Goal: Information Seeking & Learning: Learn about a topic

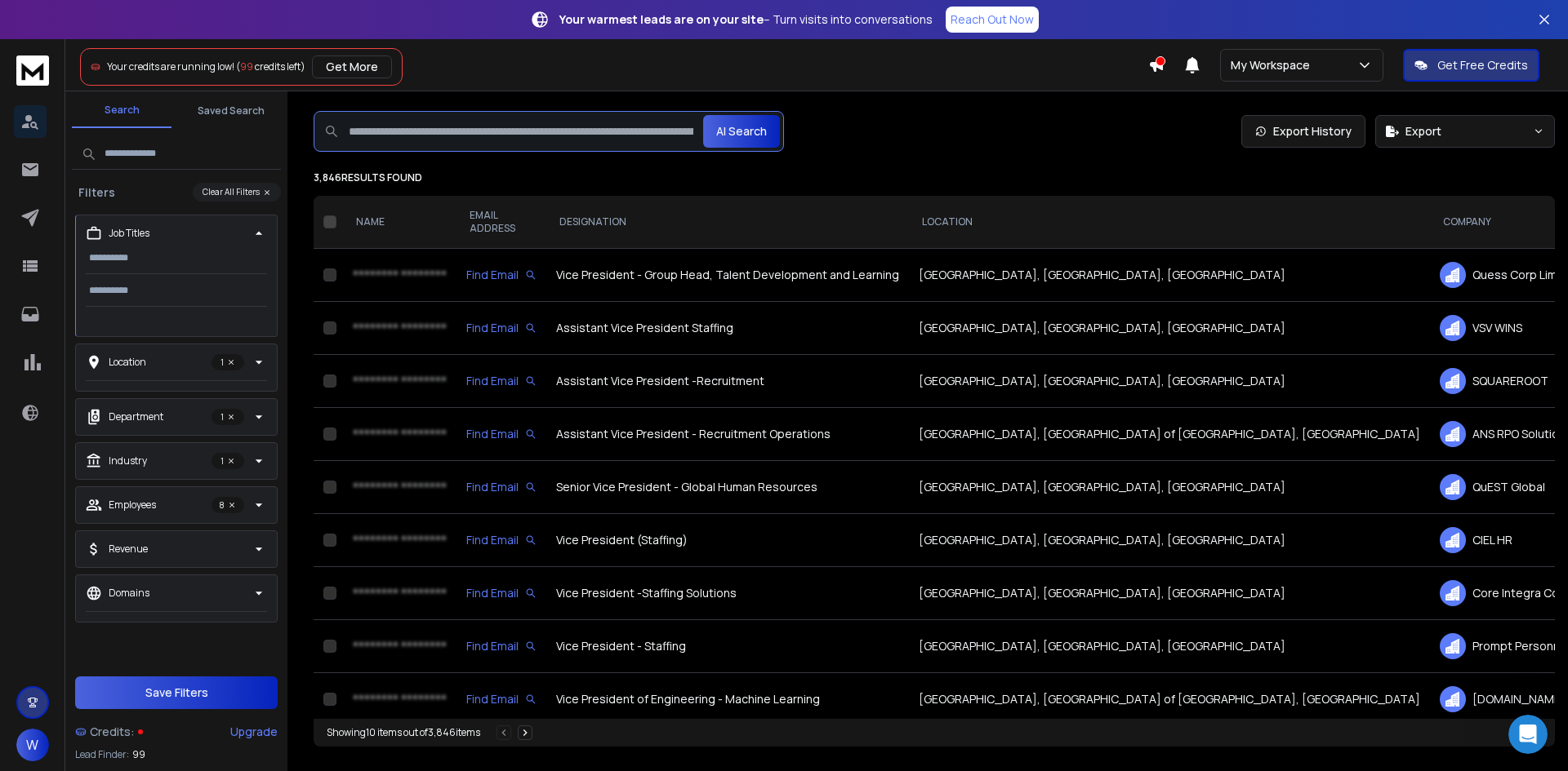
click at [925, 167] on div "AI Search Export History Export 3,846 results found NAME EMAIL ADDRESS DESIGNAT…" at bounding box center [933, 464] width 1241 height 704
click at [31, 216] on icon at bounding box center [31, 218] width 20 height 20
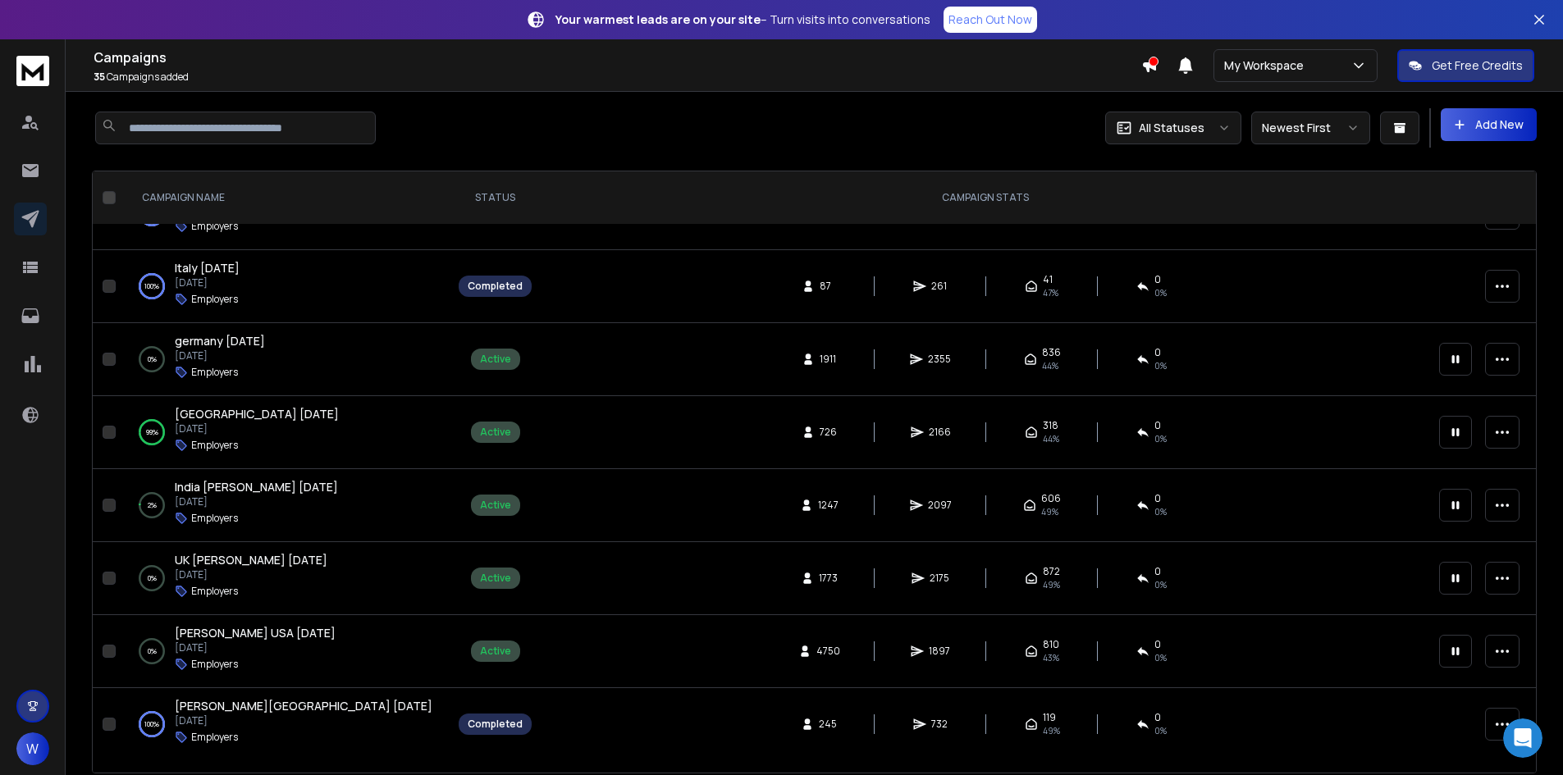
scroll to position [1823, 0]
click at [236, 490] on span "India Sarita 03/06/25" at bounding box center [256, 486] width 163 height 16
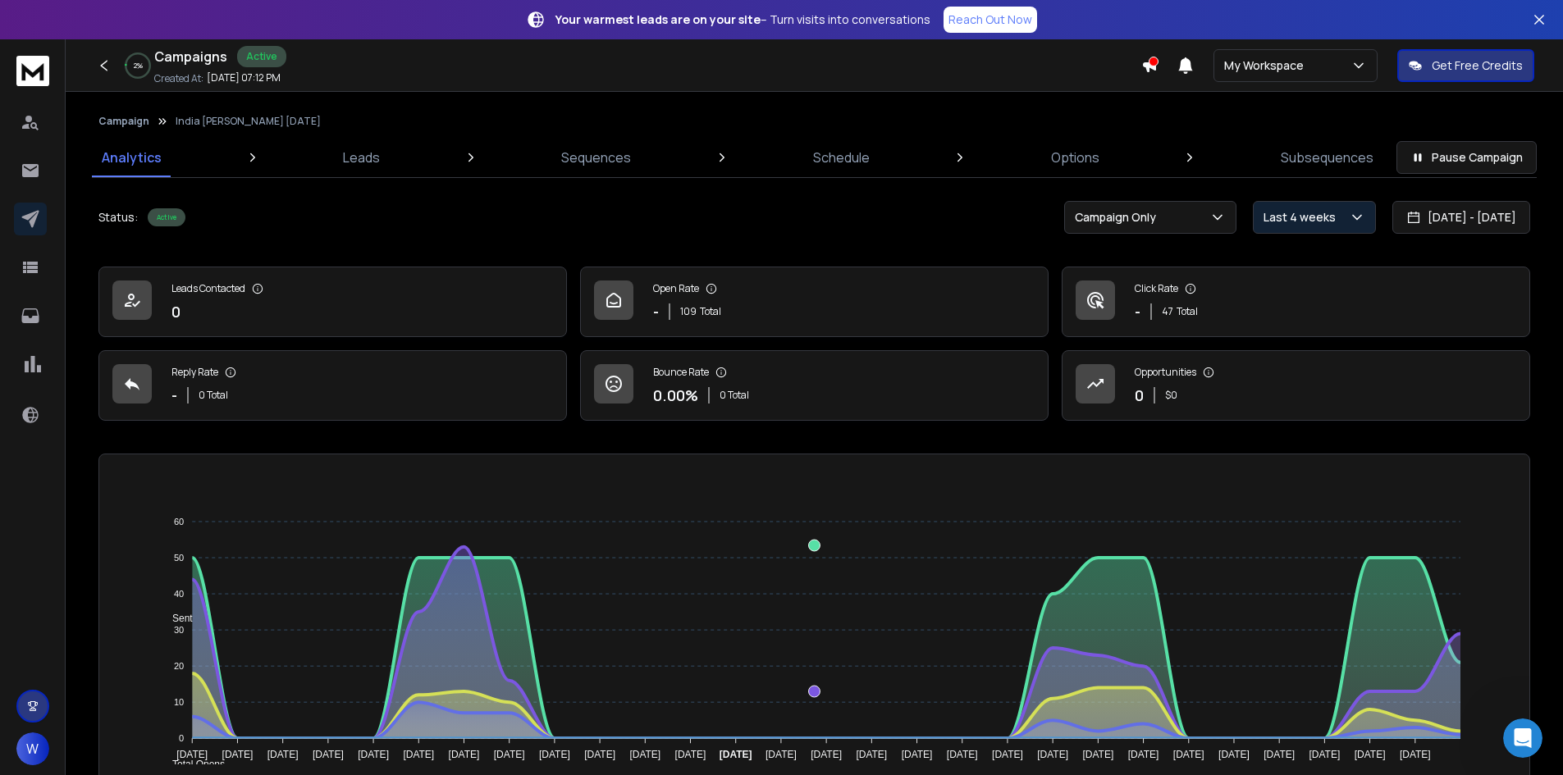
click at [1349, 215] on icon "button" at bounding box center [1357, 217] width 16 height 16
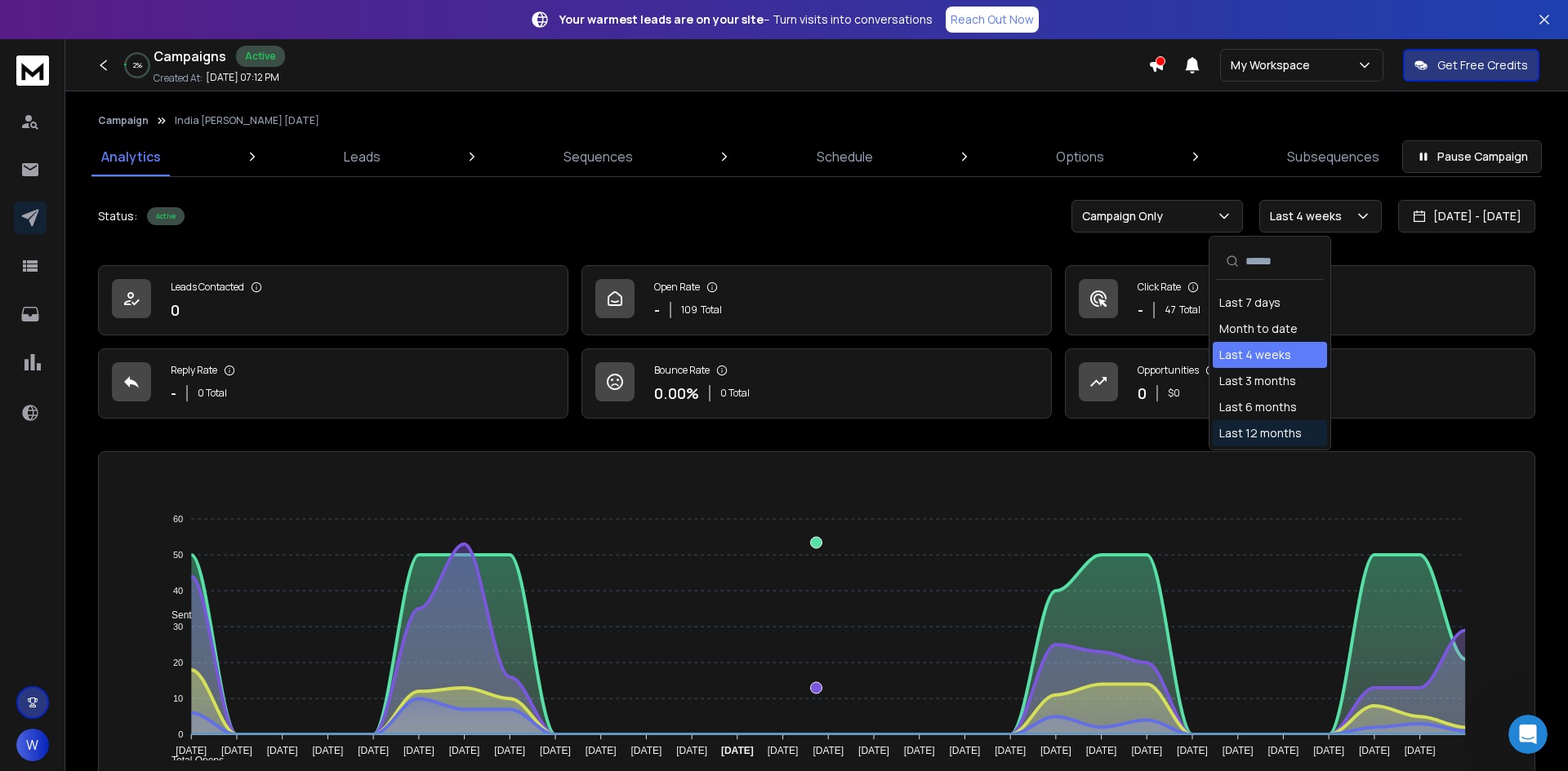
click at [1288, 437] on div "Last 12 months" at bounding box center [1260, 434] width 83 height 16
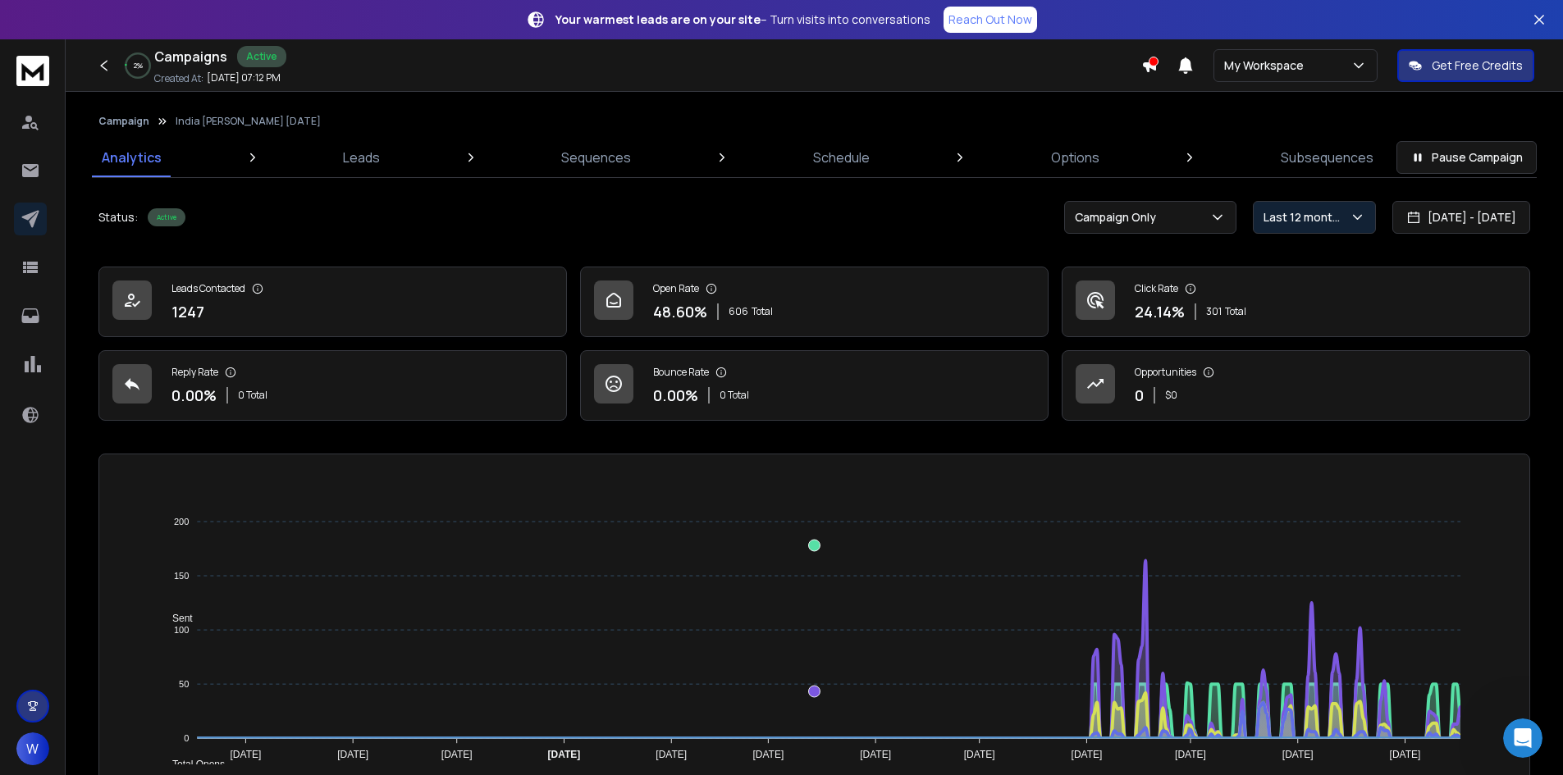
click at [1350, 210] on icon "button" at bounding box center [1358, 217] width 16 height 16
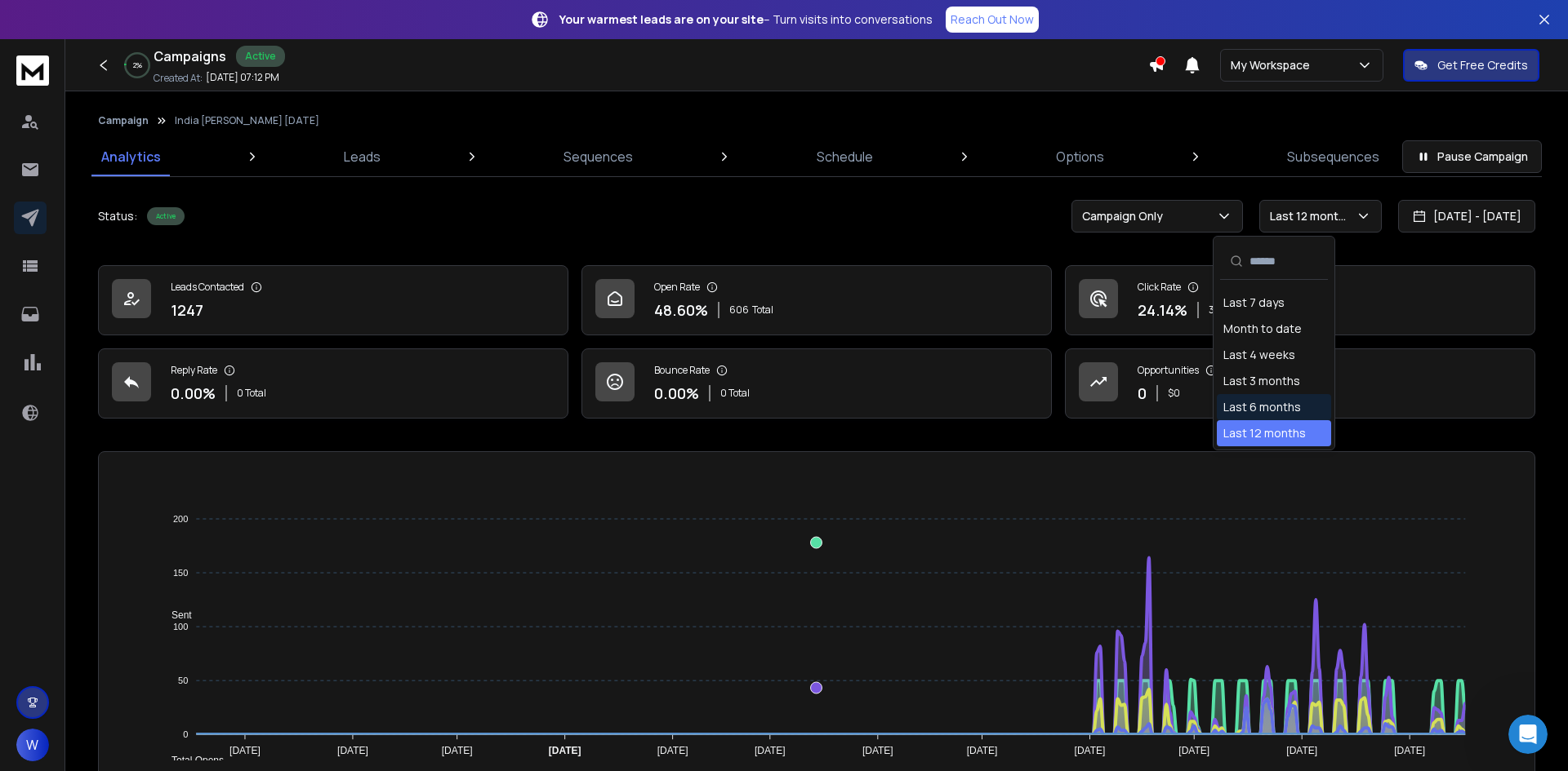
click at [1277, 401] on div "Last 6 months" at bounding box center [1262, 407] width 78 height 16
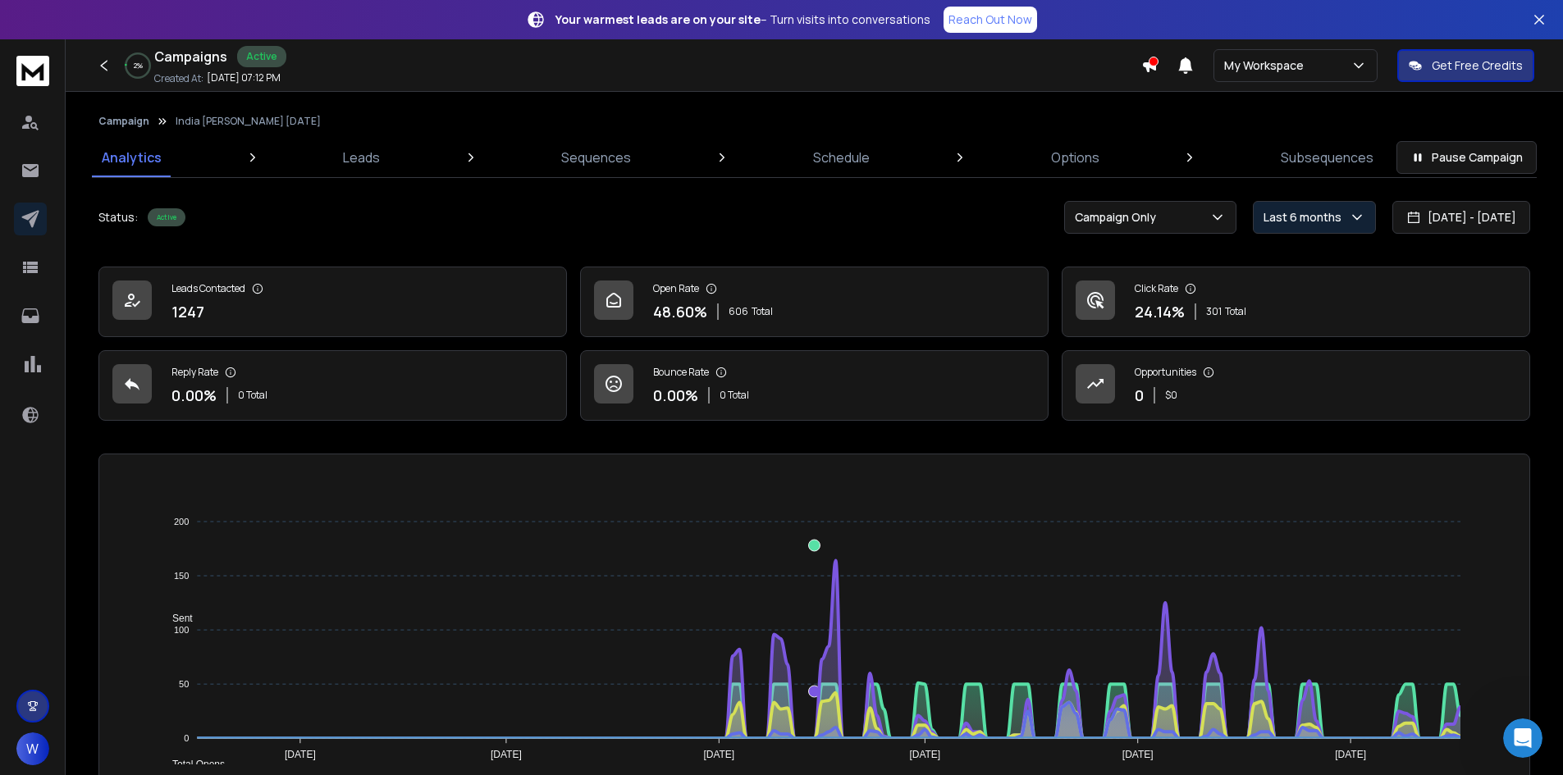
click at [1298, 222] on p "Last 6 months" at bounding box center [1306, 217] width 85 height 16
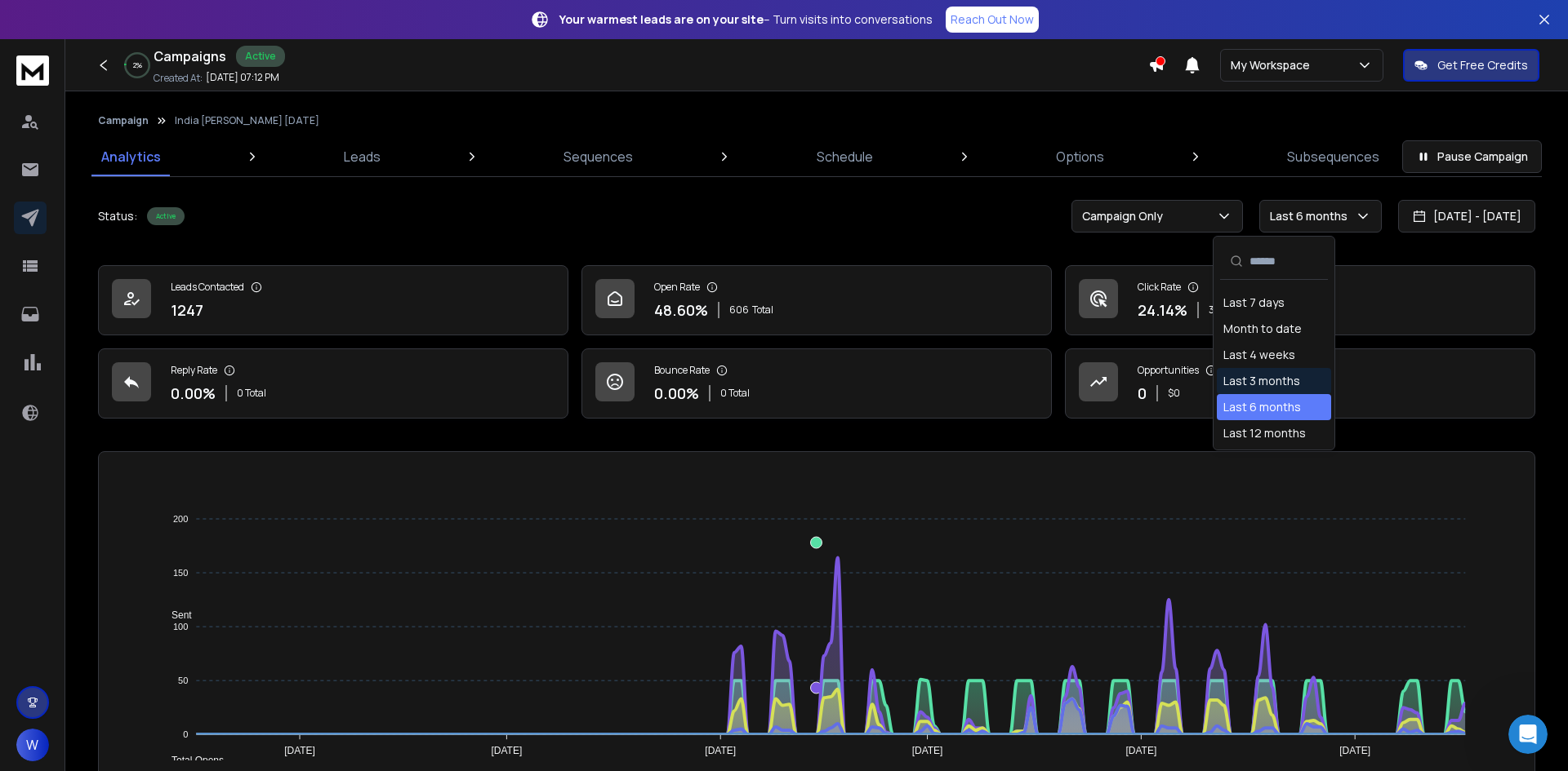
click at [1280, 383] on div "Last 3 months" at bounding box center [1261, 381] width 77 height 16
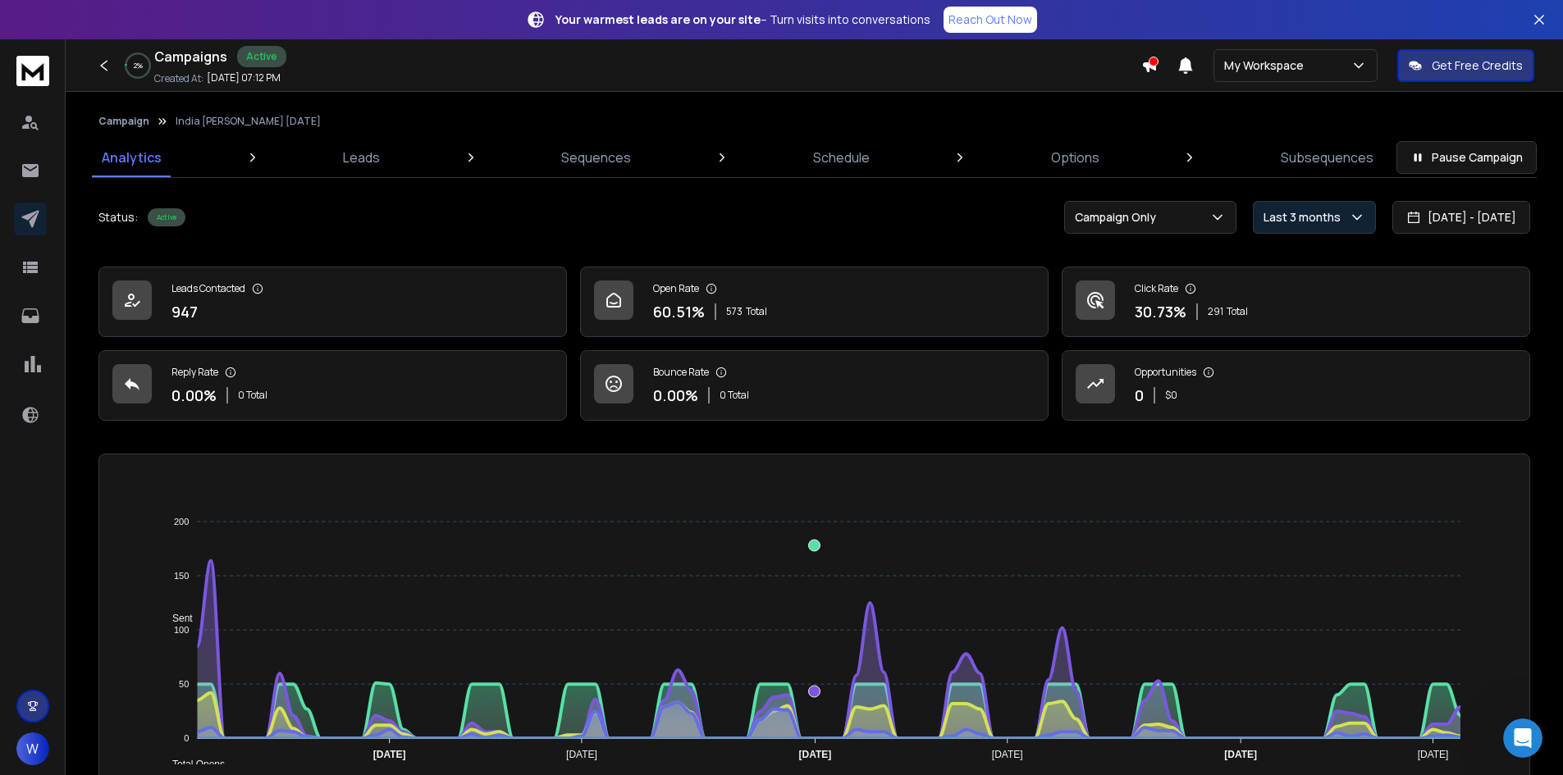
click at [1320, 222] on button "Last 3 months" at bounding box center [1314, 217] width 123 height 33
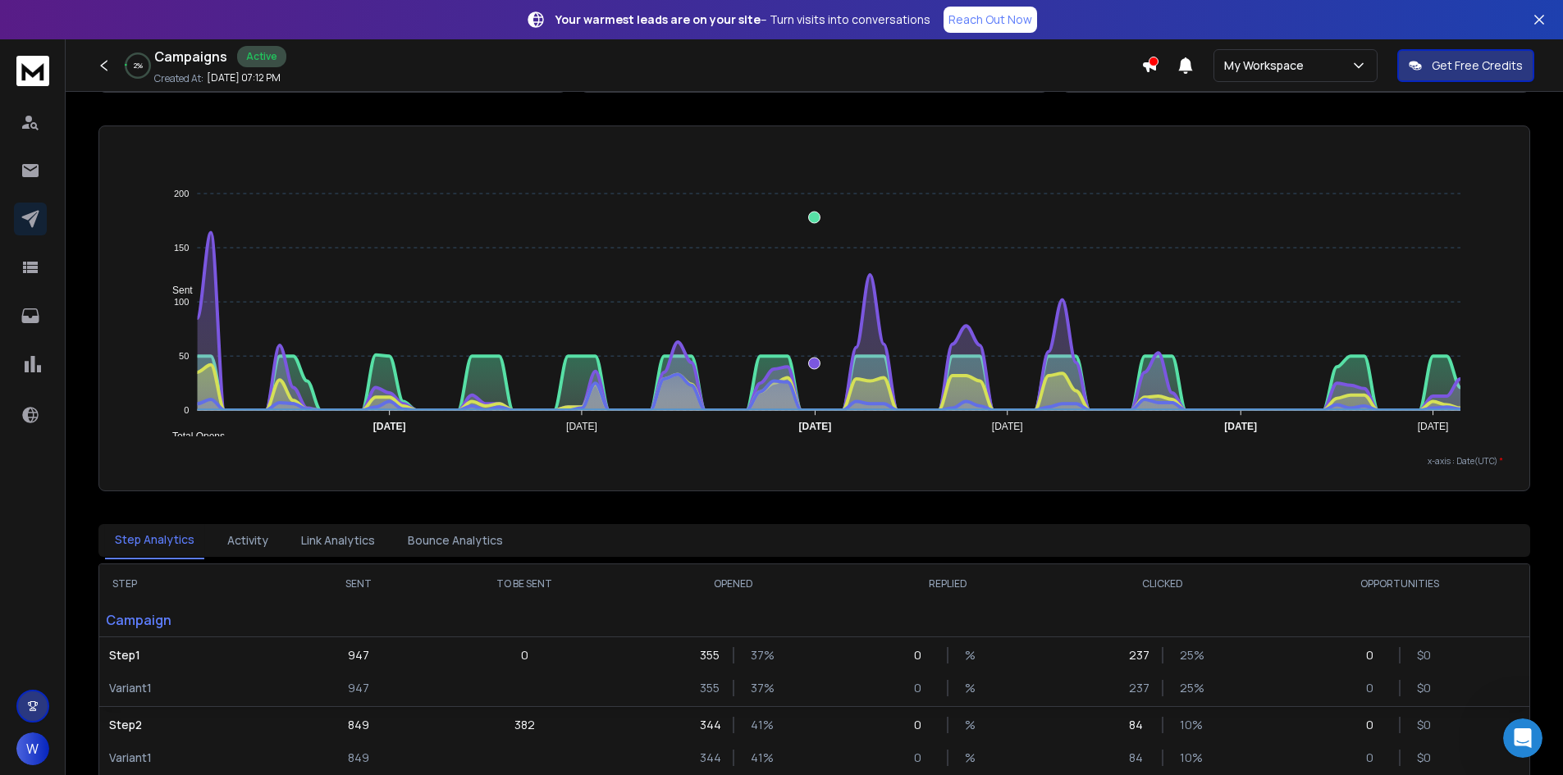
scroll to position [410, 0]
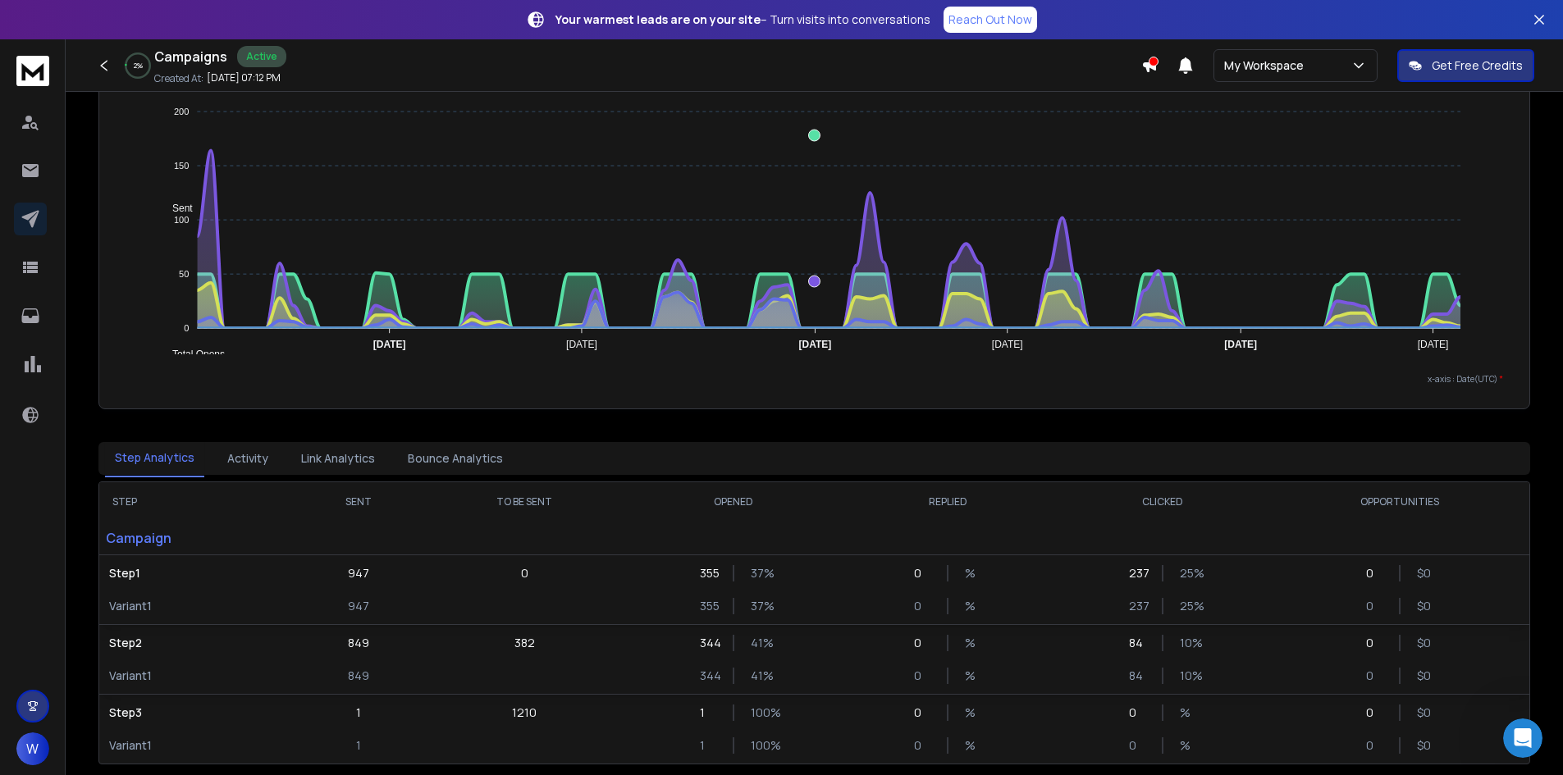
click at [247, 460] on button "Activity" at bounding box center [247, 459] width 61 height 36
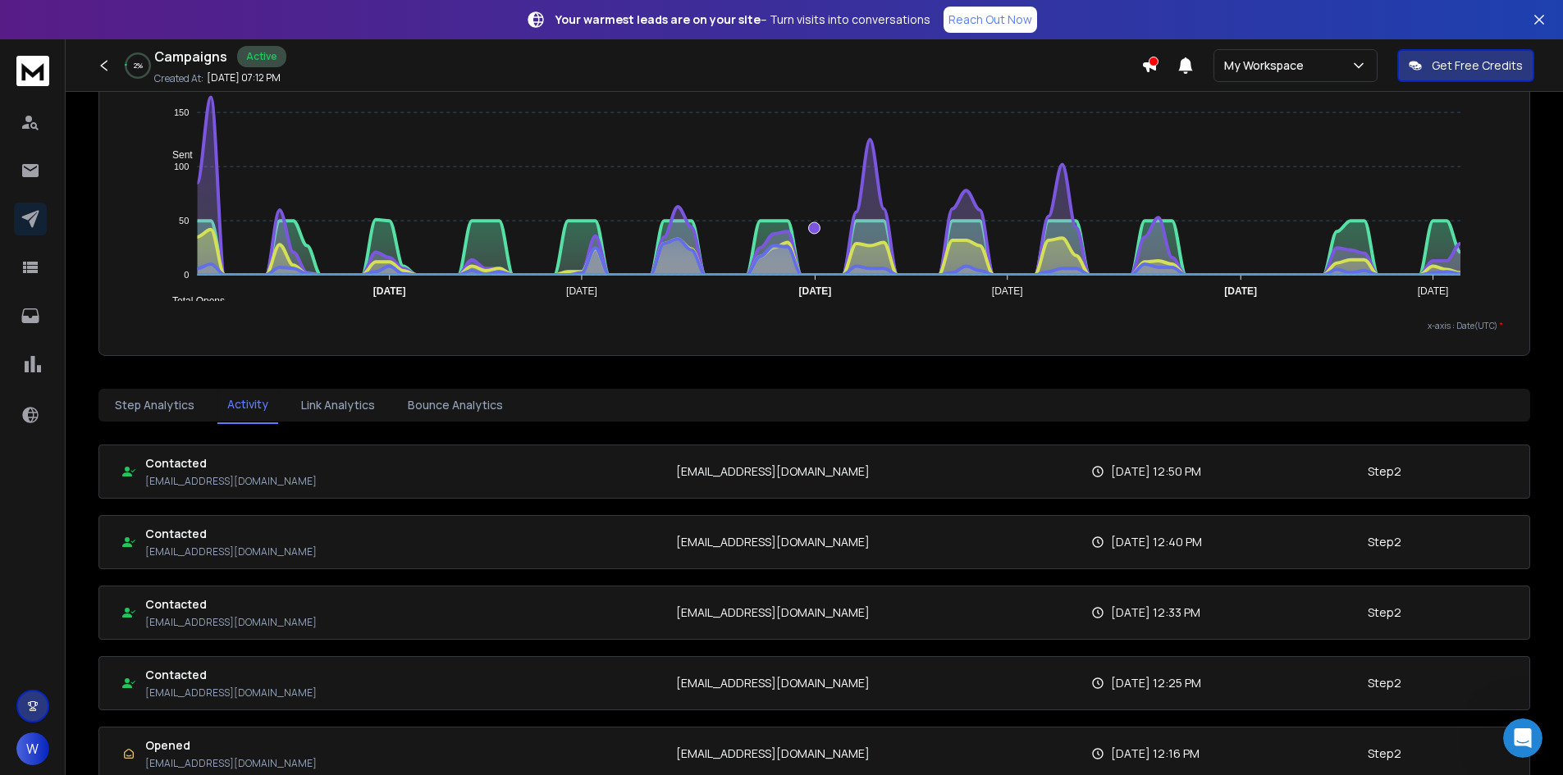
scroll to position [492, 0]
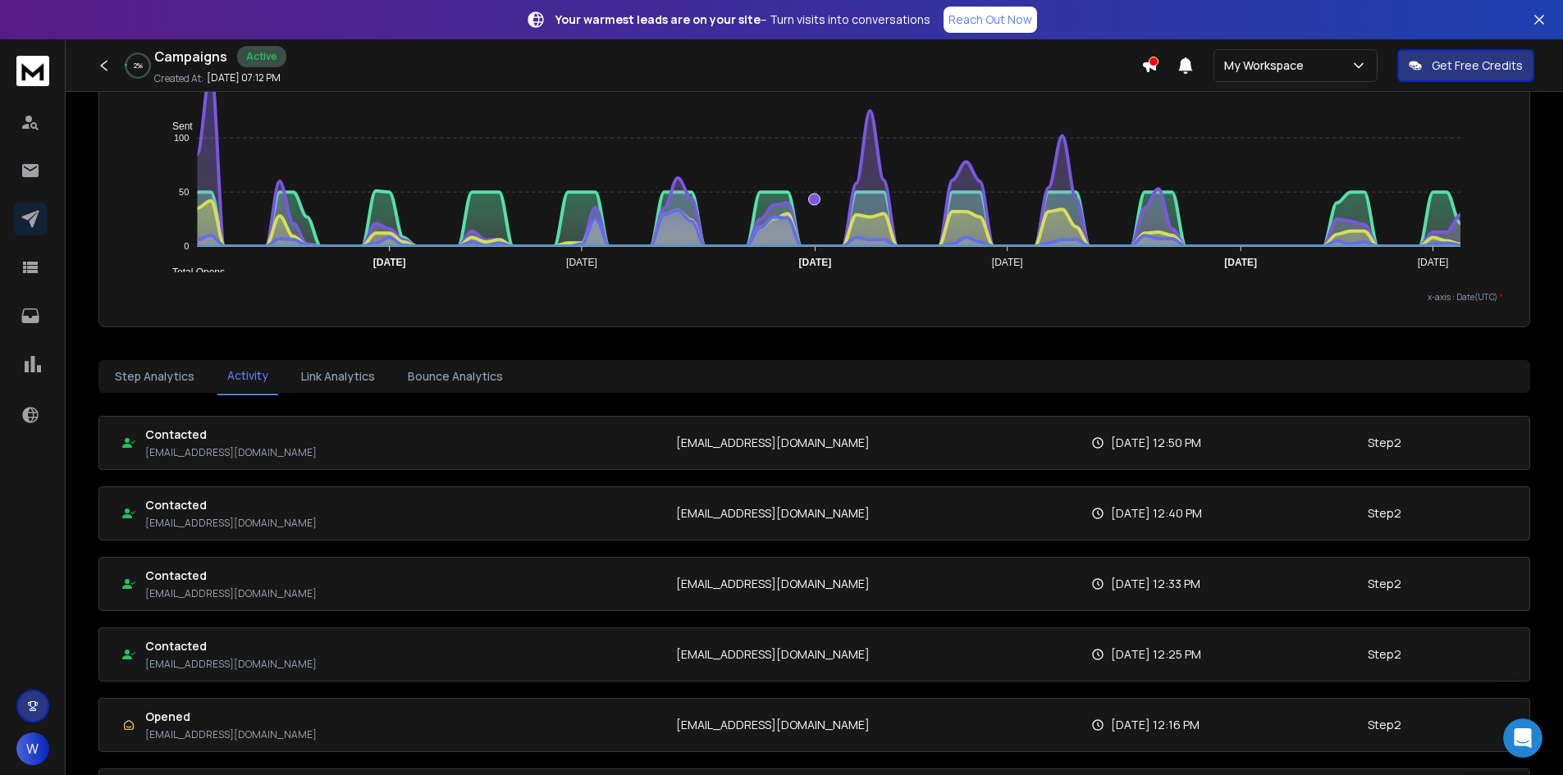
click at [321, 377] on button "Link Analytics" at bounding box center [338, 377] width 94 height 36
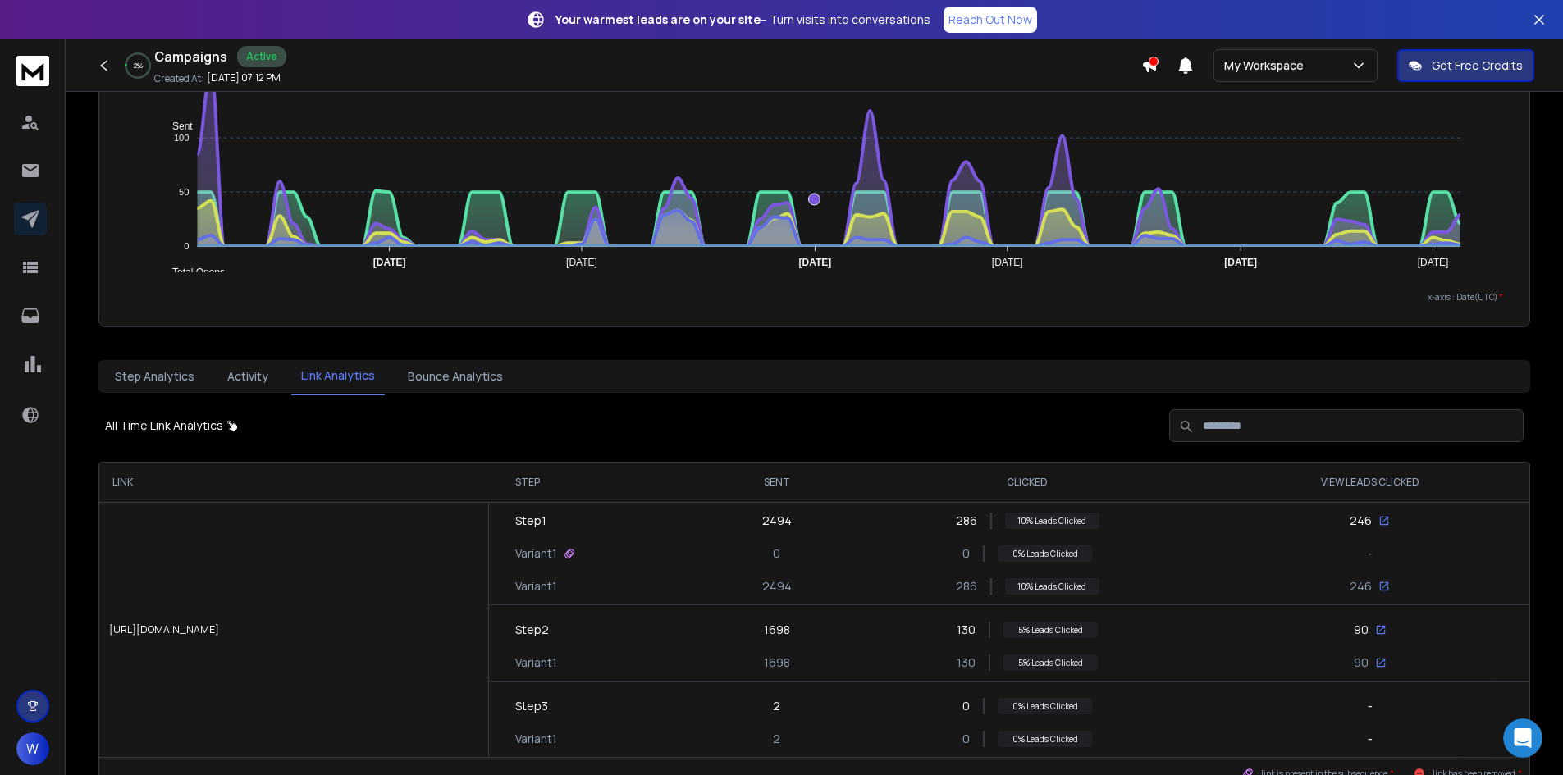
click at [470, 374] on div "Leads Contacted 947 Open Rate 60.51 % 573 Total Click Rate 30.73 % 291 Total Re…" at bounding box center [814, 285] width 1432 height 1022
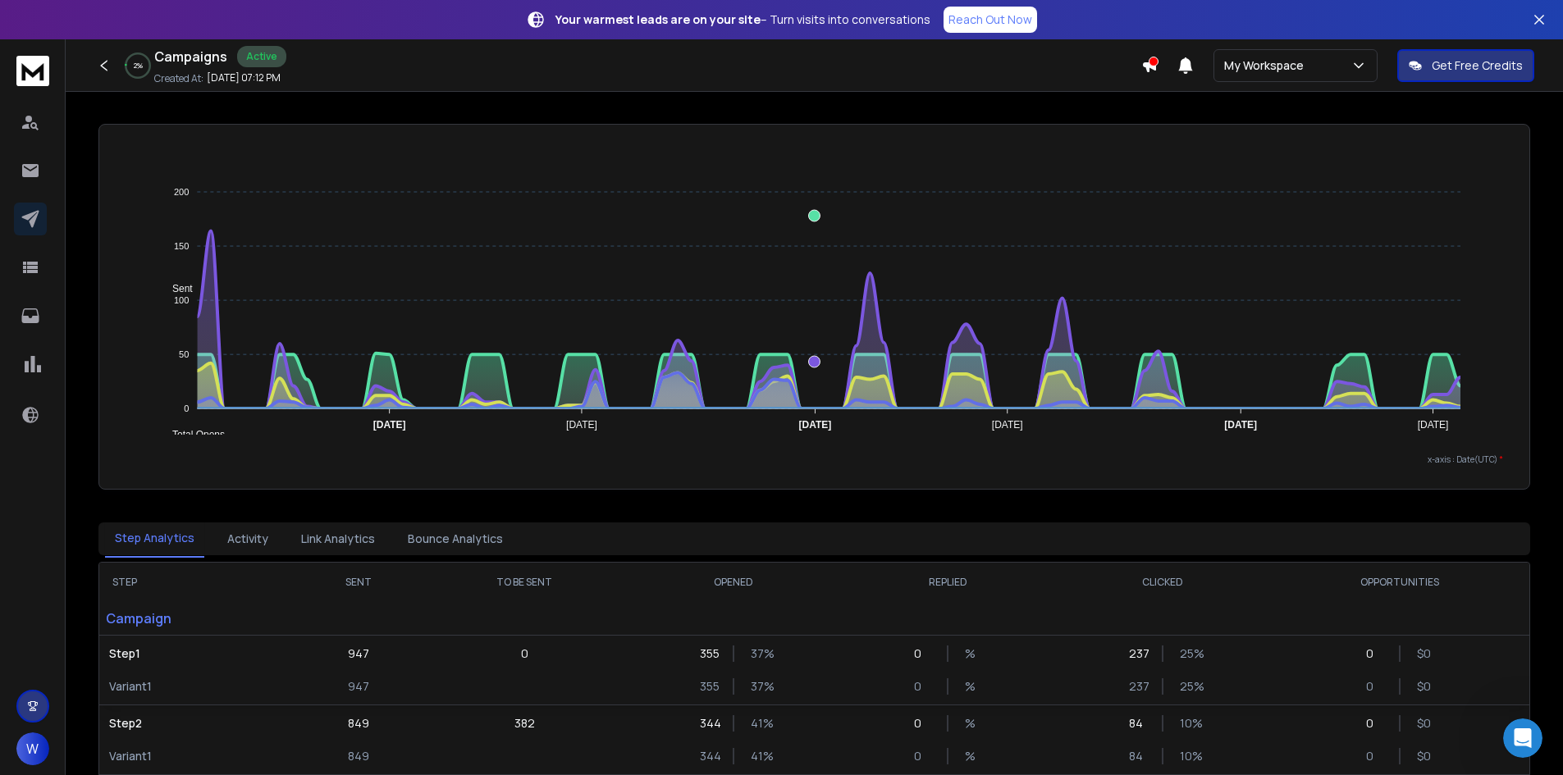
click at [149, 540] on button "Step Analytics" at bounding box center [154, 539] width 99 height 38
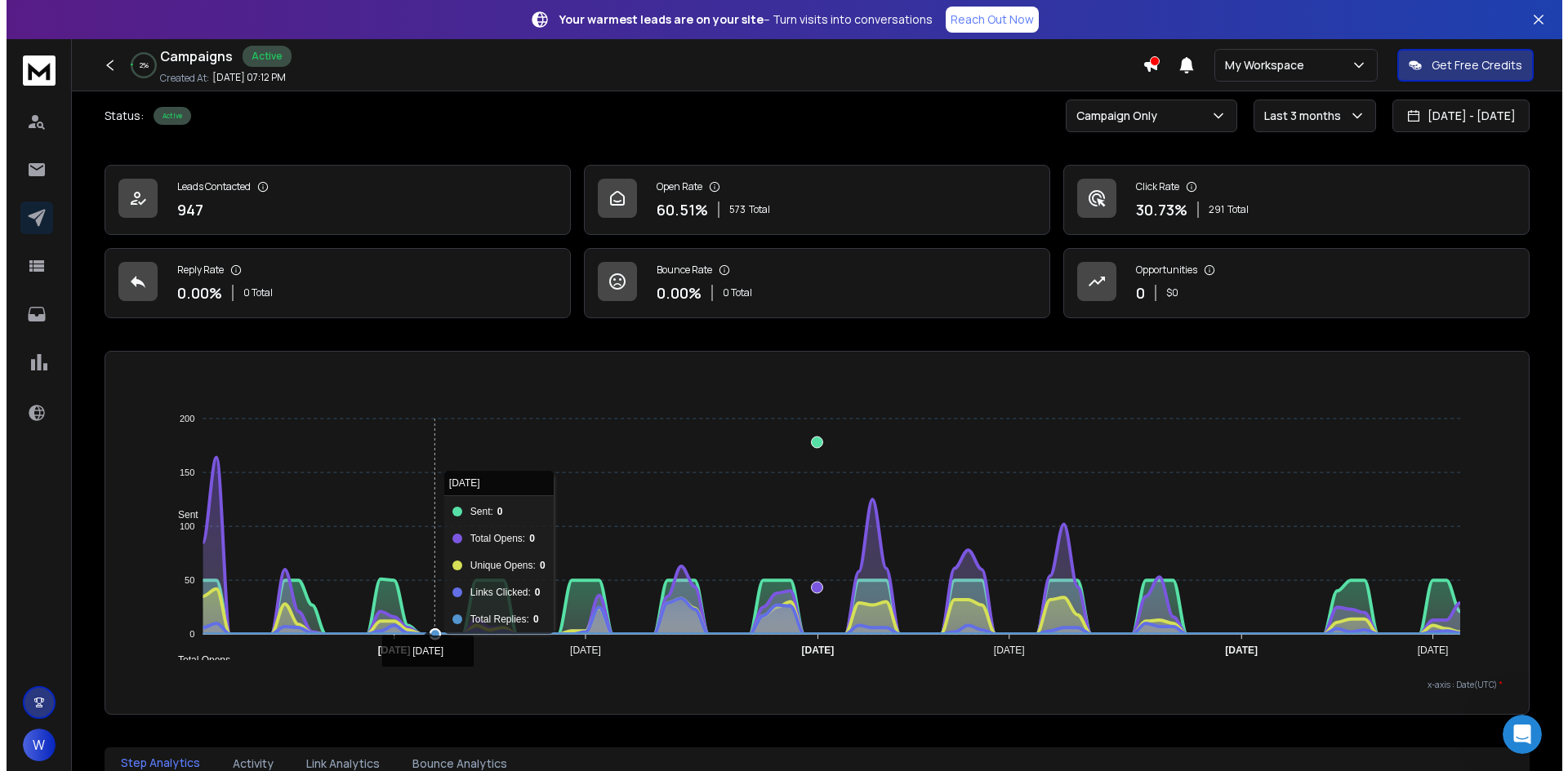
scroll to position [0, 0]
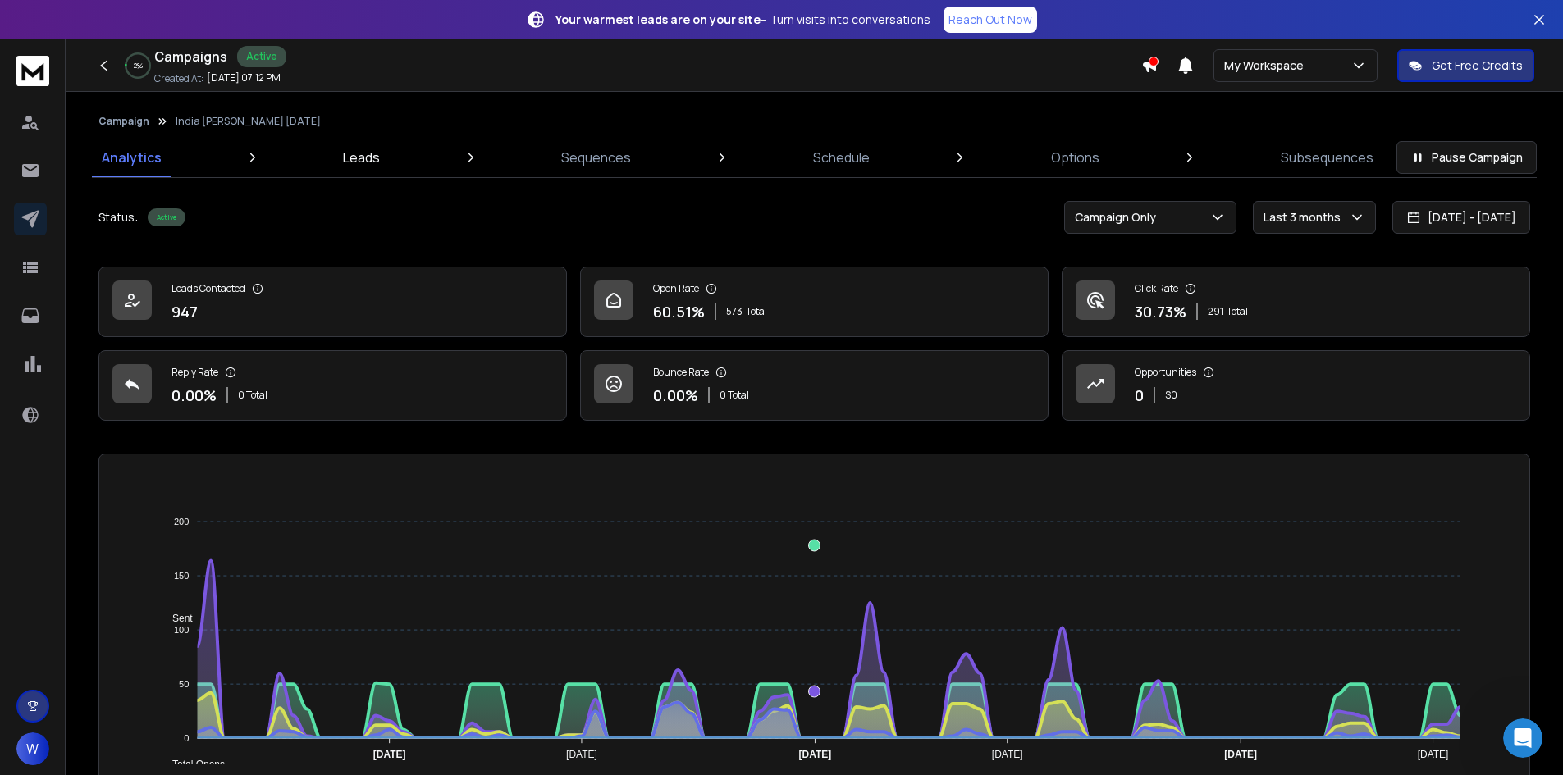
click at [353, 164] on p "Leads" at bounding box center [361, 158] width 37 height 20
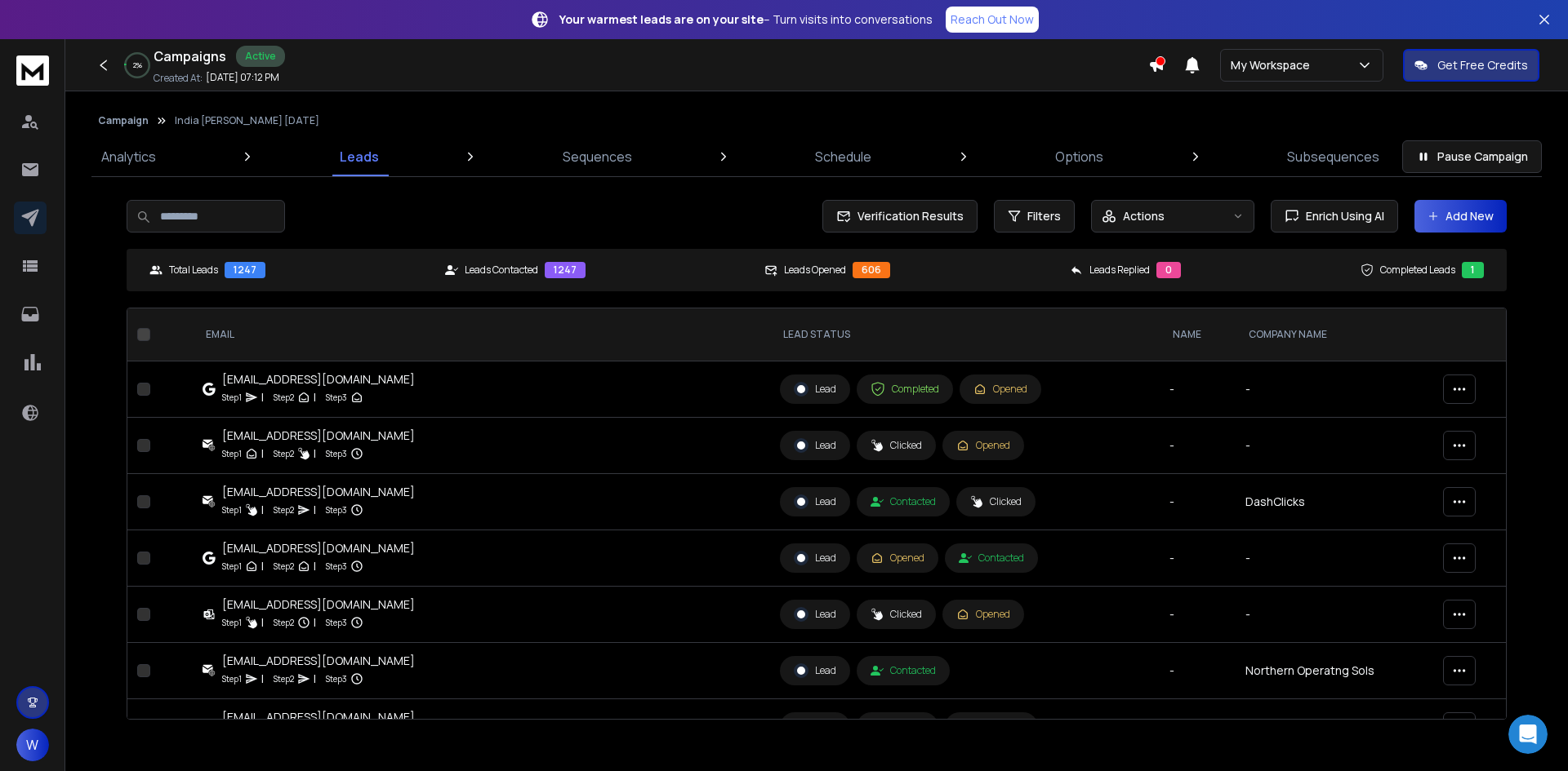
click at [794, 384] on div "Lead" at bounding box center [815, 389] width 43 height 15
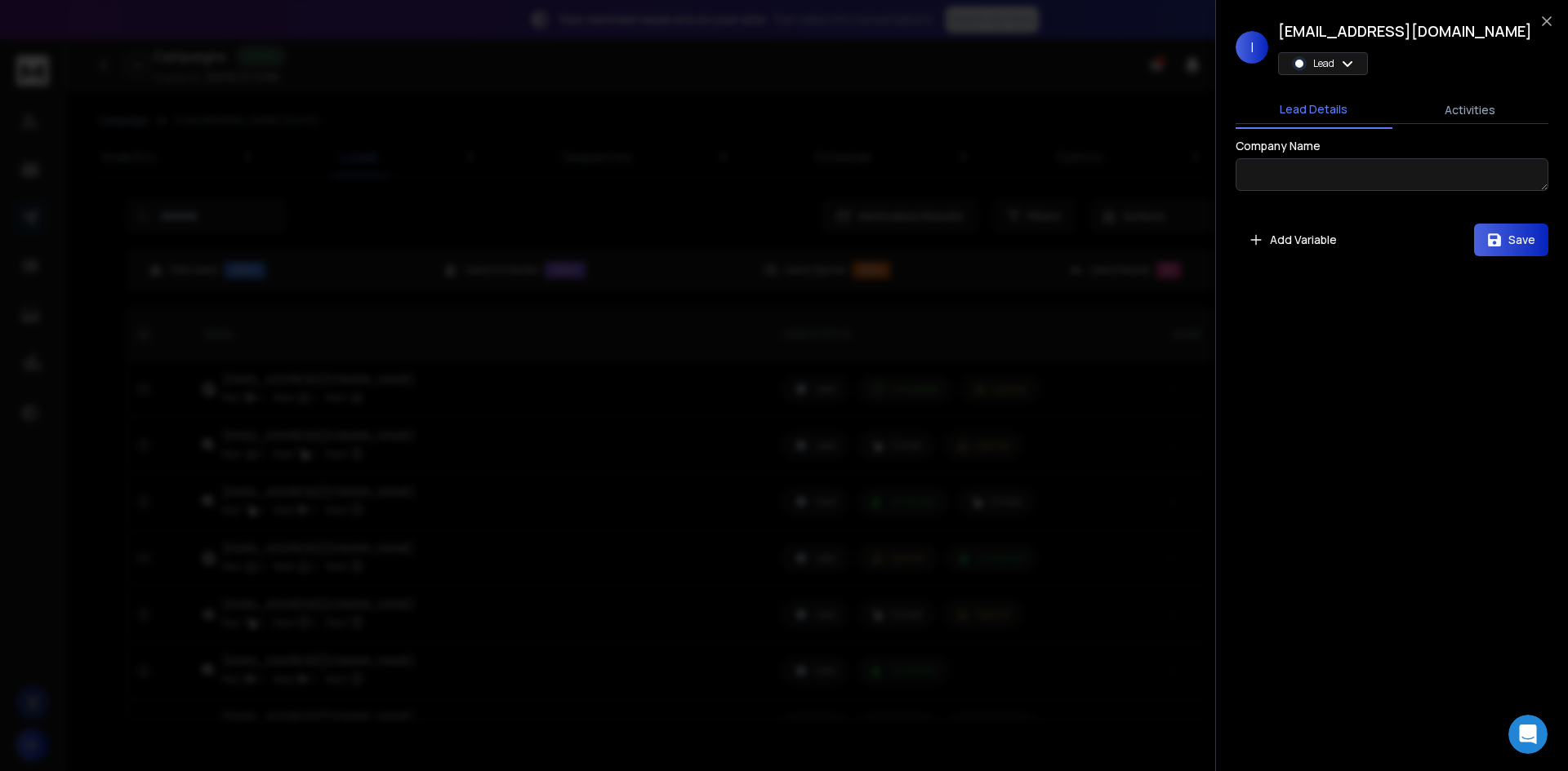
click at [1349, 73] on body "Your warmest leads are on your site – Turn visits into conversations Reach Out …" at bounding box center [784, 385] width 1568 height 771
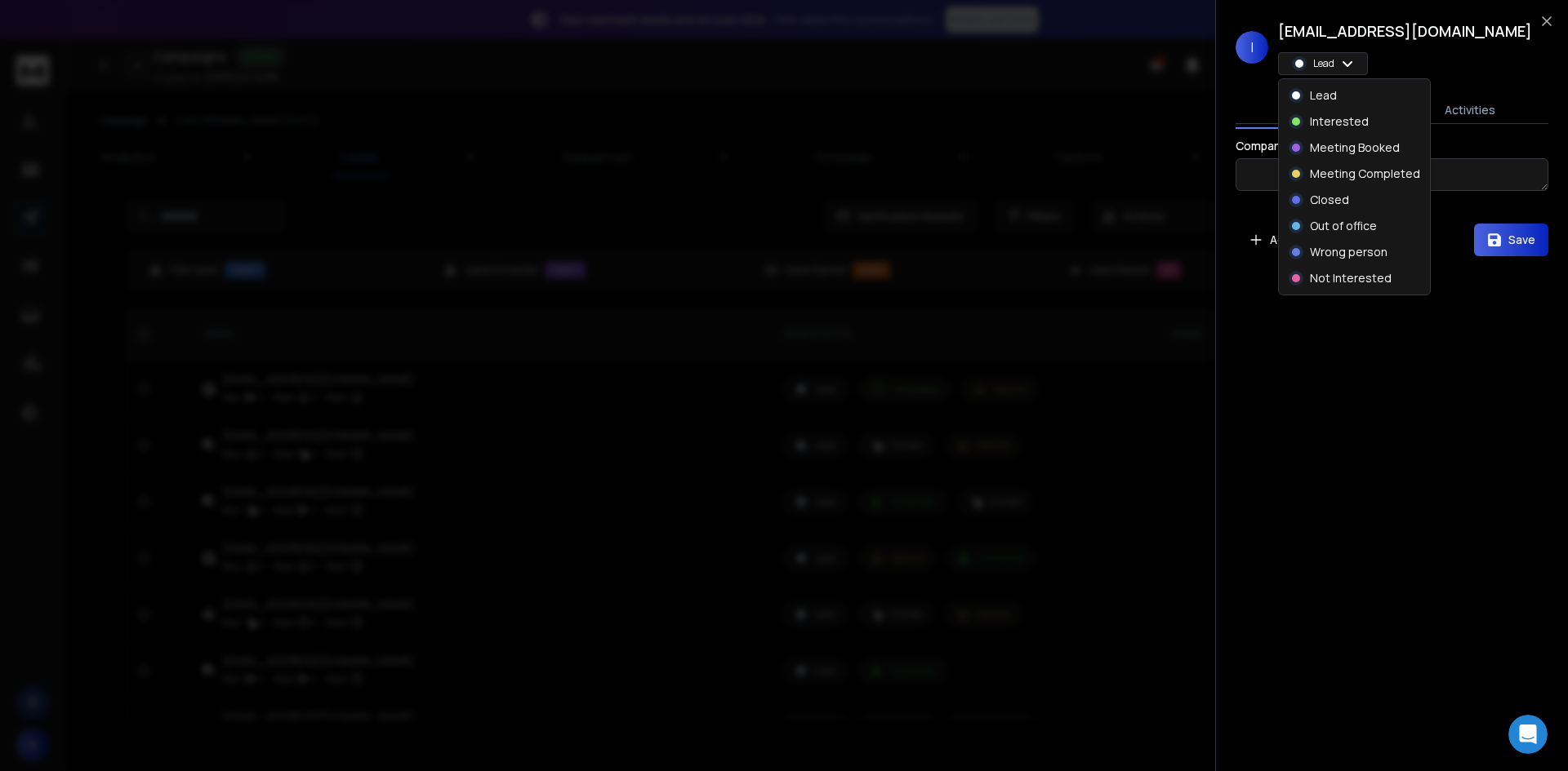
click at [1131, 426] on div at bounding box center [784, 385] width 1568 height 771
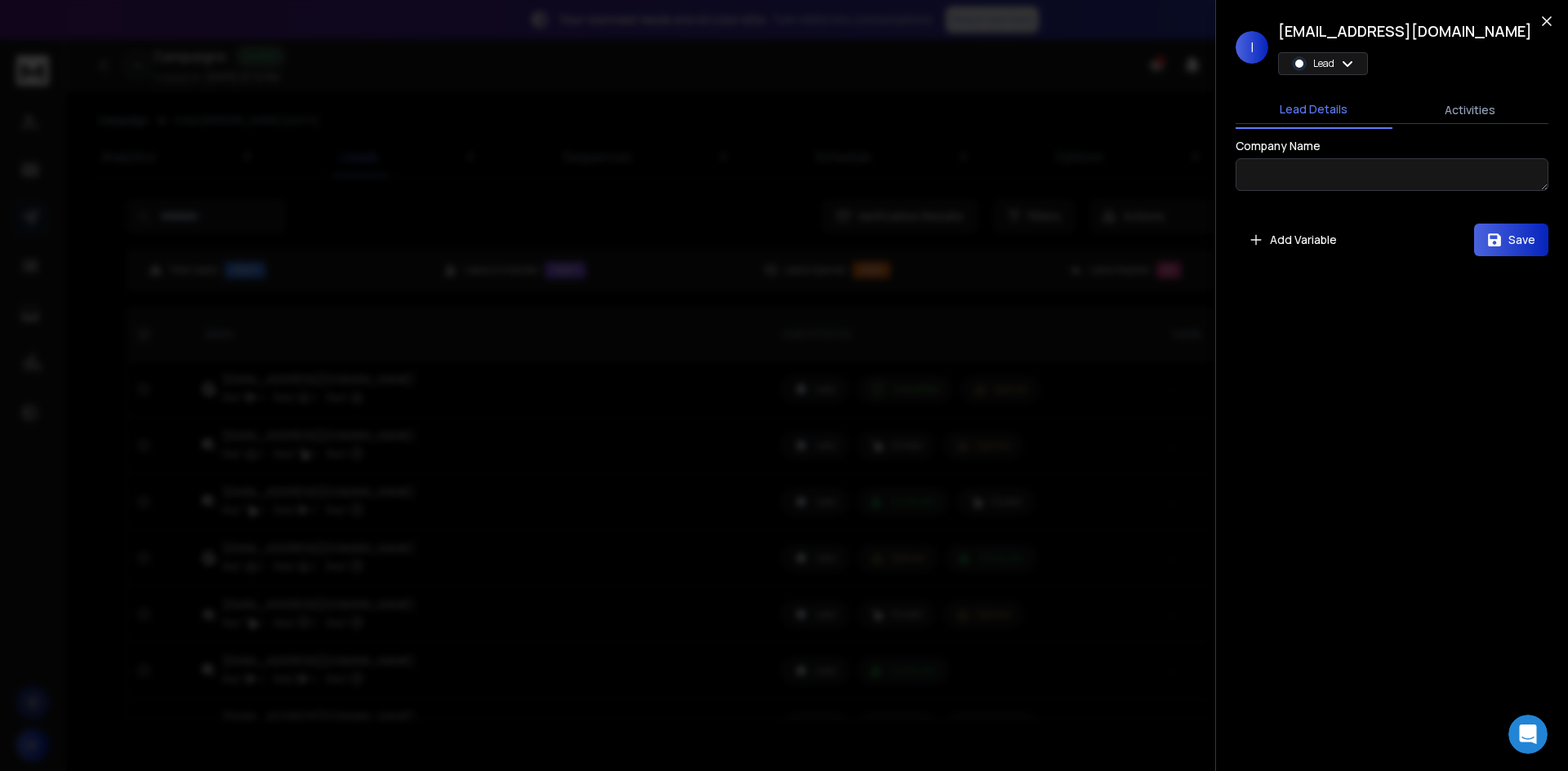
click at [1548, 24] on icon "button" at bounding box center [1546, 21] width 8 height 8
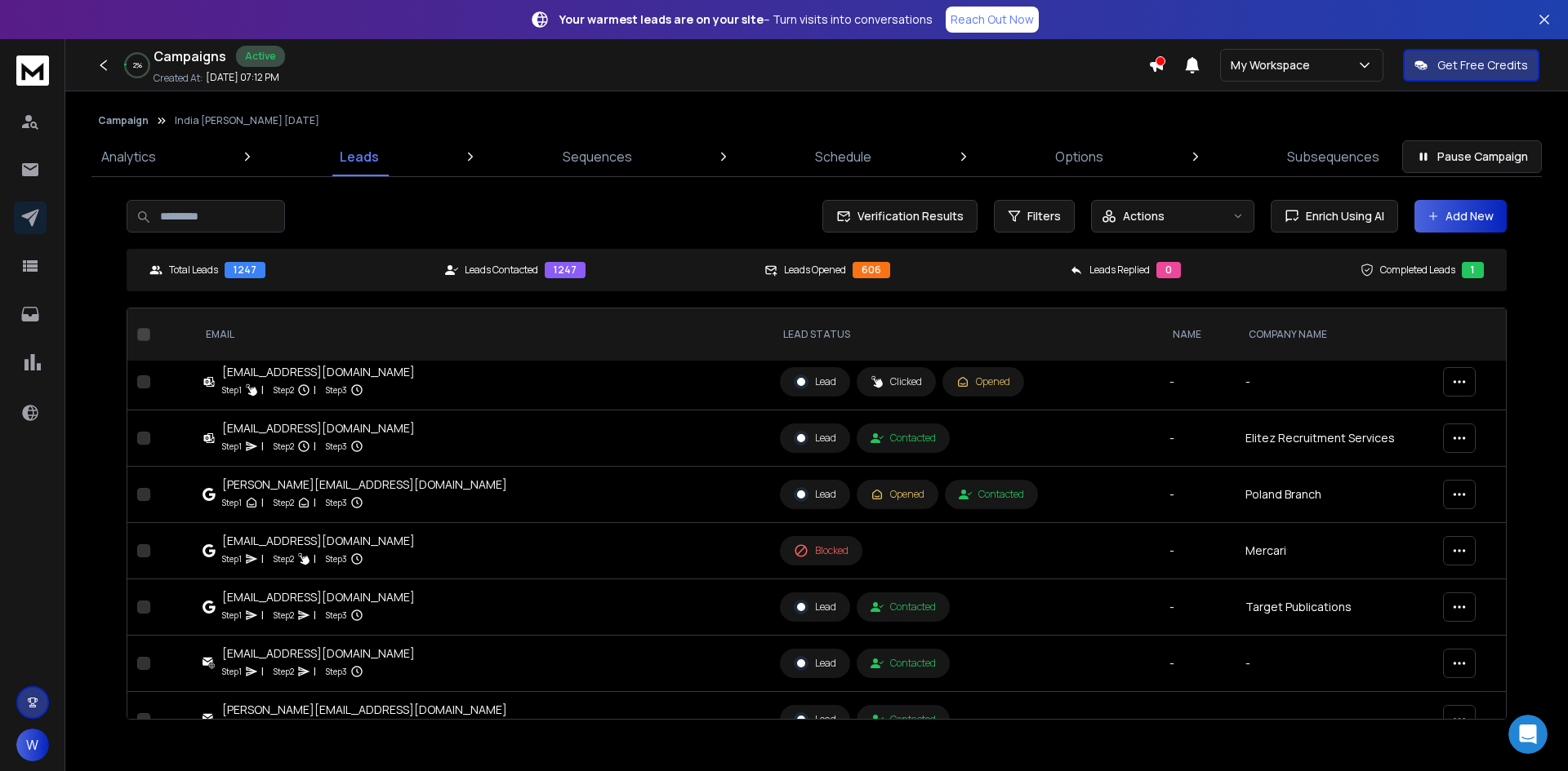
scroll to position [2123, 0]
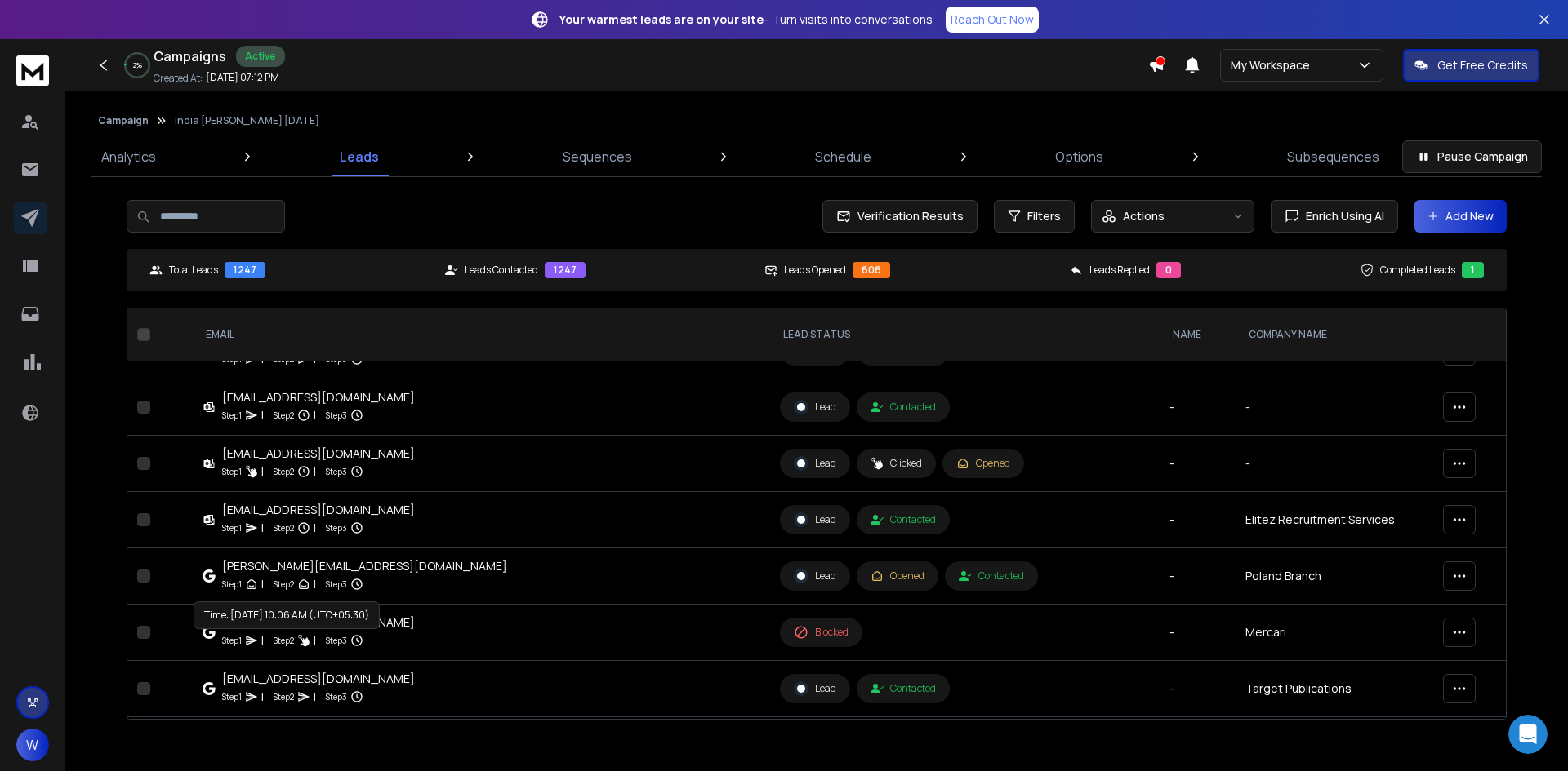
click at [302, 639] on div "Step 2 |" at bounding box center [294, 641] width 43 height 16
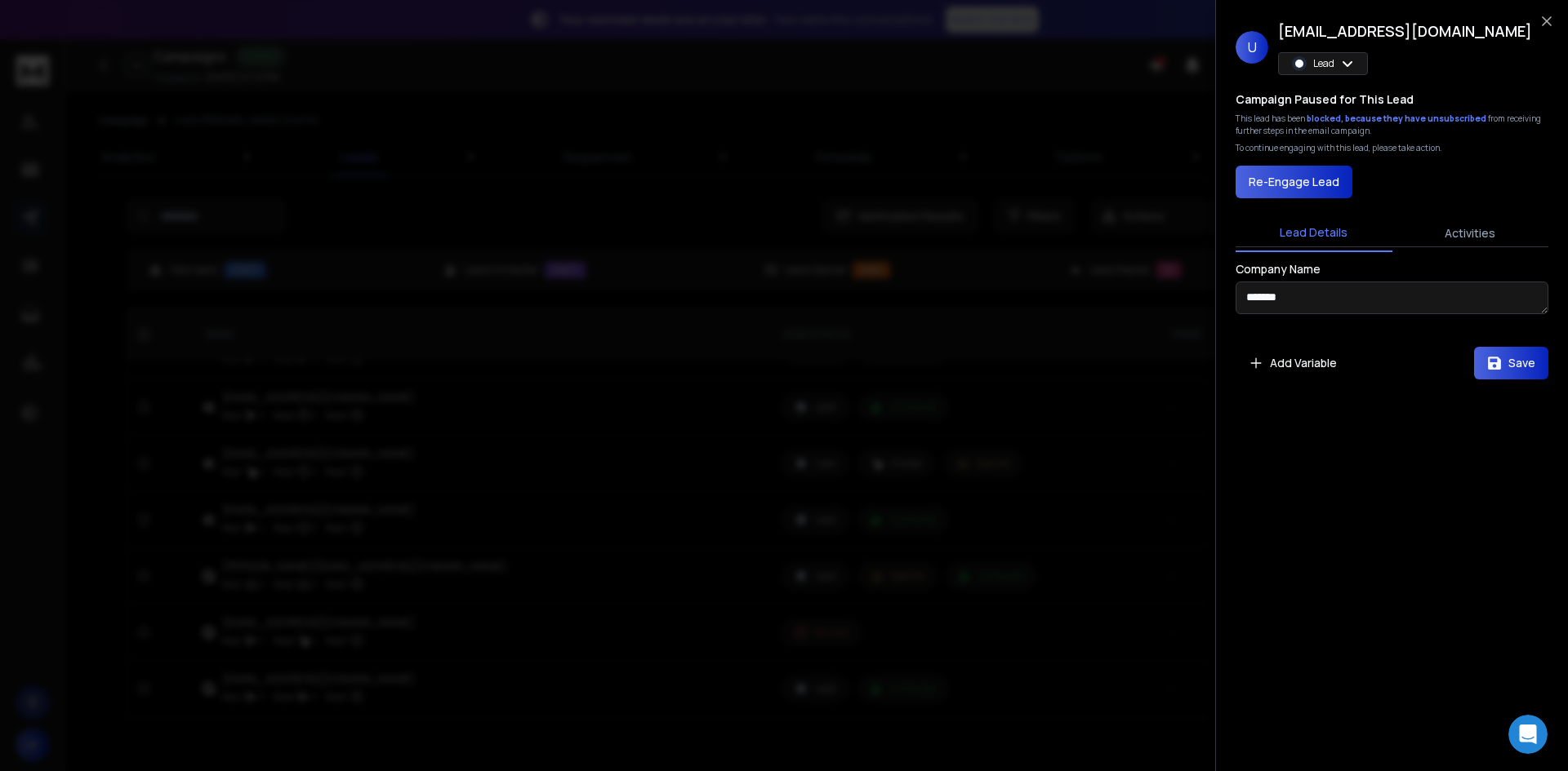
click at [1477, 230] on button "Activities" at bounding box center [1470, 234] width 157 height 36
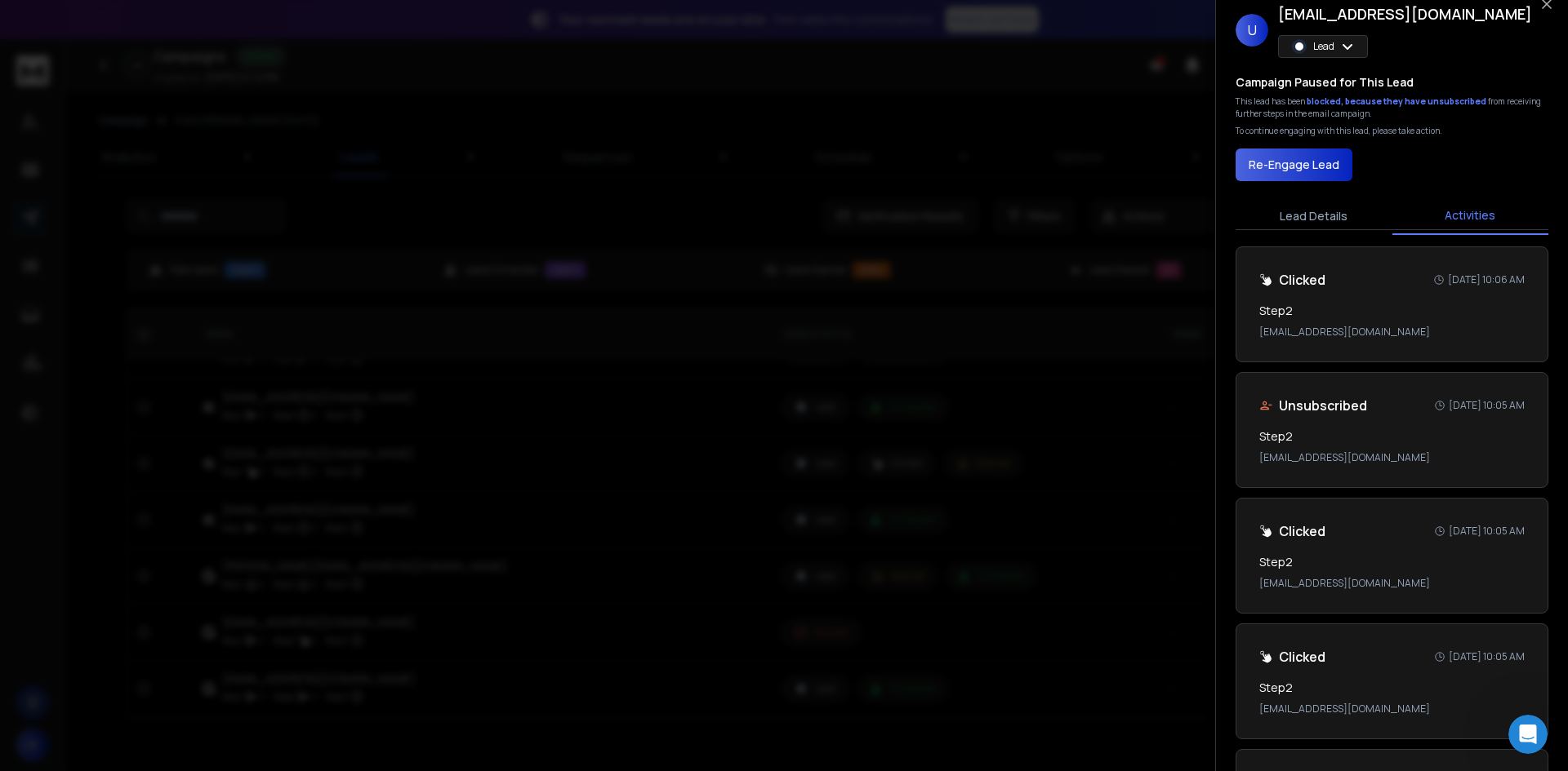
scroll to position [0, 0]
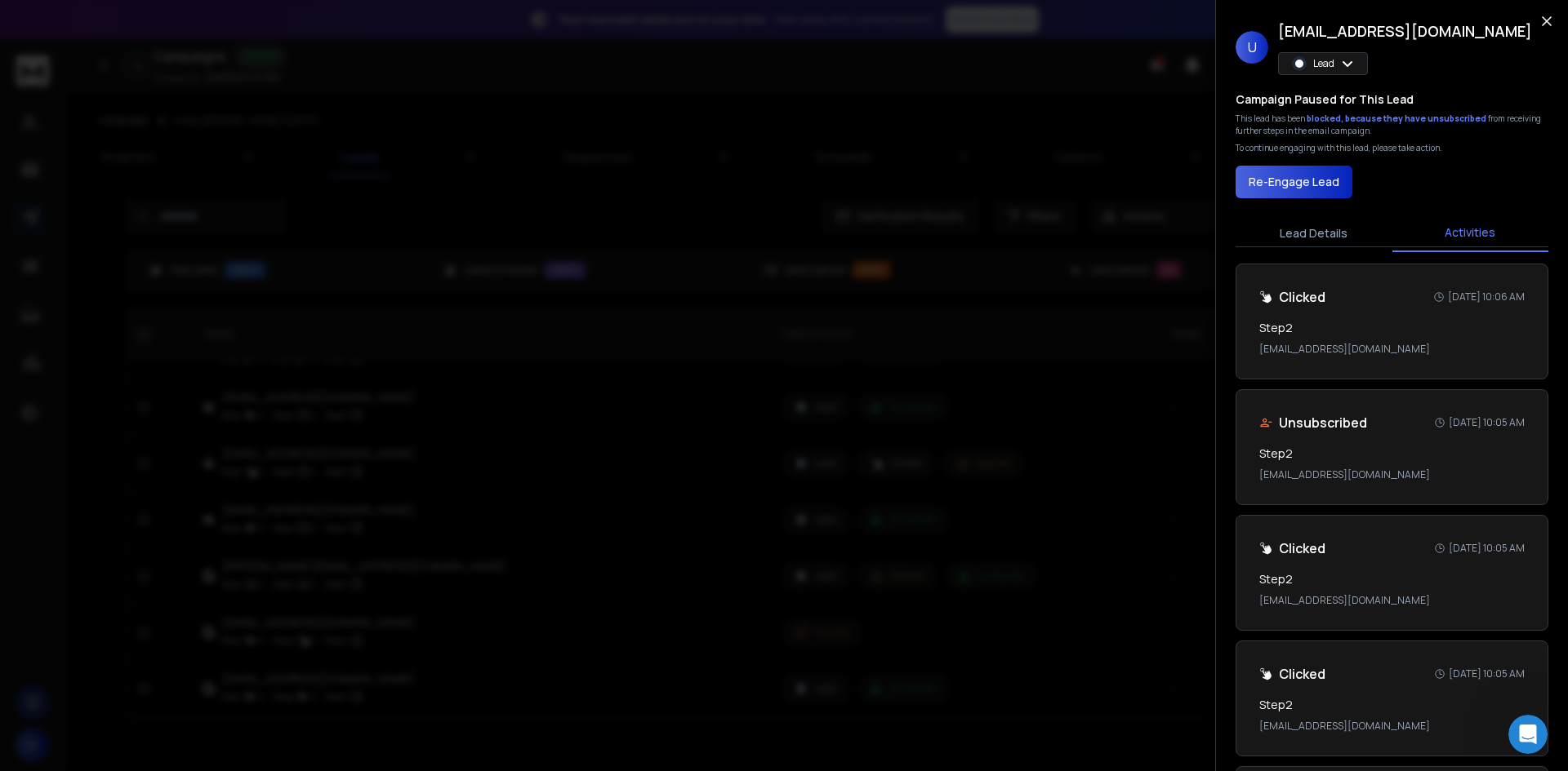
click at [1544, 22] on icon "button" at bounding box center [1546, 21] width 16 height 16
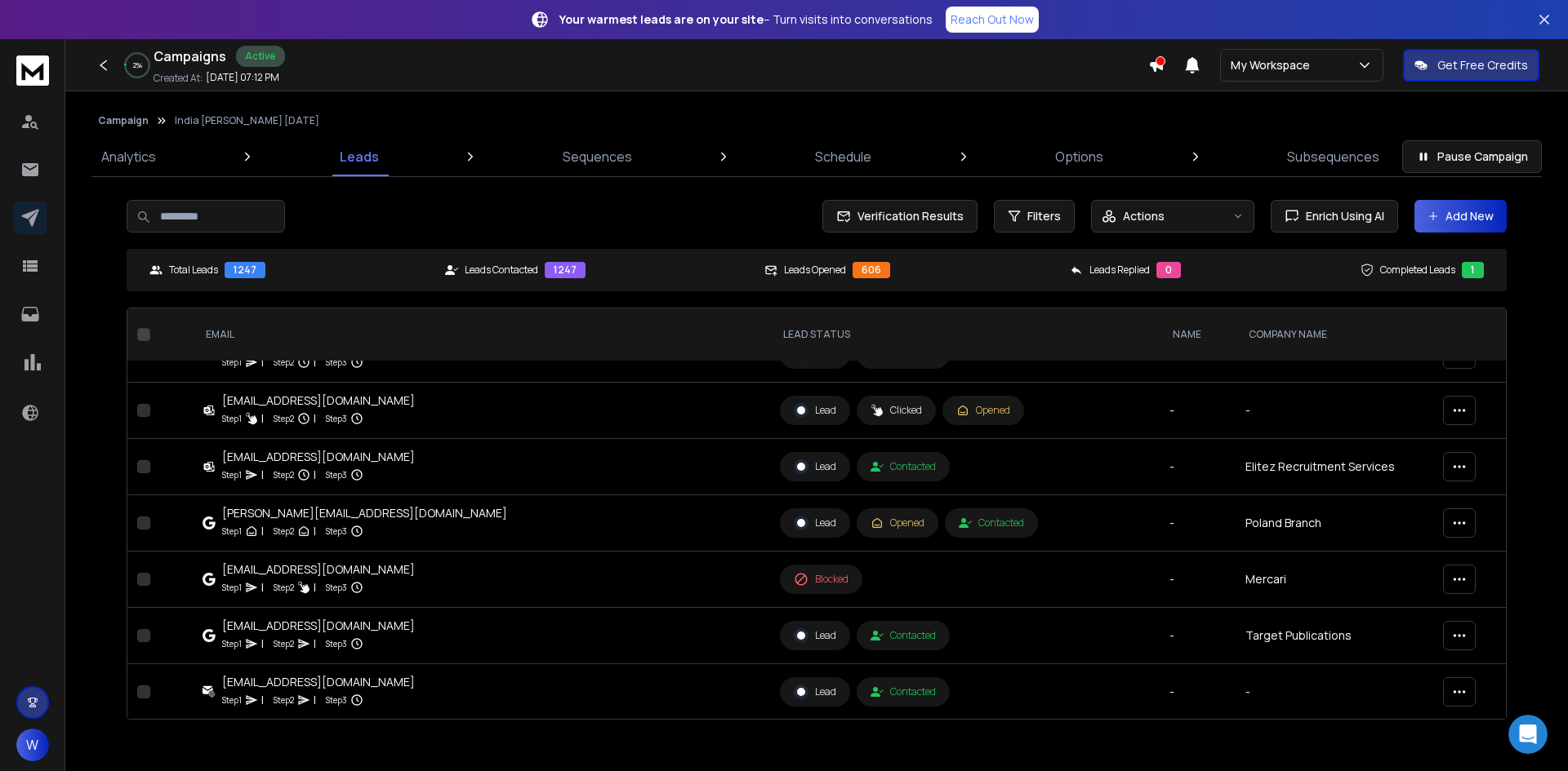
scroll to position [2205, 0]
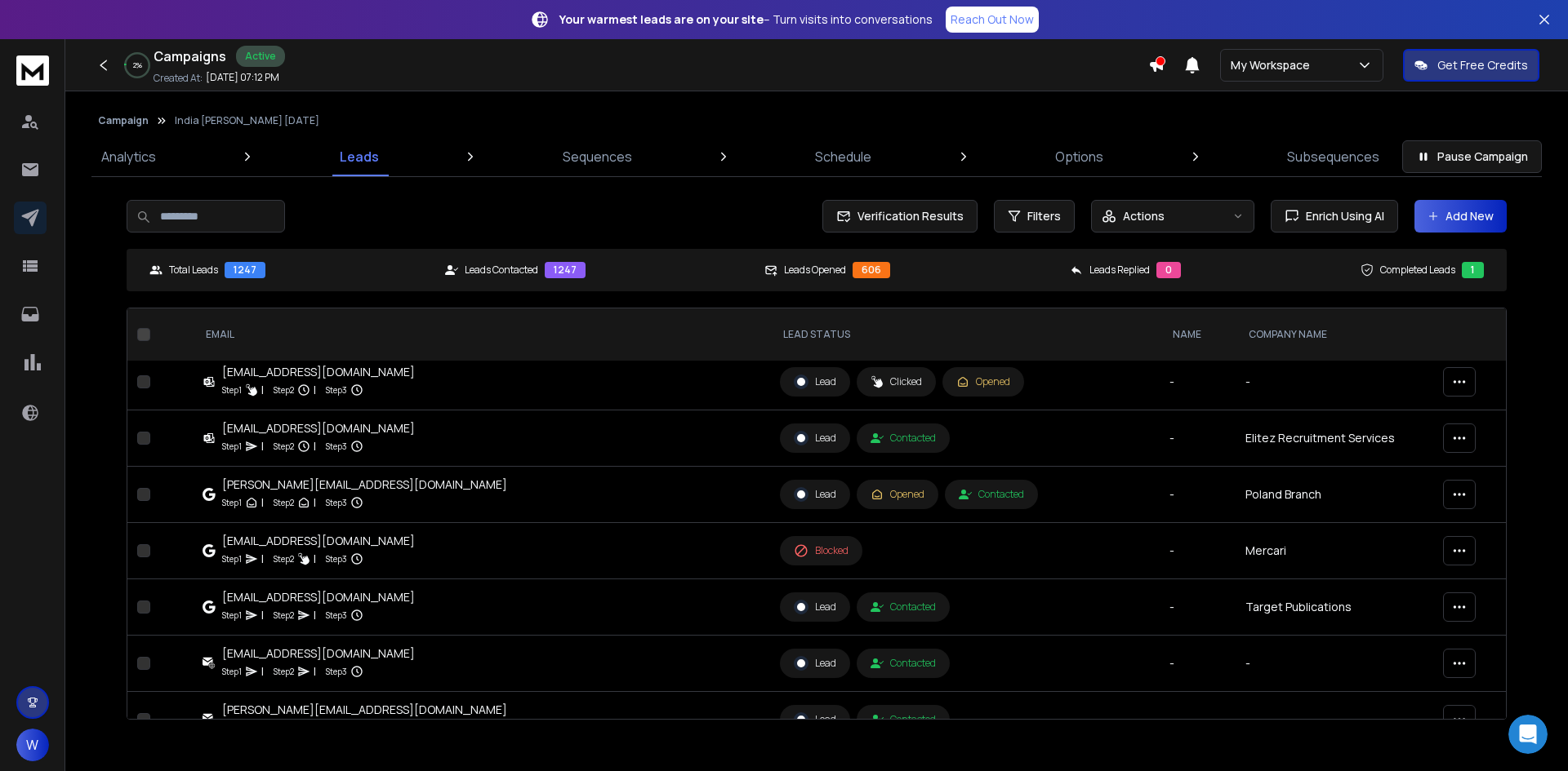
click at [305, 537] on div "us_jobs@mercari.com" at bounding box center [318, 541] width 193 height 16
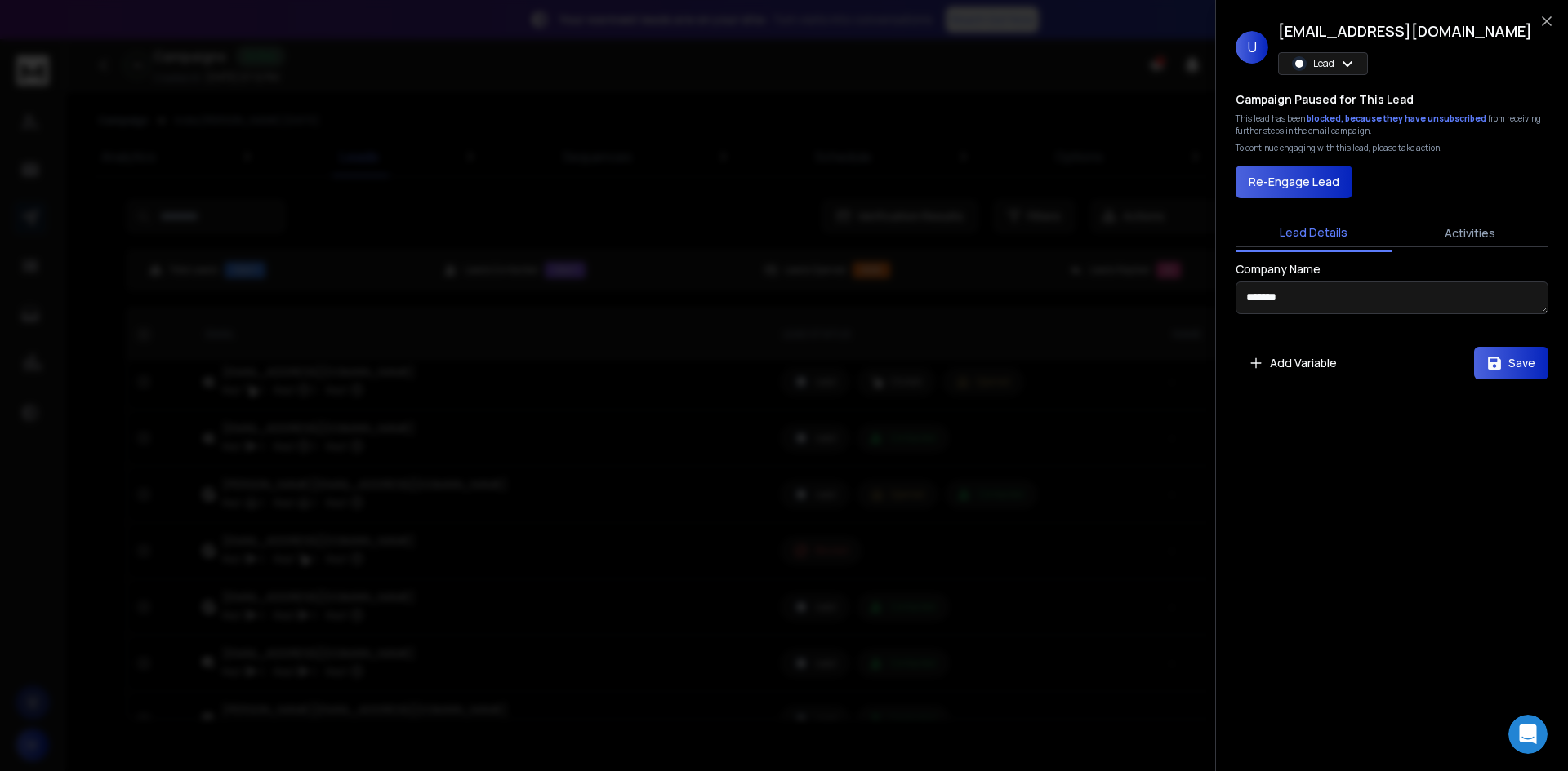
click at [1470, 228] on button "Activities" at bounding box center [1470, 234] width 157 height 36
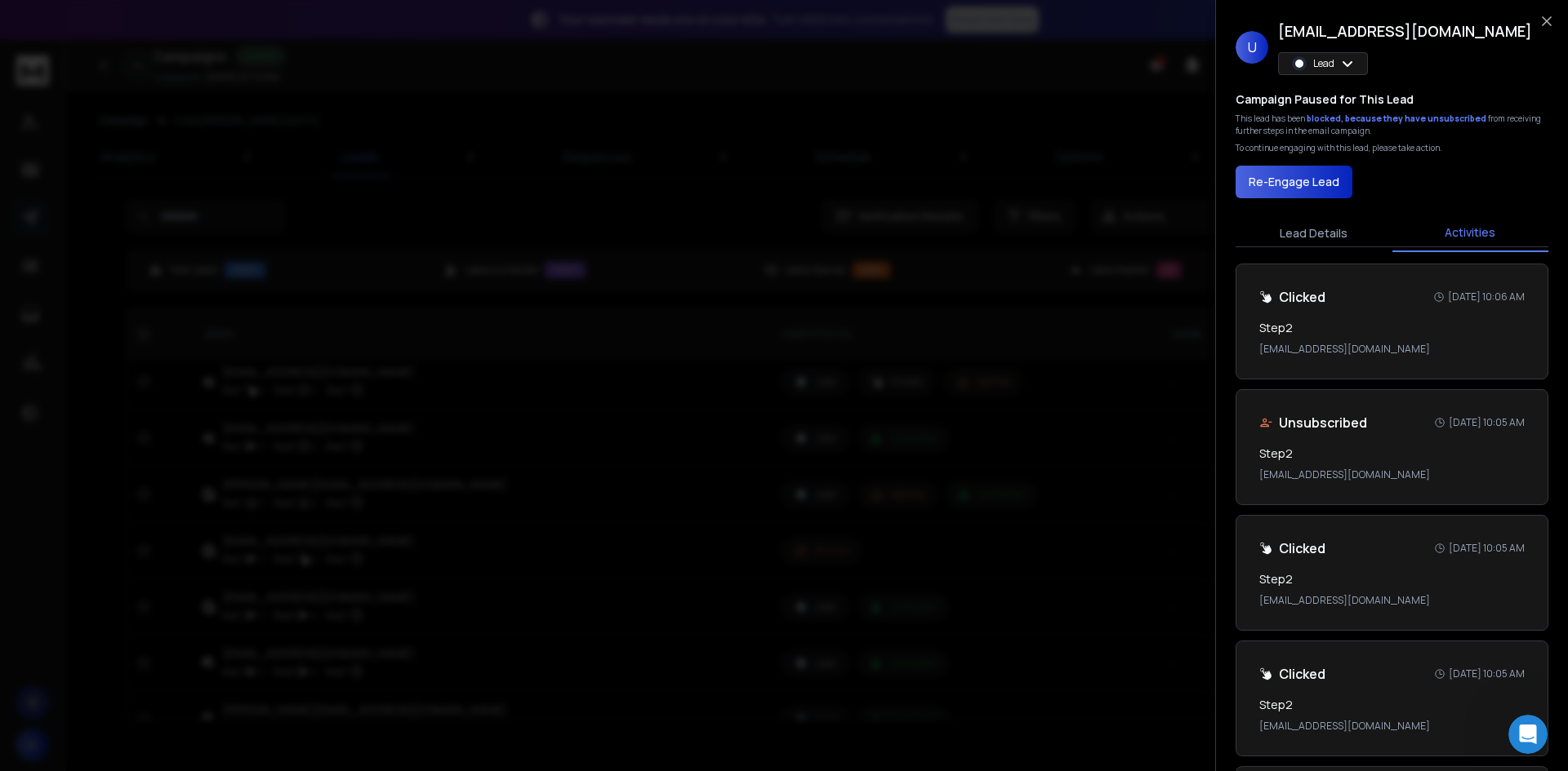
drag, startPoint x: 1272, startPoint y: 421, endPoint x: 1372, endPoint y: 425, distance: 100.1
click at [1372, 425] on div "Unsubscribed Aug 04, 2025, 10:05 AM" at bounding box center [1391, 426] width 266 height 26
drag, startPoint x: 1365, startPoint y: 418, endPoint x: 1369, endPoint y: 426, distance: 8.9
click at [1367, 426] on div "Unsubscribed Aug 04, 2025, 10:05 AM" at bounding box center [1391, 426] width 266 height 26
click at [1375, 428] on div "Unsubscribed Aug 04, 2025, 10:05 AM" at bounding box center [1391, 426] width 266 height 26
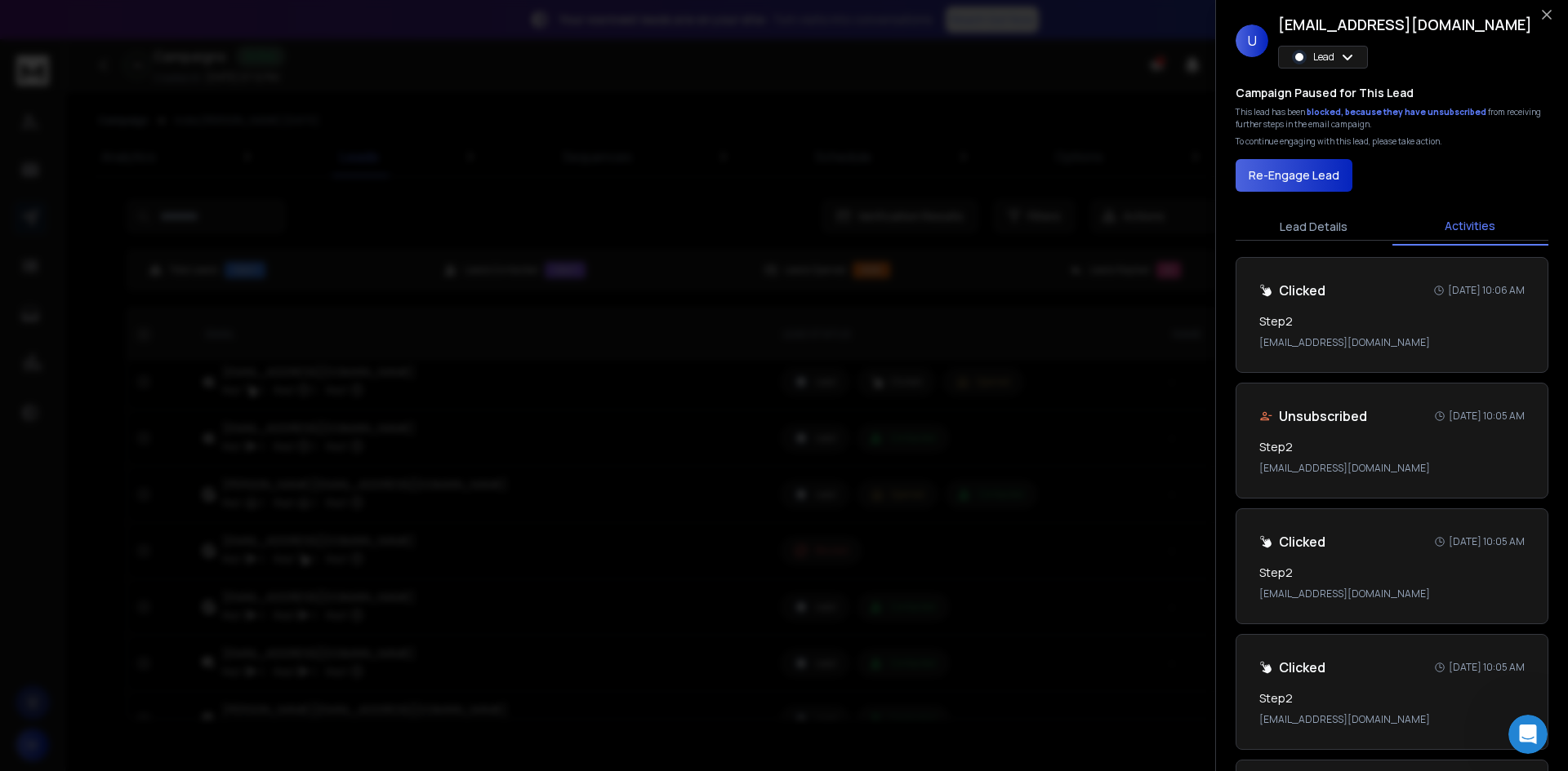
scroll to position [0, 0]
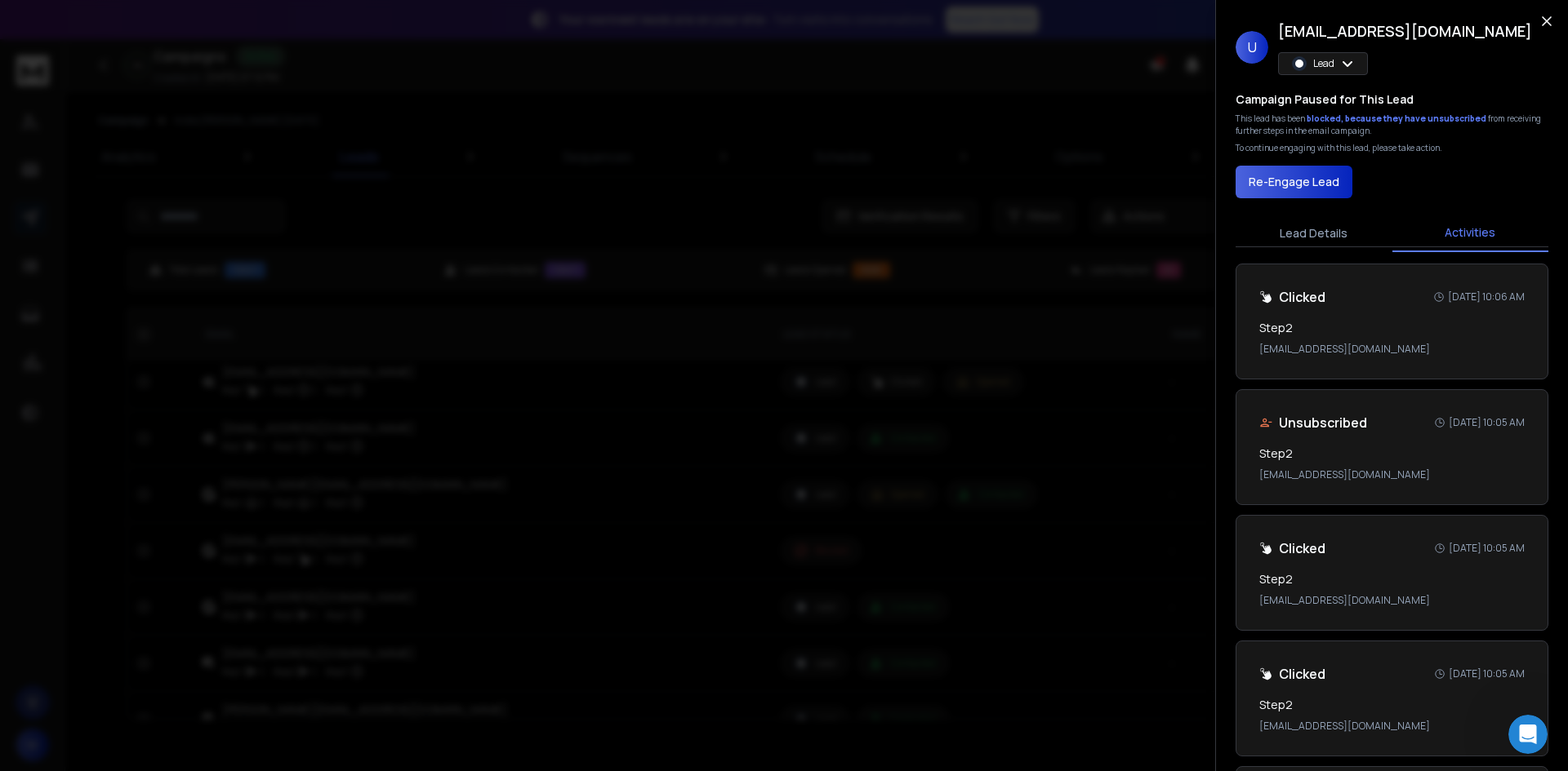
click at [1545, 24] on icon "button" at bounding box center [1546, 21] width 8 height 8
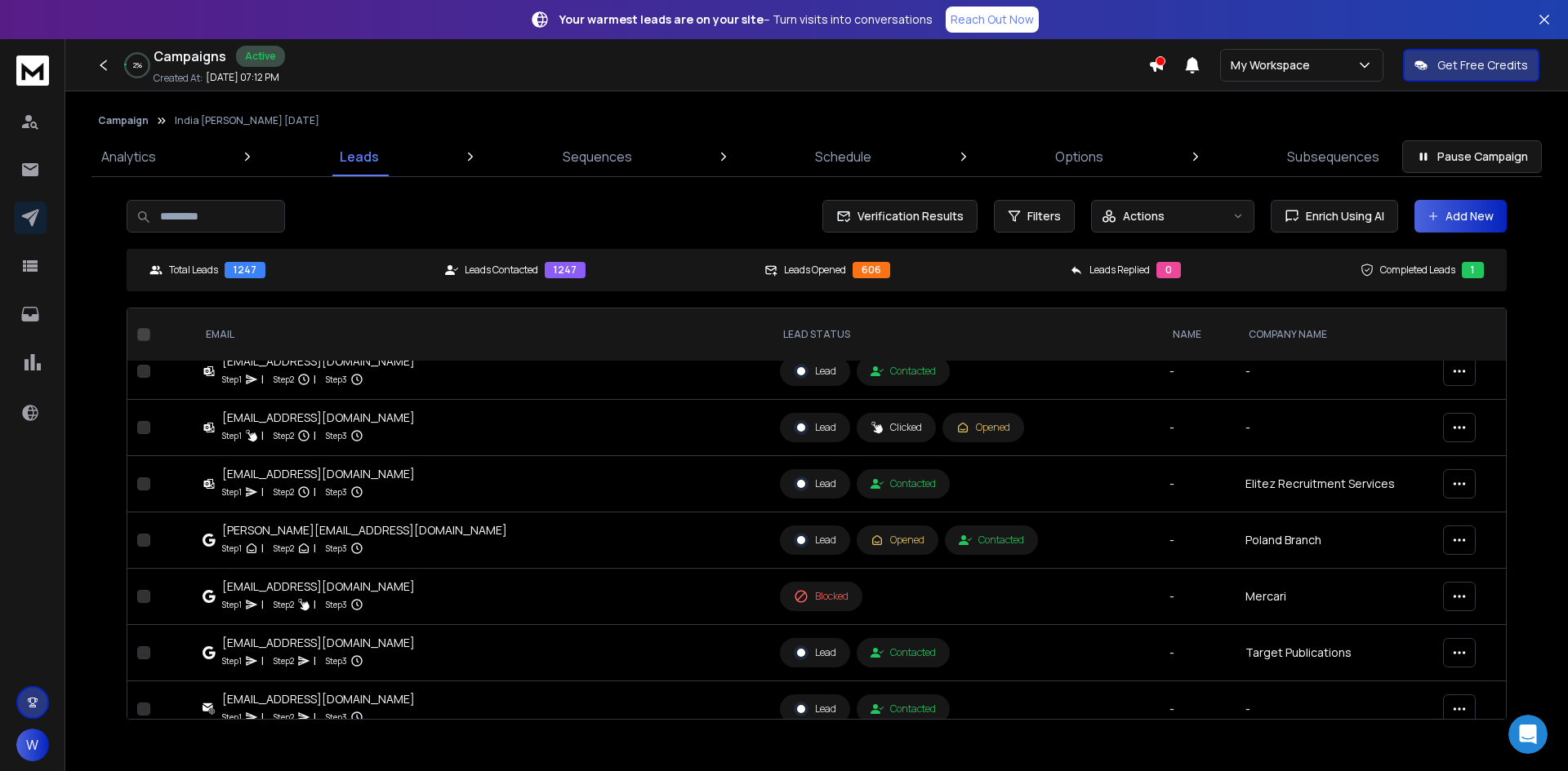
scroll to position [2123, 0]
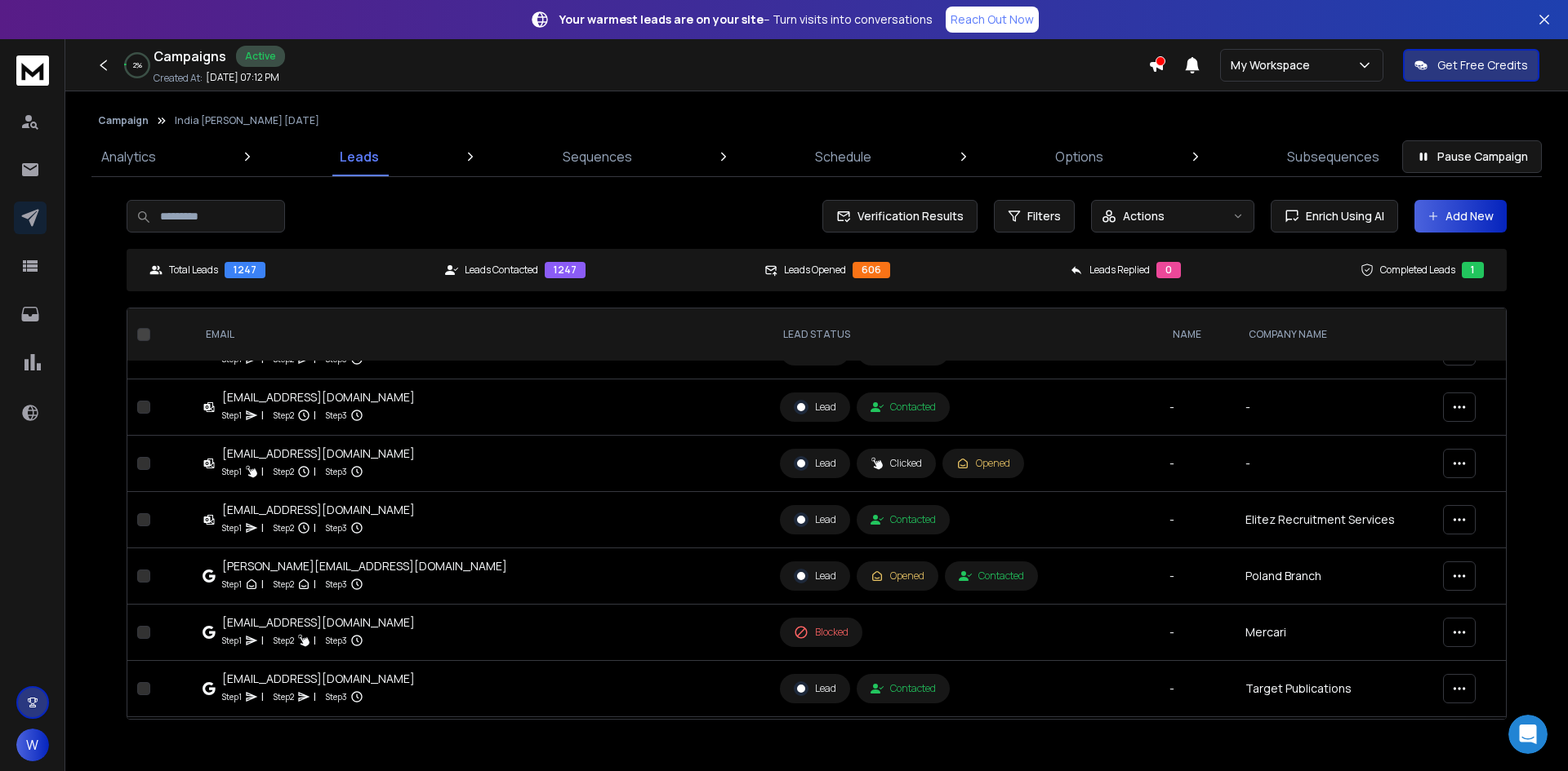
click at [415, 449] on div "iss_careers_accommodations@issgovernance.com" at bounding box center [318, 454] width 193 height 16
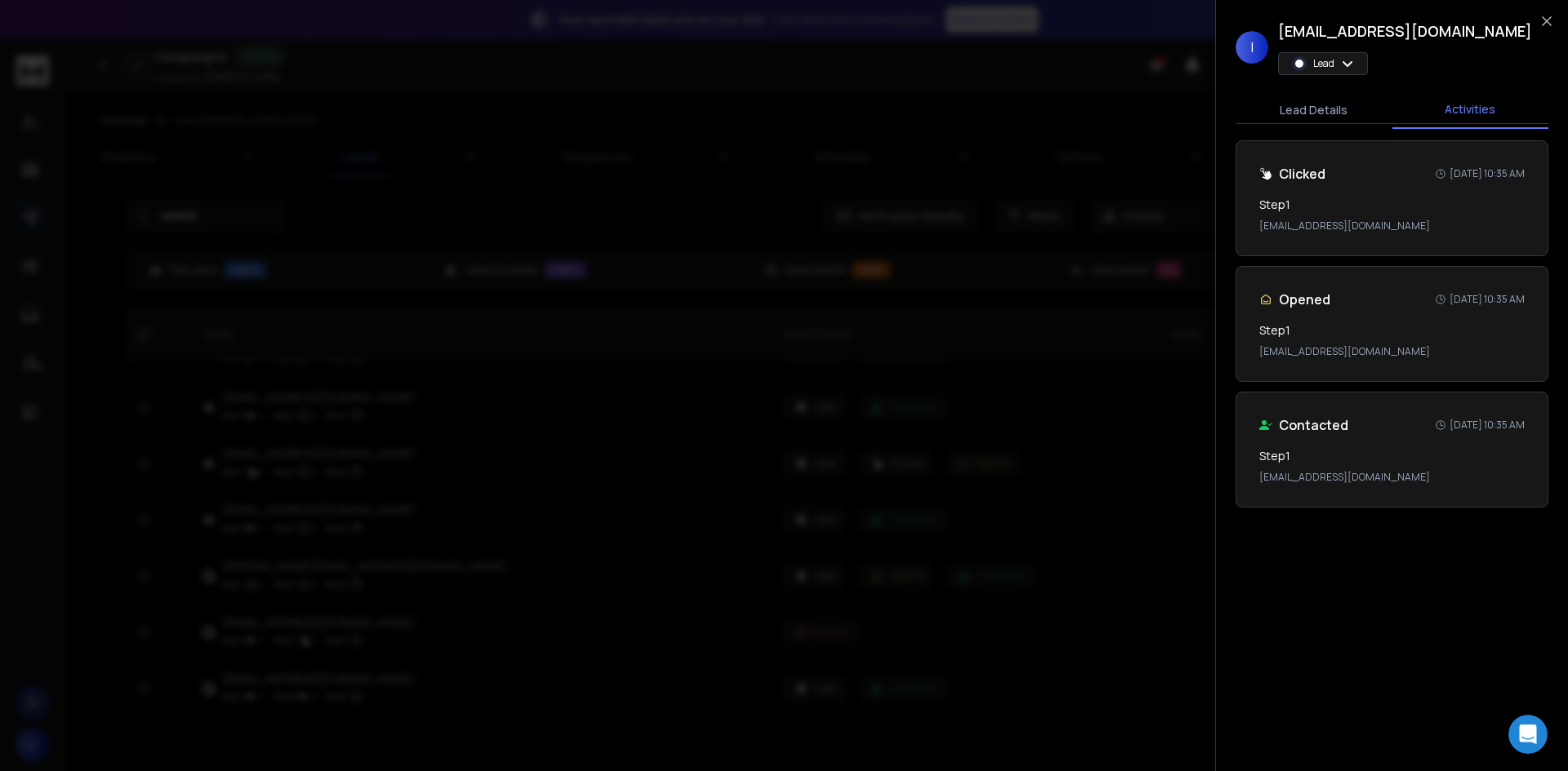
click at [1470, 119] on button "Activities" at bounding box center [1470, 110] width 157 height 38
drag, startPoint x: 1281, startPoint y: 174, endPoint x: 1335, endPoint y: 212, distance: 66.0
click at [1336, 173] on div "Clicked Jul 16, 2025, 10:35 AM" at bounding box center [1391, 177] width 266 height 26
click at [1545, 19] on icon "button" at bounding box center [1546, 21] width 16 height 16
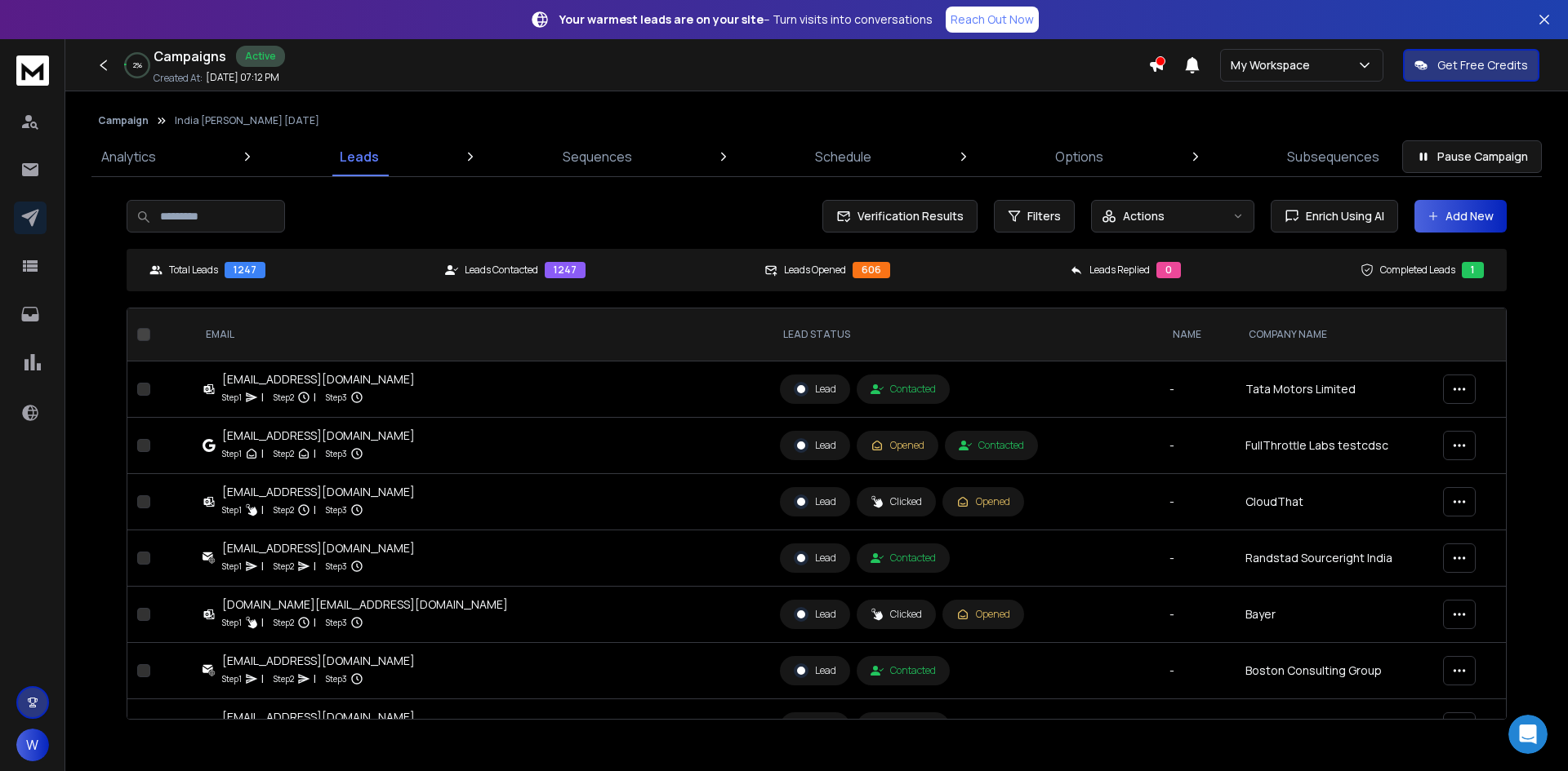
scroll to position [1714, 0]
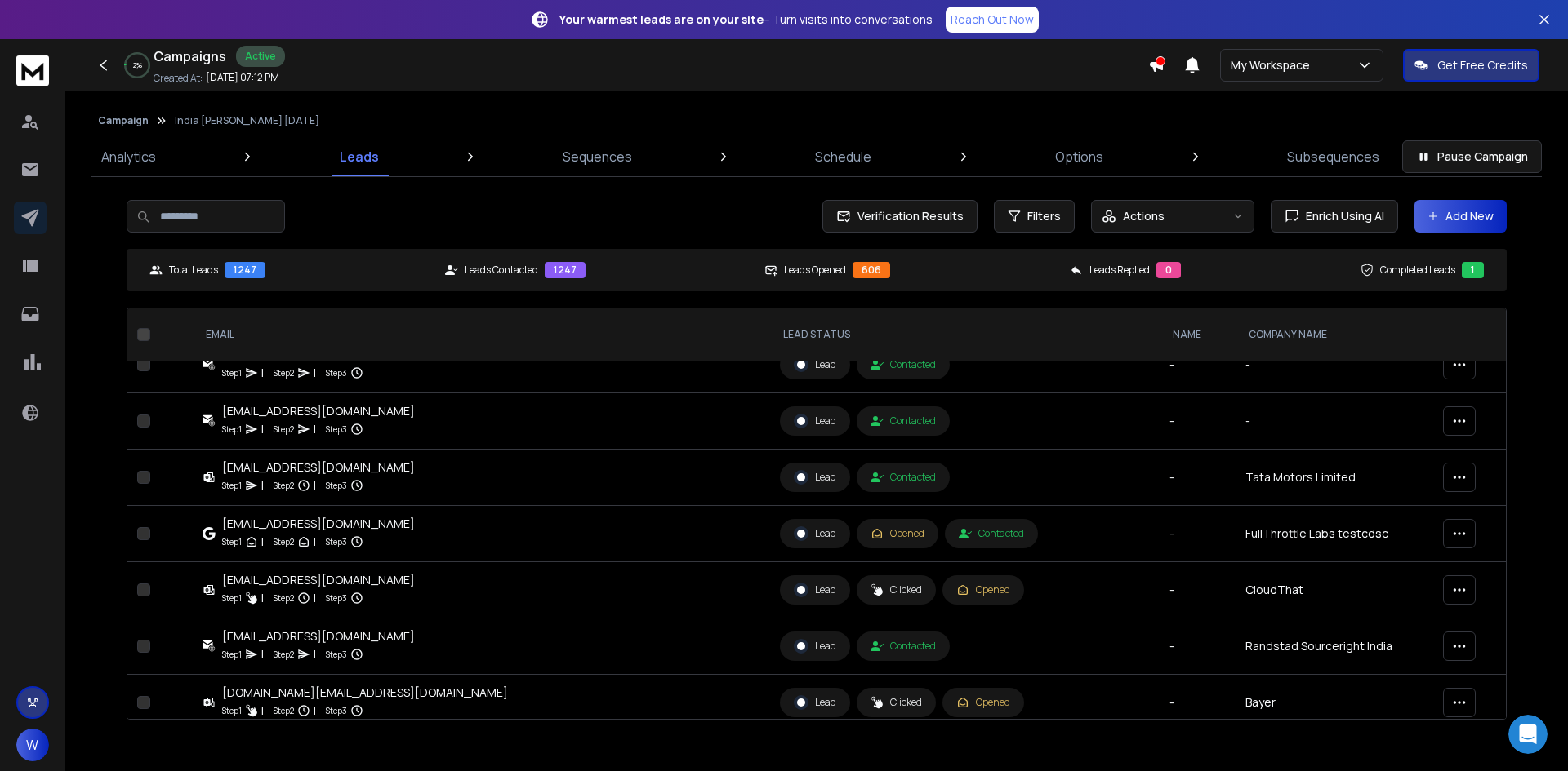
click at [260, 477] on div "shruti.yadav@tatamotors.com Step 1 | Step 2 | Step 3" at bounding box center [318, 478] width 193 height 36
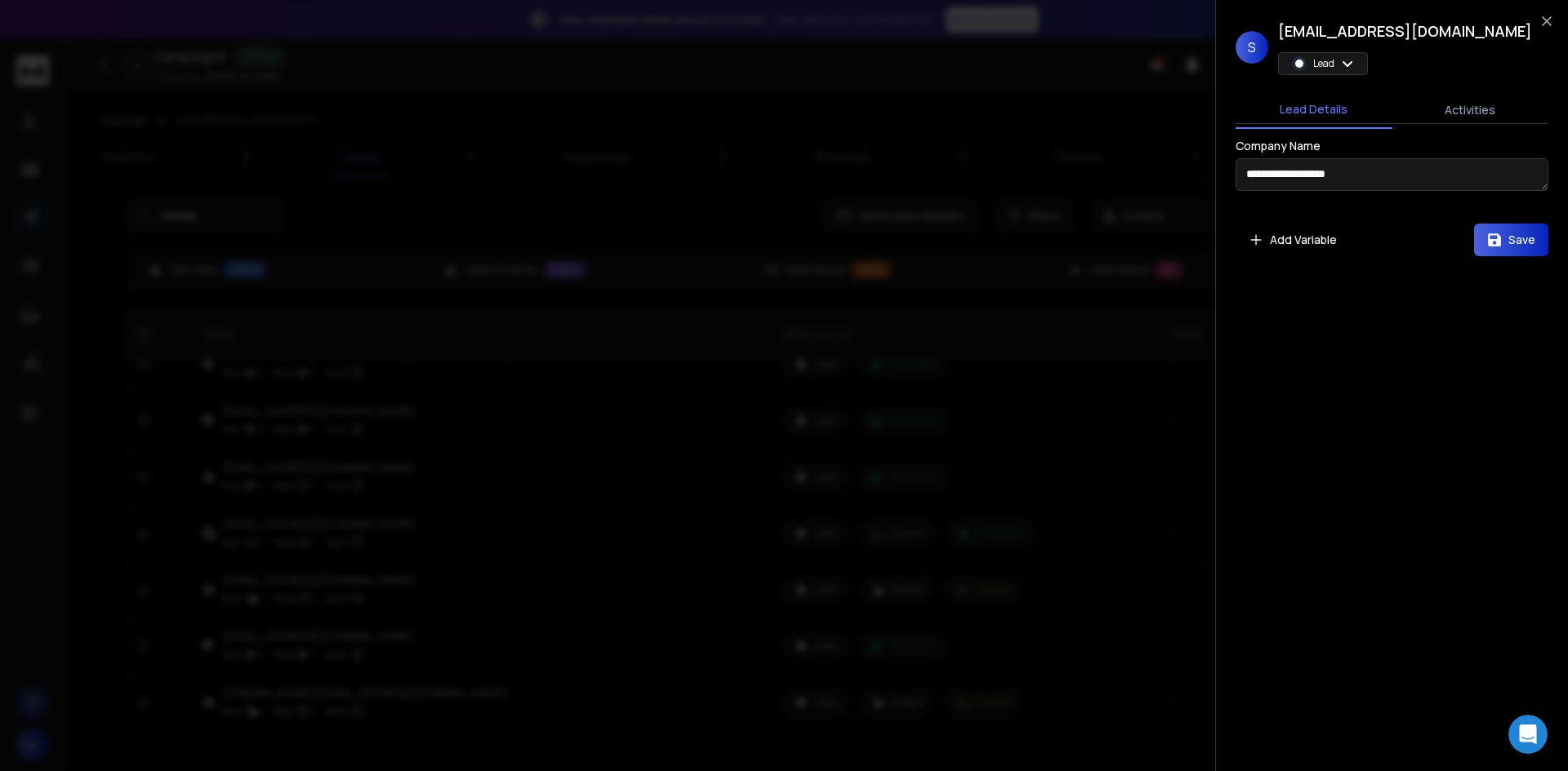
click at [1472, 107] on button "Activities" at bounding box center [1470, 110] width 157 height 36
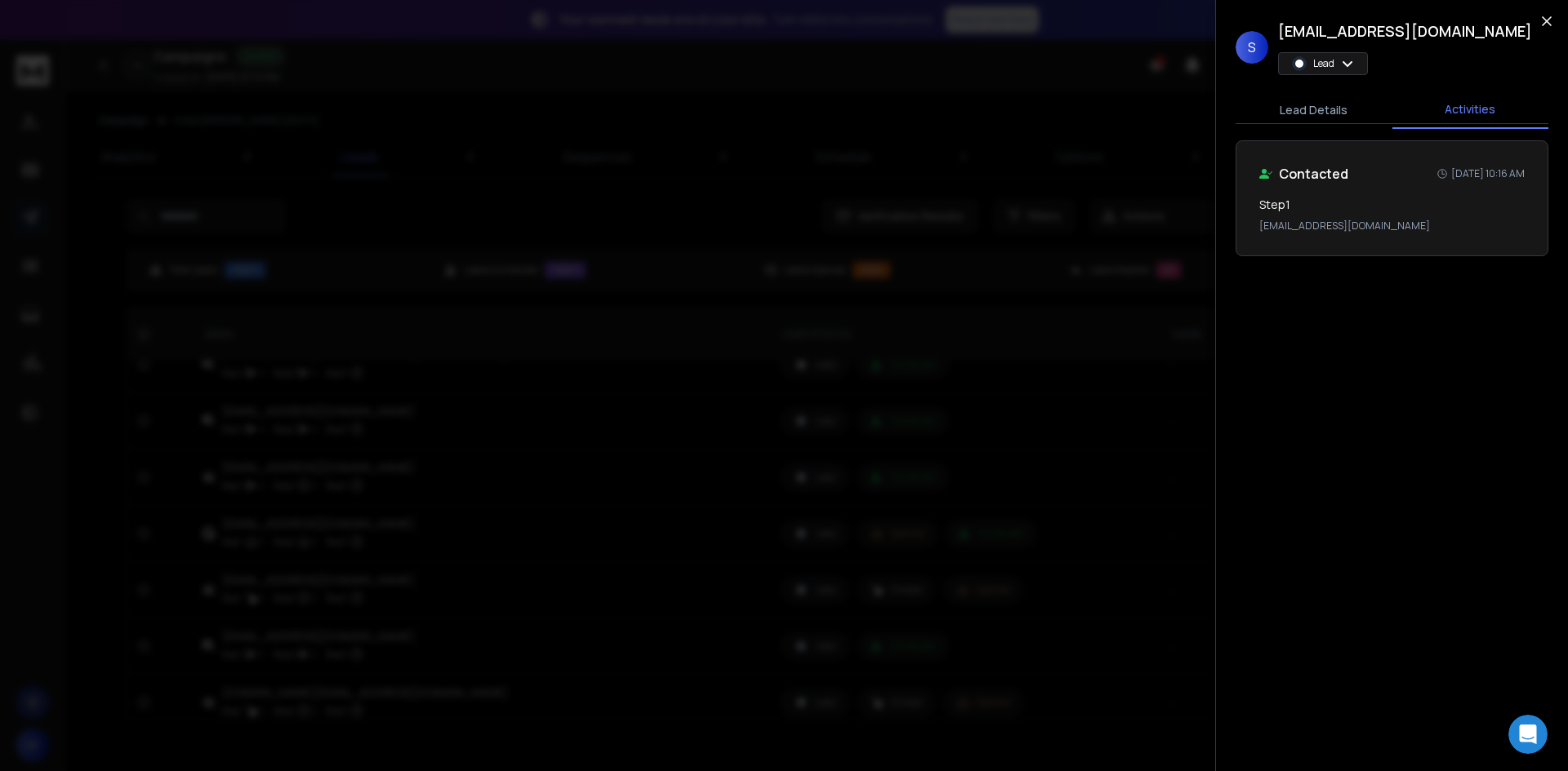
click at [1545, 24] on icon "button" at bounding box center [1546, 21] width 16 height 16
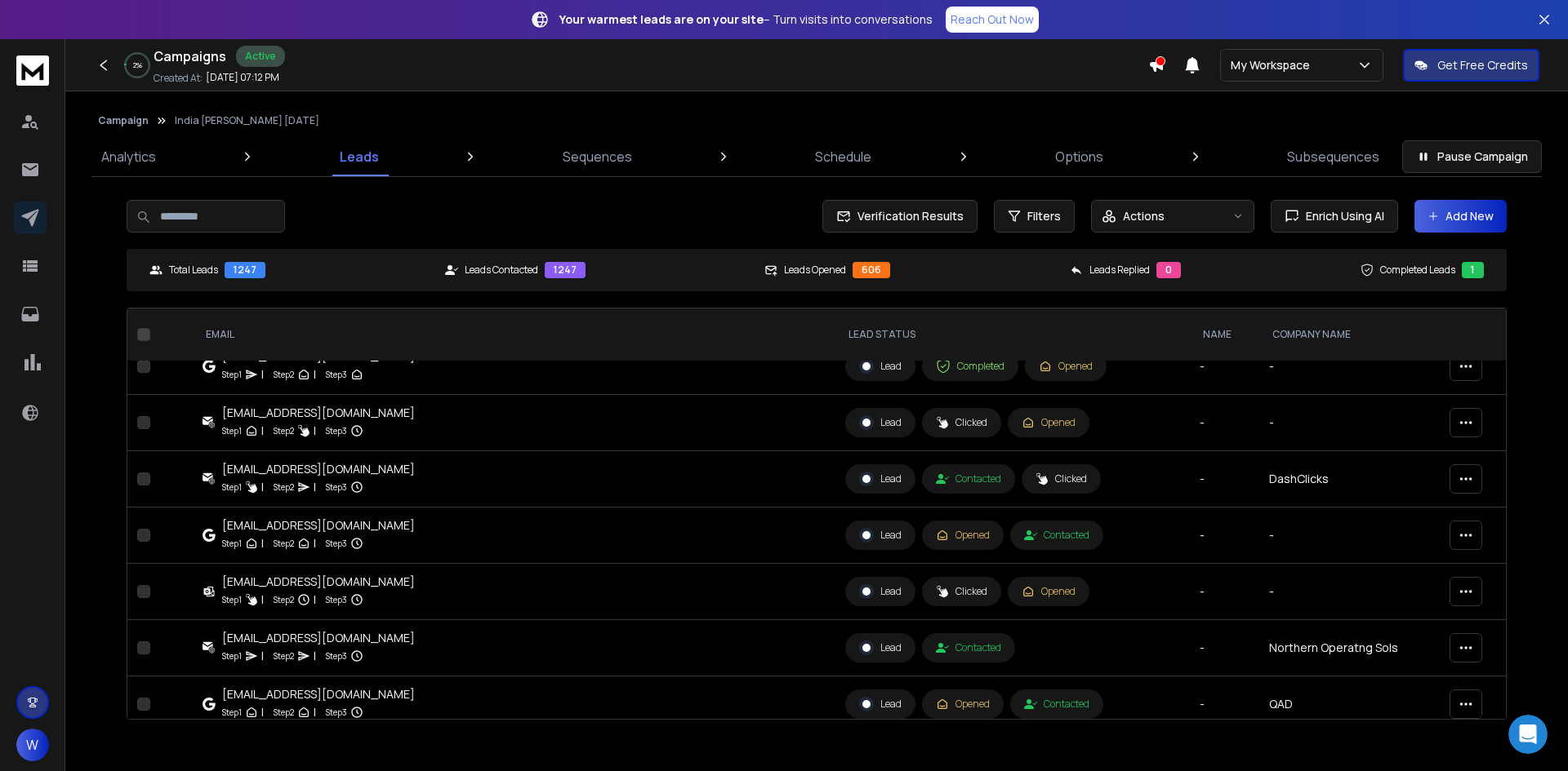
scroll to position [0, 0]
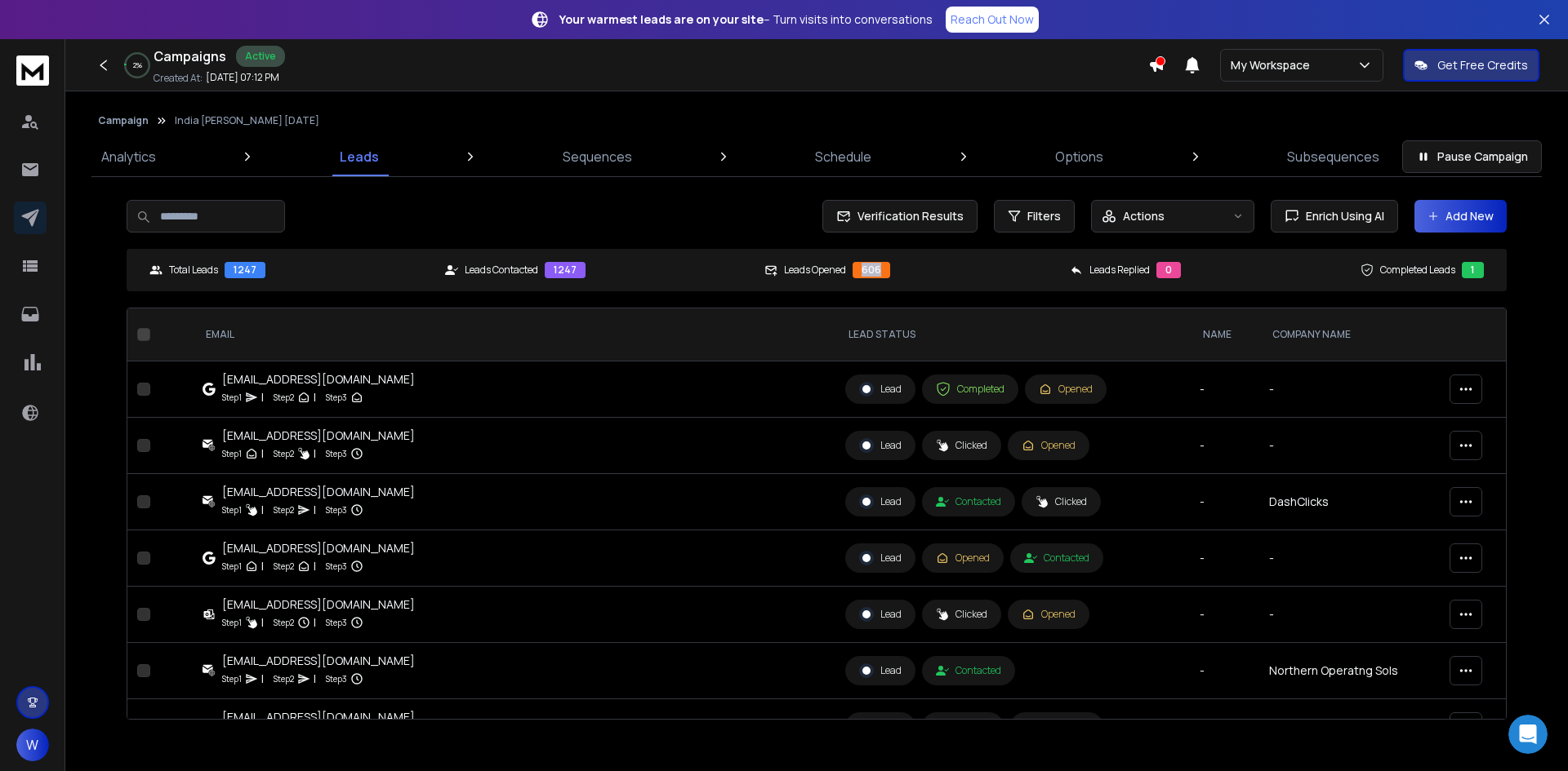
drag, startPoint x: 858, startPoint y: 268, endPoint x: 883, endPoint y: 267, distance: 25.0
click at [883, 267] on div "606" at bounding box center [872, 270] width 38 height 16
click at [885, 270] on div "606" at bounding box center [872, 270] width 38 height 16
drag, startPoint x: 885, startPoint y: 270, endPoint x: 867, endPoint y: 276, distance: 19.0
click at [867, 276] on div "606" at bounding box center [872, 270] width 38 height 16
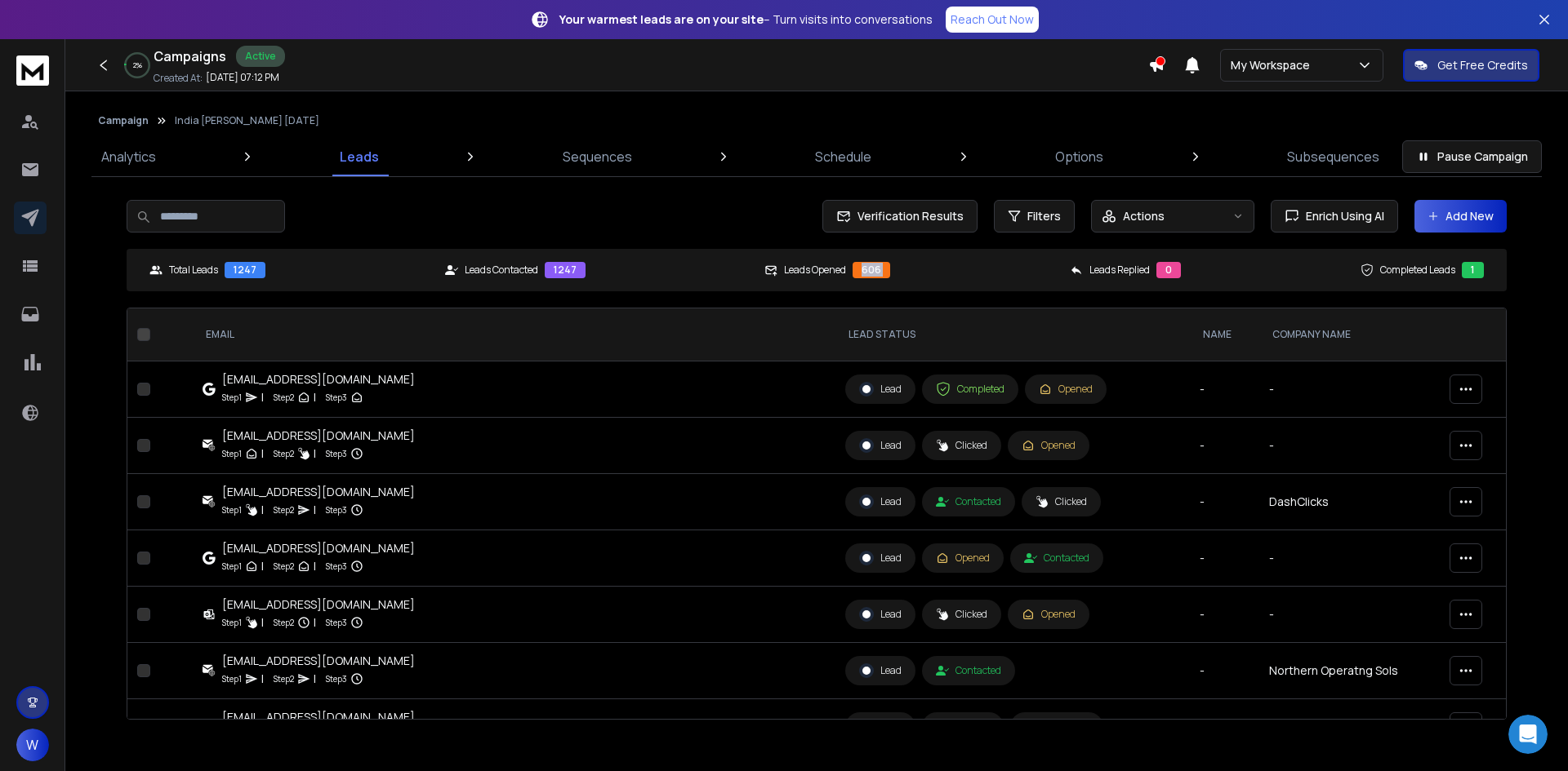
click at [866, 274] on div "606" at bounding box center [872, 270] width 38 height 16
drag, startPoint x: 863, startPoint y: 271, endPoint x: 880, endPoint y: 268, distance: 17.3
click at [880, 268] on div "606" at bounding box center [872, 270] width 38 height 16
click at [882, 268] on div "606" at bounding box center [872, 270] width 38 height 16
drag, startPoint x: 882, startPoint y: 268, endPoint x: 863, endPoint y: 274, distance: 19.9
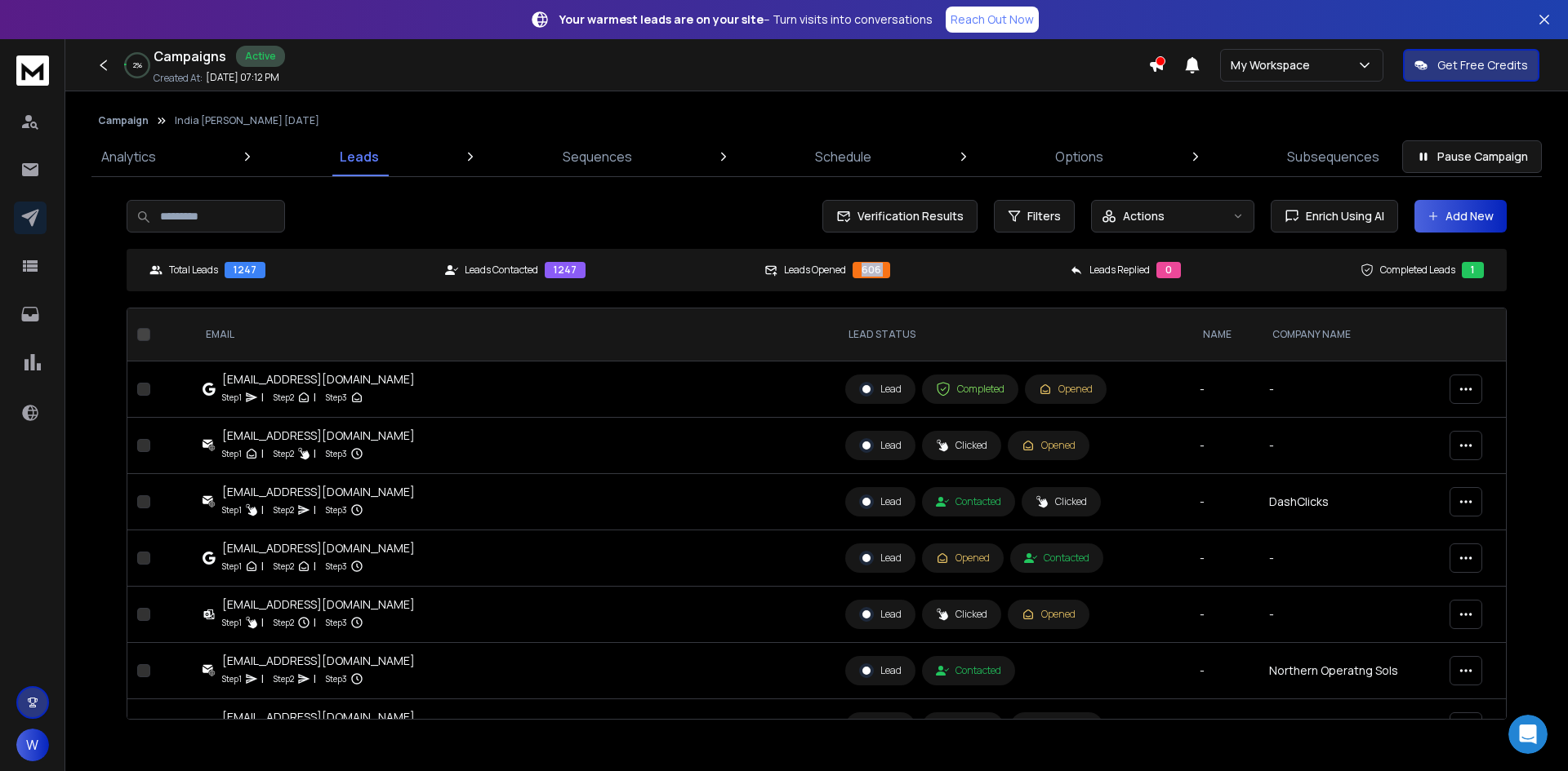
click at [863, 274] on div "606" at bounding box center [872, 270] width 38 height 16
click at [874, 274] on div "606" at bounding box center [872, 270] width 38 height 16
drag, startPoint x: 883, startPoint y: 274, endPoint x: 858, endPoint y: 272, distance: 25.1
click at [861, 273] on div "606" at bounding box center [872, 270] width 38 height 16
click at [858, 271] on div "606" at bounding box center [872, 270] width 38 height 16
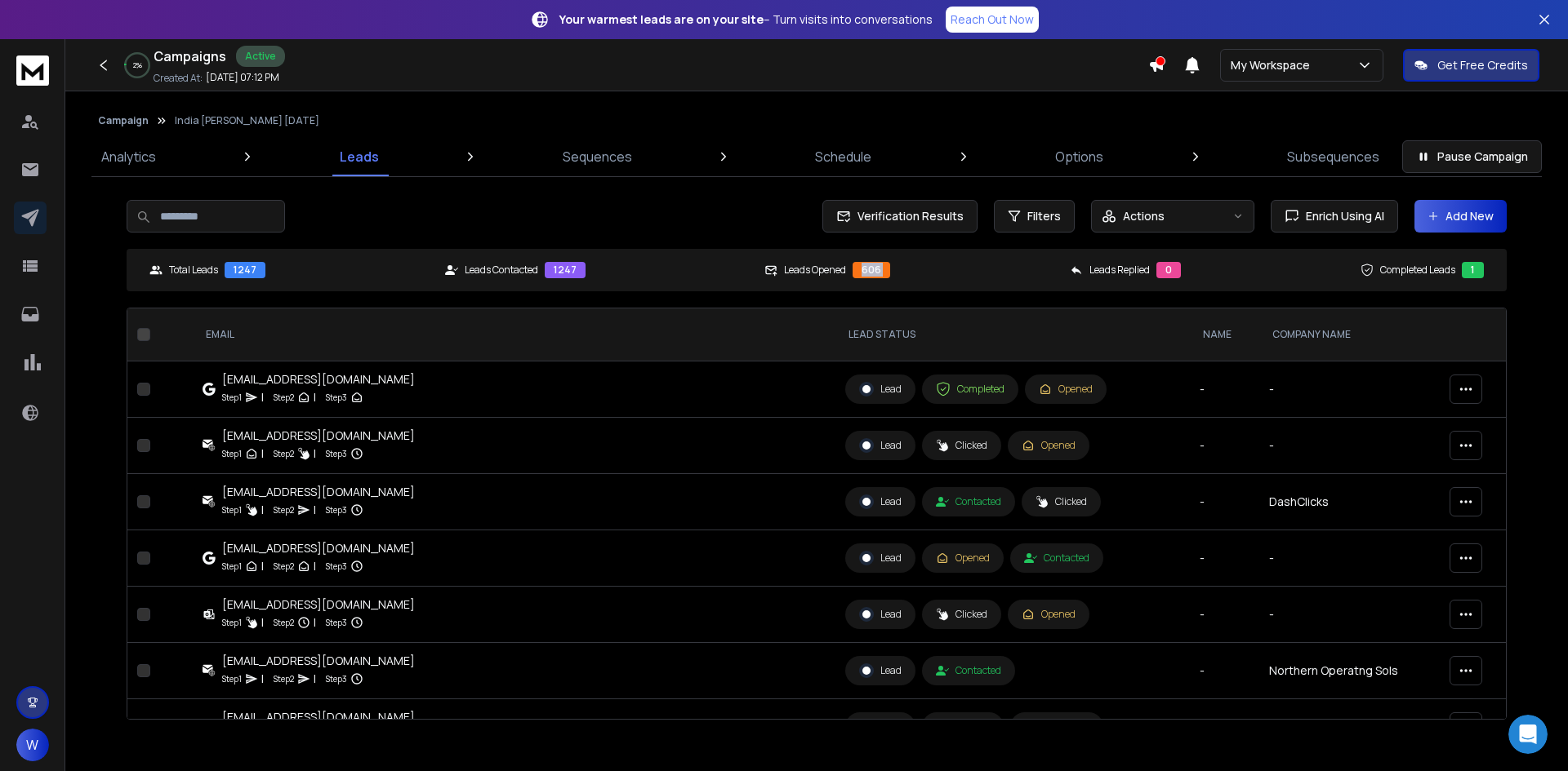
drag, startPoint x: 856, startPoint y: 270, endPoint x: 885, endPoint y: 269, distance: 29.0
click at [885, 269] on div "606" at bounding box center [872, 270] width 38 height 16
click at [892, 269] on div "Total Leads 1247 Leads Contacted 1247 Leads Opened 606 Leads Replied 0 Complete…" at bounding box center [816, 270] width 1380 height 43
click at [881, 268] on div "606" at bounding box center [872, 270] width 38 height 16
drag, startPoint x: 881, startPoint y: 268, endPoint x: 867, endPoint y: 267, distance: 14.0
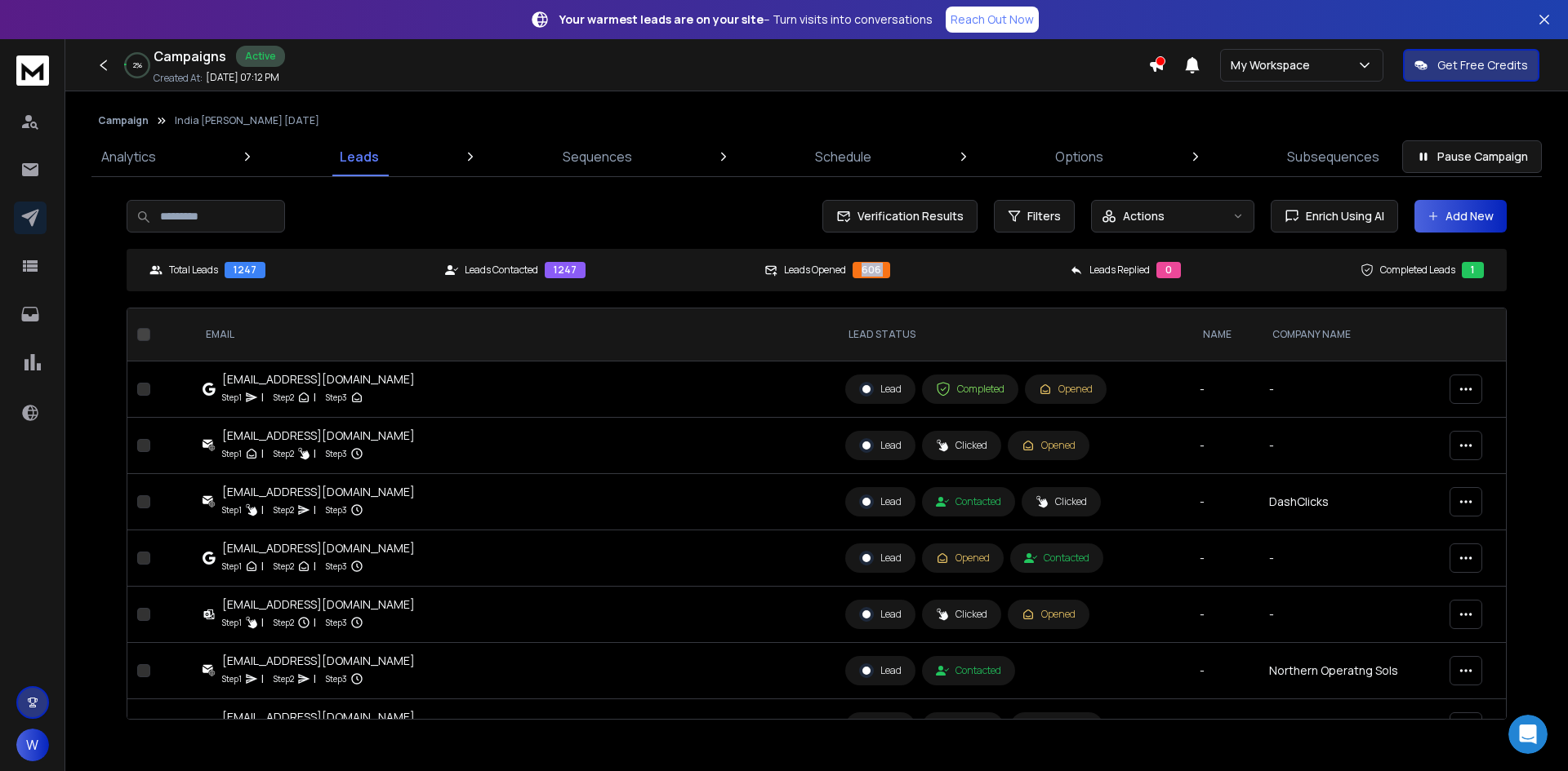
click at [867, 267] on div "606" at bounding box center [872, 270] width 38 height 16
click at [876, 269] on div "606" at bounding box center [872, 270] width 38 height 16
drag, startPoint x: 860, startPoint y: 271, endPoint x: 879, endPoint y: 270, distance: 19.0
click at [879, 270] on div "606" at bounding box center [872, 270] width 38 height 16
click at [883, 269] on div "606" at bounding box center [872, 270] width 38 height 16
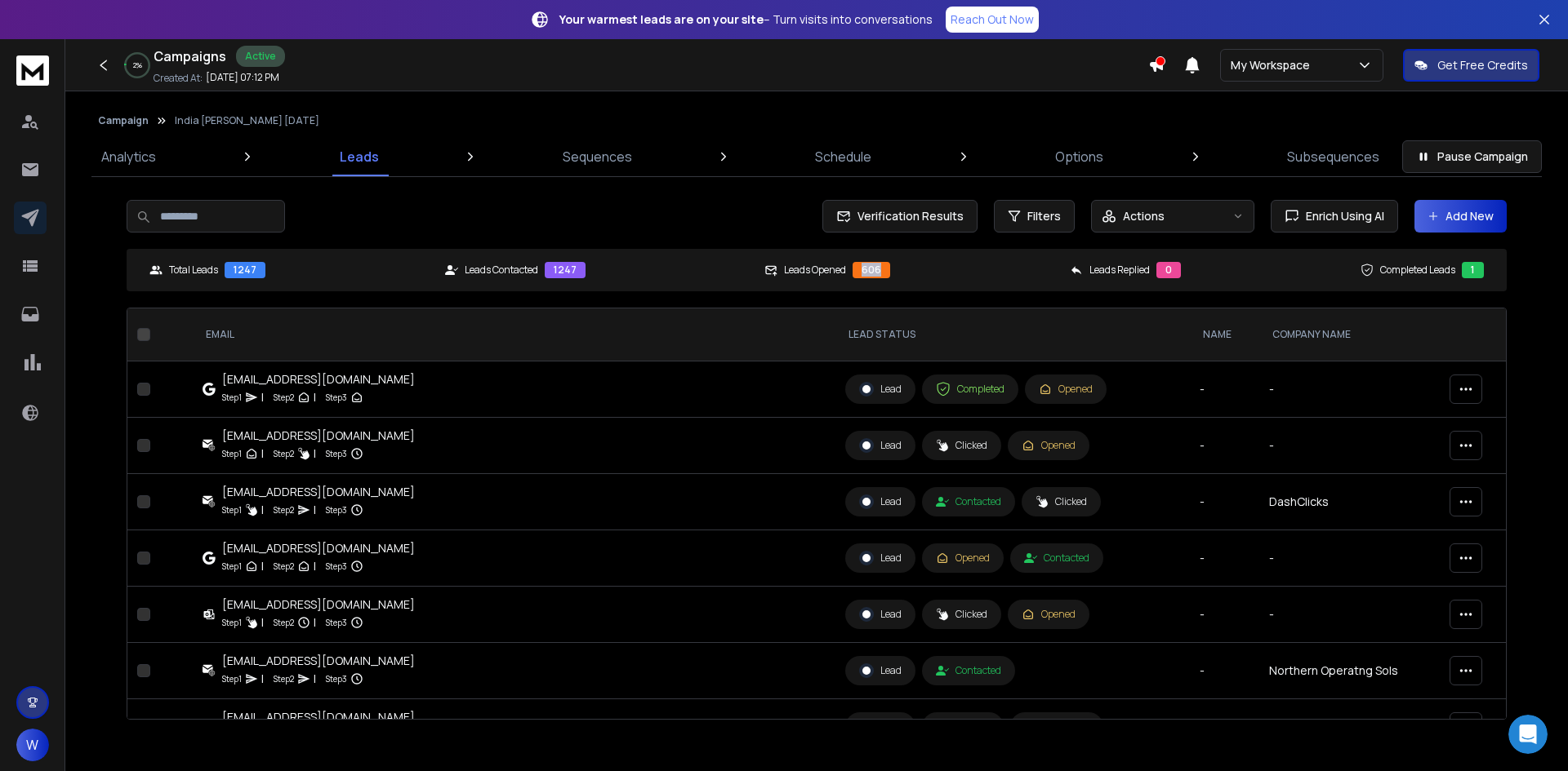
drag, startPoint x: 861, startPoint y: 272, endPoint x: 884, endPoint y: 273, distance: 23.0
click at [884, 273] on div "606" at bounding box center [872, 270] width 38 height 16
click at [890, 271] on div "Total Leads 1247 Leads Contacted 1247 Leads Opened 606 Leads Replied 0 Complete…" at bounding box center [816, 270] width 1380 height 43
drag, startPoint x: 898, startPoint y: 271, endPoint x: 855, endPoint y: 265, distance: 43.4
click at [855, 265] on div "Total Leads 1247 Leads Contacted 1247 Leads Opened 606 Leads Replied 0 Complete…" at bounding box center [816, 270] width 1380 height 43
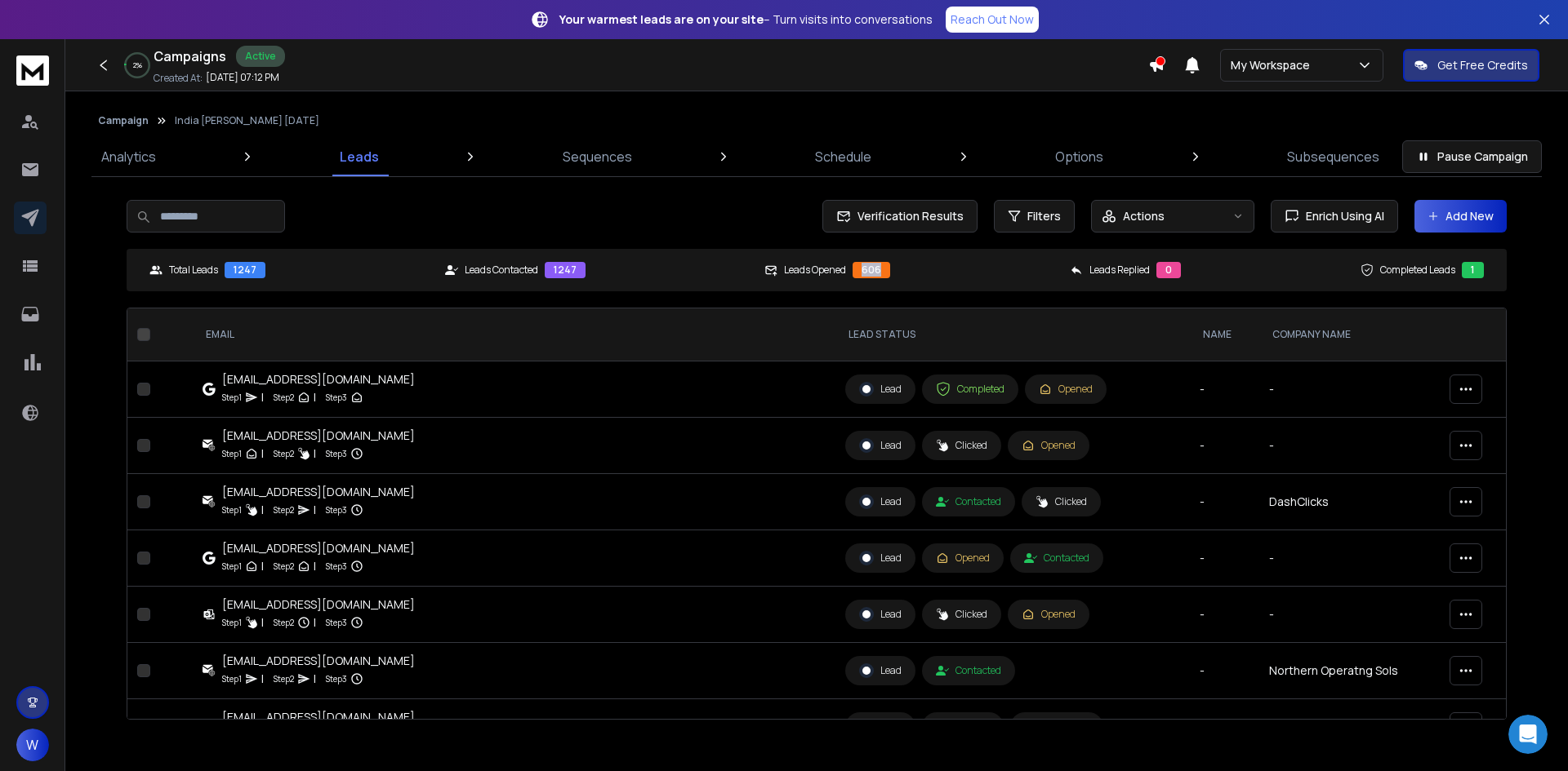
click at [863, 267] on div "606" at bounding box center [872, 270] width 38 height 16
drag, startPoint x: 861, startPoint y: 267, endPoint x: 883, endPoint y: 271, distance: 22.4
click at [883, 271] on div "606" at bounding box center [872, 270] width 38 height 16
drag, startPoint x: 548, startPoint y: 271, endPoint x: 576, endPoint y: 272, distance: 28.0
click at [576, 272] on div "1247" at bounding box center [564, 270] width 41 height 16
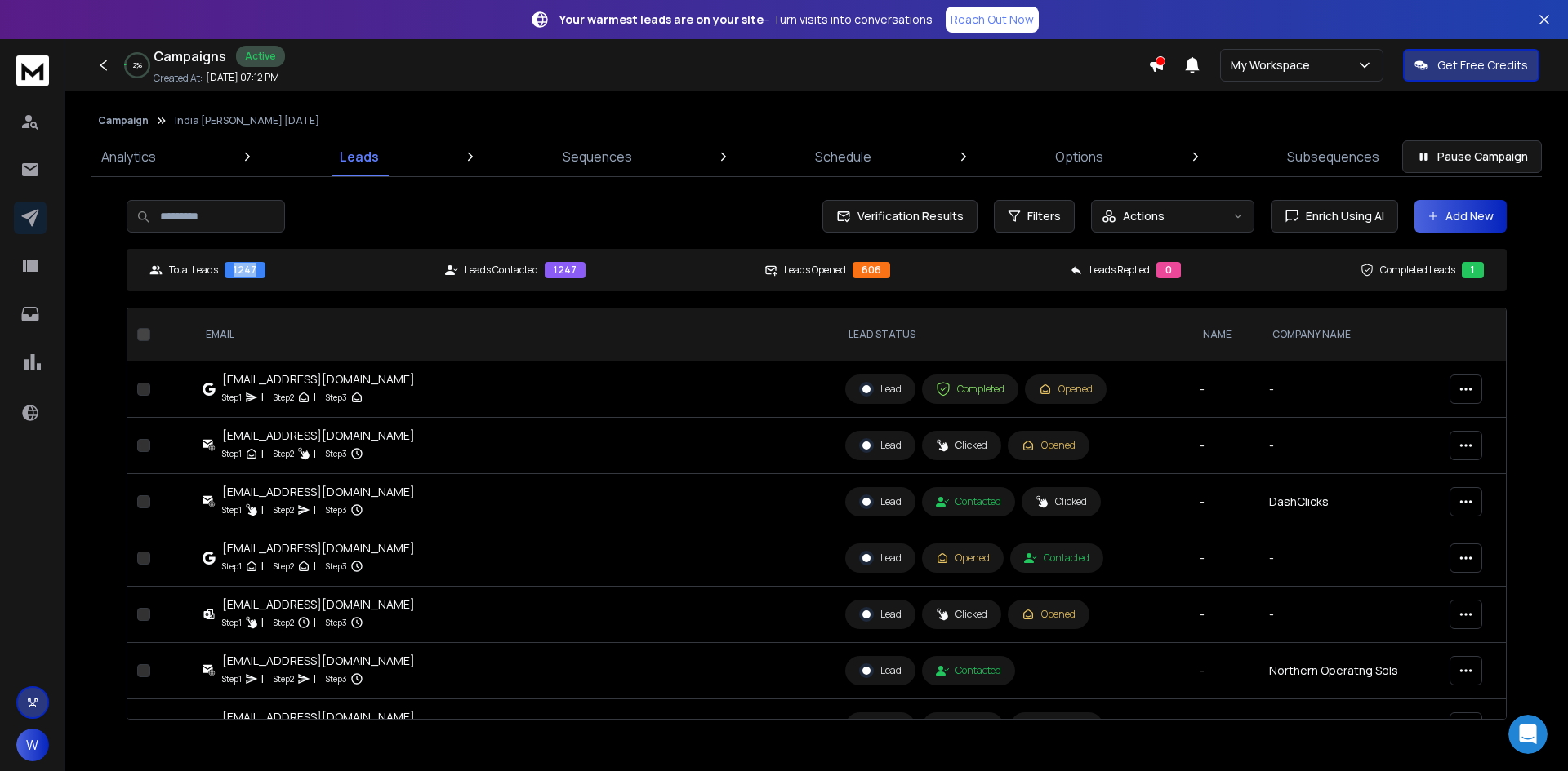
drag, startPoint x: 232, startPoint y: 267, endPoint x: 275, endPoint y: 267, distance: 43.0
click at [275, 267] on div "Total Leads 1247 Leads Contacted 1247 Leads Opened 606 Leads Replied 0 Complete…" at bounding box center [816, 270] width 1380 height 43
drag, startPoint x: 262, startPoint y: 267, endPoint x: 232, endPoint y: 267, distance: 30.0
click at [232, 267] on div "1247" at bounding box center [245, 270] width 41 height 16
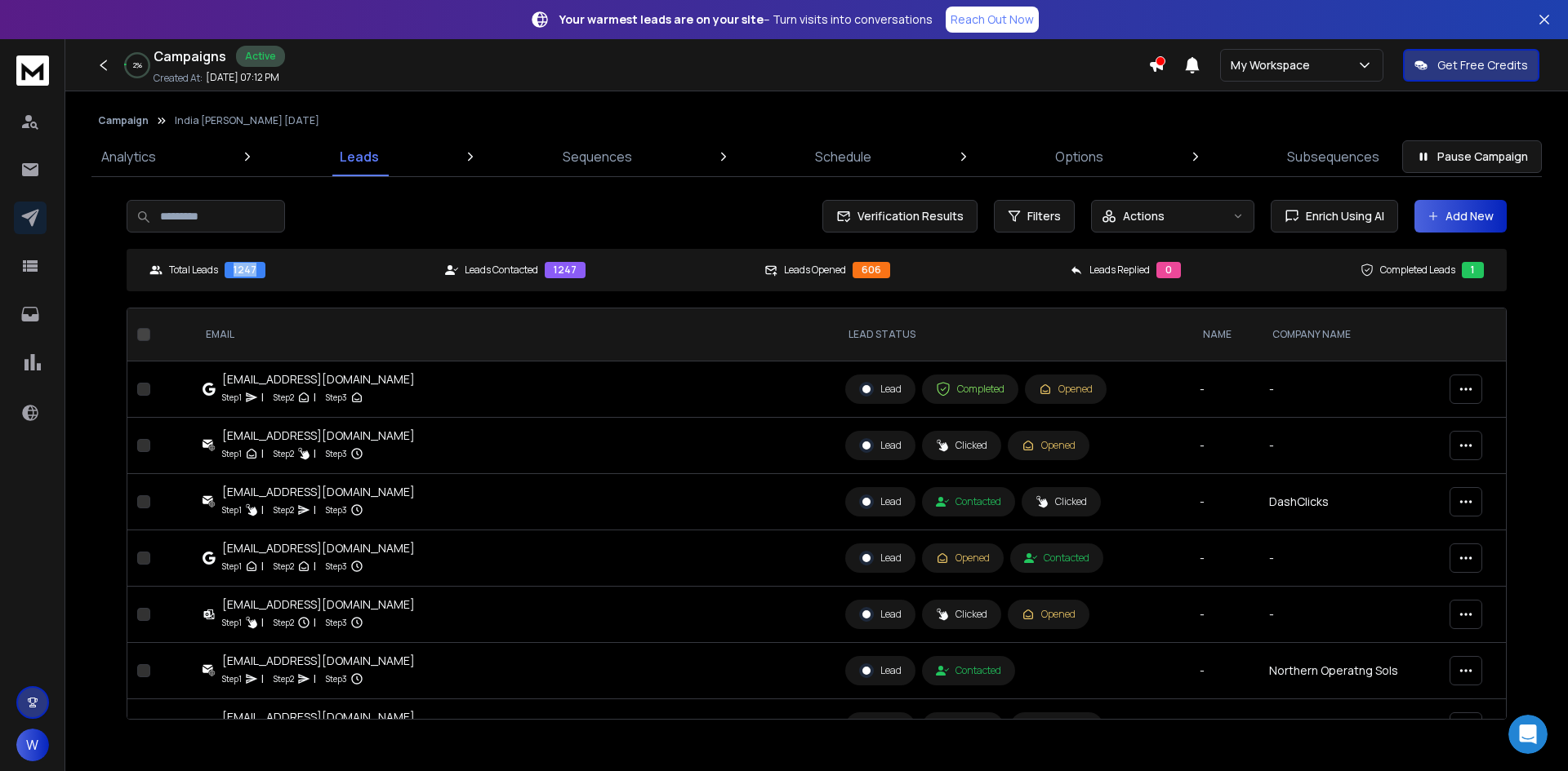
click at [239, 271] on div "1247" at bounding box center [245, 270] width 41 height 16
drag, startPoint x: 229, startPoint y: 266, endPoint x: 299, endPoint y: 270, distance: 70.1
click at [299, 270] on div "Total Leads 1247 Leads Contacted 1247 Leads Opened 606 Leads Replied 0 Complete…" at bounding box center [816, 270] width 1380 height 43
drag, startPoint x: 559, startPoint y: 273, endPoint x: 583, endPoint y: 270, distance: 24.2
click at [583, 270] on div "1247" at bounding box center [564, 270] width 41 height 16
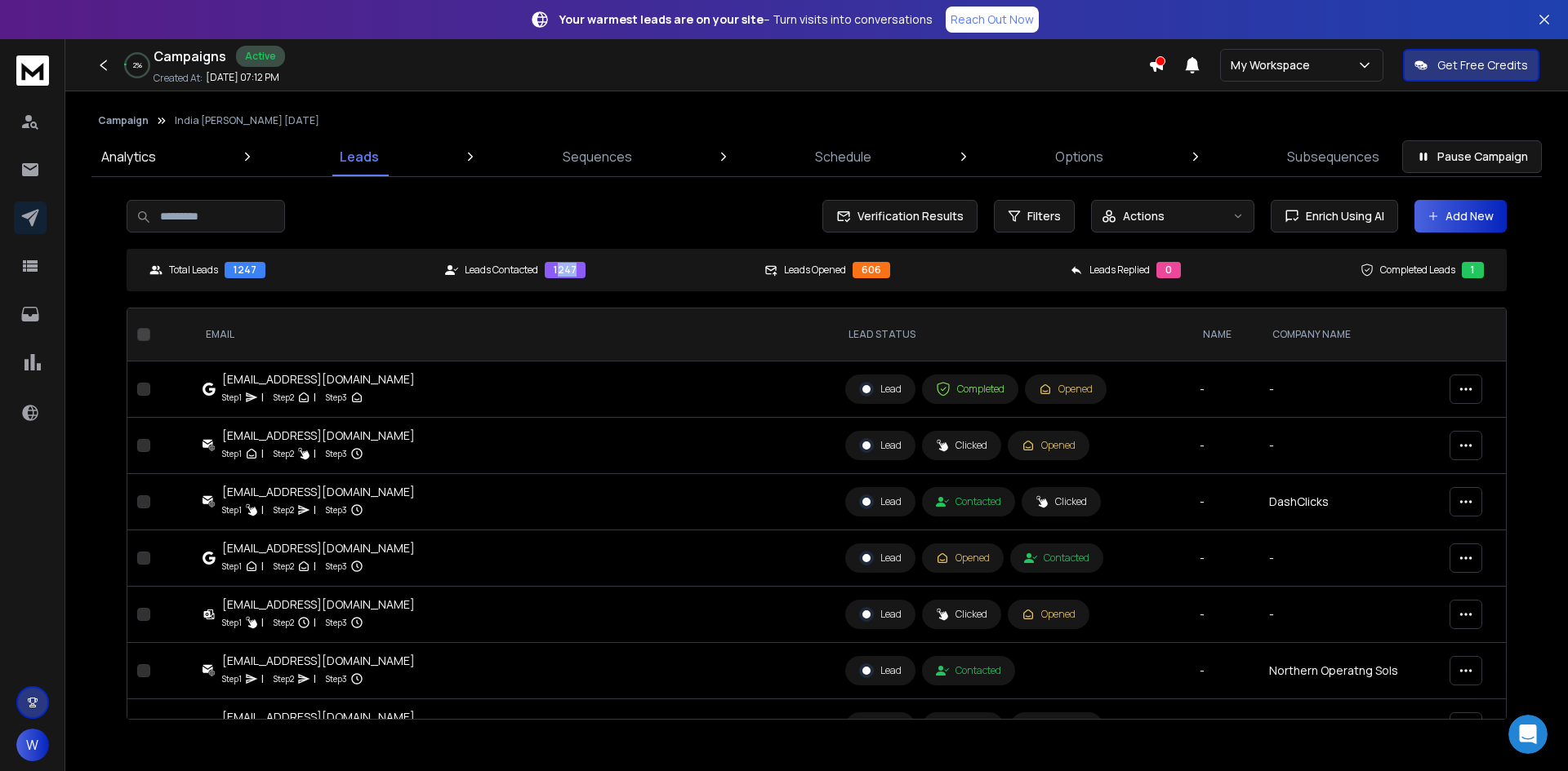
click at [129, 161] on p "Analytics" at bounding box center [128, 157] width 55 height 20
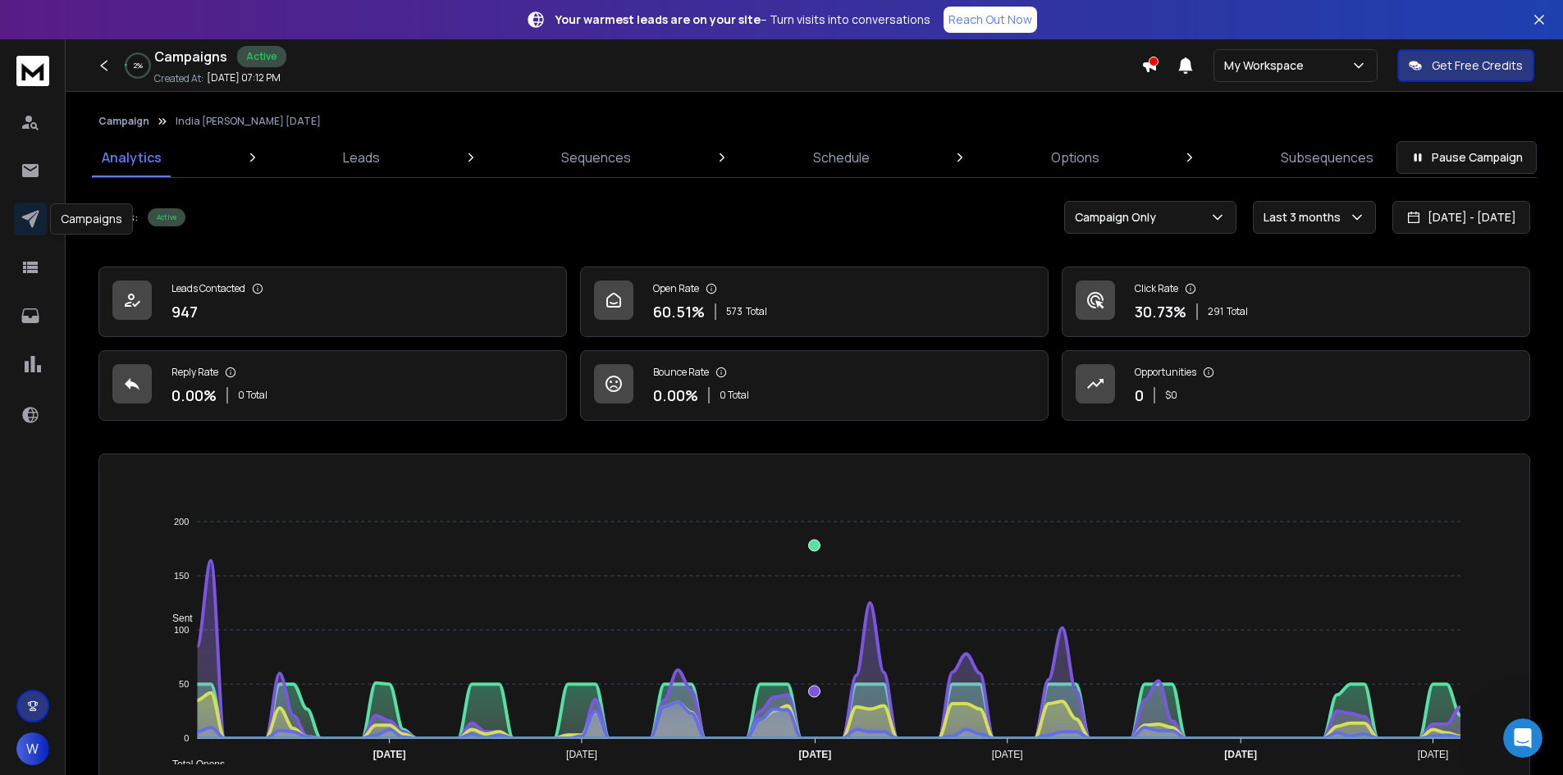
click at [24, 221] on icon at bounding box center [31, 219] width 20 height 20
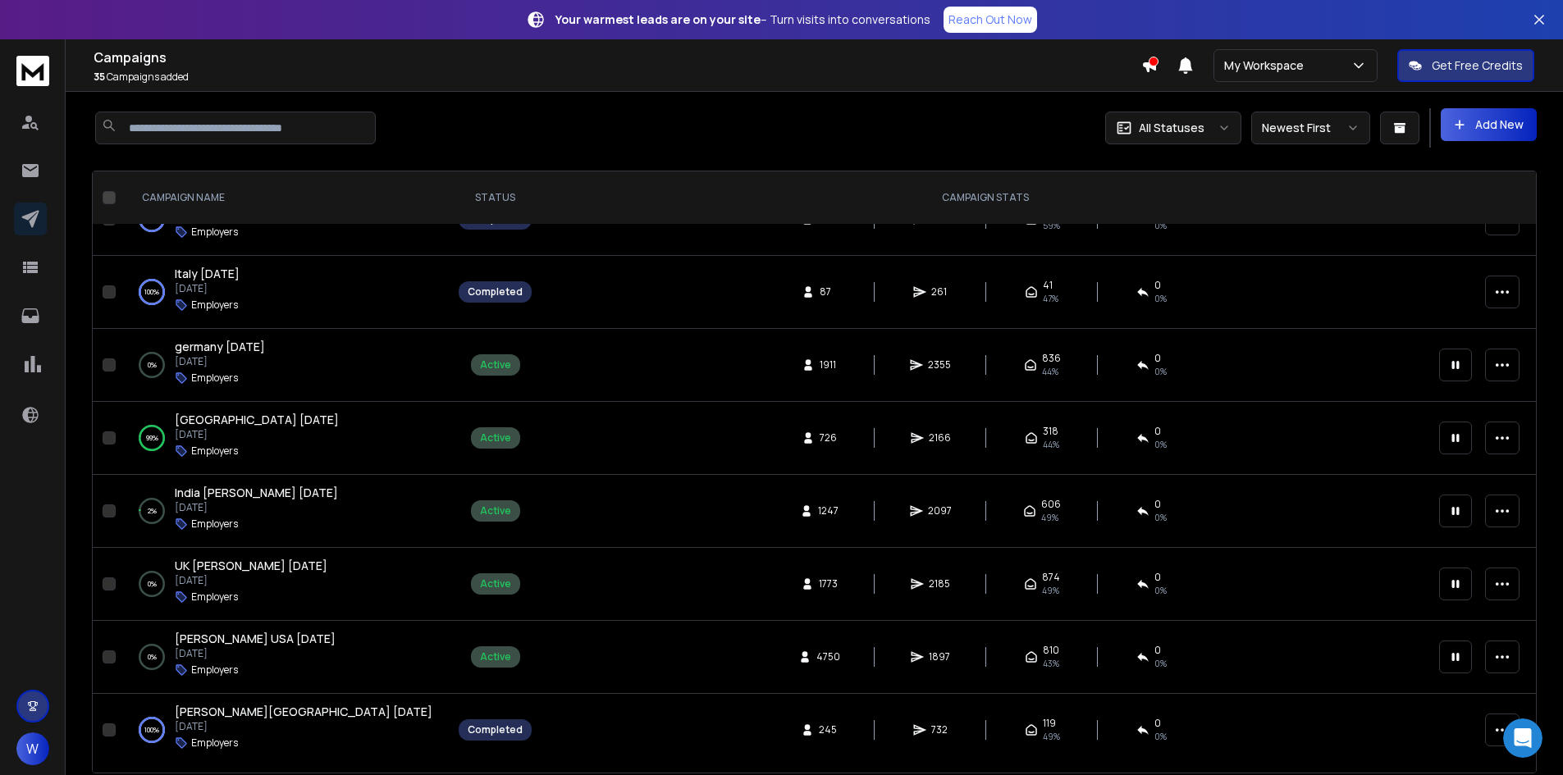
scroll to position [1823, 0]
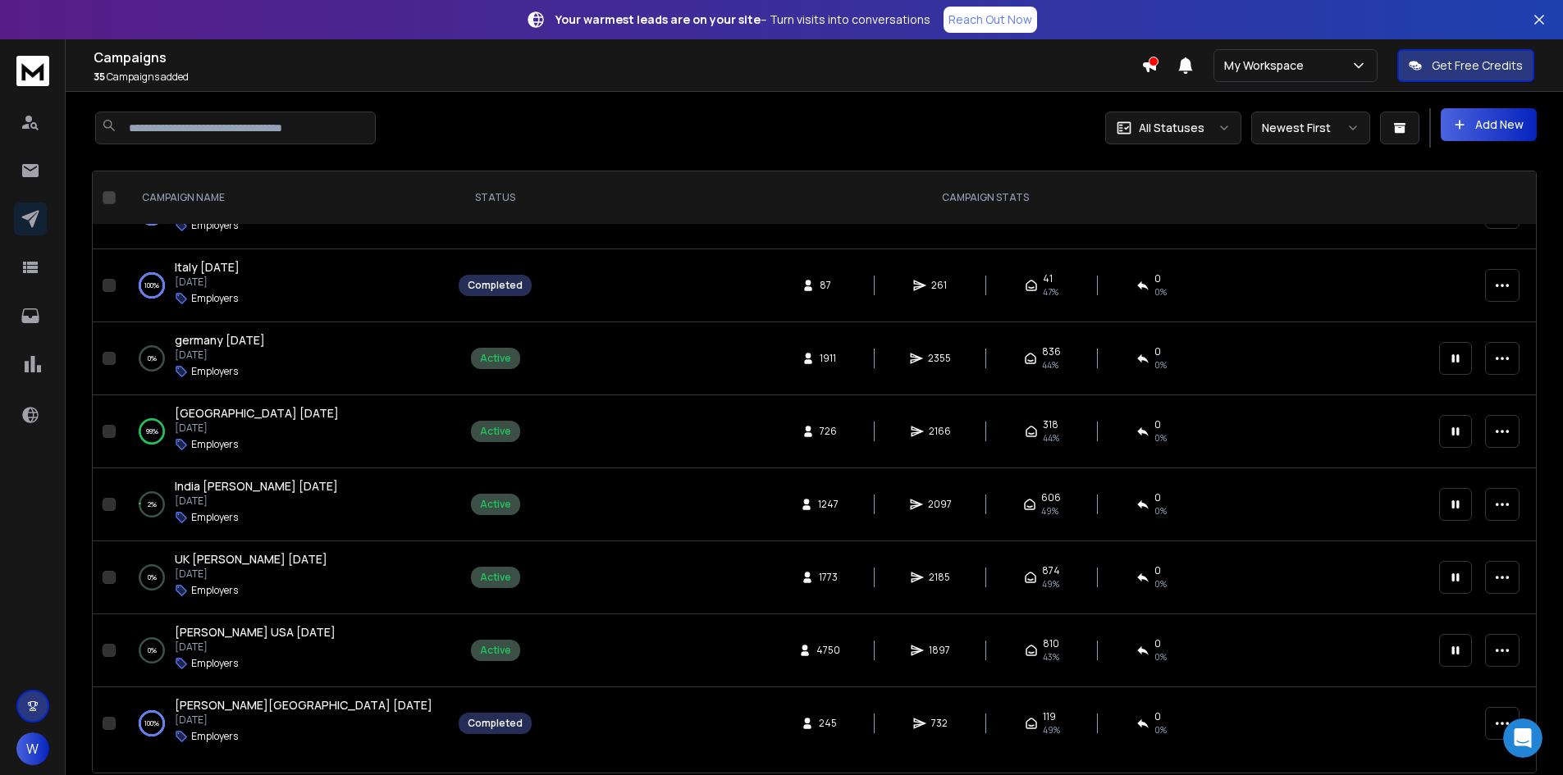
click at [277, 120] on input at bounding box center [235, 128] width 281 height 33
type input "***"
click at [594, 147] on div "***" at bounding box center [453, 127] width 723 height 39
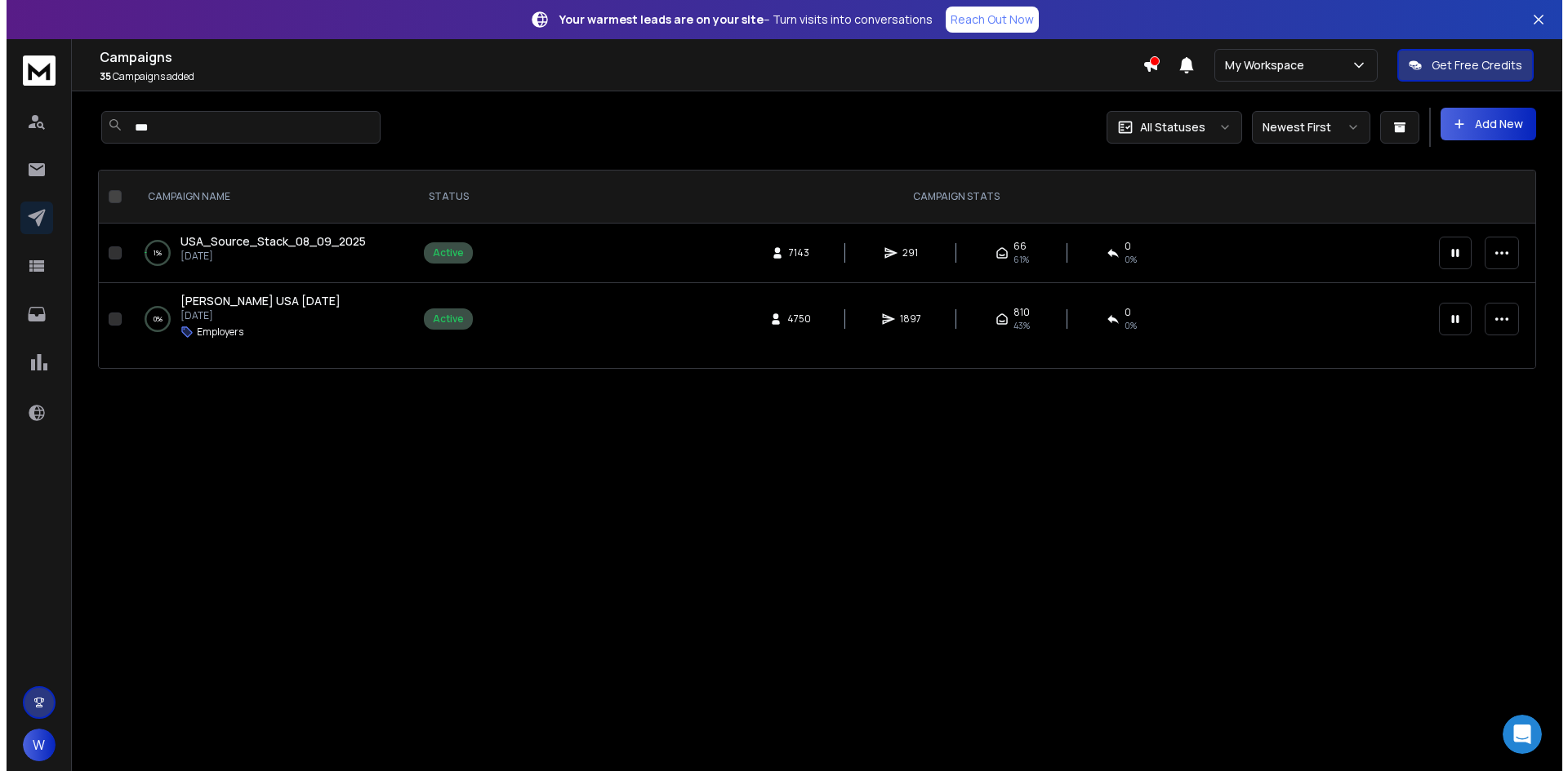
scroll to position [0, 0]
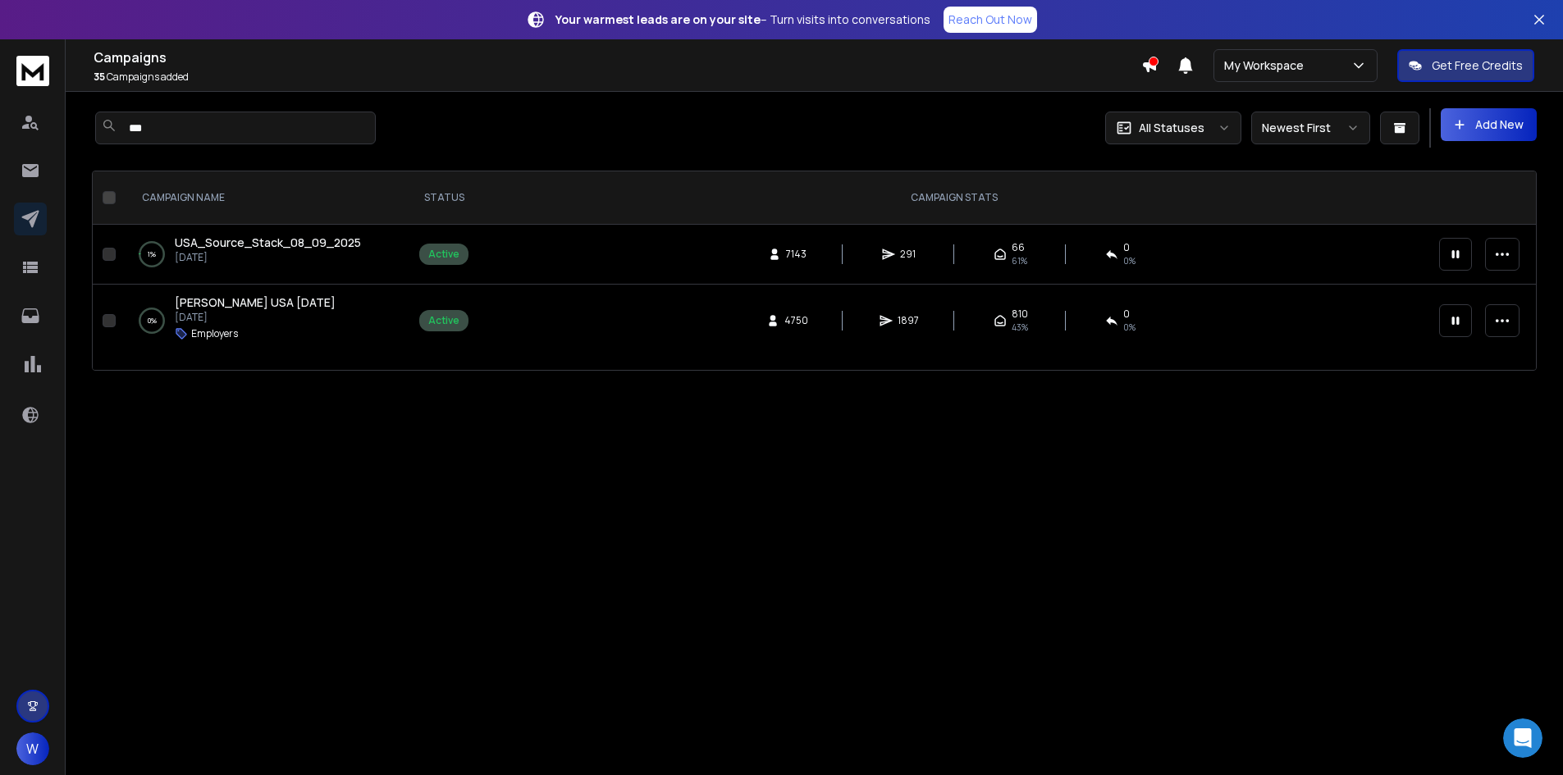
click at [207, 245] on span "USA_Source_Stack_08_09_2025" at bounding box center [268, 243] width 186 height 16
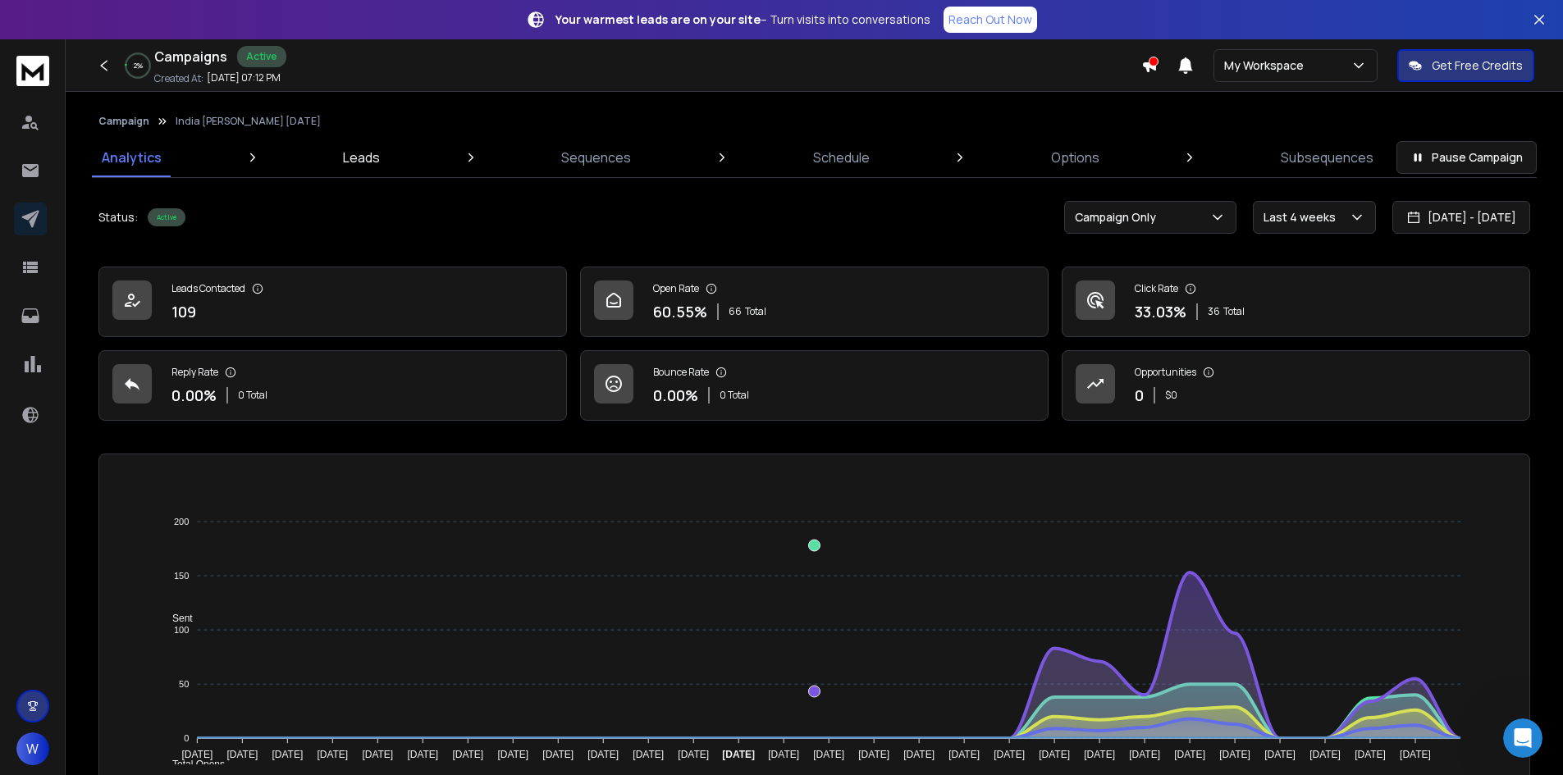
click at [373, 158] on p "Leads" at bounding box center [361, 158] width 37 height 20
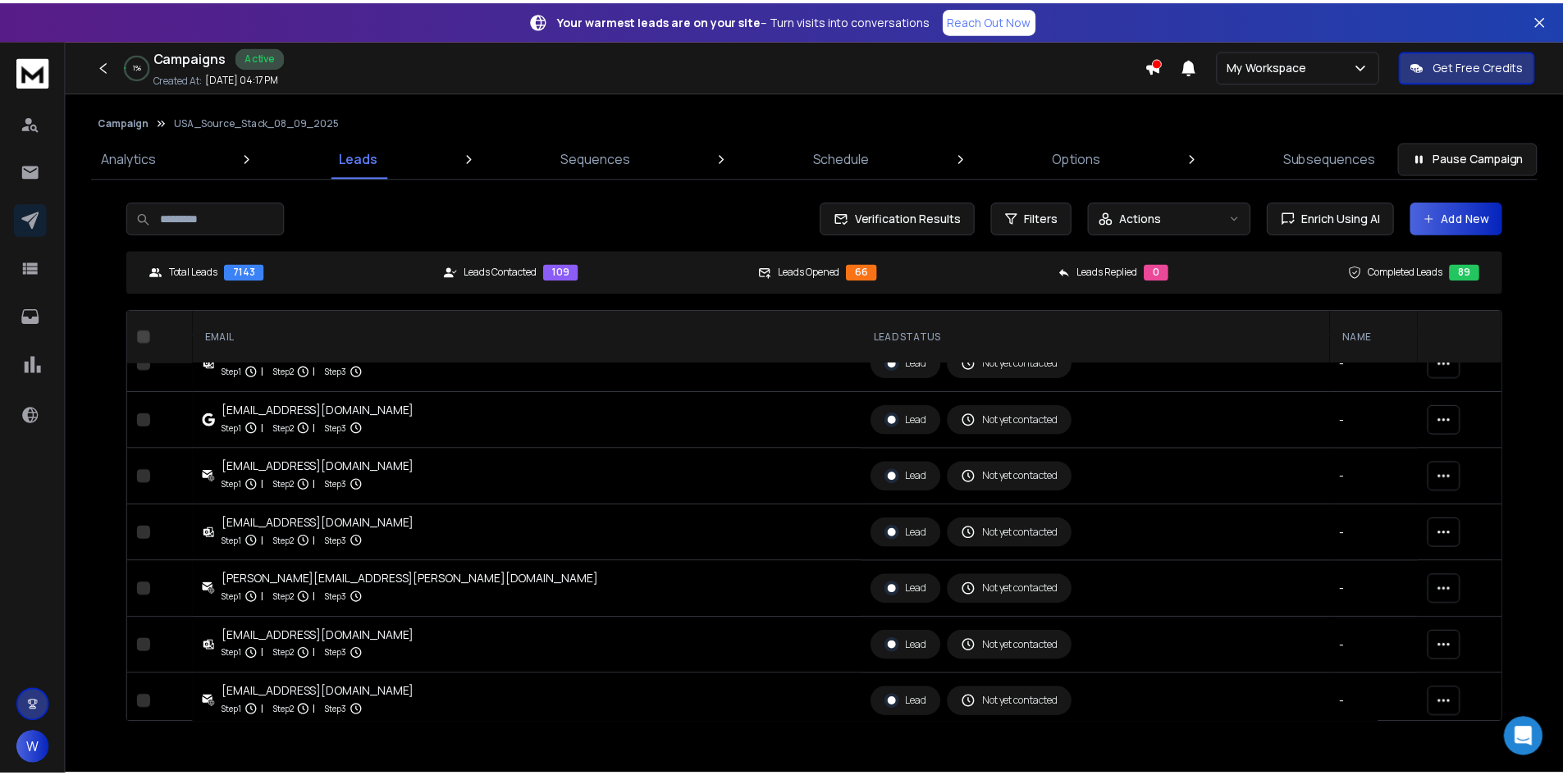
scroll to position [492, 0]
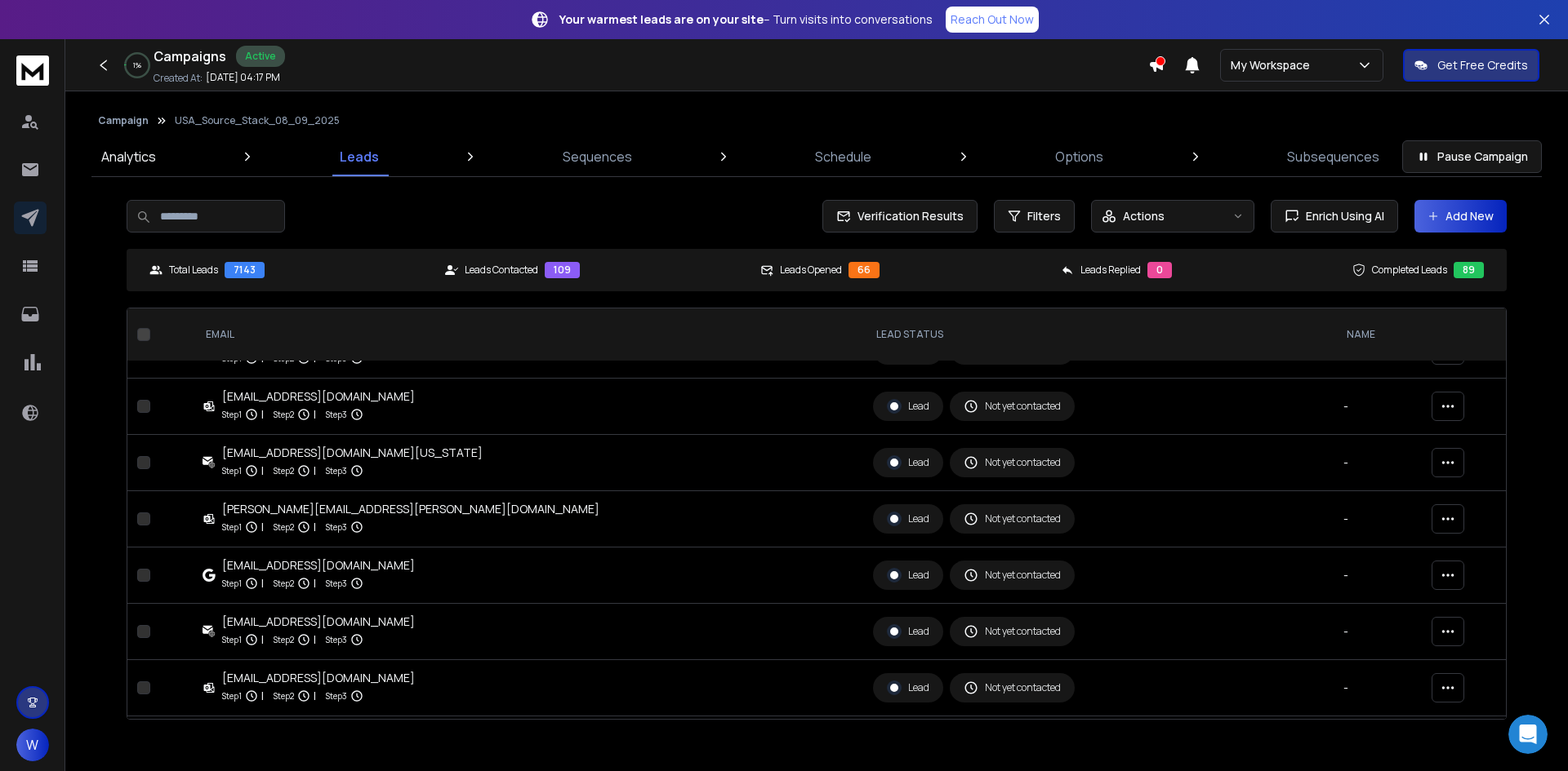
click at [127, 157] on p "Analytics" at bounding box center [128, 157] width 55 height 20
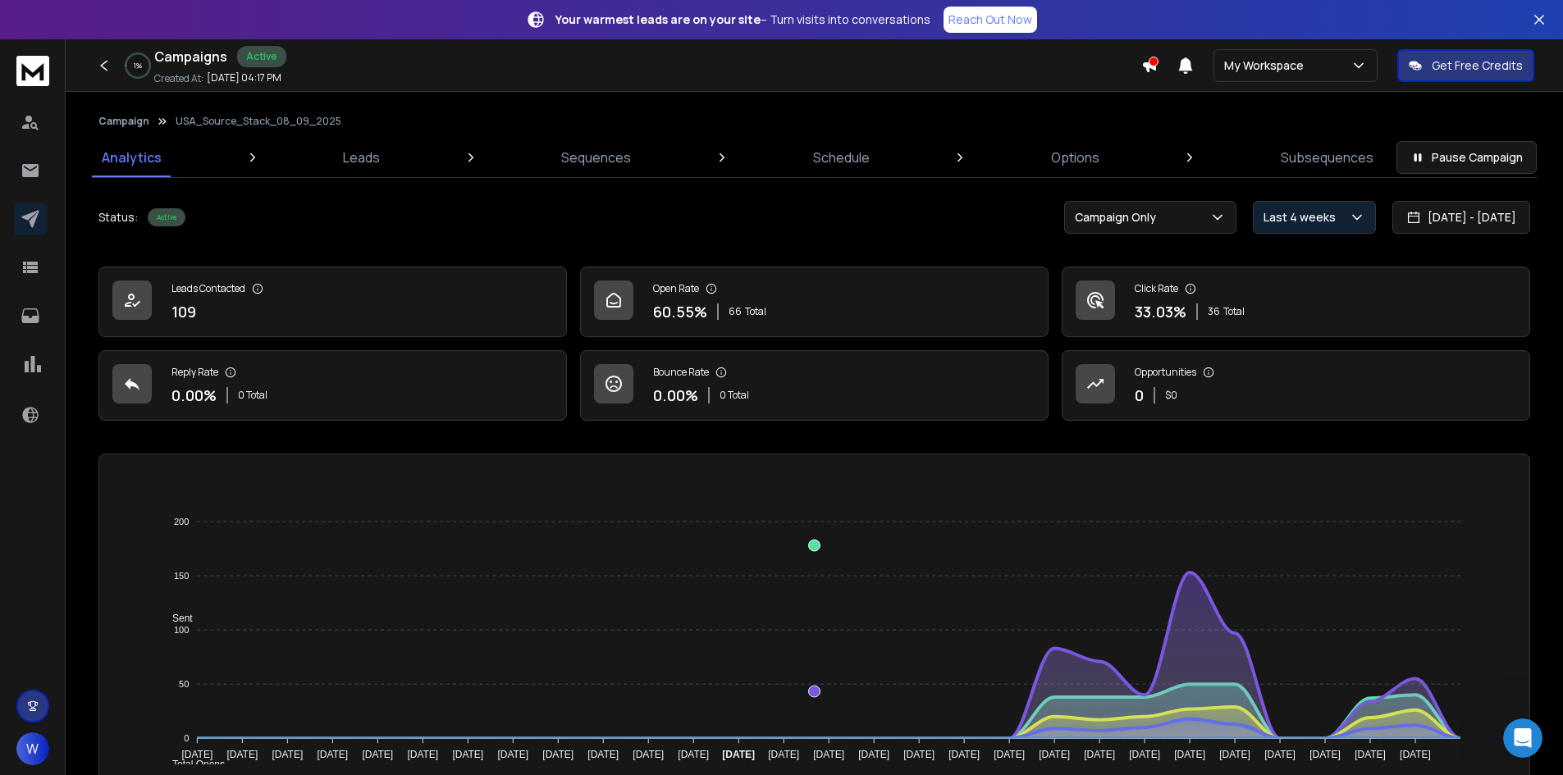
click at [1293, 222] on div "Last 4 weeks" at bounding box center [1315, 217] width 102 height 16
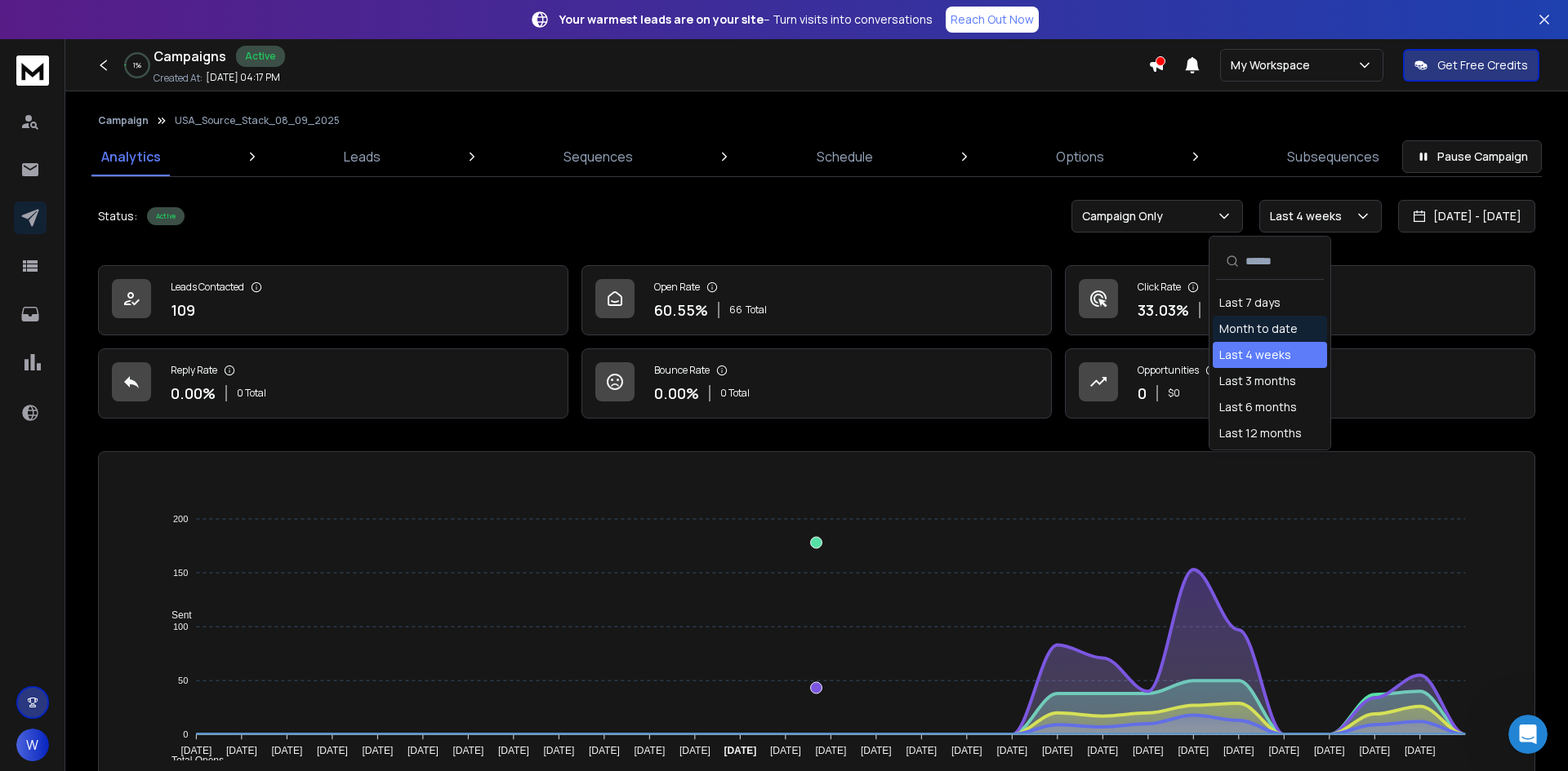
click at [1294, 326] on div "Month to date" at bounding box center [1270, 329] width 114 height 26
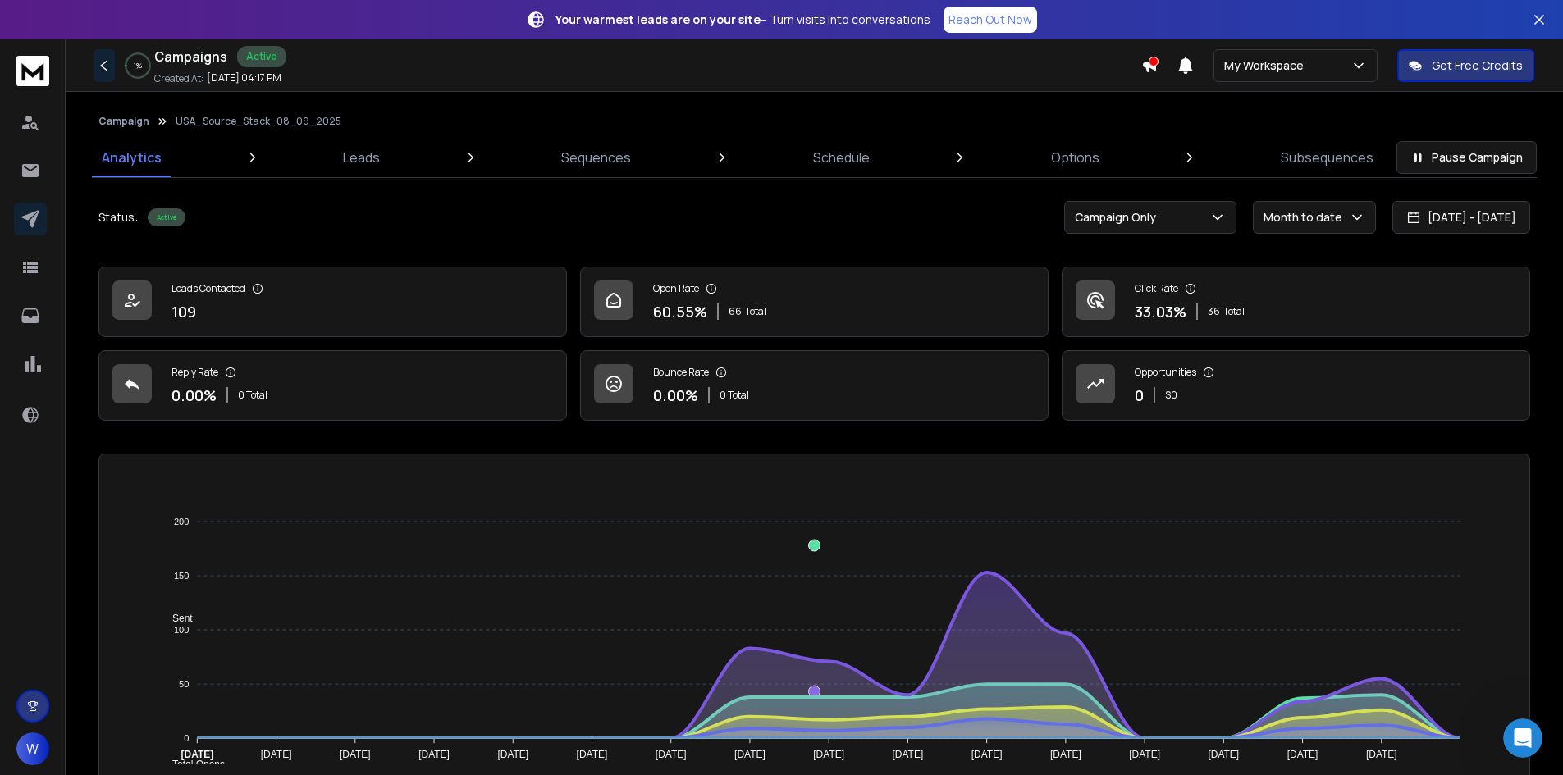
click at [103, 63] on icon at bounding box center [103, 65] width 7 height 11
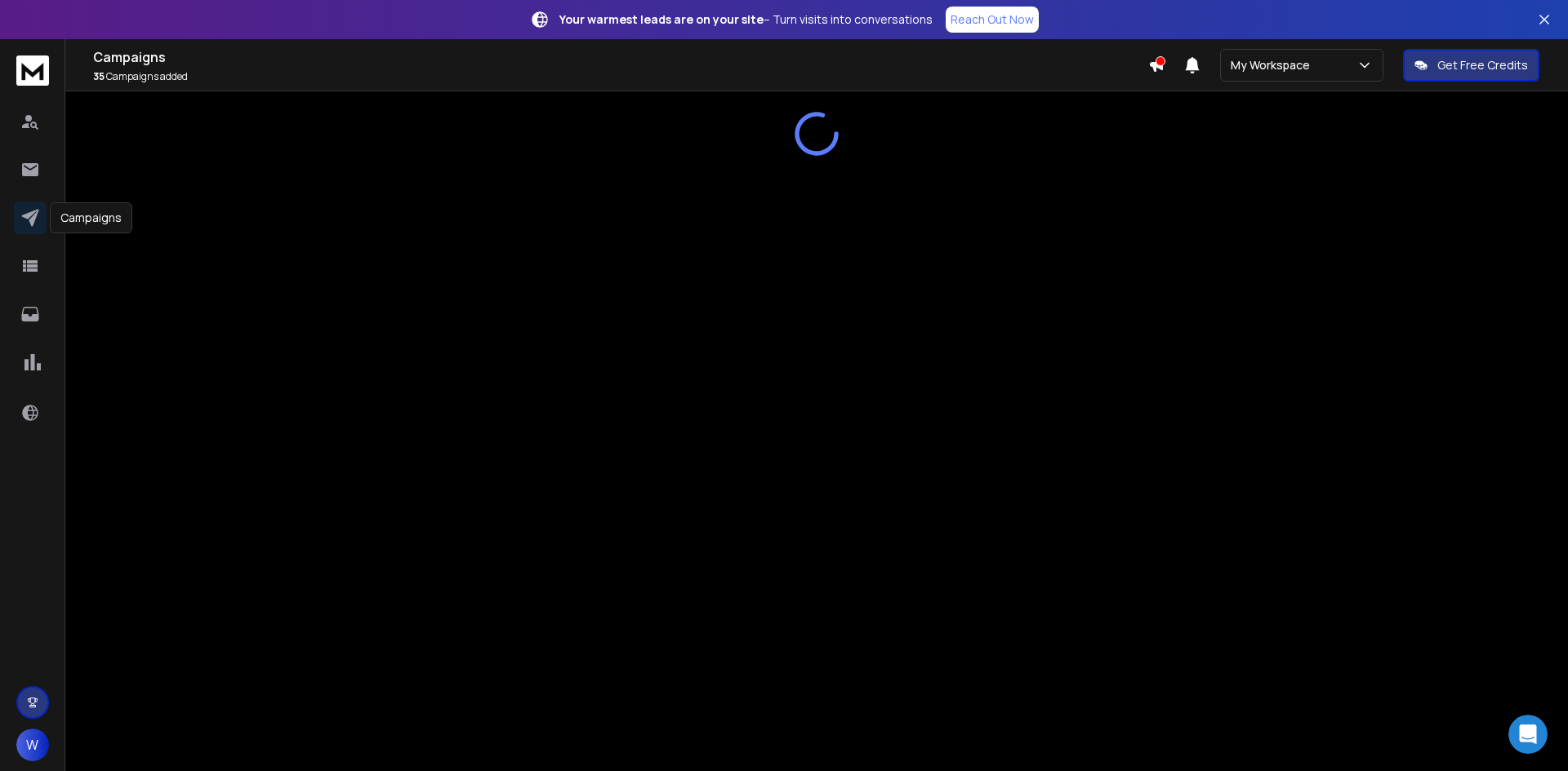
click at [34, 217] on icon at bounding box center [29, 217] width 17 height 17
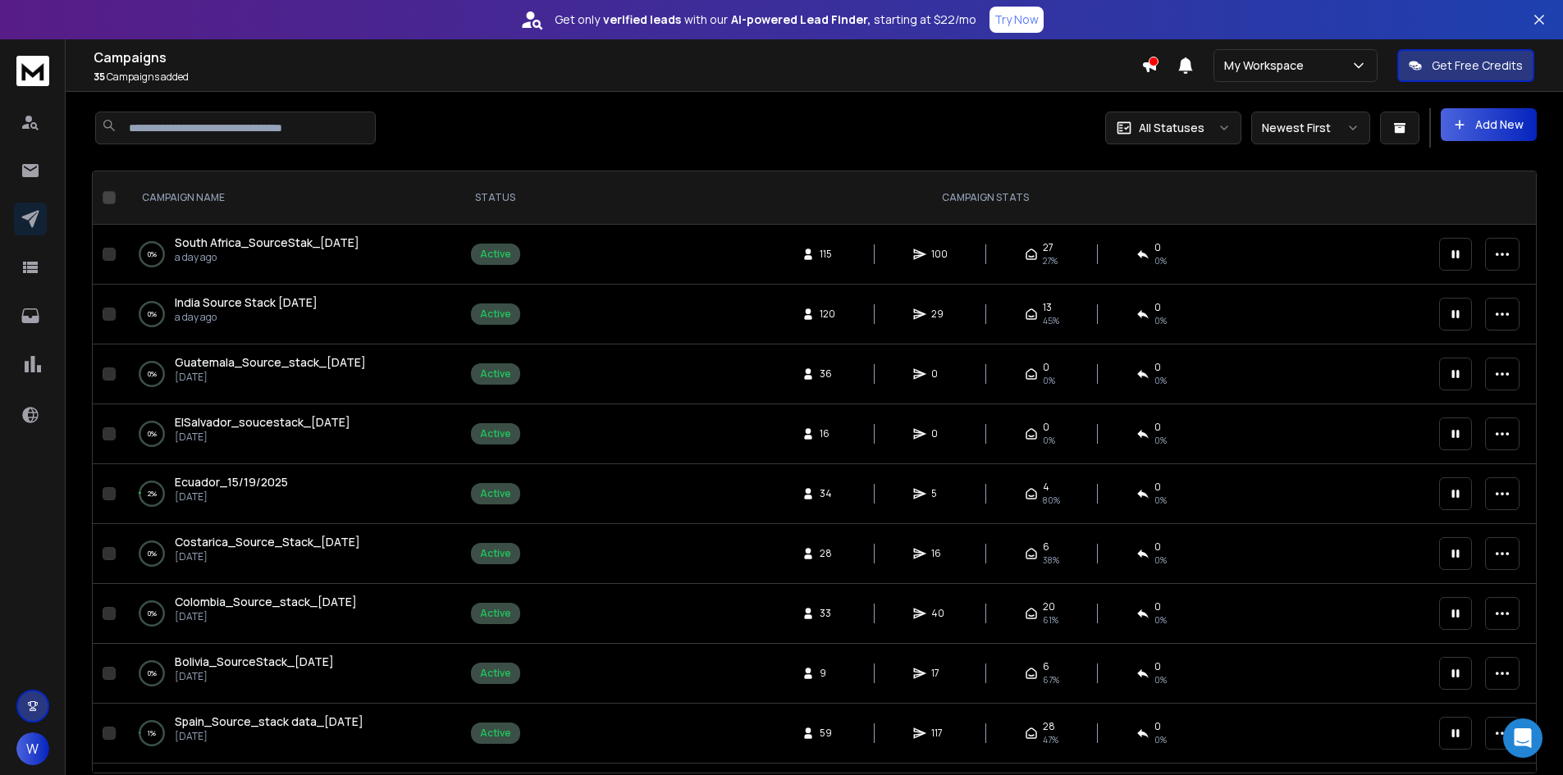
click at [686, 138] on div at bounding box center [453, 127] width 723 height 39
click at [26, 178] on icon at bounding box center [31, 171] width 20 height 20
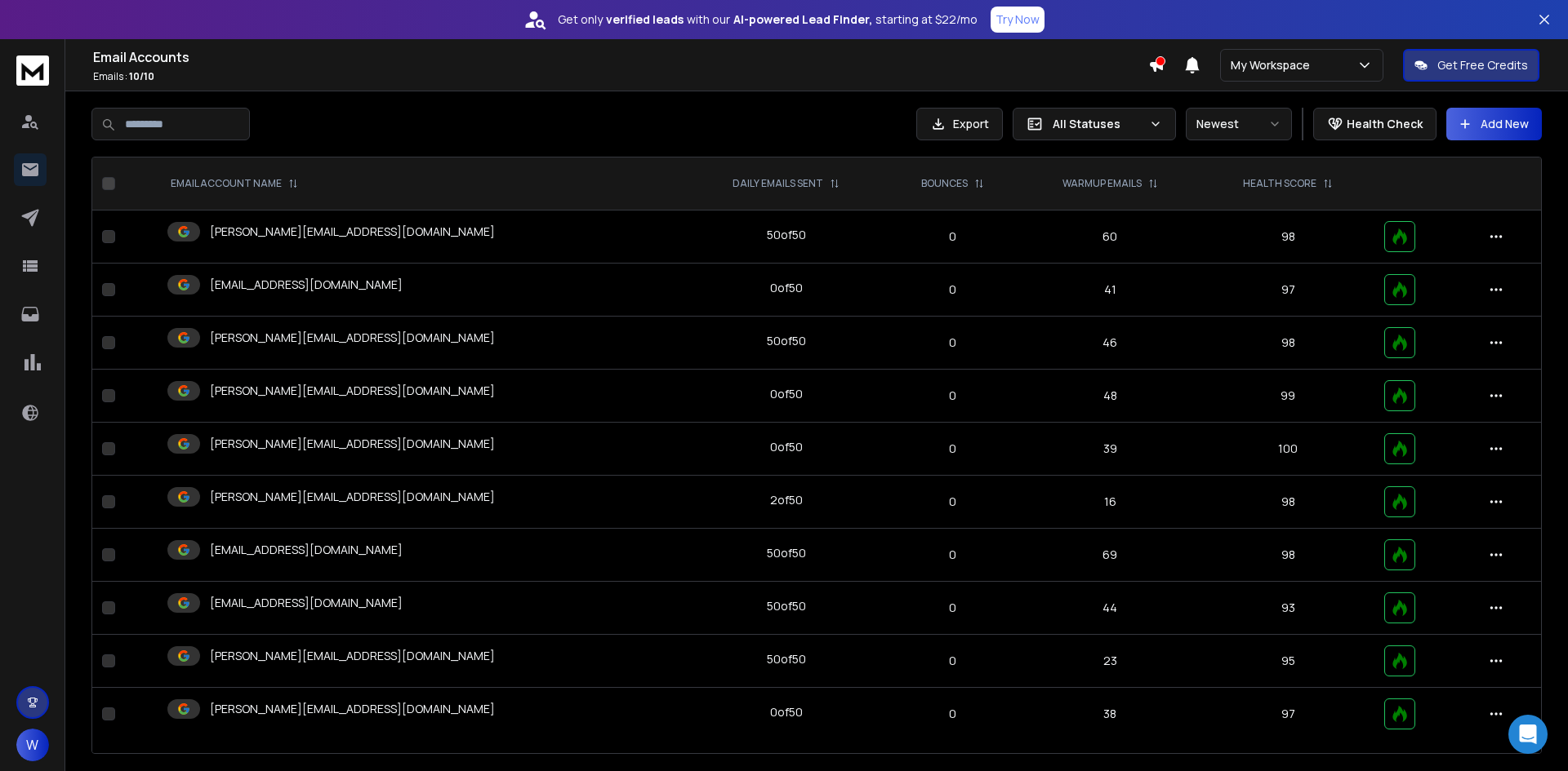
click at [268, 234] on p "kris@whatjobs.international" at bounding box center [352, 232] width 285 height 16
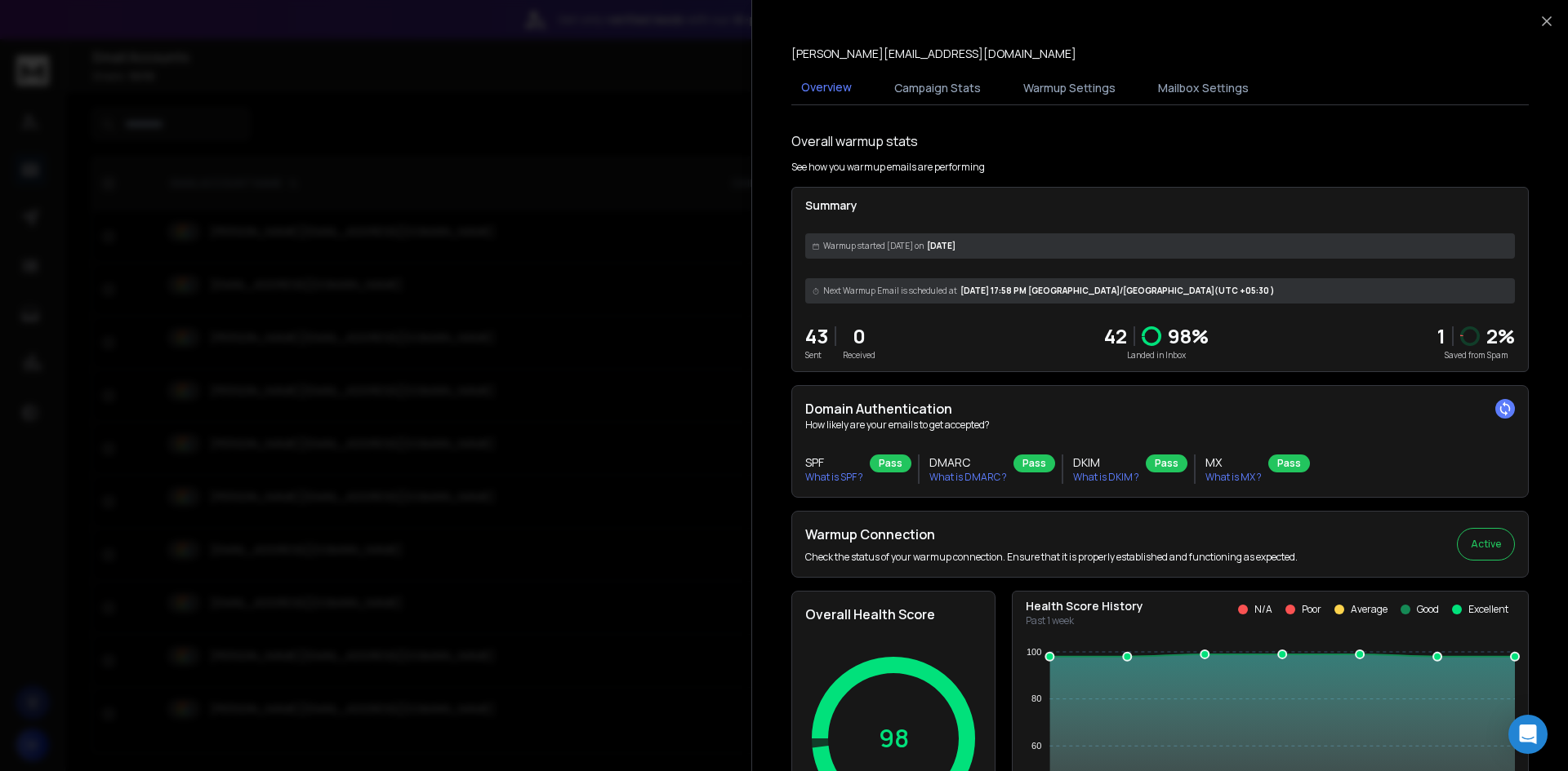
click at [1180, 79] on button "Mailbox Settings" at bounding box center [1203, 89] width 110 height 36
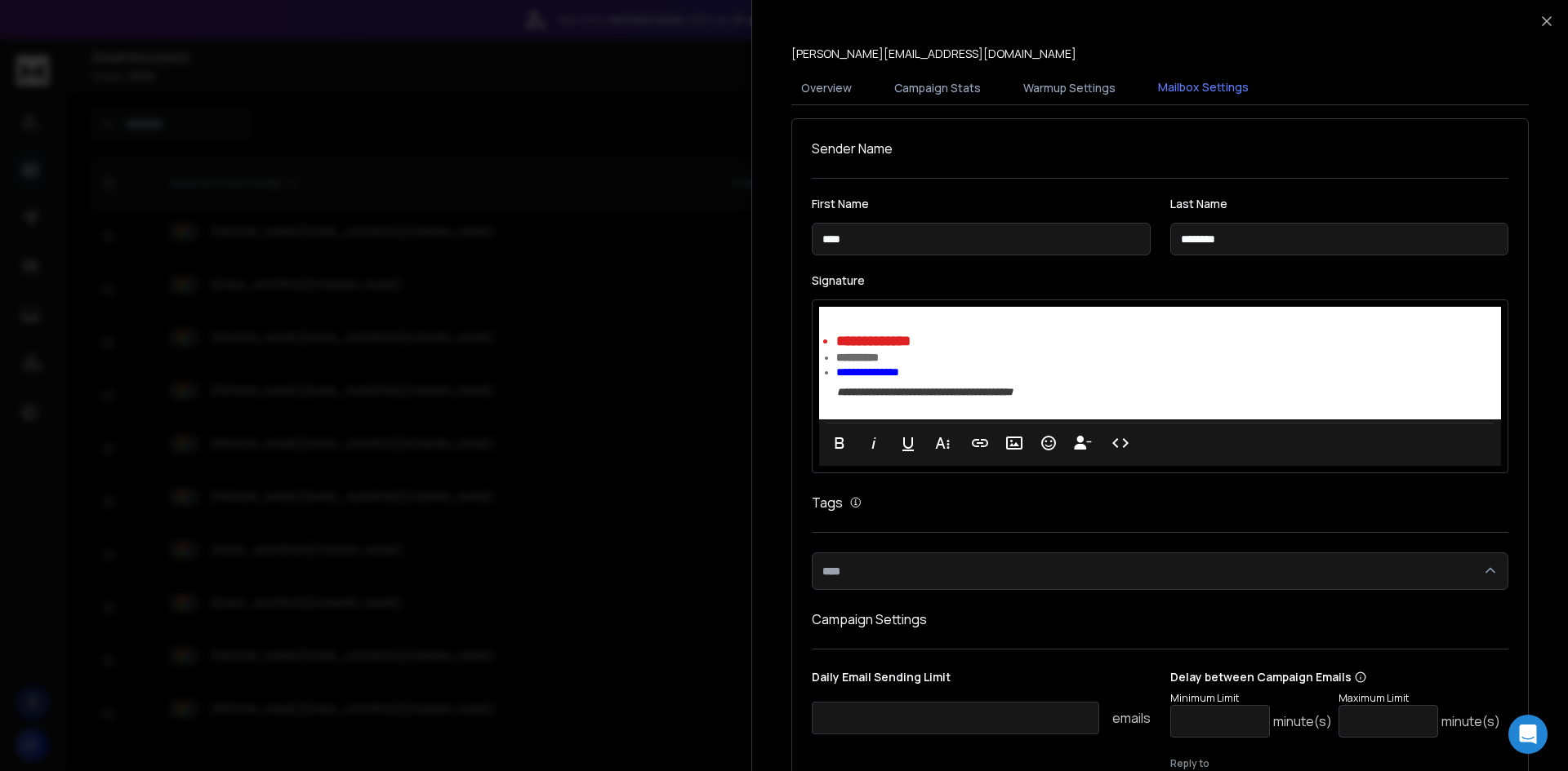
click at [939, 360] on li "**********" at bounding box center [1159, 357] width 648 height 15
drag, startPoint x: 837, startPoint y: 340, endPoint x: 957, endPoint y: 340, distance: 120.0
click at [957, 340] on li "**********" at bounding box center [1159, 341] width 648 height 18
click at [958, 340] on li "**********" at bounding box center [1159, 341] width 648 height 18
drag, startPoint x: 852, startPoint y: 355, endPoint x: 835, endPoint y: 359, distance: 17.5
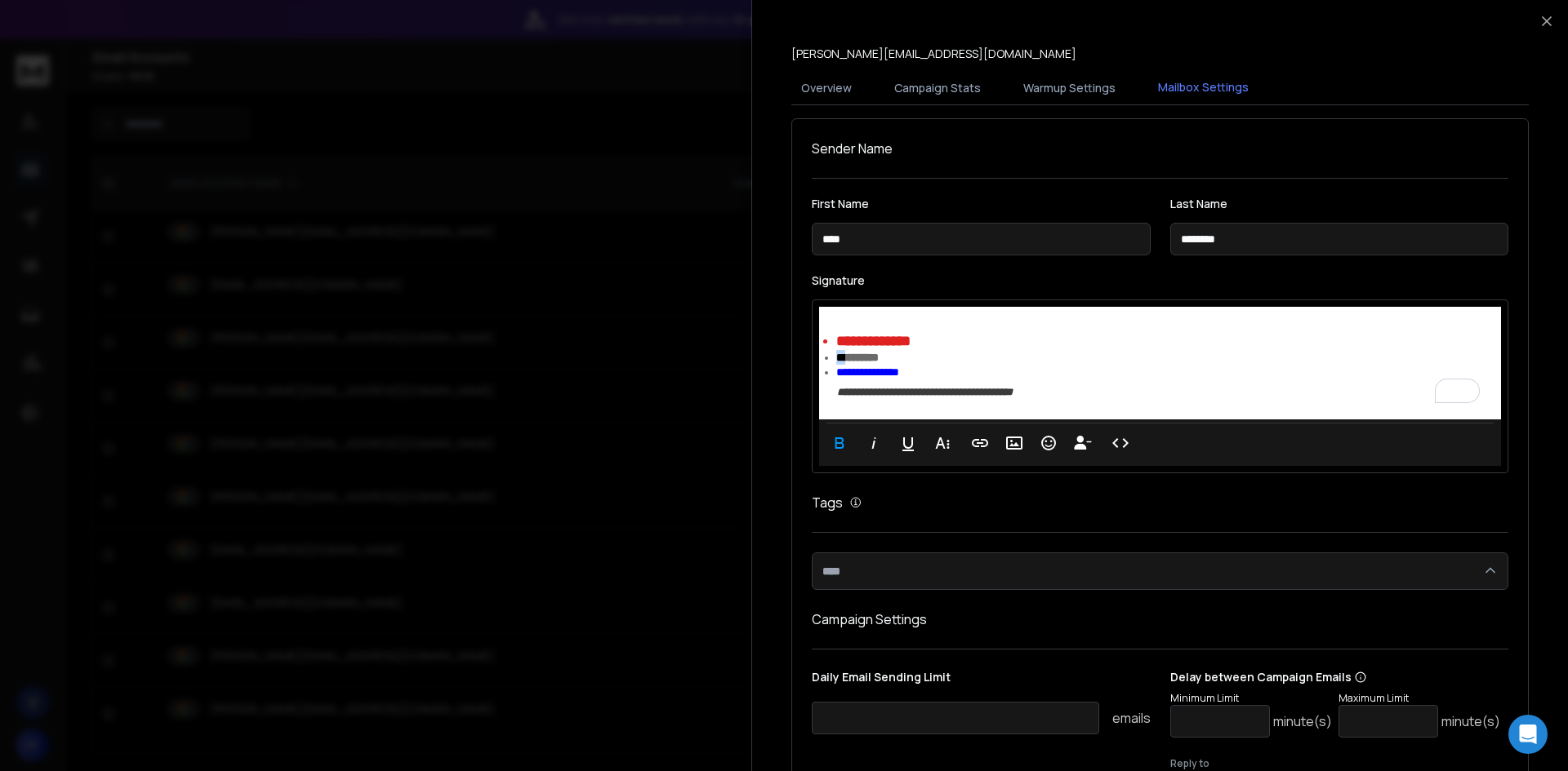
click at [835, 359] on td "**********" at bounding box center [1159, 353] width 649 height 60
drag, startPoint x: 949, startPoint y: 365, endPoint x: 903, endPoint y: 379, distance: 48.1
click at [949, 364] on ul "**********" at bounding box center [1159, 356] width 648 height 48
click at [845, 371] on link "**********" at bounding box center [867, 371] width 63 height 11
click at [926, 370] on li "**********" at bounding box center [1159, 372] width 648 height 15
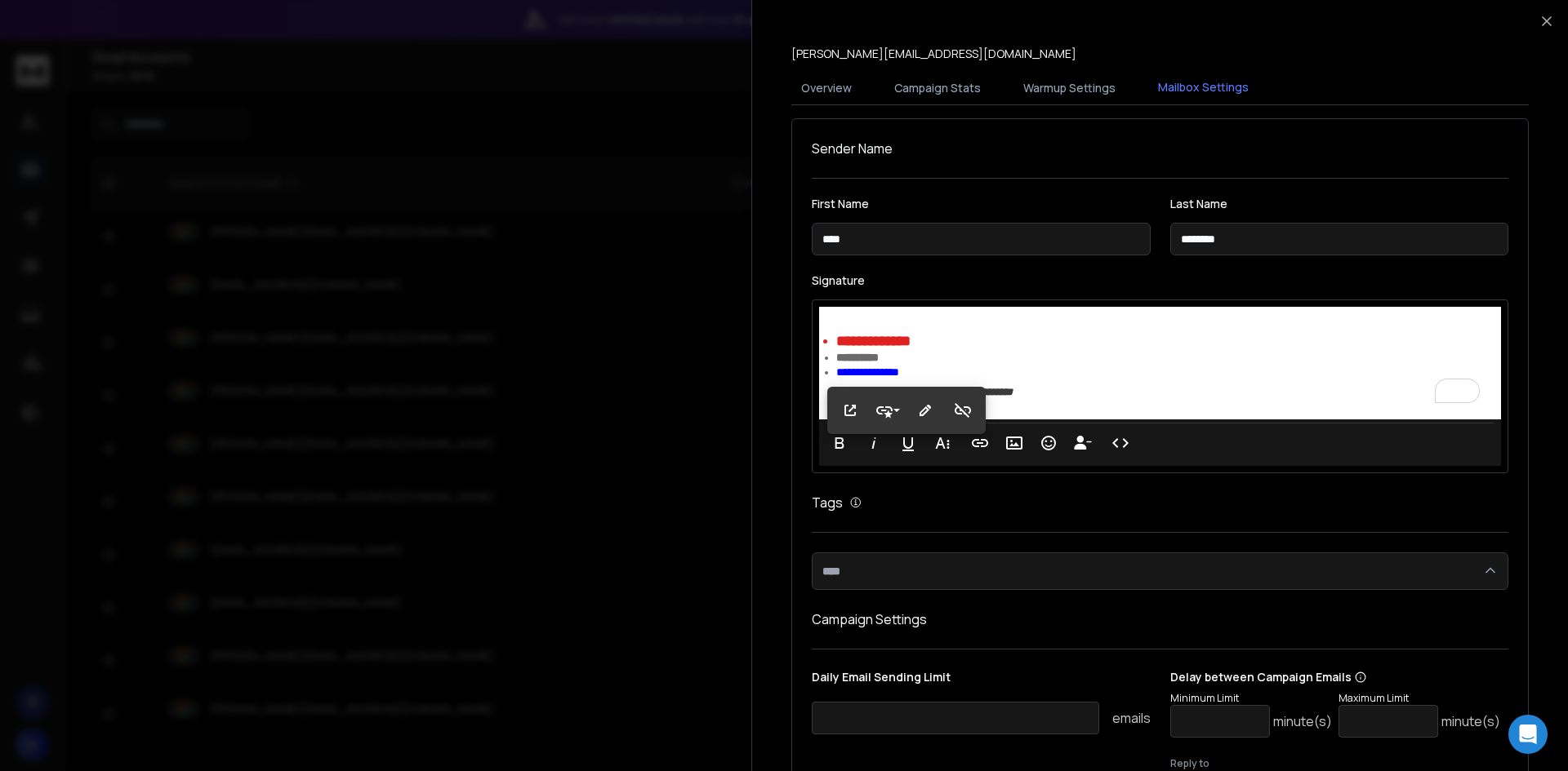
click at [985, 370] on li "**********" at bounding box center [1159, 372] width 648 height 15
click at [1065, 403] on div "**********" at bounding box center [1159, 363] width 682 height 112
click at [1544, 31] on div "**********" at bounding box center [1159, 385] width 817 height 771
click at [1542, 20] on icon "button" at bounding box center [1546, 21] width 8 height 8
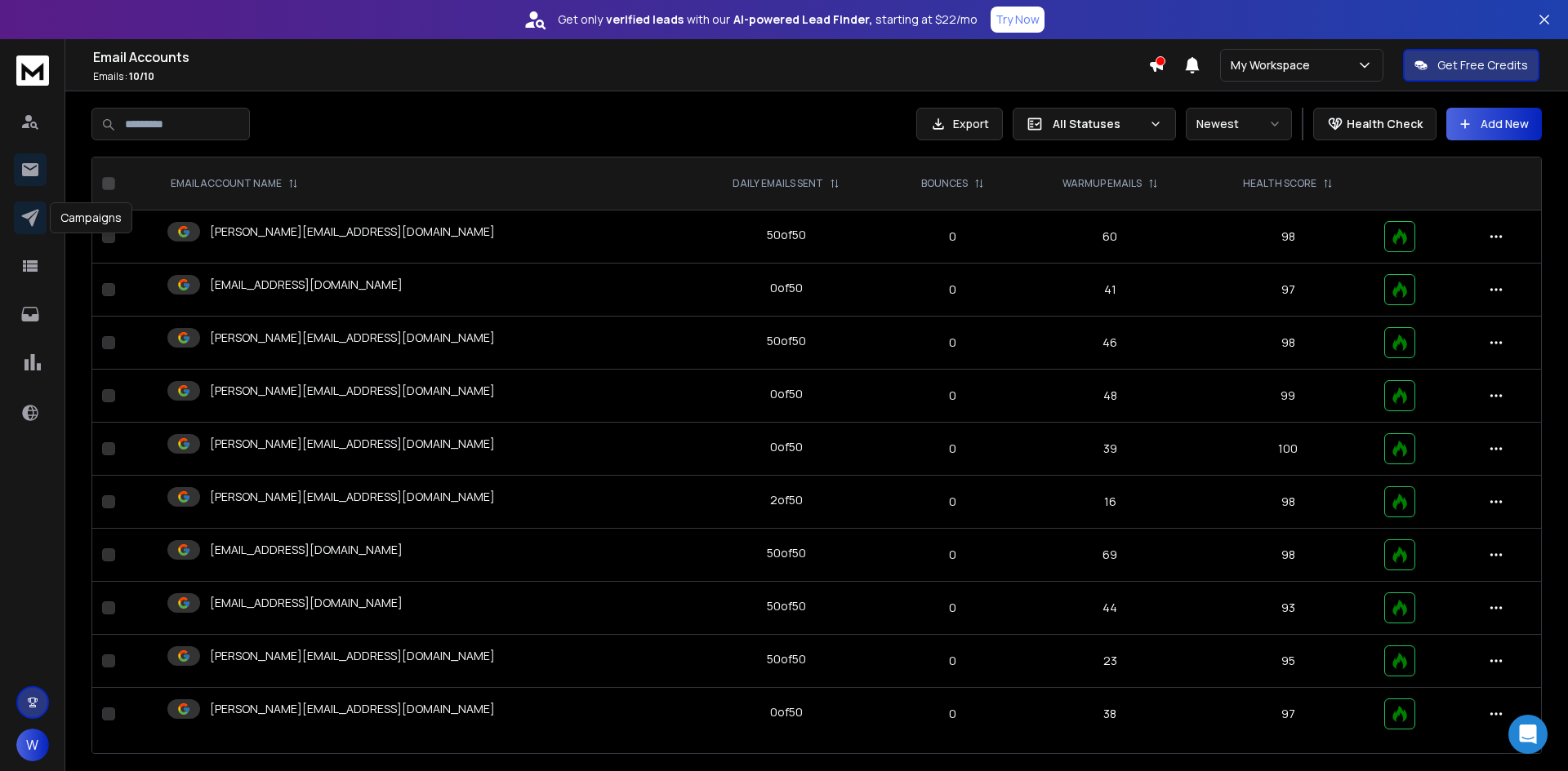
click at [30, 220] on icon at bounding box center [29, 217] width 17 height 17
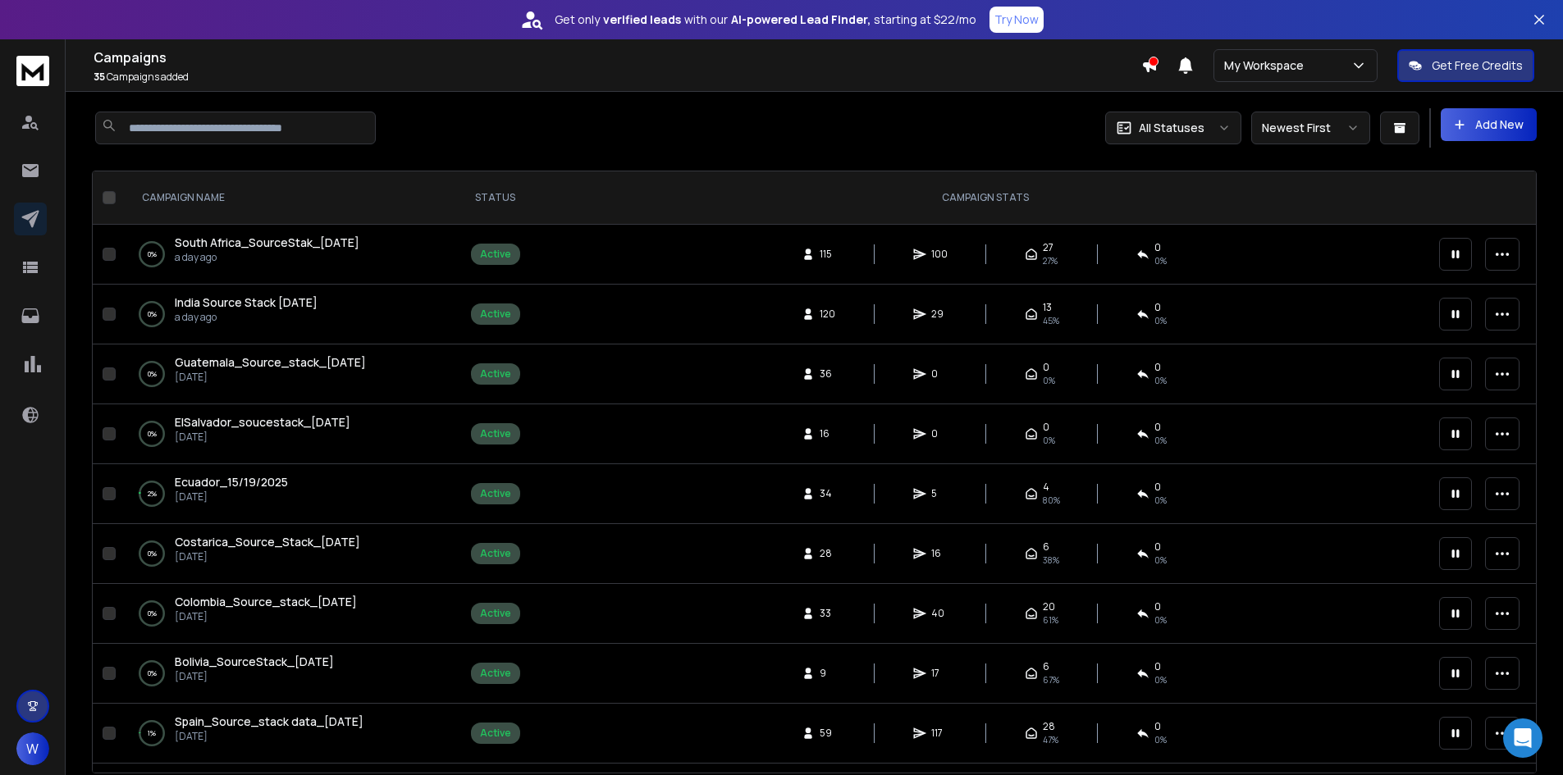
click at [223, 249] on span "South Africa_SourceStak_16/09/2025" at bounding box center [267, 243] width 185 height 16
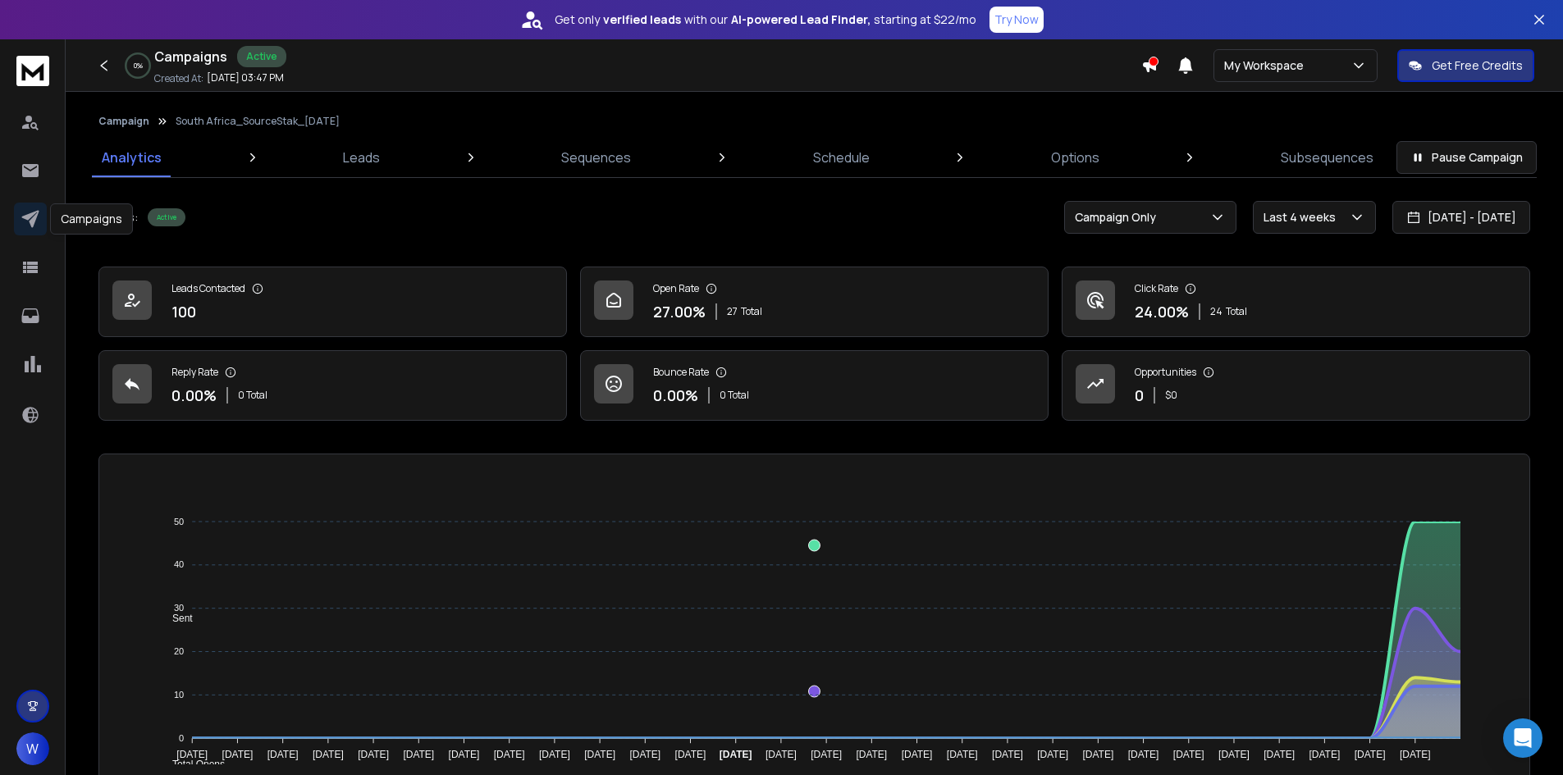
click at [23, 218] on icon at bounding box center [29, 218] width 17 height 17
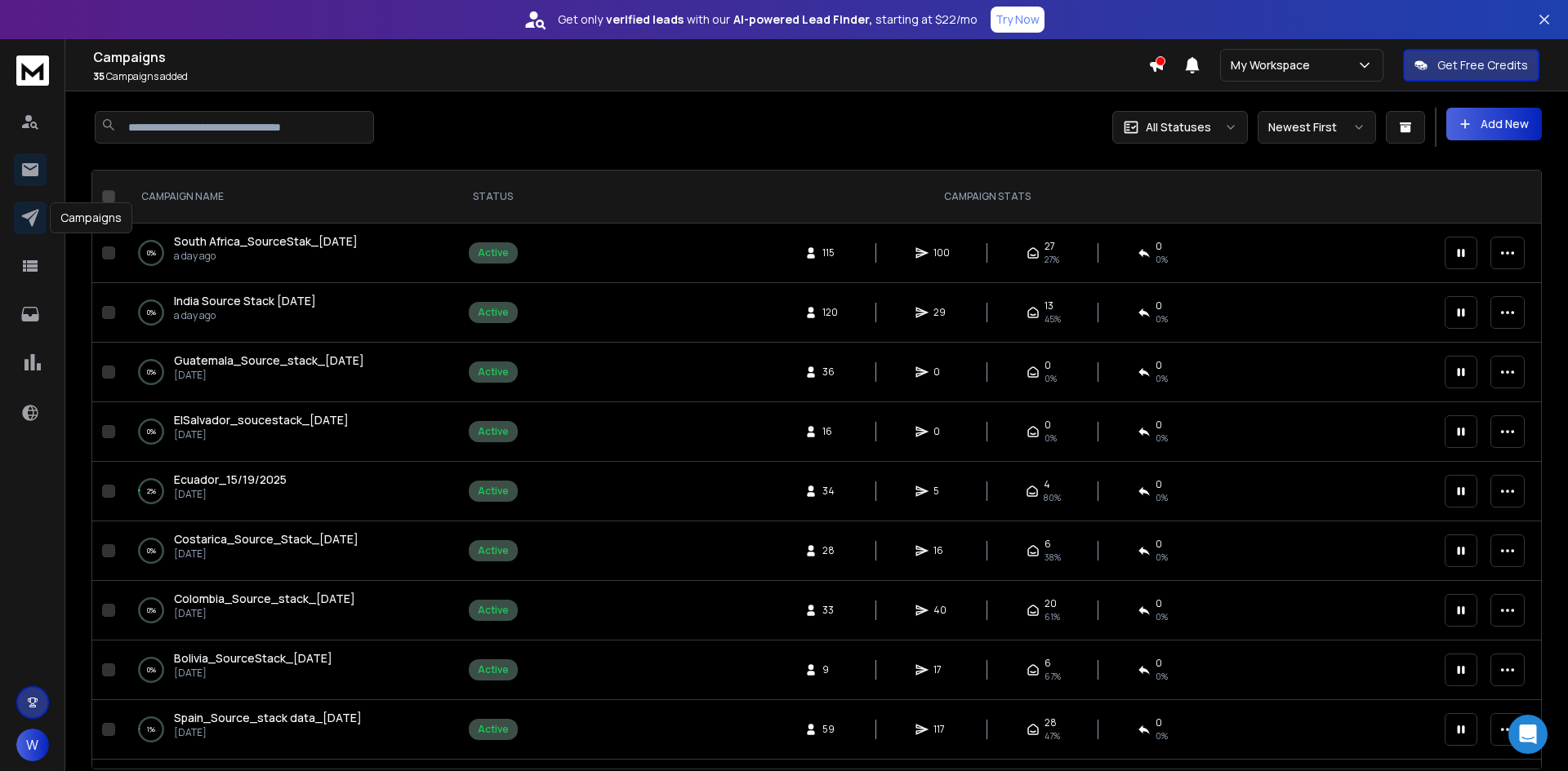
click at [31, 167] on icon at bounding box center [30, 169] width 16 height 13
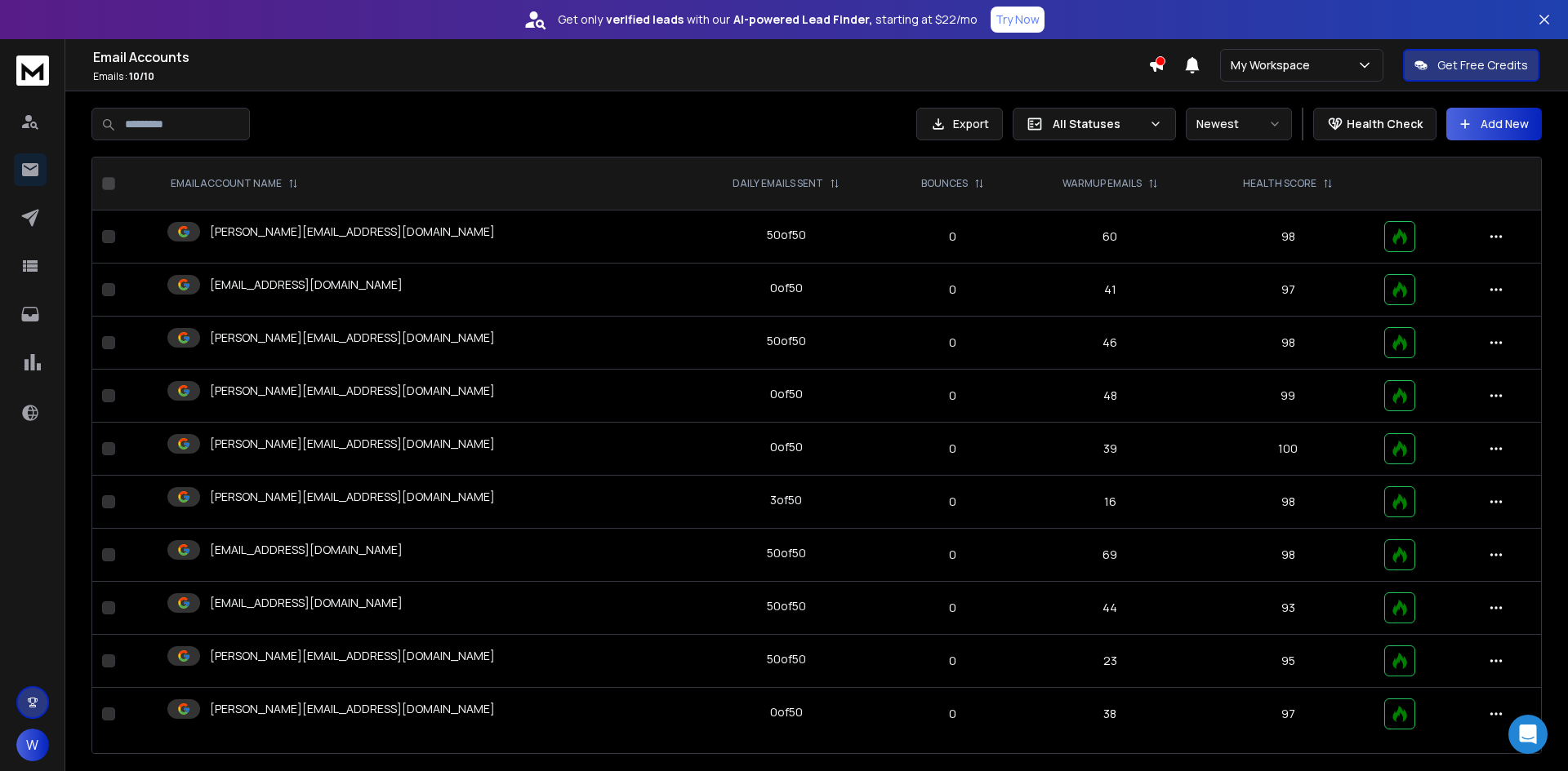
click at [256, 244] on td "kris@whatjobs.international" at bounding box center [422, 237] width 529 height 53
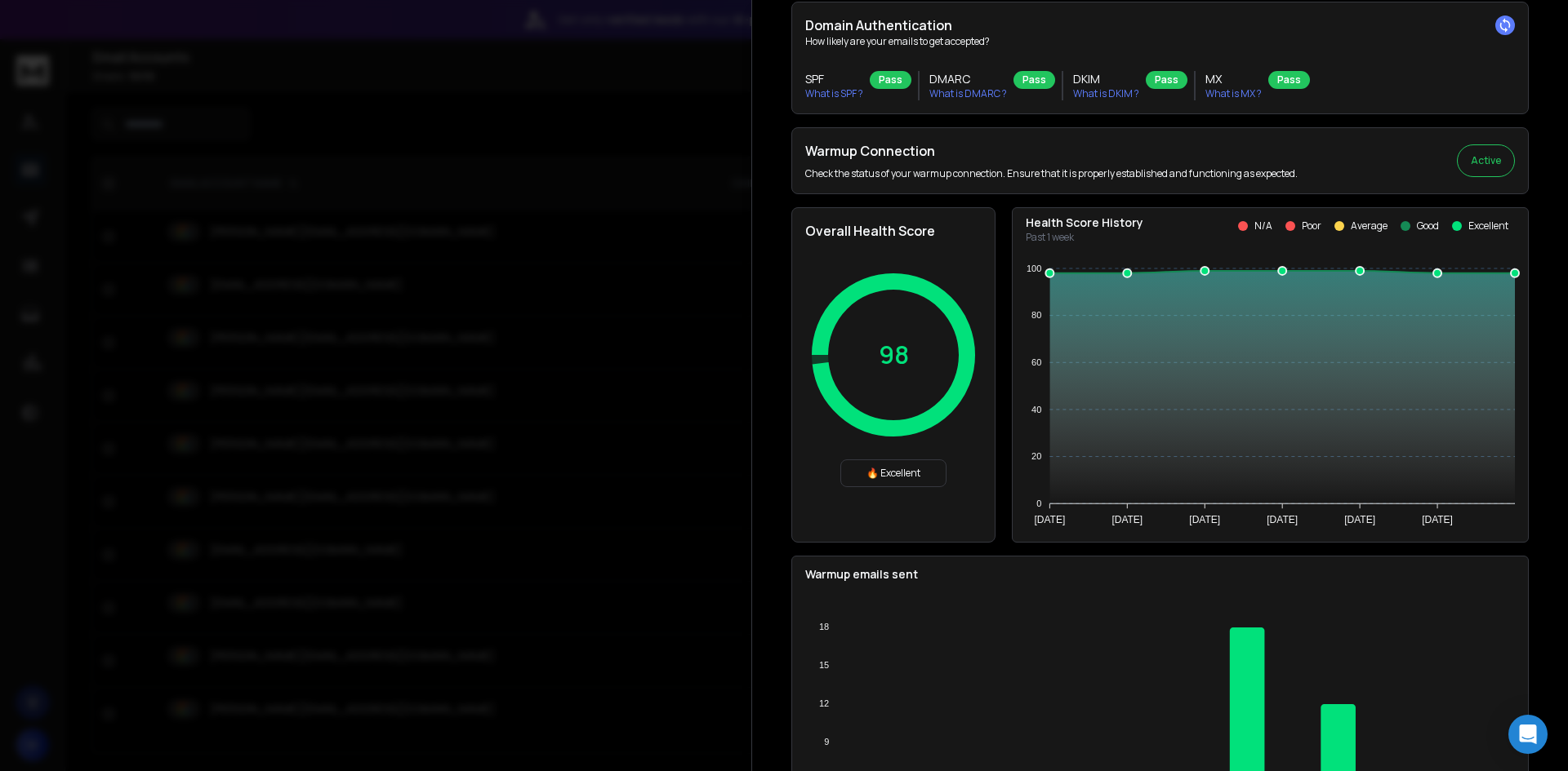
scroll to position [324, 0]
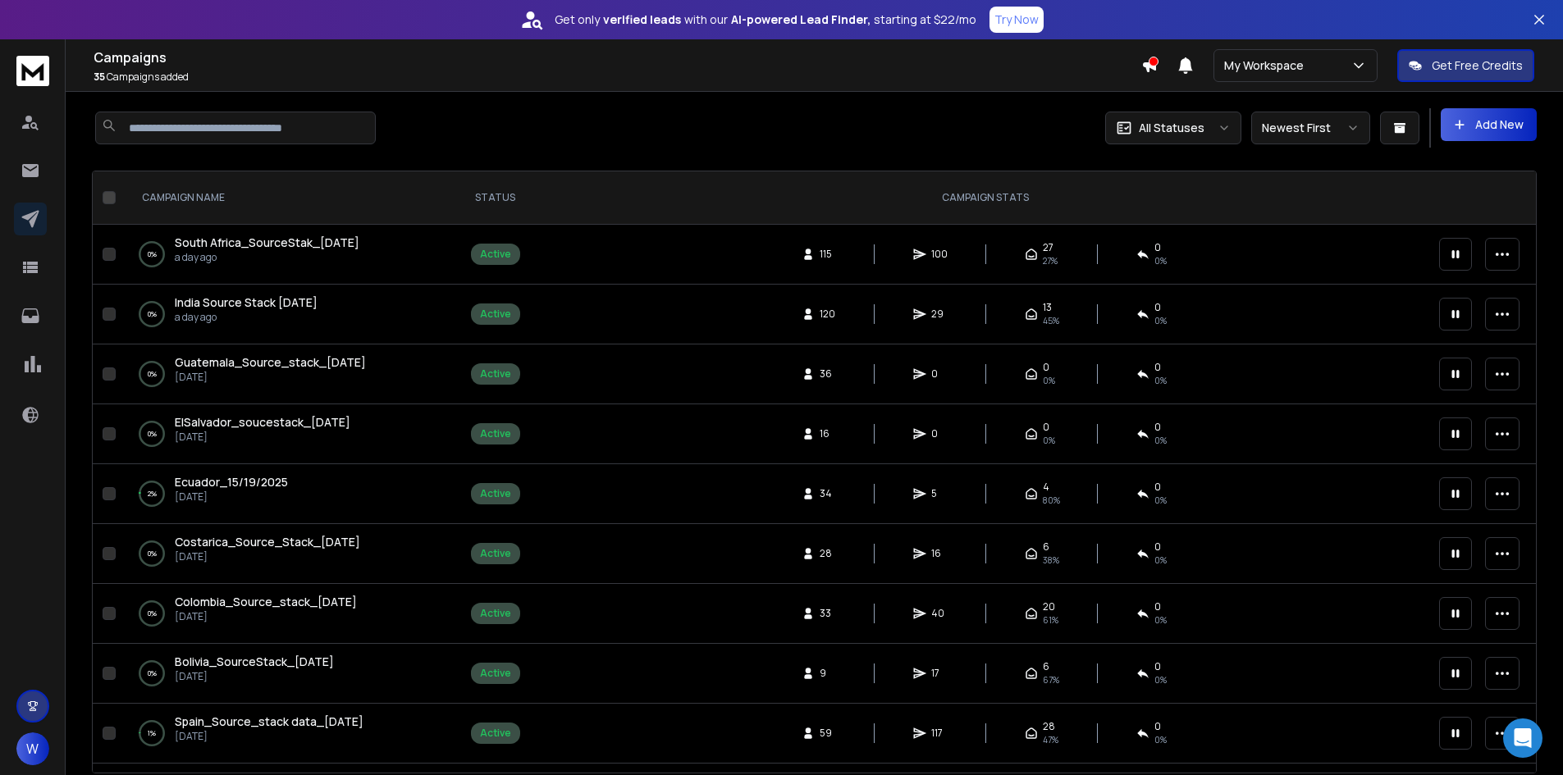
click at [222, 418] on span "ElSalvador_soucestack_15/09/2025" at bounding box center [263, 422] width 176 height 16
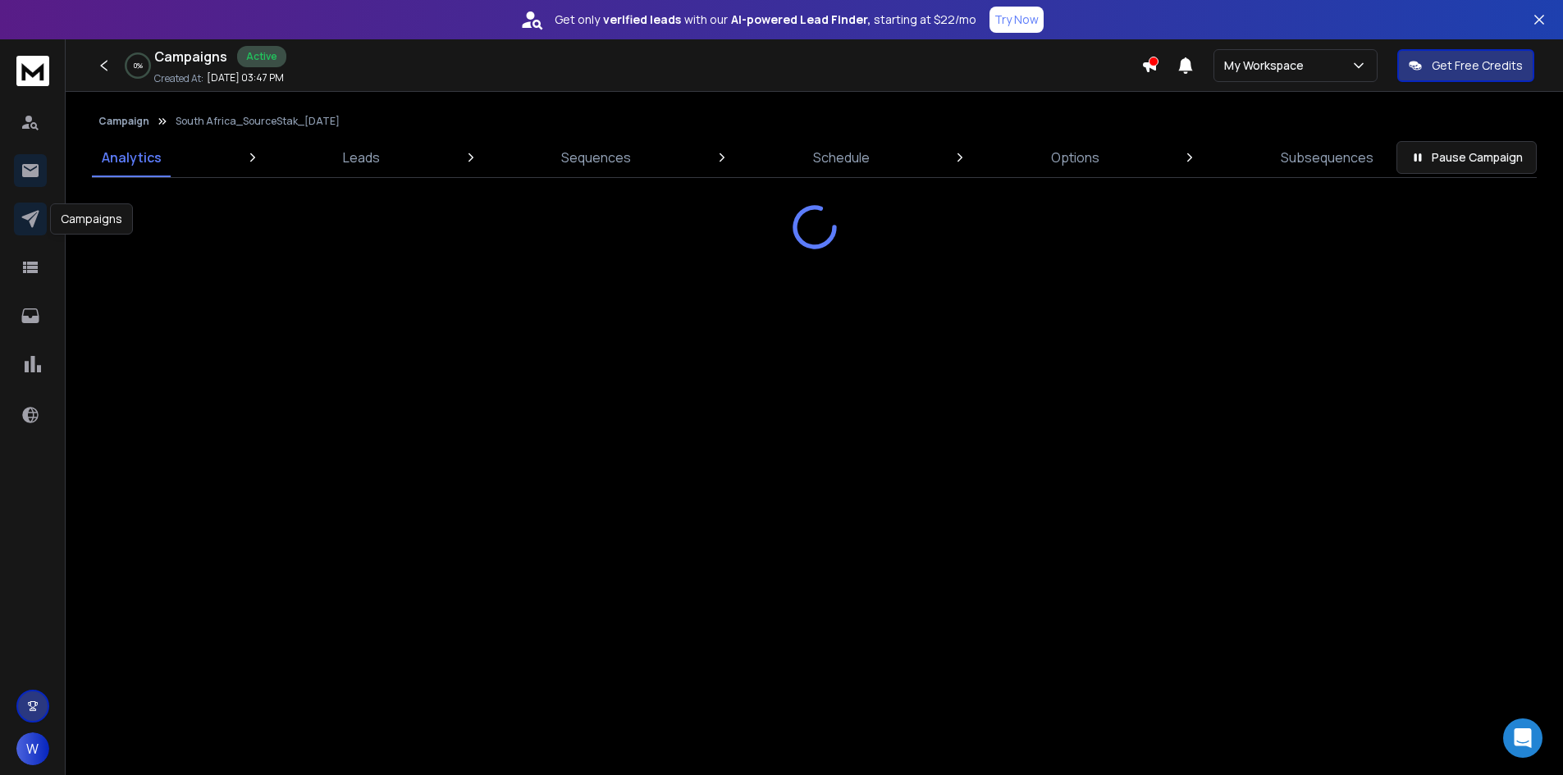
click at [32, 183] on link at bounding box center [30, 170] width 33 height 33
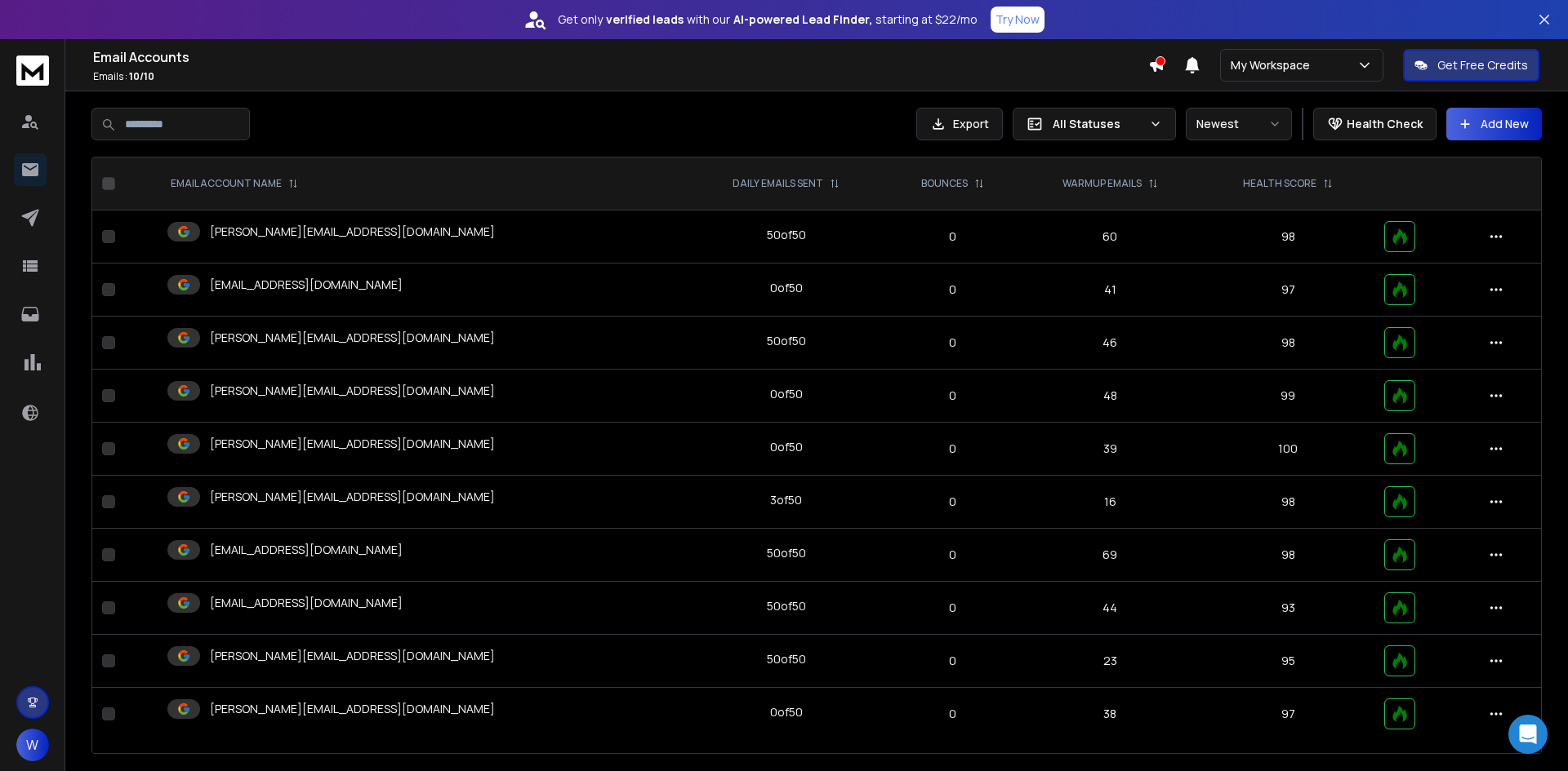
click at [260, 543] on p "saritadesai@whatjobs.international" at bounding box center [306, 550] width 193 height 16
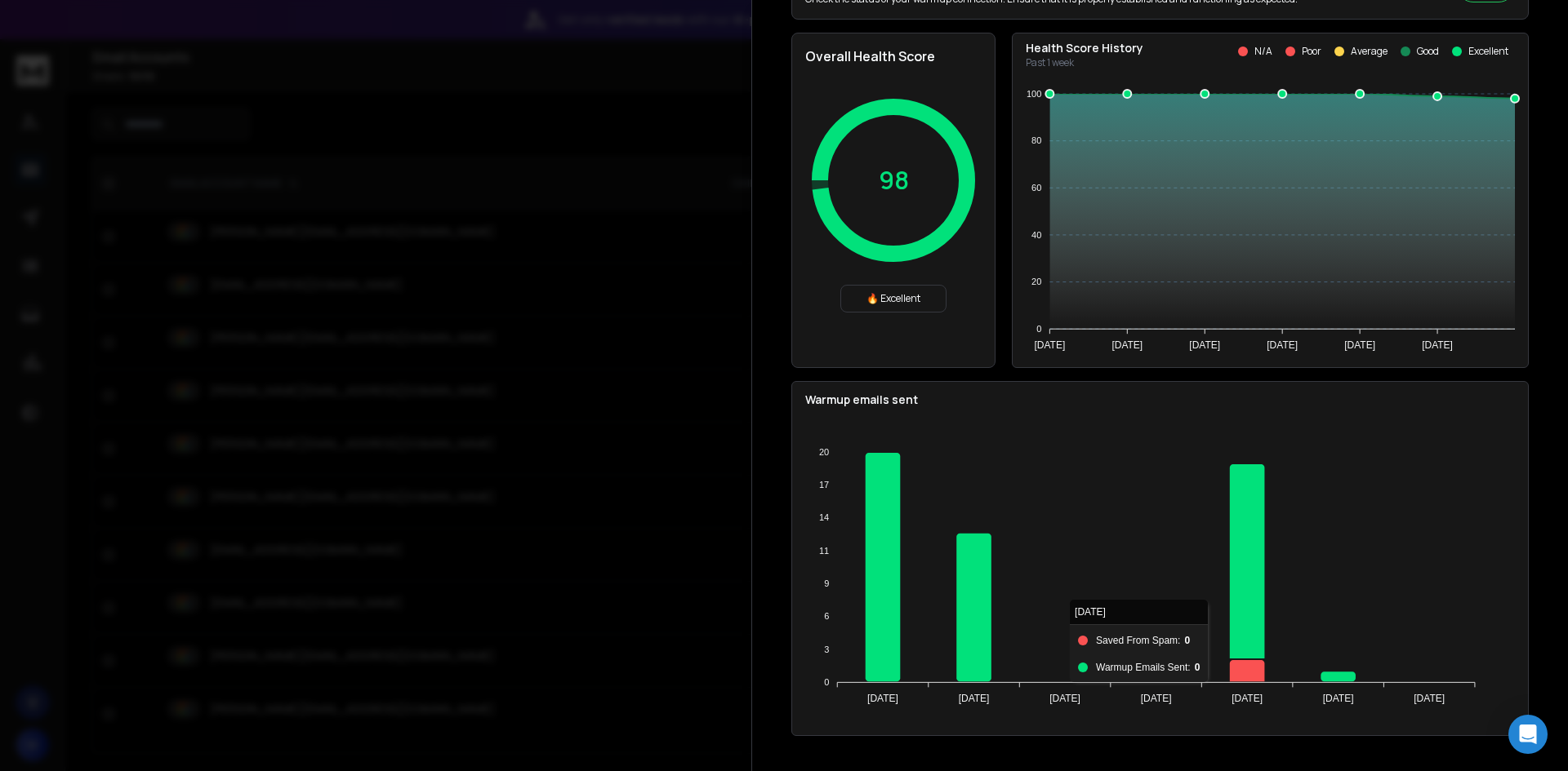
scroll to position [524, 0]
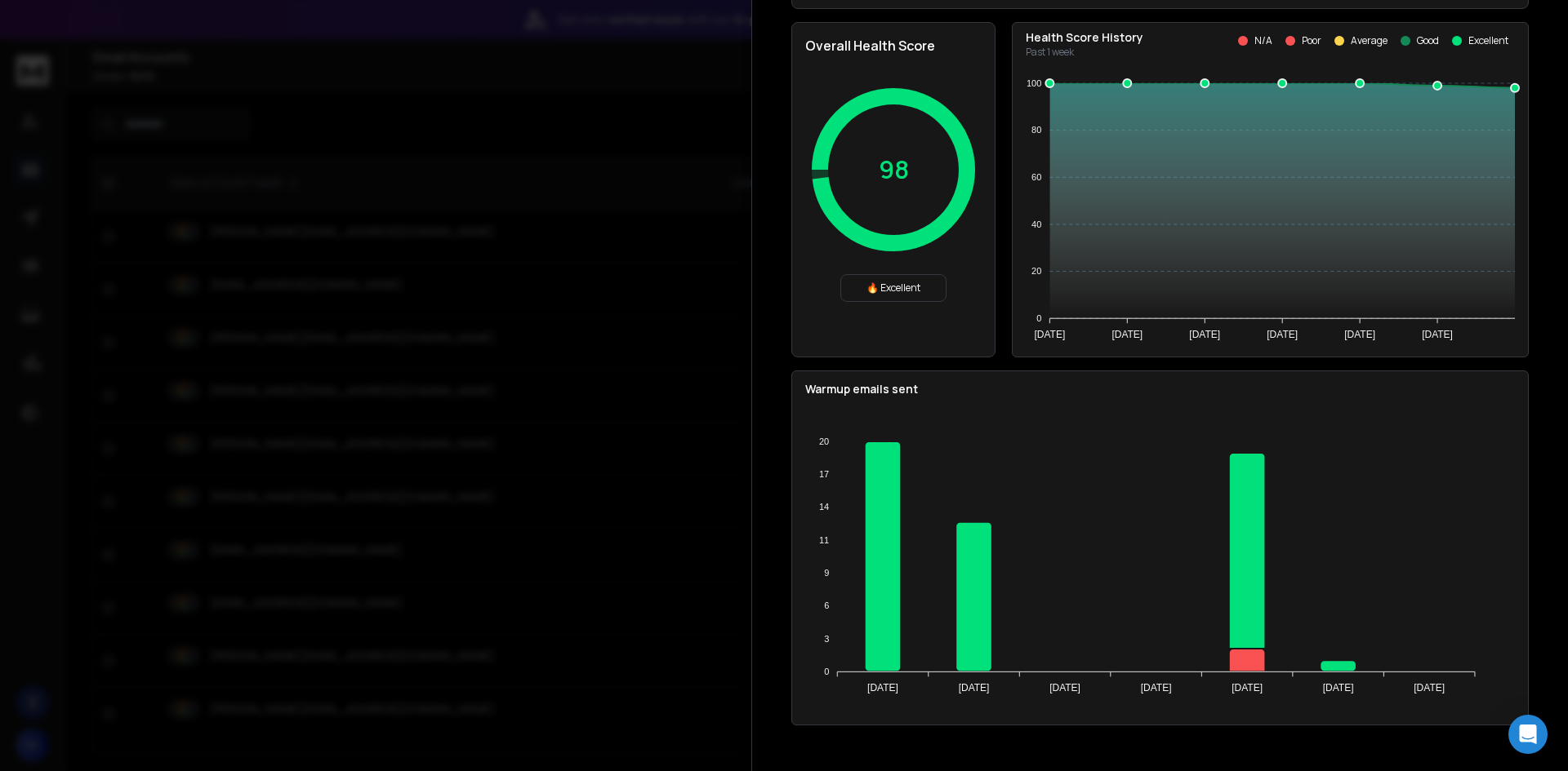
click at [432, 264] on div at bounding box center [784, 385] width 1568 height 771
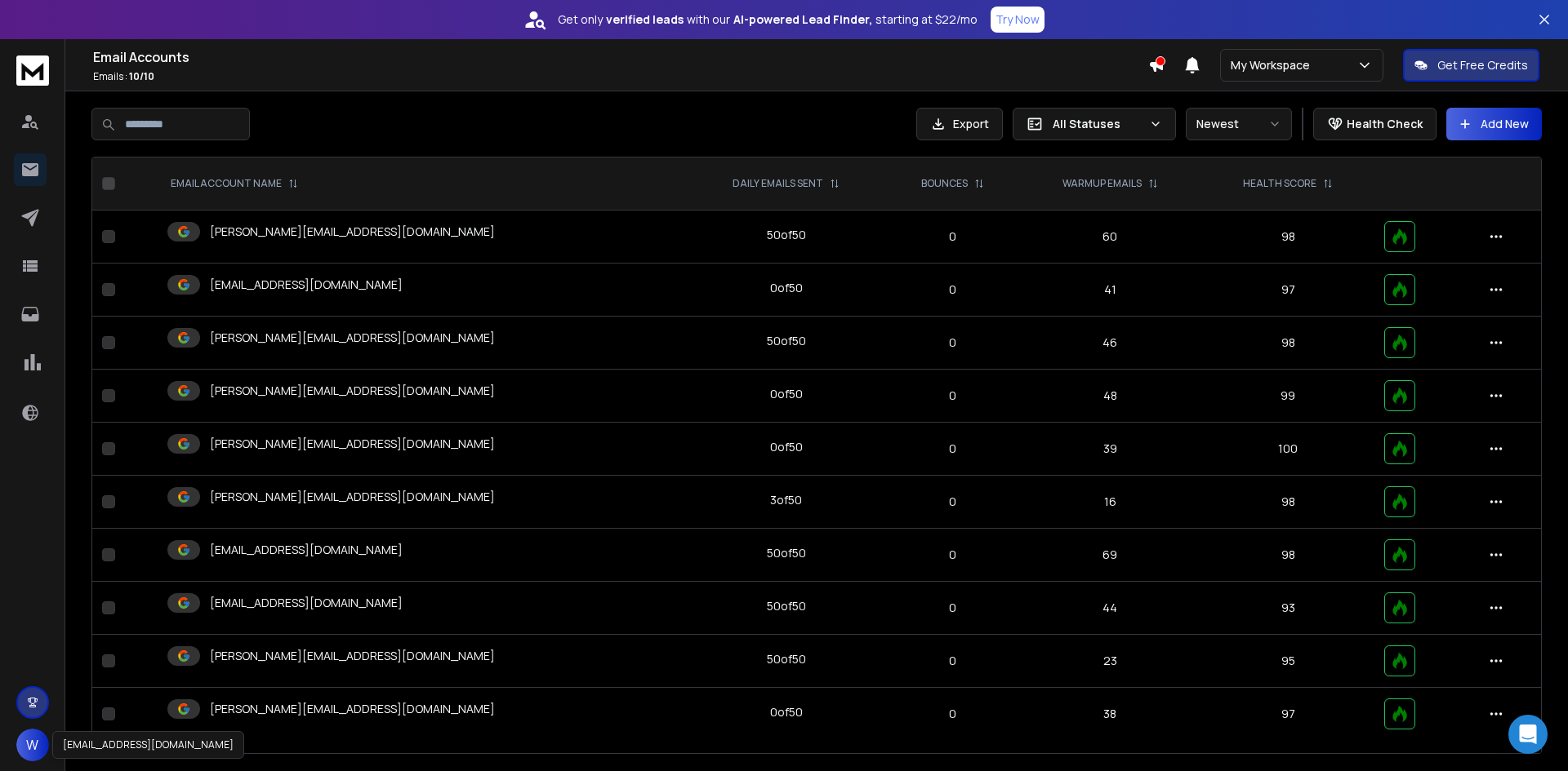
click at [29, 754] on span "W" at bounding box center [32, 745] width 33 height 33
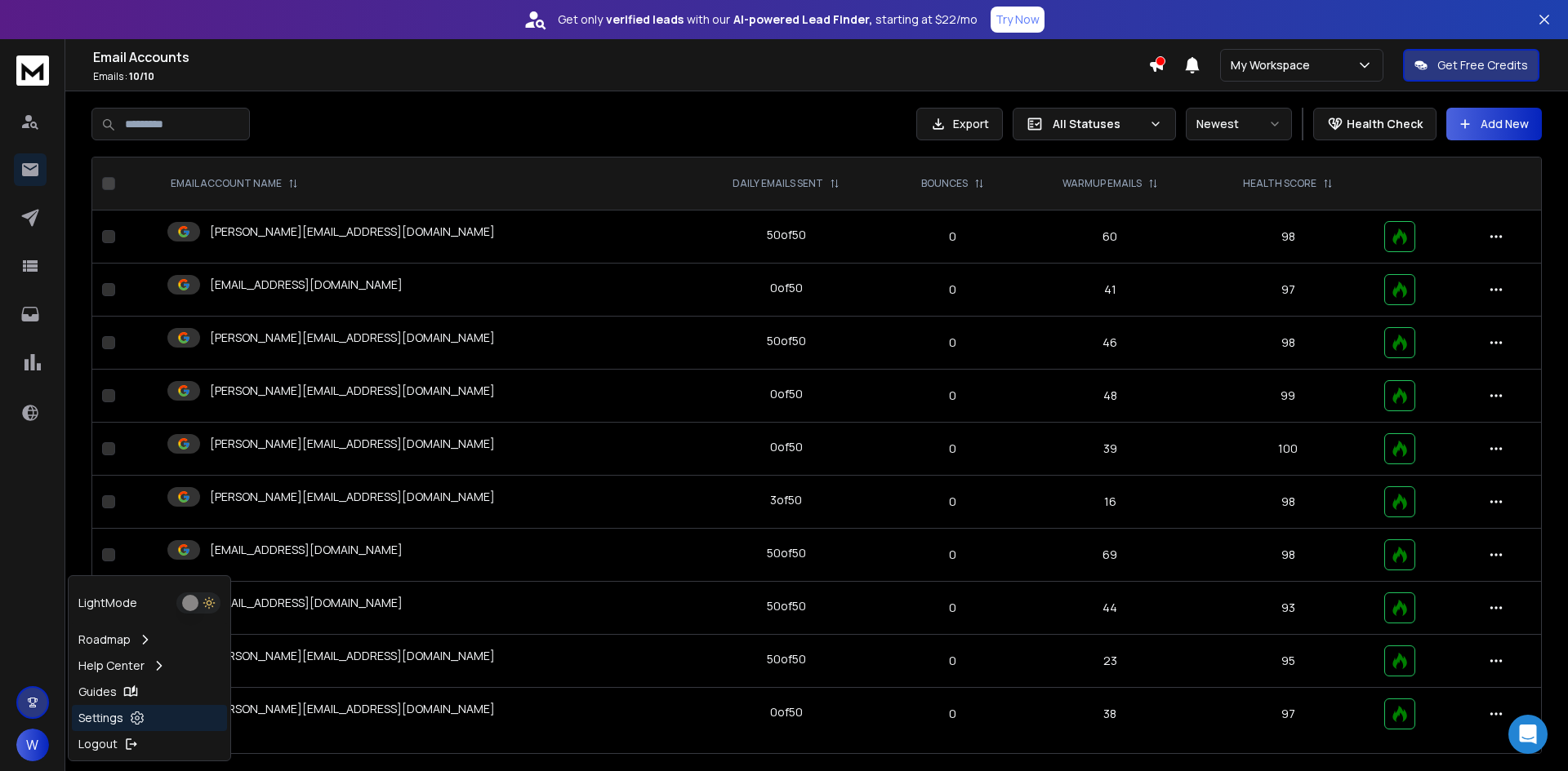
click at [94, 718] on p "Settings" at bounding box center [100, 718] width 45 height 16
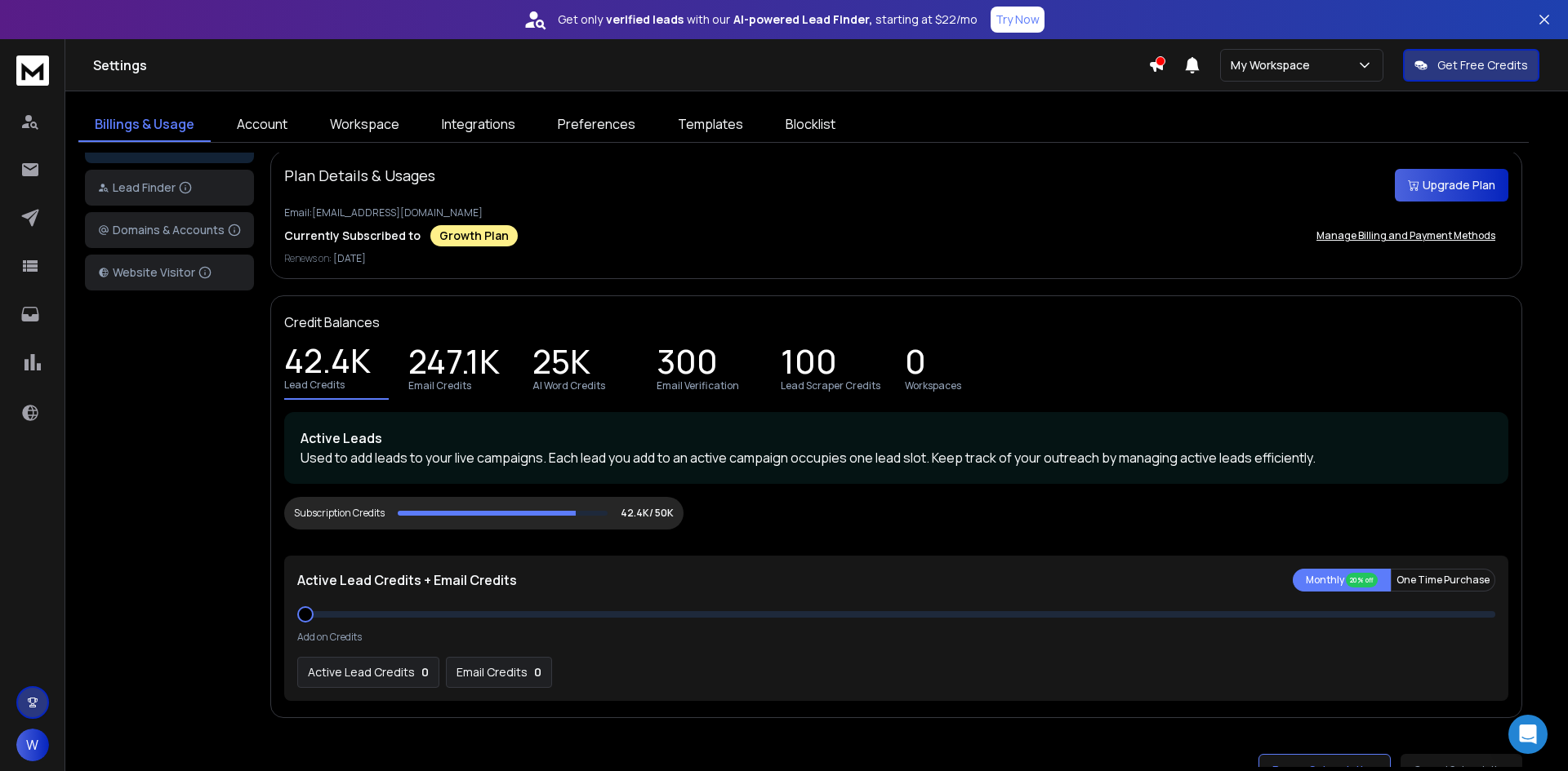
scroll to position [58, 0]
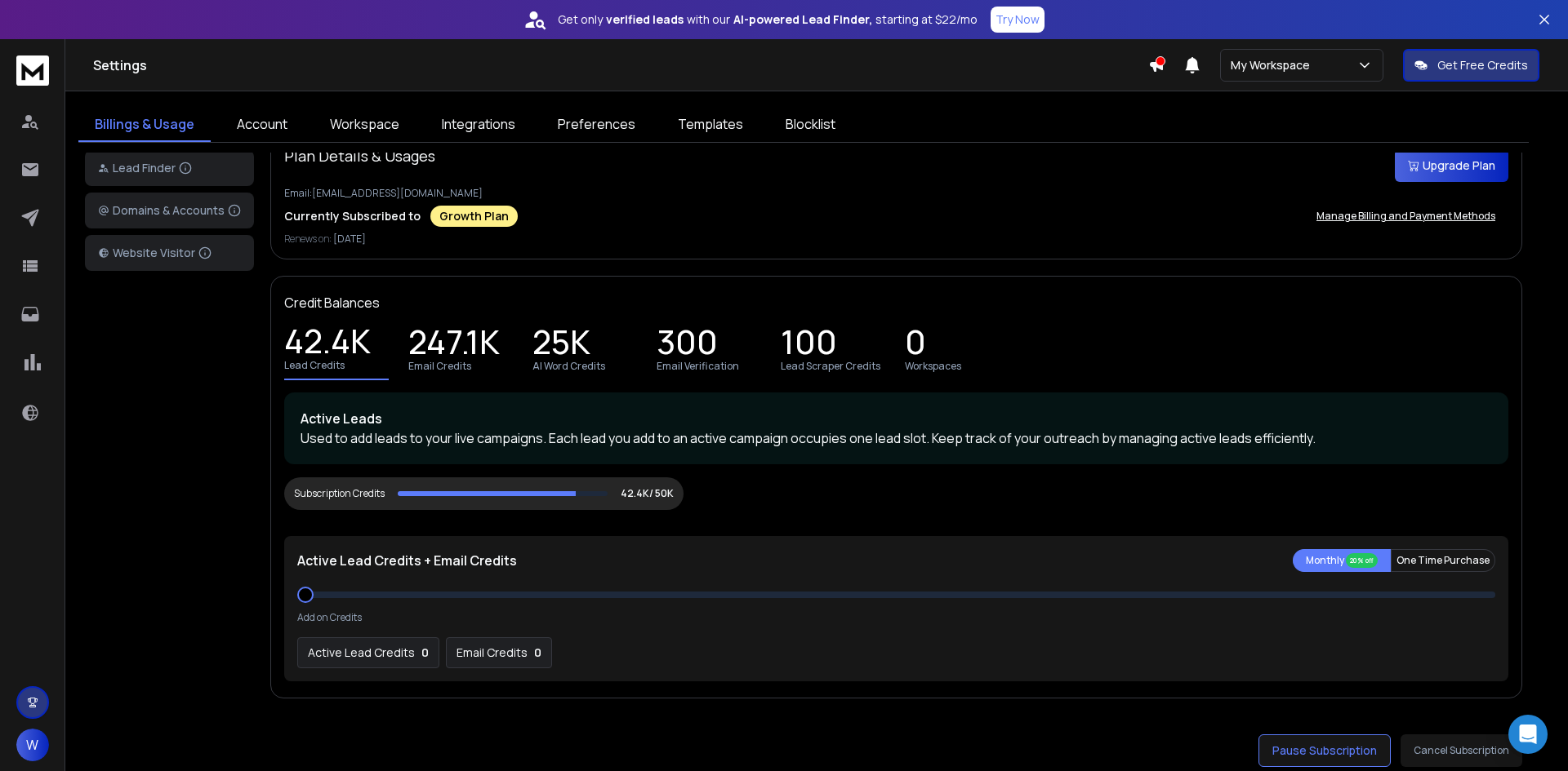
click at [147, 176] on button "Lead Finder" at bounding box center [169, 168] width 169 height 36
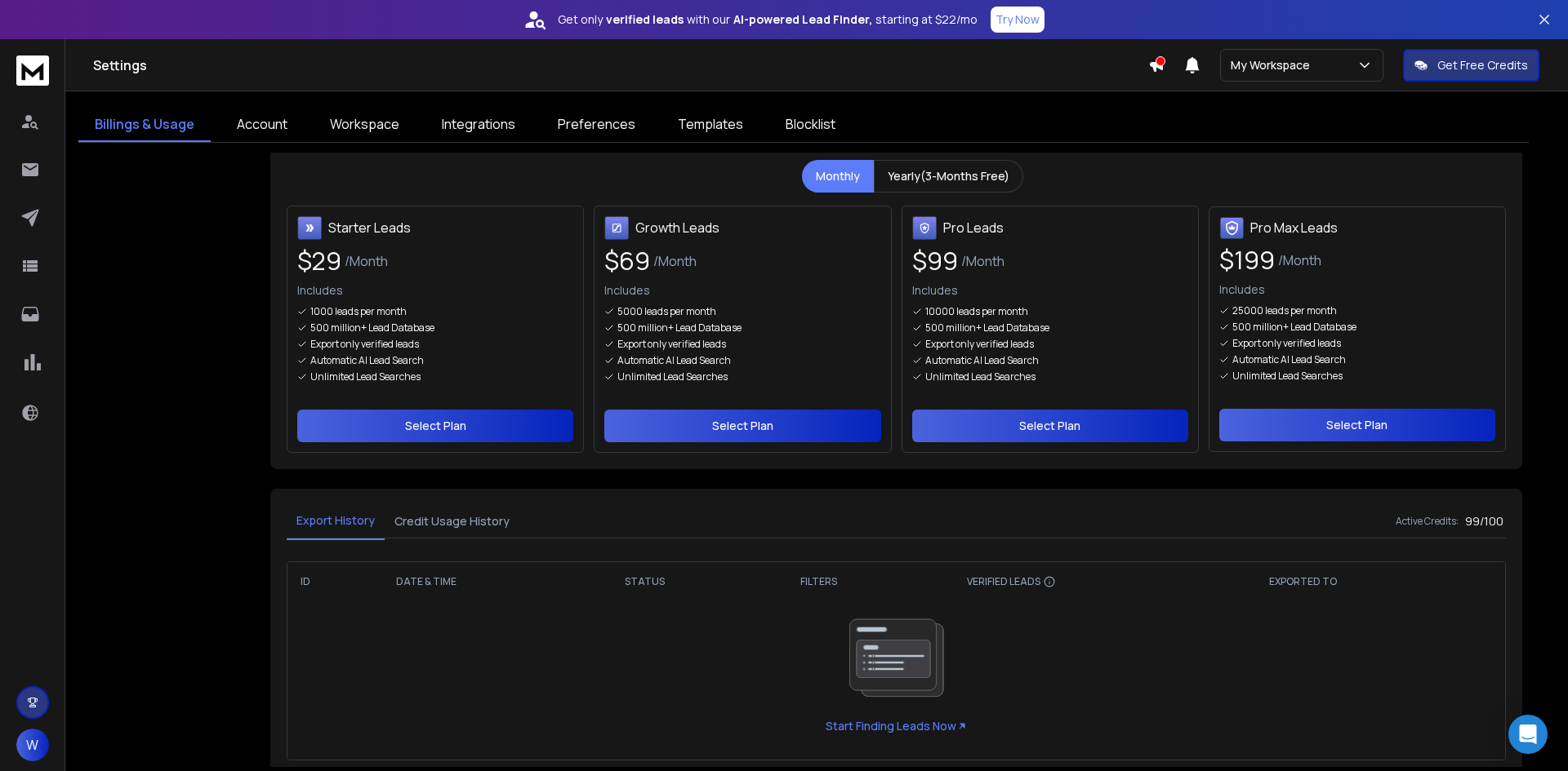
scroll to position [139, 0]
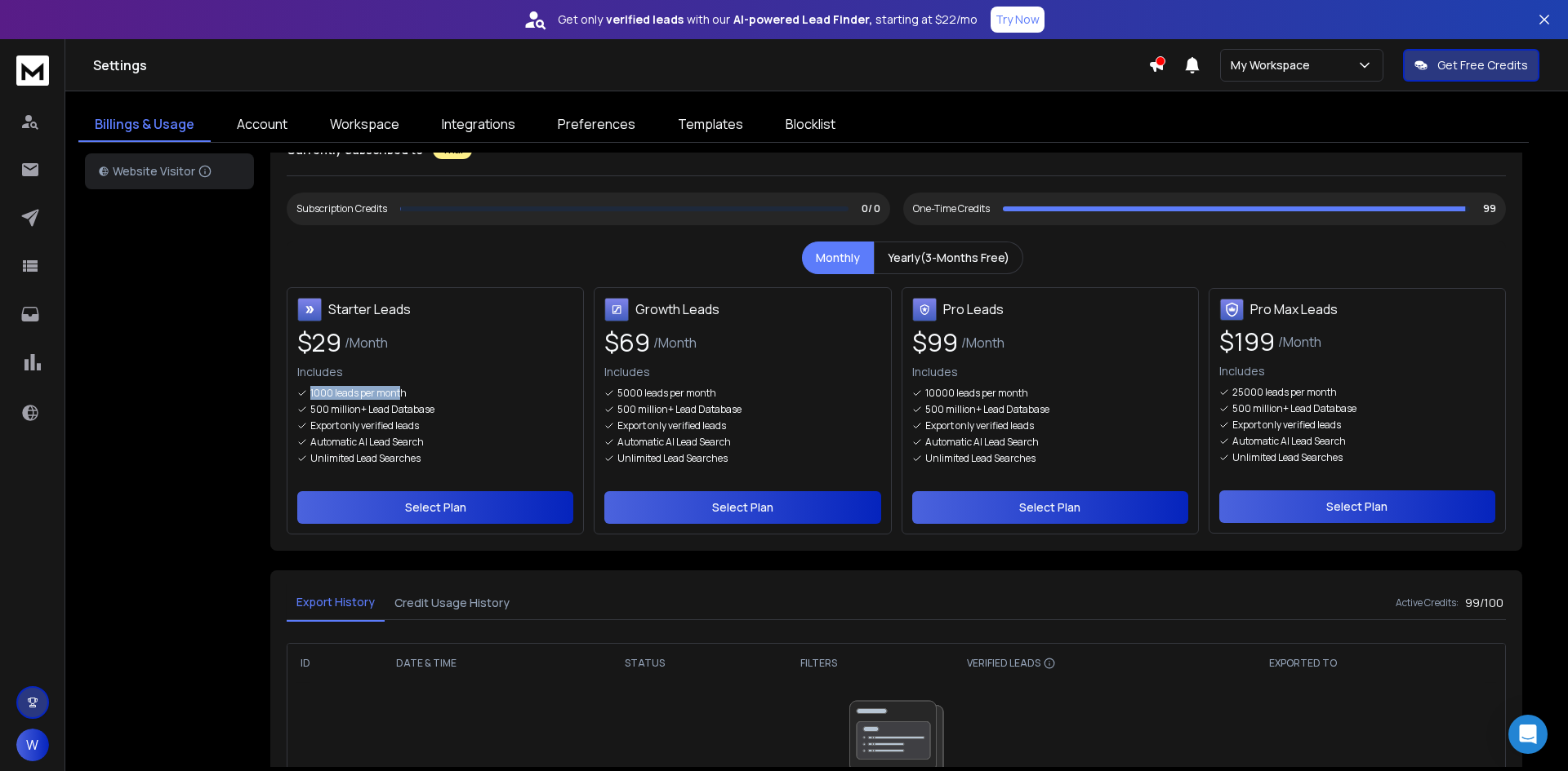
drag, startPoint x: 305, startPoint y: 395, endPoint x: 402, endPoint y: 399, distance: 97.1
click at [402, 399] on div "1000 leads per month" at bounding box center [435, 393] width 276 height 13
drag, startPoint x: 326, startPoint y: 345, endPoint x: 301, endPoint y: 345, distance: 25.0
click at [301, 345] on div "$ 29 /Month" at bounding box center [435, 343] width 276 height 30
drag, startPoint x: 646, startPoint y: 343, endPoint x: 616, endPoint y: 342, distance: 30.0
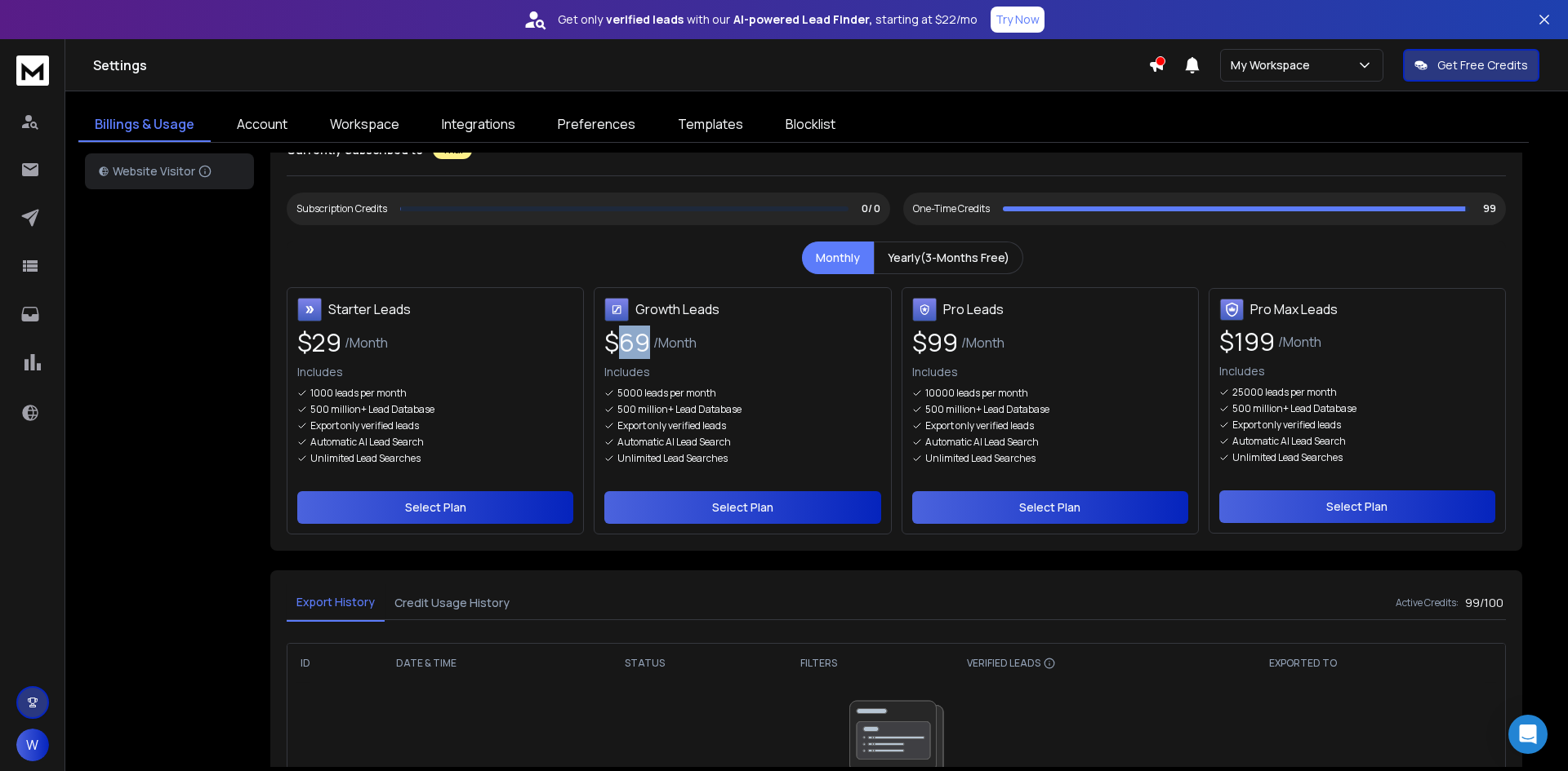
click at [616, 342] on span "$ 69" at bounding box center [627, 343] width 46 height 30
click at [651, 388] on div "5000 leads per month" at bounding box center [741, 393] width 276 height 13
drag, startPoint x: 911, startPoint y: 335, endPoint x: 935, endPoint y: 330, distance: 24.5
click at [935, 330] on span "$ 99" at bounding box center [935, 343] width 46 height 30
drag, startPoint x: 936, startPoint y: 389, endPoint x: 950, endPoint y: 387, distance: 14.1
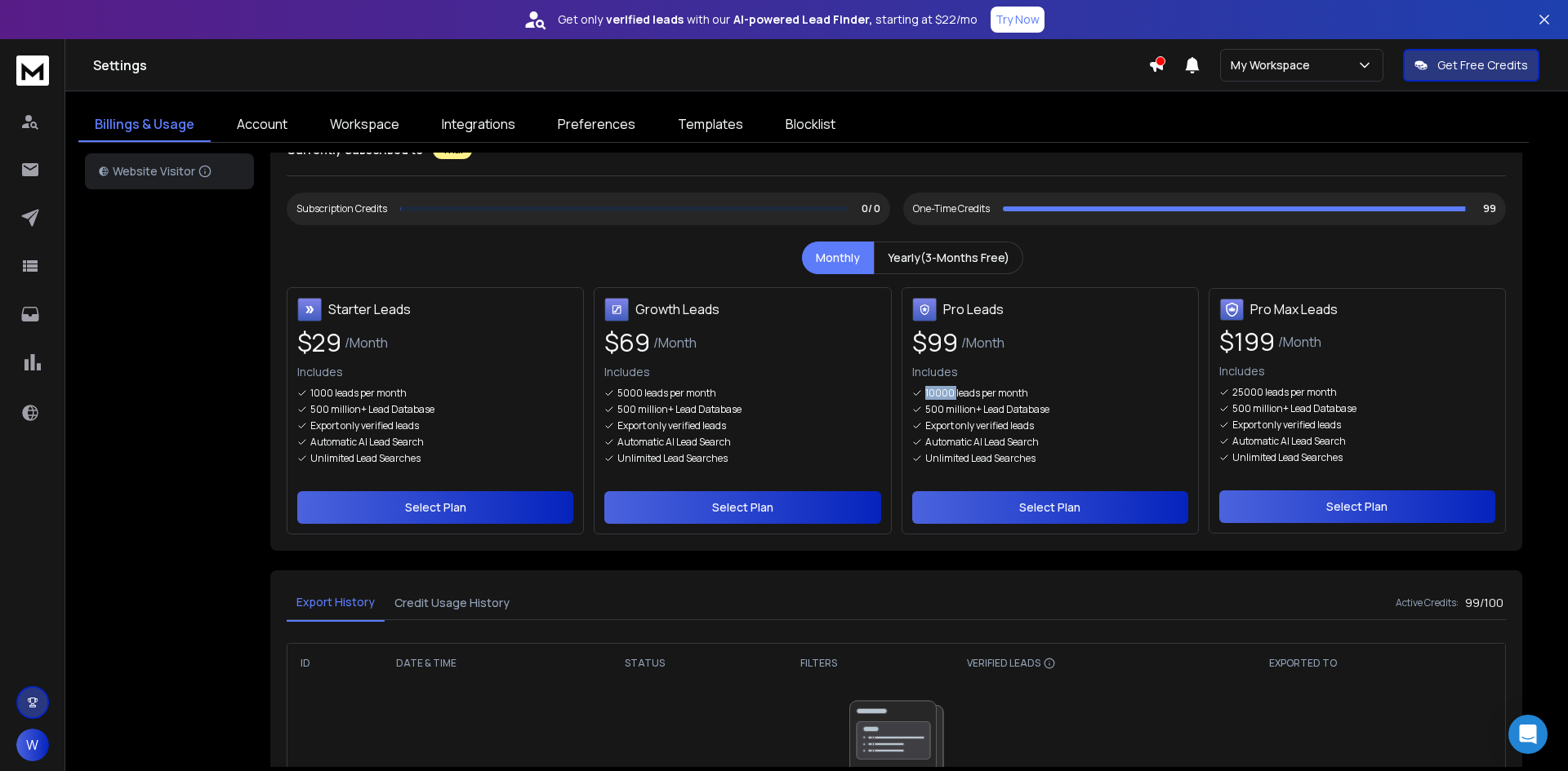
click at [950, 387] on p "10000 leads per month" at bounding box center [976, 393] width 102 height 13
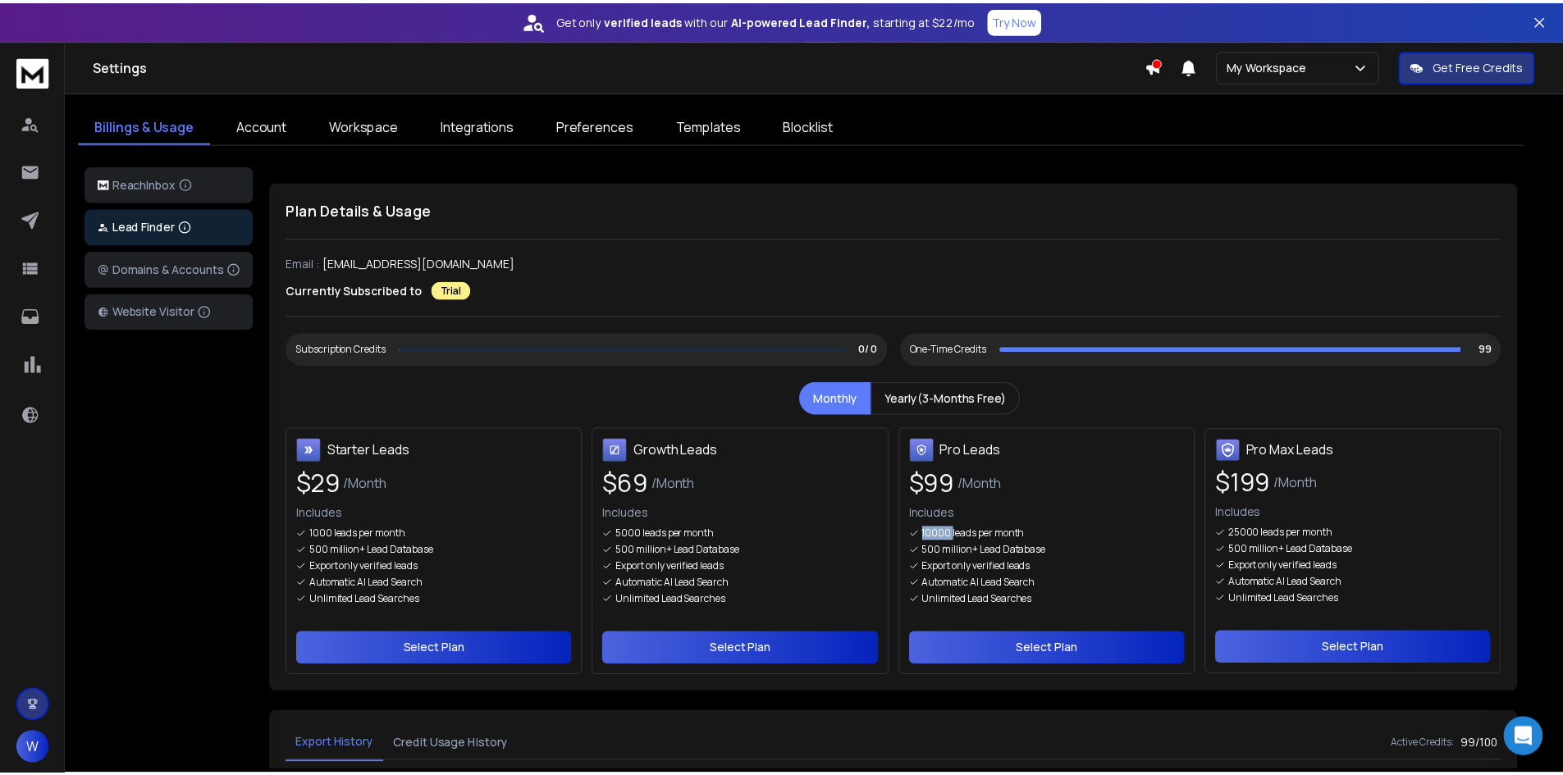
scroll to position [0, 0]
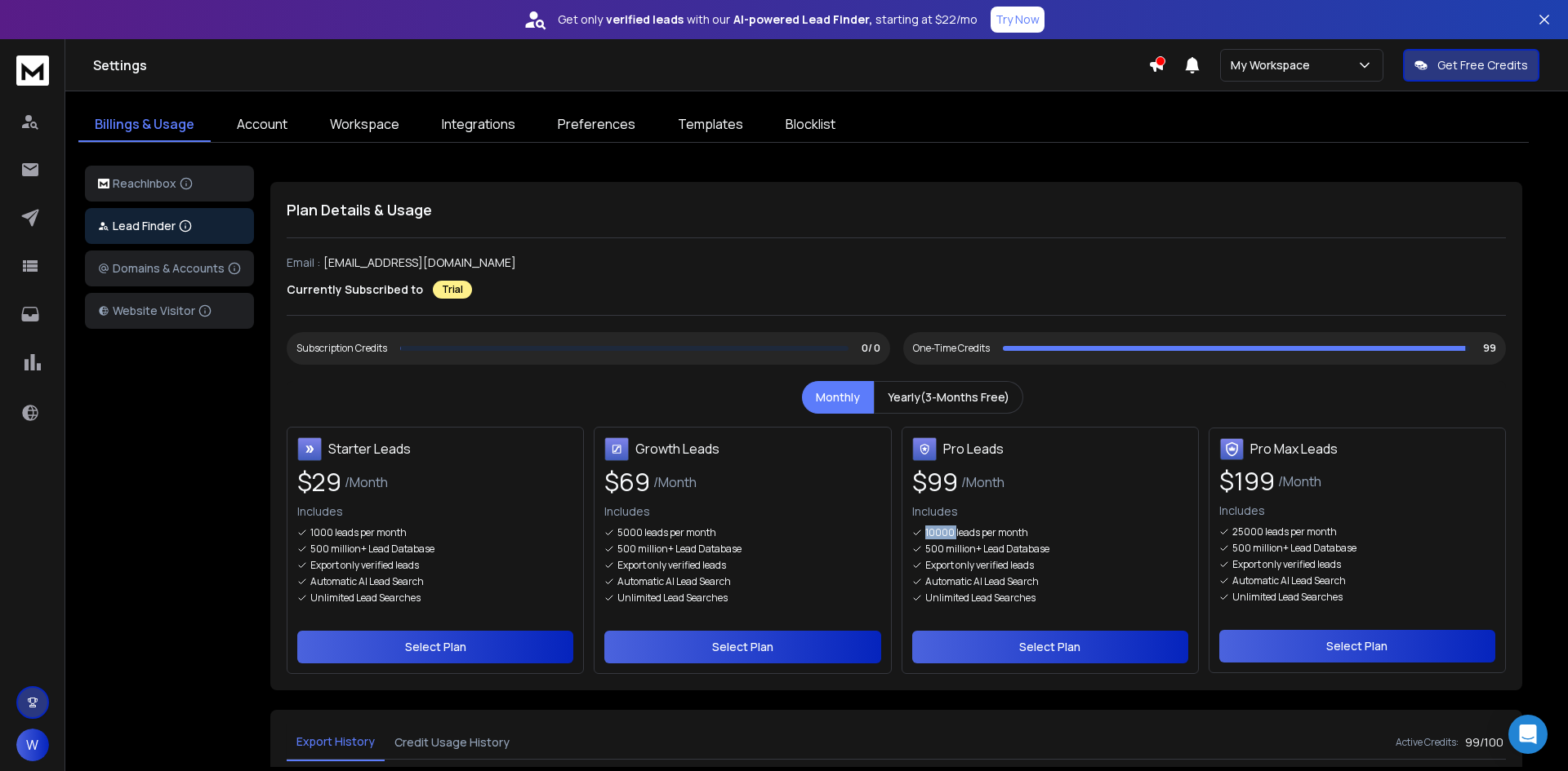
click at [31, 78] on img at bounding box center [32, 71] width 33 height 30
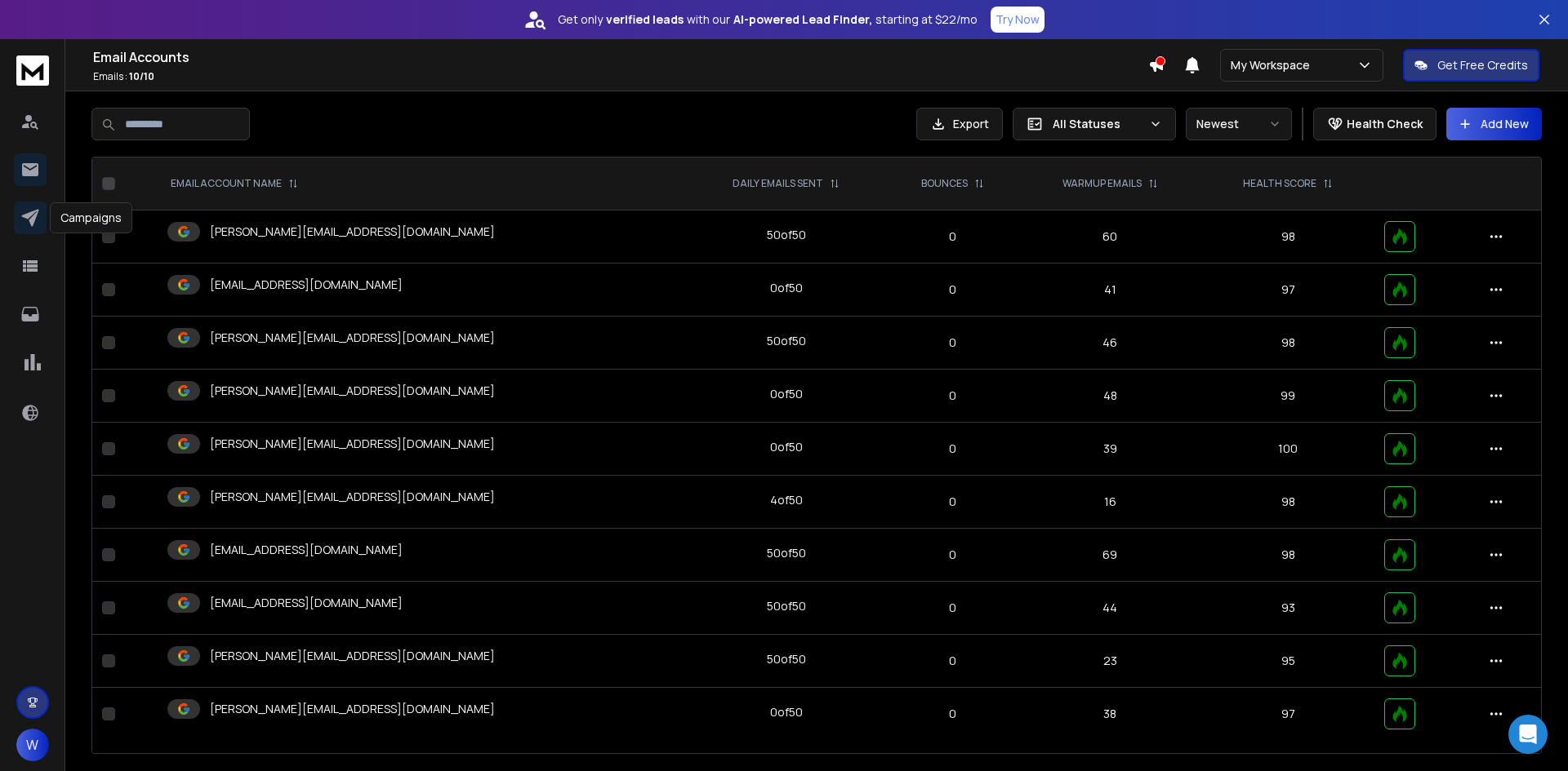
click at [25, 223] on icon at bounding box center [31, 218] width 20 height 20
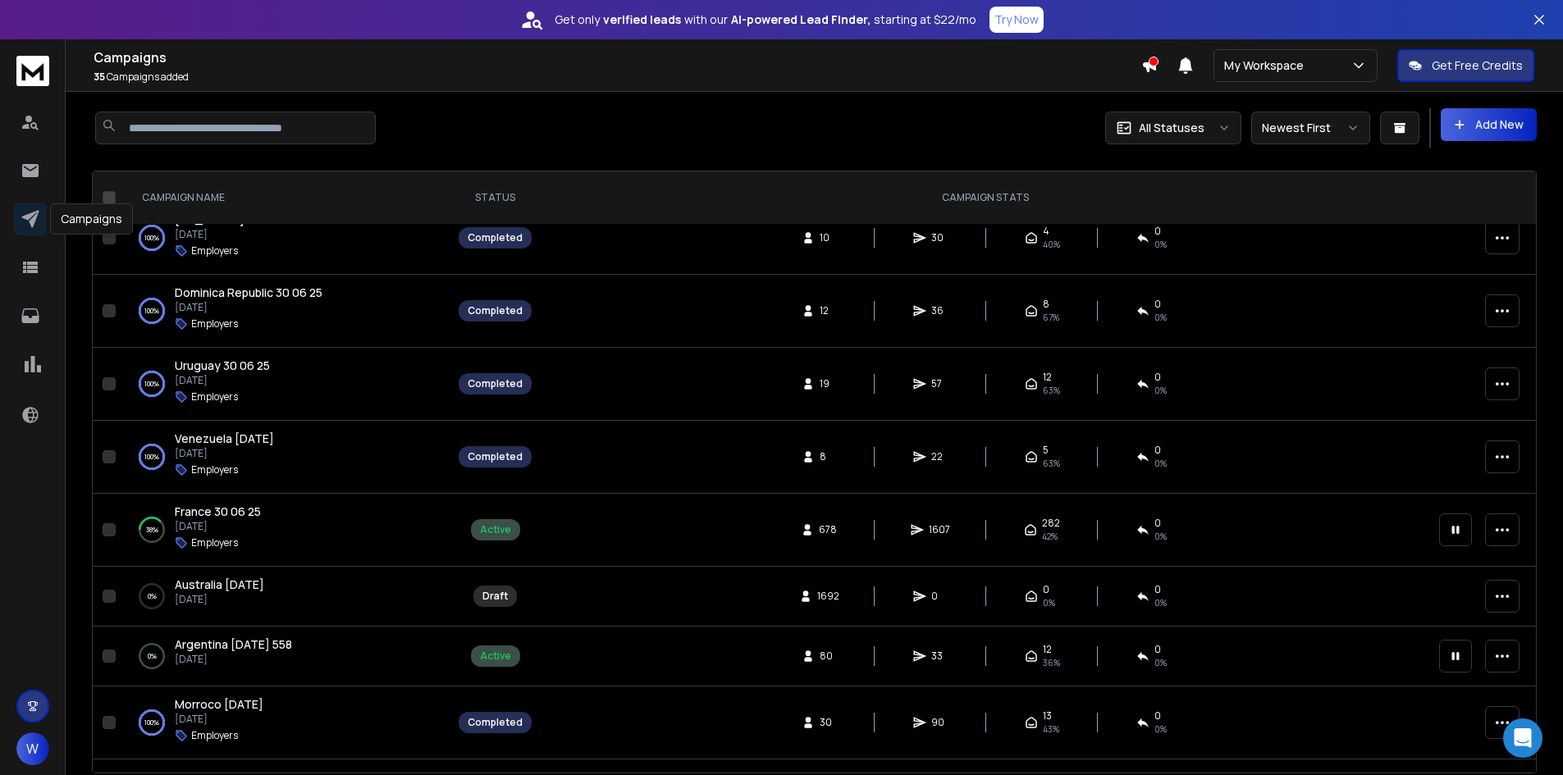
click at [1353, 132] on icon "button" at bounding box center [1353, 127] width 13 height 13
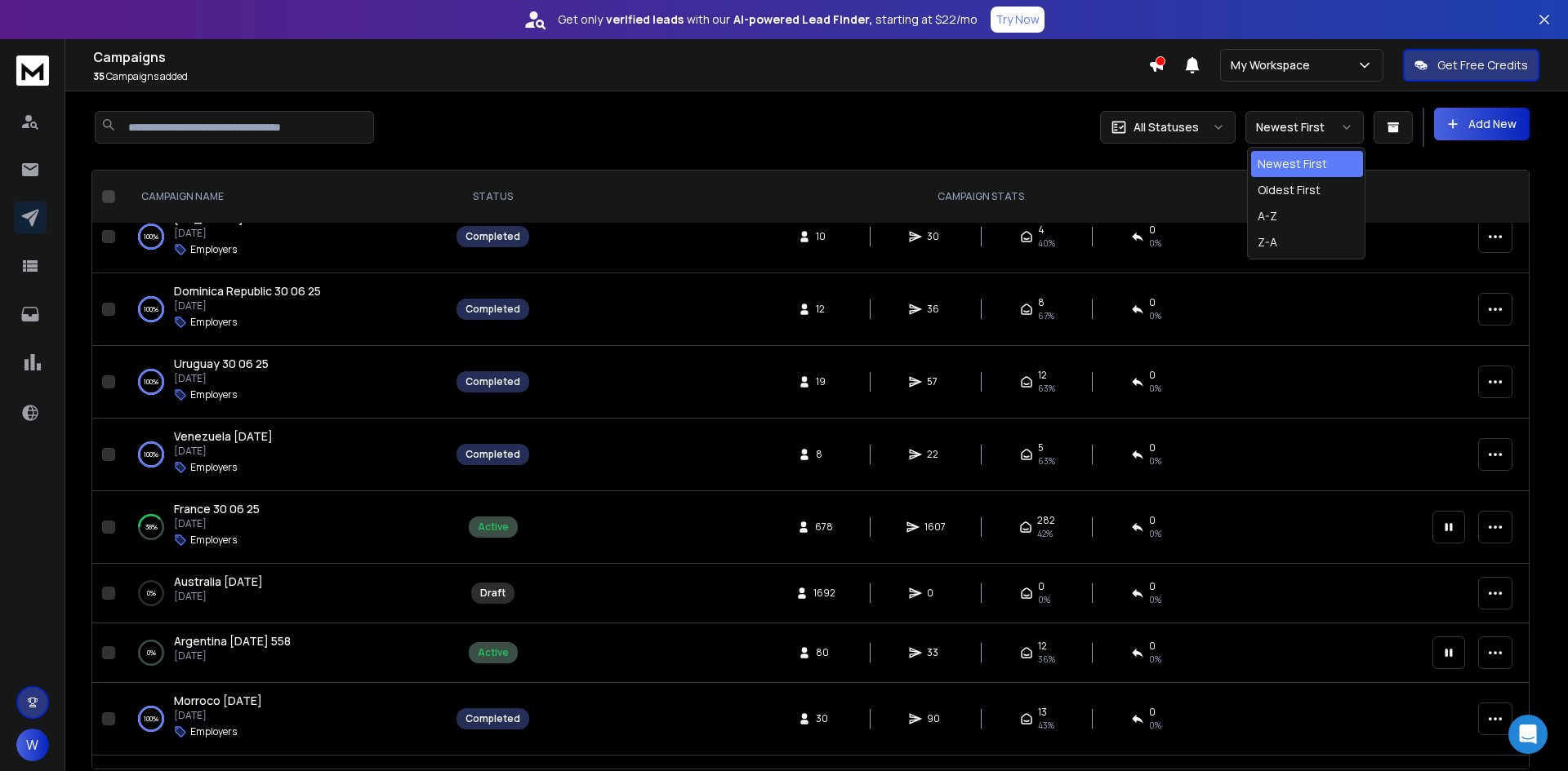
click at [1203, 203] on th "CAMPAIGN STATS" at bounding box center [981, 197] width 883 height 53
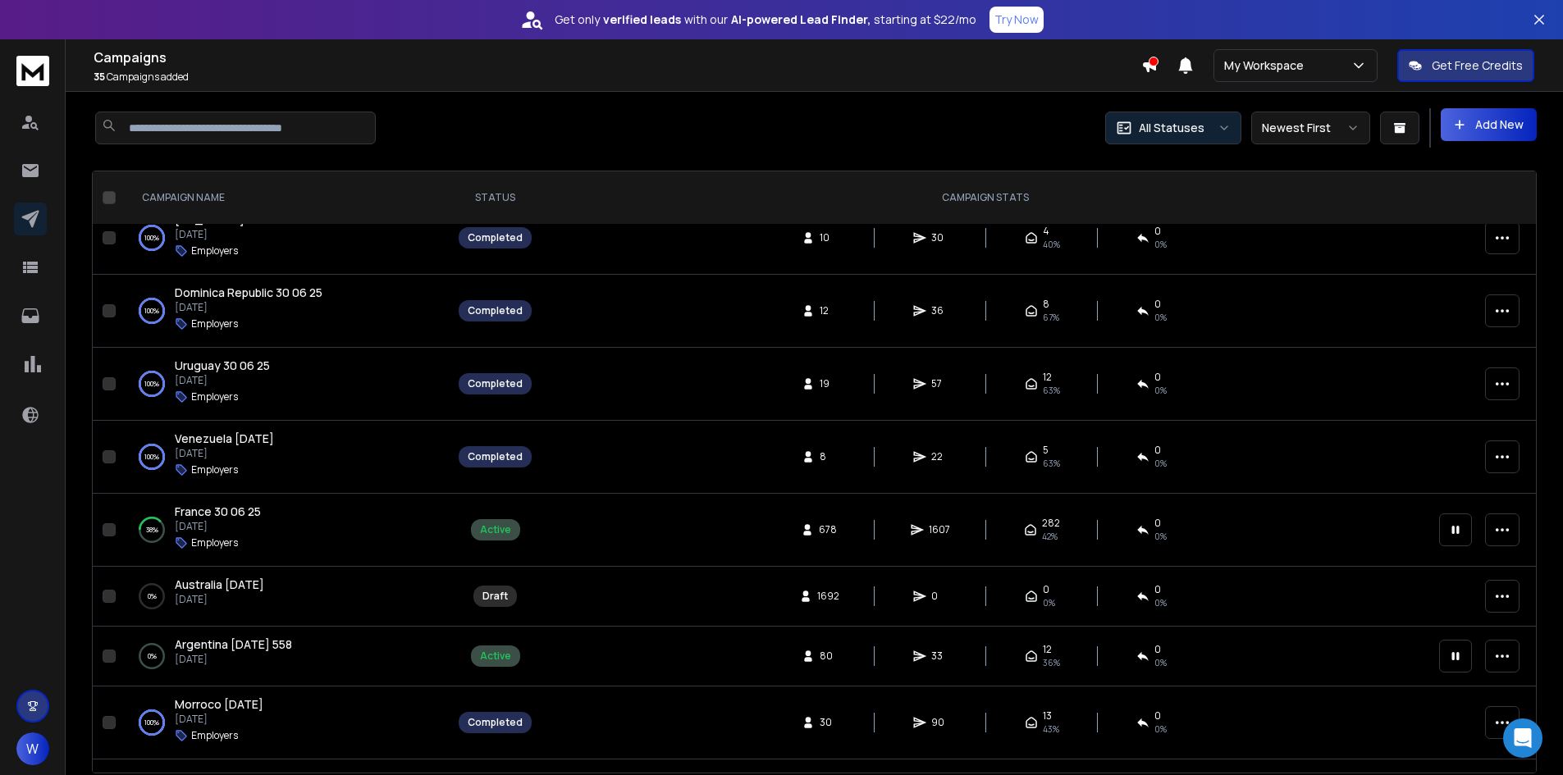
click at [1213, 137] on button "All Statuses" at bounding box center [1173, 128] width 136 height 33
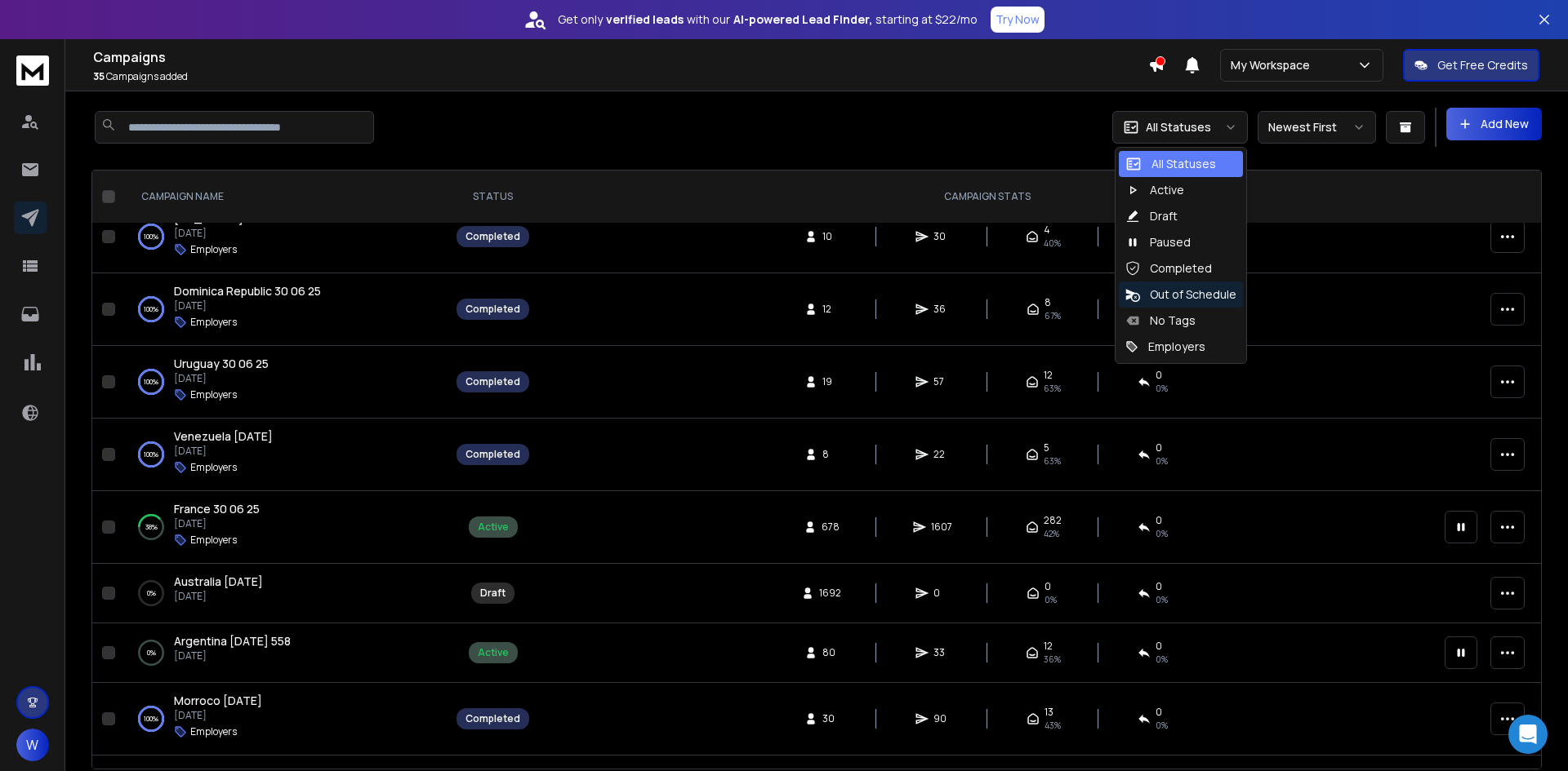
click at [879, 147] on div "Campaigns 35 Campaigns Added All Statuses Newest First Add New CAMPAIGN NAME ST…" at bounding box center [816, 492] width 1450 height 771
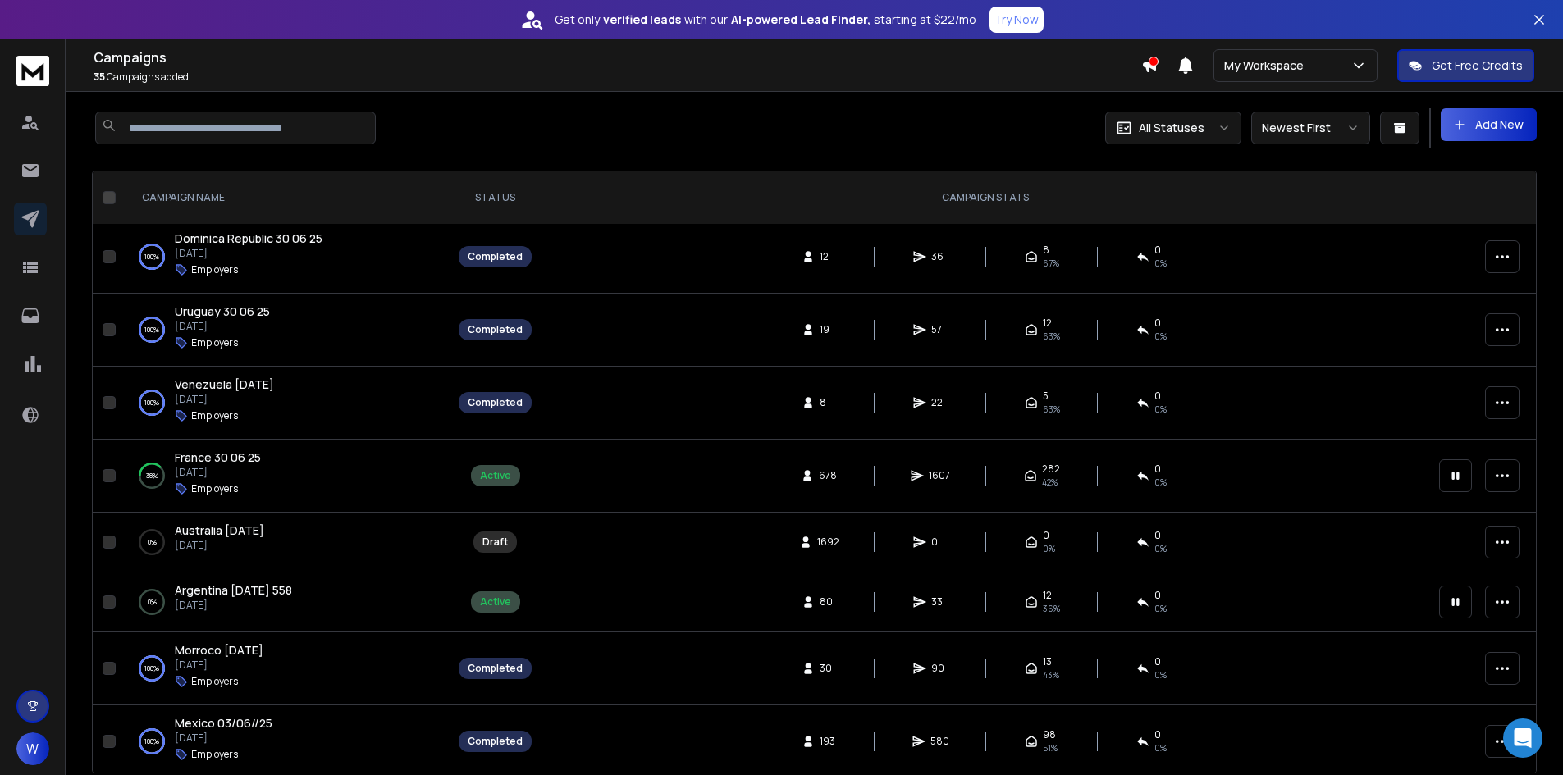
scroll to position [1249, 0]
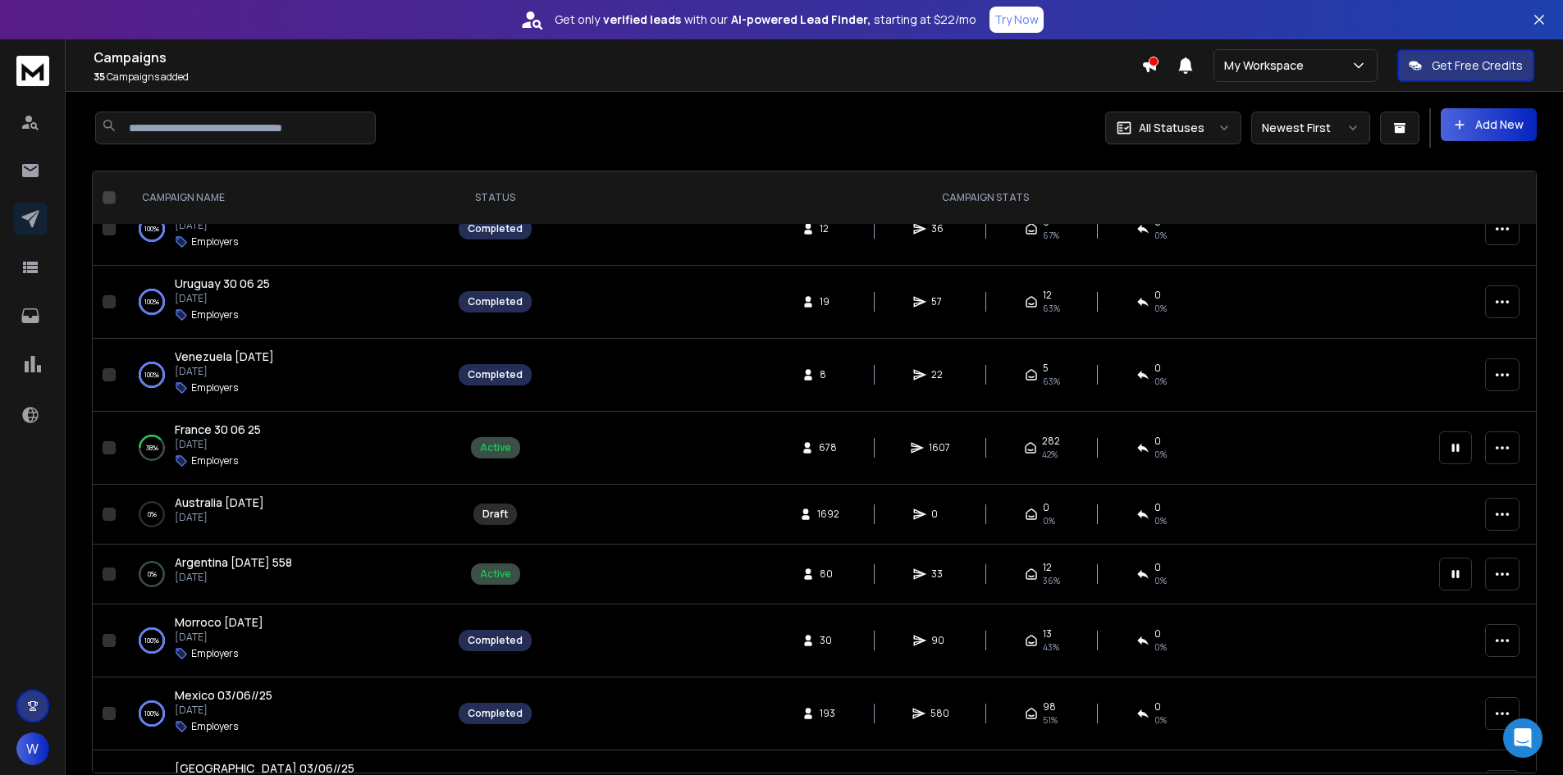
click at [223, 347] on td "100 % Venezuela 30.06.25 2 months ago Employers" at bounding box center [285, 375] width 327 height 73
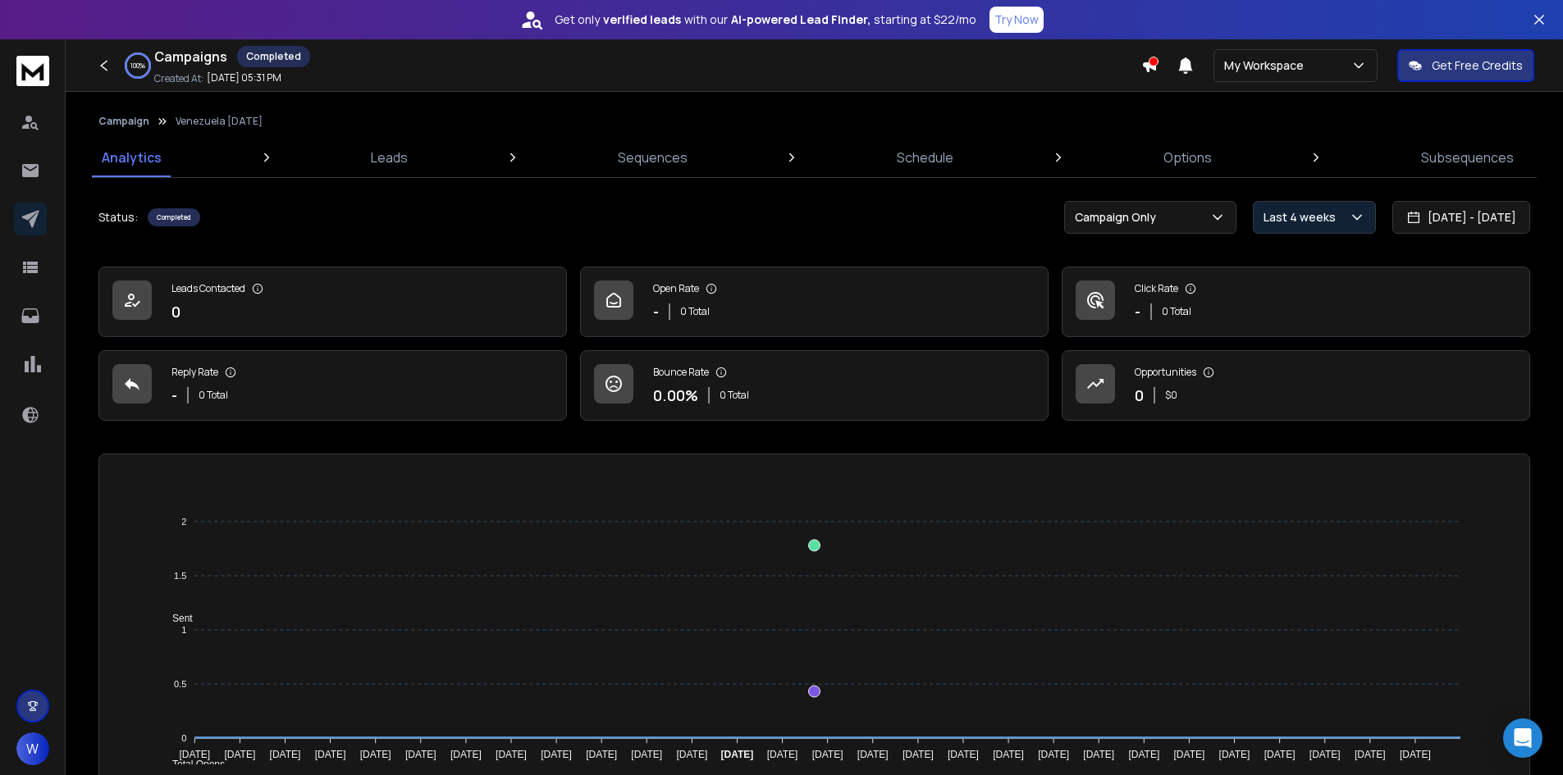
click at [1349, 221] on icon "button" at bounding box center [1357, 217] width 16 height 16
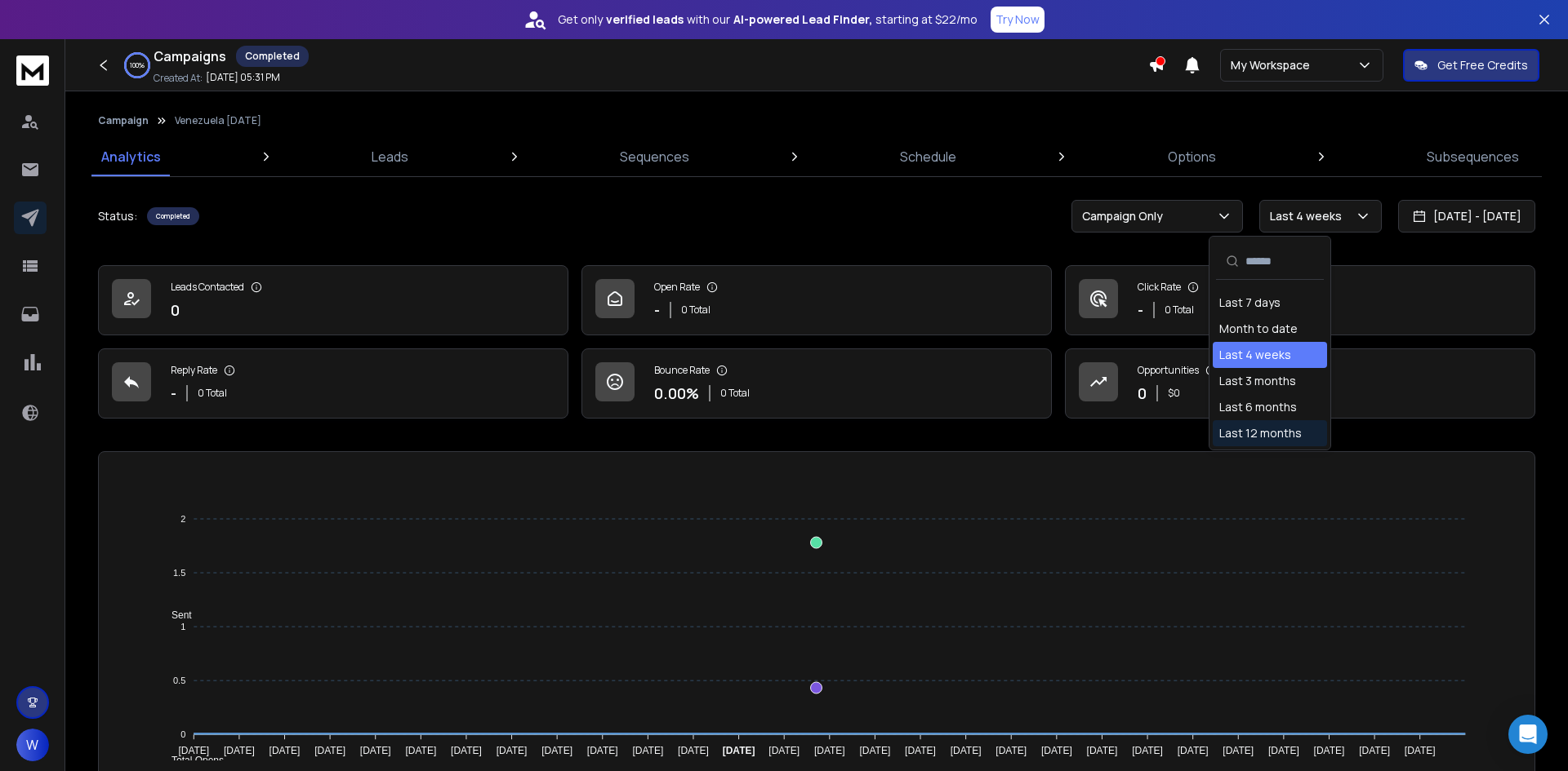
click at [1263, 432] on div "Last 12 months" at bounding box center [1260, 434] width 83 height 16
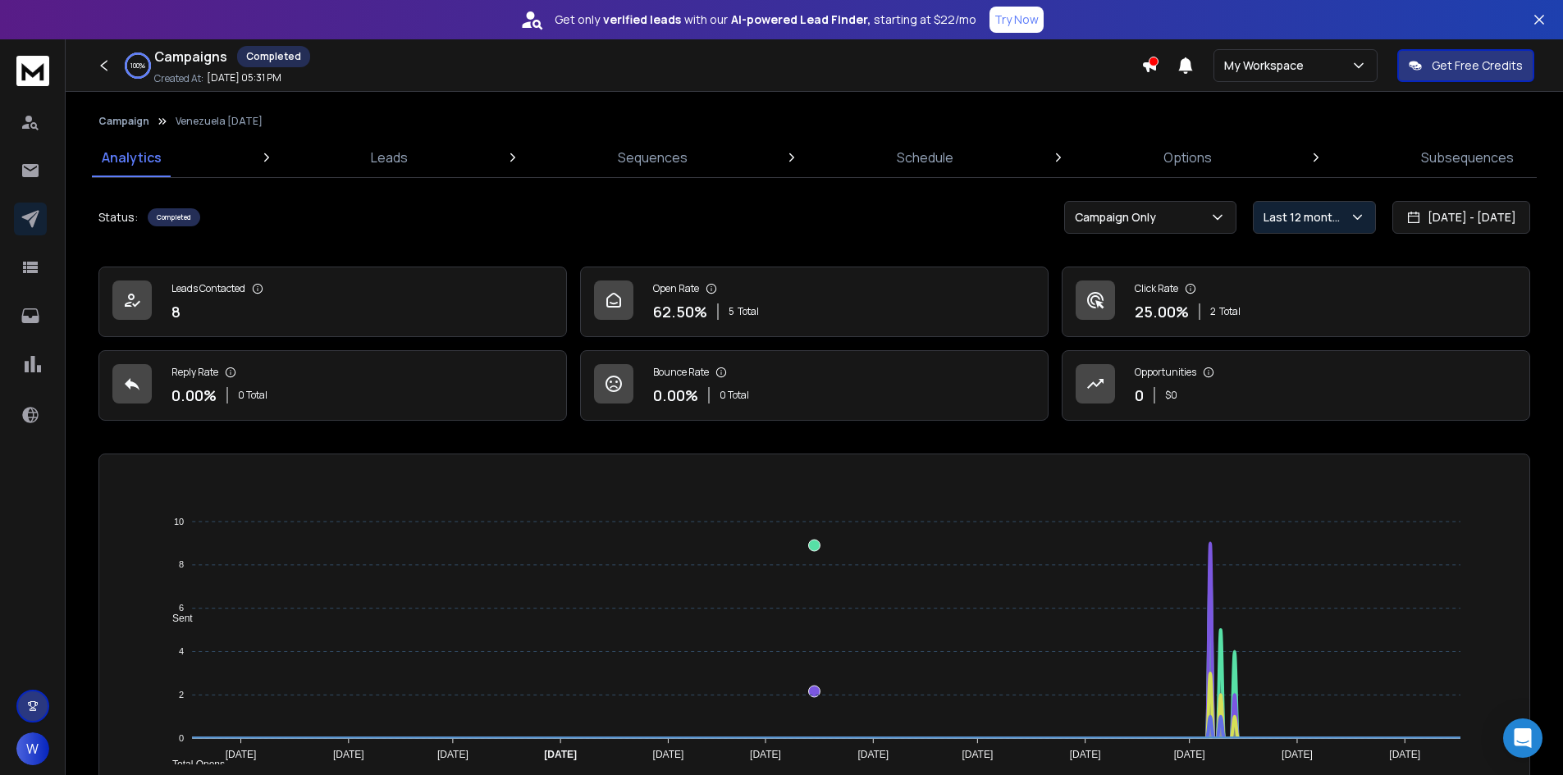
click at [1292, 223] on p "Last 12 months" at bounding box center [1307, 217] width 86 height 16
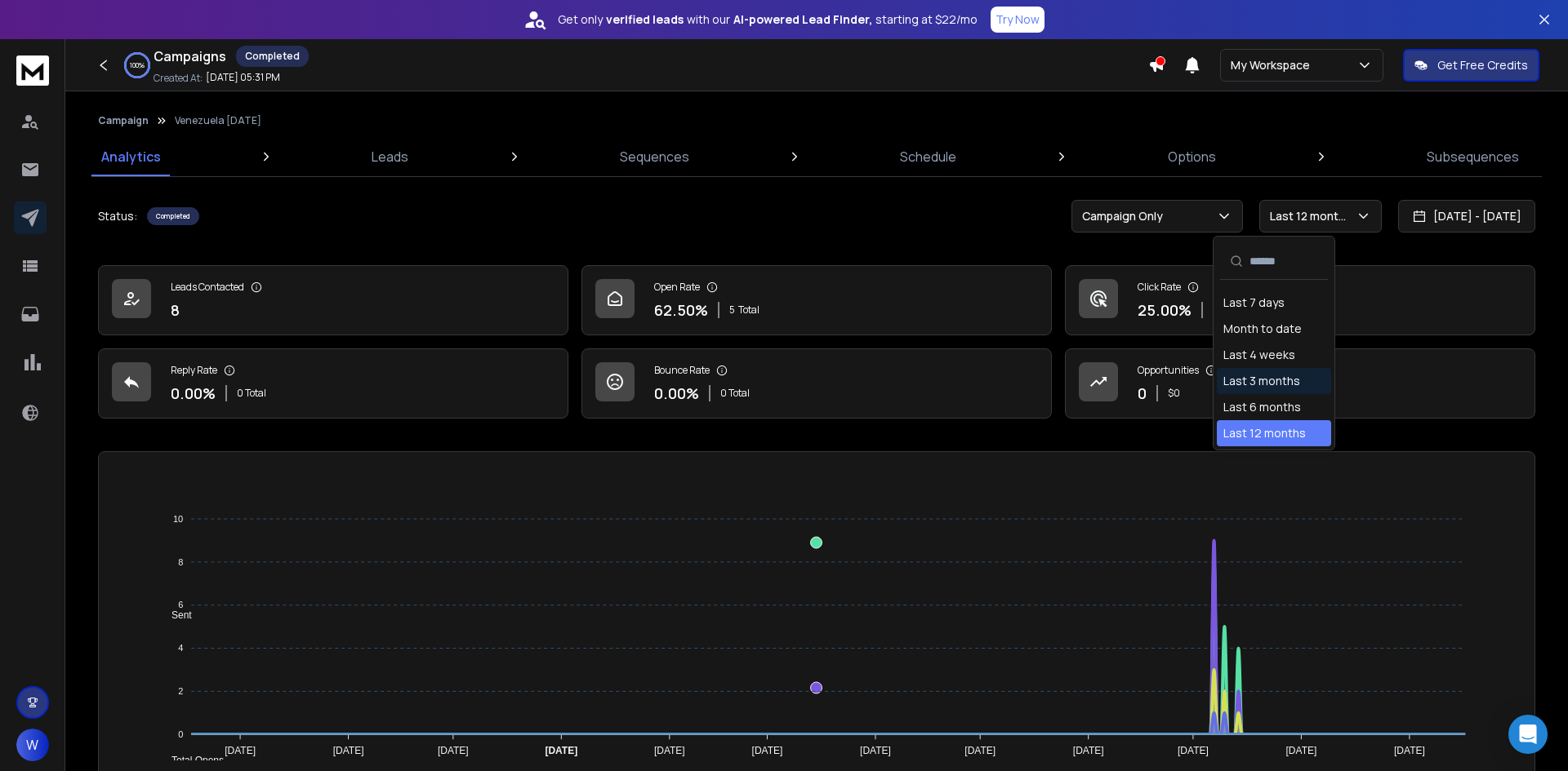
click at [1282, 371] on div "Last 3 months" at bounding box center [1274, 381] width 114 height 26
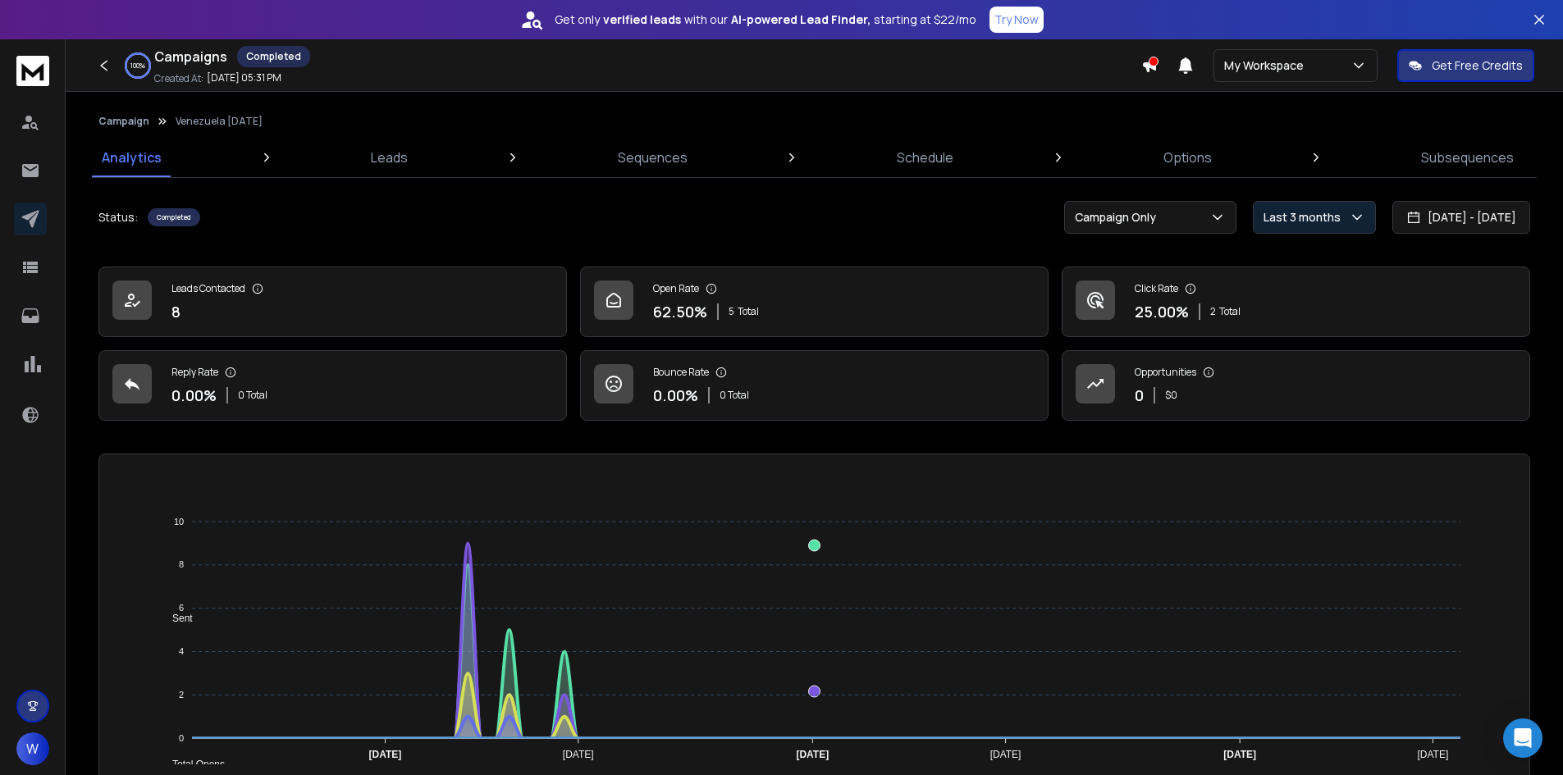
click at [1353, 217] on icon "button" at bounding box center [1357, 218] width 8 height 4
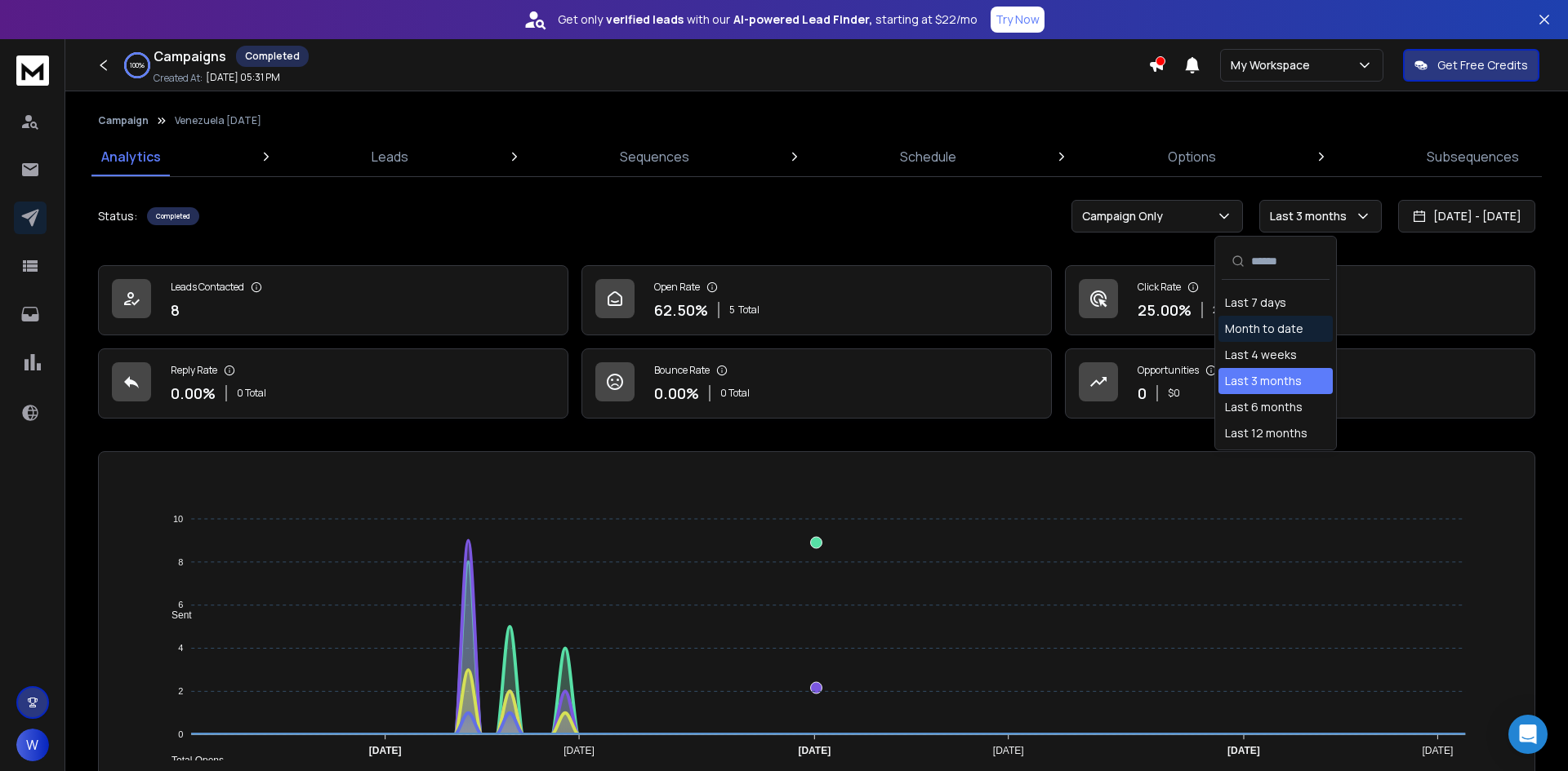
click at [1290, 332] on div "Month to date" at bounding box center [1264, 329] width 79 height 16
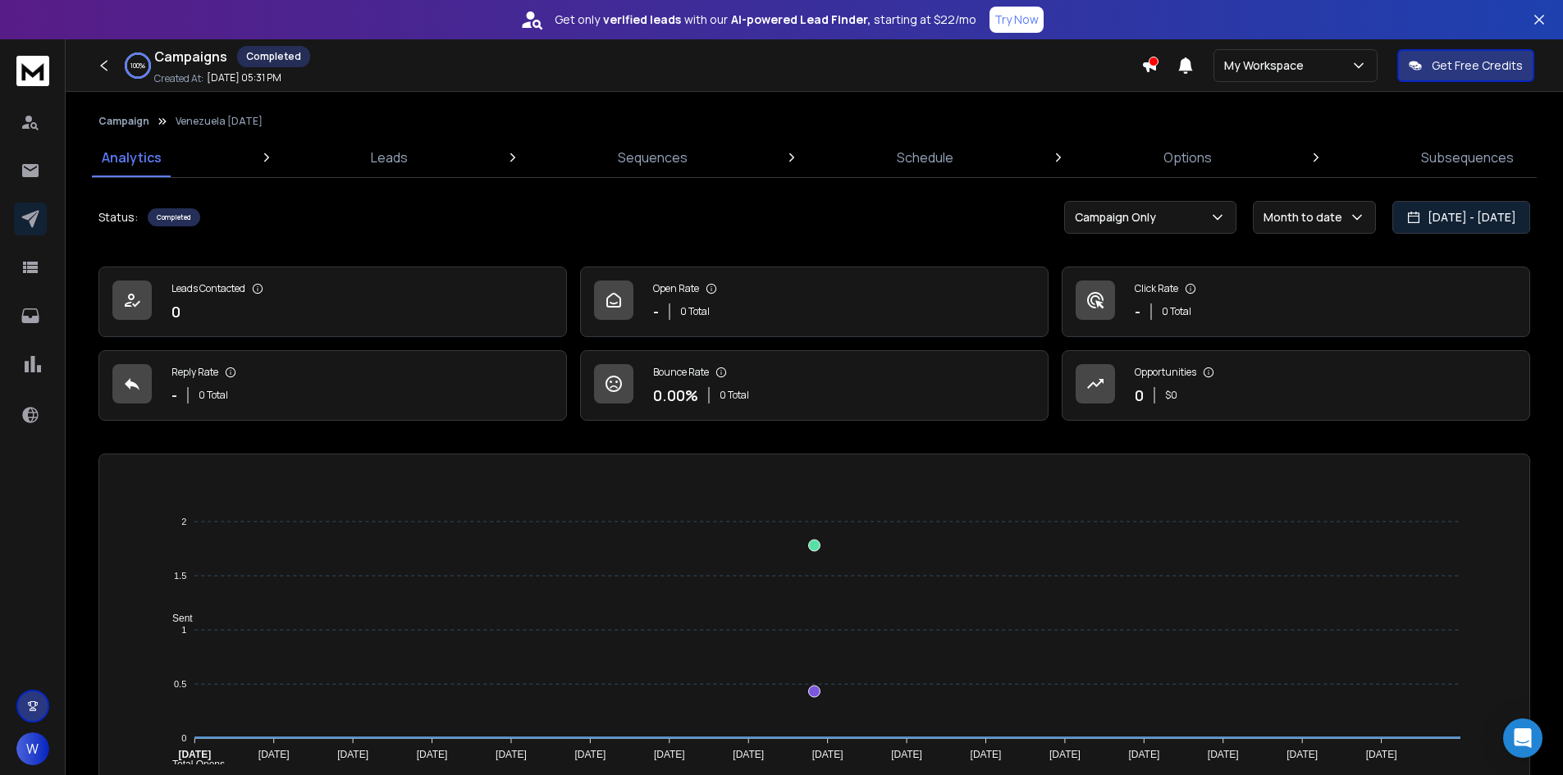
click at [1407, 223] on button "01 Sep 2025 - 17 Sep 2025" at bounding box center [1462, 217] width 138 height 33
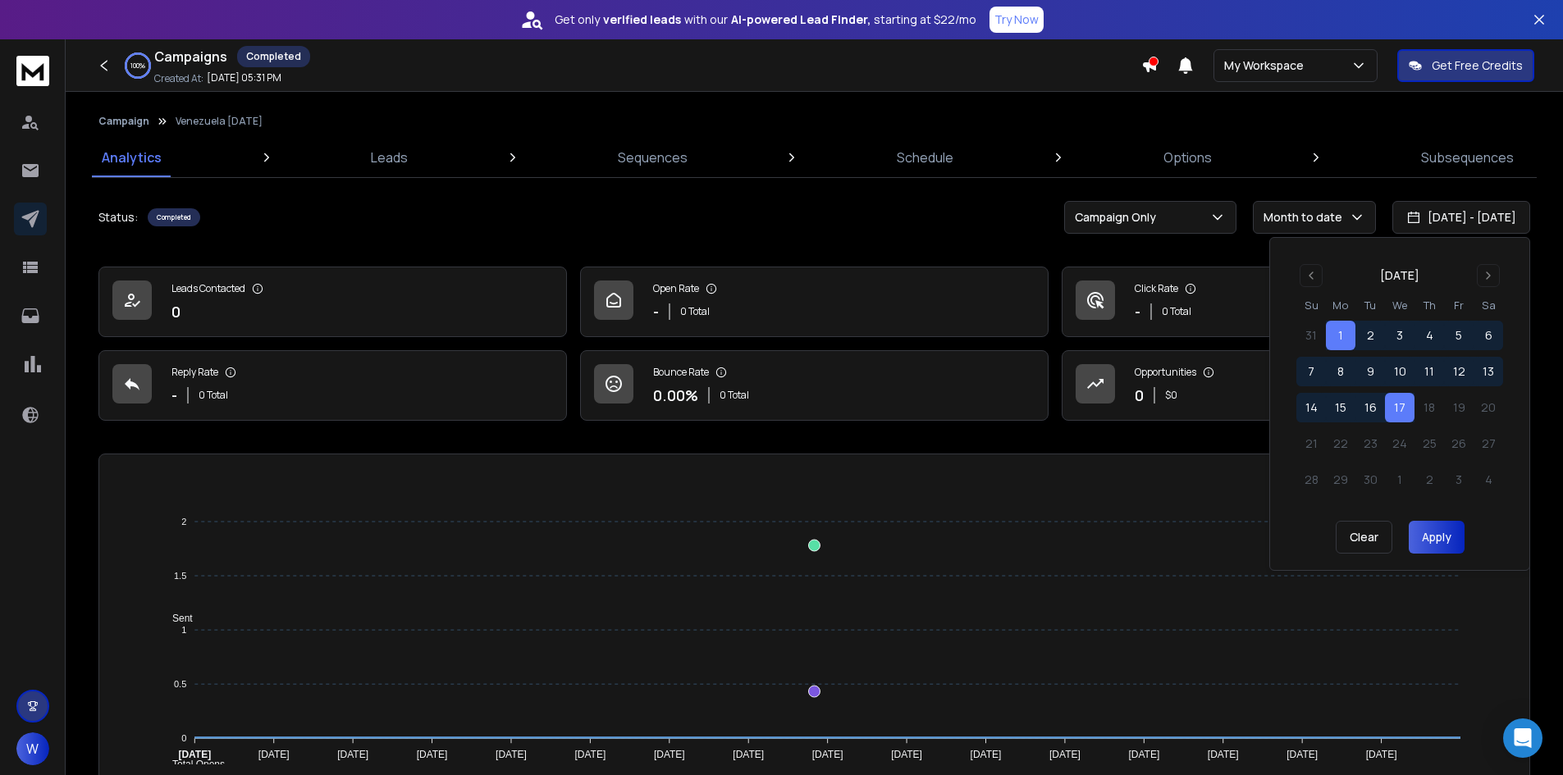
click at [1343, 336] on button "1" at bounding box center [1341, 336] width 30 height 30
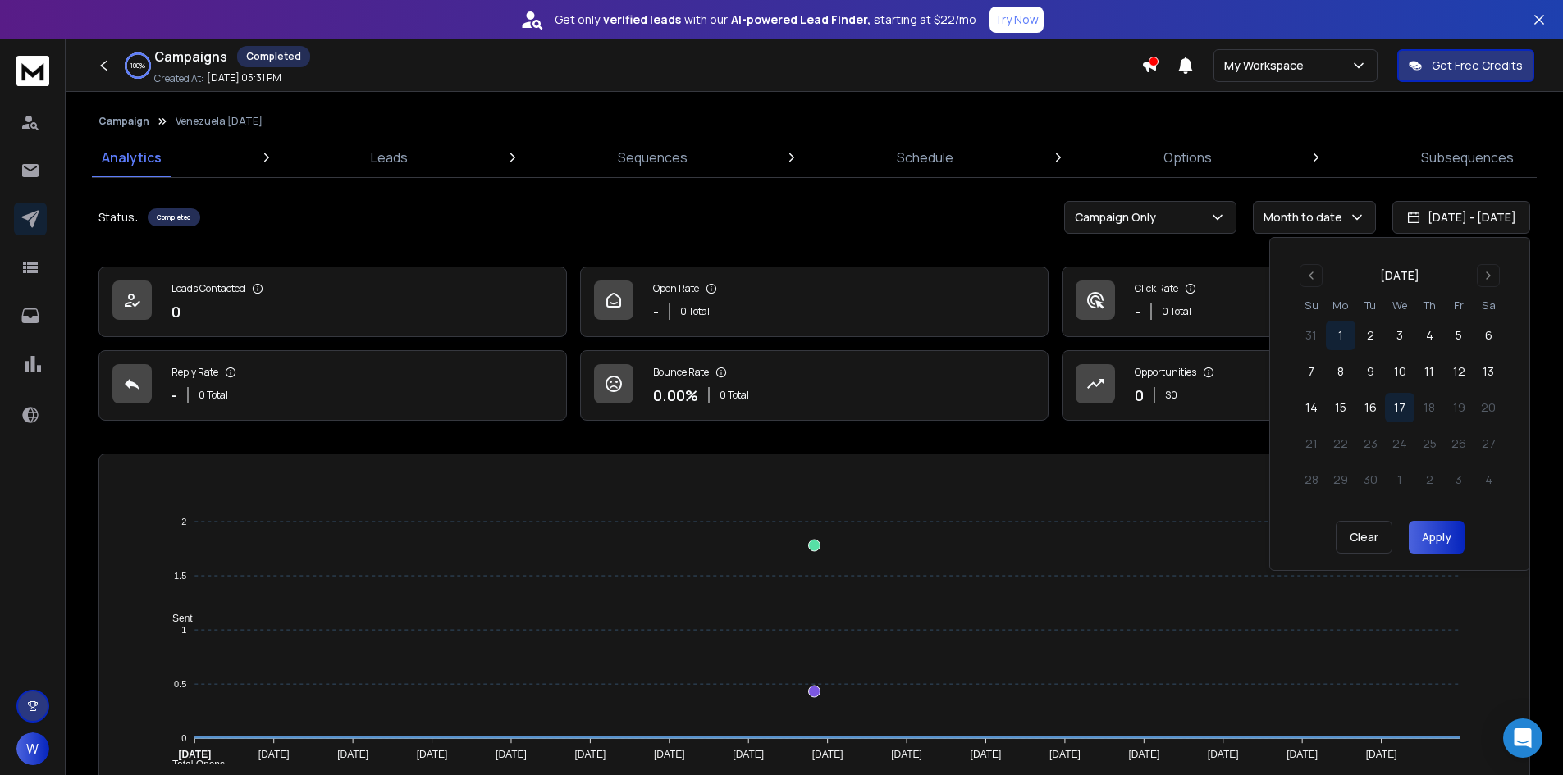
click at [1334, 342] on button "1" at bounding box center [1341, 336] width 30 height 30
click at [1408, 409] on button "17" at bounding box center [1400, 408] width 30 height 30
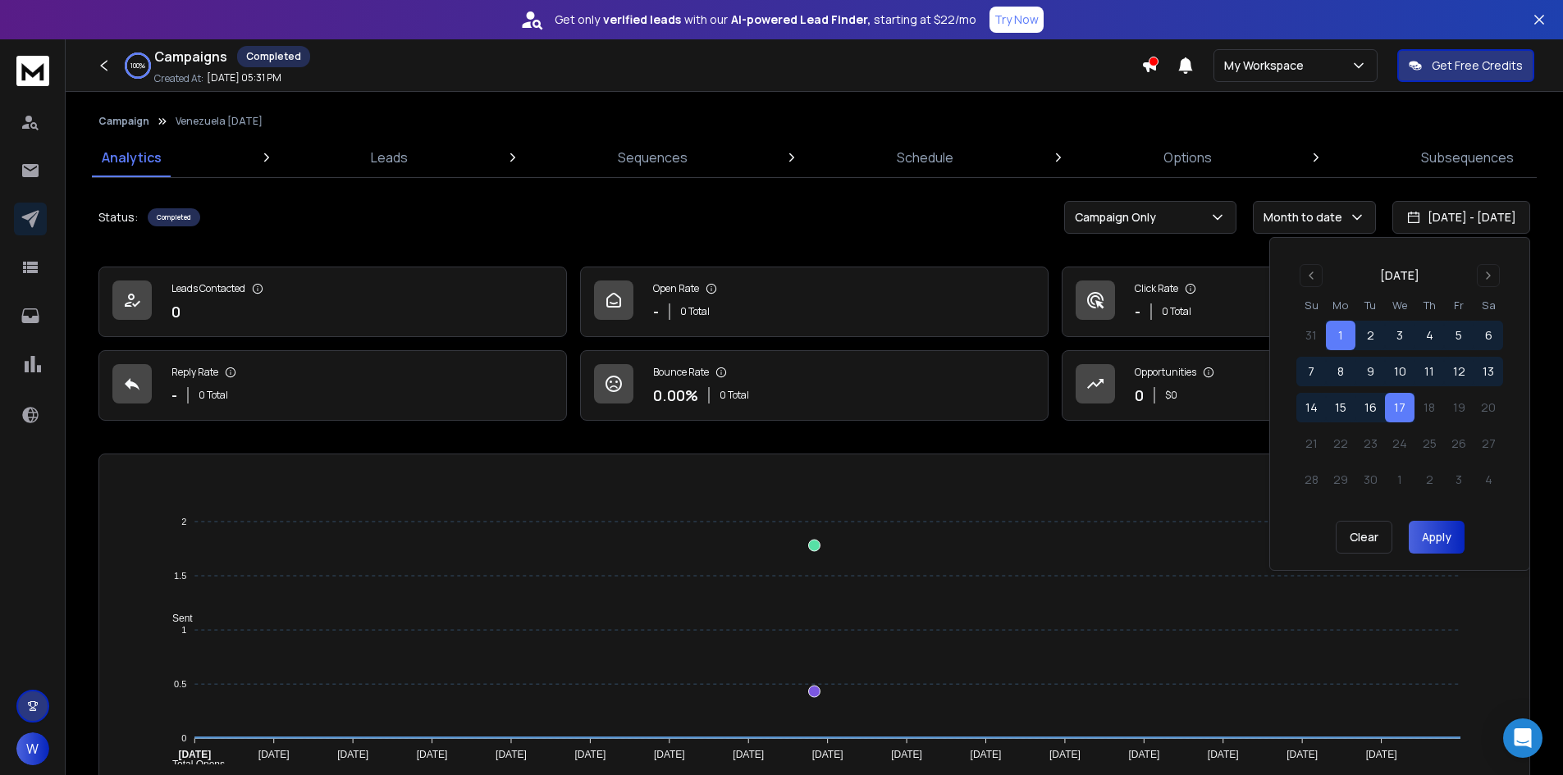
click at [1115, 510] on foreignobject "Sent Total Opens Unique Opens Links Clicked Total Replies" at bounding box center [814, 621] width 1309 height 287
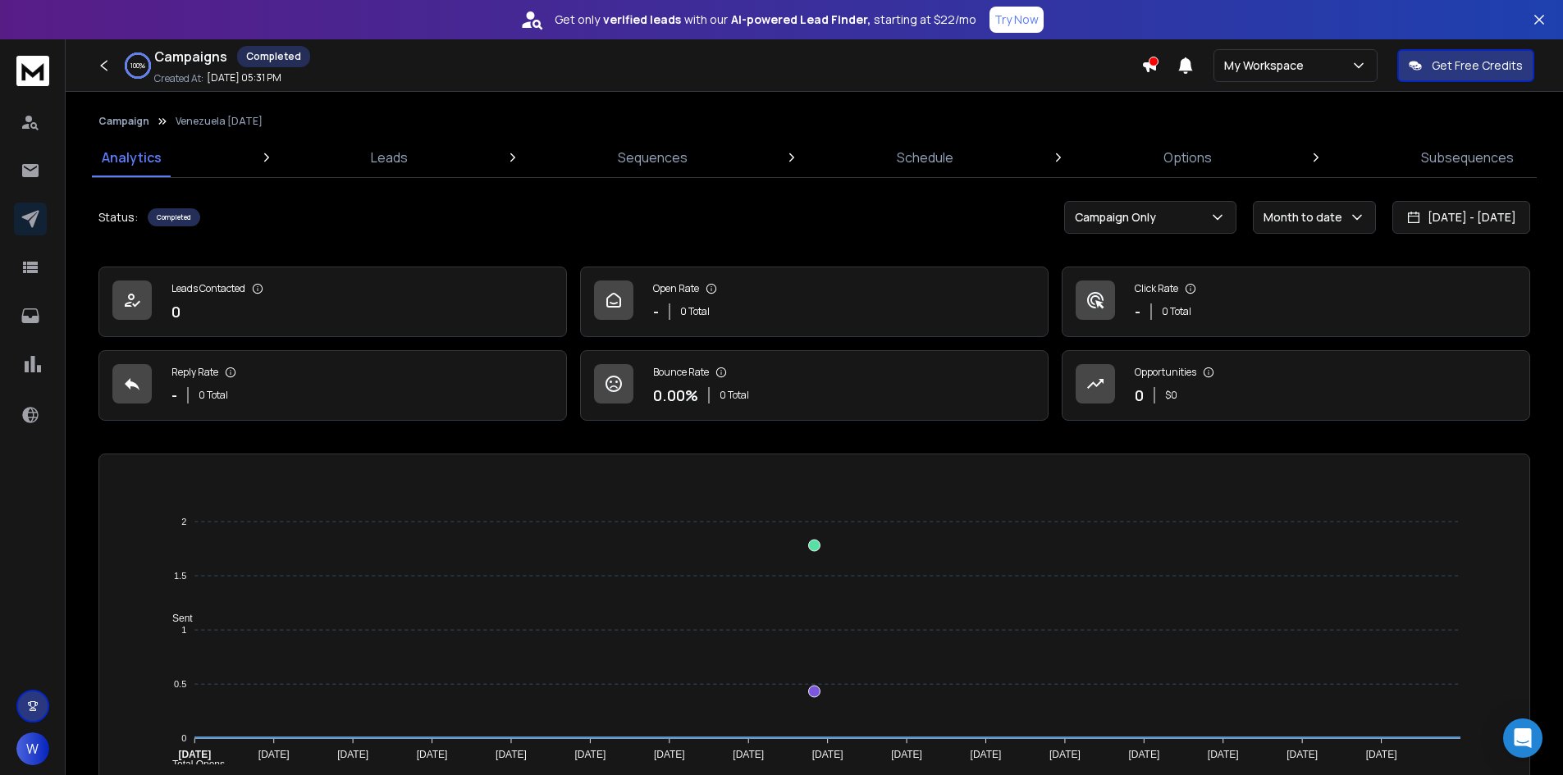
click at [1407, 200] on div "Status: Completed Campaign Only Month to date 01 Sep 2025 - 17 Sep 2025 Leads C…" at bounding box center [814, 639] width 1445 height 891
click at [1424, 231] on button "01 Sep 2025 - 17 Sep 2025" at bounding box center [1462, 217] width 138 height 33
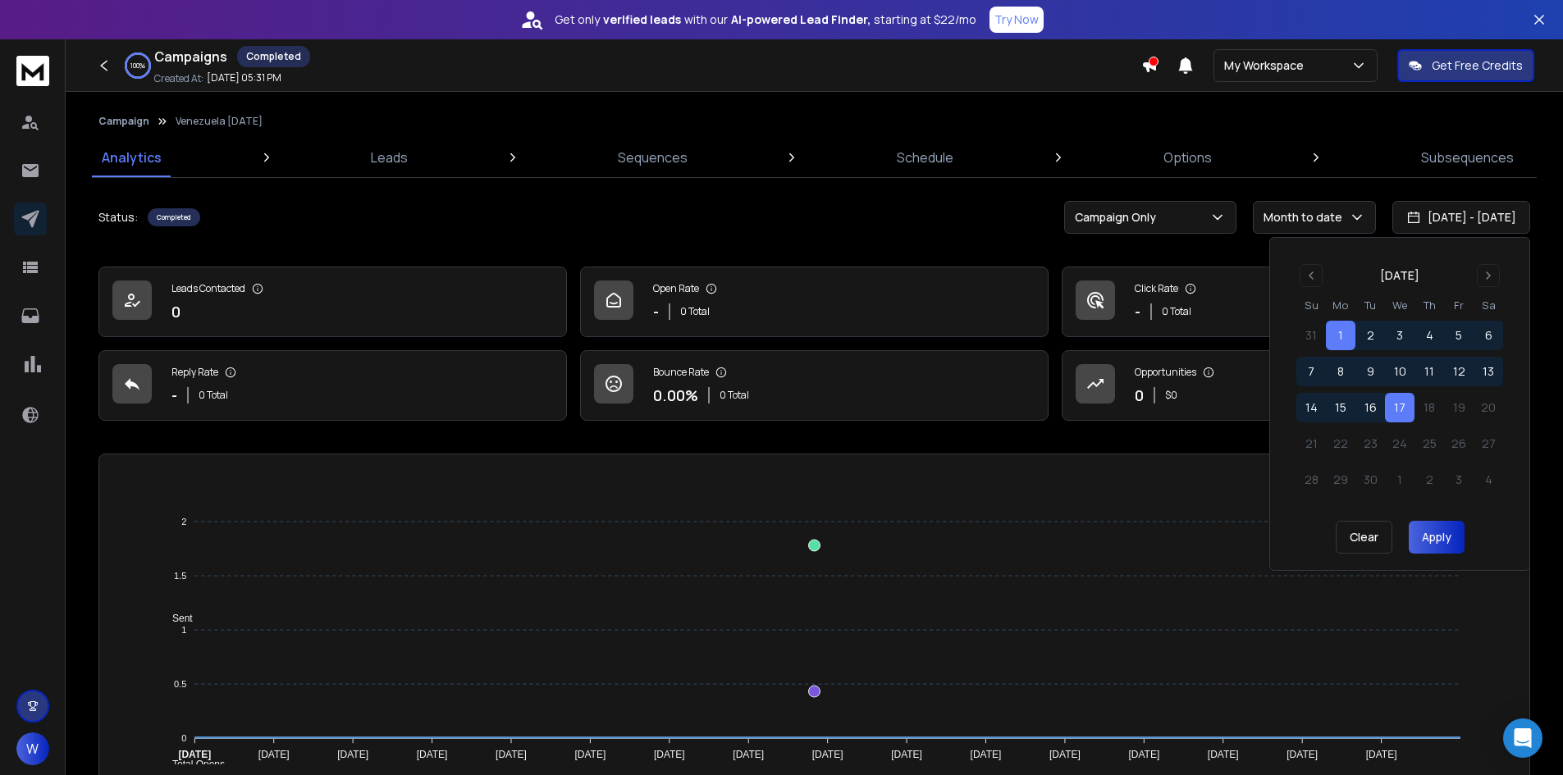
click at [1445, 543] on button "Apply" at bounding box center [1437, 537] width 56 height 33
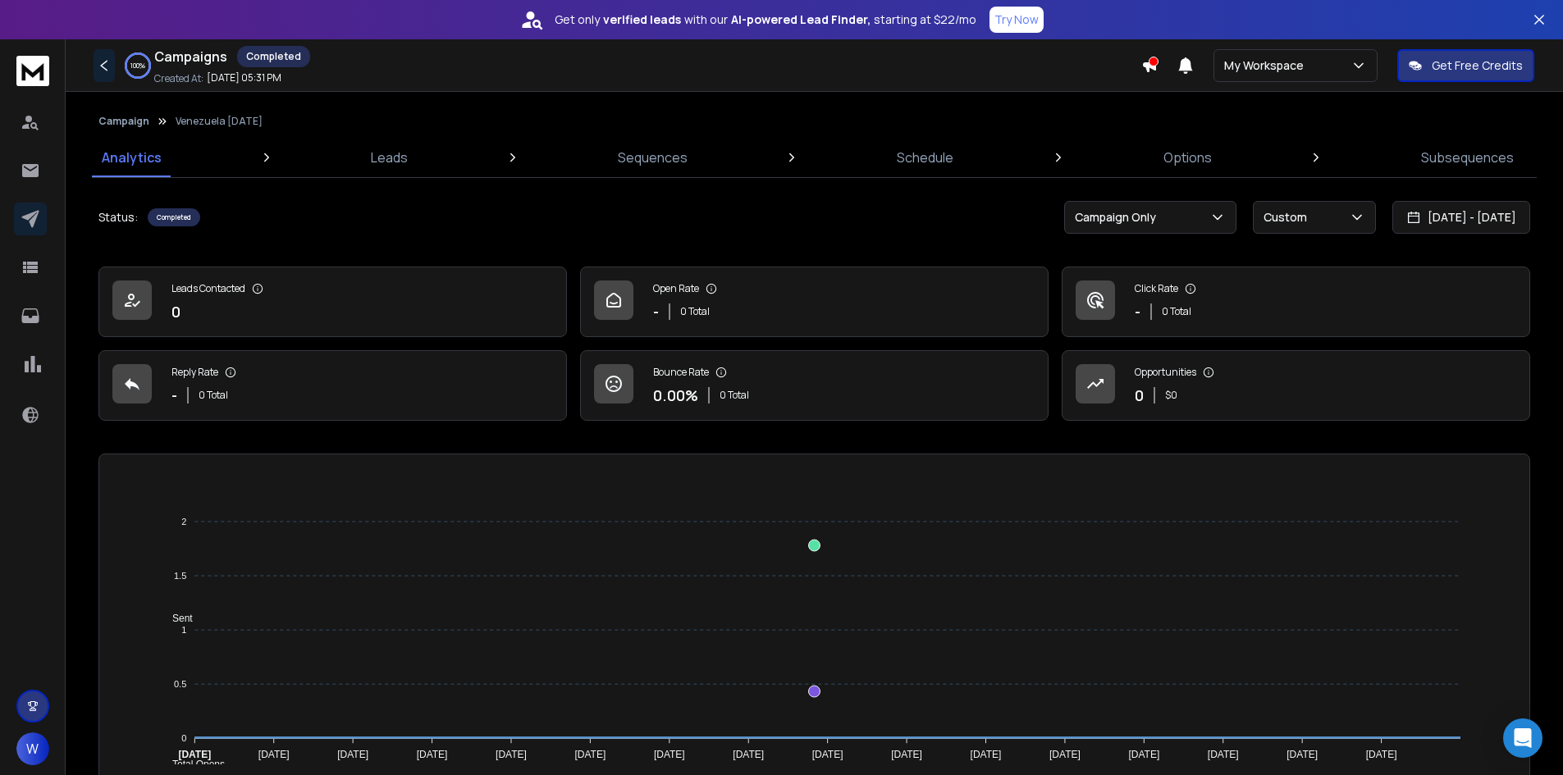
click at [108, 66] on icon at bounding box center [104, 65] width 15 height 15
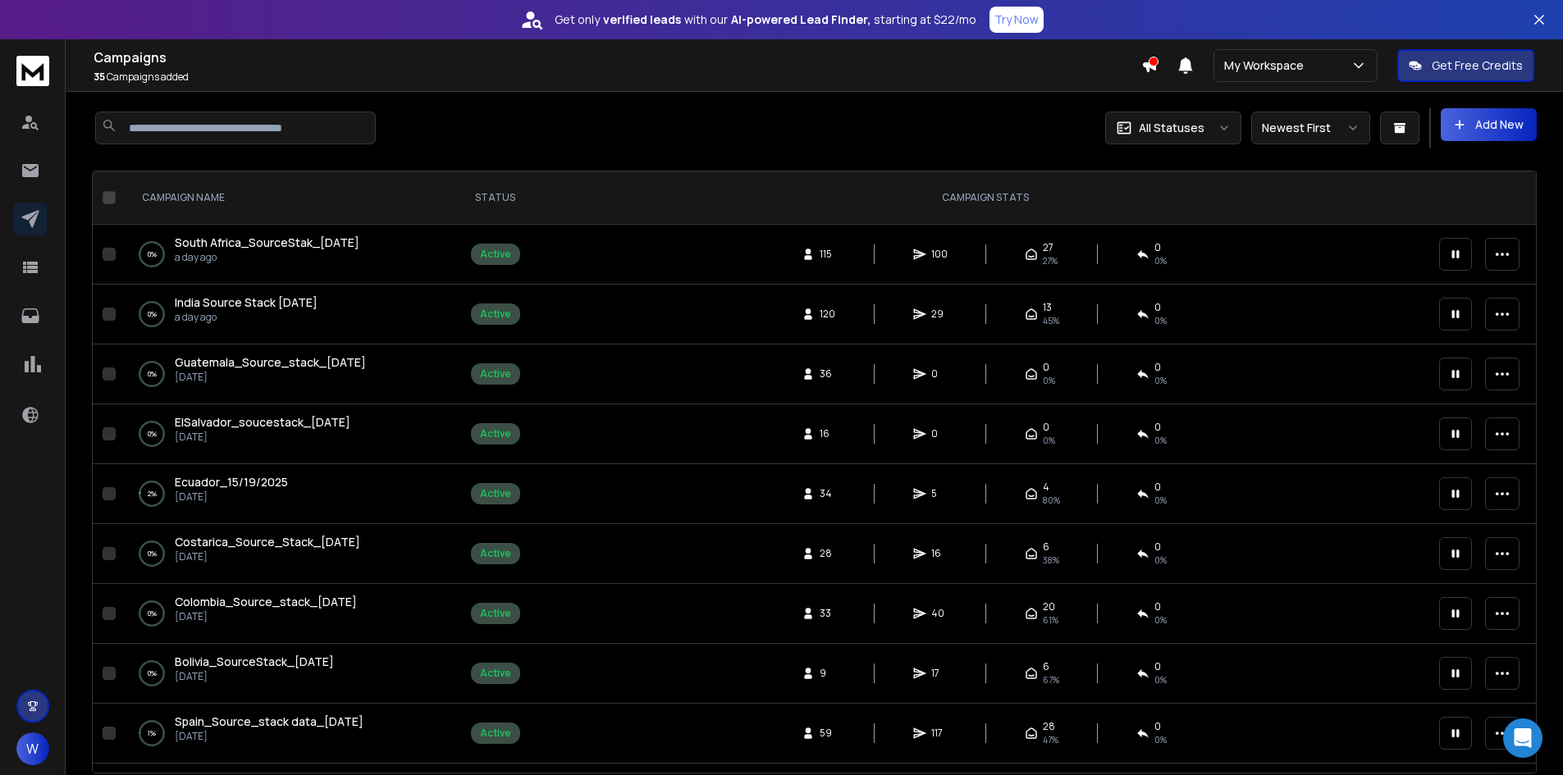
click at [1495, 378] on icon "button" at bounding box center [1502, 374] width 16 height 16
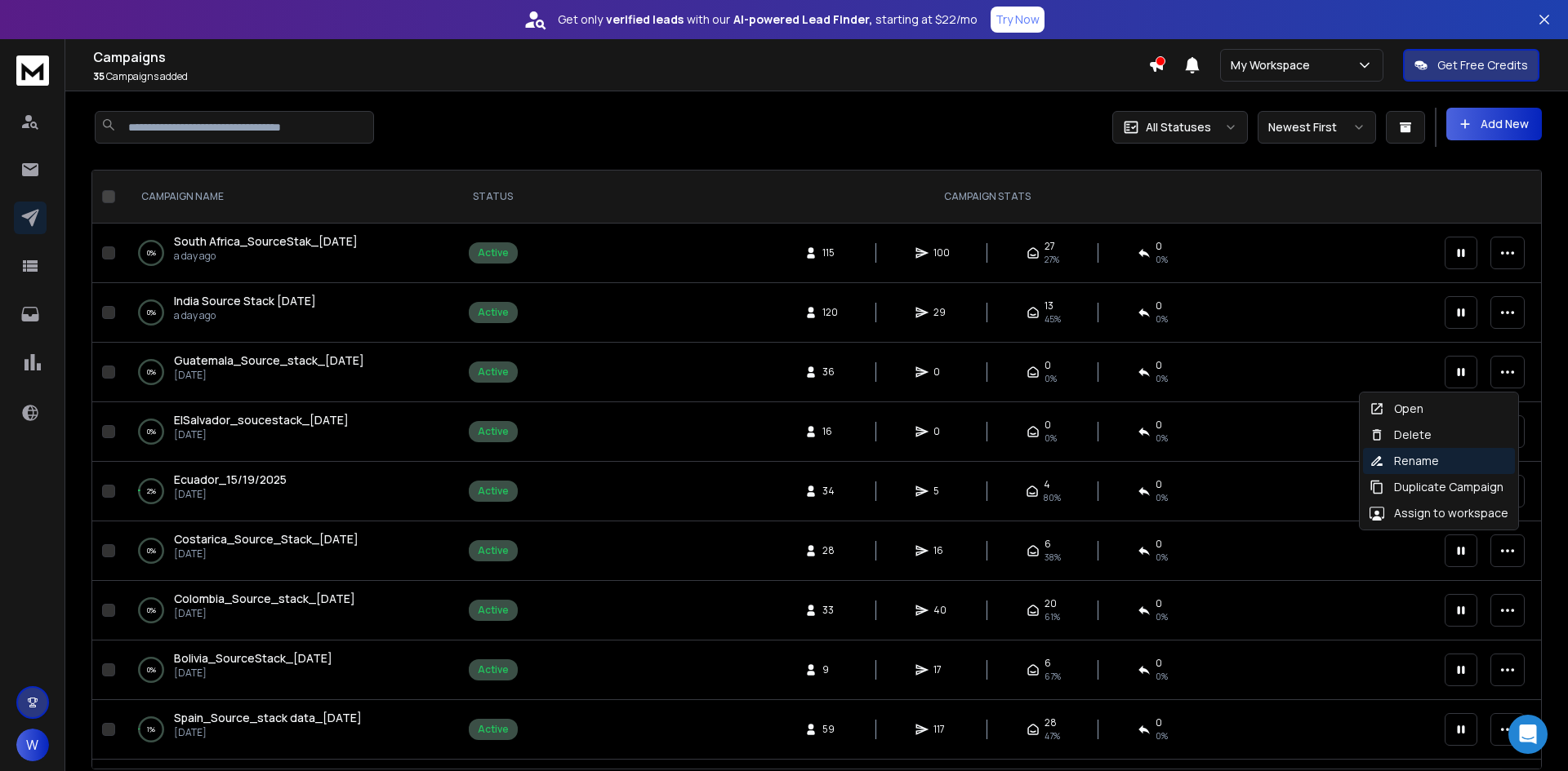
click at [1410, 459] on div "Rename" at bounding box center [1404, 461] width 70 height 16
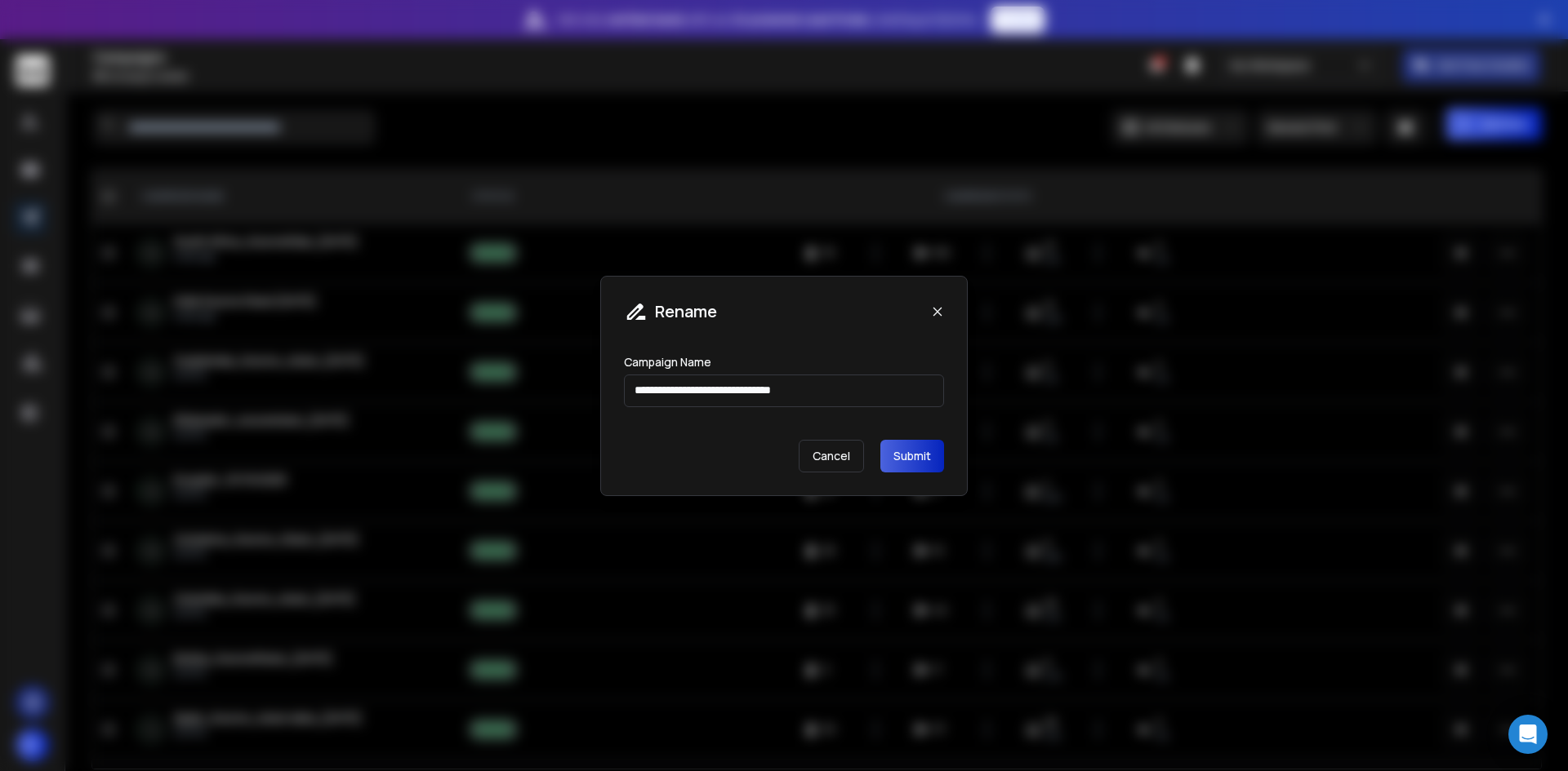
click at [804, 391] on input "**********" at bounding box center [784, 391] width 320 height 33
type input "**********"
click at [905, 450] on button "Submit" at bounding box center [912, 456] width 64 height 33
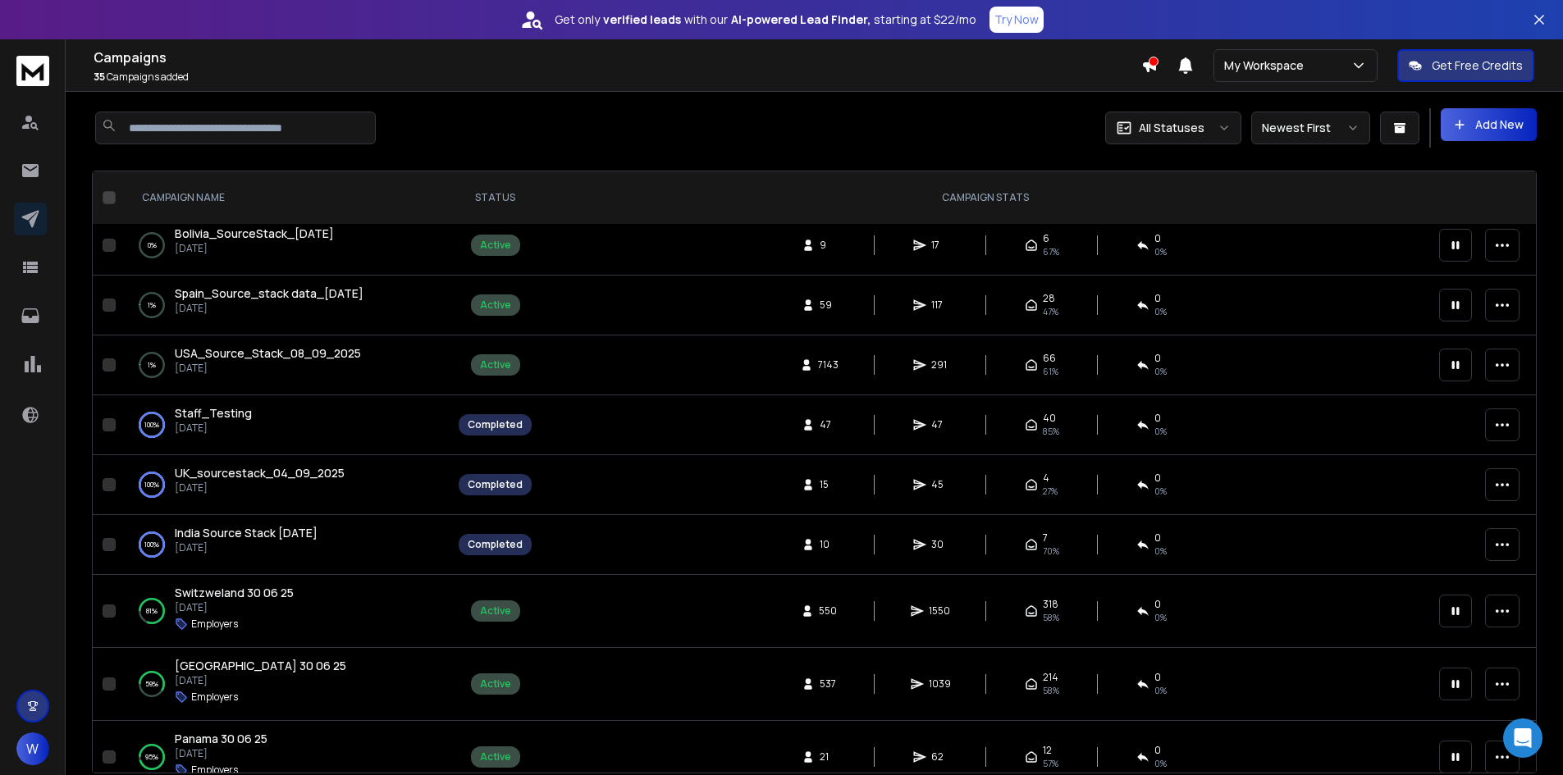
scroll to position [346, 0]
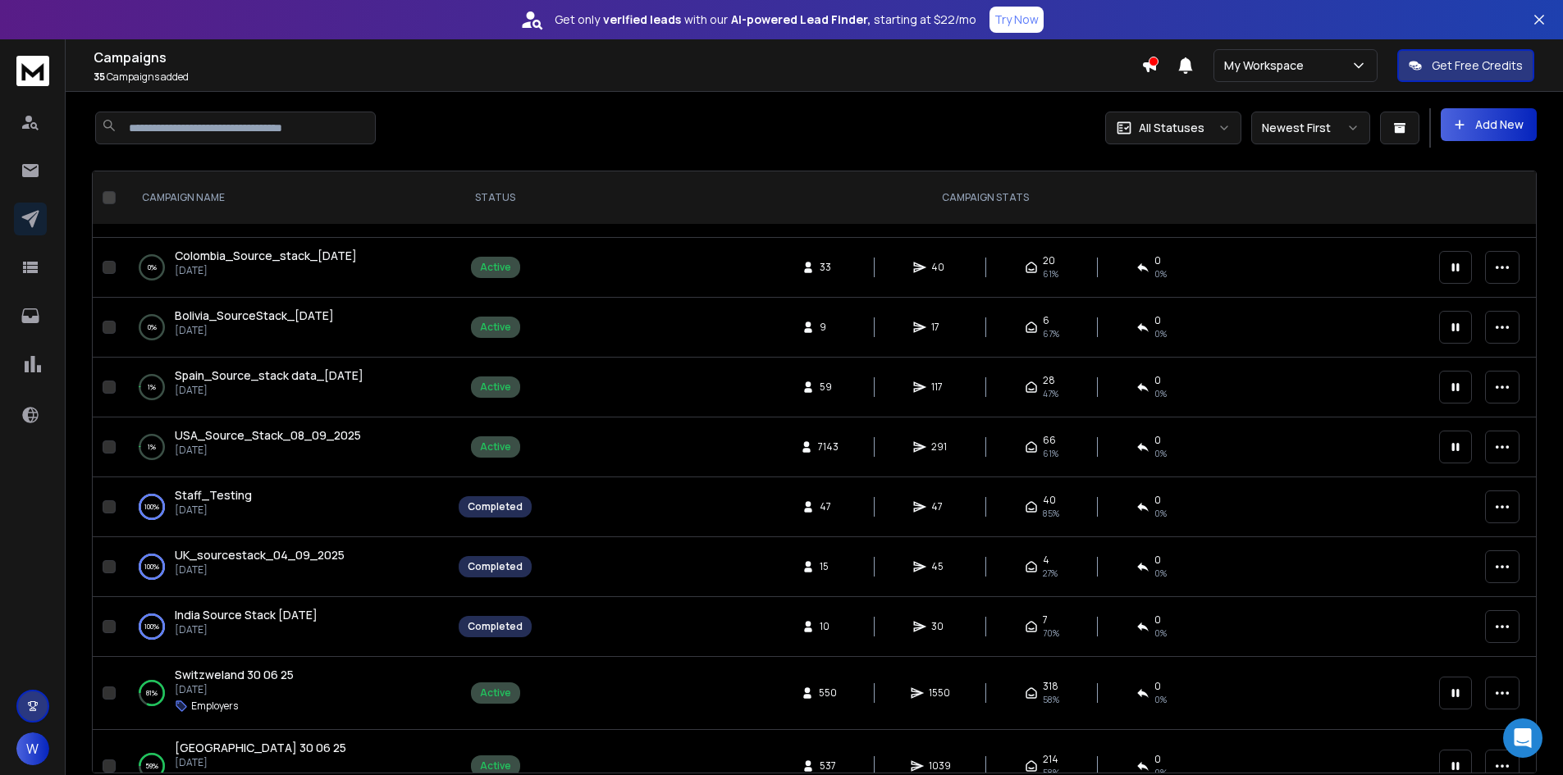
click at [248, 437] on span "USA_Source_Stack_08_09_2025" at bounding box center [268, 436] width 186 height 16
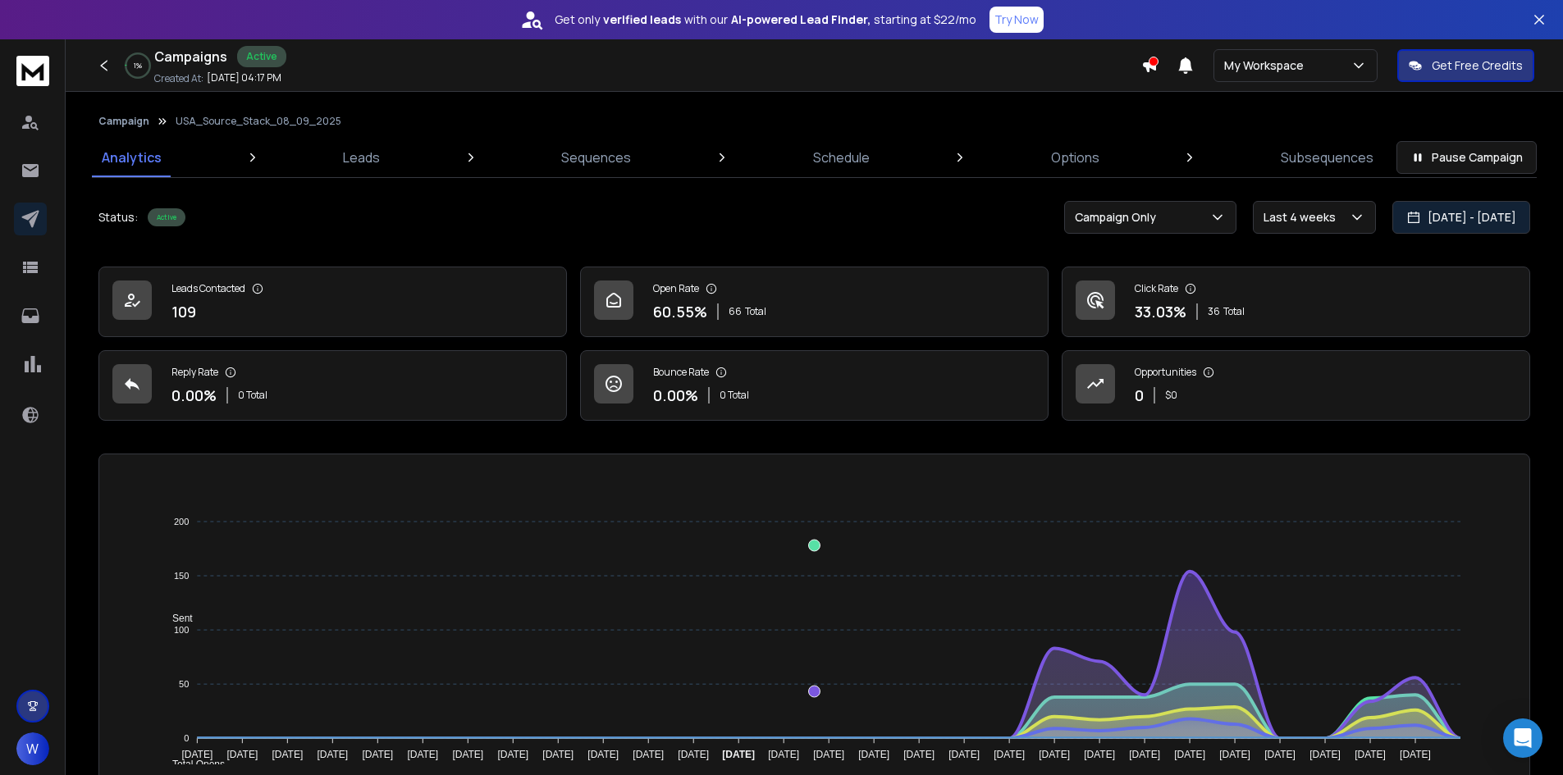
click at [1435, 222] on button "[DATE] - [DATE]" at bounding box center [1462, 217] width 138 height 33
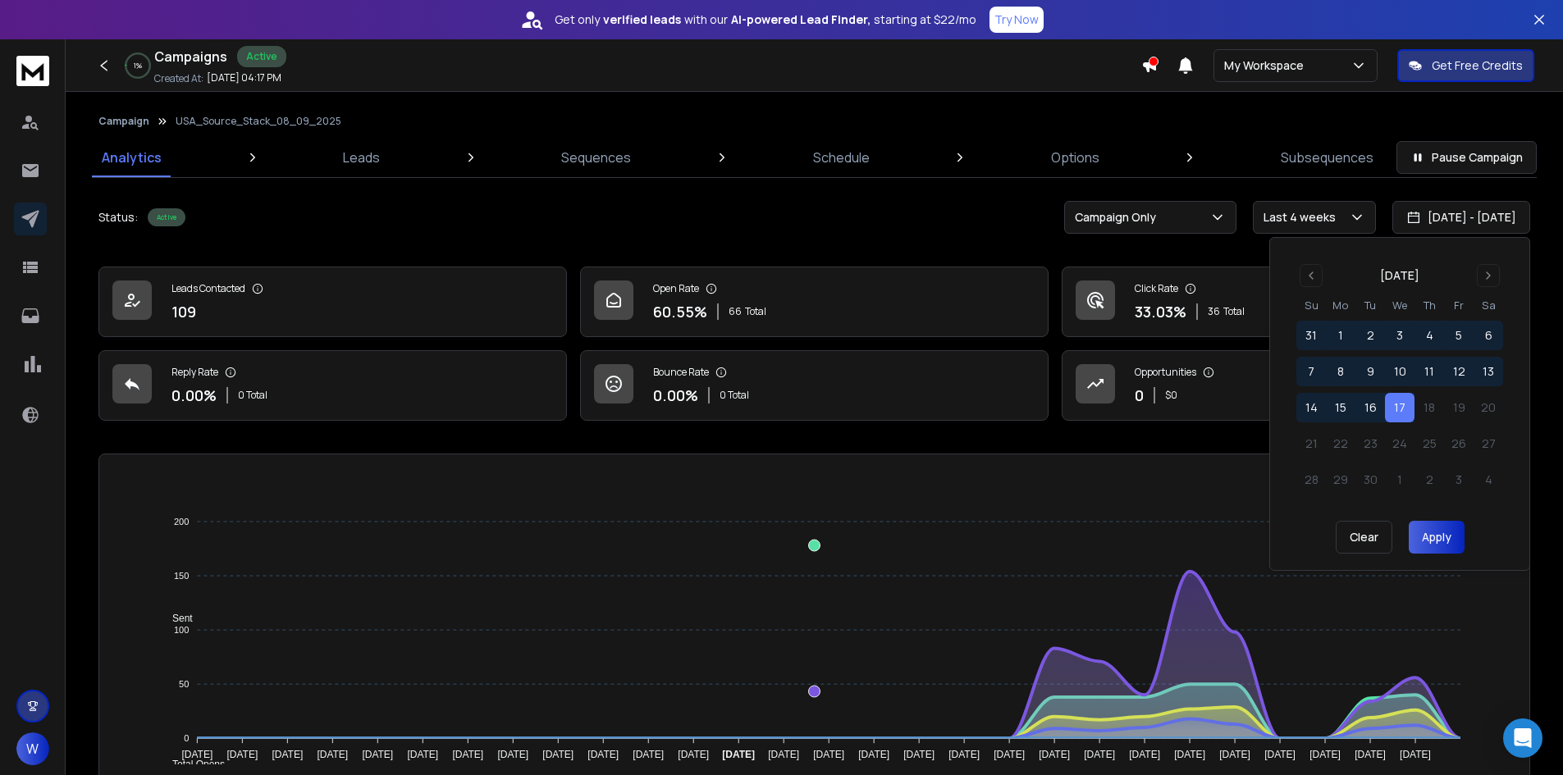
click at [1336, 335] on button "1" at bounding box center [1341, 336] width 30 height 30
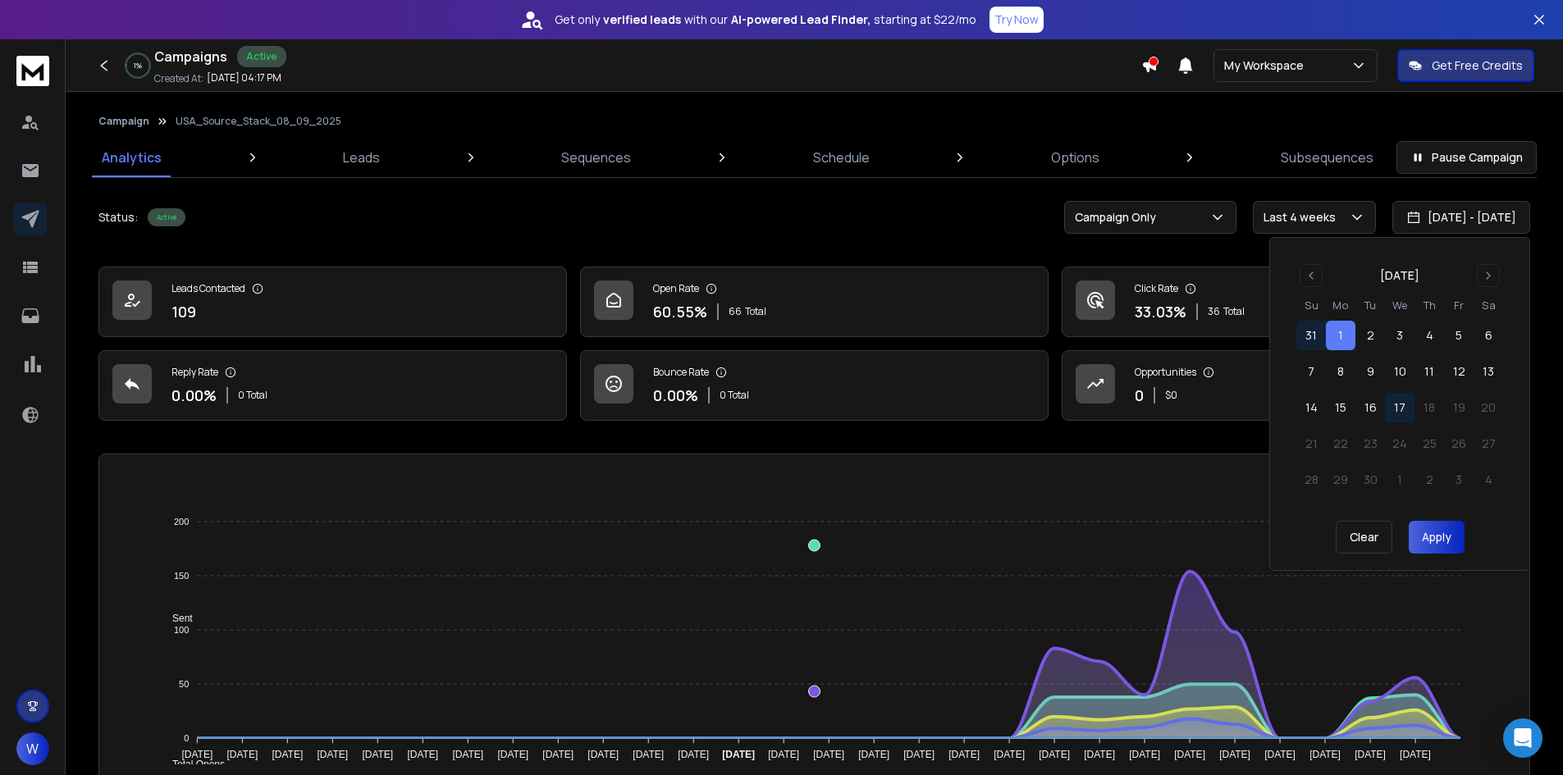
click at [1393, 405] on button "17" at bounding box center [1400, 408] width 30 height 30
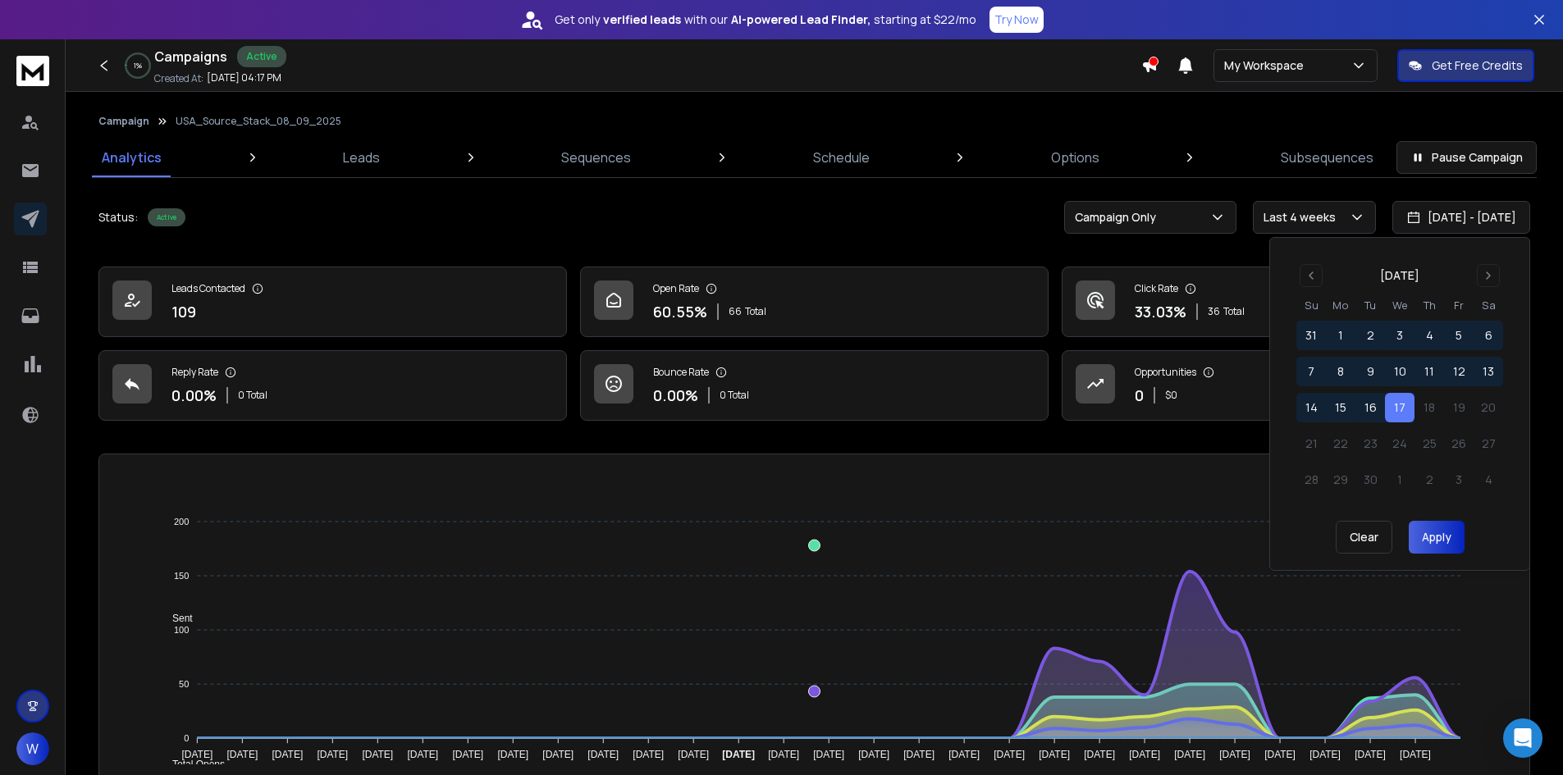
click at [1432, 533] on button "Apply" at bounding box center [1437, 537] width 56 height 33
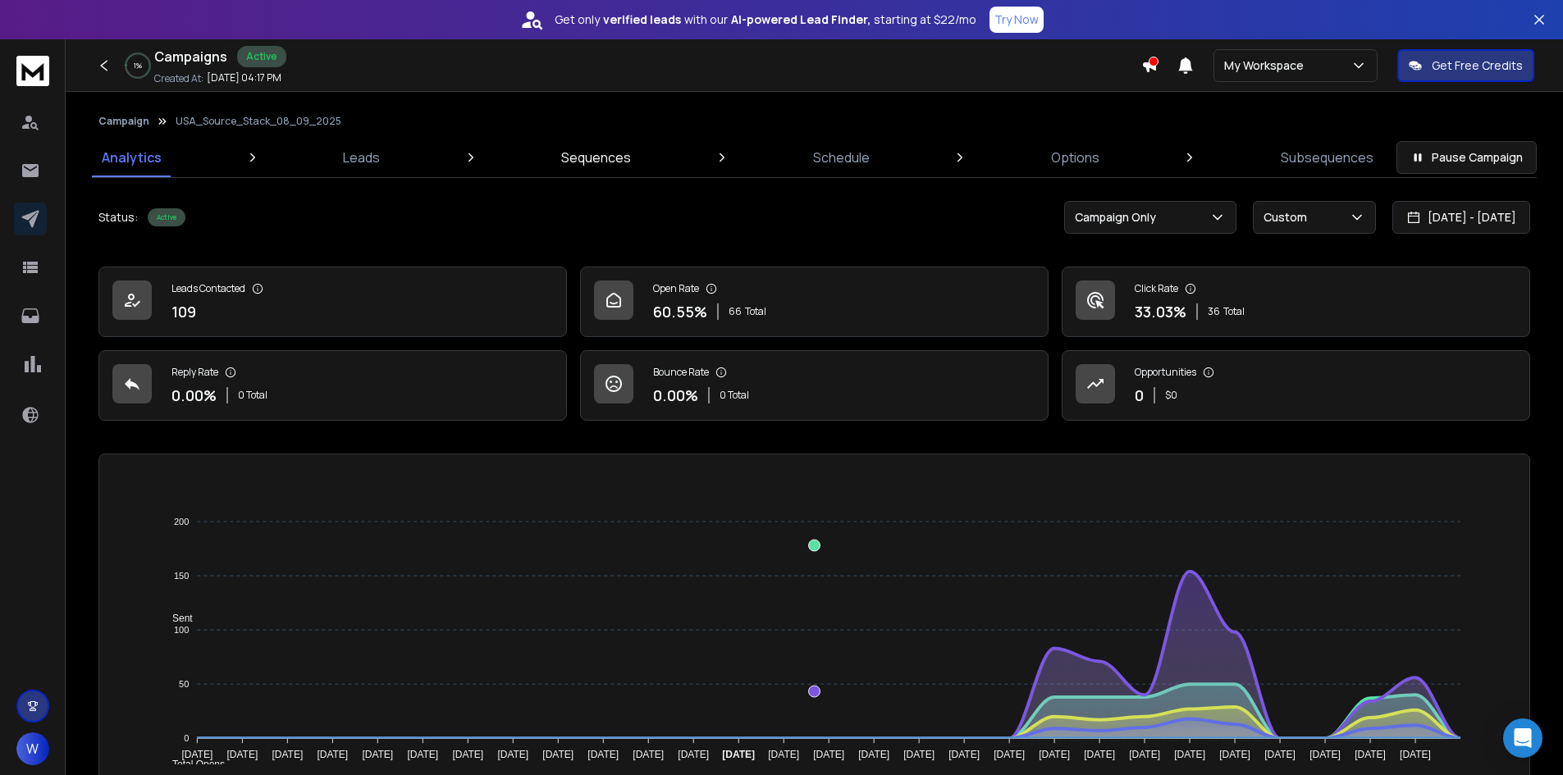
click at [612, 159] on p "Sequences" at bounding box center [596, 158] width 70 height 20
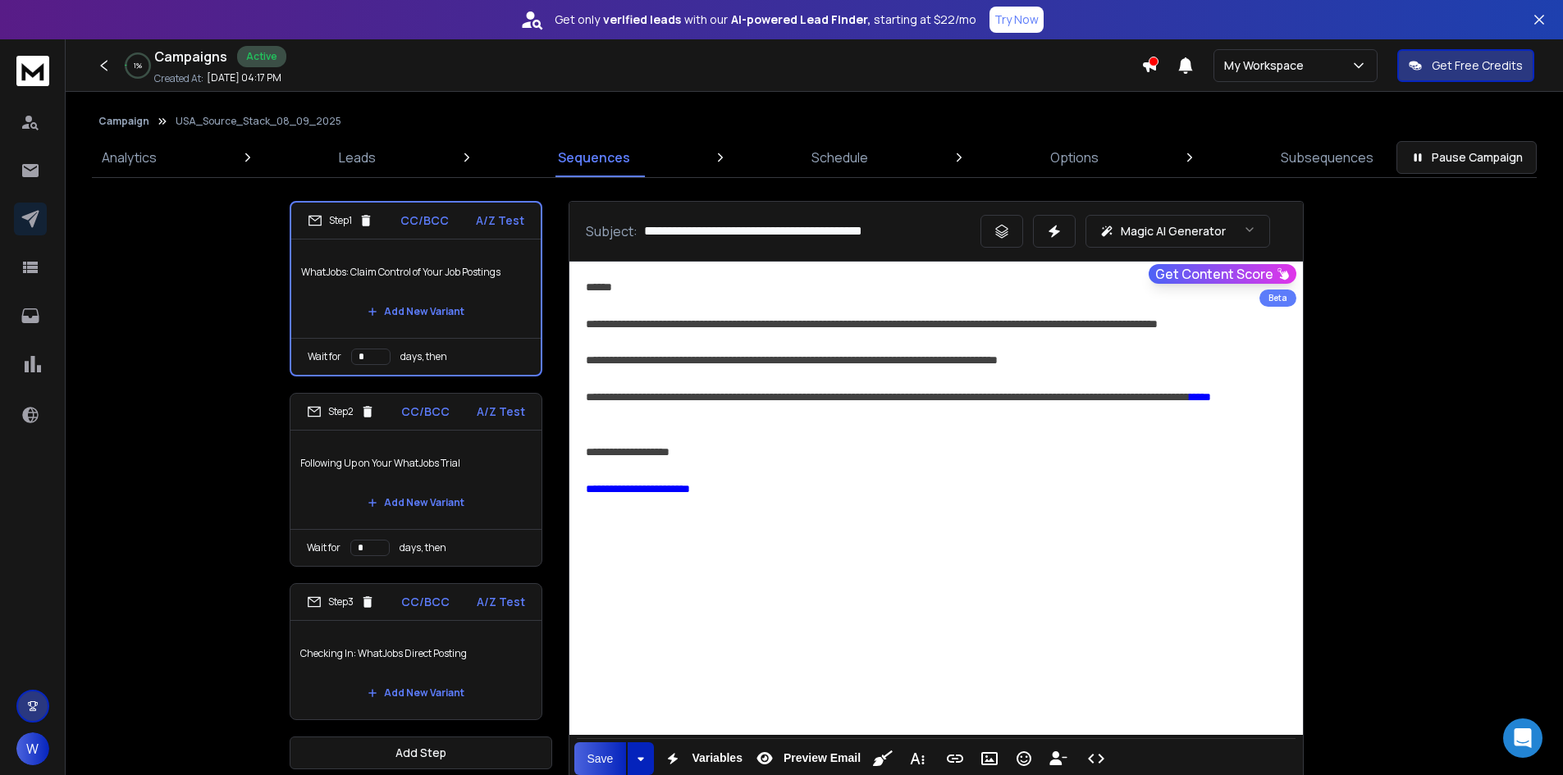
click at [371, 356] on input "*" at bounding box center [370, 357] width 39 height 16
type input "*"
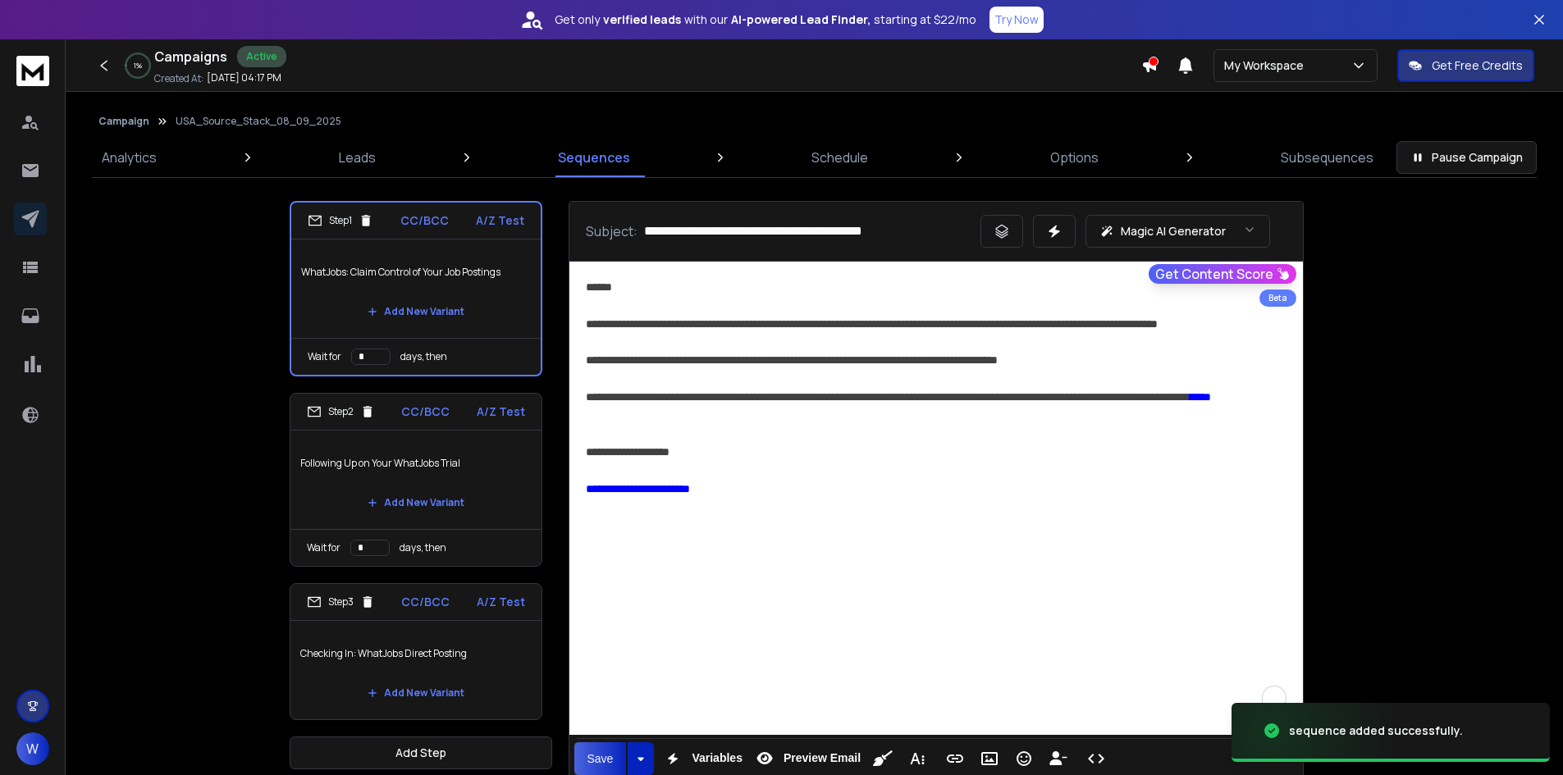
click at [369, 550] on input "*" at bounding box center [369, 548] width 39 height 16
type input "*"
type input "**********"
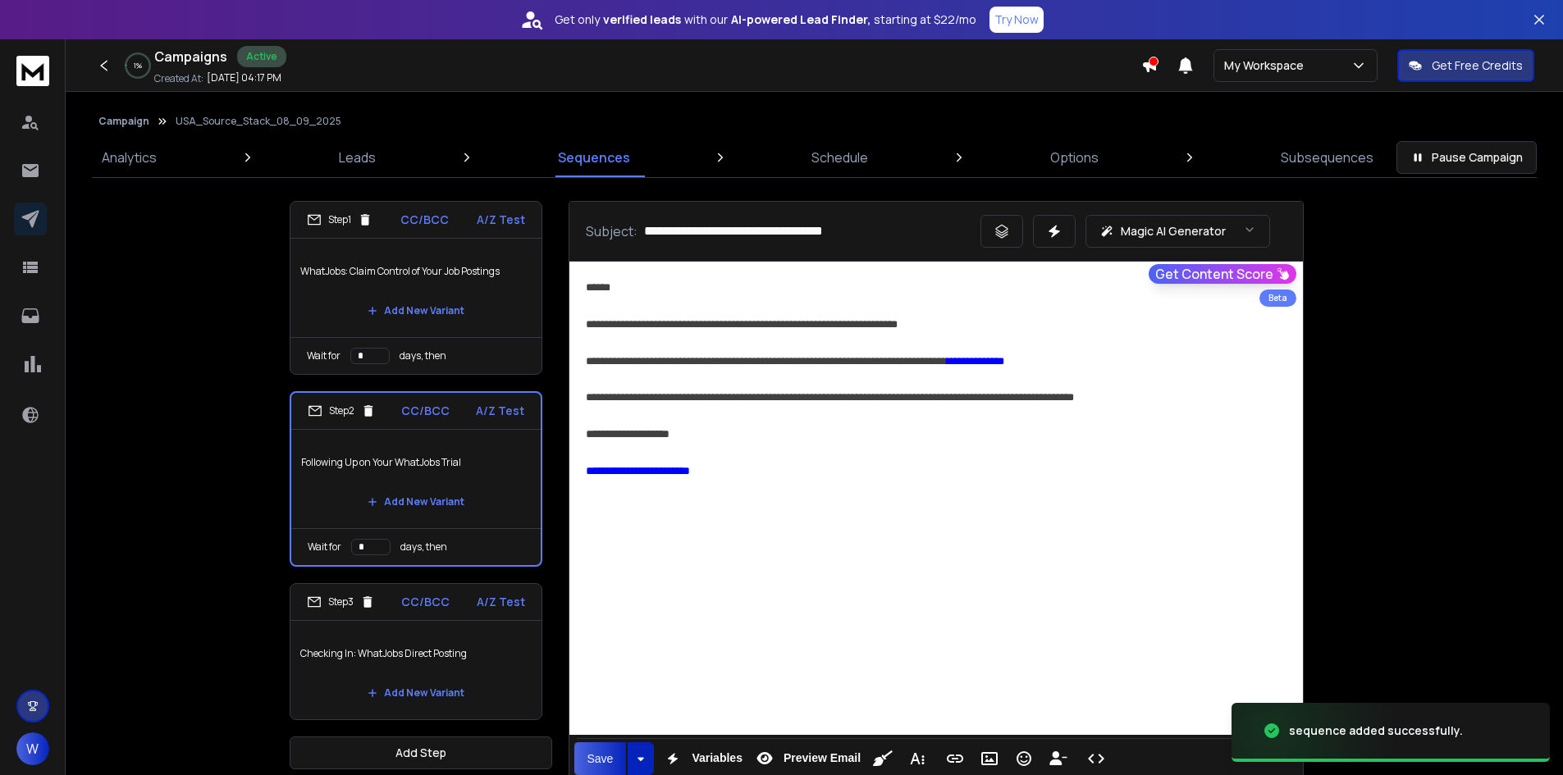
type input "*"
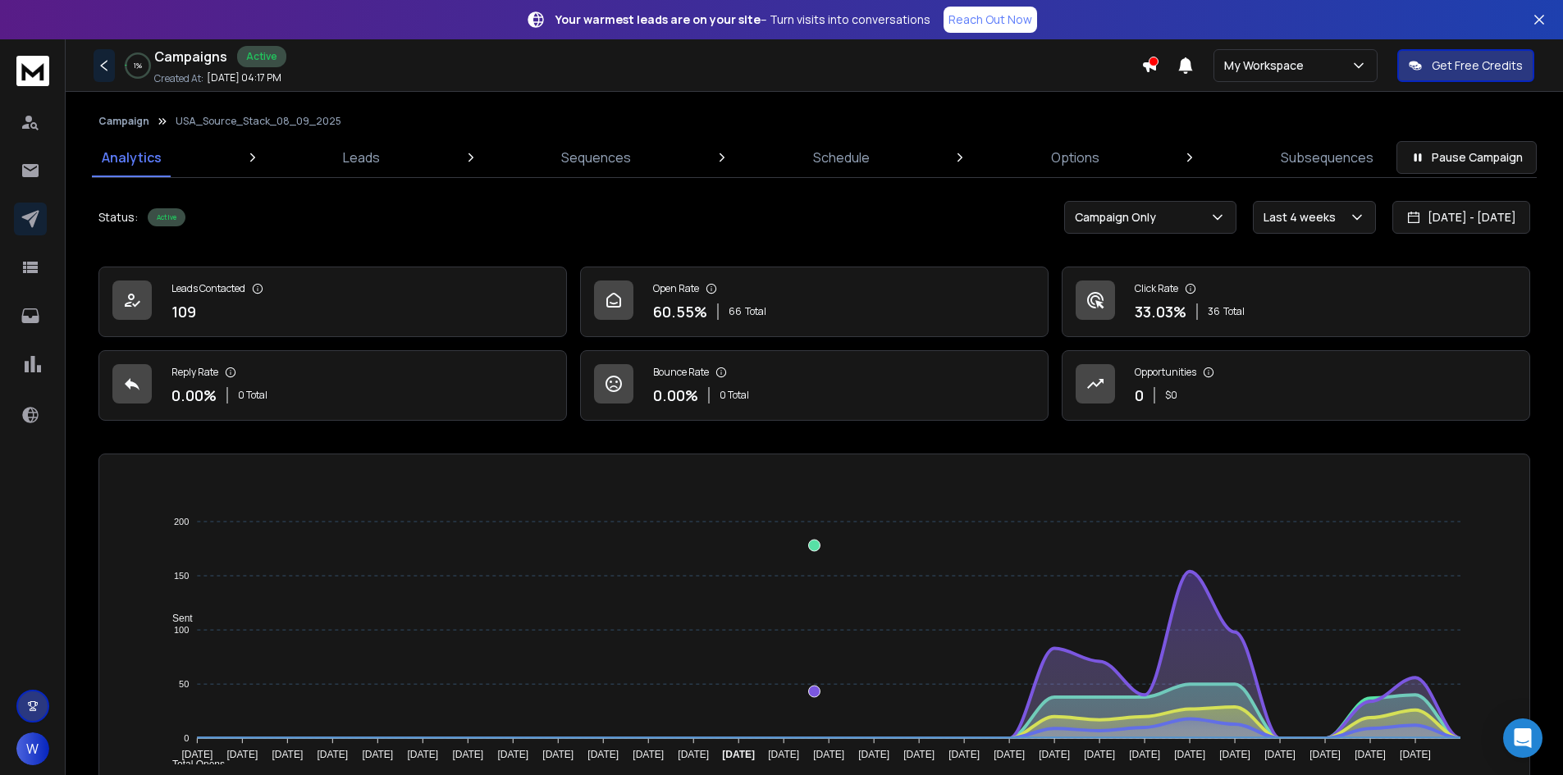
click at [99, 56] on button at bounding box center [104, 65] width 21 height 33
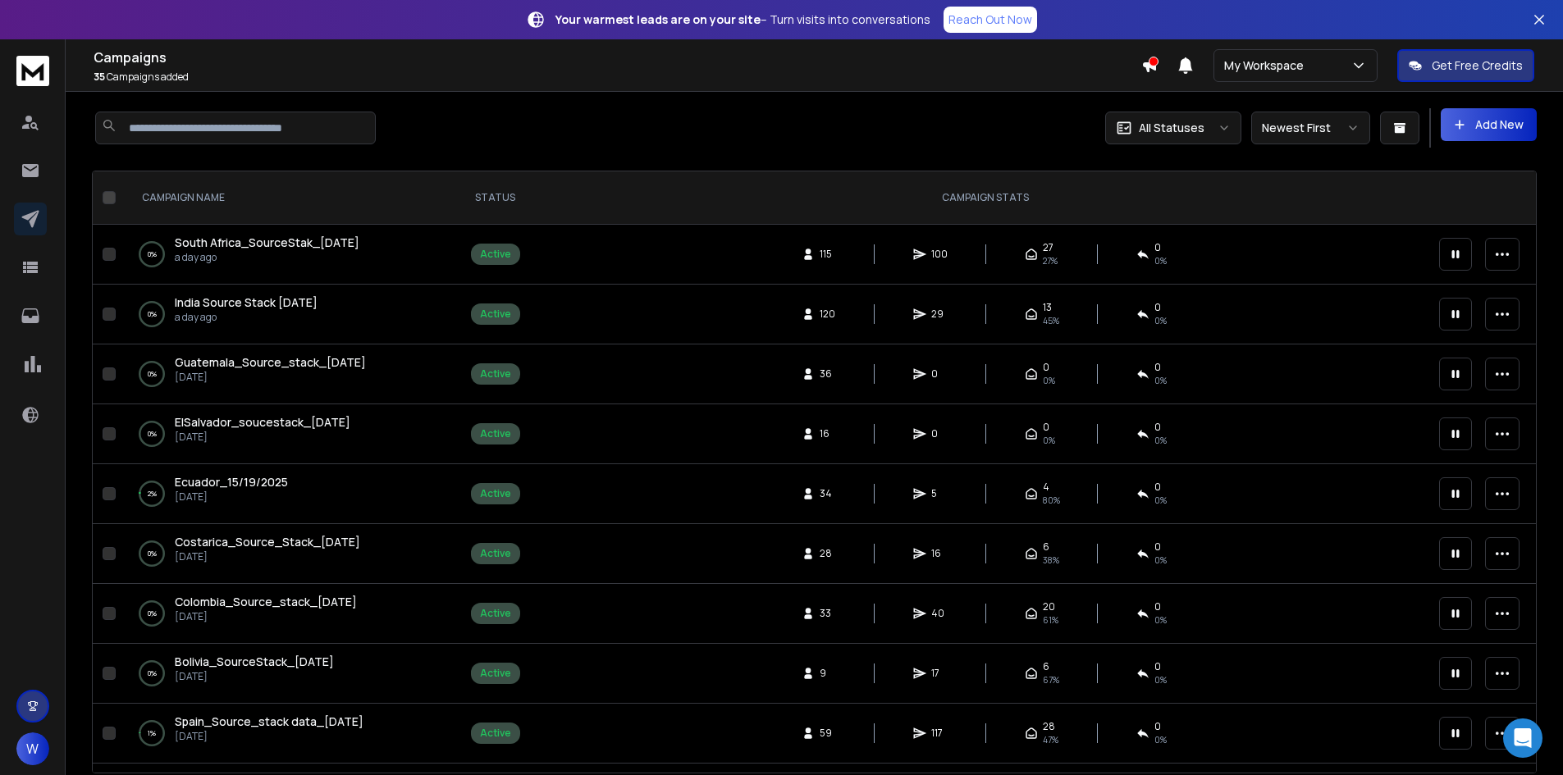
click at [318, 246] on span "South Africa_SourceStak_16/09/2025" at bounding box center [267, 243] width 185 height 16
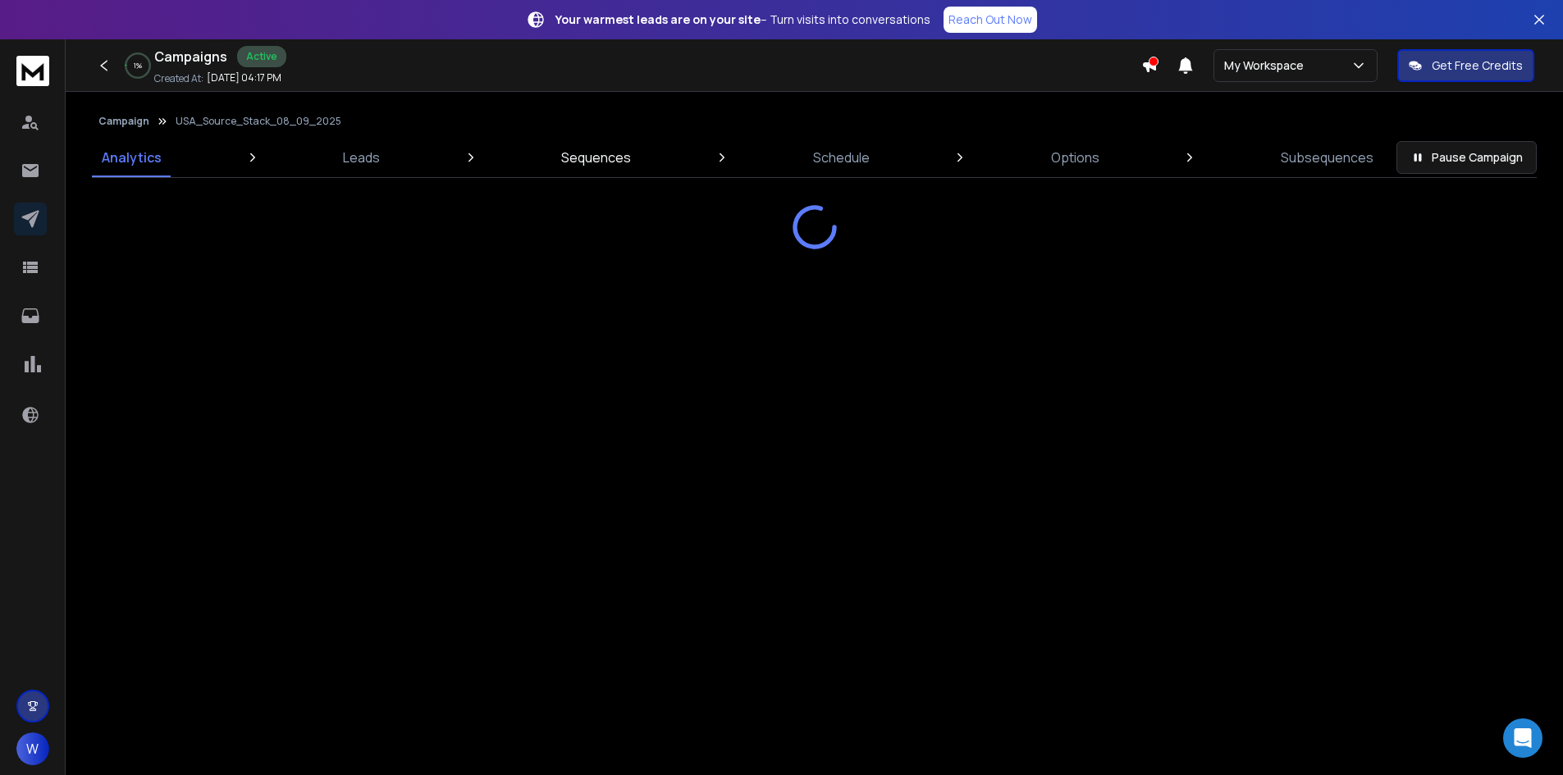
click at [619, 158] on p "Sequences" at bounding box center [596, 158] width 70 height 20
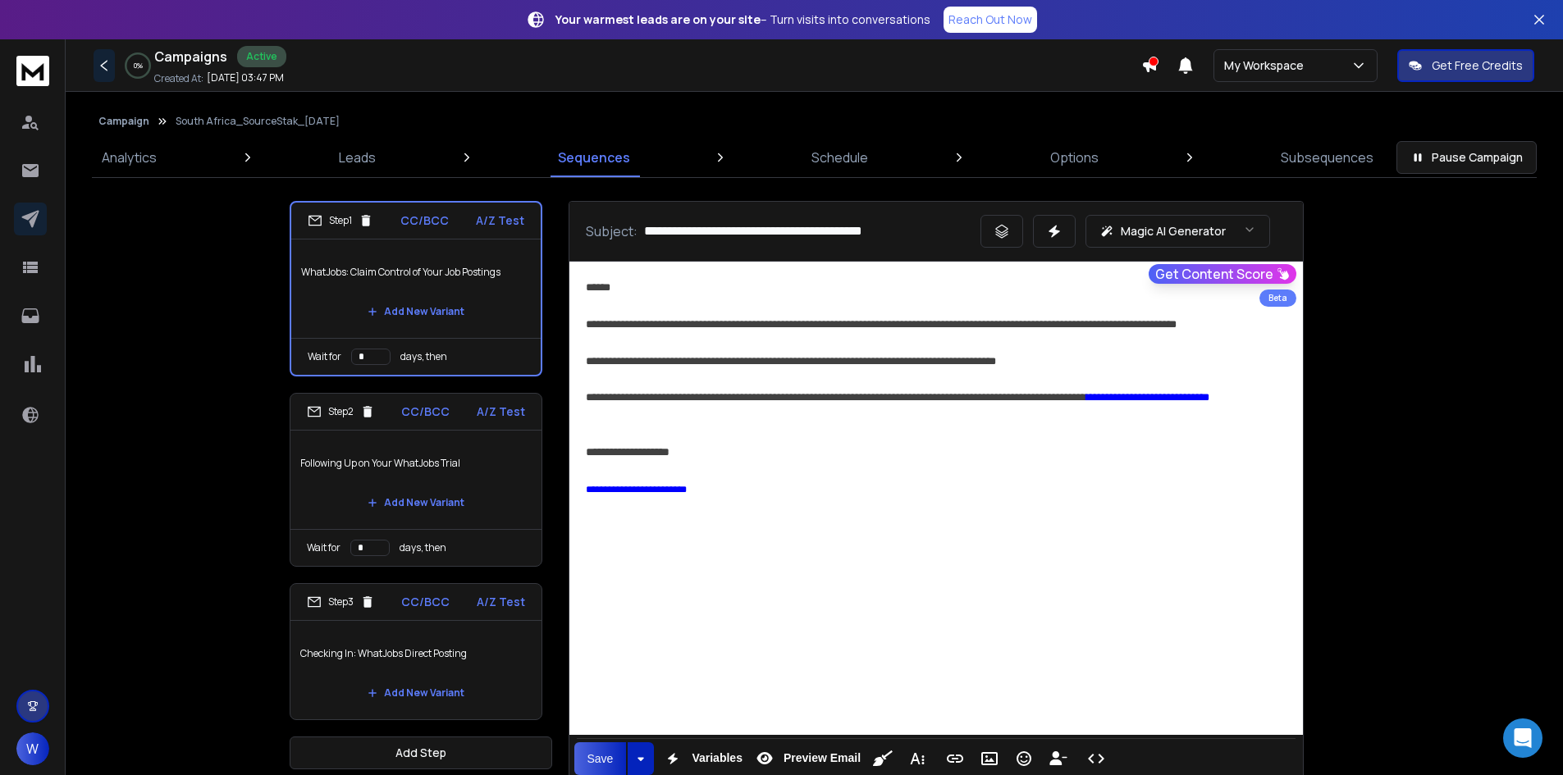
click at [101, 69] on icon at bounding box center [104, 65] width 15 height 15
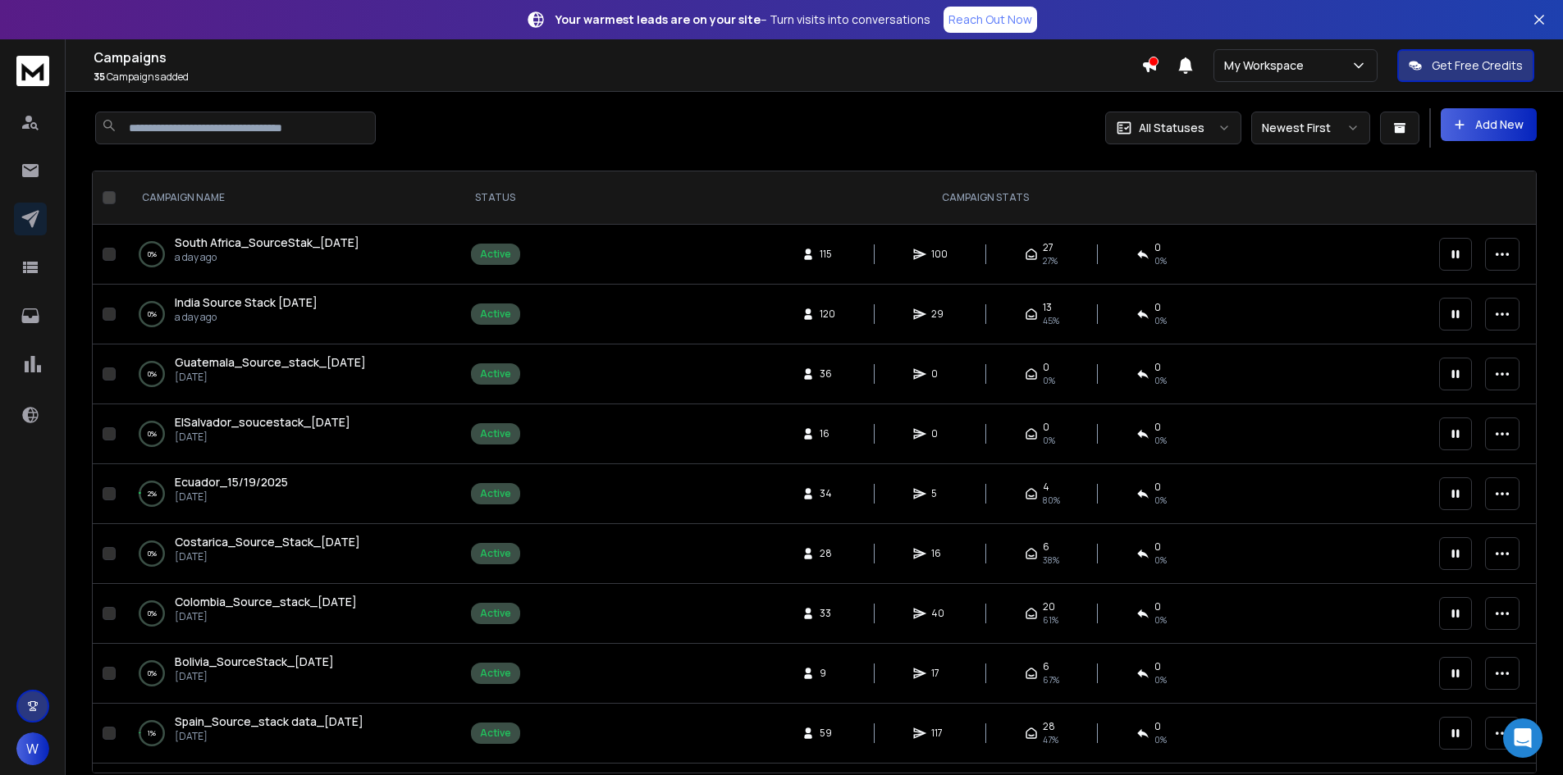
click at [217, 302] on span "India Source Stack 16/09/2025" at bounding box center [246, 303] width 143 height 16
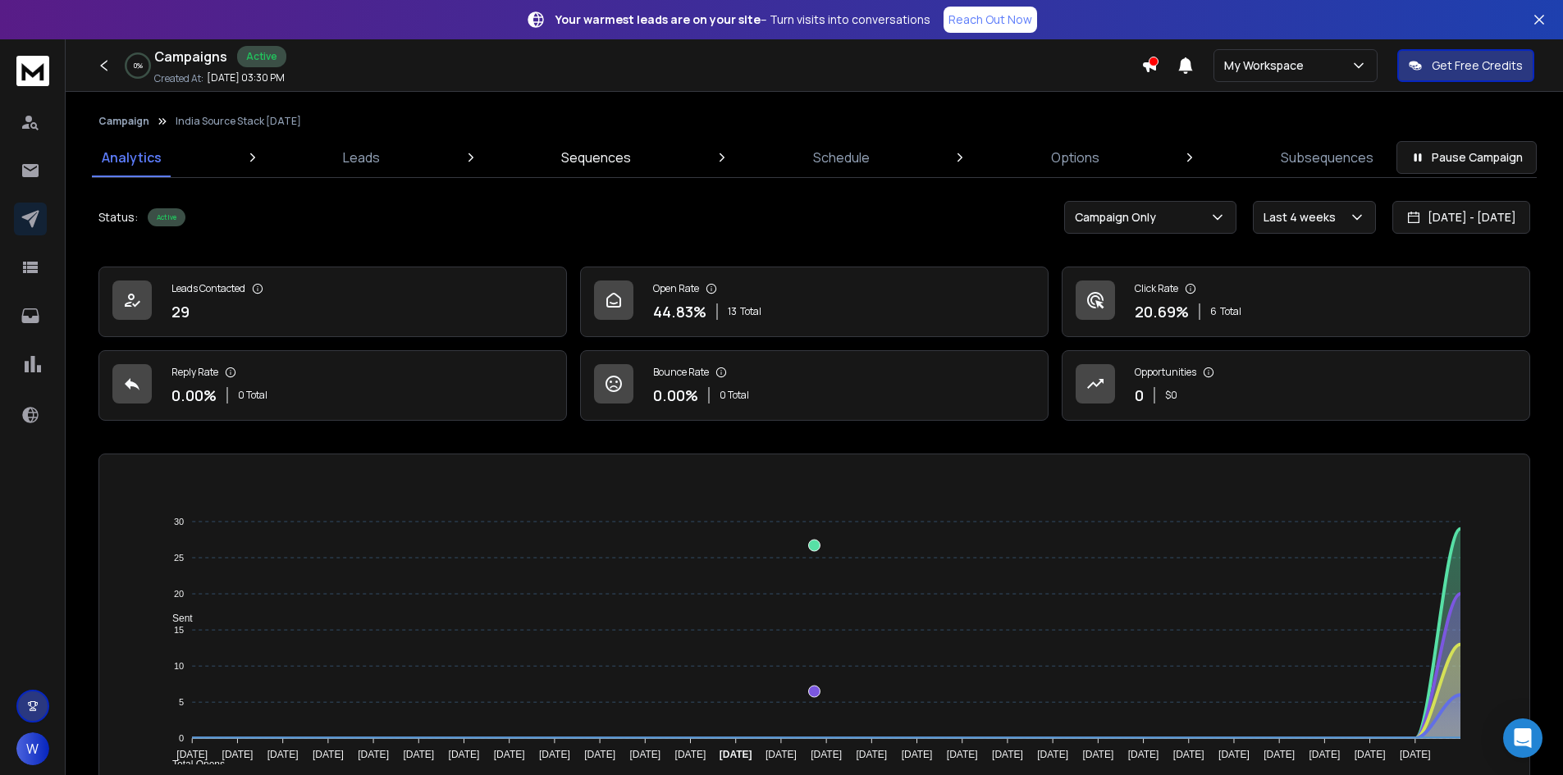
click at [583, 159] on p "Sequences" at bounding box center [596, 158] width 70 height 20
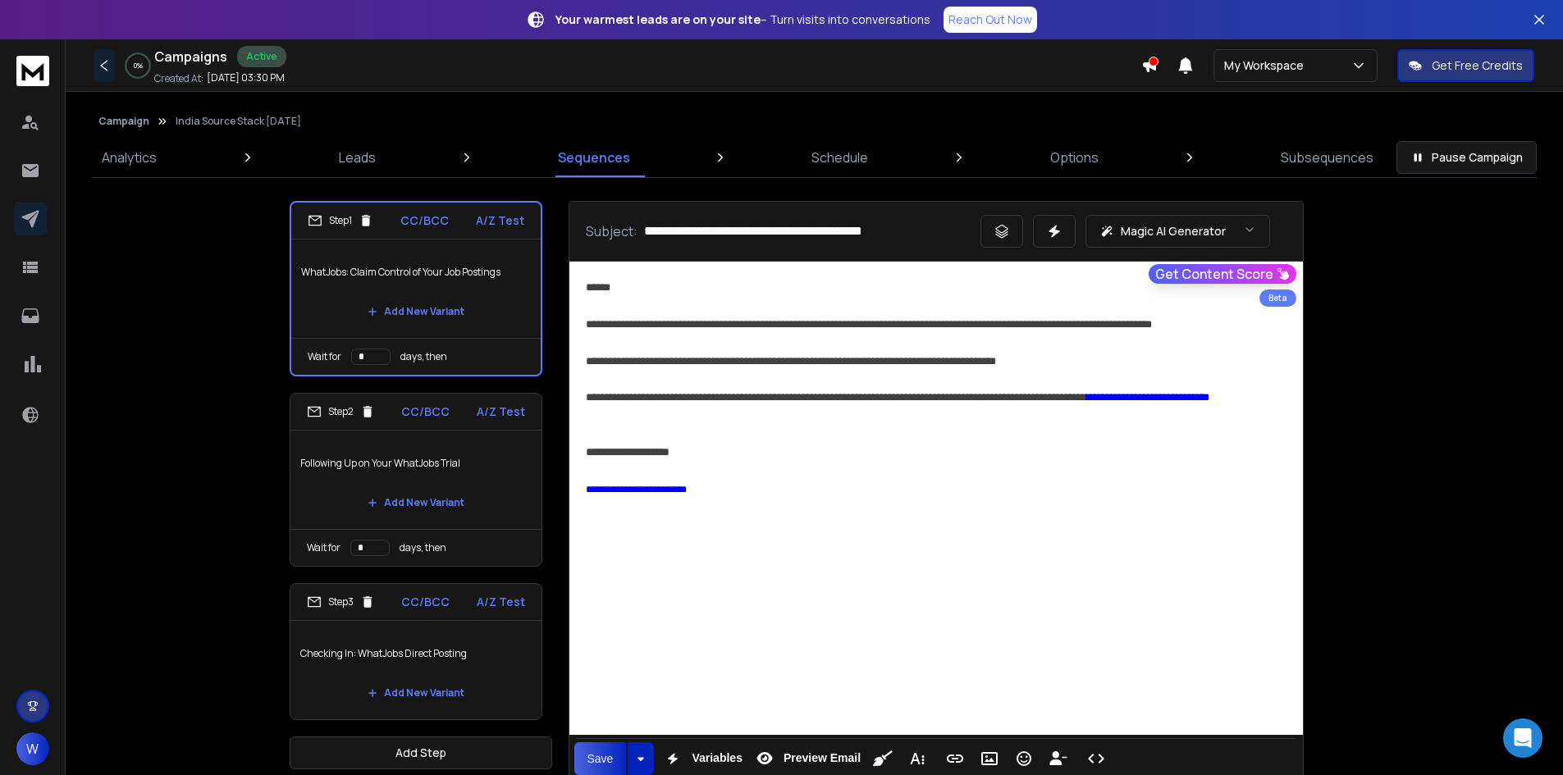
click at [98, 65] on icon at bounding box center [104, 65] width 15 height 15
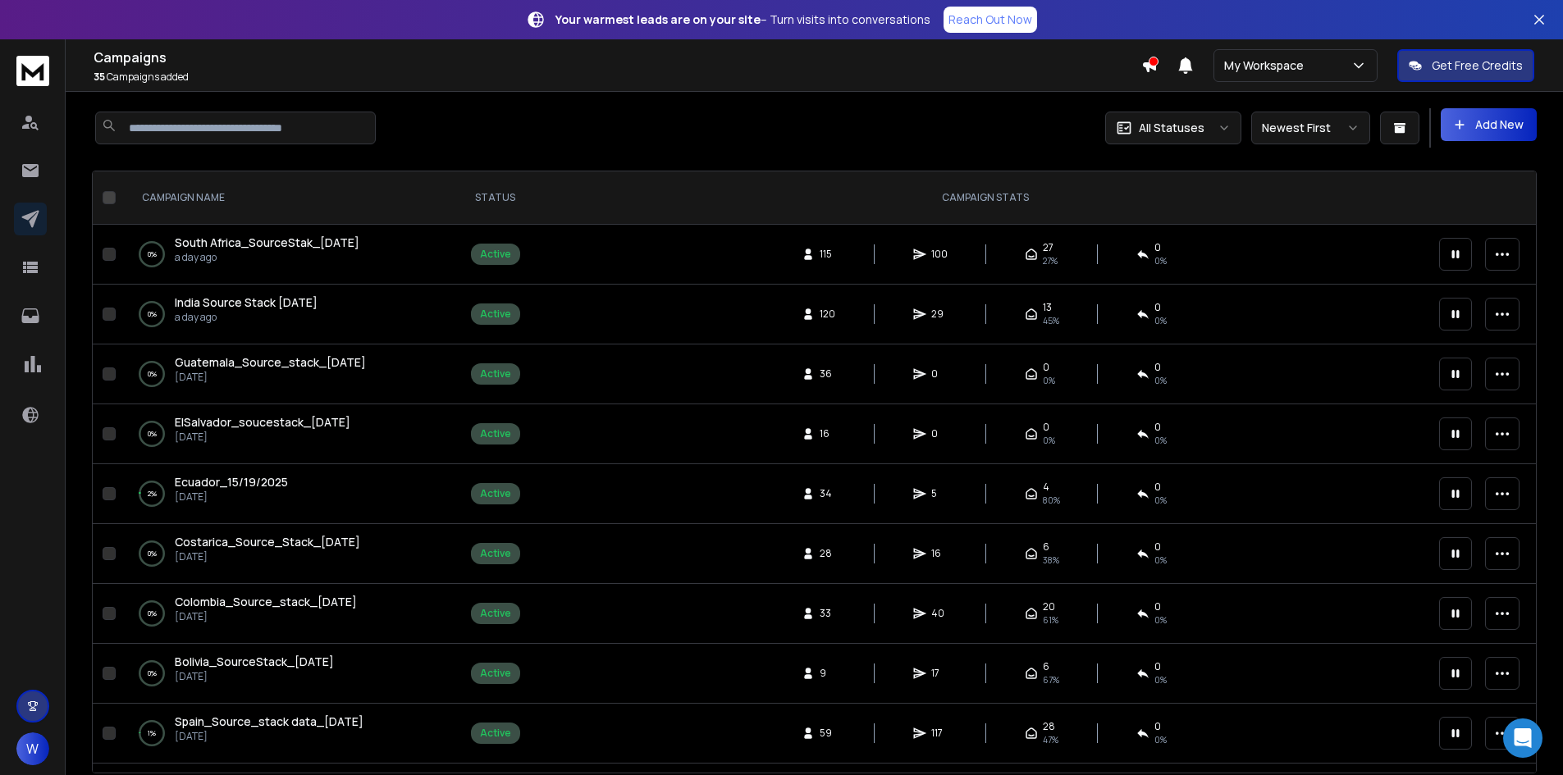
click at [248, 376] on p "2 days ago" at bounding box center [270, 377] width 191 height 13
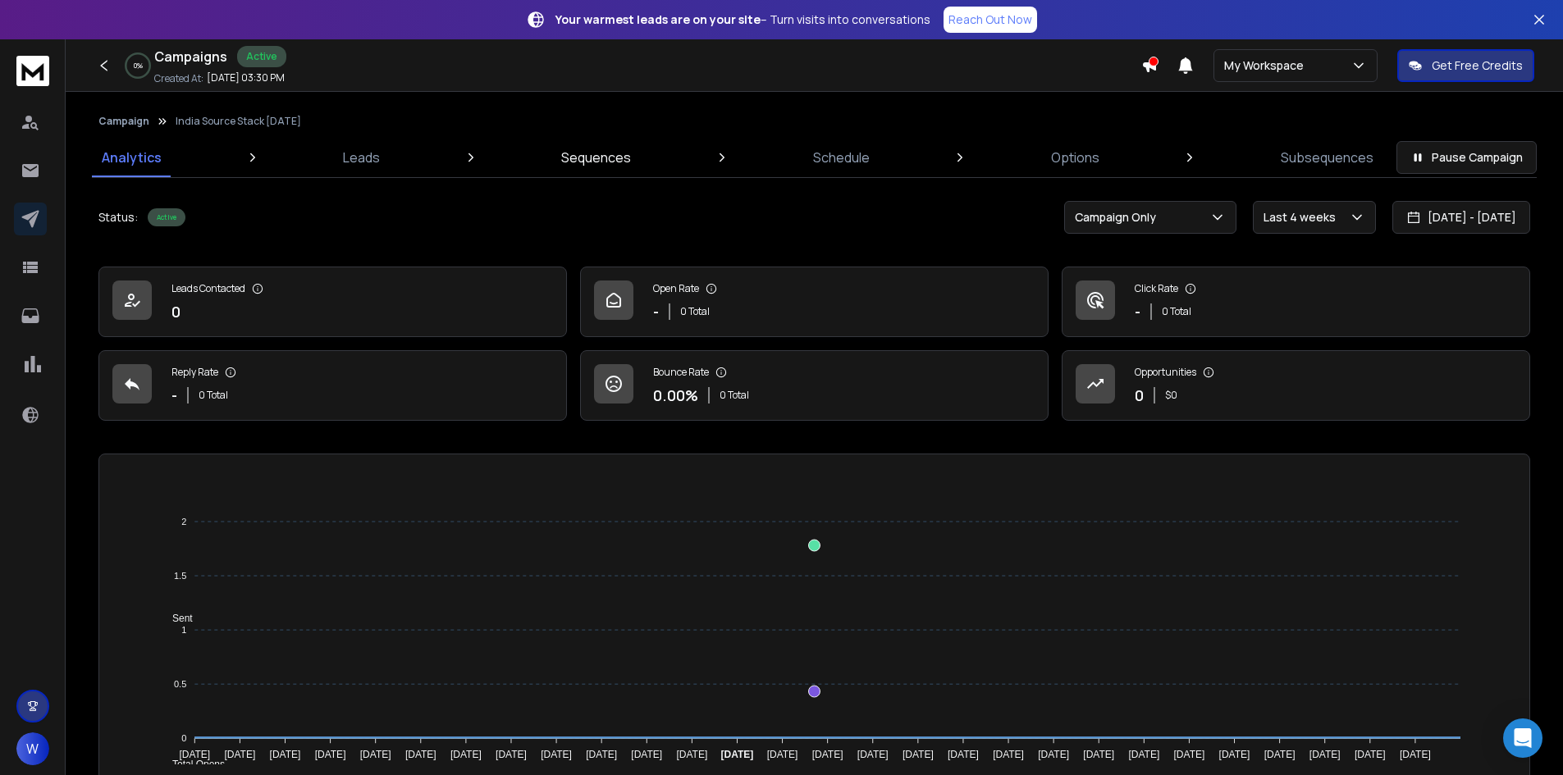
click at [589, 170] on link "Sequences" at bounding box center [595, 157] width 89 height 39
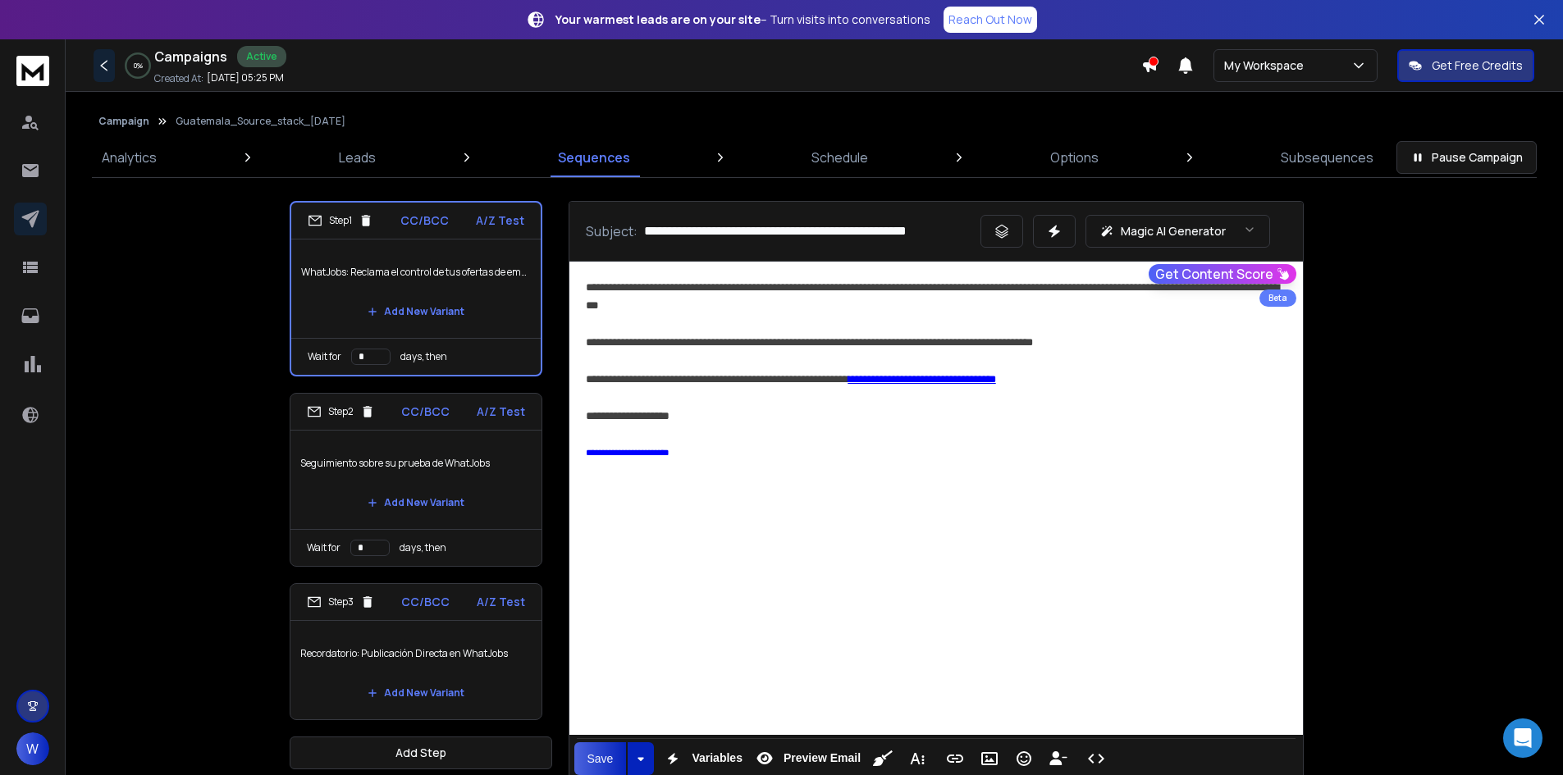
click at [105, 63] on icon at bounding box center [104, 65] width 15 height 15
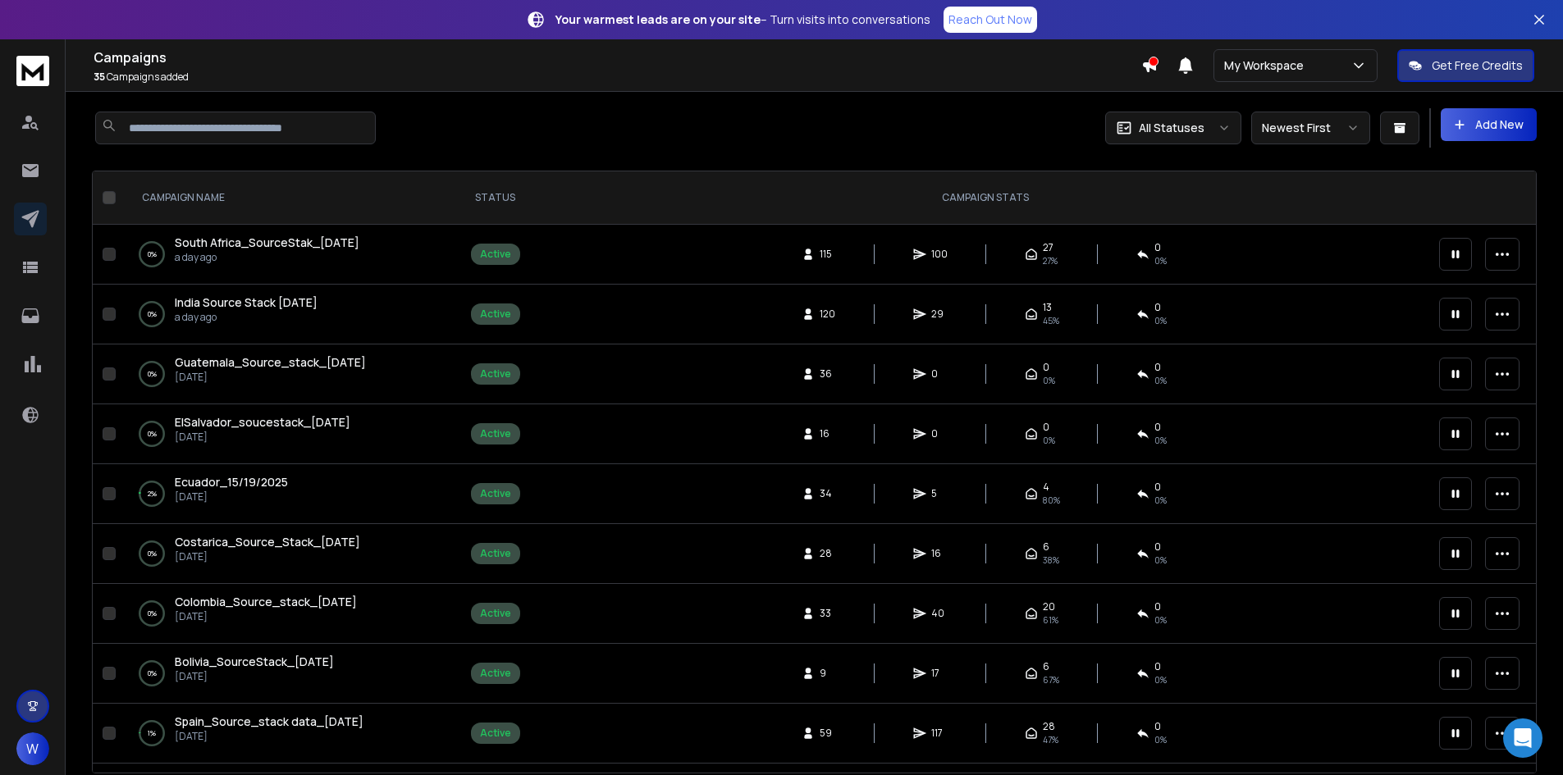
scroll to position [82, 0]
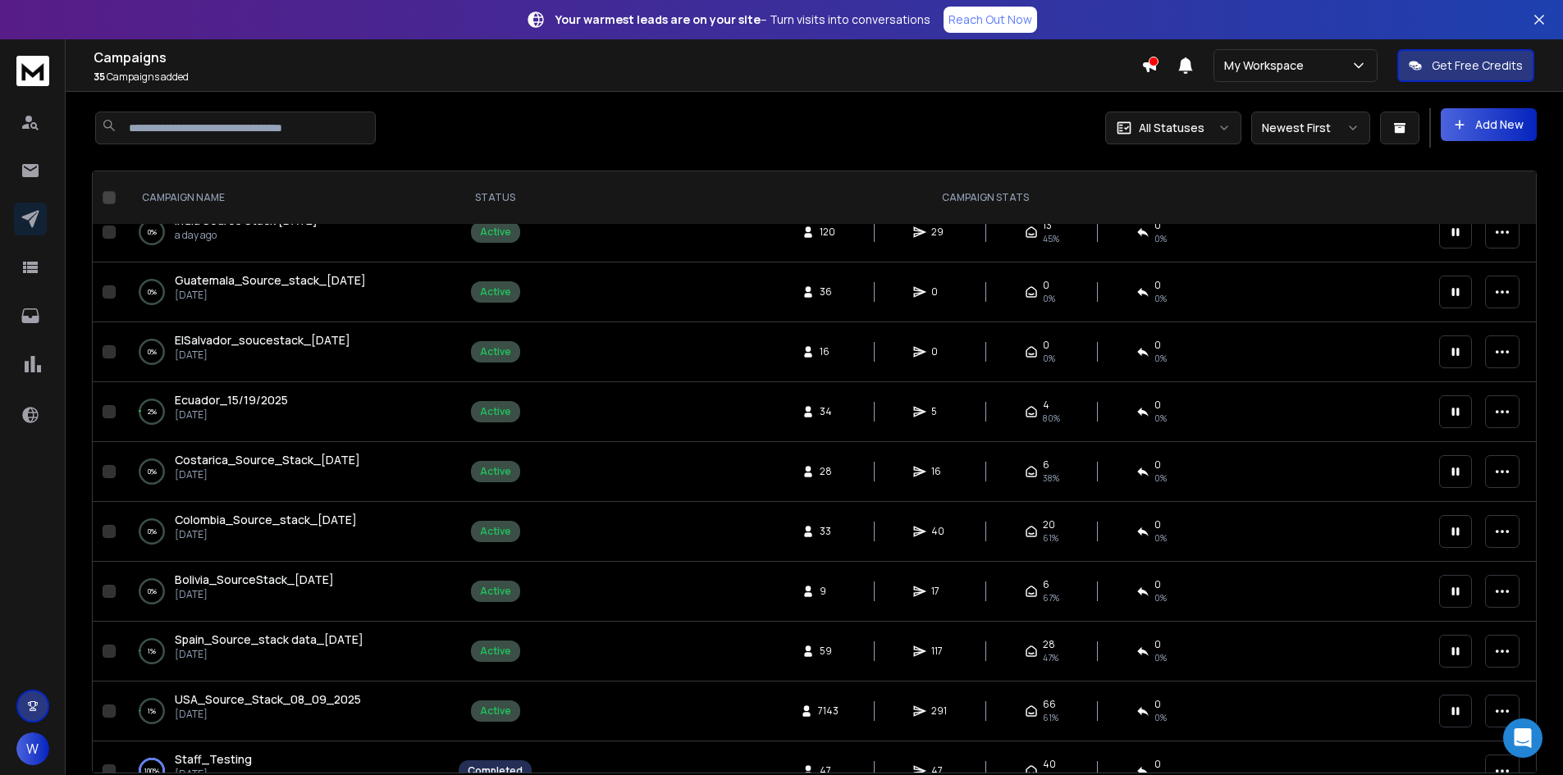
click at [223, 345] on span "ElSalvador_soucestack_15/09/2025" at bounding box center [263, 340] width 176 height 16
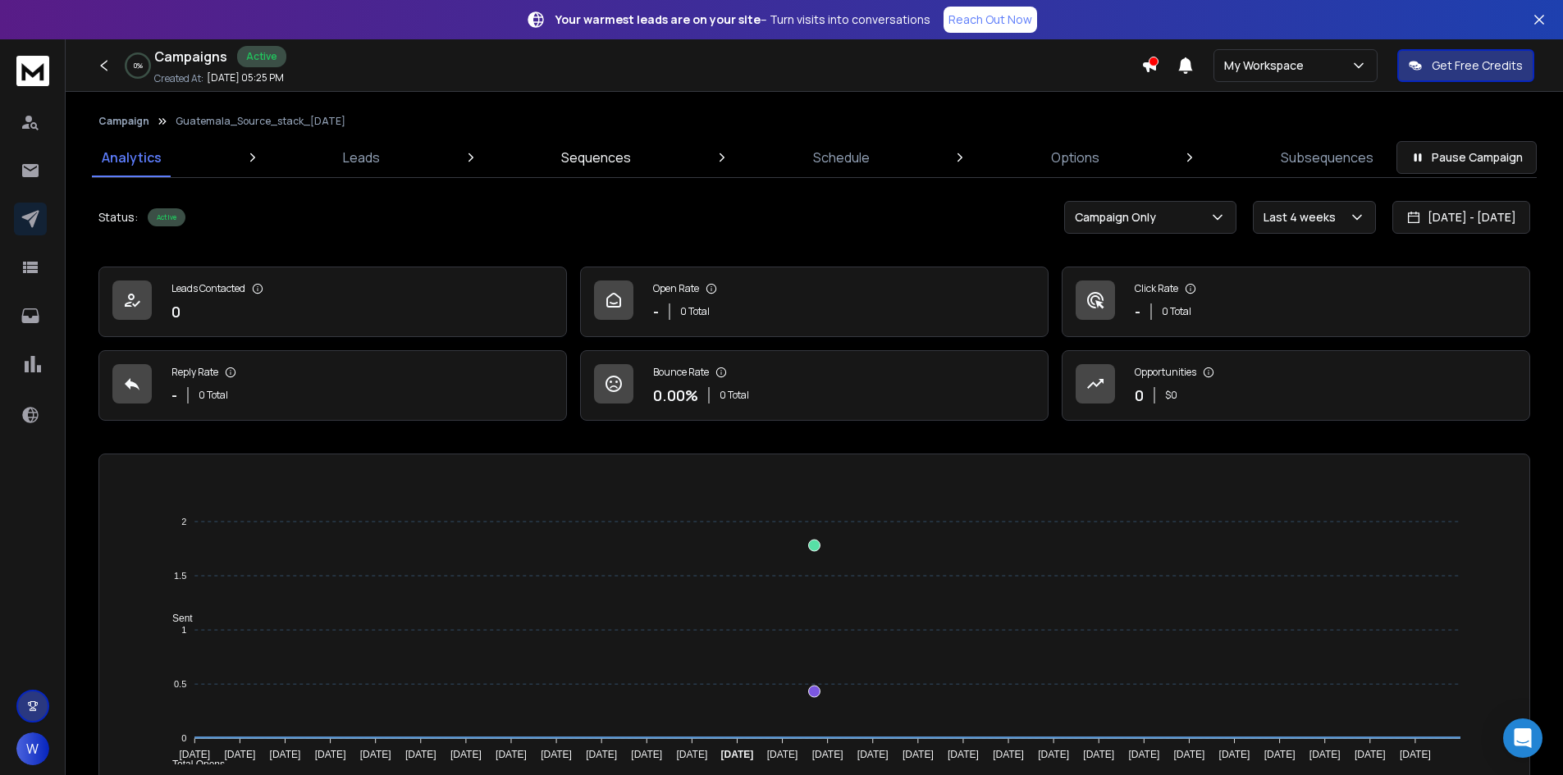
click at [584, 162] on p "Sequences" at bounding box center [596, 158] width 70 height 20
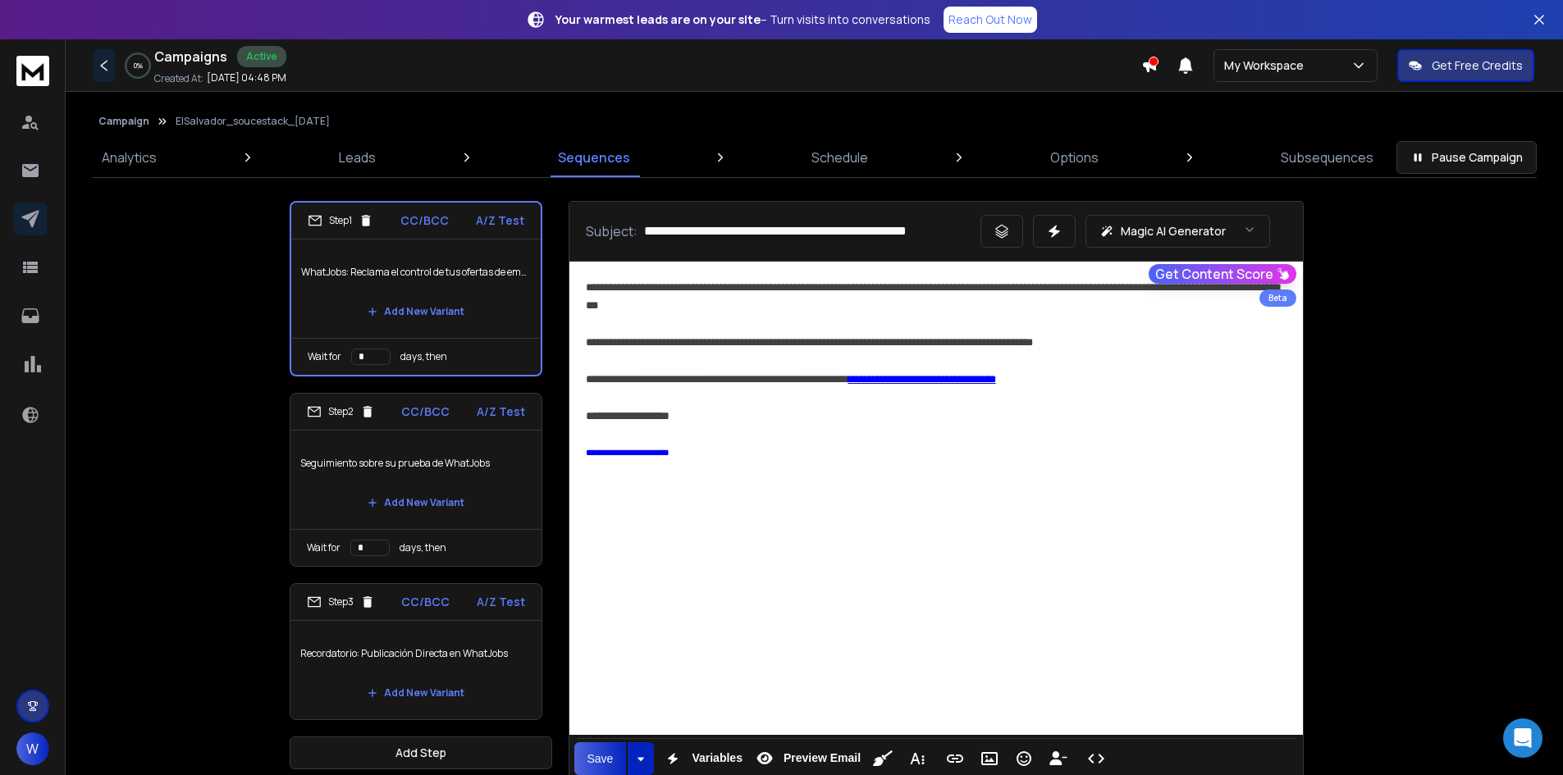
click at [101, 65] on icon at bounding box center [103, 65] width 7 height 11
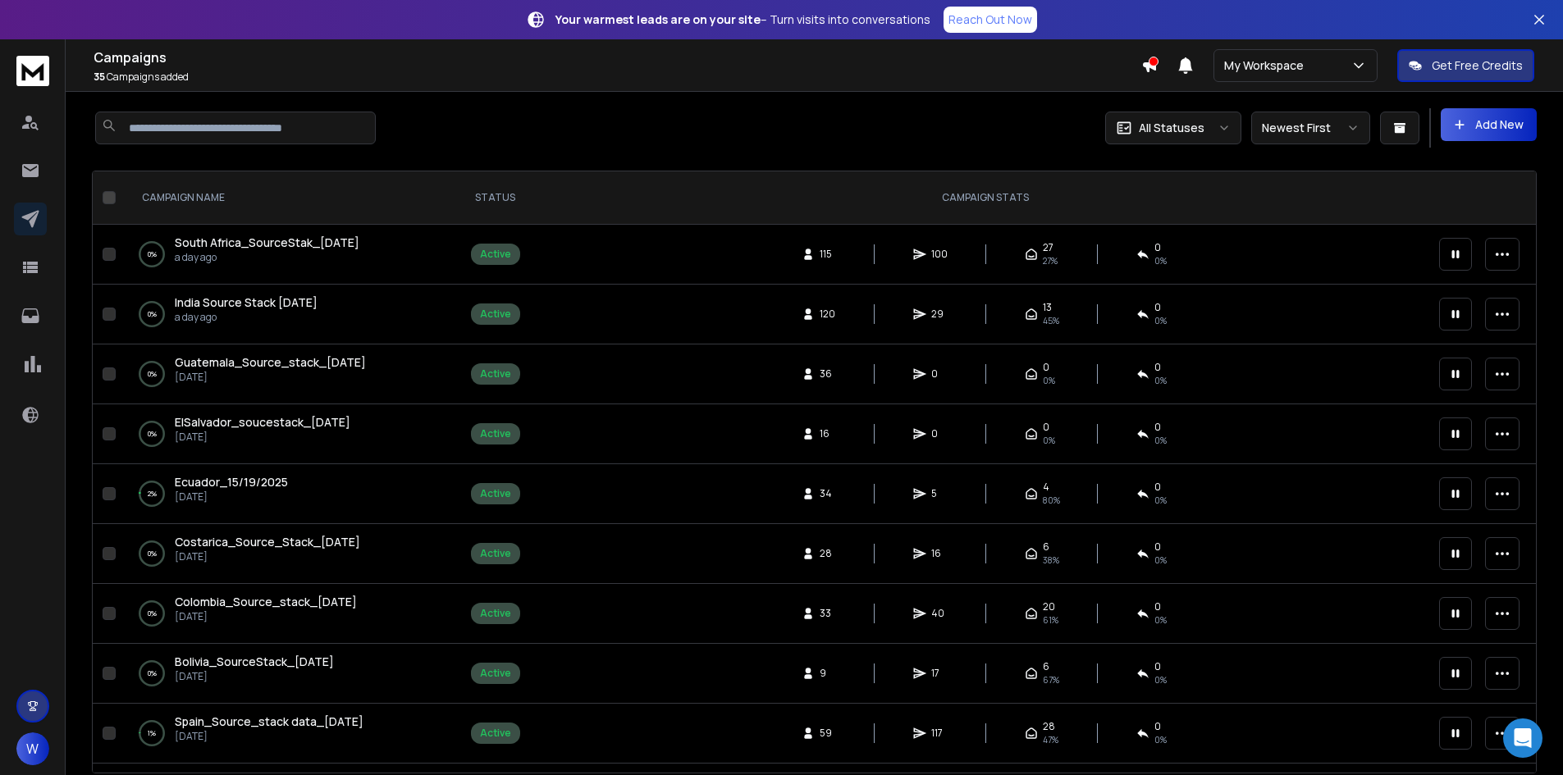
click at [258, 480] on span "Ecuador_15/19/2025" at bounding box center [231, 482] width 113 height 16
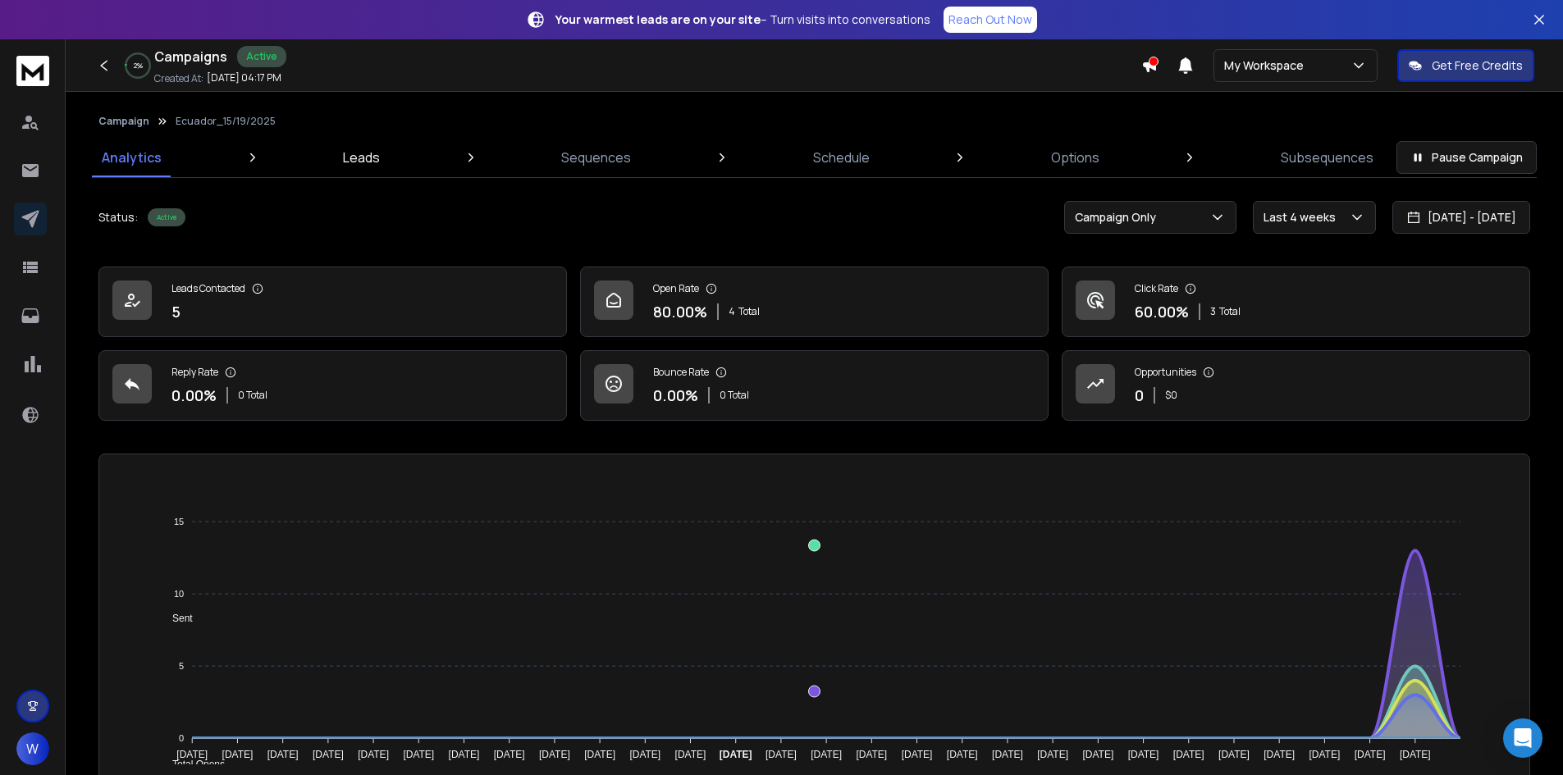
click at [359, 158] on p "Leads" at bounding box center [361, 158] width 37 height 20
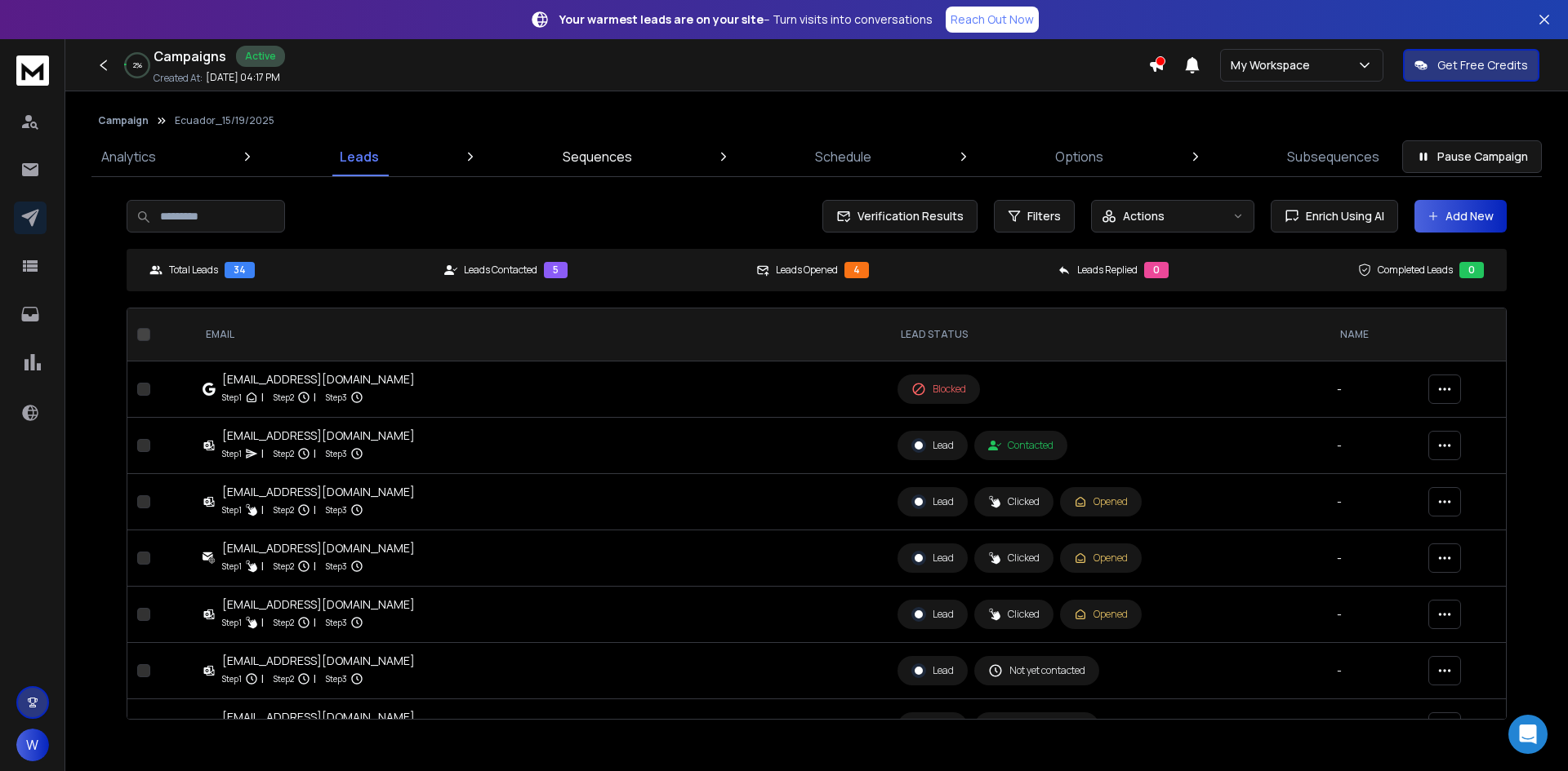
click at [602, 149] on p "Sequences" at bounding box center [597, 157] width 70 height 20
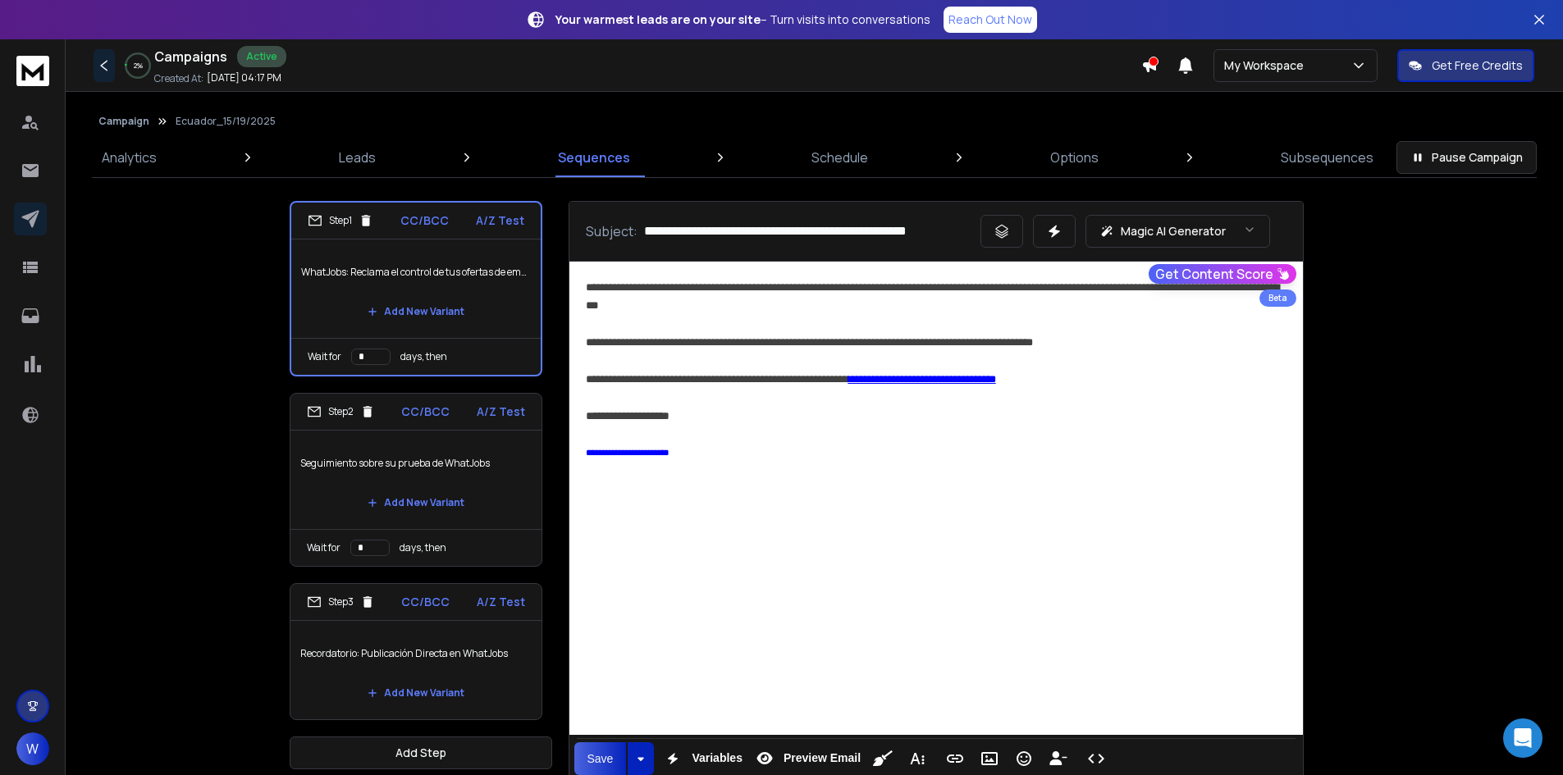
click at [108, 64] on icon at bounding box center [104, 65] width 15 height 15
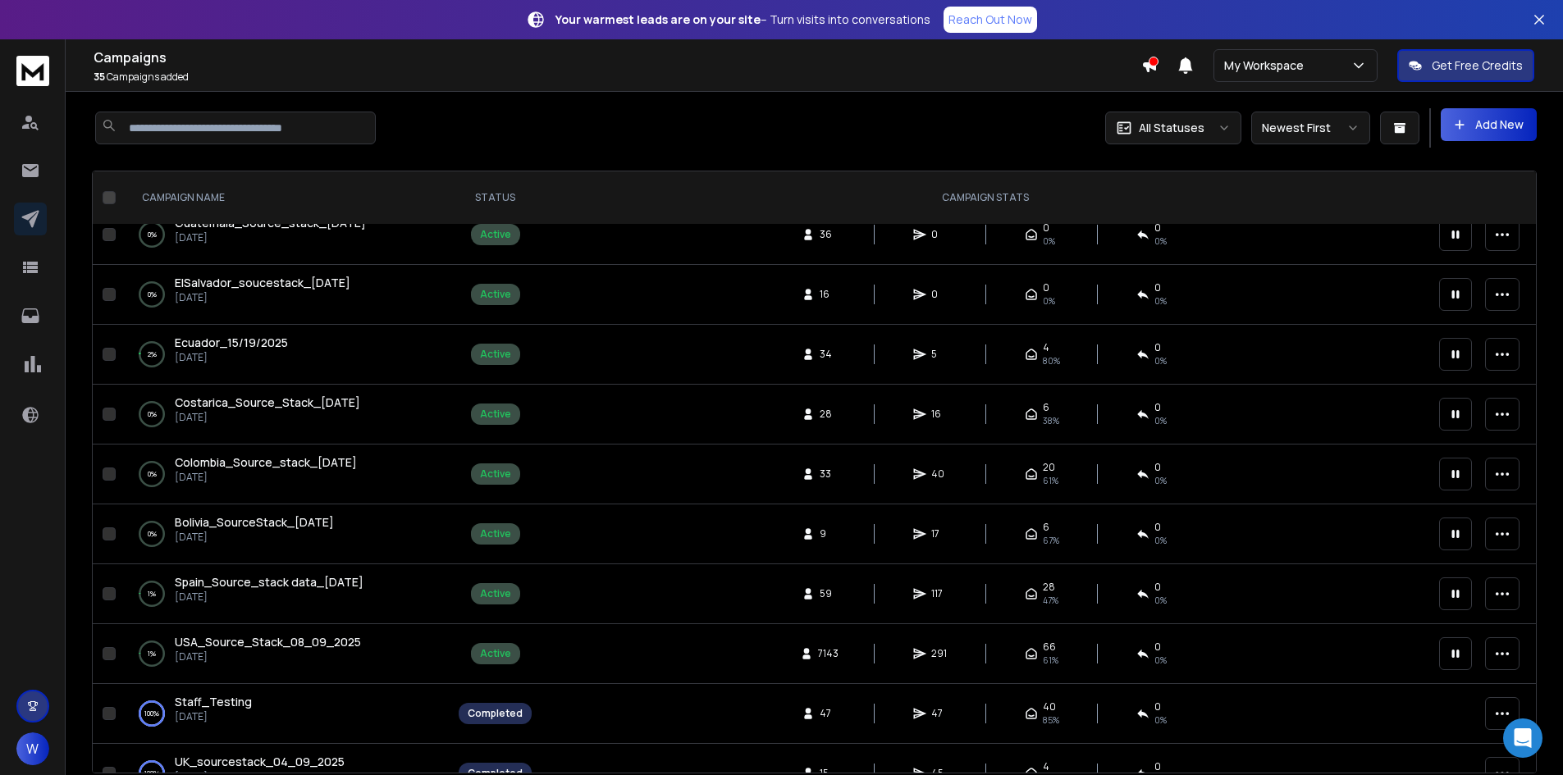
scroll to position [164, 0]
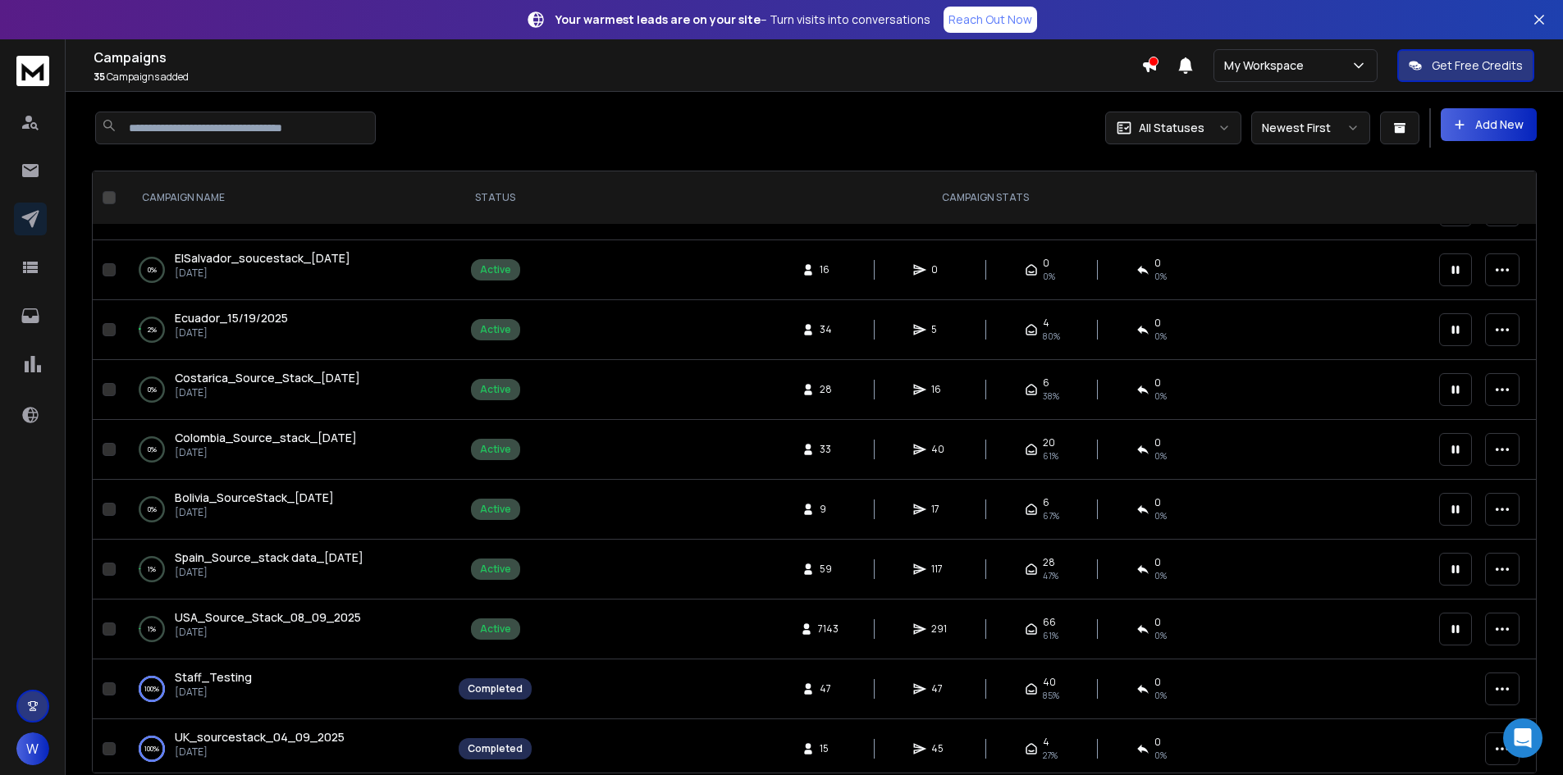
click at [249, 379] on span "Costarica_Source_Stack_11/9/2025" at bounding box center [267, 378] width 185 height 16
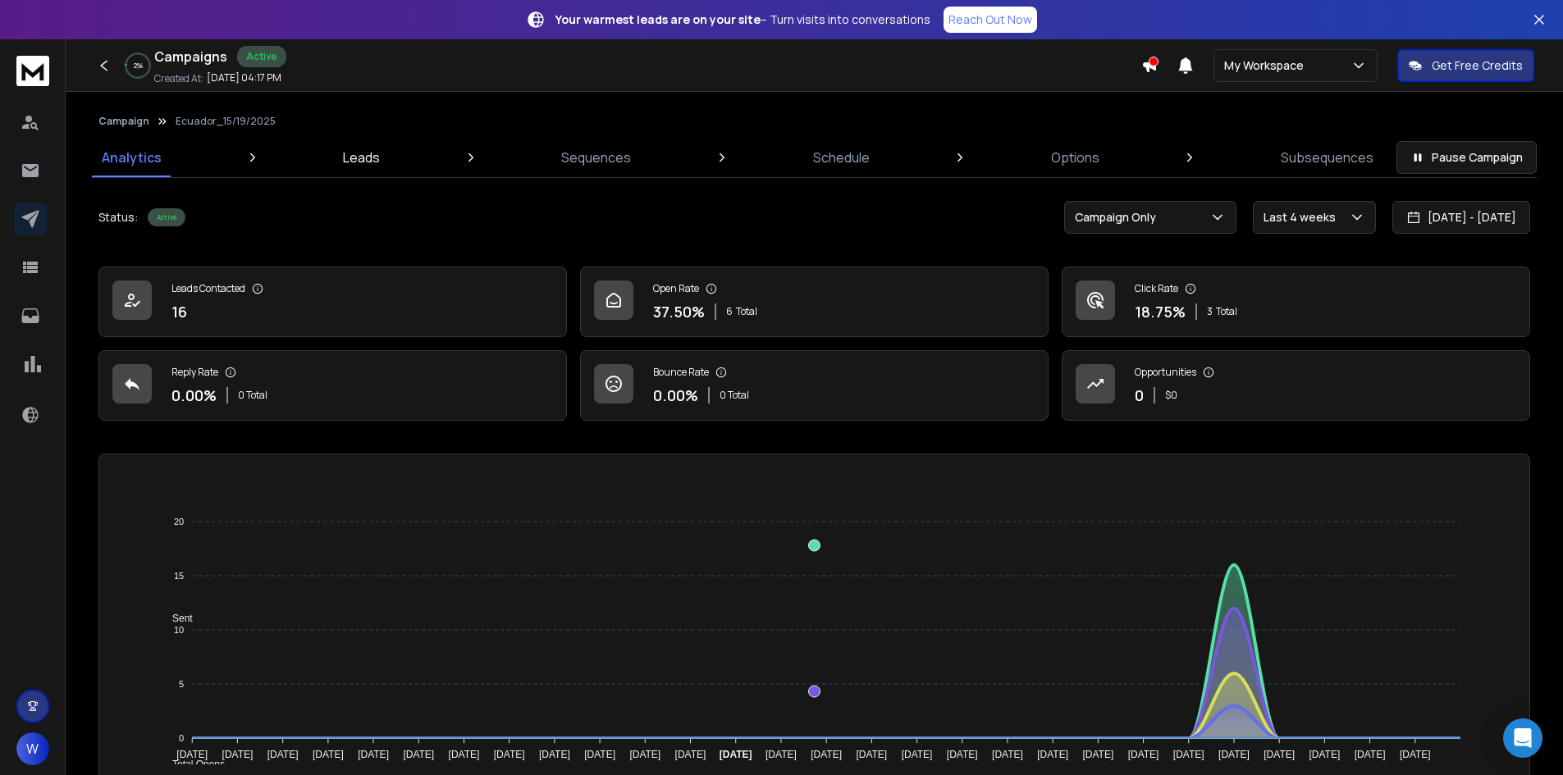
click at [361, 167] on link "Leads" at bounding box center [361, 157] width 57 height 39
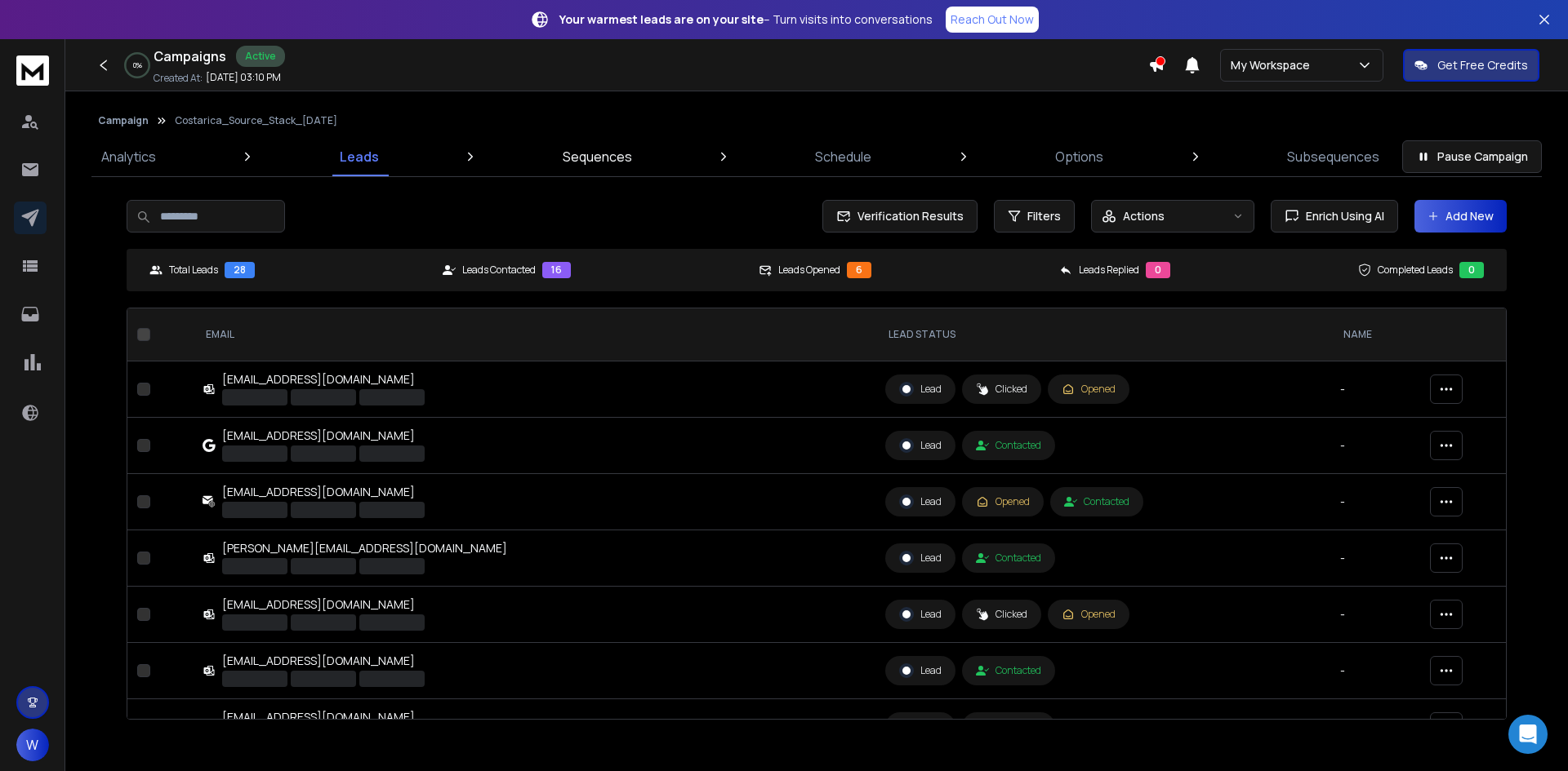
click at [588, 151] on p "Sequences" at bounding box center [597, 157] width 70 height 20
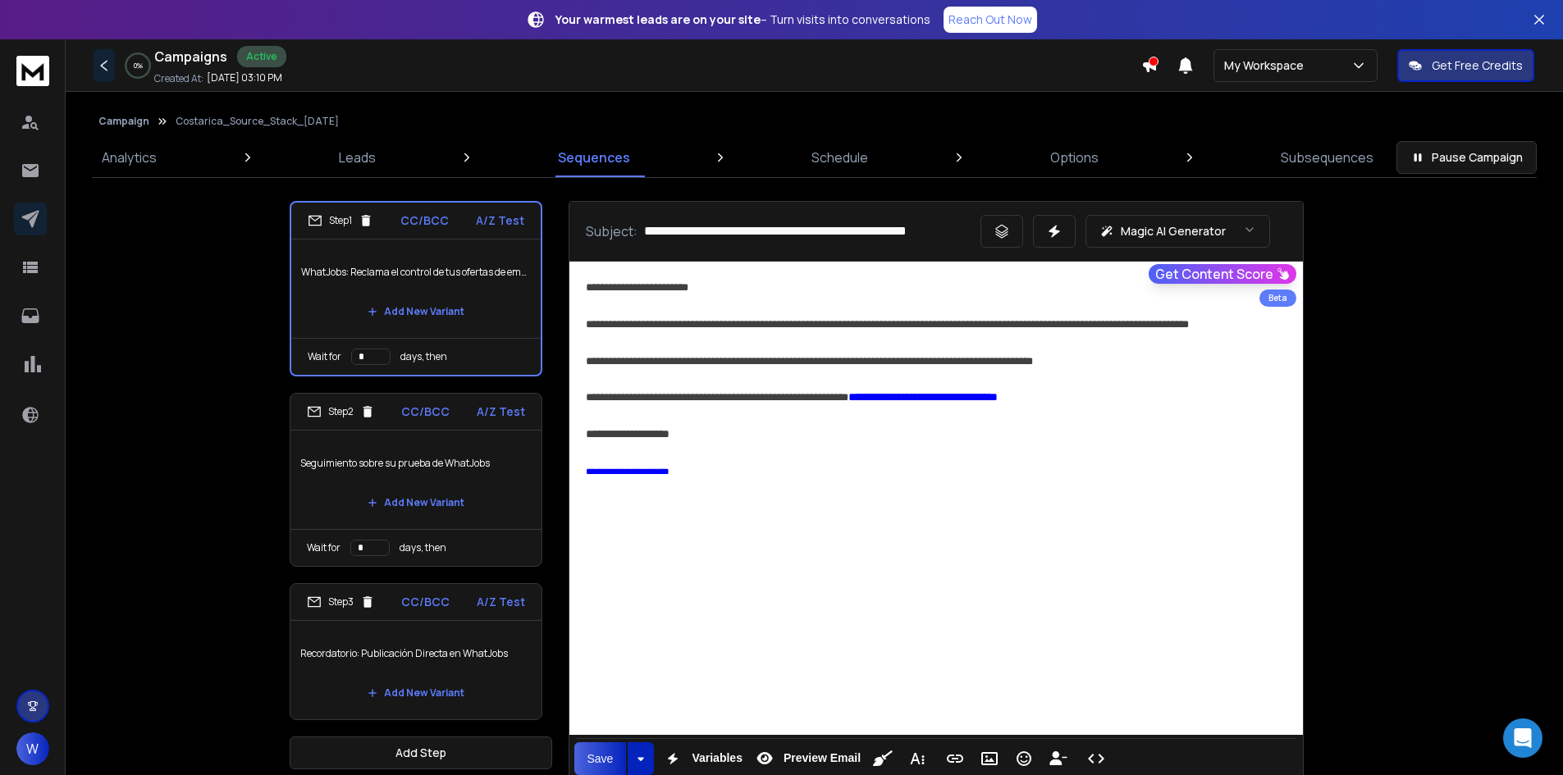
click at [98, 66] on icon at bounding box center [104, 65] width 15 height 15
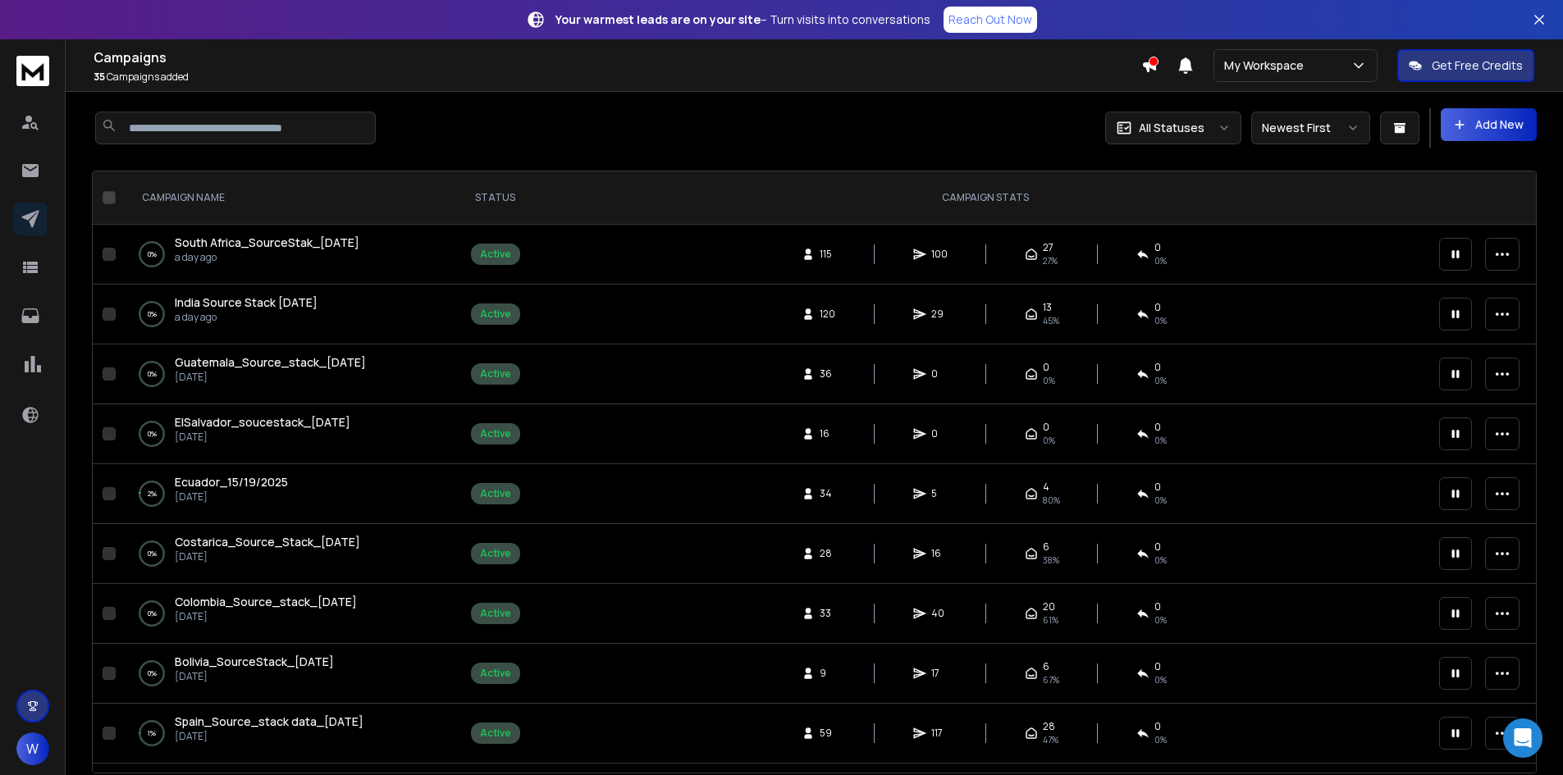
scroll to position [82, 0]
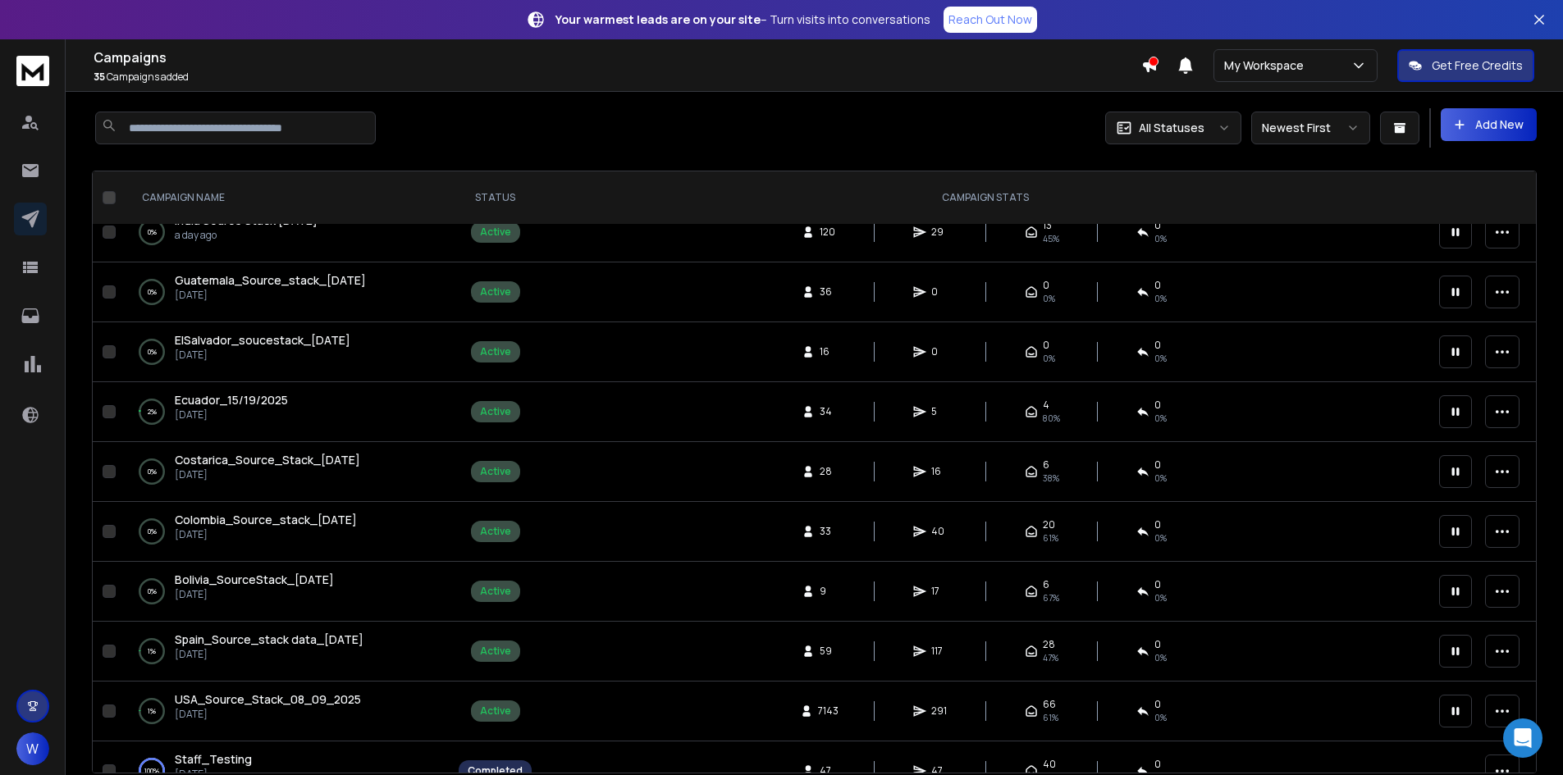
click at [234, 464] on span "Costarica_Source_Stack_11/9/2025" at bounding box center [267, 460] width 185 height 16
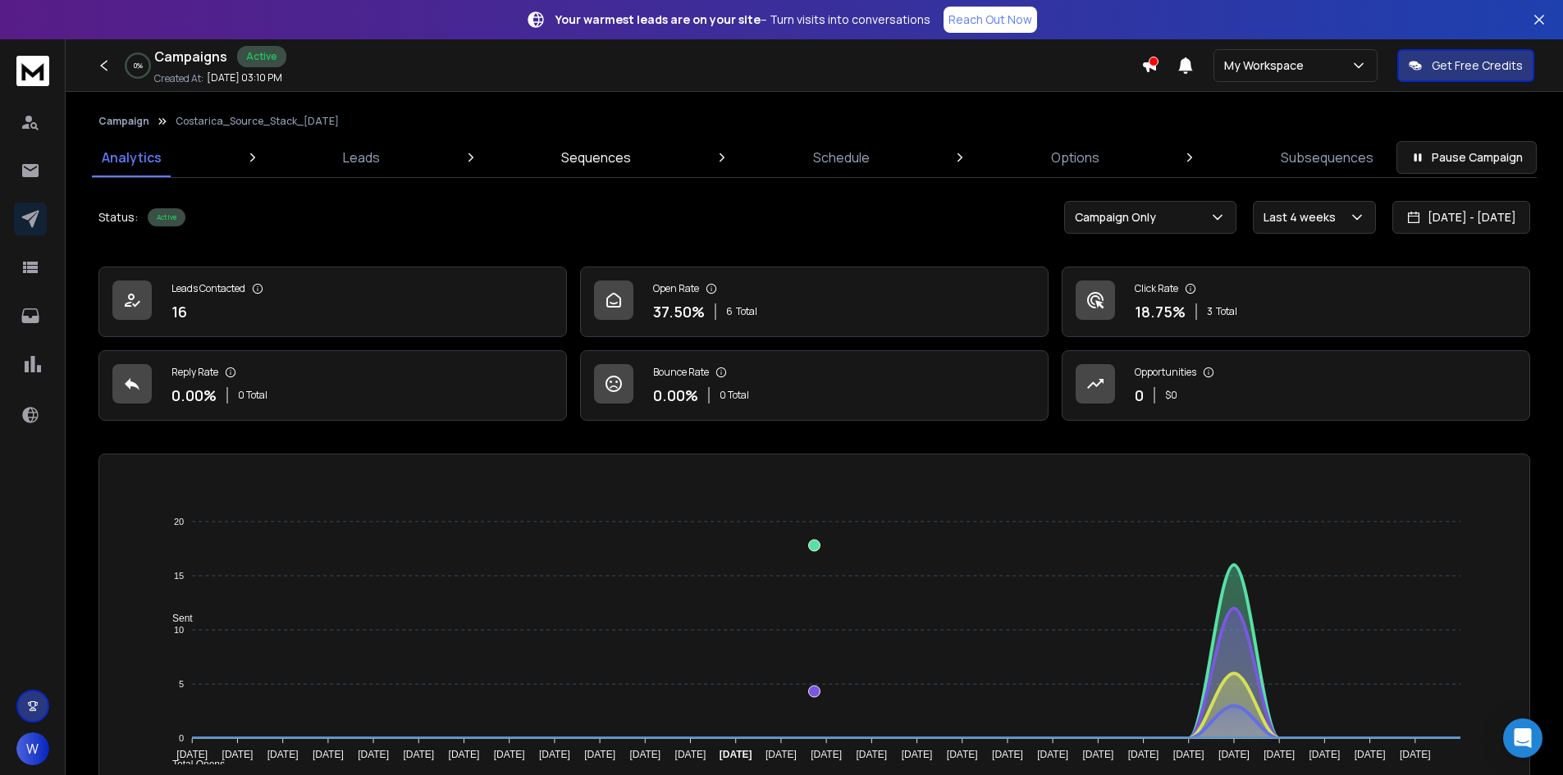
click at [597, 154] on p "Sequences" at bounding box center [596, 158] width 70 height 20
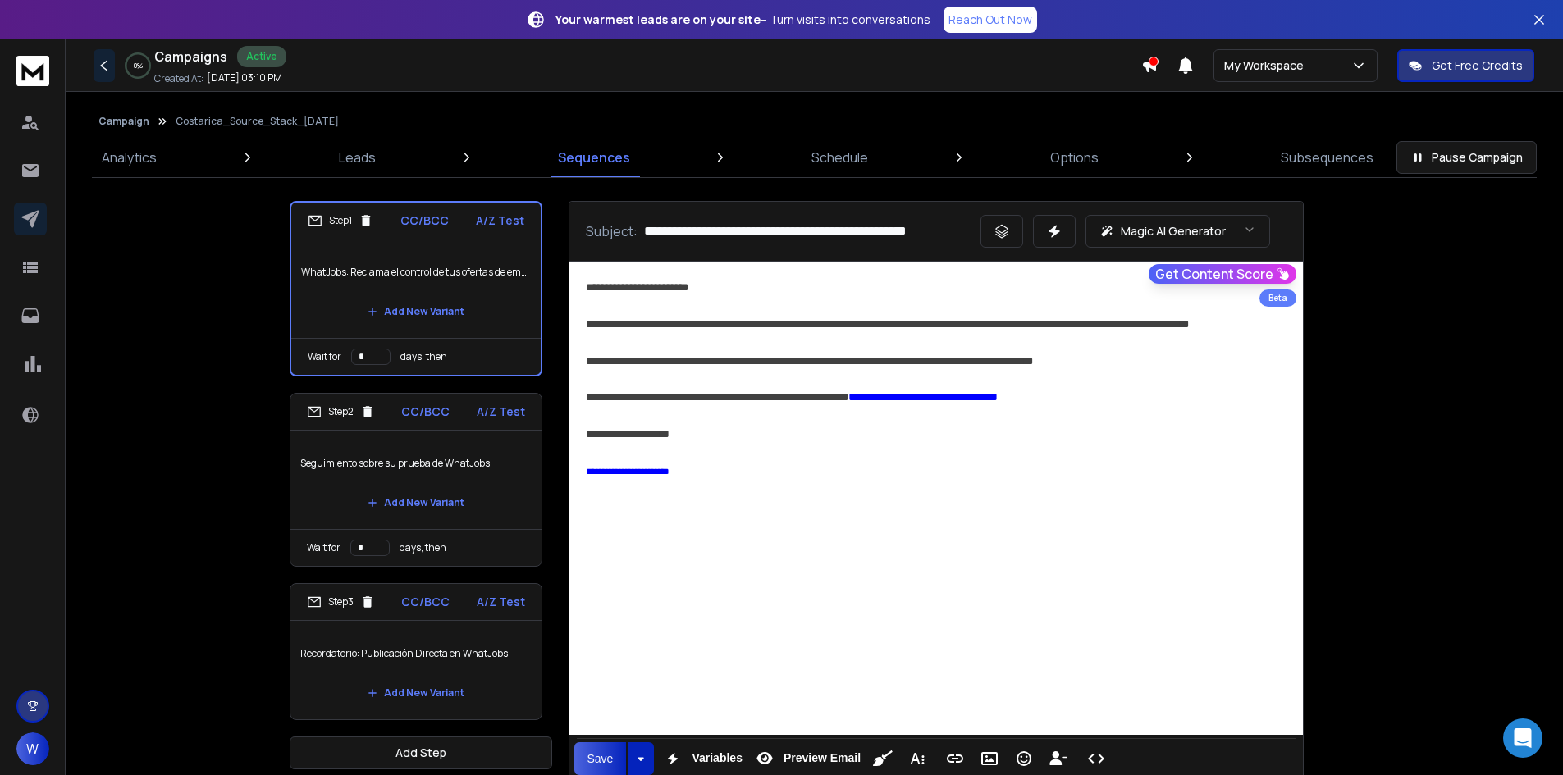
click at [108, 59] on icon at bounding box center [104, 65] width 15 height 15
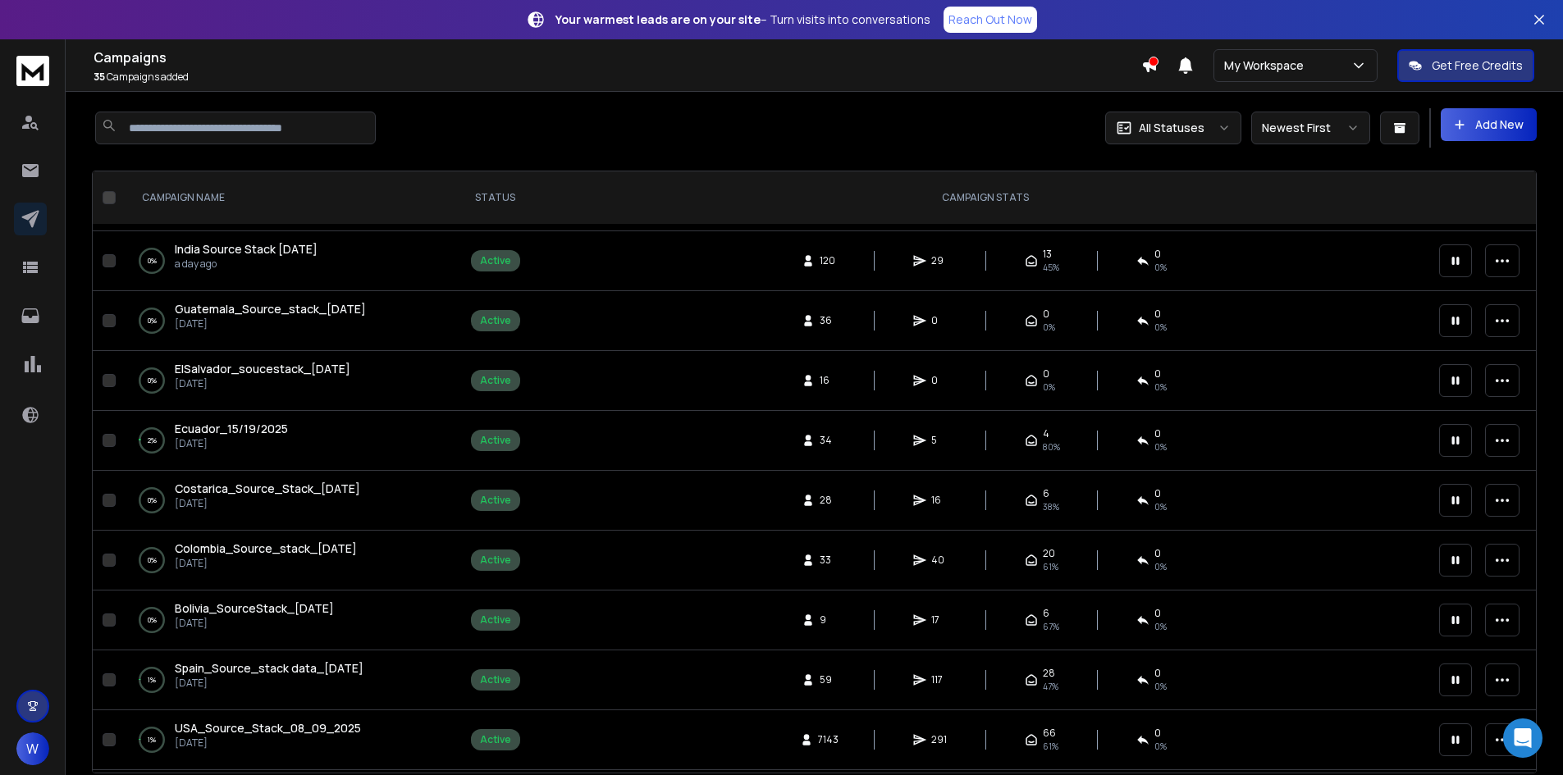
scroll to position [82, 0]
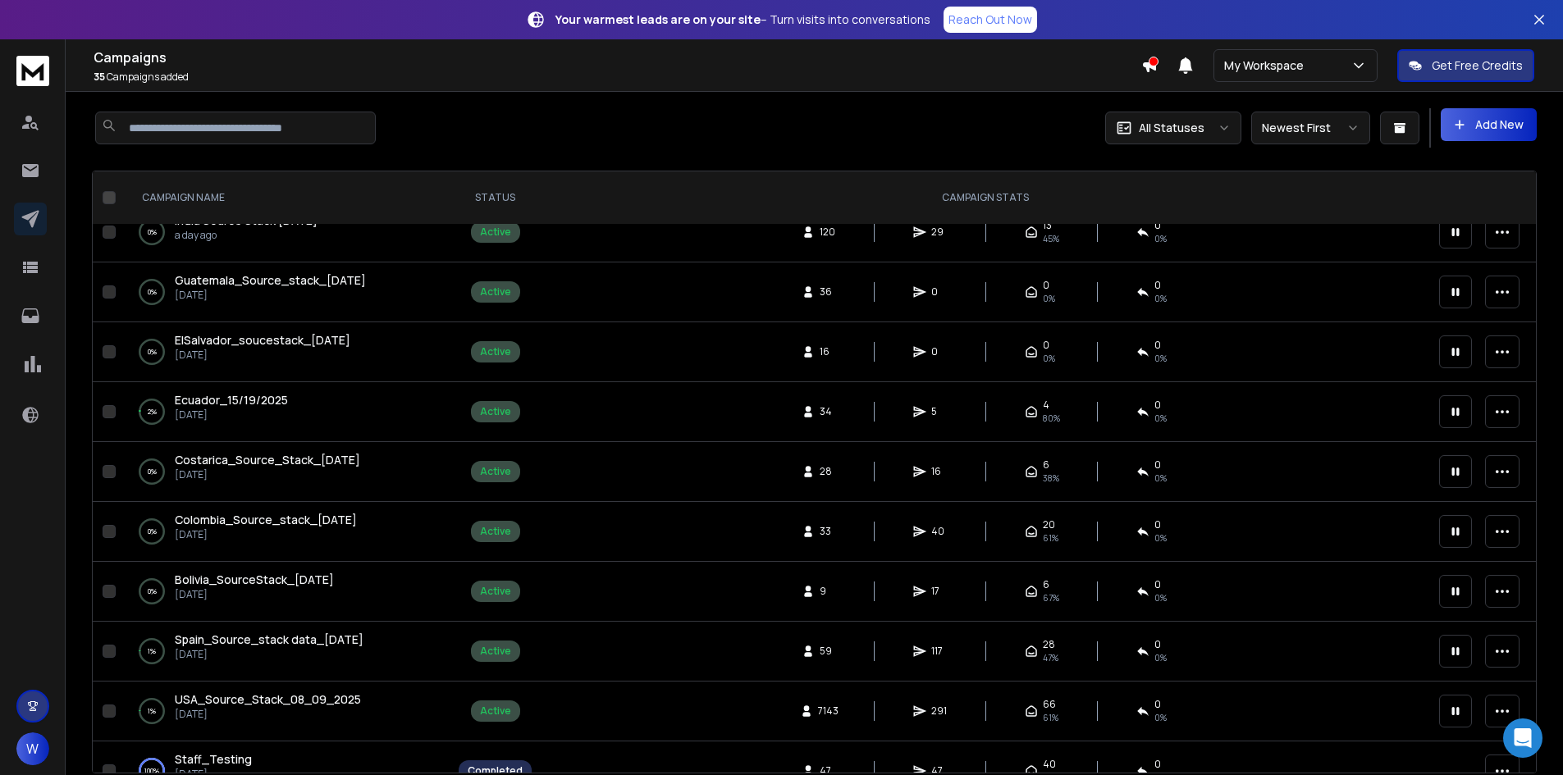
click at [249, 457] on span "Costarica_Source_Stack_11/9/2025" at bounding box center [267, 460] width 185 height 16
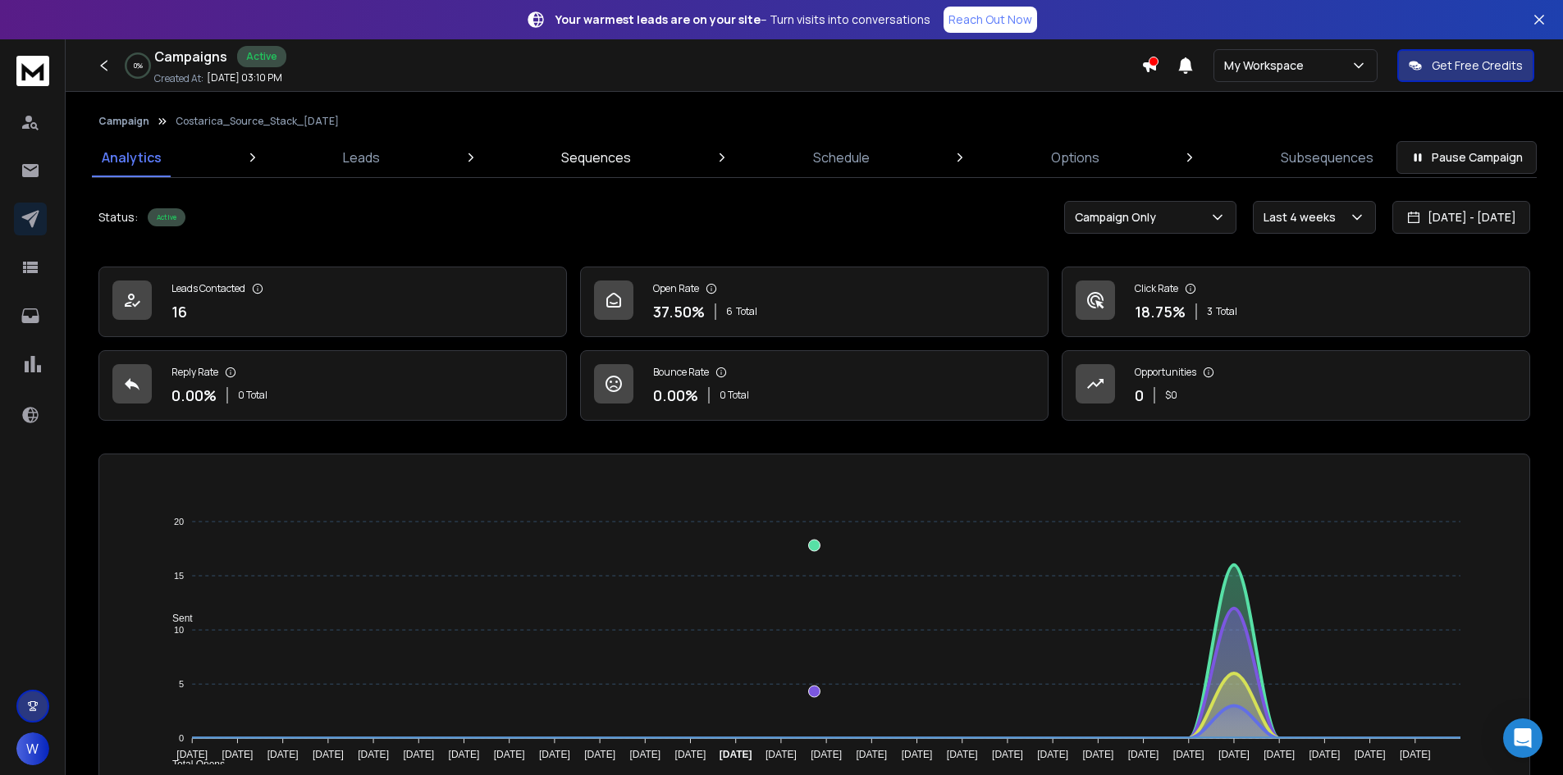
click at [597, 158] on p "Sequences" at bounding box center [596, 158] width 70 height 20
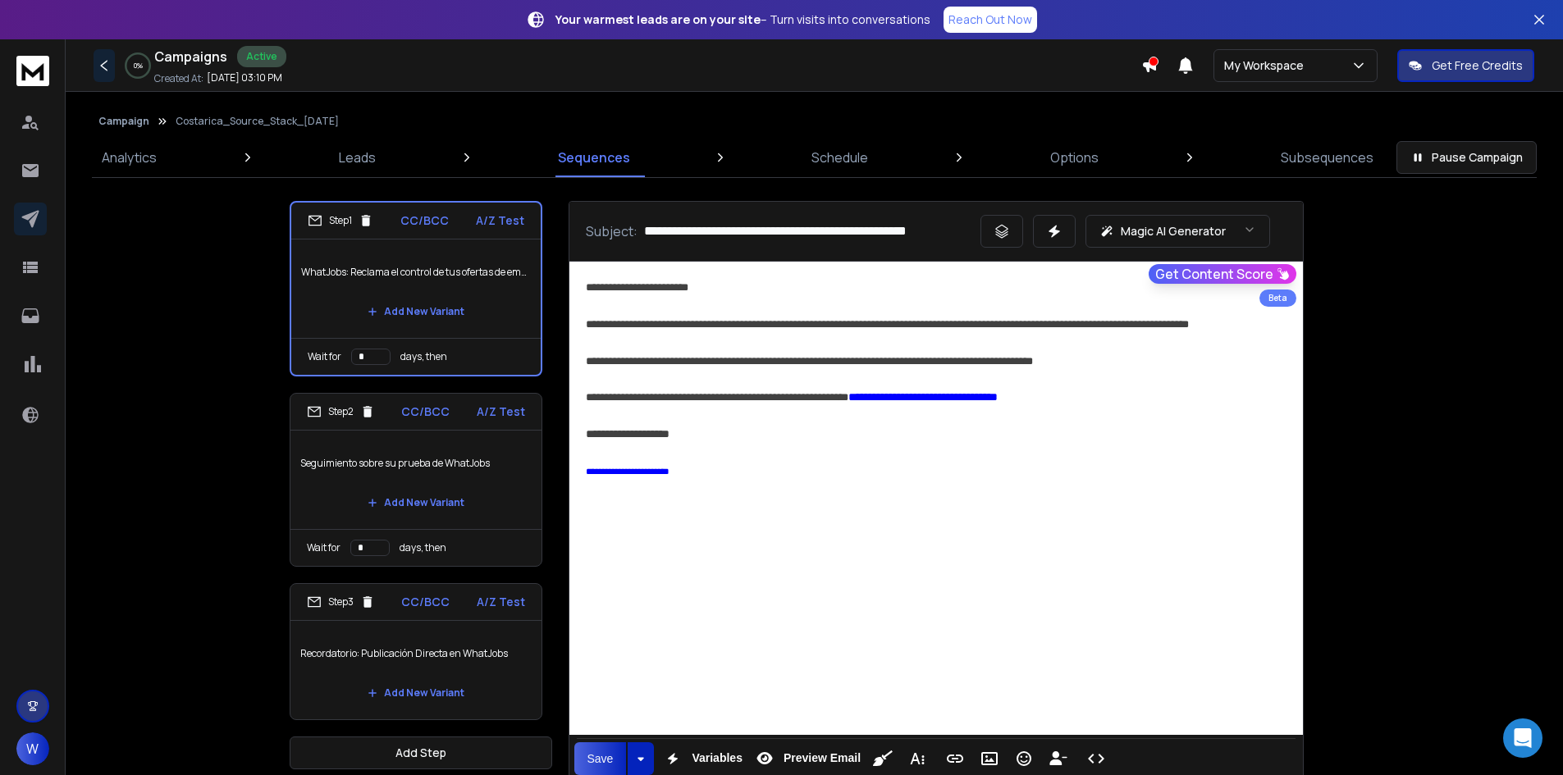
click at [105, 71] on icon at bounding box center [104, 65] width 15 height 15
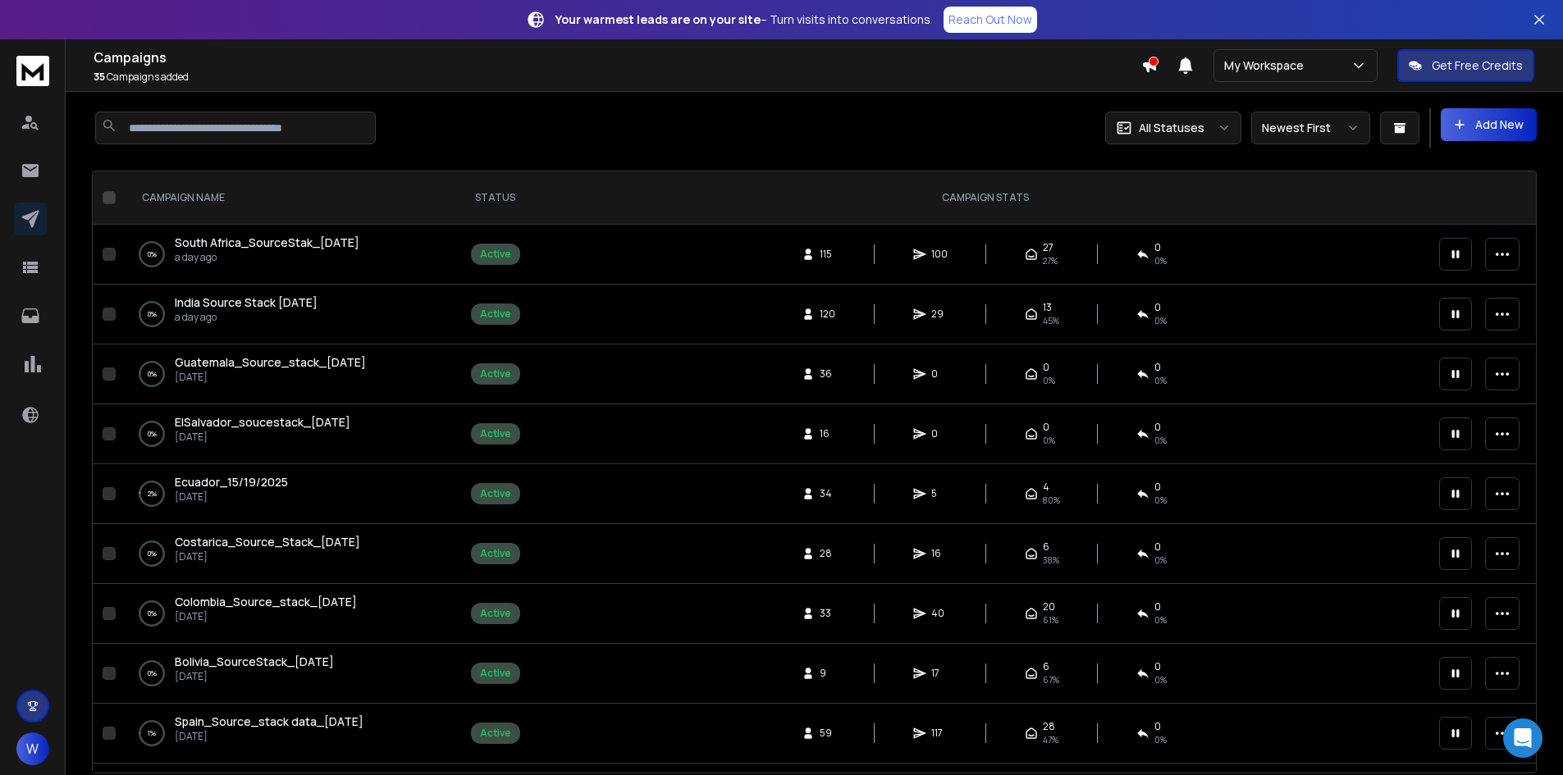
scroll to position [82, 0]
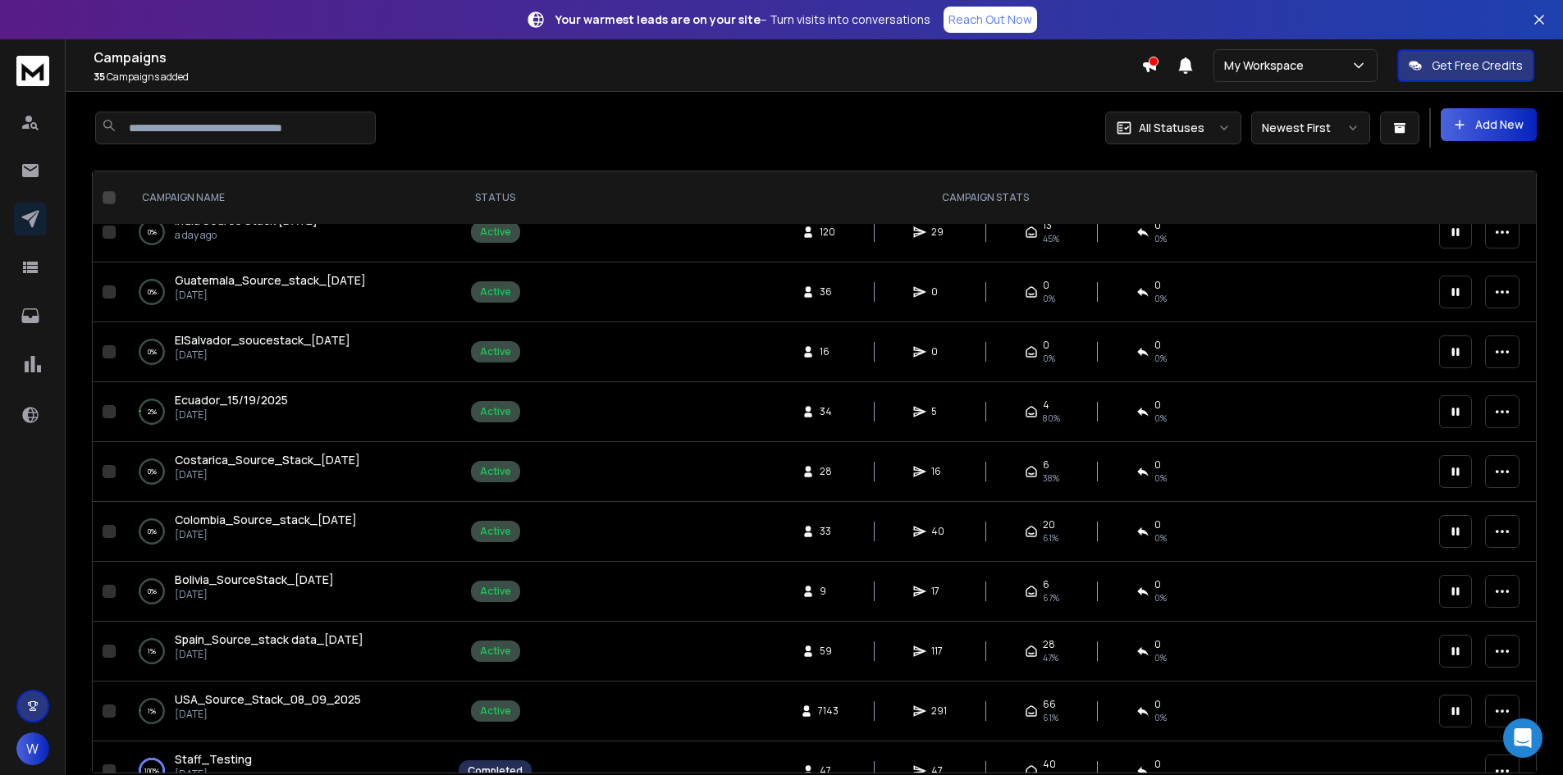
click at [245, 464] on span "Costarica_Source_Stack_11/9/2025" at bounding box center [267, 460] width 185 height 16
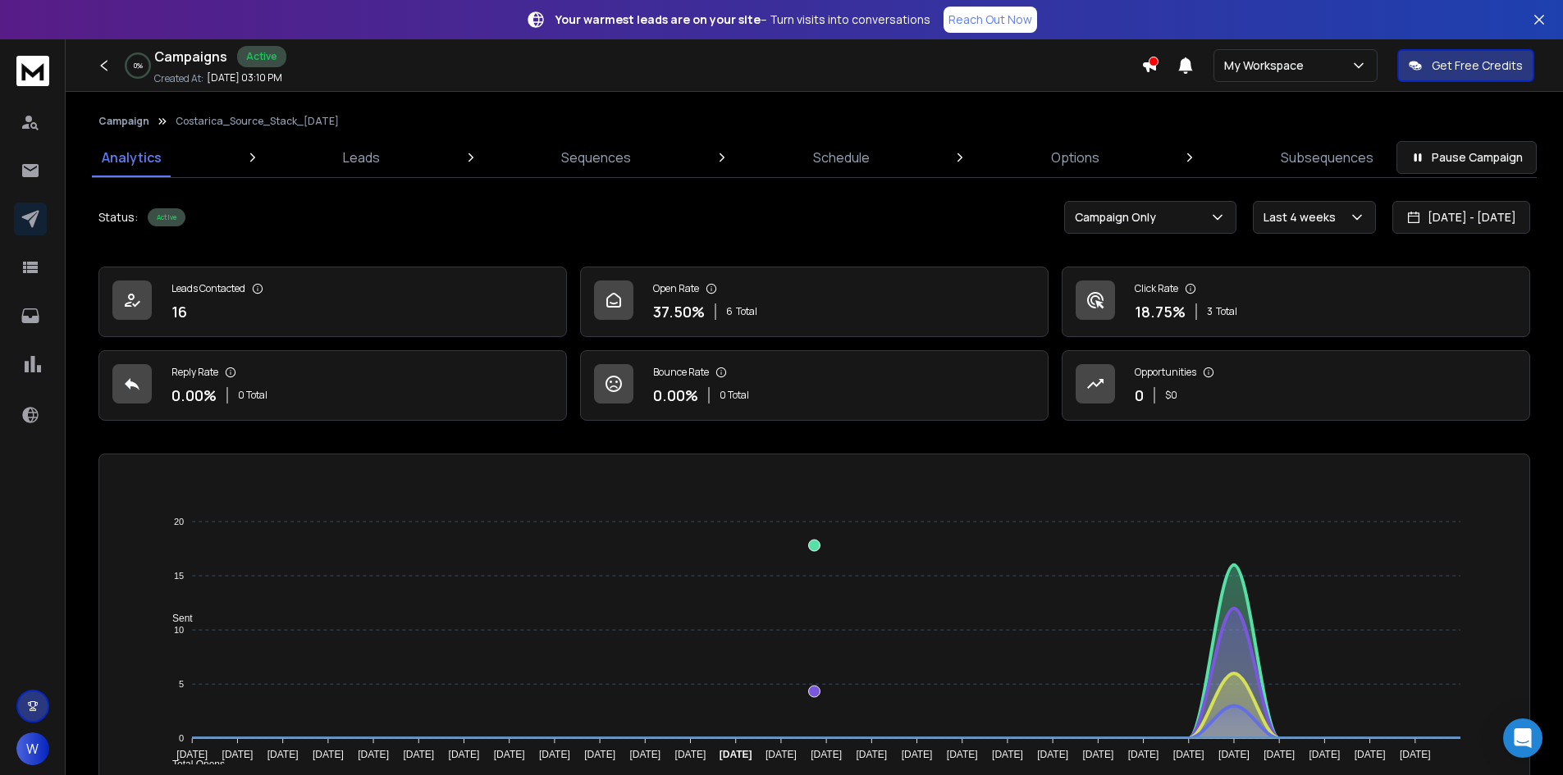
drag, startPoint x: 103, startPoint y: 72, endPoint x: 472, endPoint y: 129, distance: 373.6
click at [382, 141] on div "0 % Campaigns Active Created At: Sep 11, 2025, 03:10 PM My Workspace Get Free C…" at bounding box center [781, 551] width 1563 height 1025
click at [580, 162] on p "Sequences" at bounding box center [596, 158] width 70 height 20
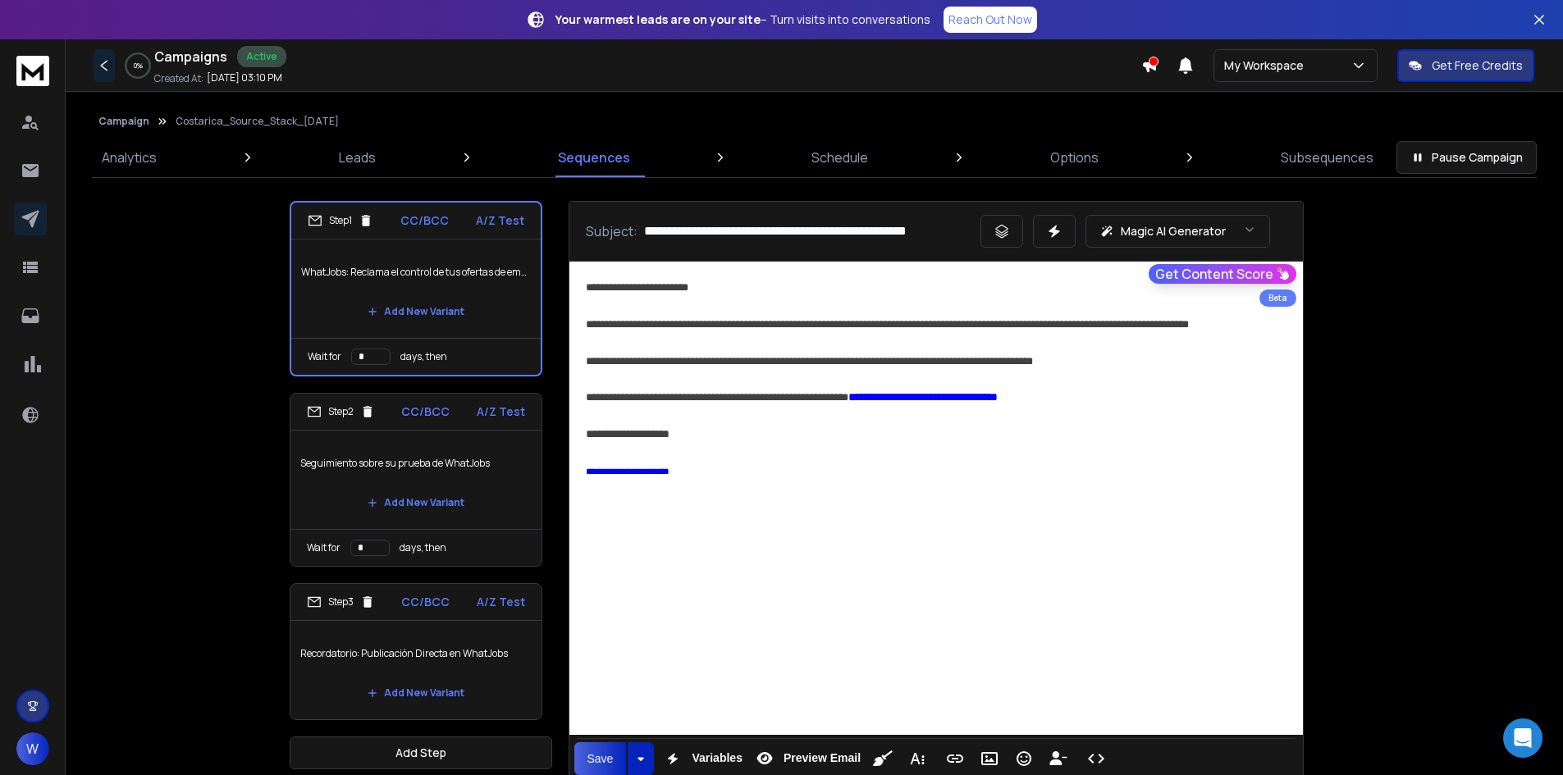
click at [102, 62] on icon at bounding box center [104, 65] width 15 height 15
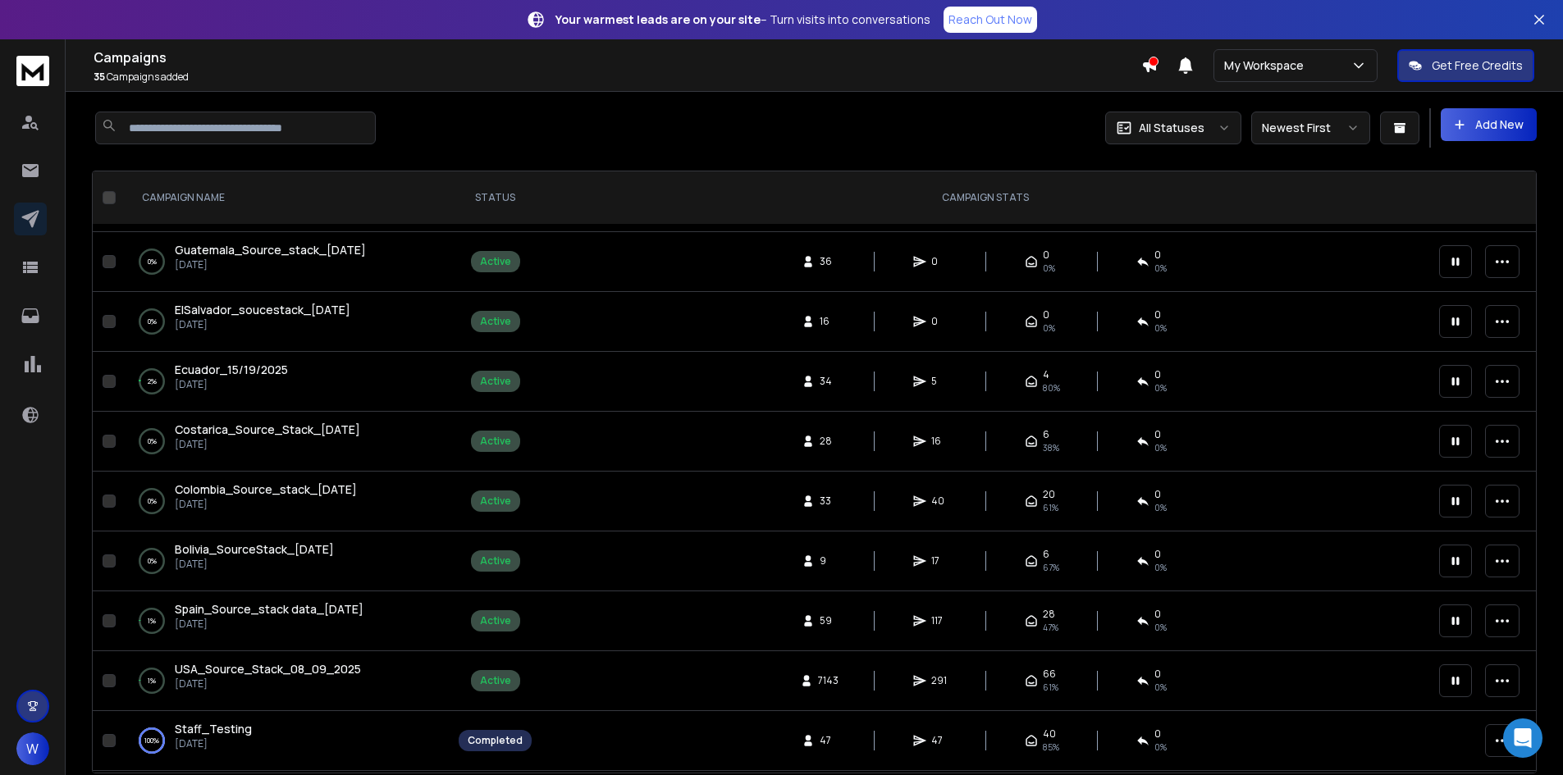
scroll to position [164, 0]
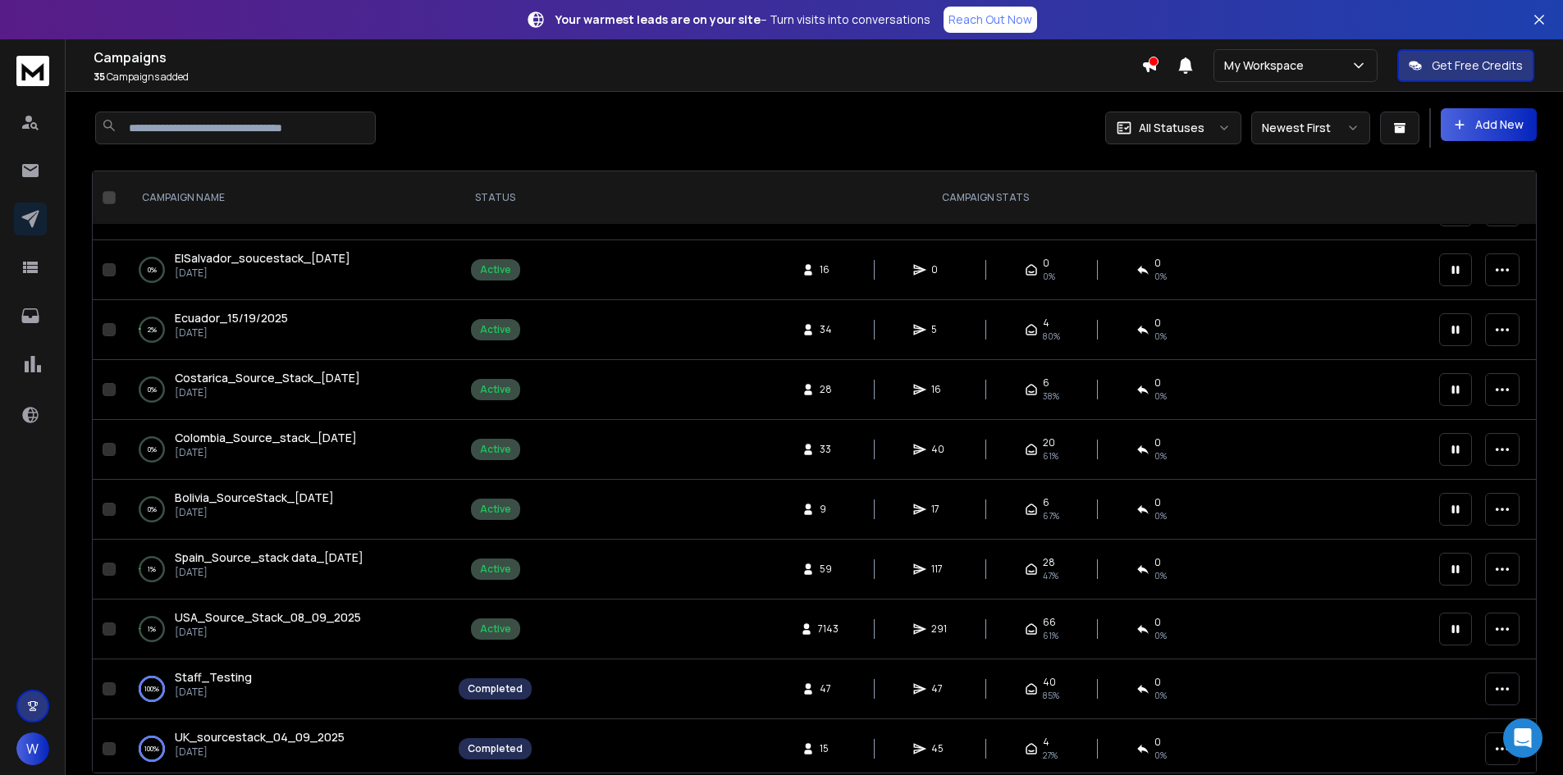
click at [248, 492] on span "Bolivia_SourceStack_10/9/2025" at bounding box center [254, 498] width 159 height 16
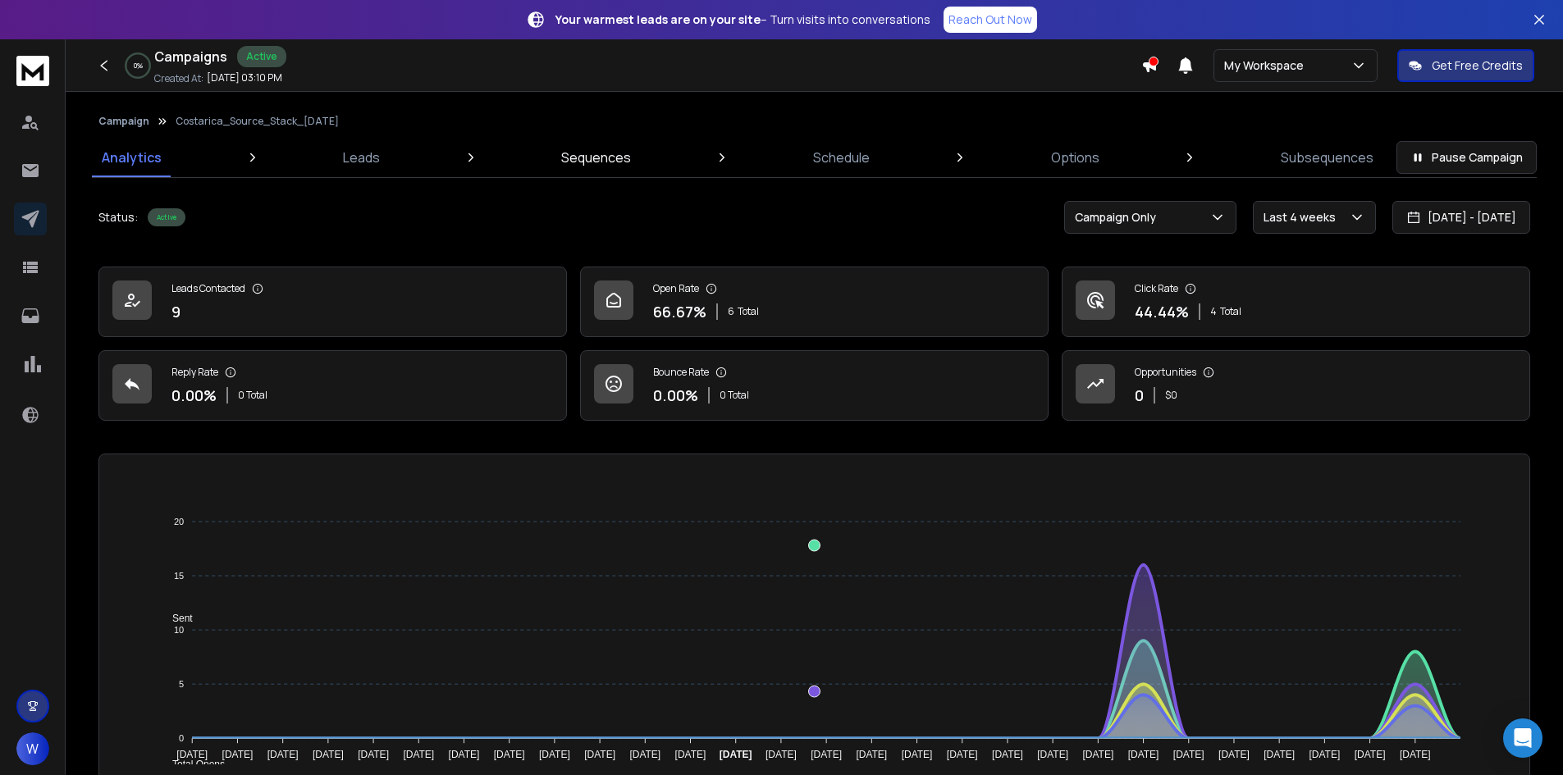
click at [599, 158] on p "Sequences" at bounding box center [596, 158] width 70 height 20
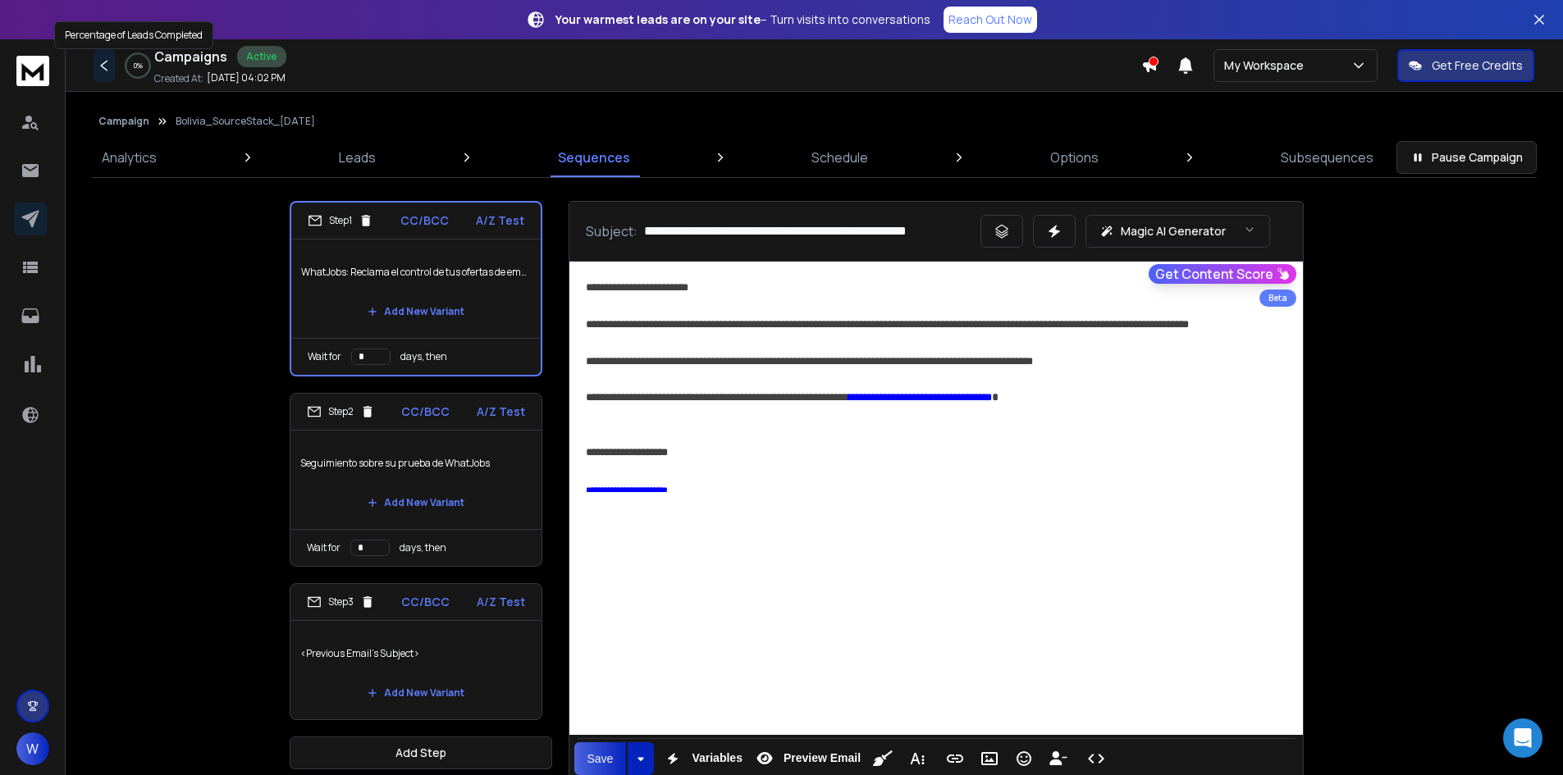
click at [99, 67] on icon at bounding box center [104, 65] width 15 height 15
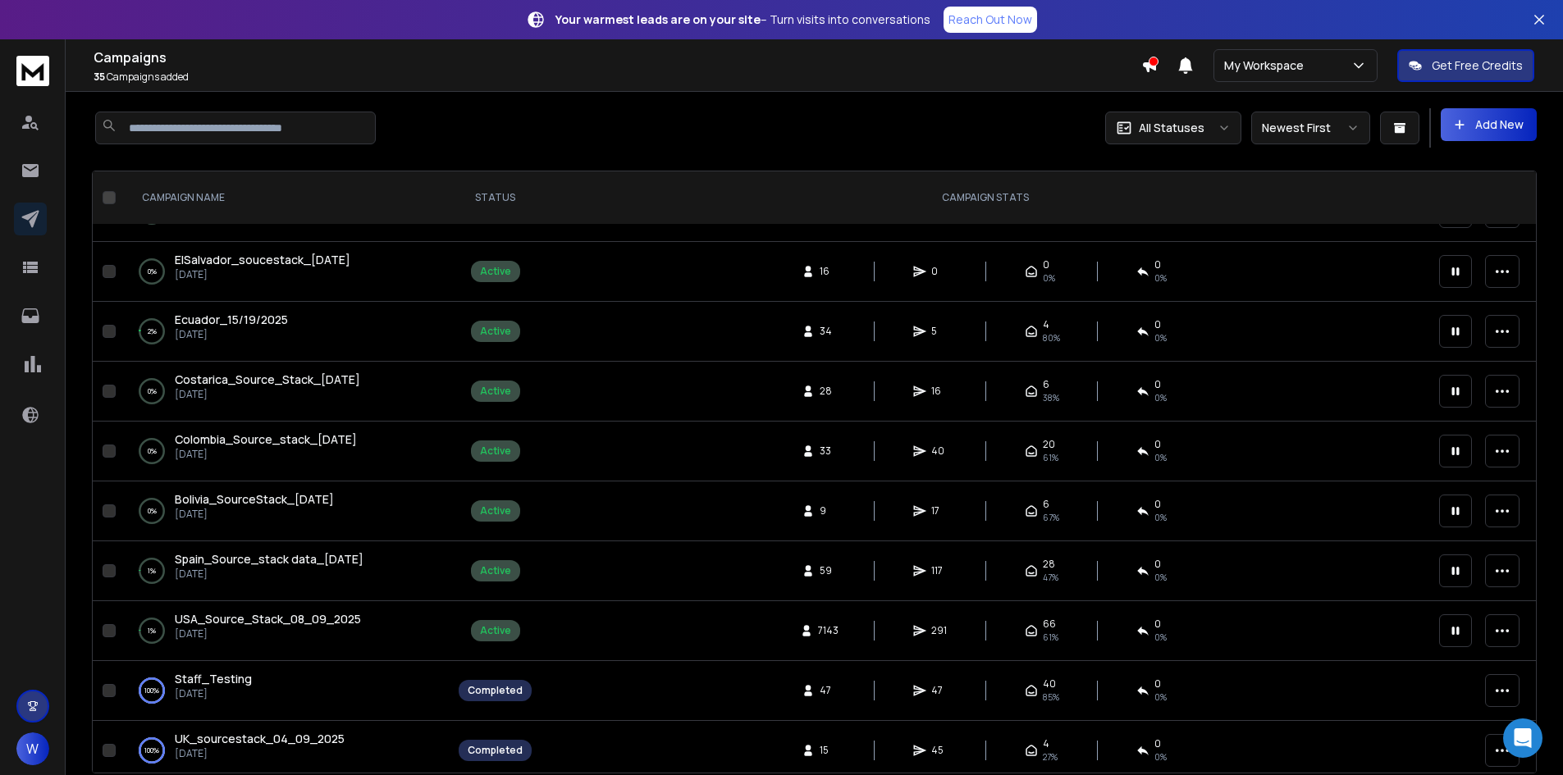
scroll to position [164, 0]
click at [264, 561] on span "Spain_Source_stack data_10/09/2025" at bounding box center [269, 558] width 189 height 16
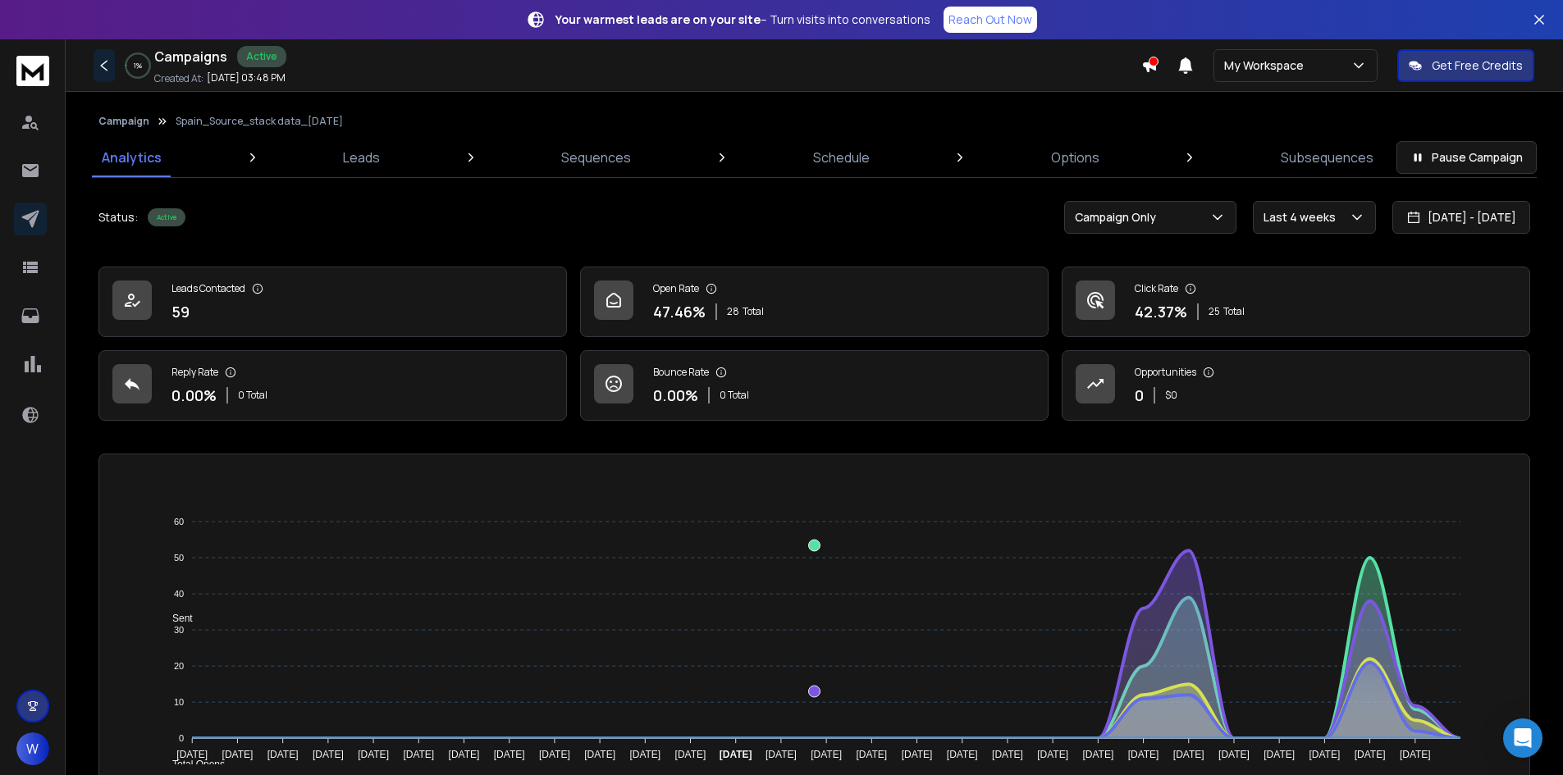
click at [104, 62] on icon at bounding box center [104, 65] width 15 height 15
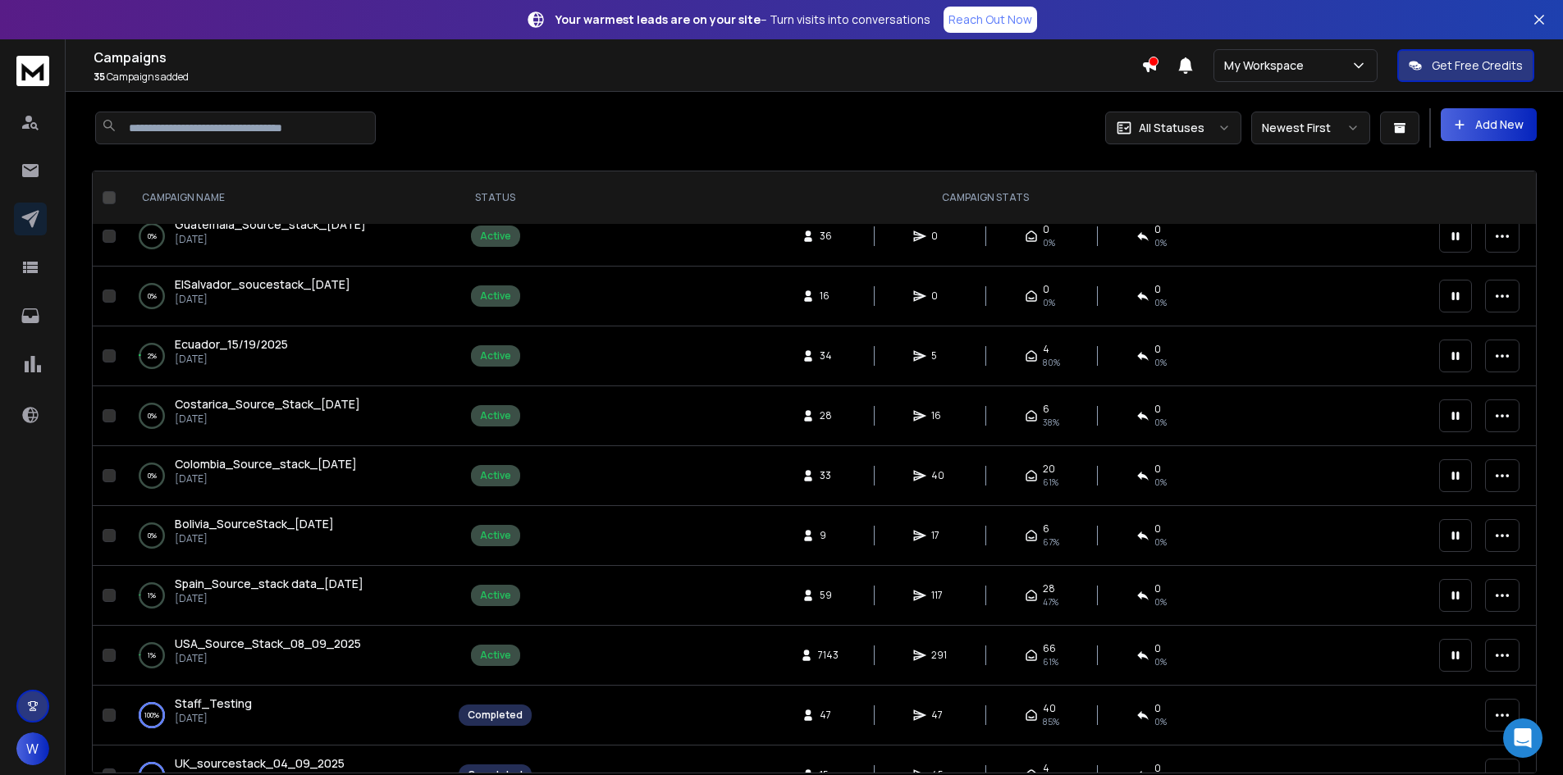
scroll to position [164, 0]
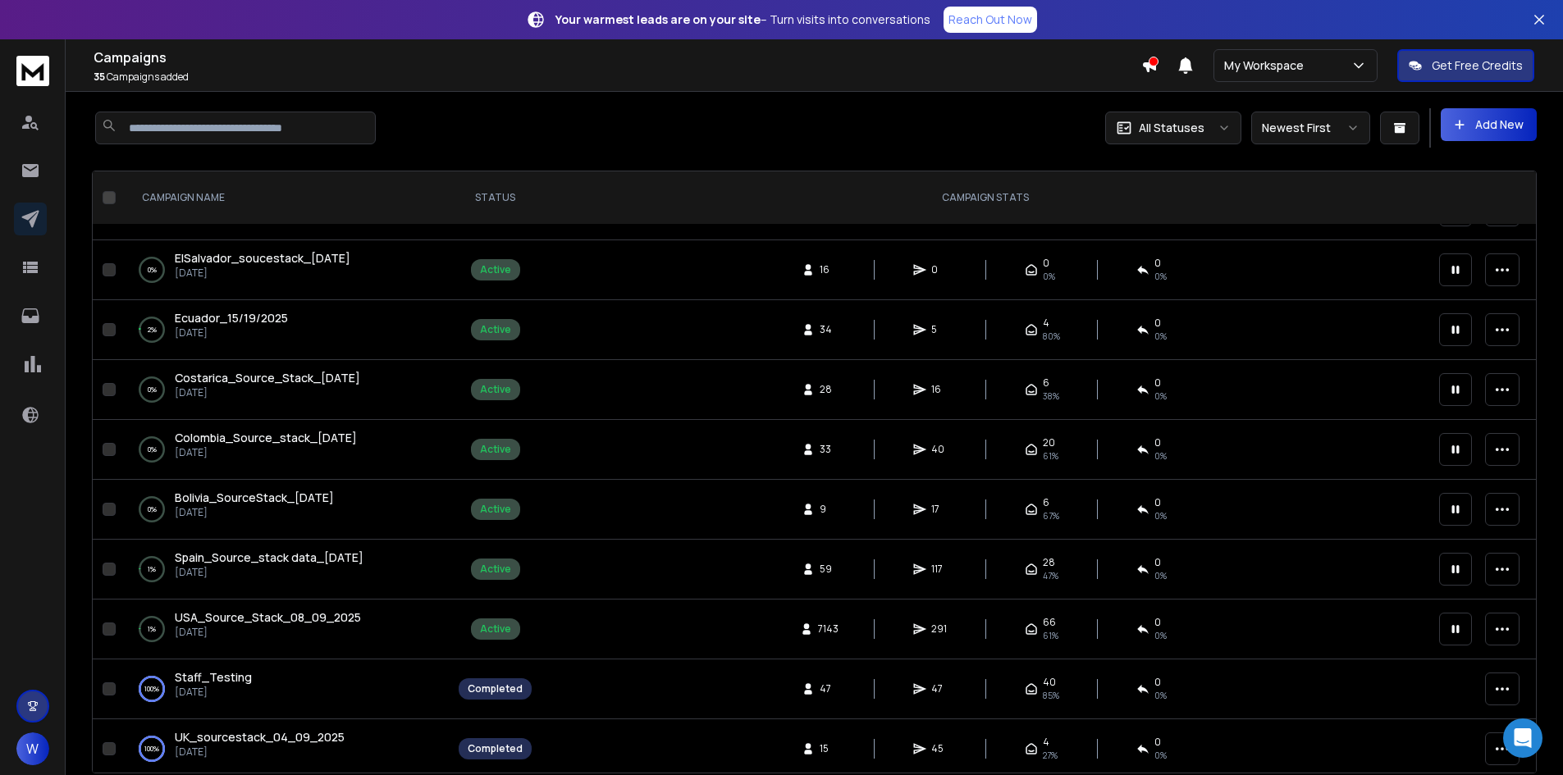
click at [276, 612] on span "USA_Source_Stack_08_09_2025" at bounding box center [268, 618] width 186 height 16
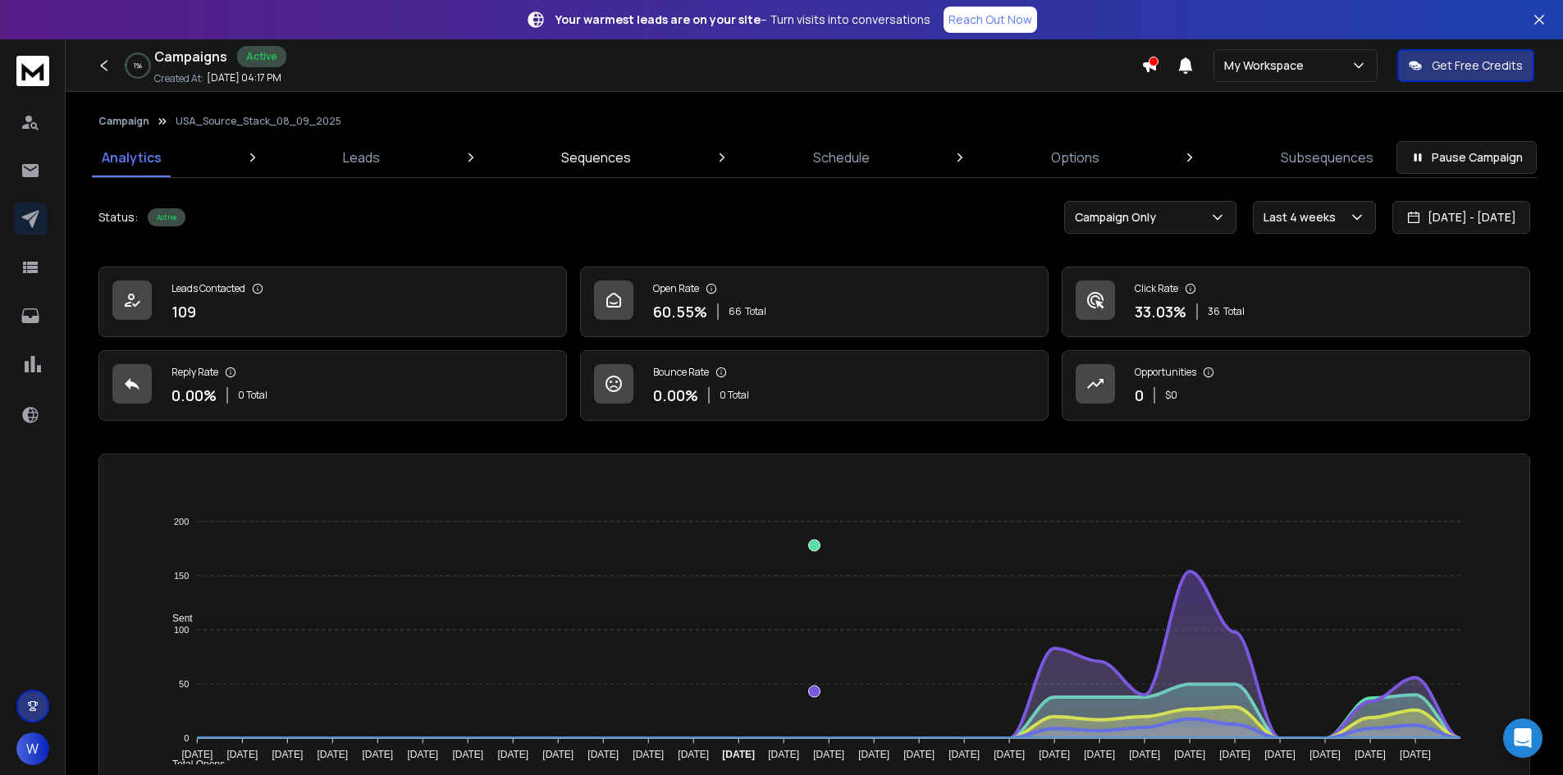
click at [590, 150] on p "Sequences" at bounding box center [596, 158] width 70 height 20
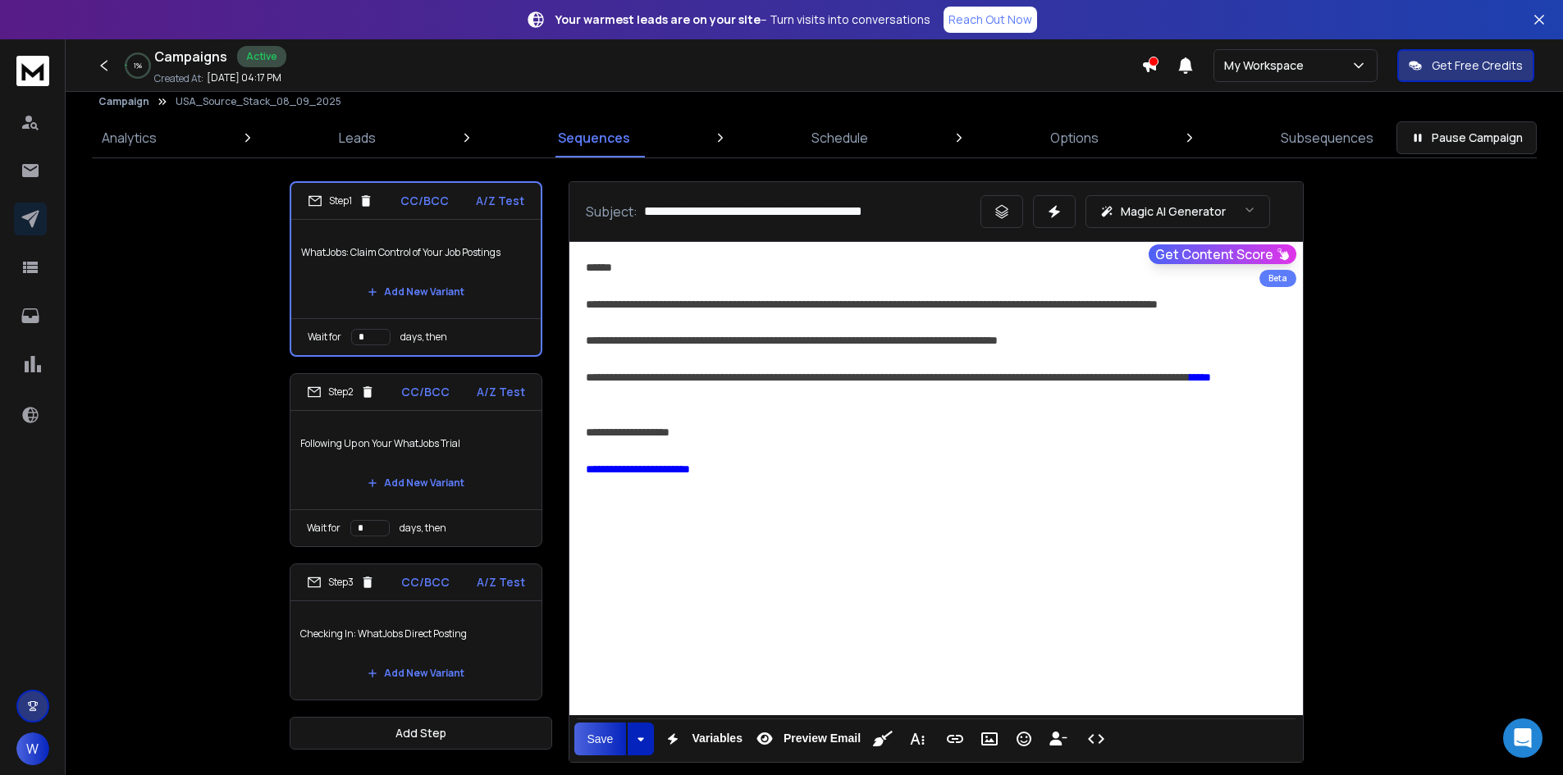
scroll to position [30, 0]
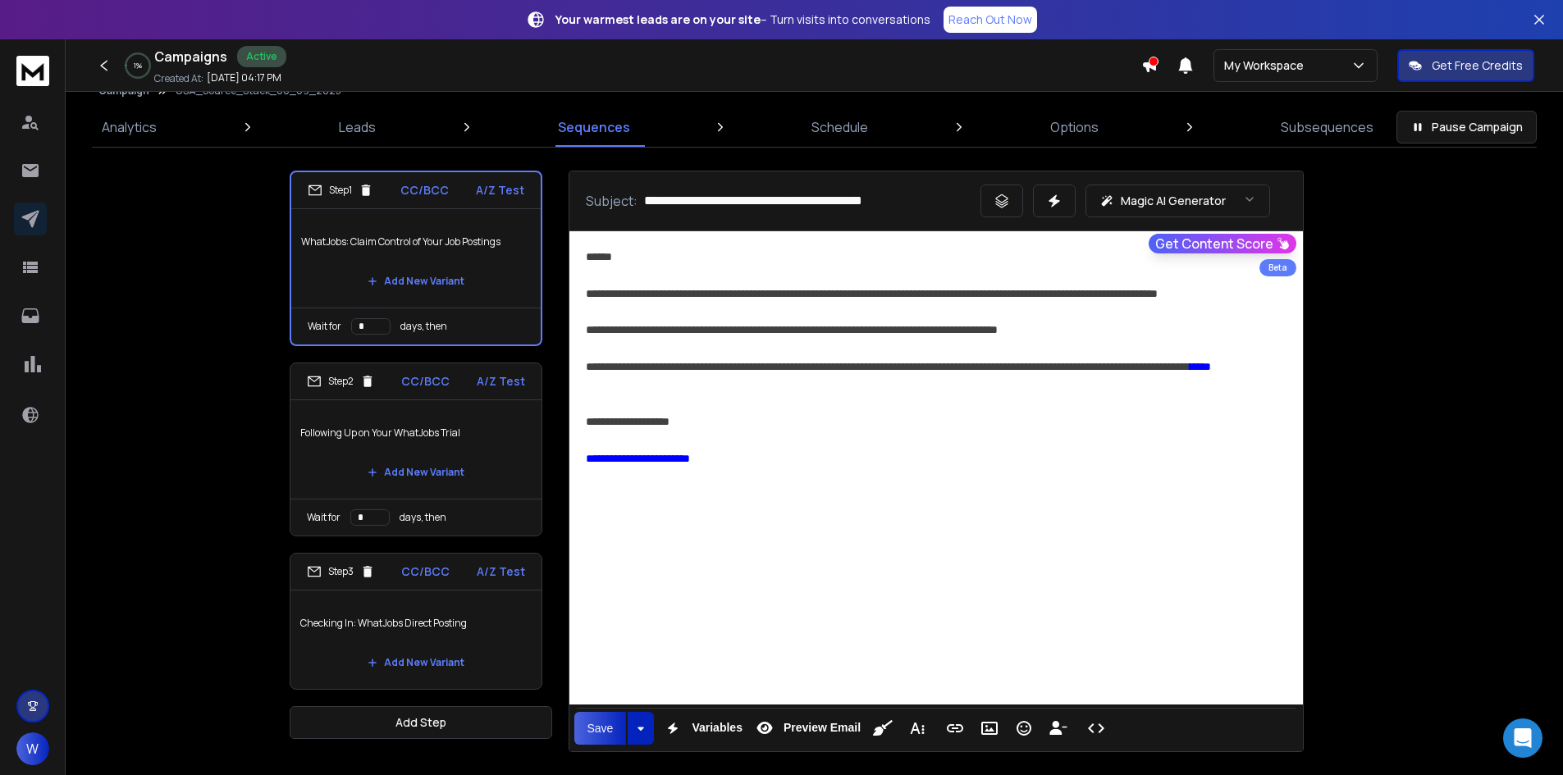
click at [435, 525] on div "Wait for * days, then" at bounding box center [415, 517] width 251 height 37
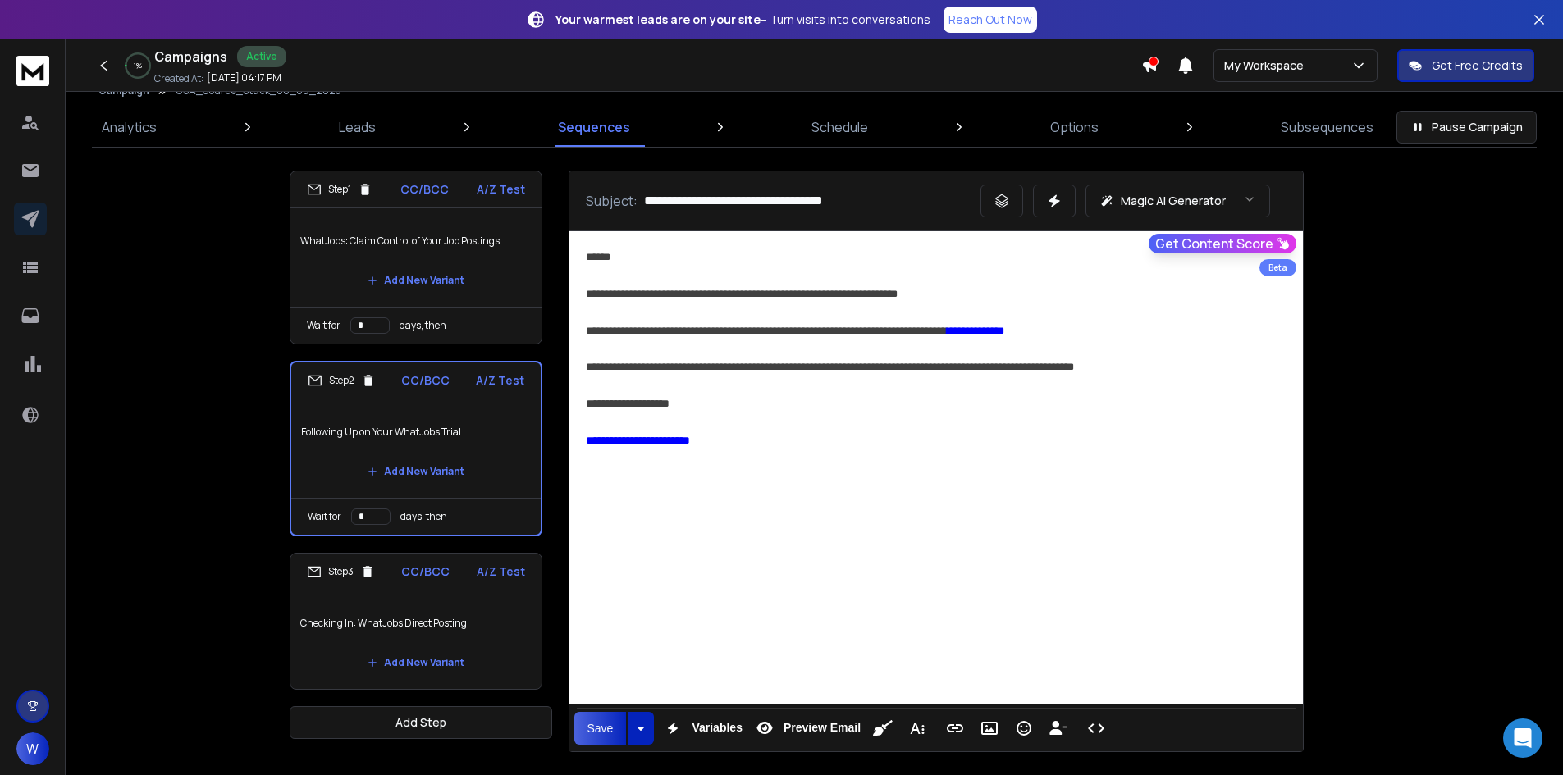
click at [438, 521] on p "days, then" at bounding box center [423, 516] width 47 height 13
click at [373, 518] on input "*" at bounding box center [370, 517] width 39 height 16
drag, startPoint x: 374, startPoint y: 517, endPoint x: 327, endPoint y: 515, distance: 47.6
click at [327, 515] on div "Wait for * days, then" at bounding box center [415, 516] width 249 height 37
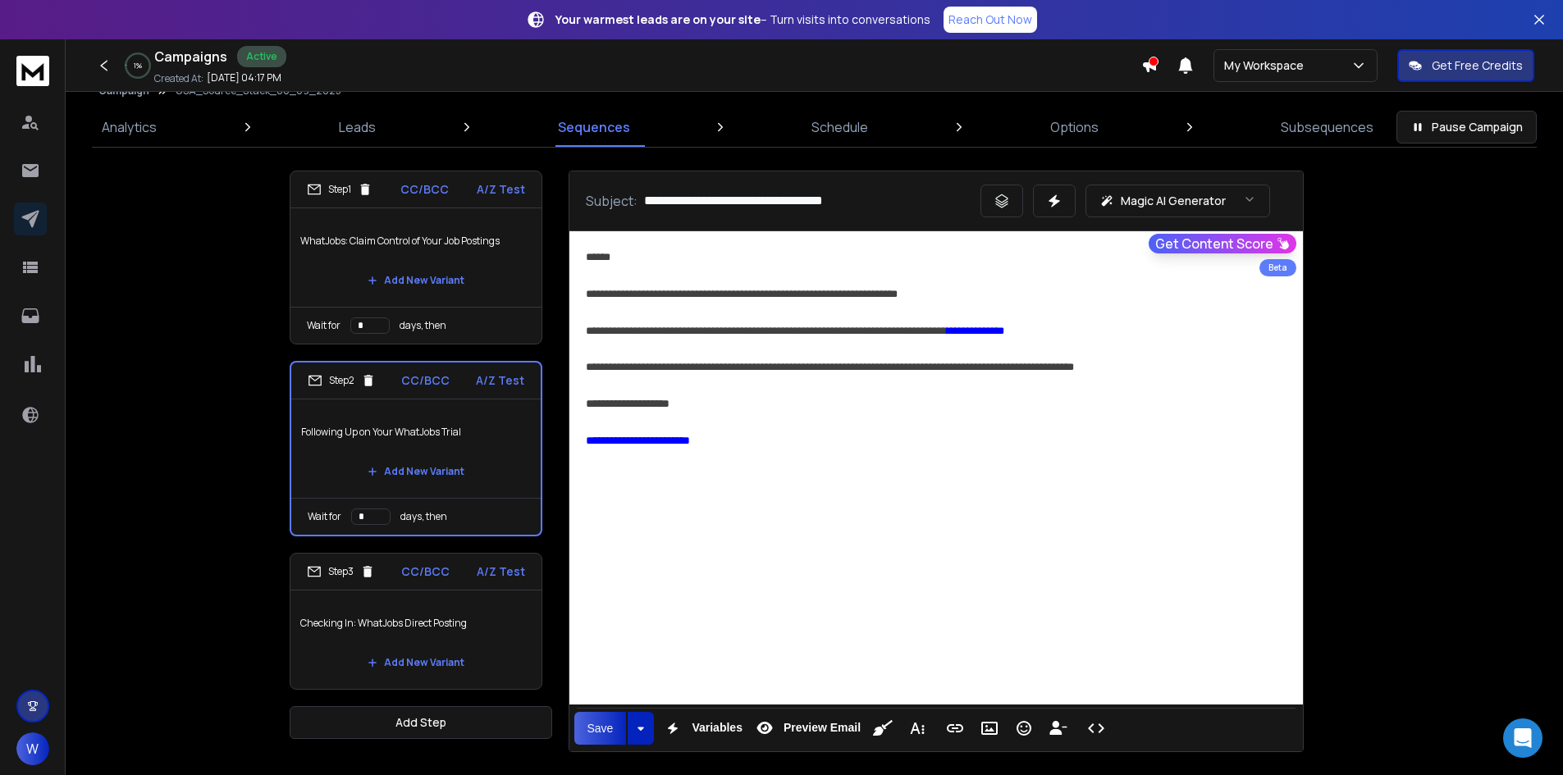
click at [422, 520] on p "days, then" at bounding box center [423, 516] width 47 height 13
click at [441, 331] on p "days, then" at bounding box center [423, 325] width 47 height 13
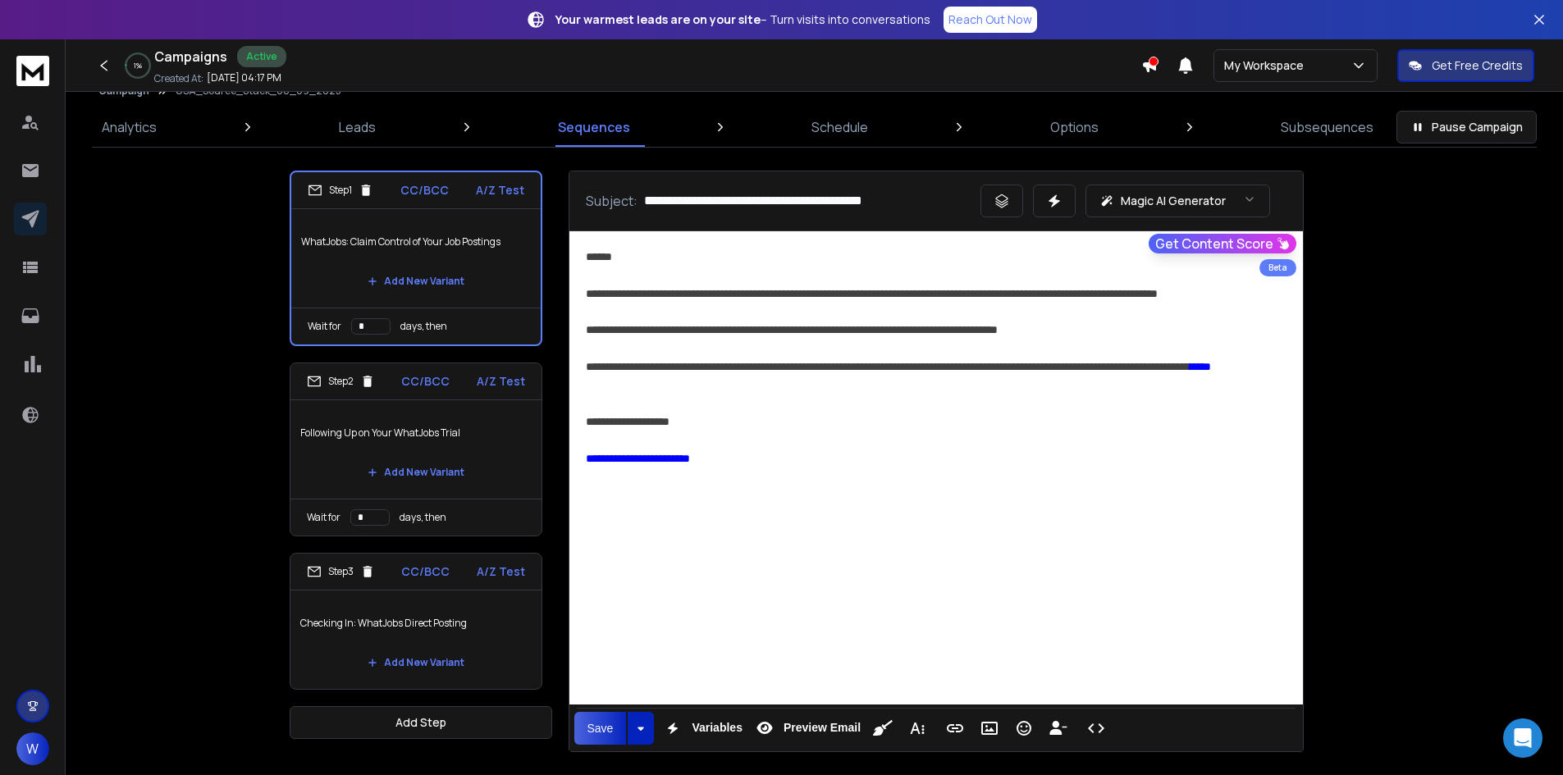
type input "**********"
click at [273, 448] on div "**********" at bounding box center [814, 461] width 1445 height 595
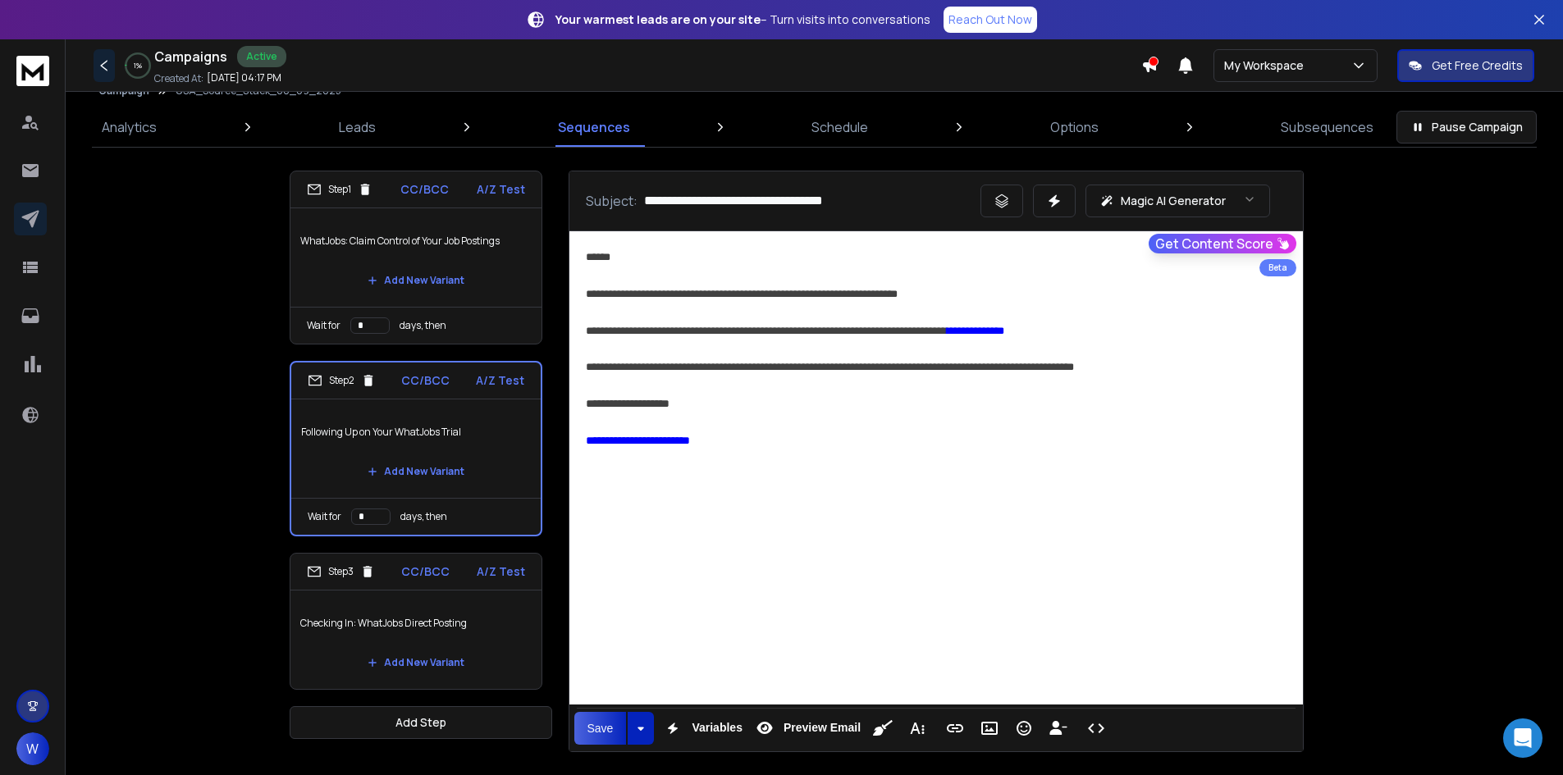
click at [108, 63] on icon at bounding box center [104, 65] width 15 height 15
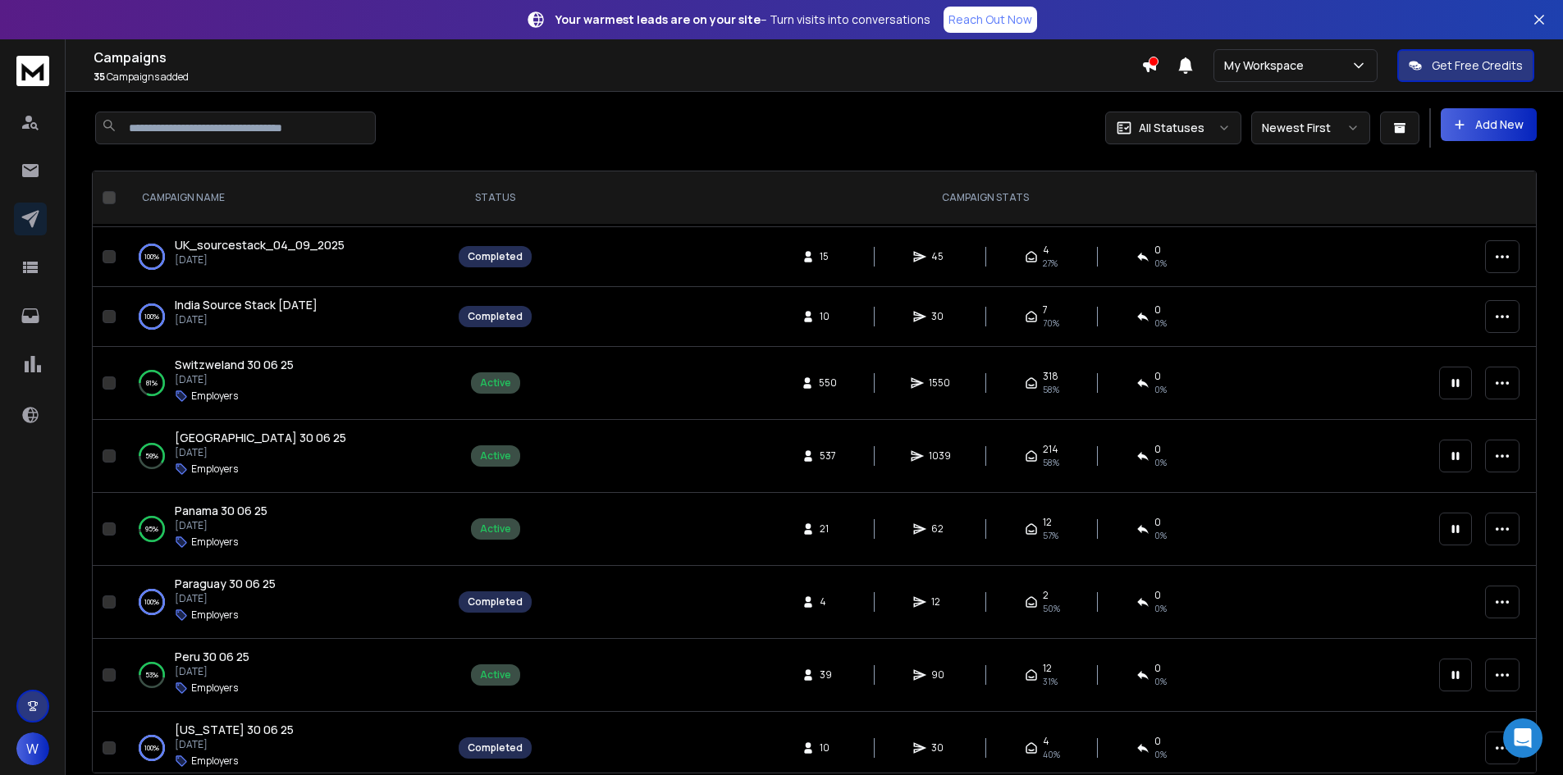
scroll to position [492, 0]
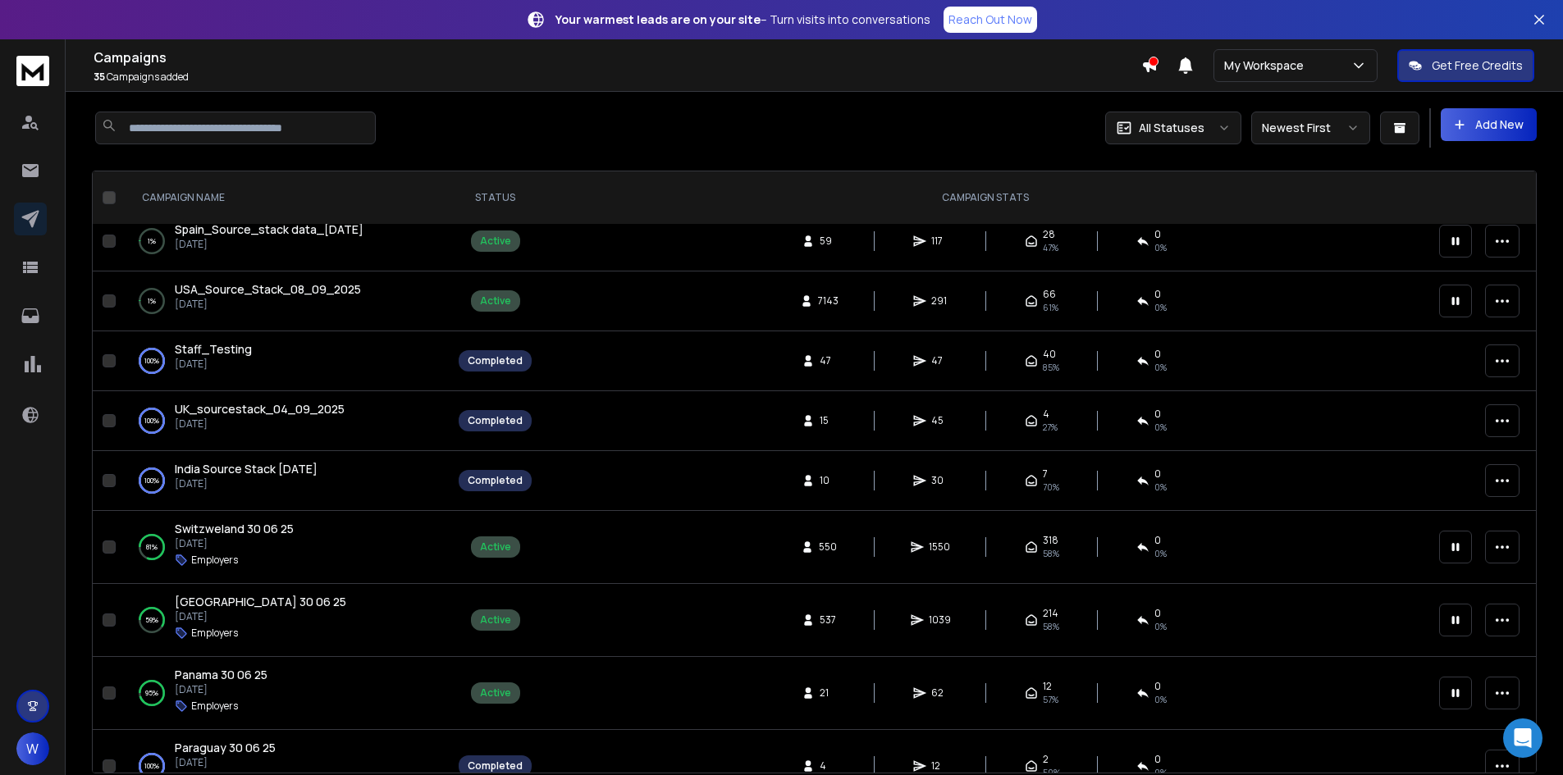
click at [236, 130] on input at bounding box center [235, 128] width 281 height 33
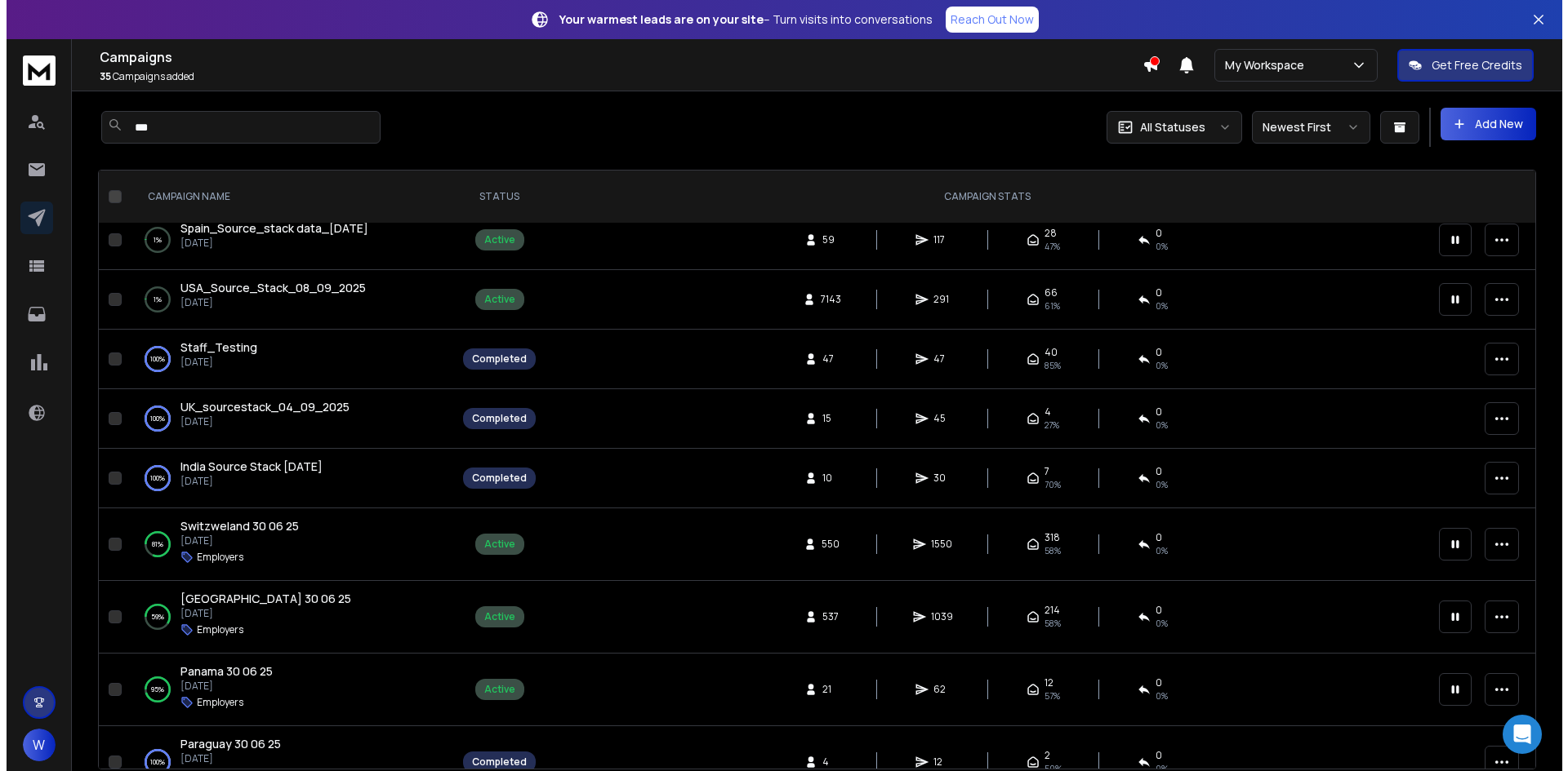
scroll to position [0, 0]
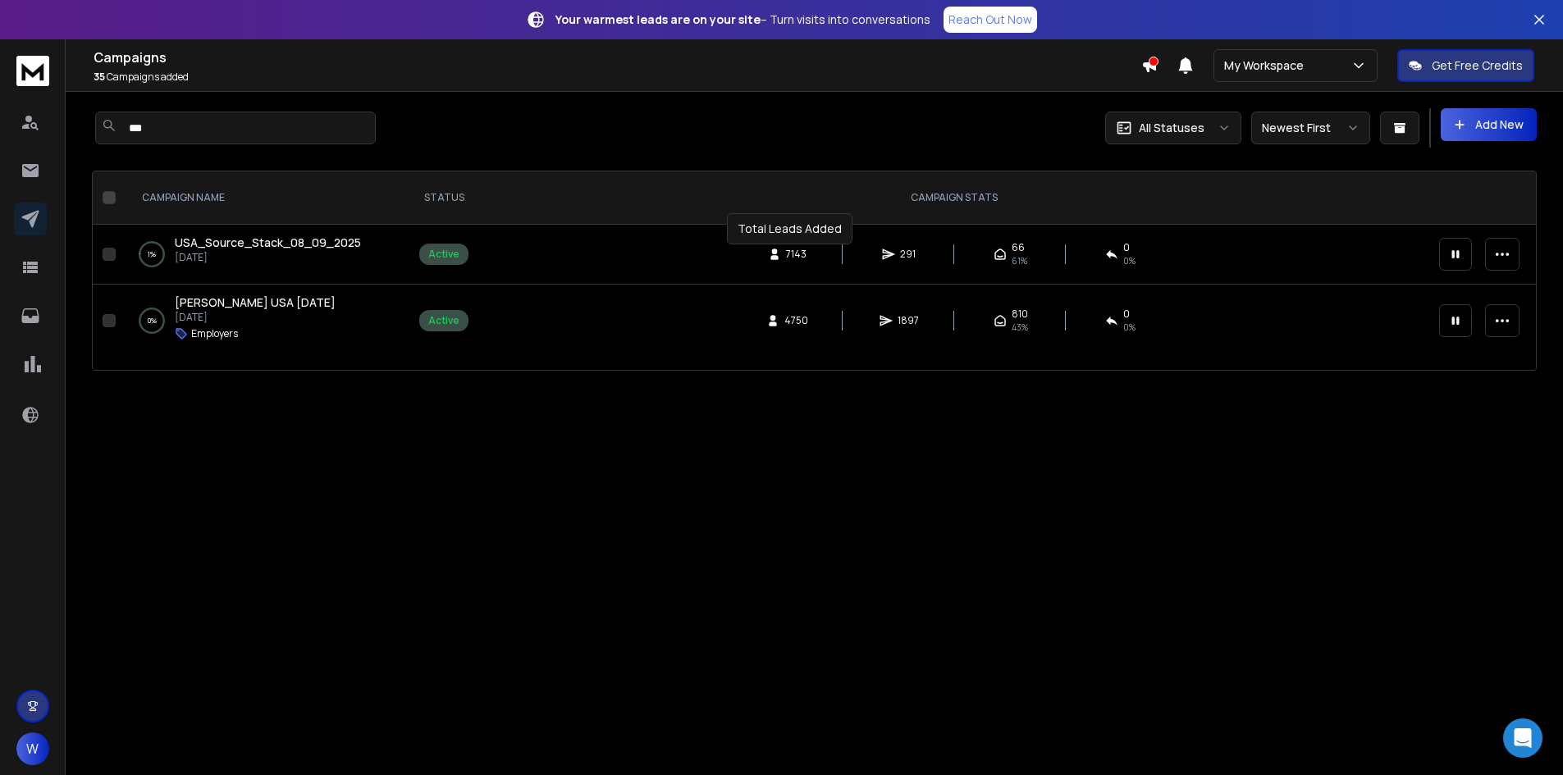
type input "***"
click at [775, 252] on icon at bounding box center [775, 252] width 6 height 6
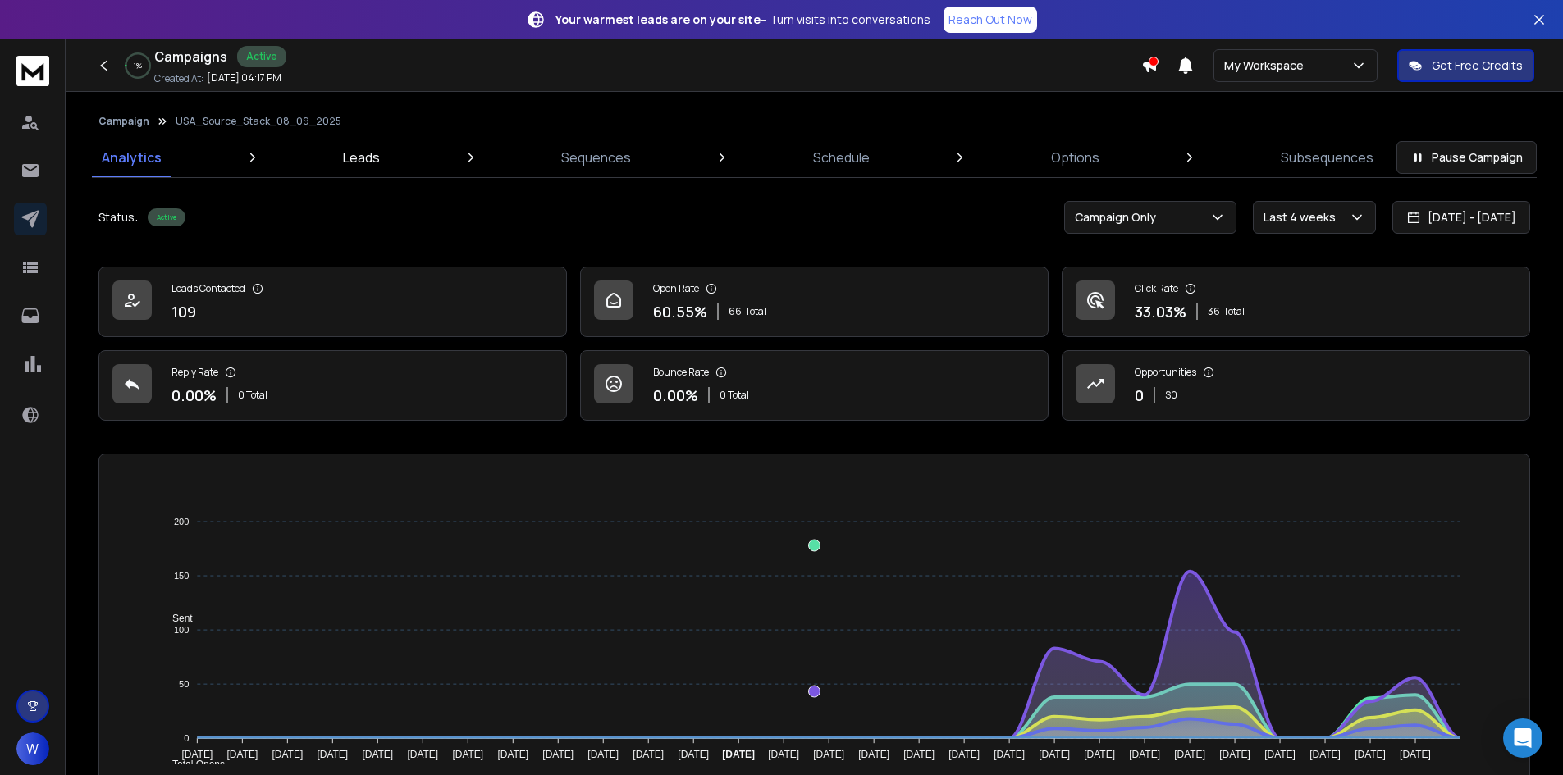
click at [376, 154] on p "Leads" at bounding box center [361, 158] width 37 height 20
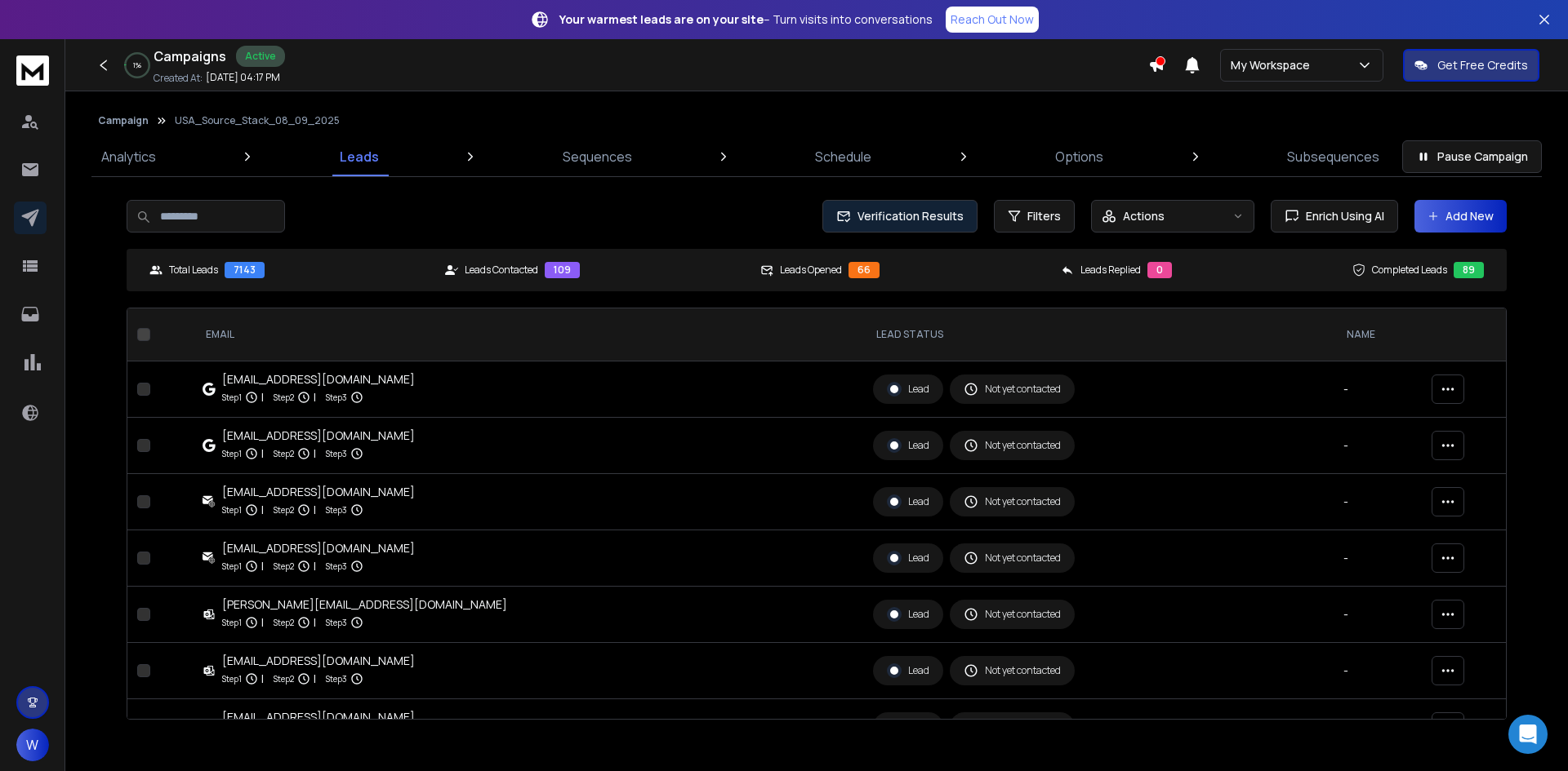
click at [963, 225] on button "Verification Results" at bounding box center [899, 216] width 155 height 33
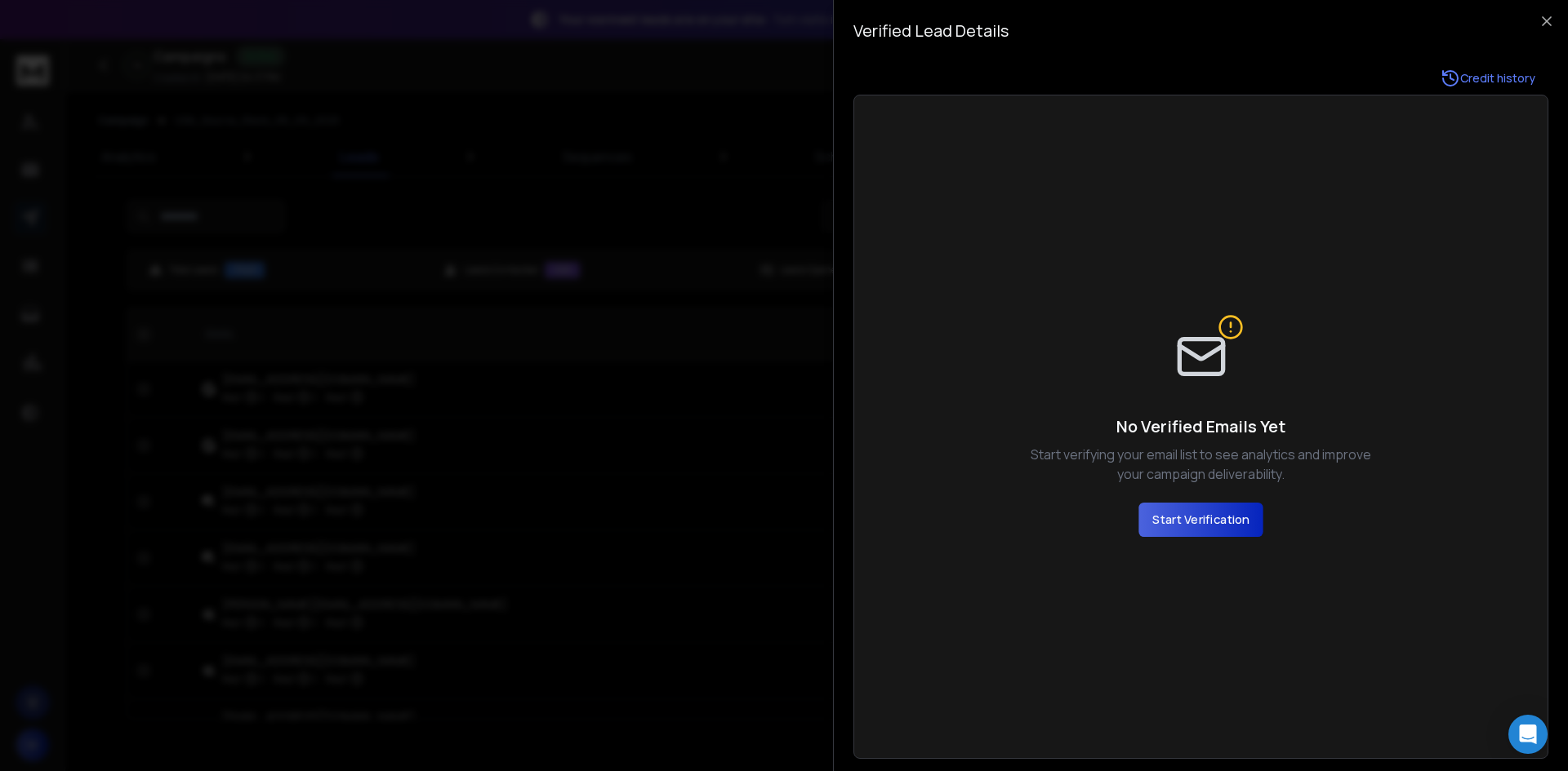
click at [1207, 530] on button "Start Verification" at bounding box center [1200, 519] width 124 height 34
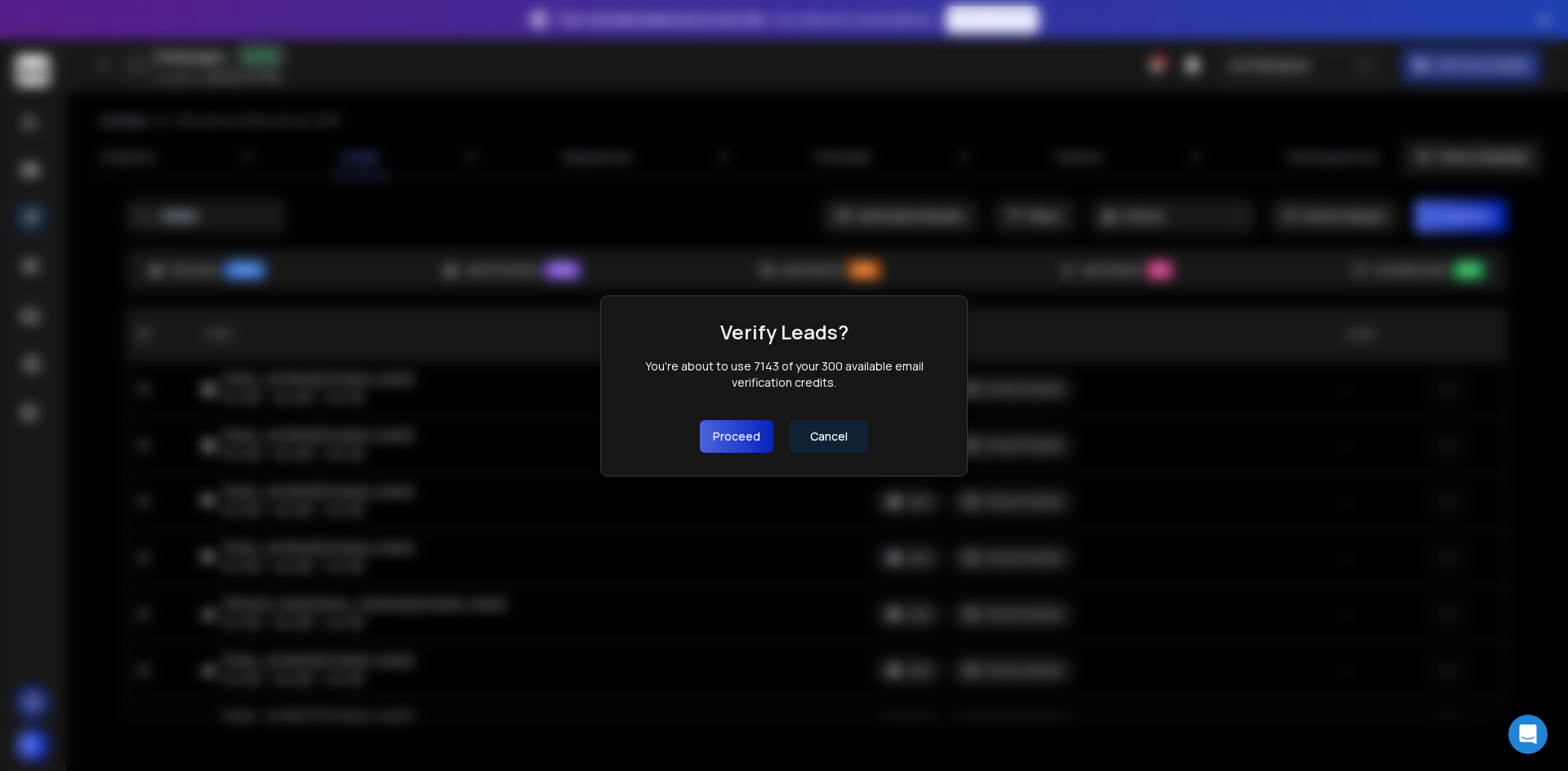
click at [832, 442] on button "Cancel" at bounding box center [829, 437] width 79 height 33
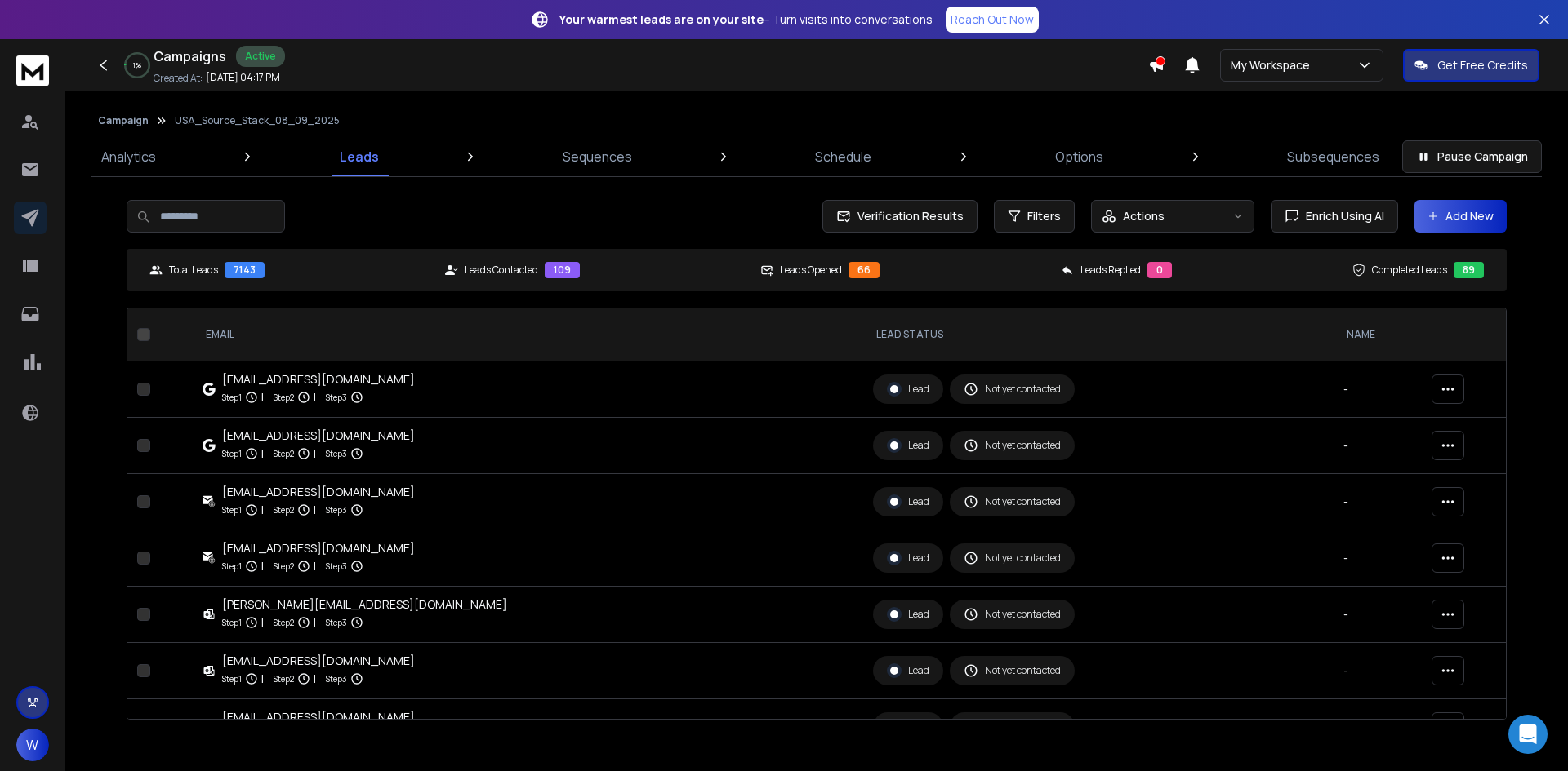
click at [1458, 226] on button "Add New" at bounding box center [1460, 216] width 93 height 33
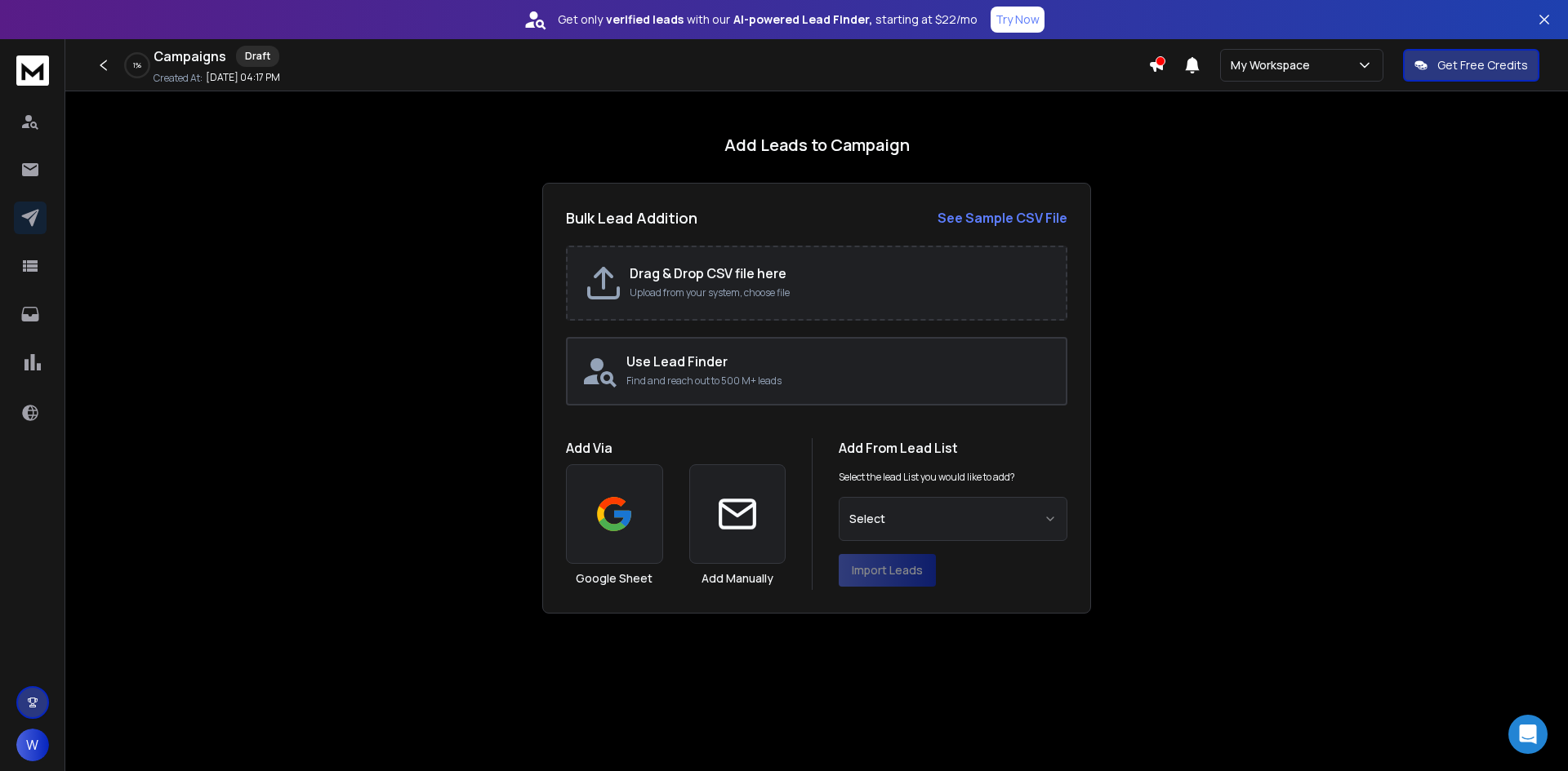
click at [1040, 512] on button "Select" at bounding box center [953, 519] width 229 height 44
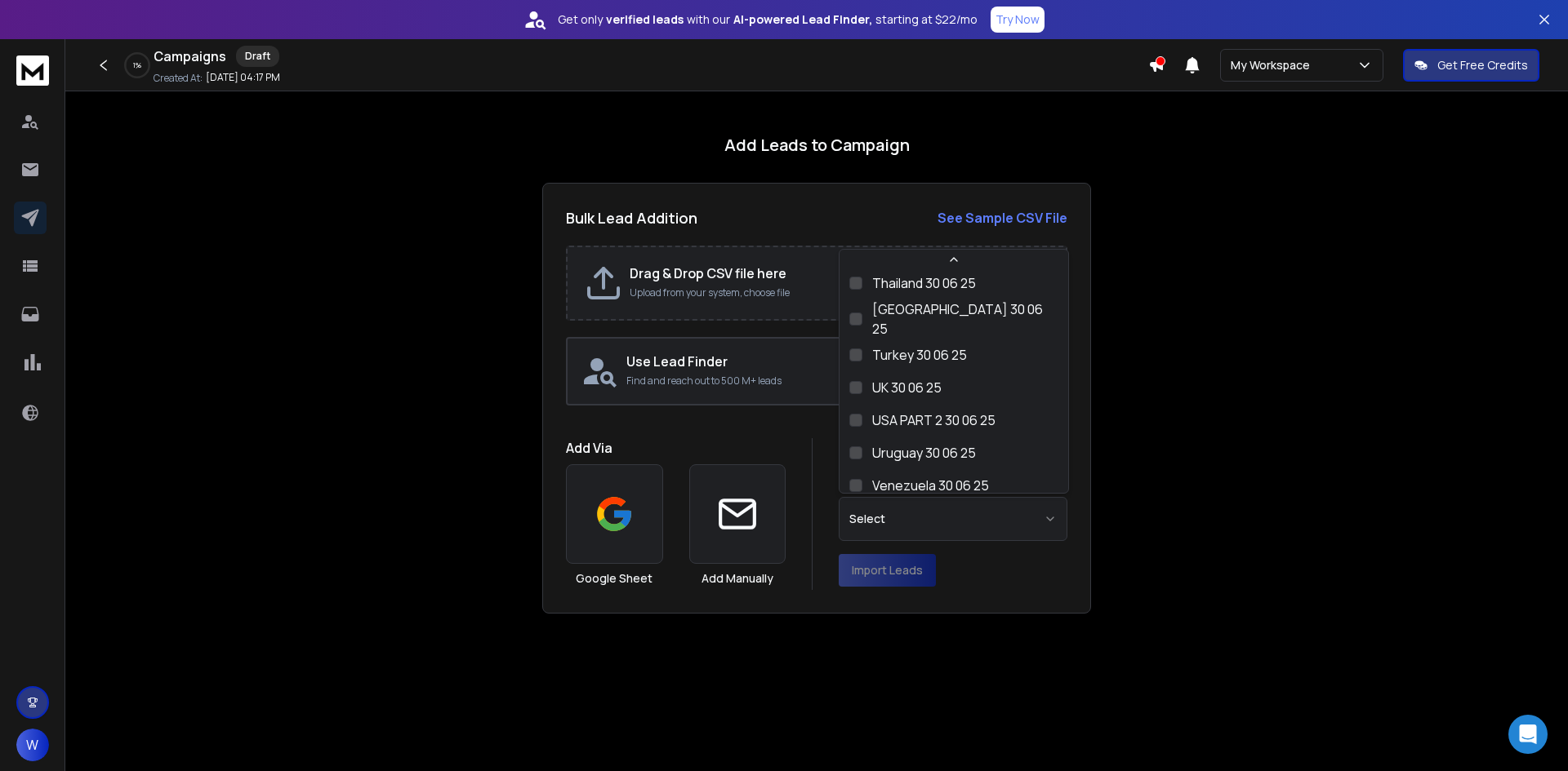
scroll to position [2207, 0]
click at [914, 552] on p "Add New Lead List" at bounding box center [915, 558] width 88 height 13
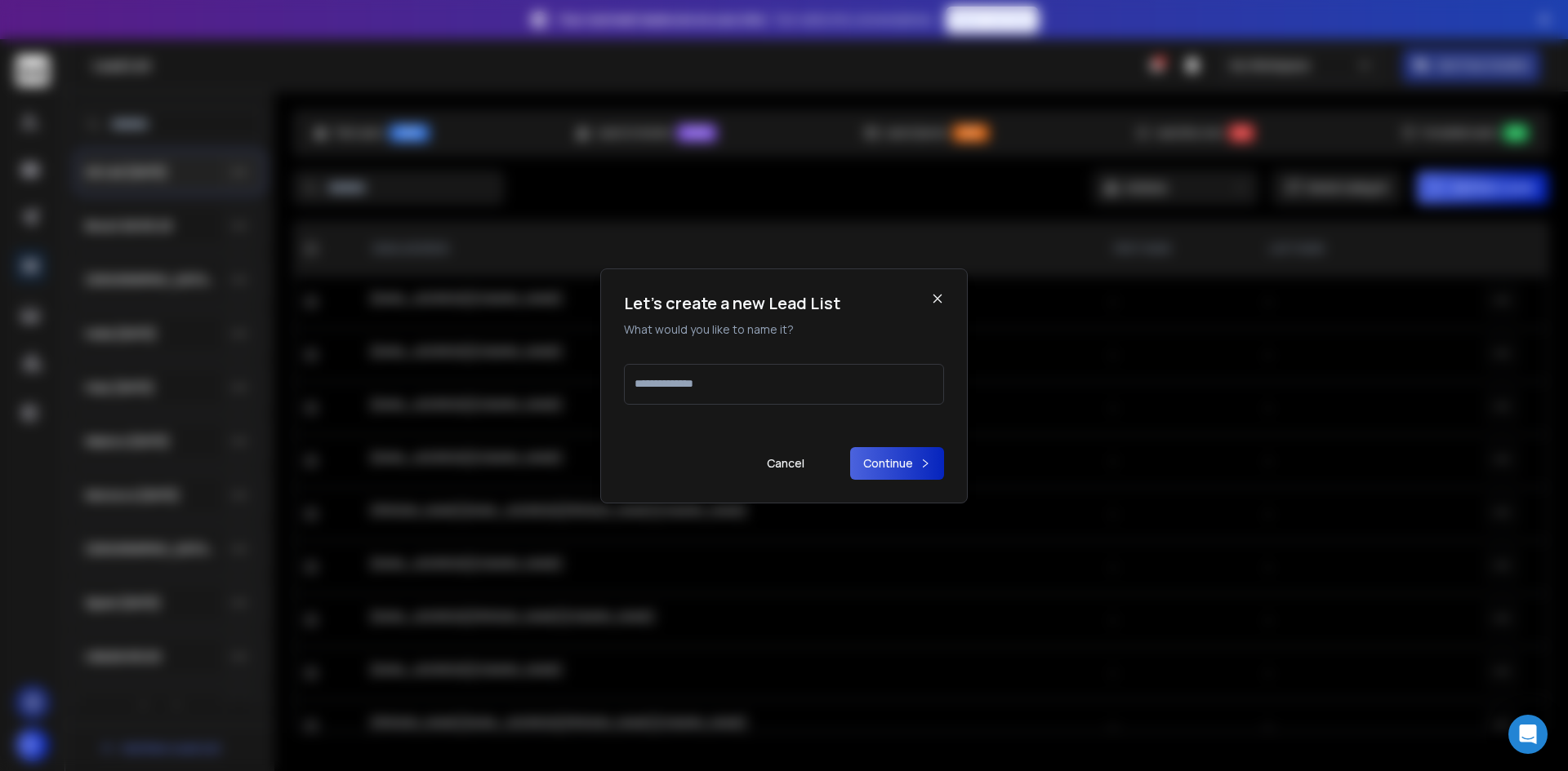
click at [808, 383] on input at bounding box center [784, 384] width 320 height 41
type input "**********"
click at [903, 470] on button "Continue" at bounding box center [896, 464] width 94 height 33
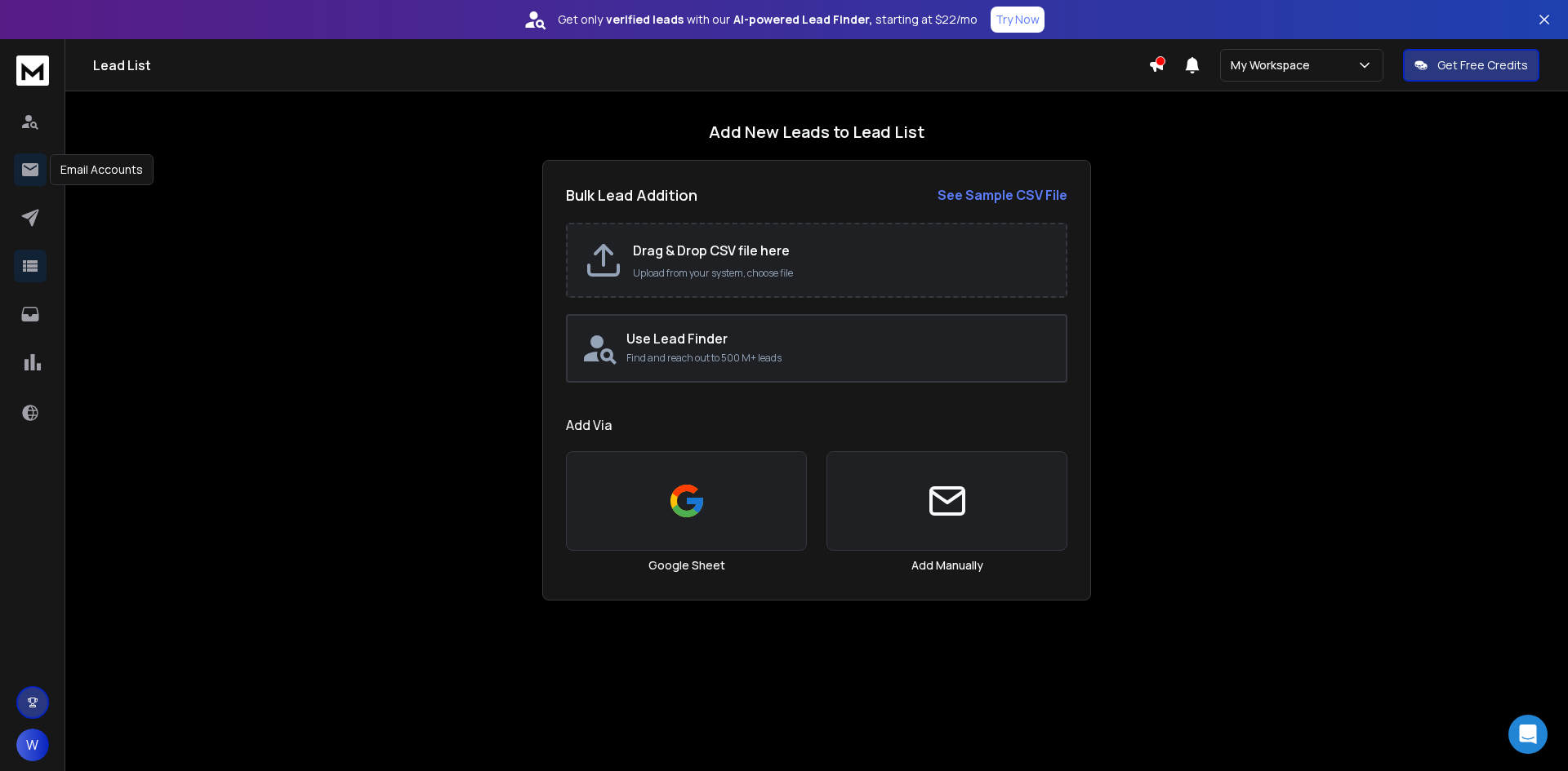
click at [21, 171] on icon at bounding box center [31, 170] width 20 height 20
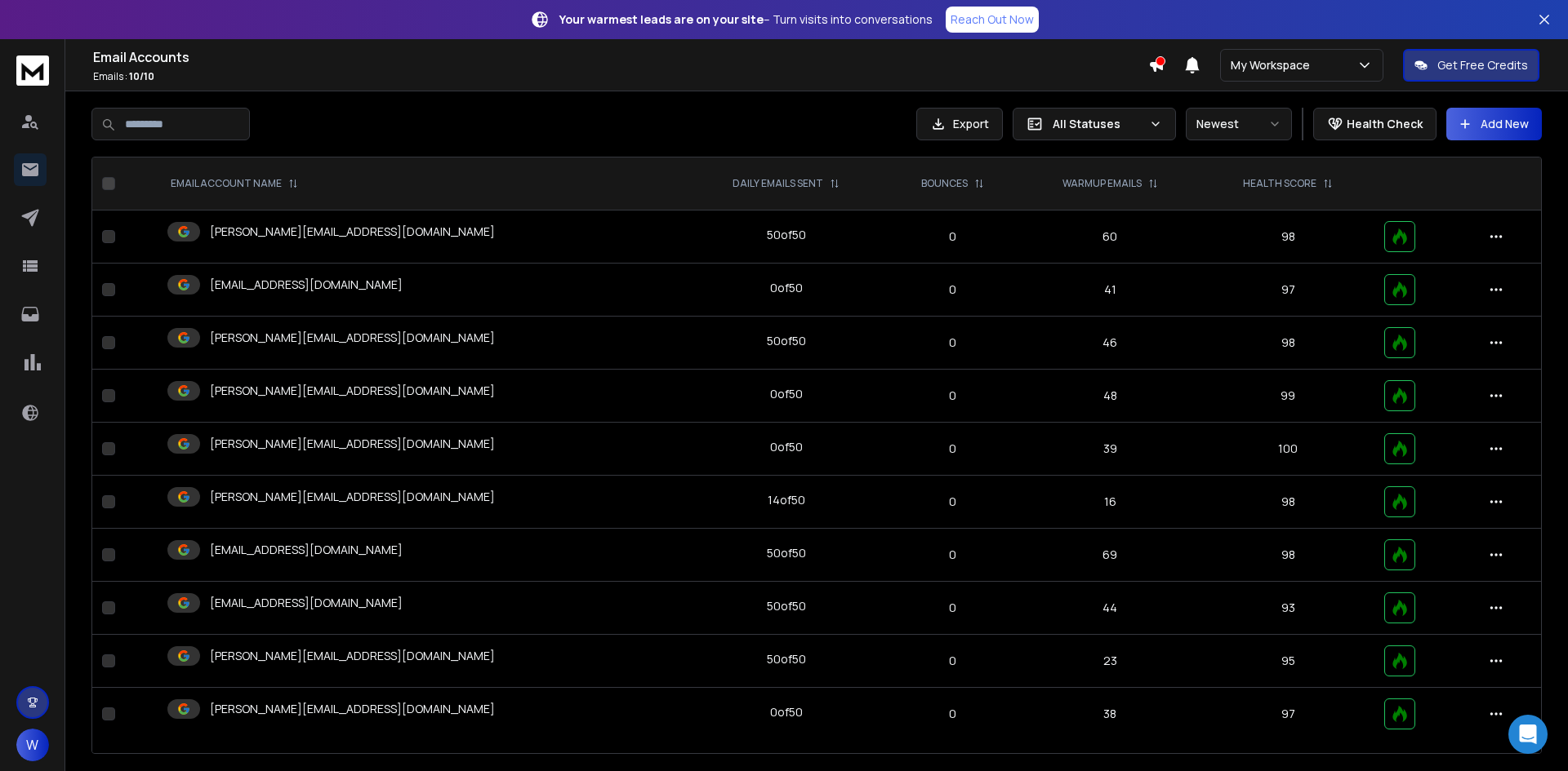
click at [305, 237] on p "kris@whatjobs.international" at bounding box center [352, 232] width 285 height 16
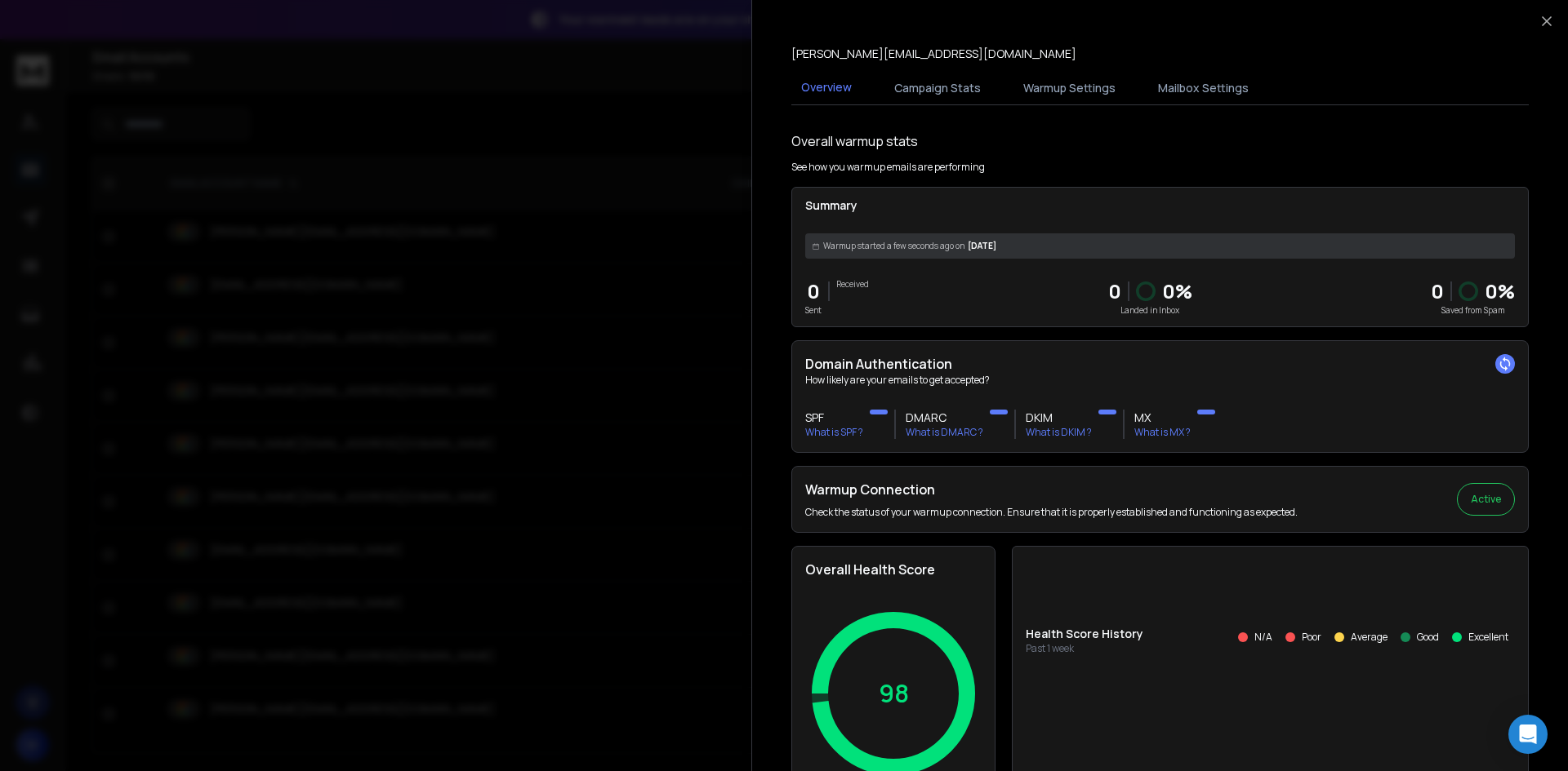
click at [1062, 83] on button "Warmup Settings" at bounding box center [1069, 89] width 111 height 36
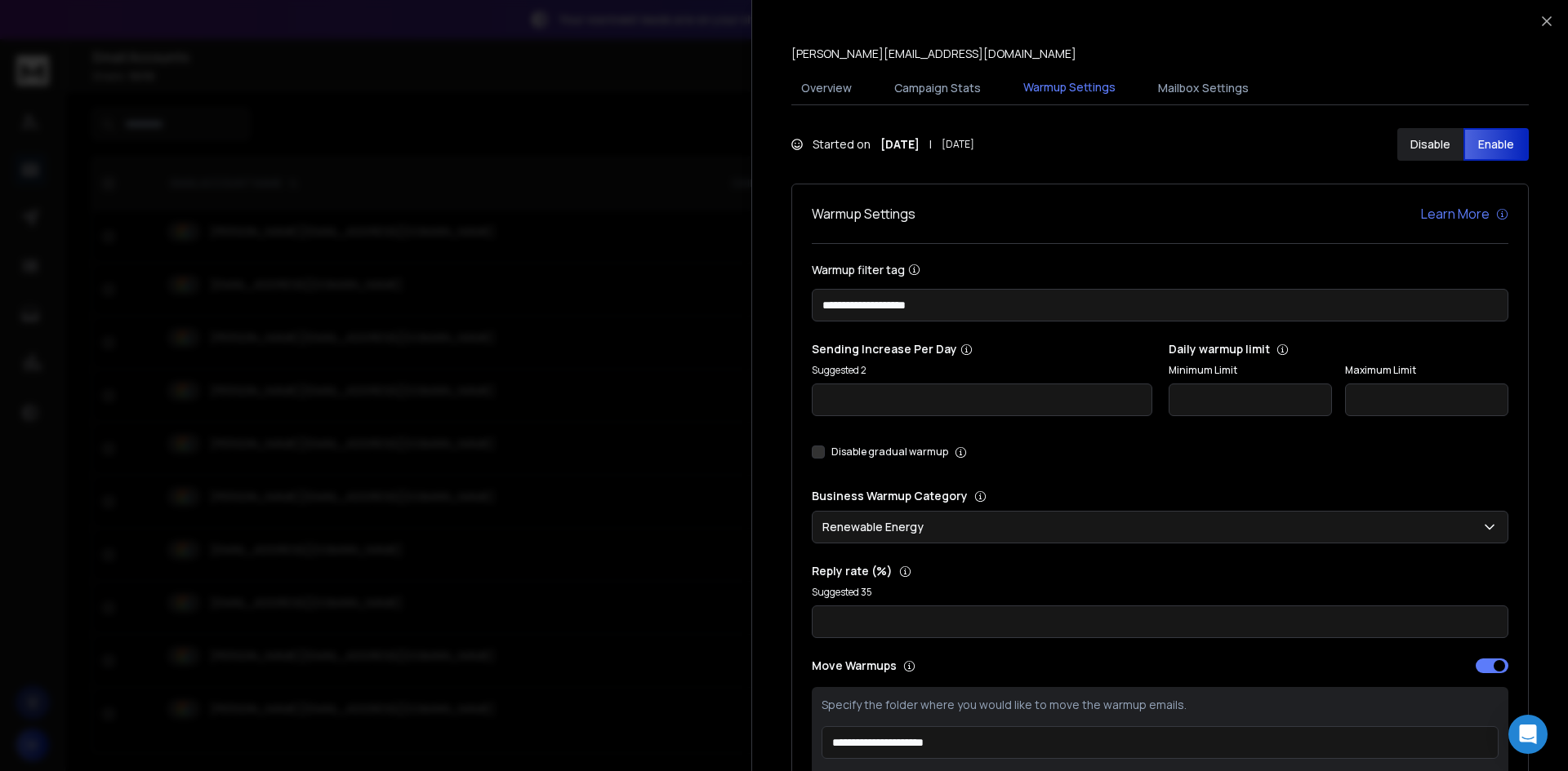
drag, startPoint x: 1201, startPoint y: 397, endPoint x: 1155, endPoint y: 407, distance: 47.1
click at [1155, 407] on div "Sending Increase Per Day Suggested 2 * Daily warmup limit Minimum Limit * Maxim…" at bounding box center [1160, 378] width 696 height 75
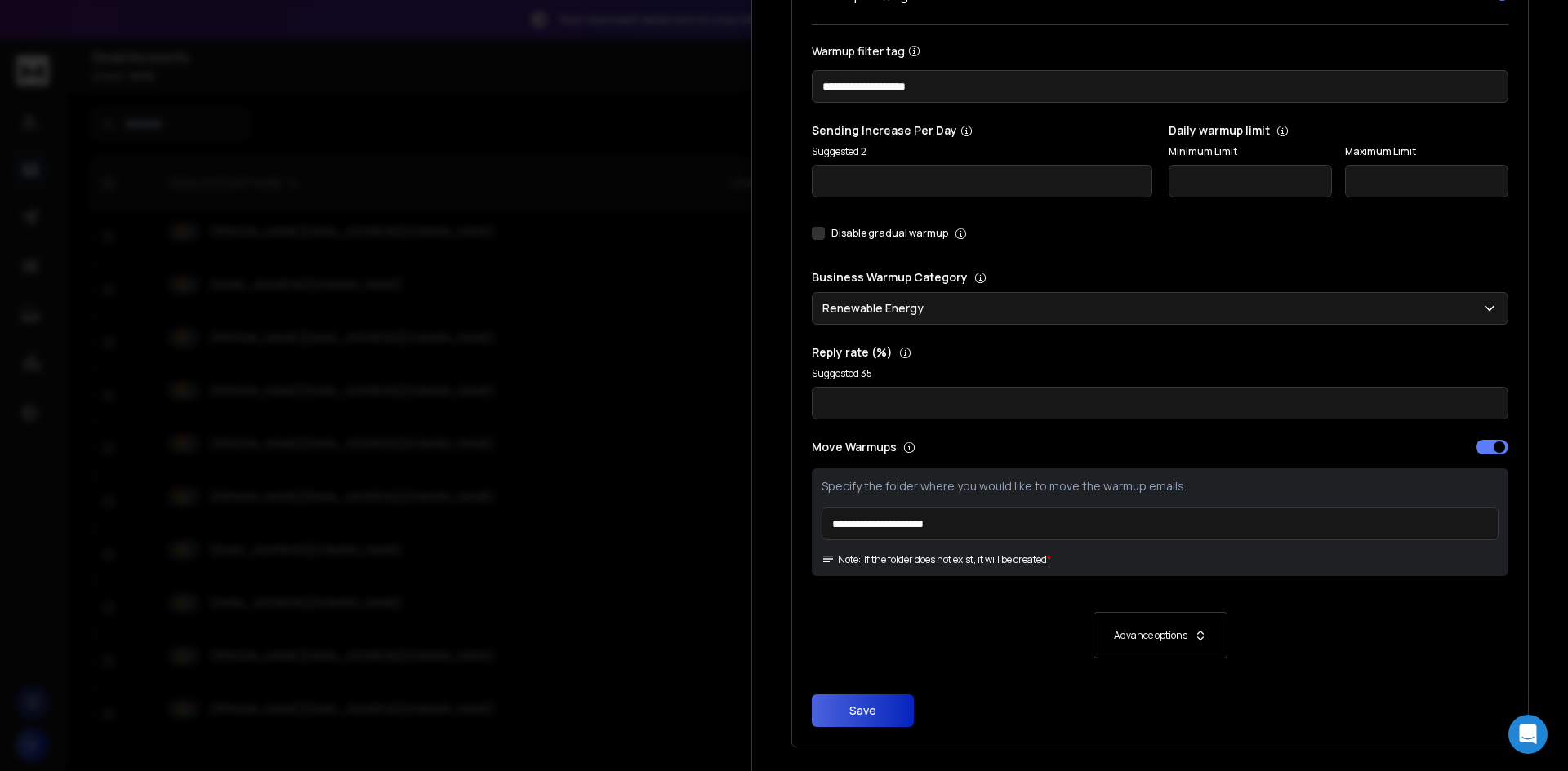
scroll to position [241, 0]
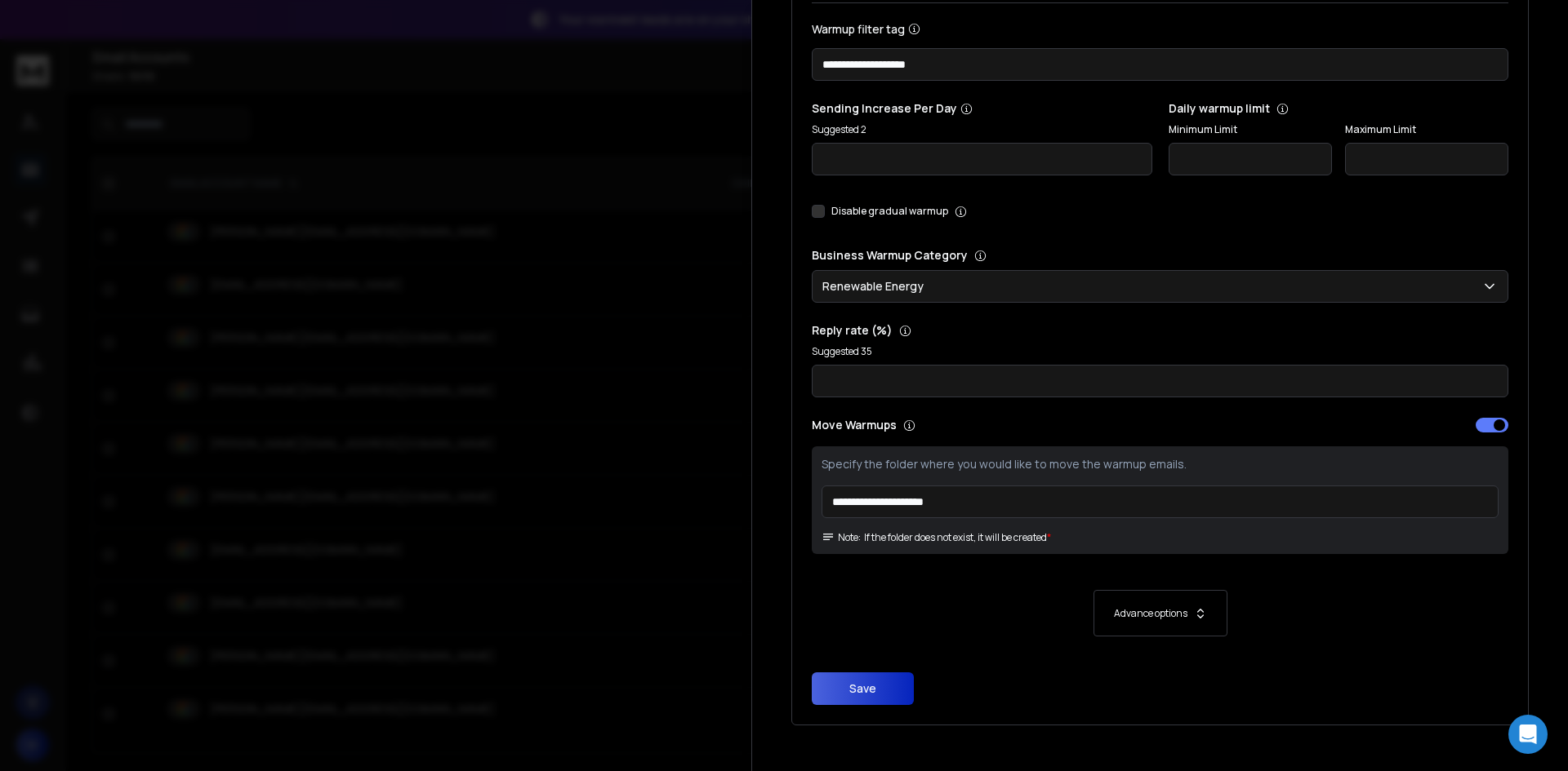
type input "*"
click at [879, 689] on button "Save" at bounding box center [863, 688] width 102 height 33
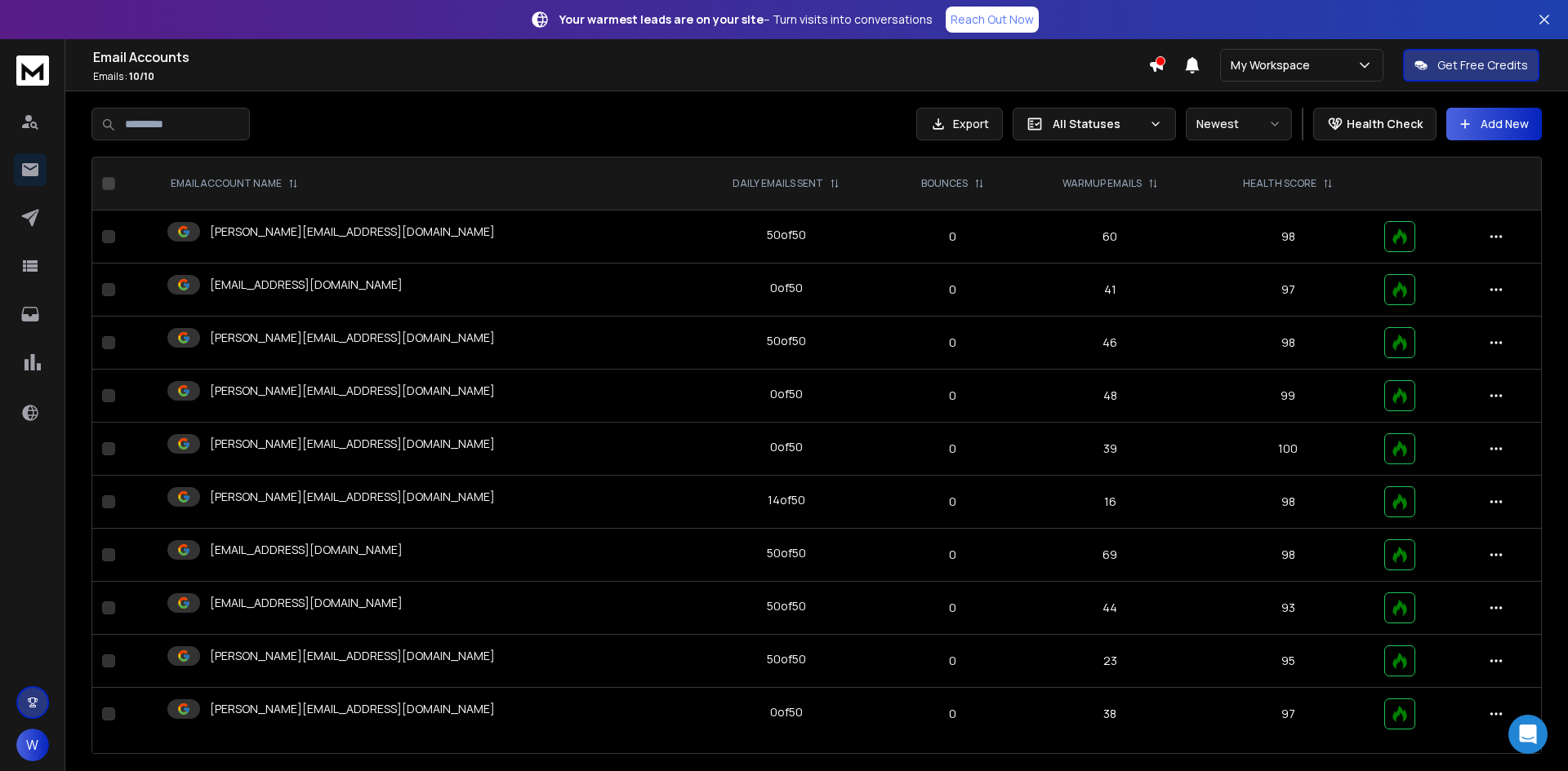
click at [341, 282] on p "elenasecchi@whatjobs.international" at bounding box center [306, 285] width 193 height 16
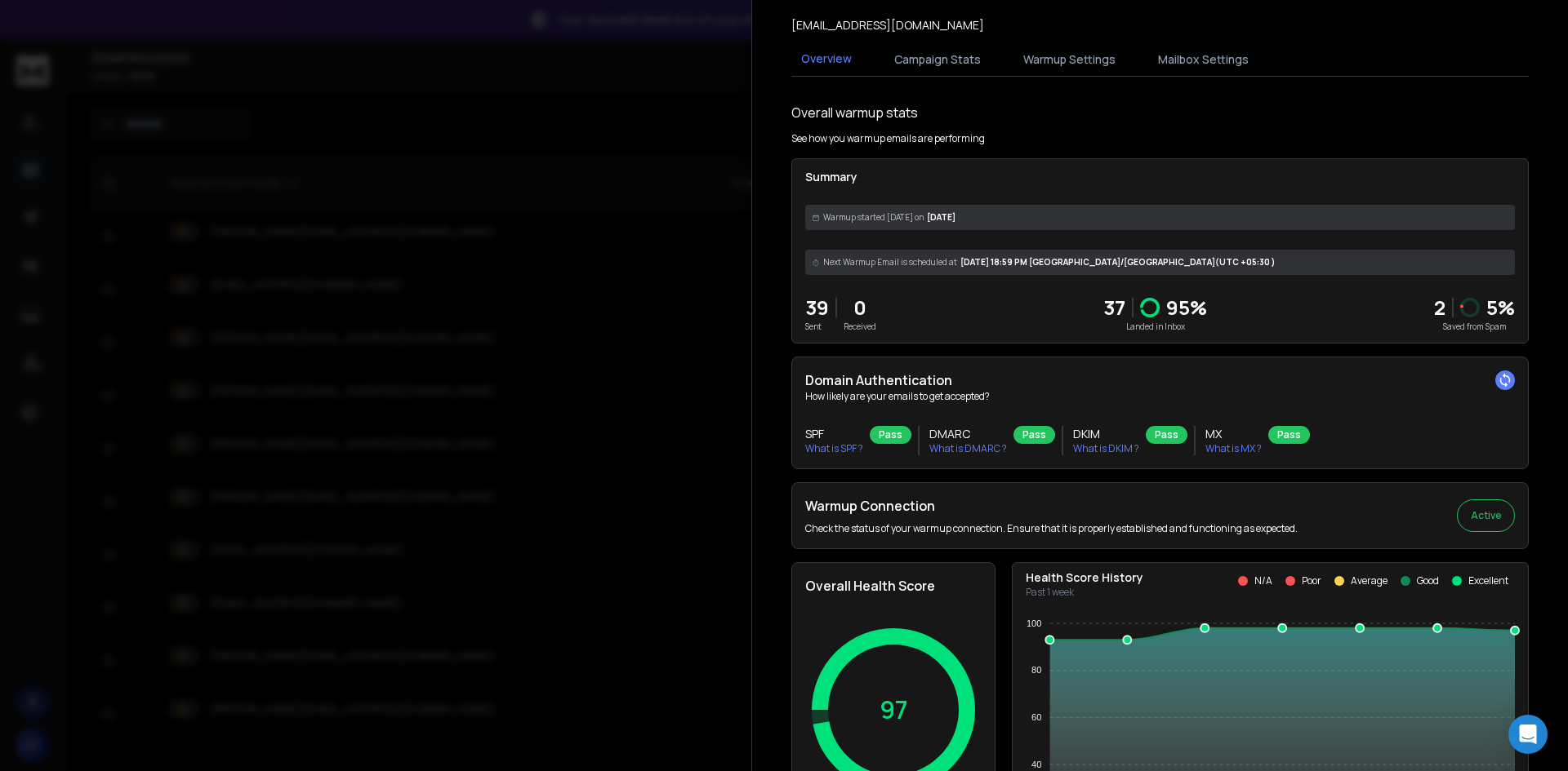
scroll to position [0, 0]
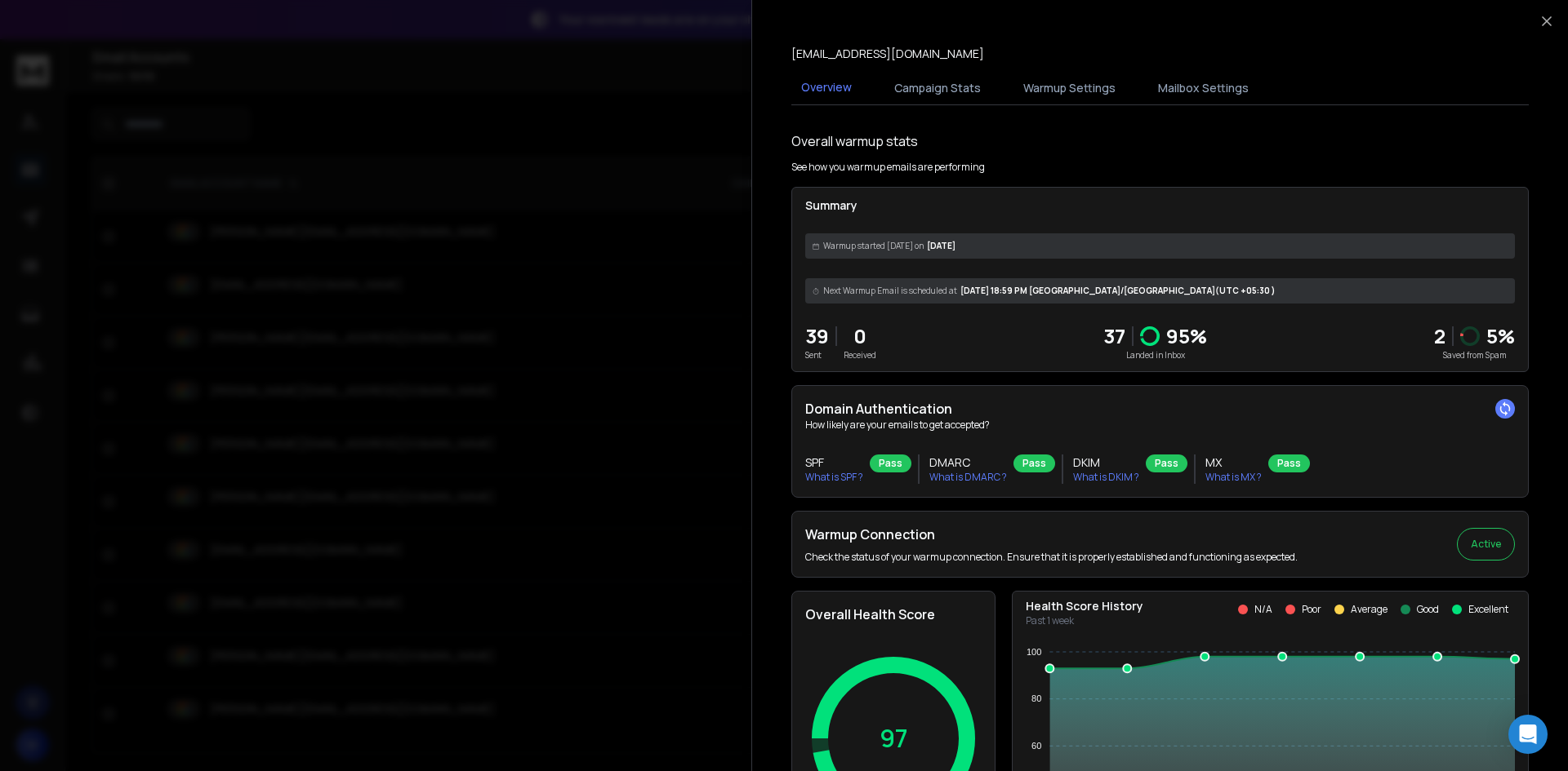
click at [926, 83] on button "Campaign Stats" at bounding box center [937, 89] width 106 height 36
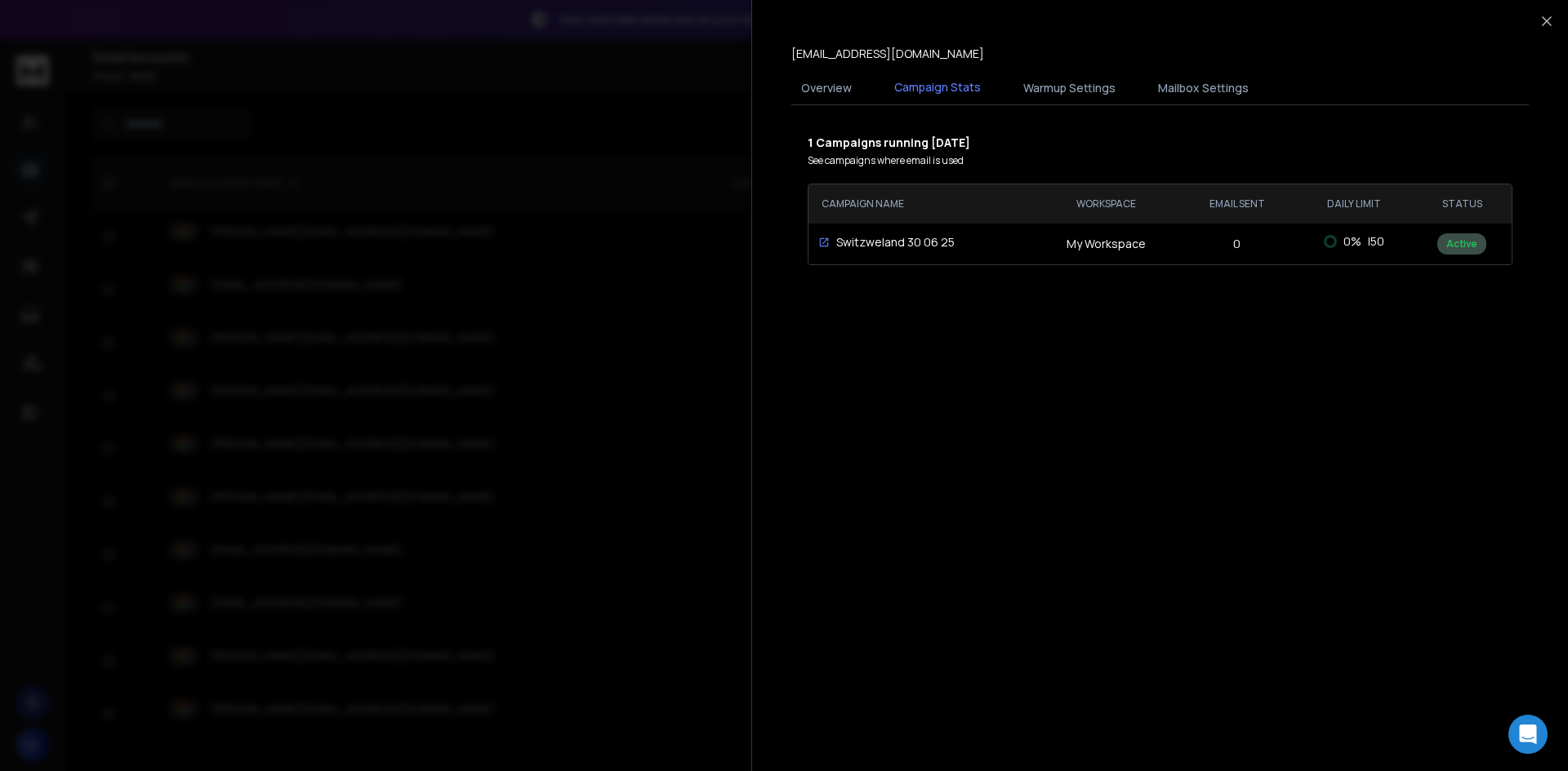
click at [1098, 85] on button "Warmup Settings" at bounding box center [1069, 89] width 111 height 36
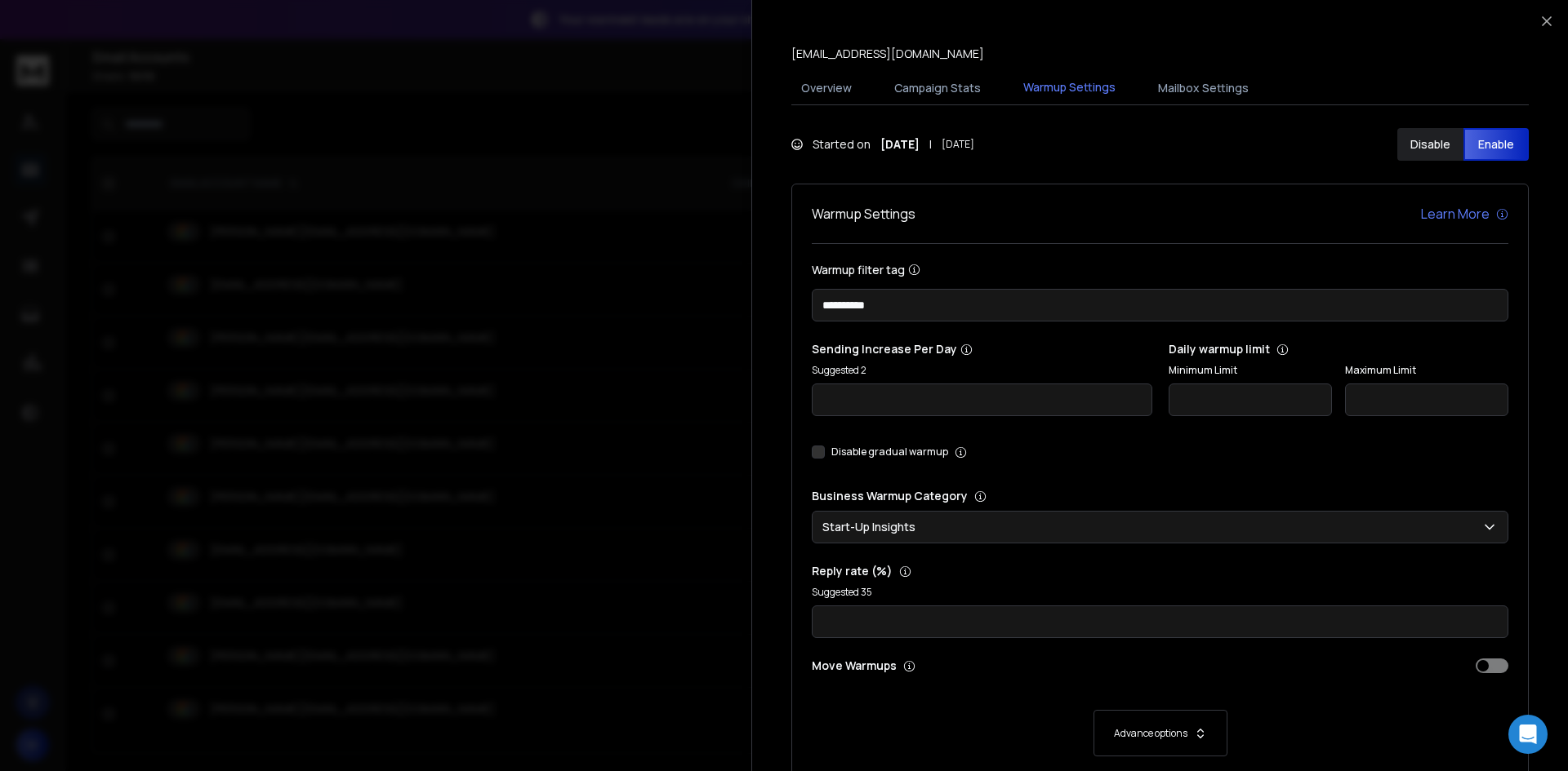
drag, startPoint x: 1190, startPoint y: 400, endPoint x: 1137, endPoint y: 408, distance: 53.6
click at [1137, 408] on div "Sending Increase Per Day Suggested 2 * Daily warmup limit Minimum Limit * Maxim…" at bounding box center [1160, 378] width 696 height 75
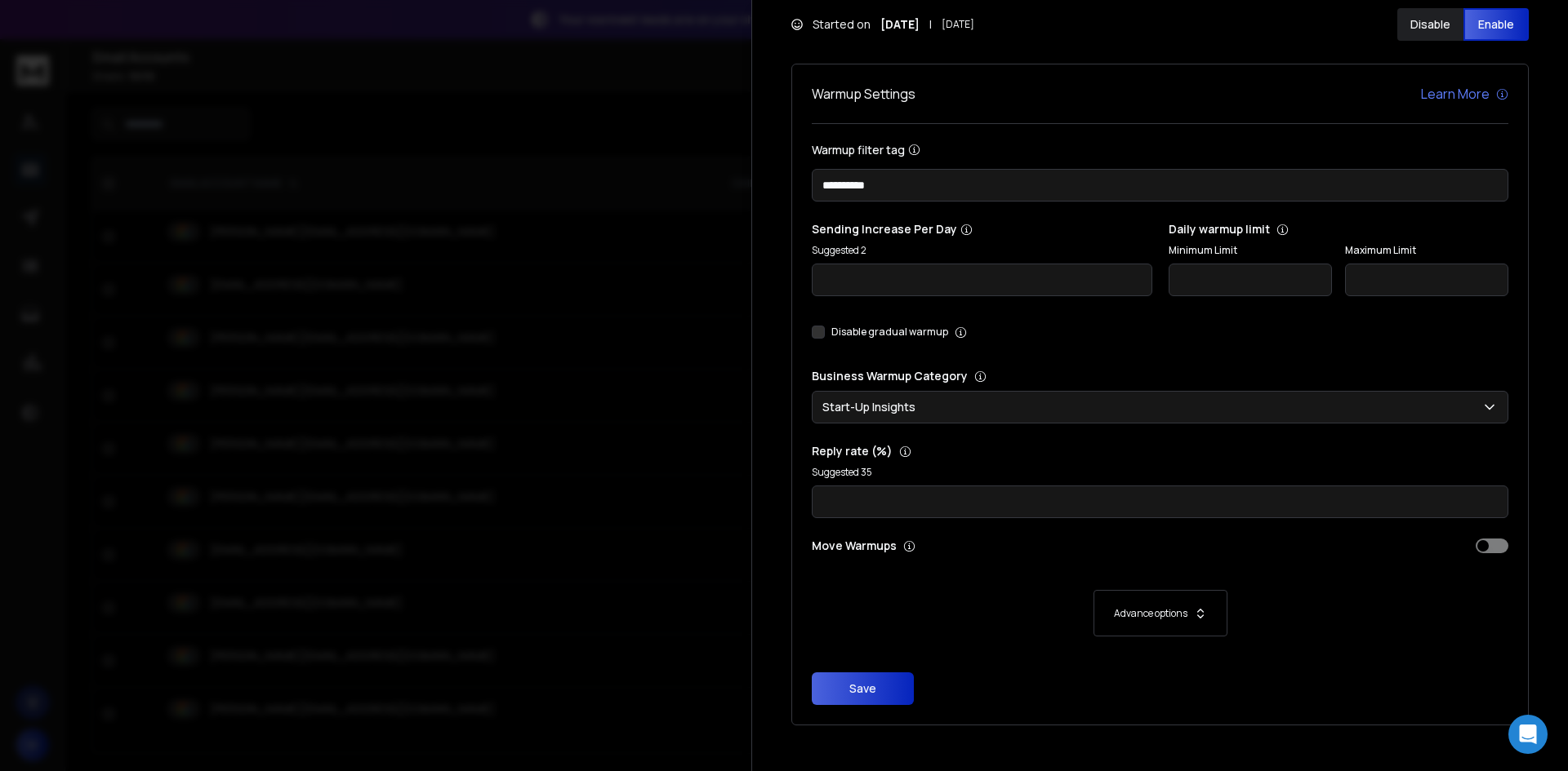
type input "*"
click at [854, 687] on button "Save" at bounding box center [863, 688] width 102 height 33
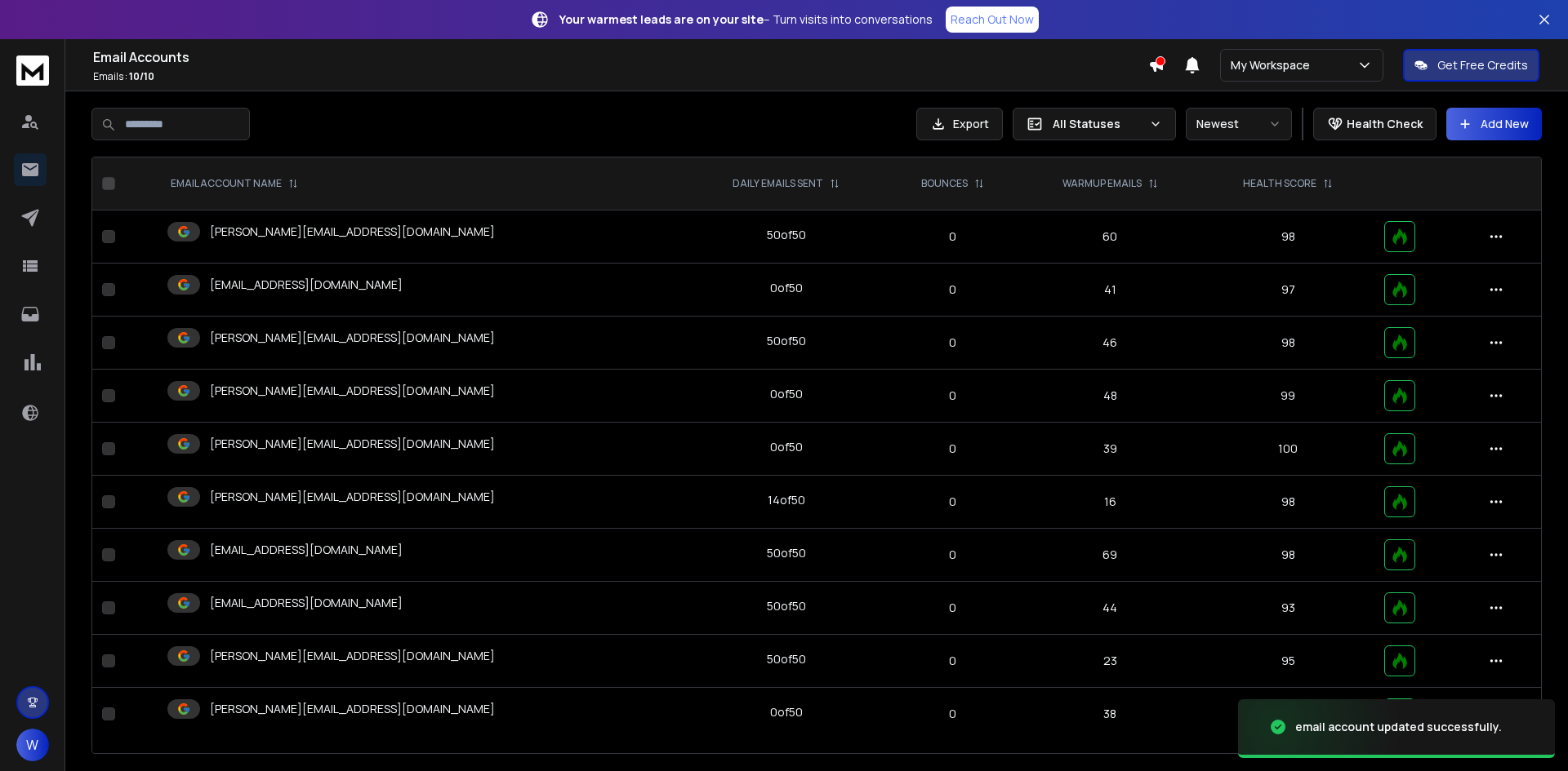
click at [285, 233] on p "kris@whatjobs.international" at bounding box center [352, 232] width 285 height 16
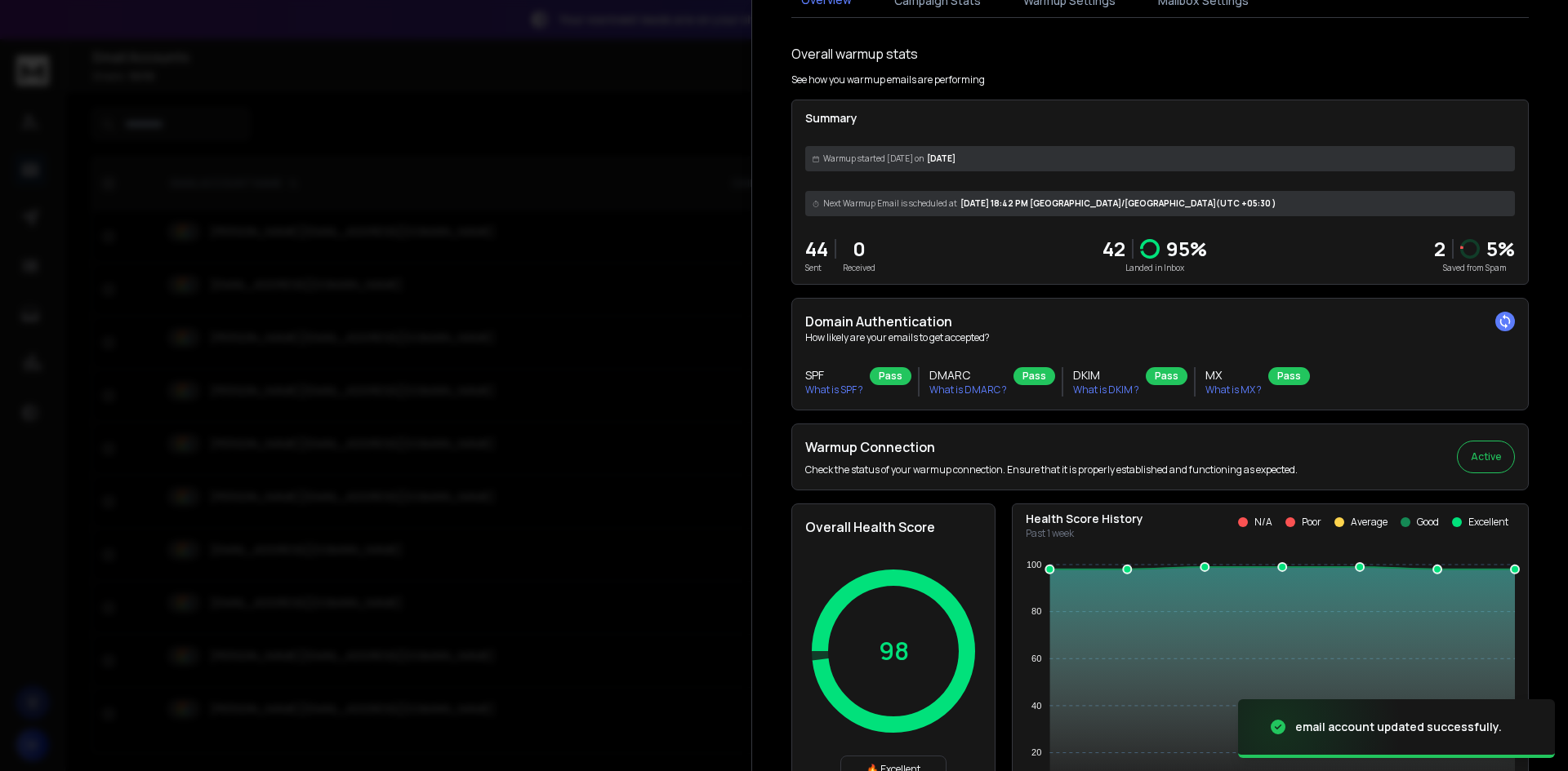
scroll to position [0, 0]
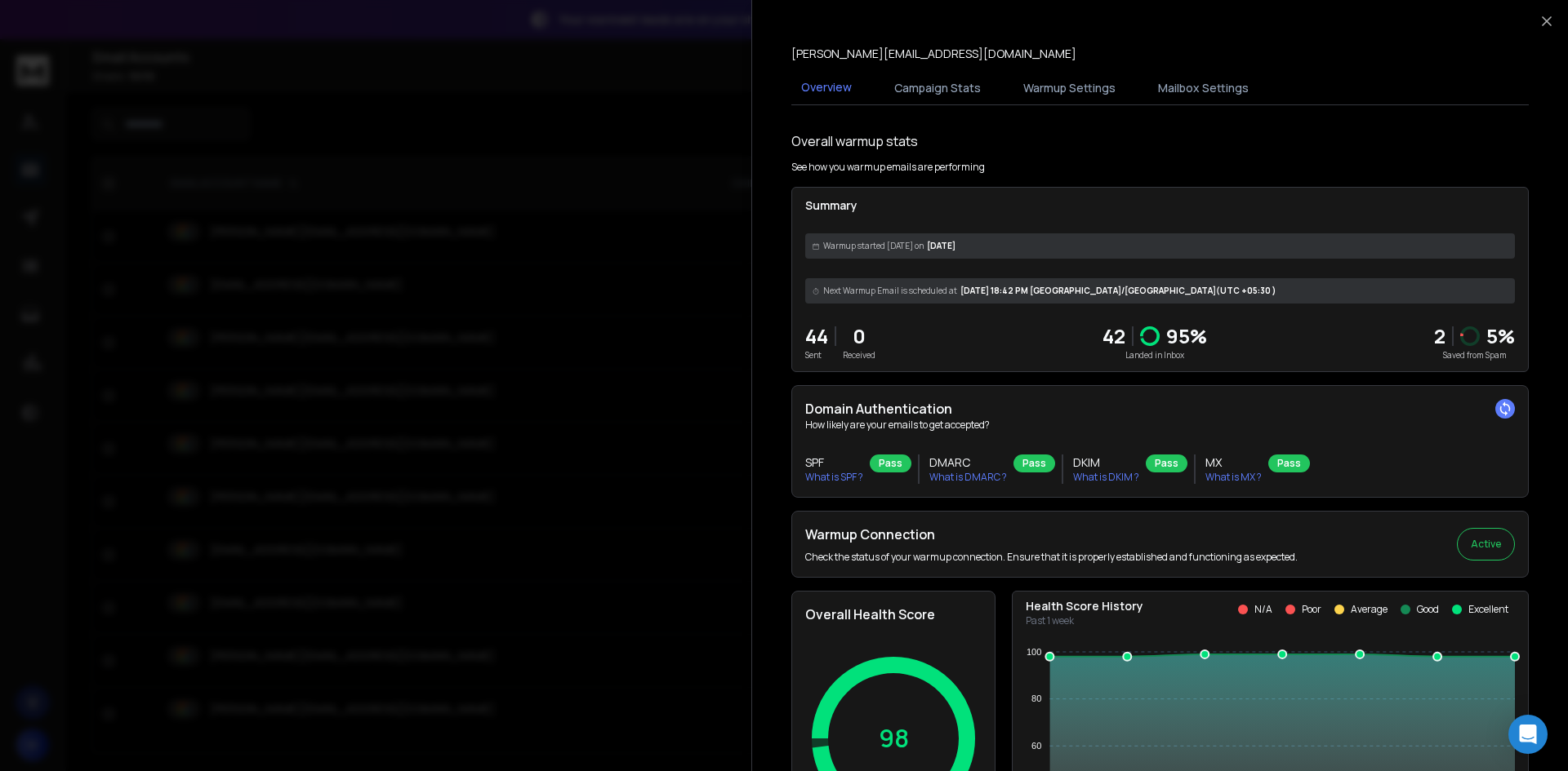
click at [1072, 87] on button "Warmup Settings" at bounding box center [1069, 89] width 111 height 36
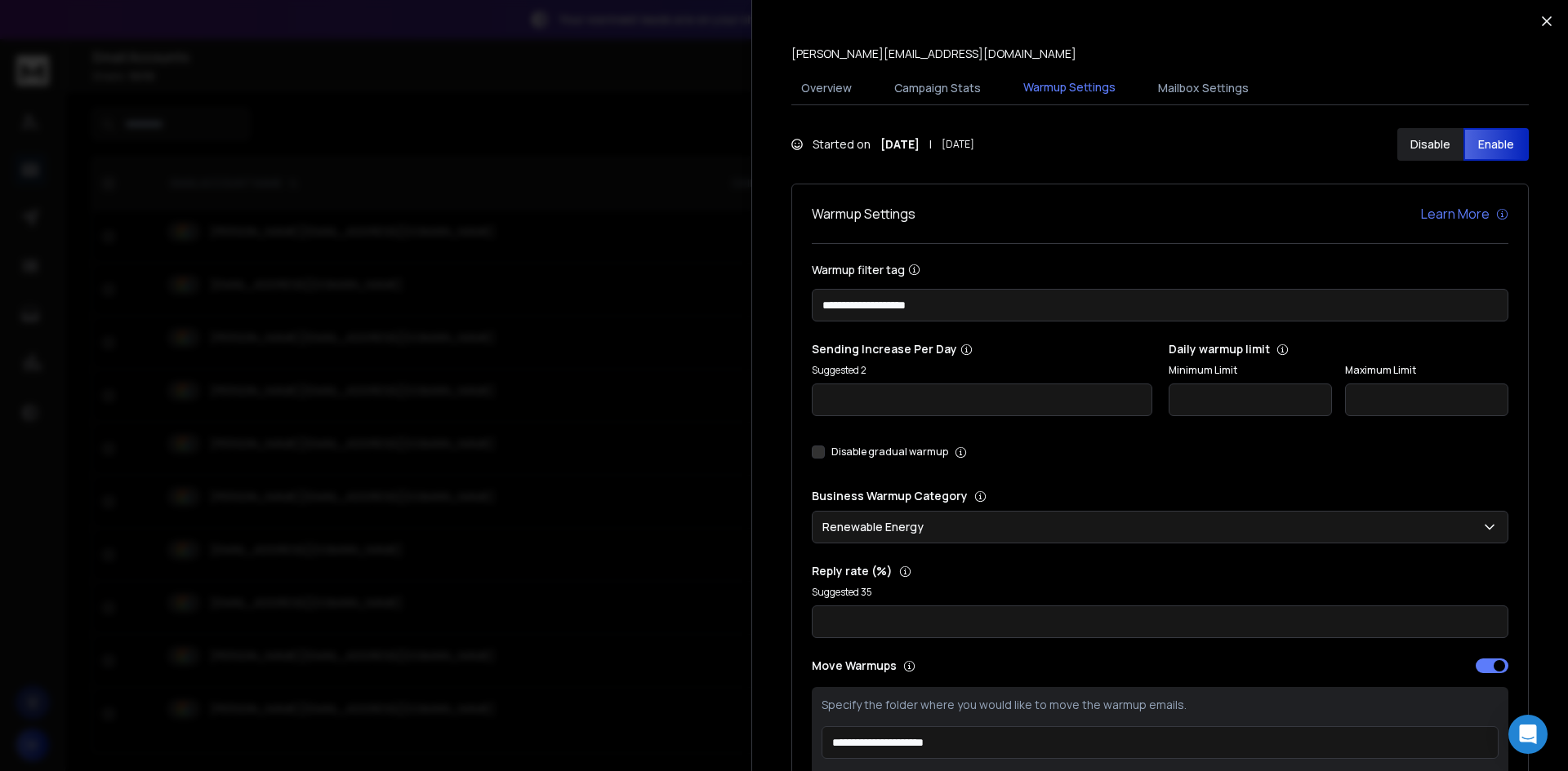
click at [1546, 24] on icon "button" at bounding box center [1546, 21] width 16 height 16
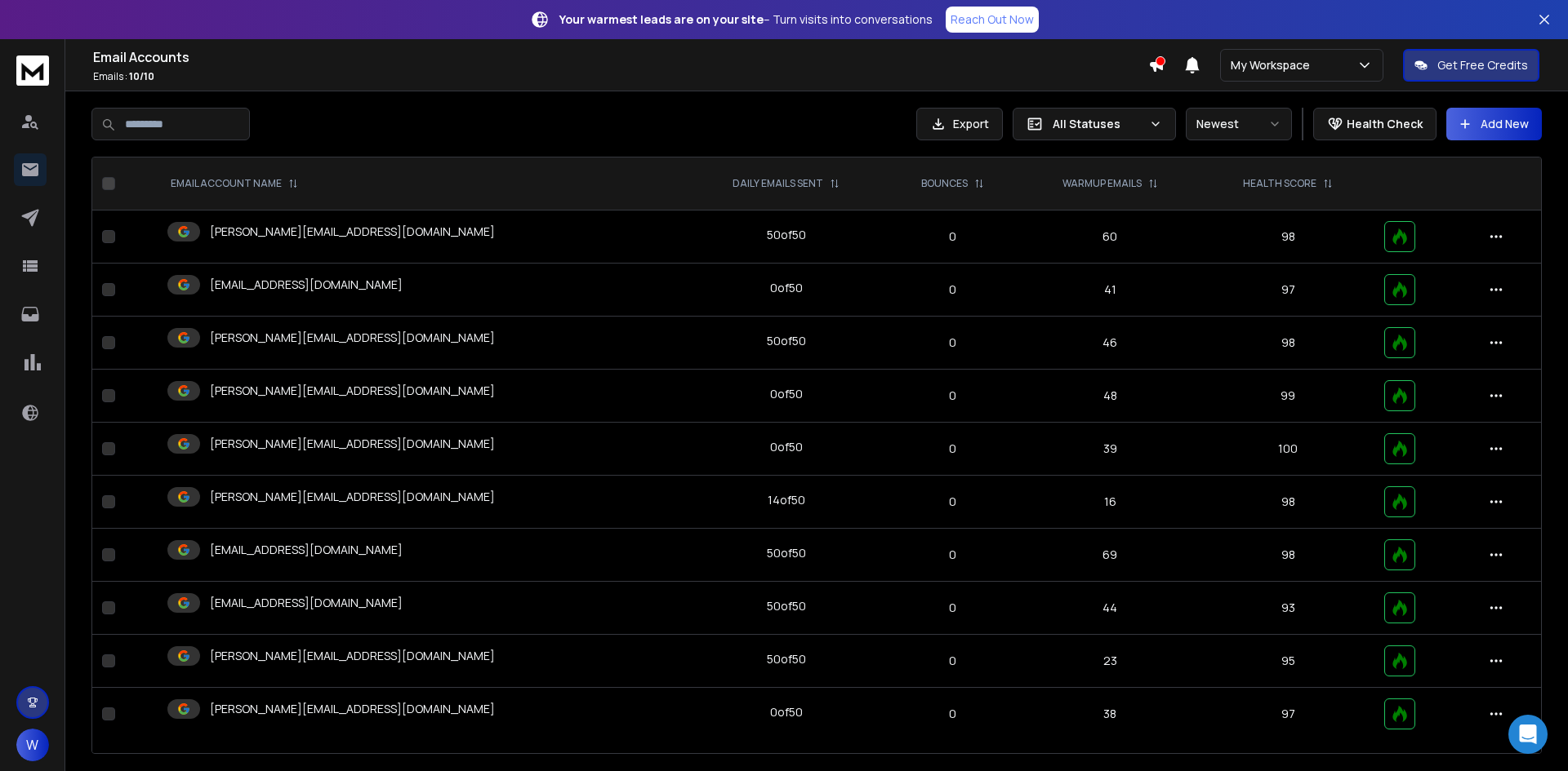
click at [346, 284] on p "elenasecchi@whatjobs.international" at bounding box center [306, 285] width 193 height 16
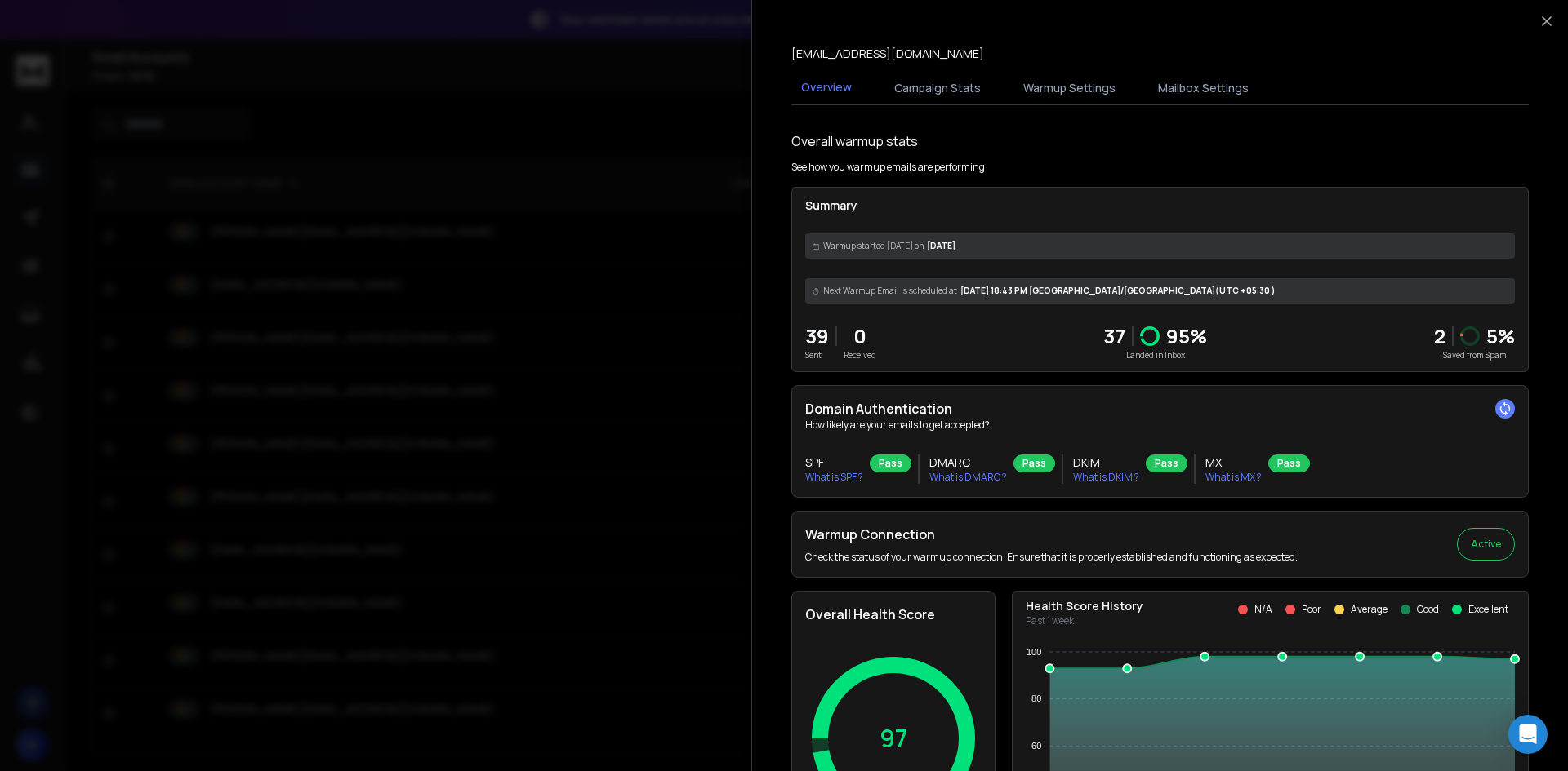
click at [1051, 76] on button "Warmup Settings" at bounding box center [1069, 89] width 111 height 36
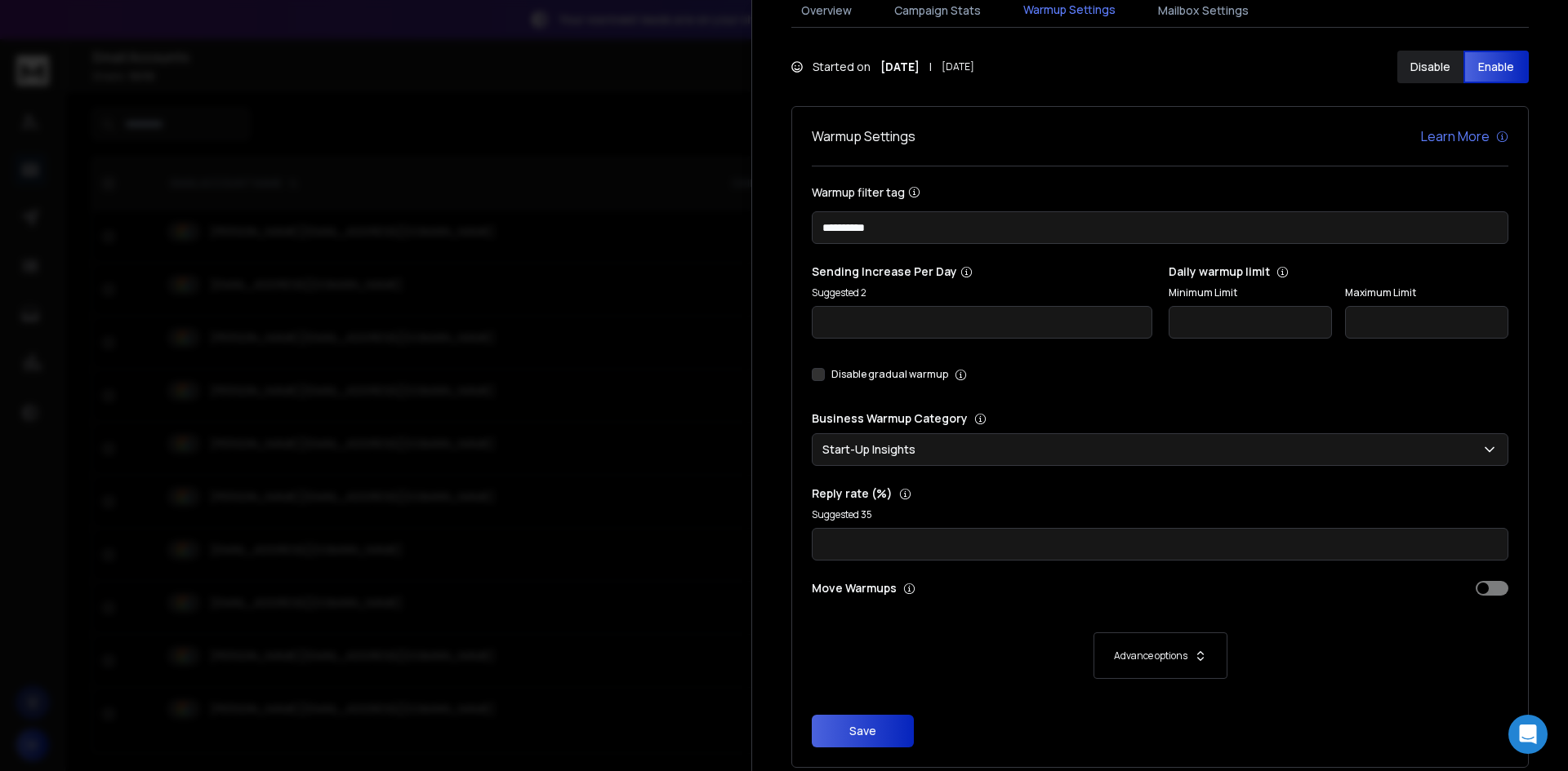
scroll to position [120, 0]
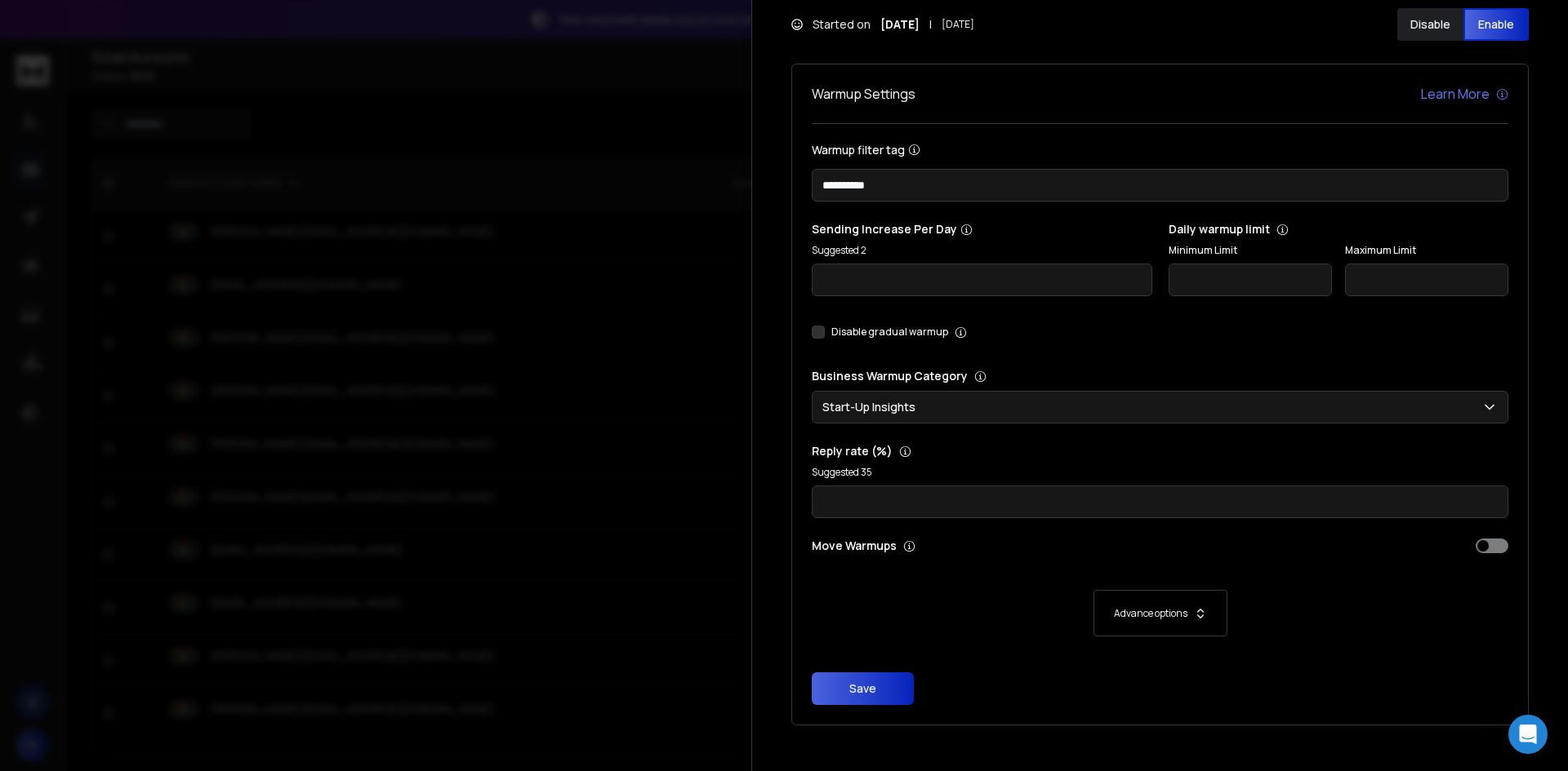
click at [1487, 551] on button "button" at bounding box center [1491, 546] width 33 height 15
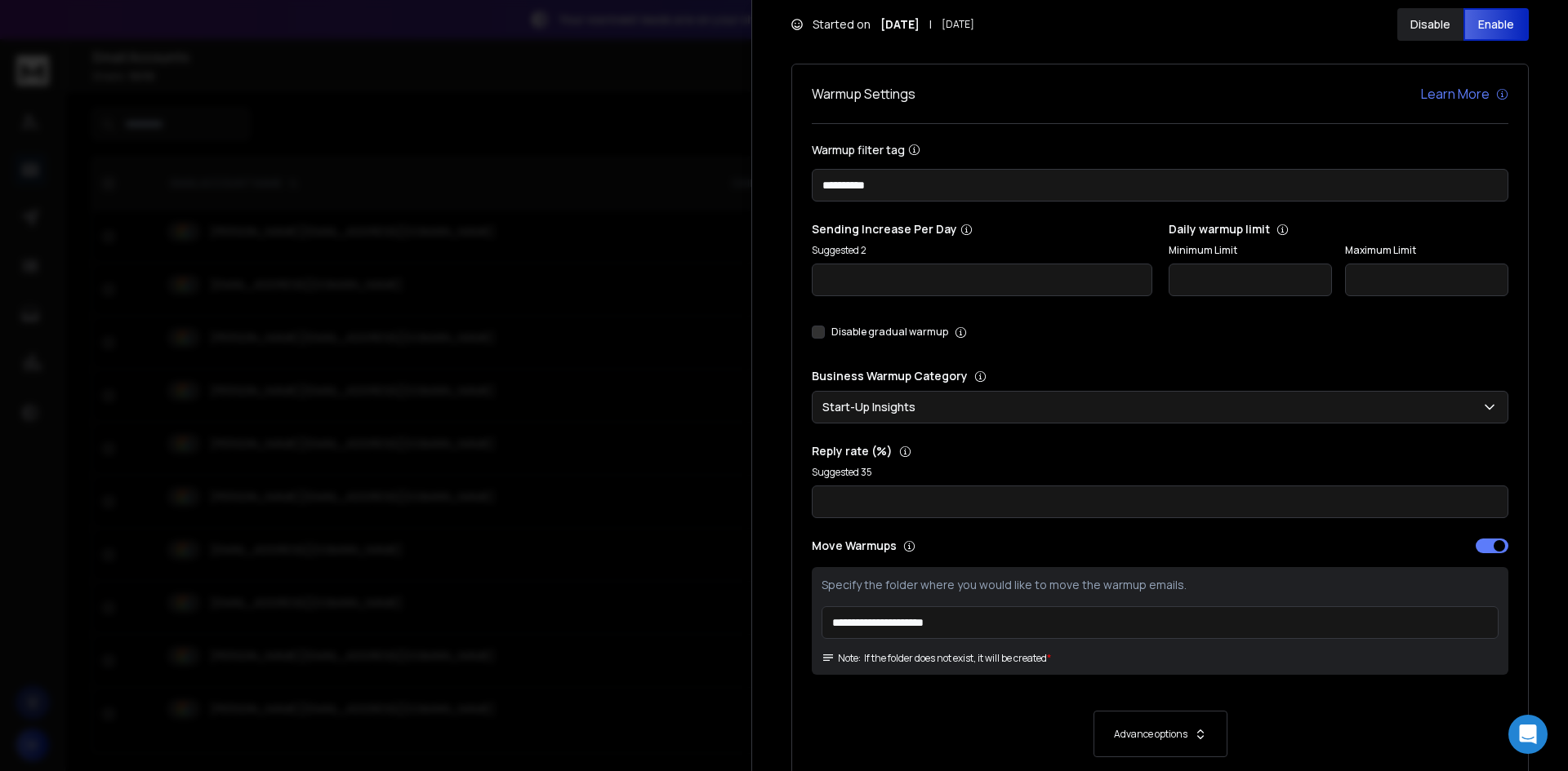
click at [1487, 551] on button "button" at bounding box center [1491, 546] width 33 height 15
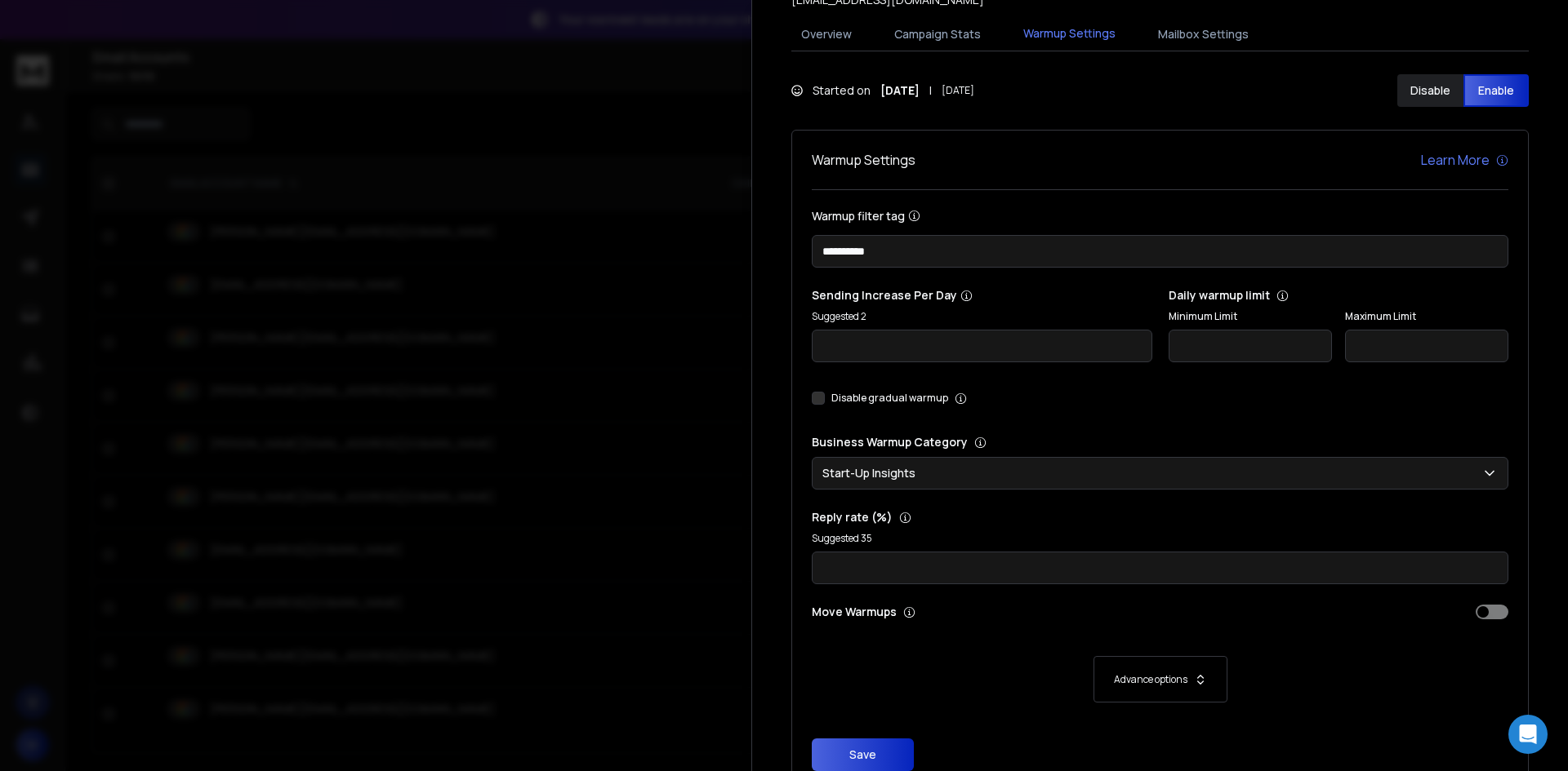
scroll to position [0, 0]
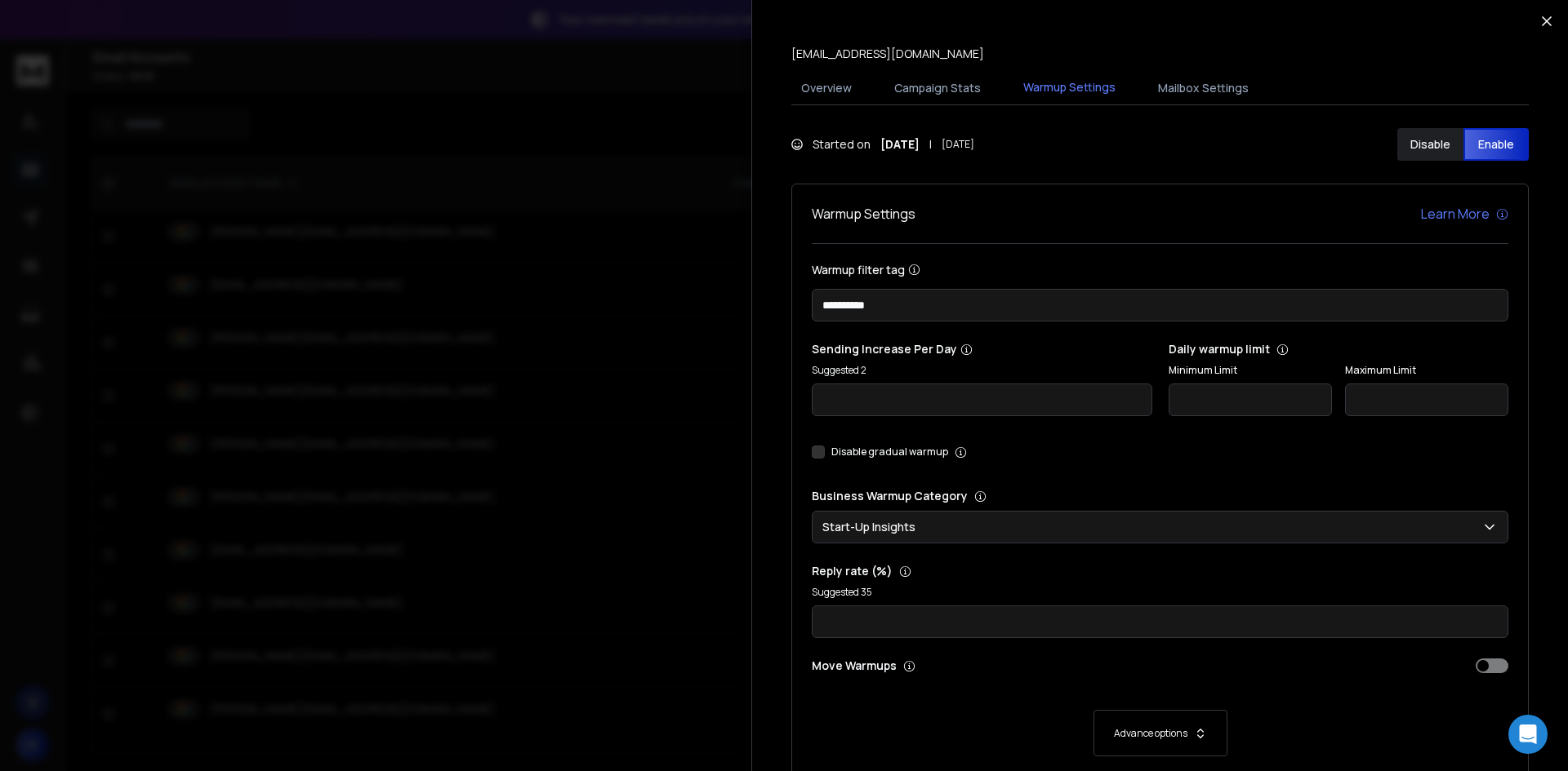
click at [1538, 21] on icon "button" at bounding box center [1546, 21] width 16 height 16
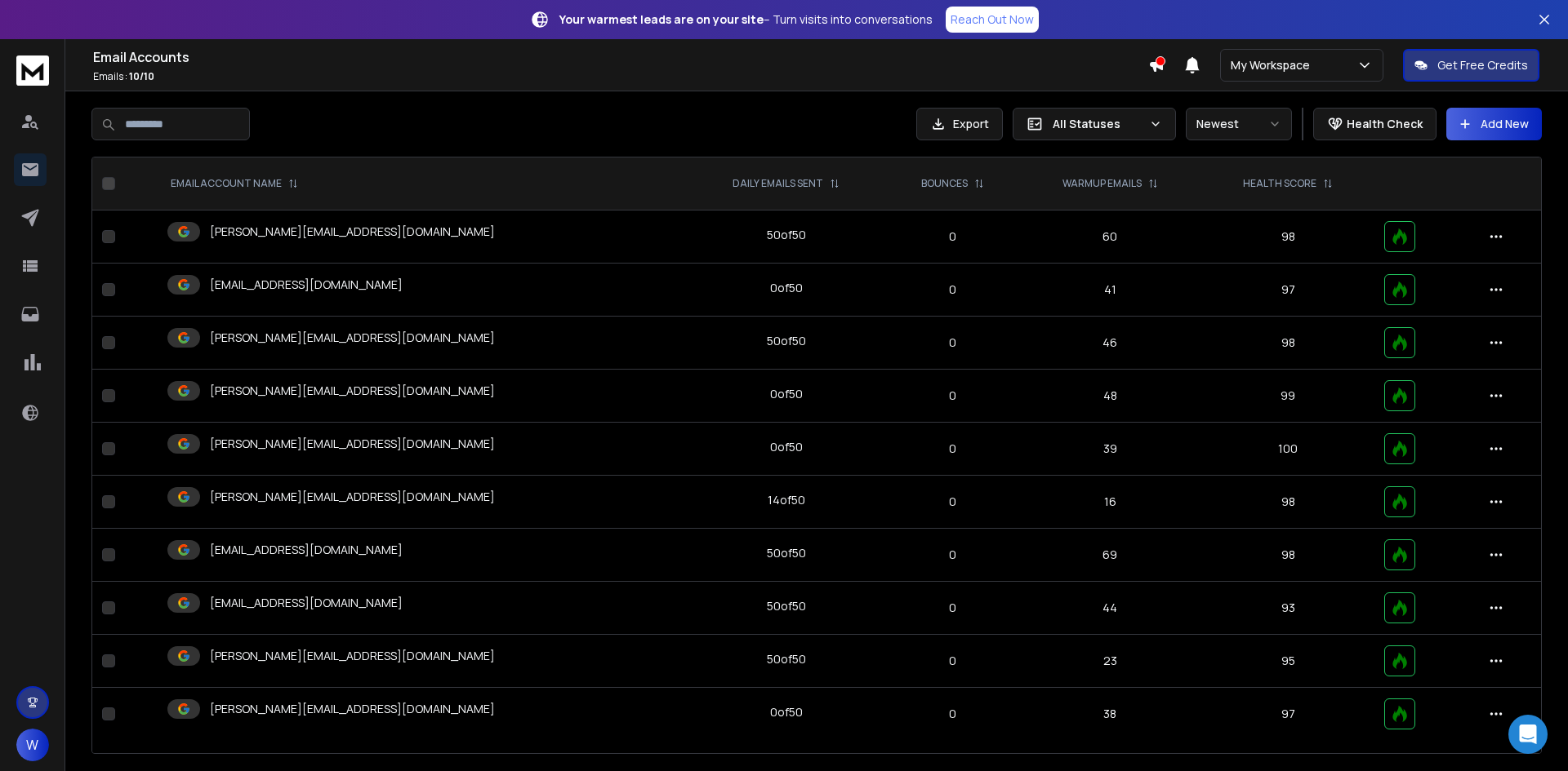
click at [288, 223] on div "kris@whatjobs.international" at bounding box center [330, 232] width 327 height 20
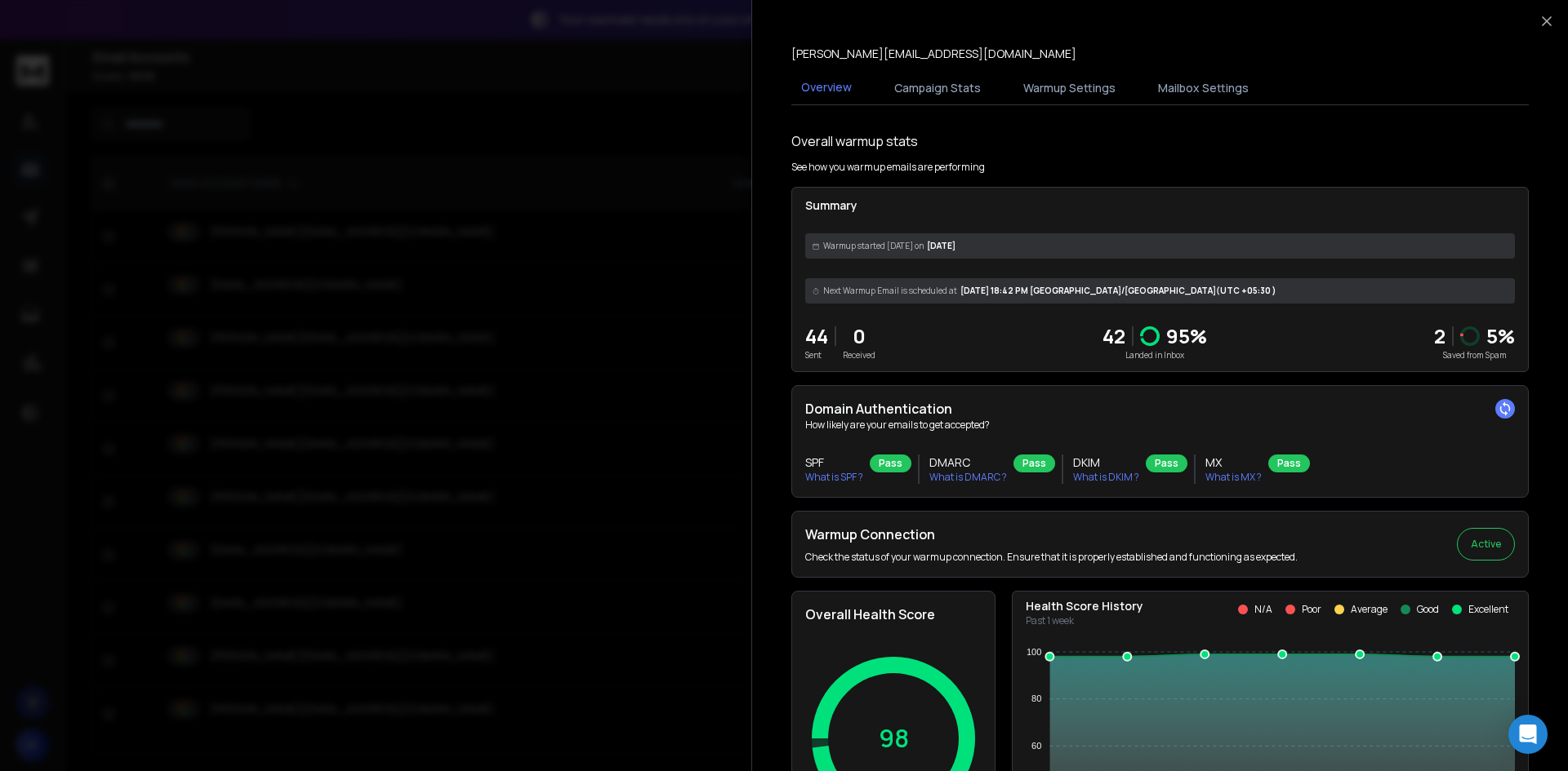
click at [1067, 84] on button "Warmup Settings" at bounding box center [1069, 89] width 111 height 36
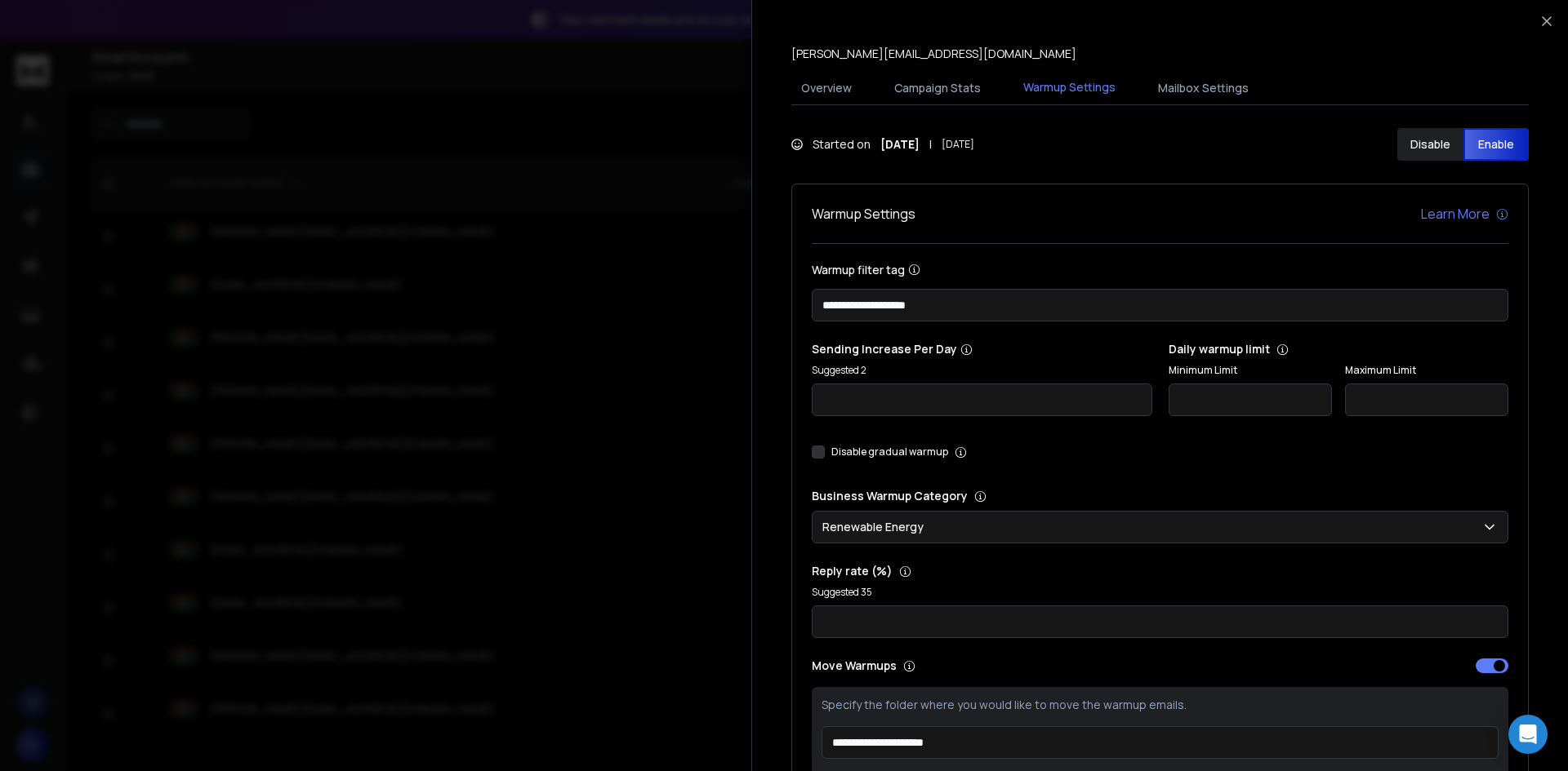
click at [1539, 9] on div "**********" at bounding box center [1159, 385] width 817 height 771
drag, startPoint x: 1186, startPoint y: 403, endPoint x: 1157, endPoint y: 405, distance: 29.1
click at [1157, 405] on div "Sending Increase Per Day Suggested 2 * Daily warmup limit Minimum Limit * Maxim…" at bounding box center [1160, 378] width 696 height 75
click at [816, 458] on button "Disable gradual warmup" at bounding box center [818, 452] width 13 height 13
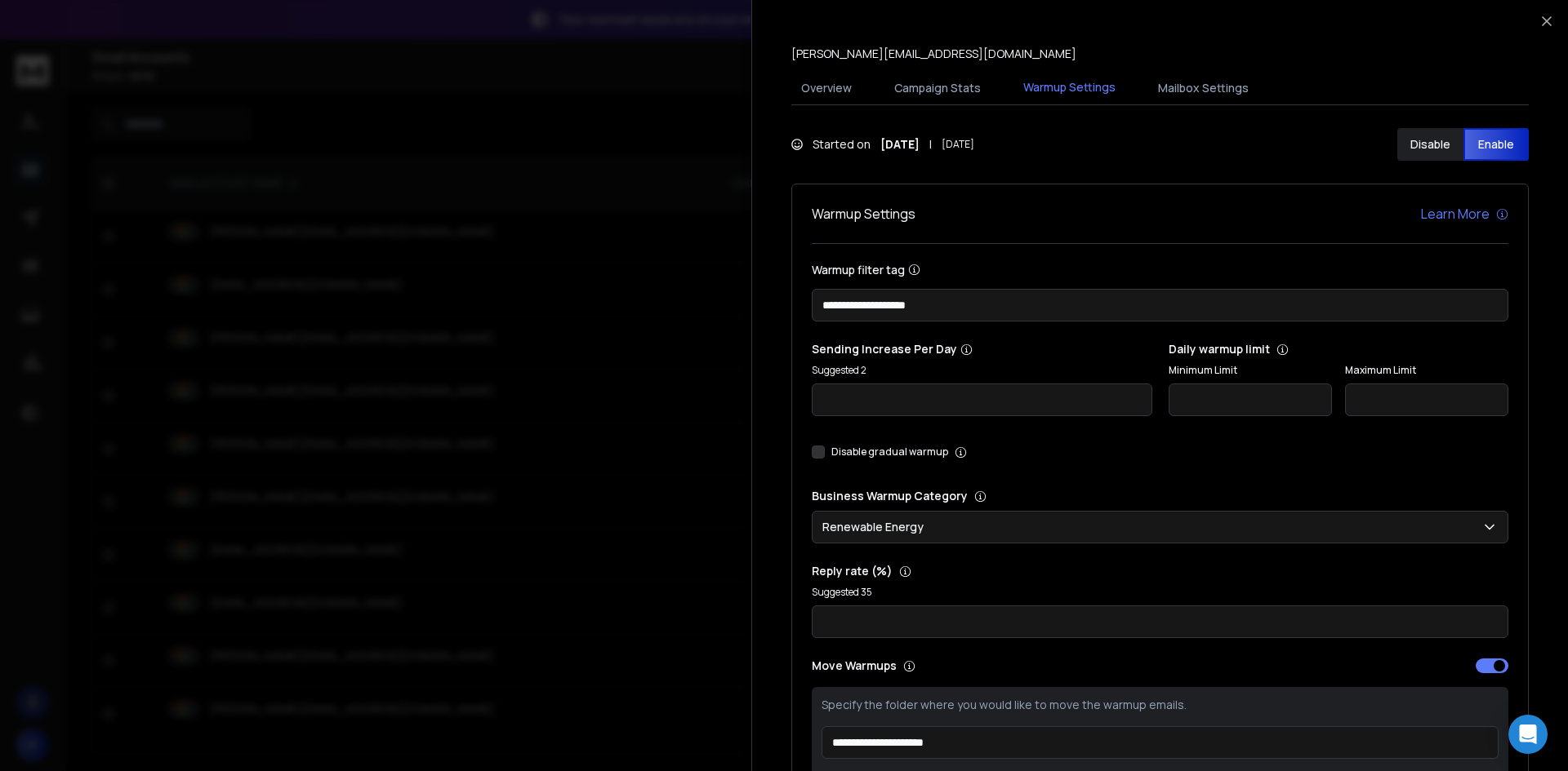
click at [1121, 455] on div "Disable gradual warmup" at bounding box center [1160, 452] width 696 height 33
click at [1541, 18] on icon "button" at bounding box center [1546, 21] width 16 height 16
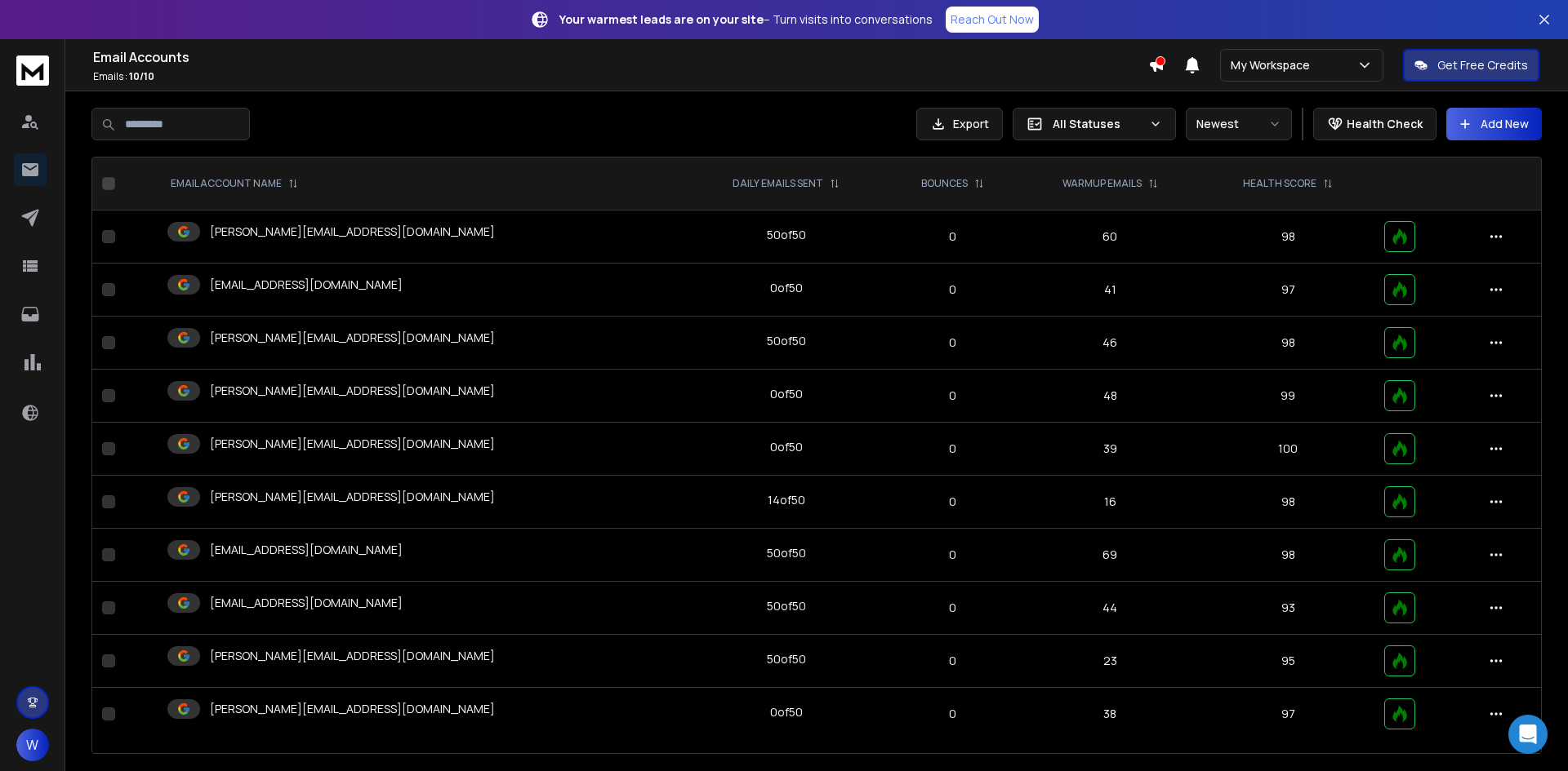
click at [280, 234] on p "kris@whatjobs.international" at bounding box center [352, 232] width 285 height 16
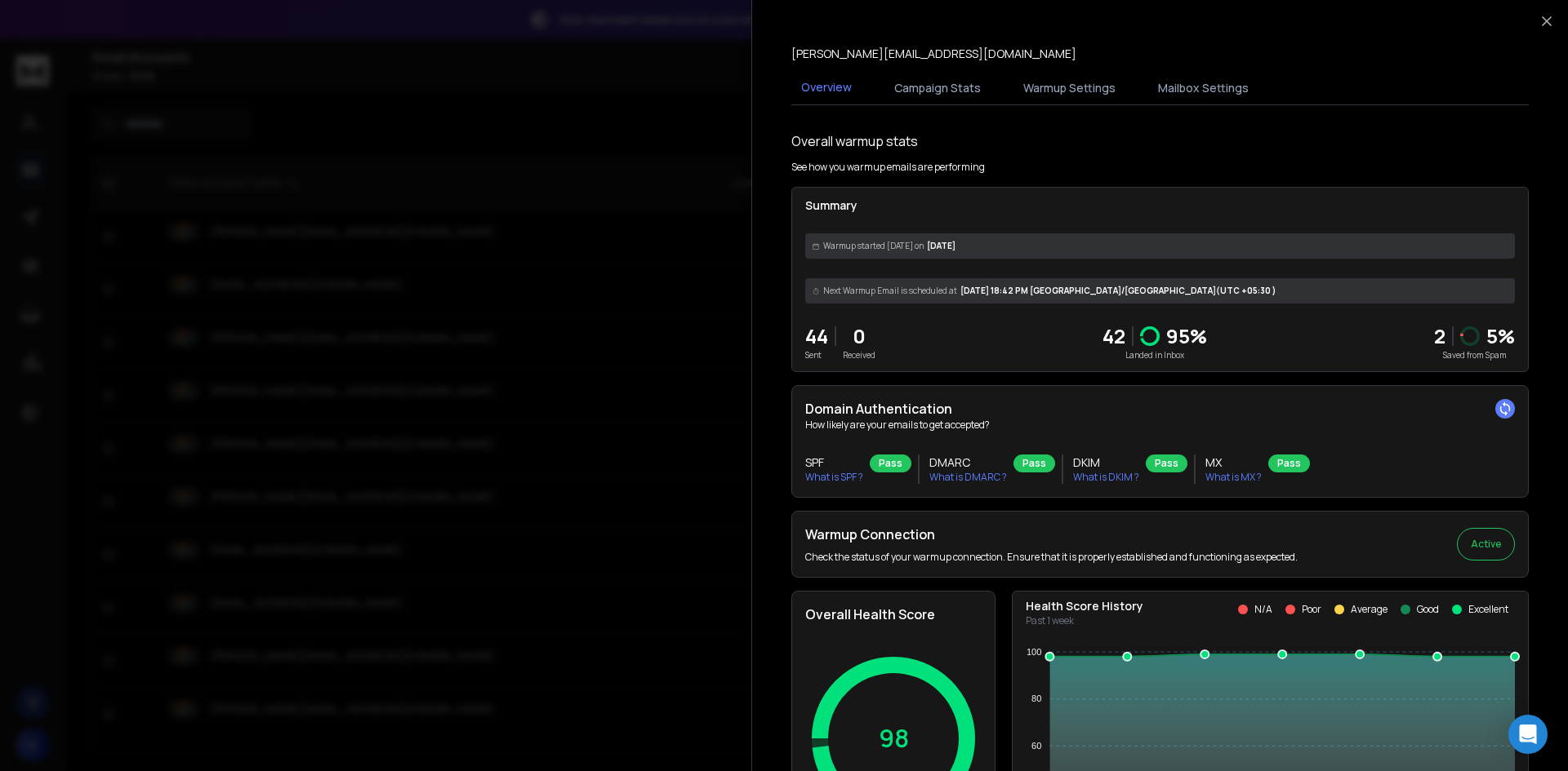
click at [1043, 85] on button "Warmup Settings" at bounding box center [1069, 89] width 111 height 36
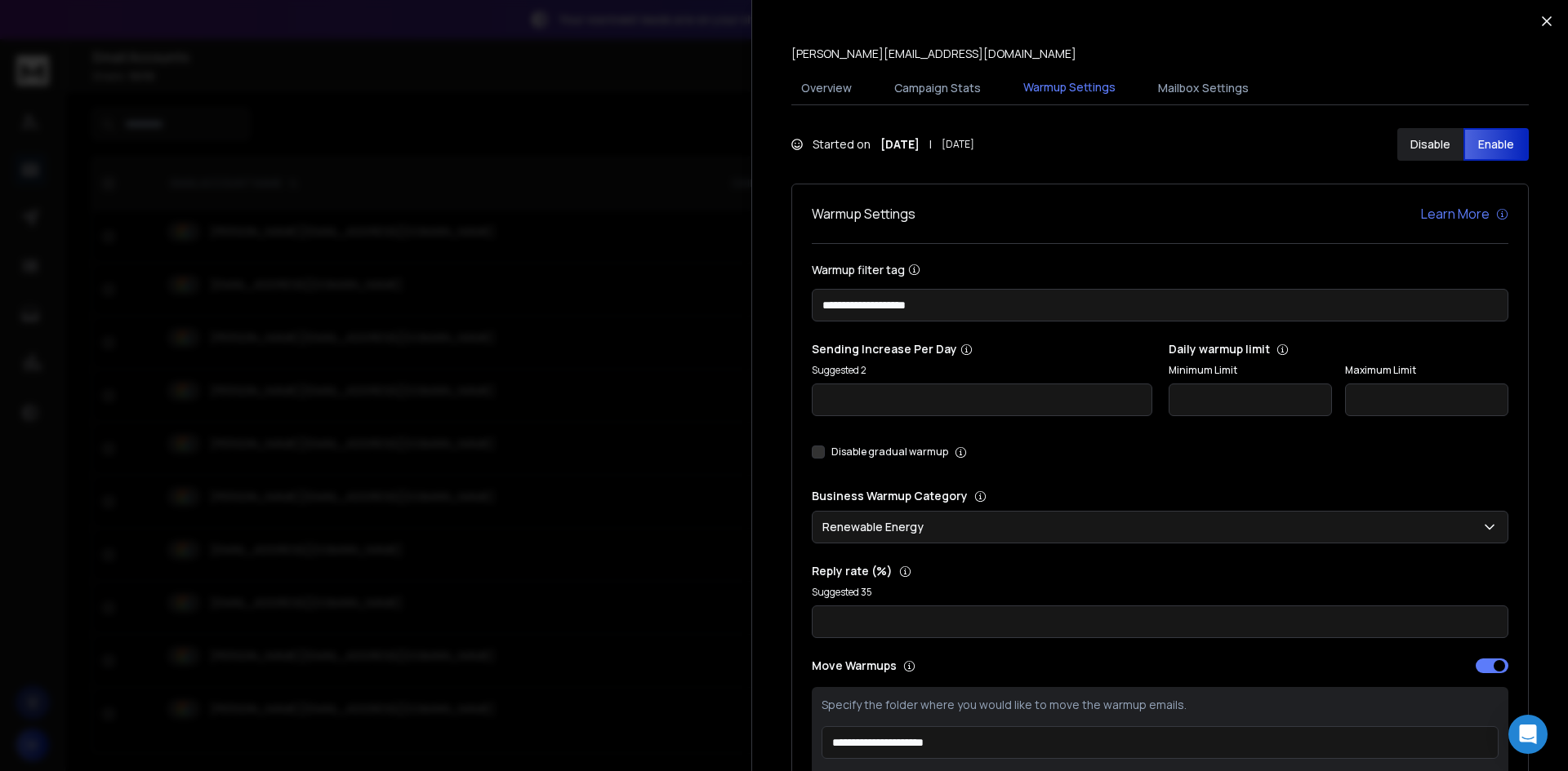
click at [1540, 26] on icon "button" at bounding box center [1546, 21] width 16 height 16
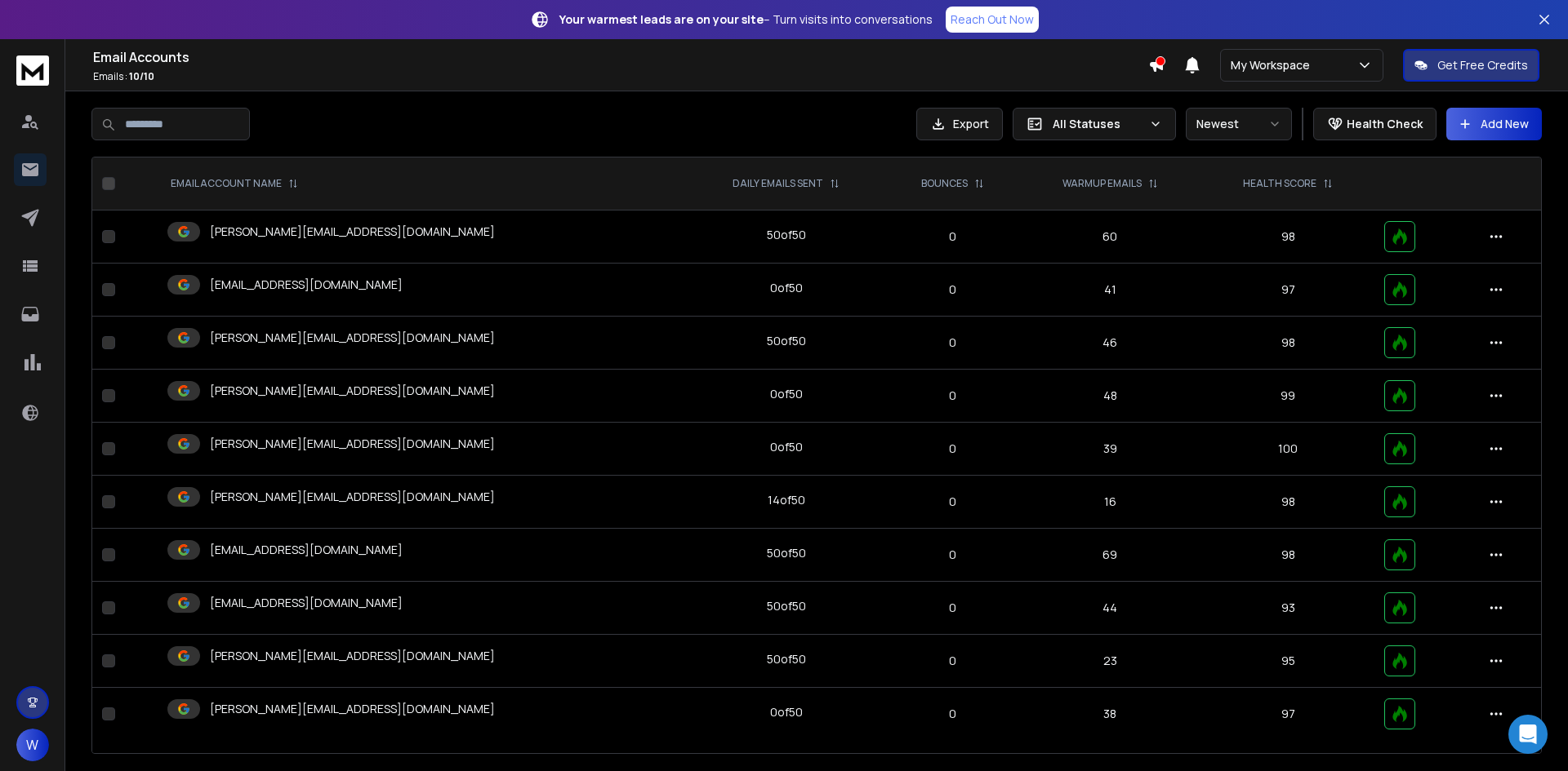
click at [331, 273] on td "elenasecchi@whatjobs.international" at bounding box center [422, 289] width 529 height 53
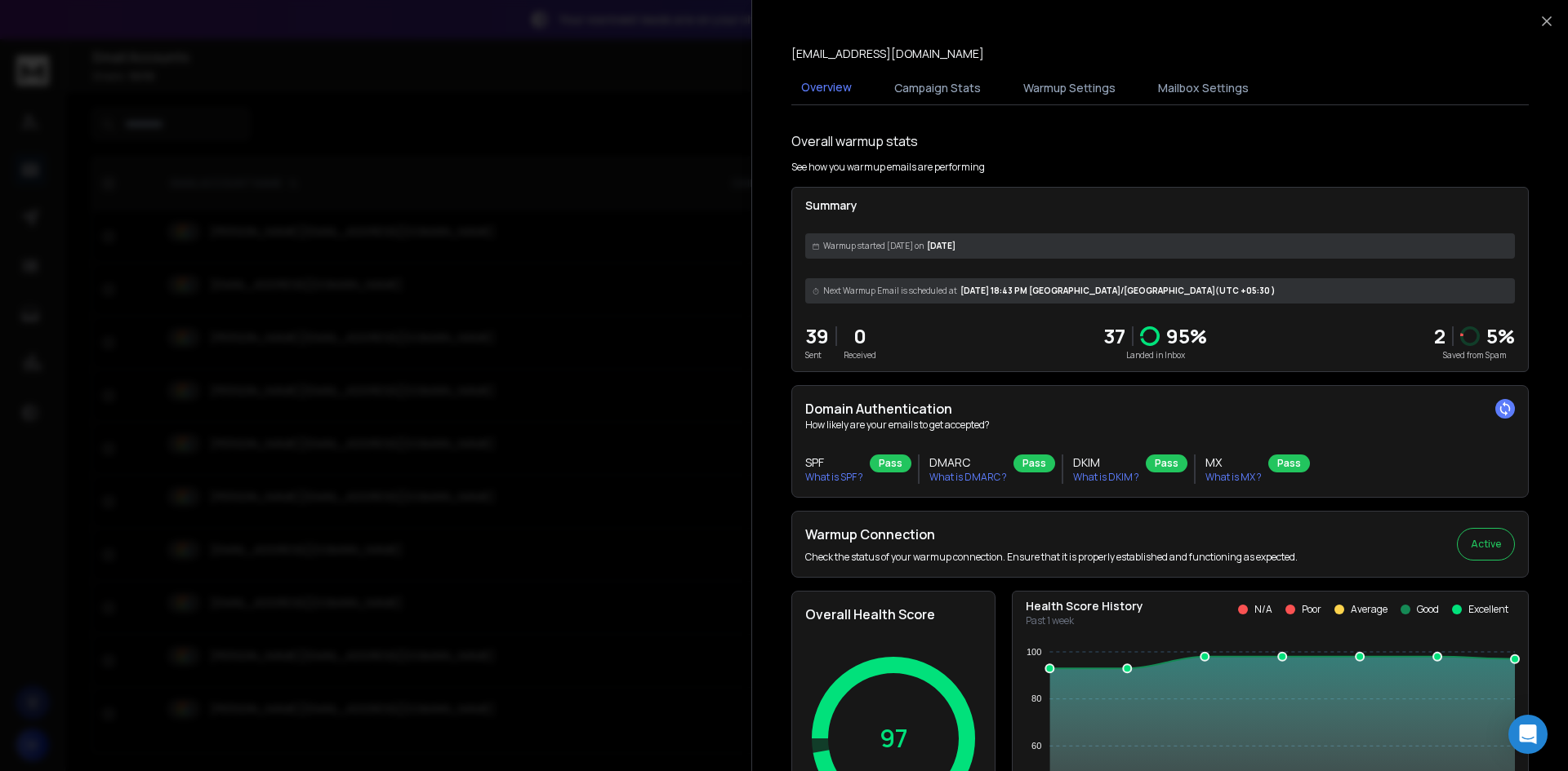
click at [1090, 92] on button "Warmup Settings" at bounding box center [1069, 89] width 111 height 36
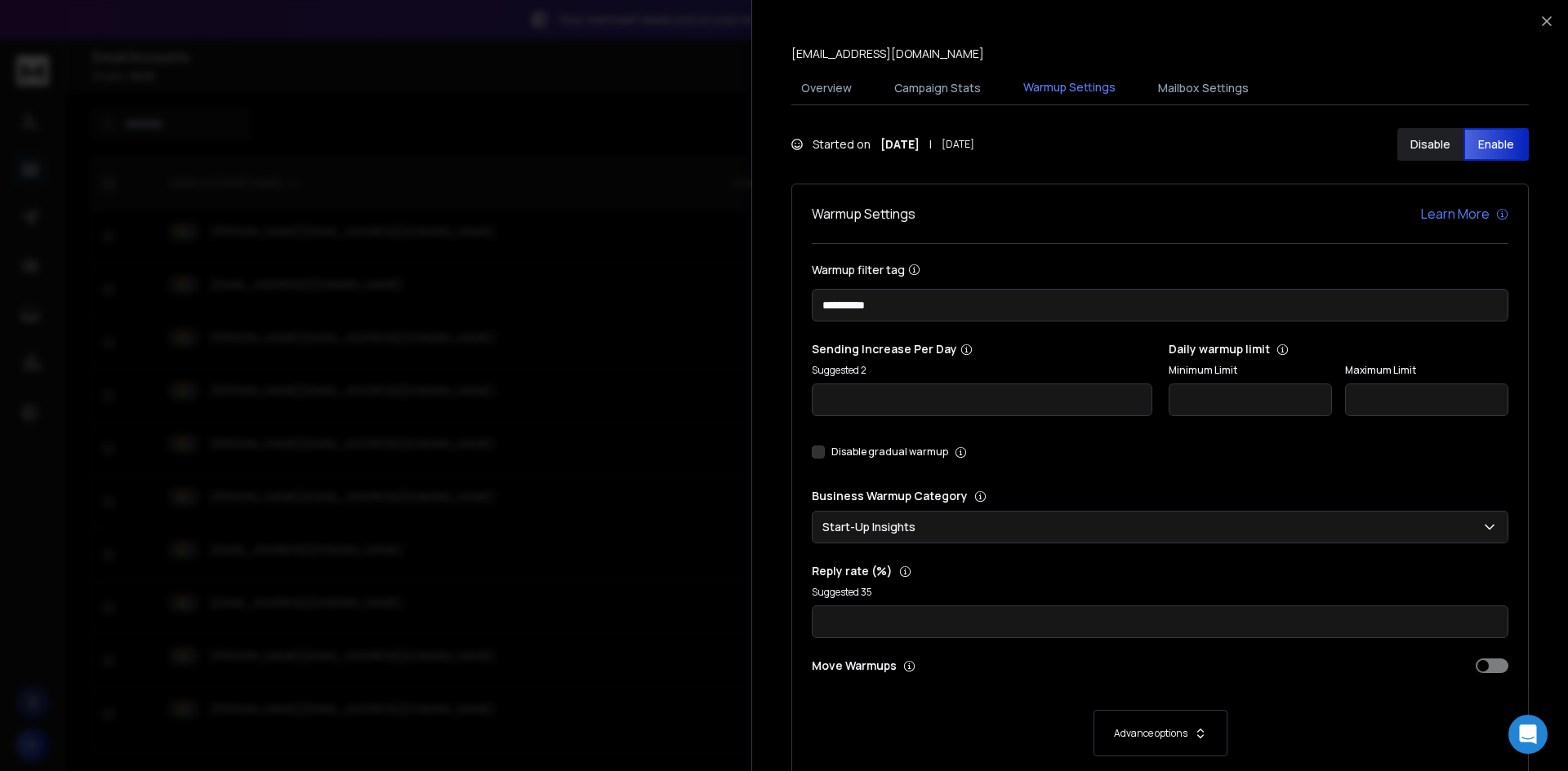
drag, startPoint x: 1546, startPoint y: 25, endPoint x: 1533, endPoint y: 55, distance: 32.7
click at [1546, 25] on icon "button" at bounding box center [1546, 21] width 16 height 16
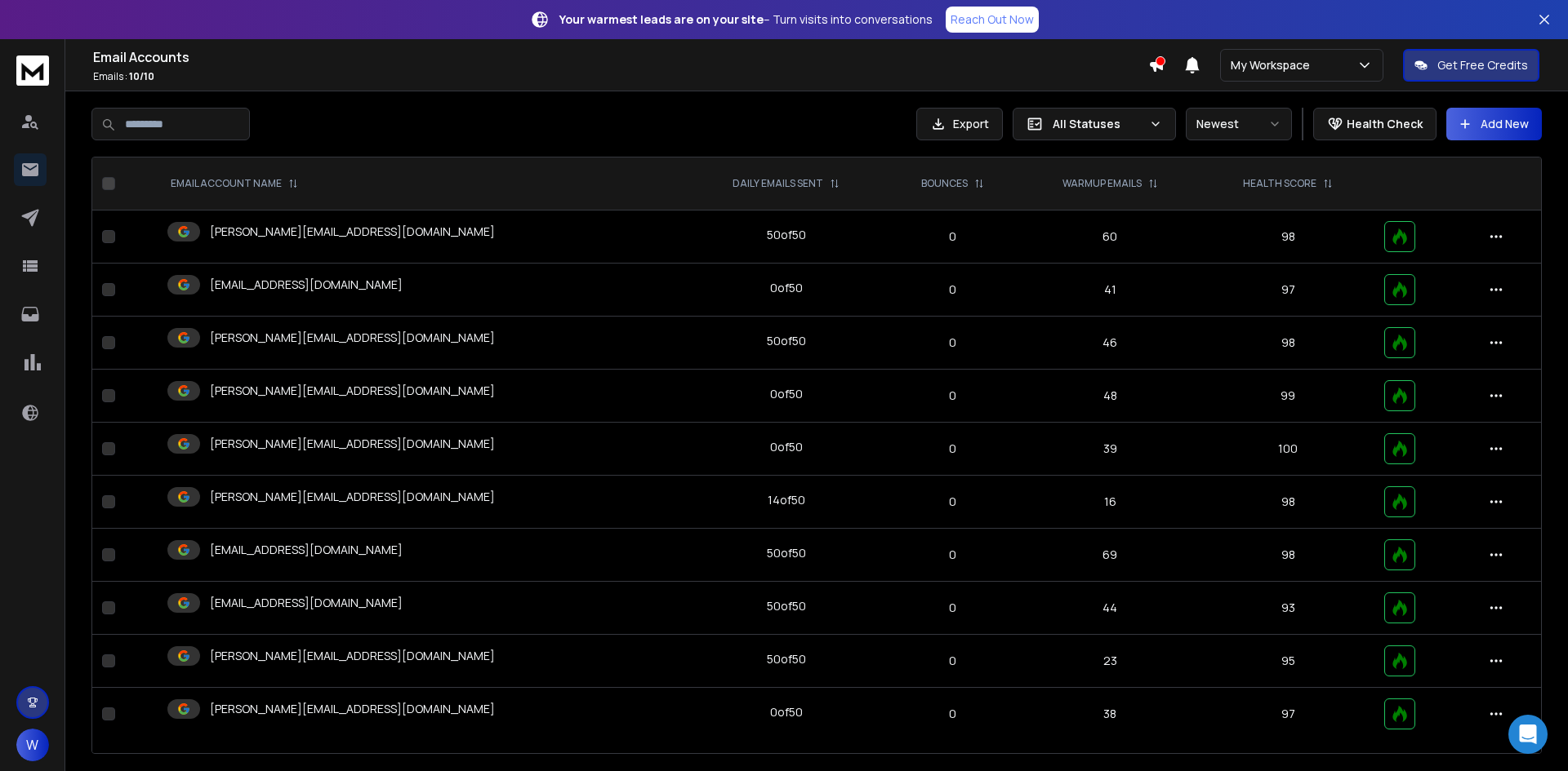
click at [284, 343] on p "ayoub@whatjobs.international" at bounding box center [352, 338] width 285 height 16
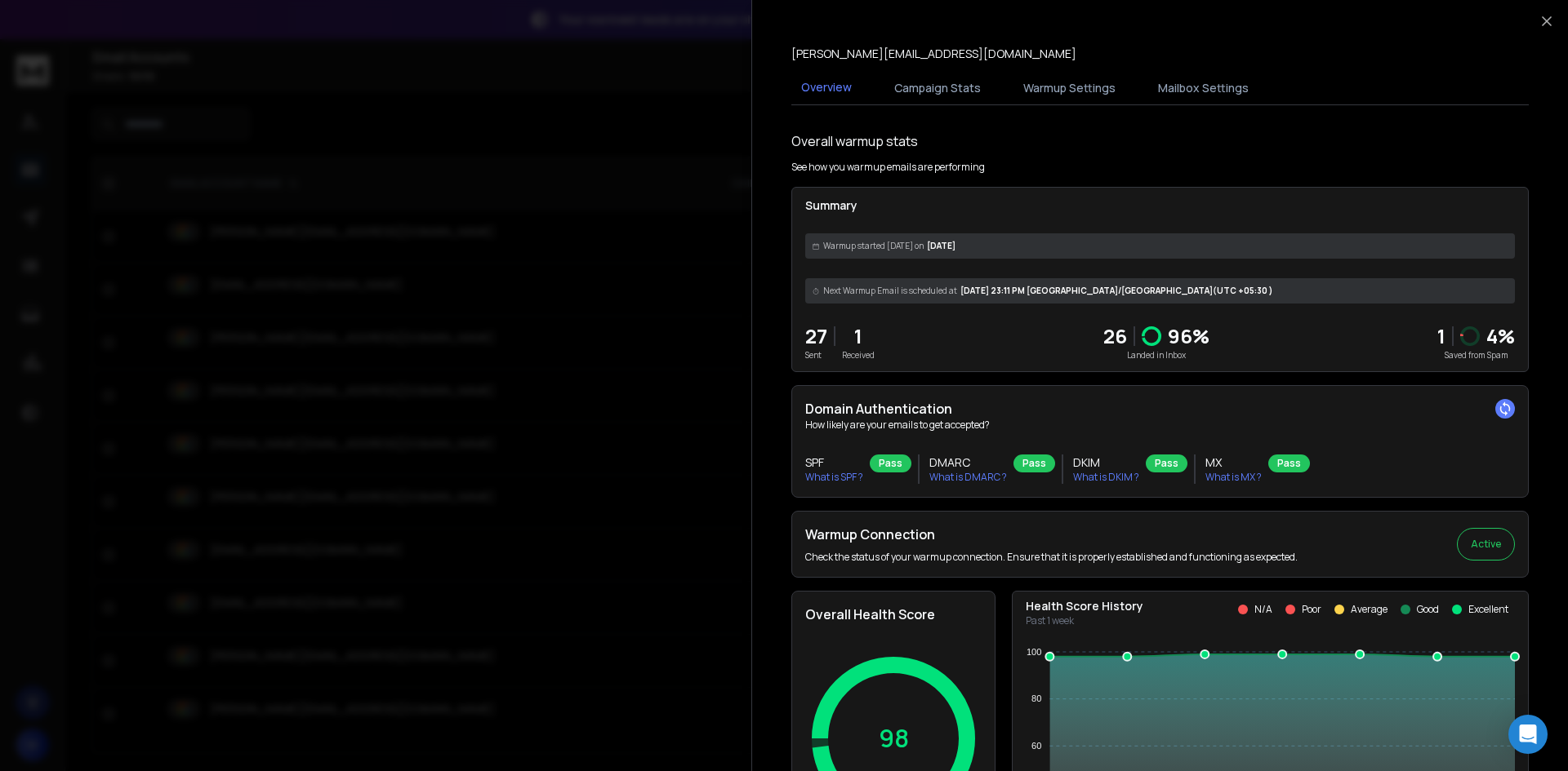
click at [1090, 78] on button "Warmup Settings" at bounding box center [1069, 89] width 111 height 36
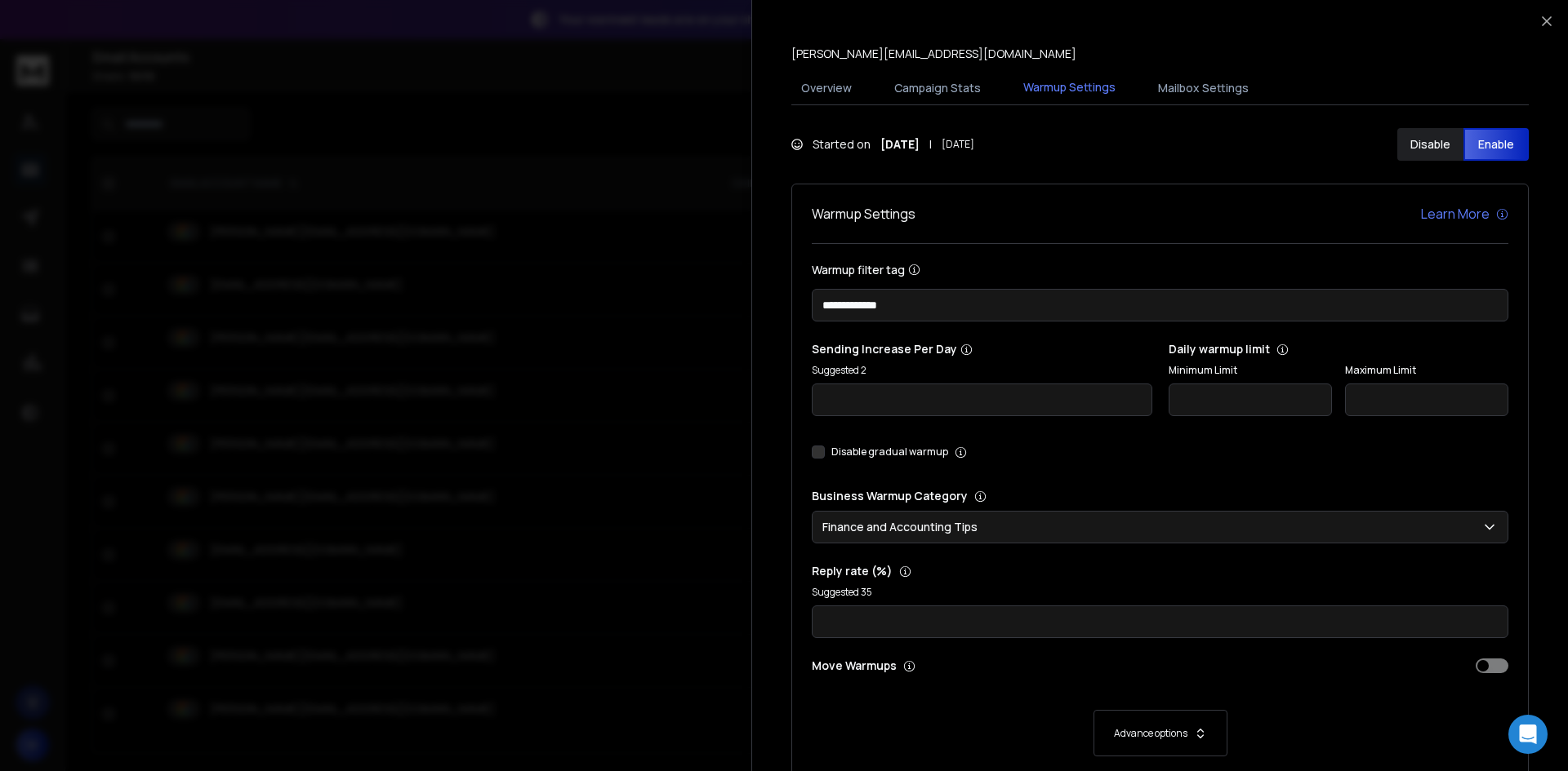
drag, startPoint x: 1193, startPoint y: 396, endPoint x: 1082, endPoint y: 407, distance: 111.5
click at [1085, 407] on div "Sending Increase Per Day Suggested 2 * Daily warmup limit Minimum Limit * Maxim…" at bounding box center [1160, 378] width 696 height 75
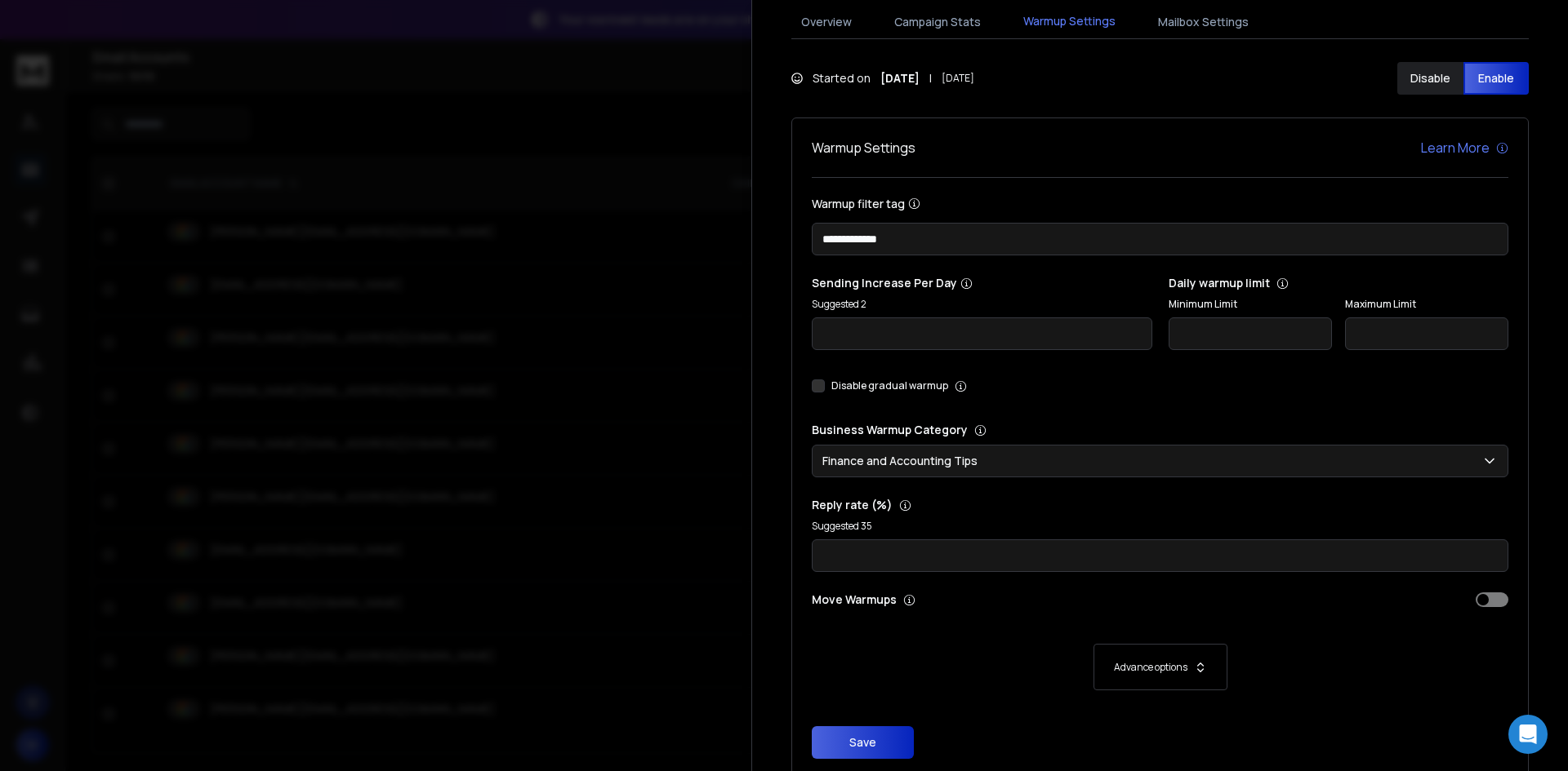
scroll to position [120, 0]
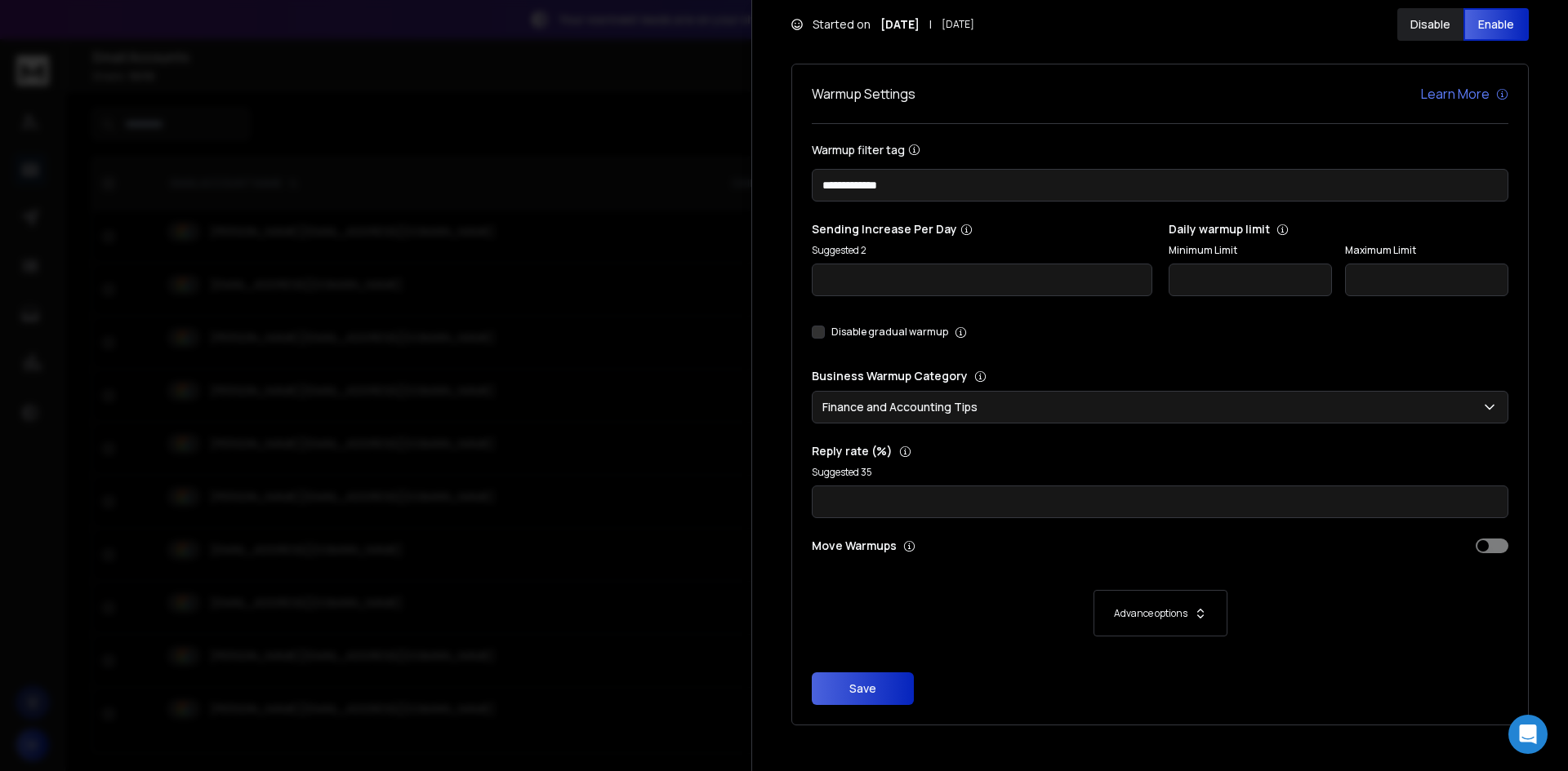
type input "*"
click at [877, 688] on button "Save" at bounding box center [863, 688] width 102 height 33
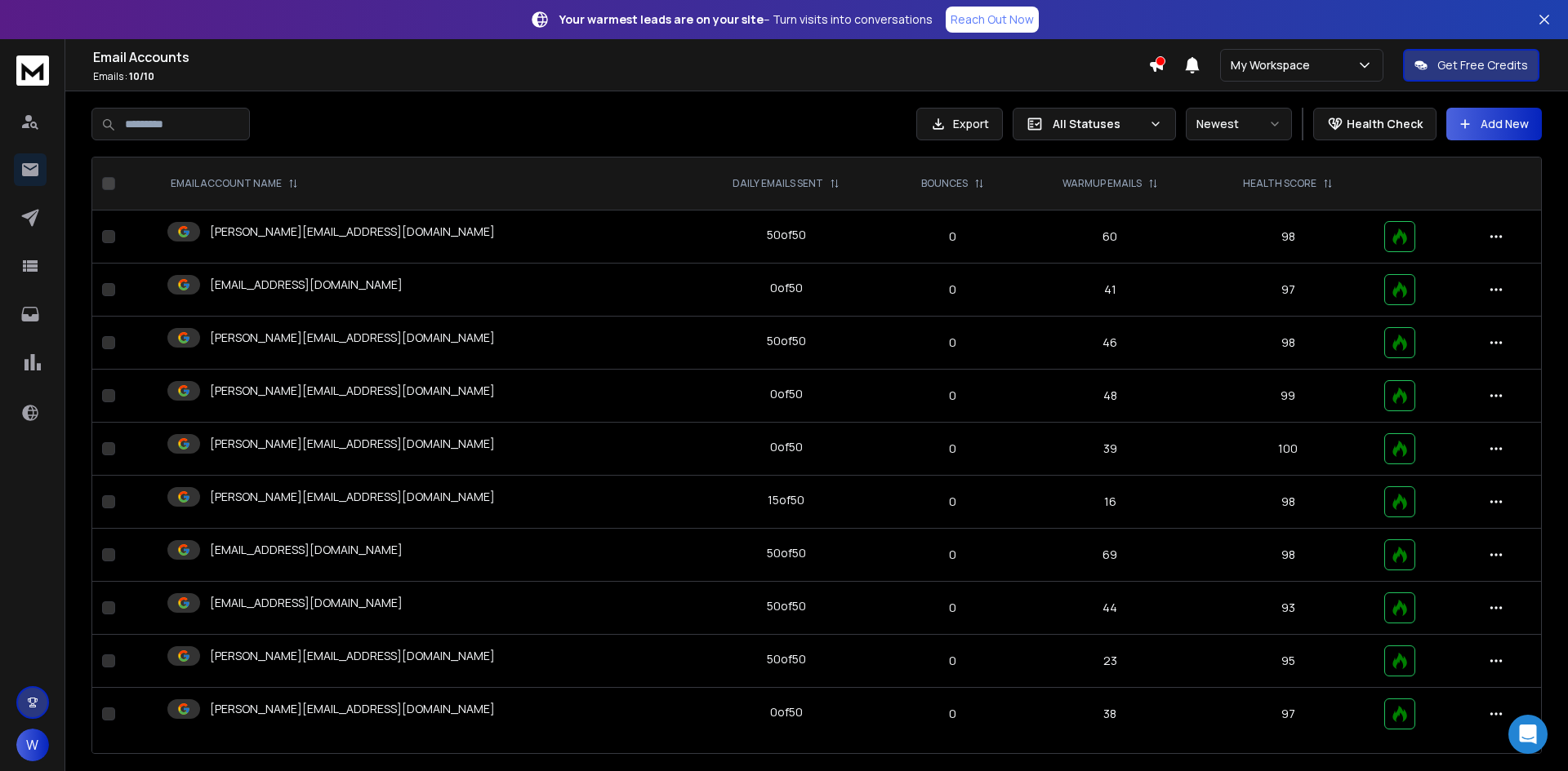
click at [278, 392] on p "lucas@whatjobs.international" at bounding box center [352, 391] width 285 height 16
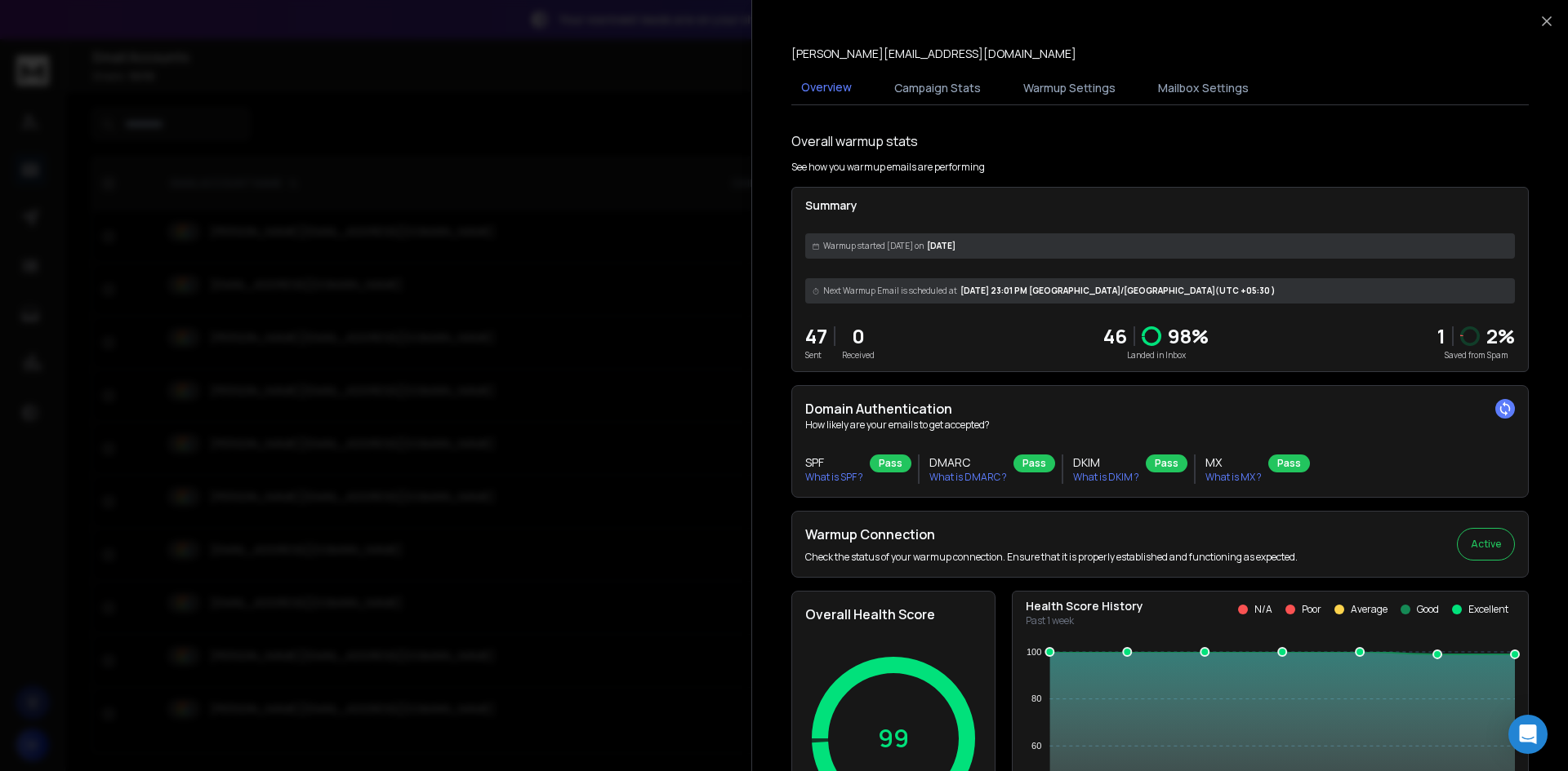
click at [1083, 90] on button "Warmup Settings" at bounding box center [1069, 89] width 111 height 36
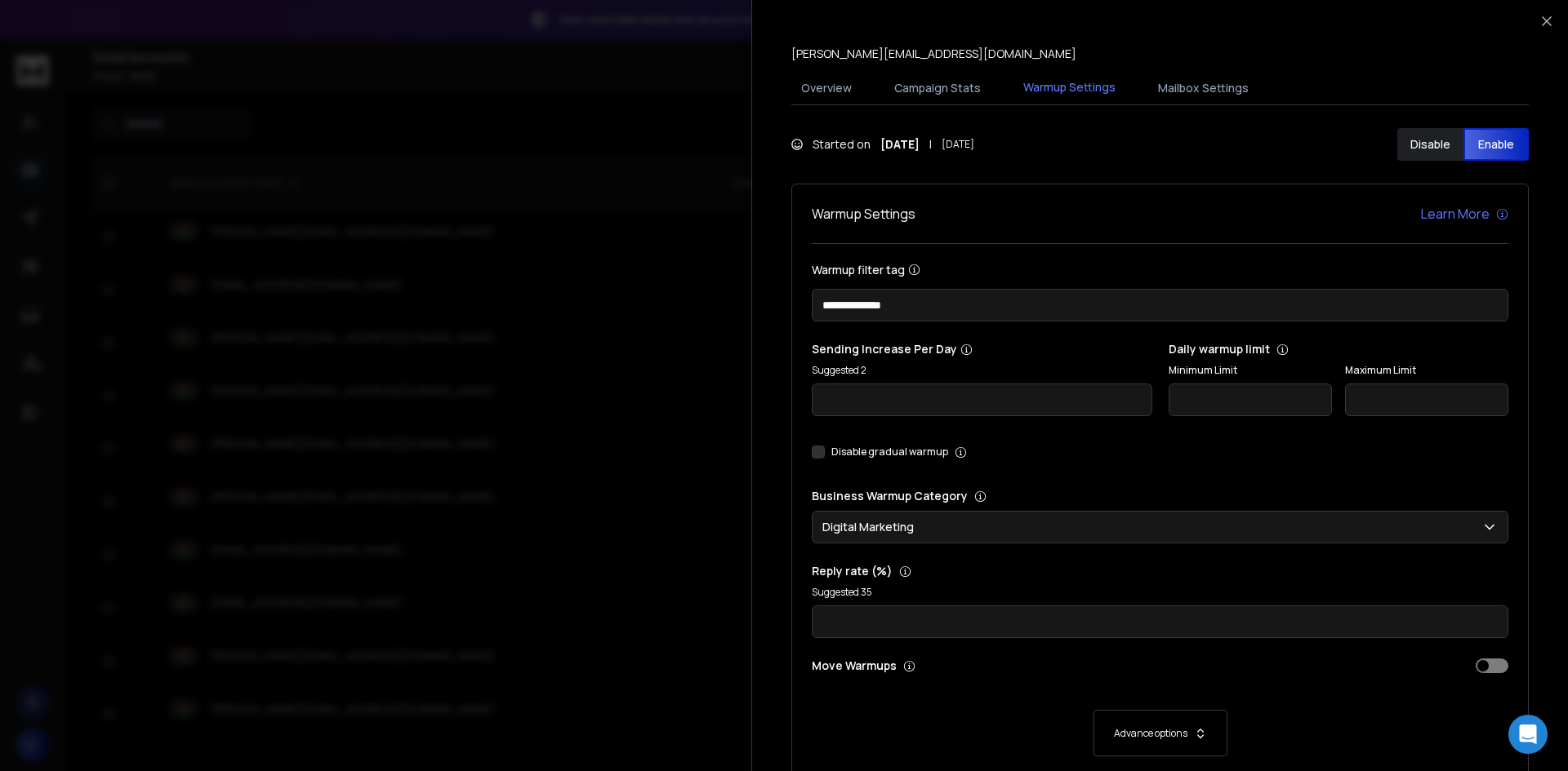
drag, startPoint x: 1087, startPoint y: 409, endPoint x: 1055, endPoint y: 409, distance: 32.0
click at [1062, 409] on div "Sending Increase Per Day Suggested 2 * Daily warmup limit Minimum Limit * Maxim…" at bounding box center [1160, 378] width 696 height 75
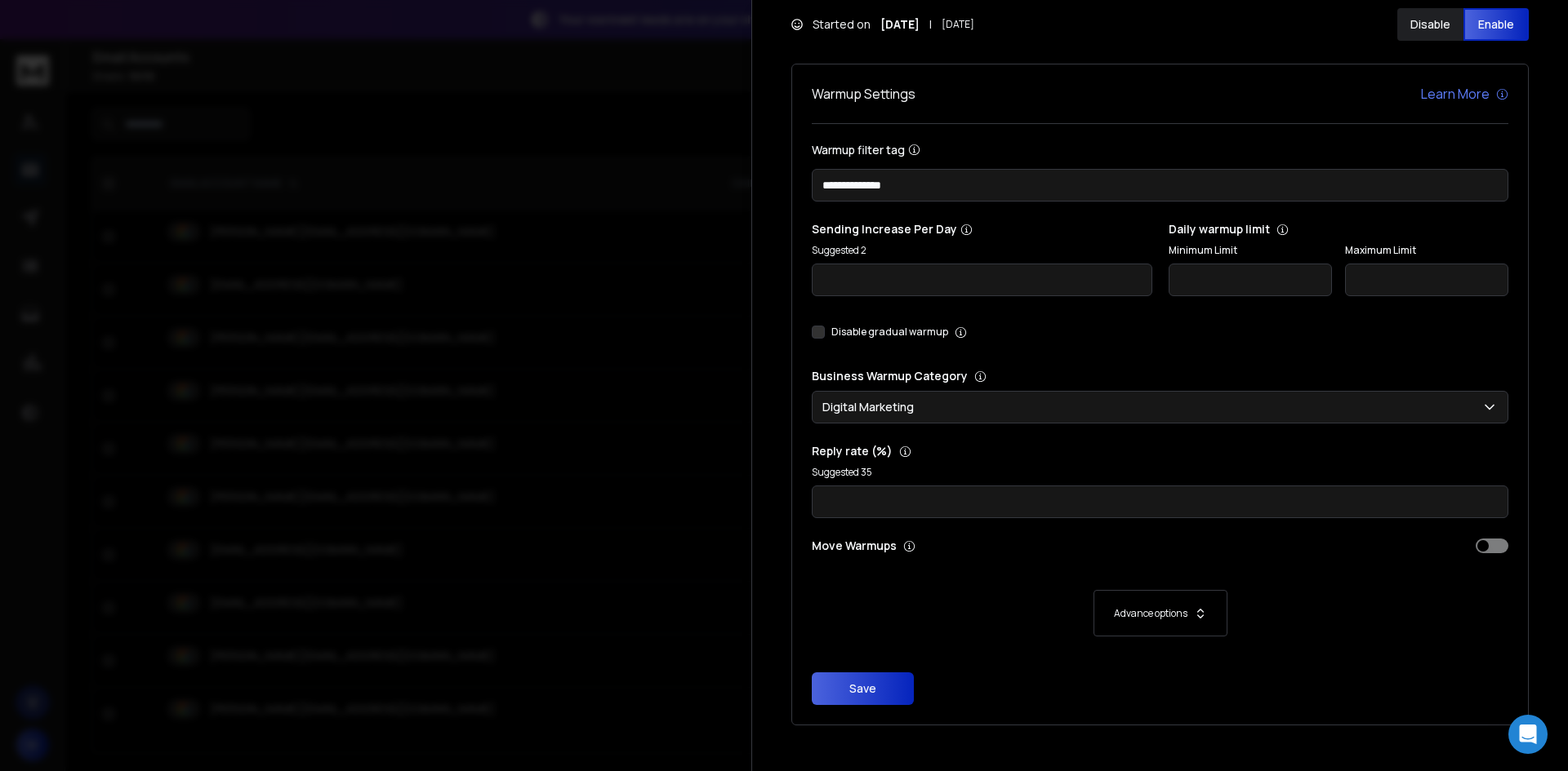
type input "*"
click at [879, 699] on button "Save" at bounding box center [863, 688] width 102 height 33
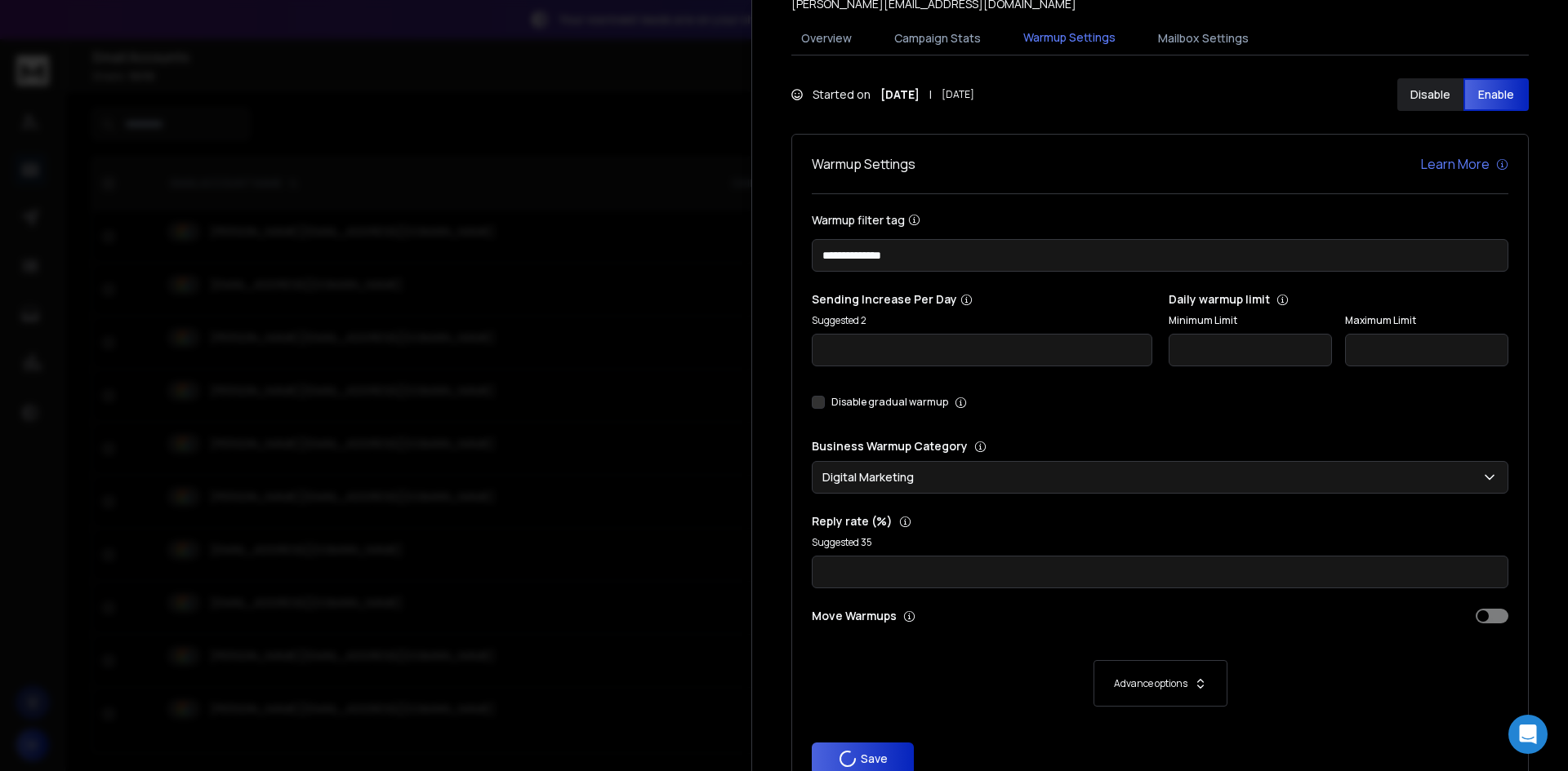
scroll to position [0, 0]
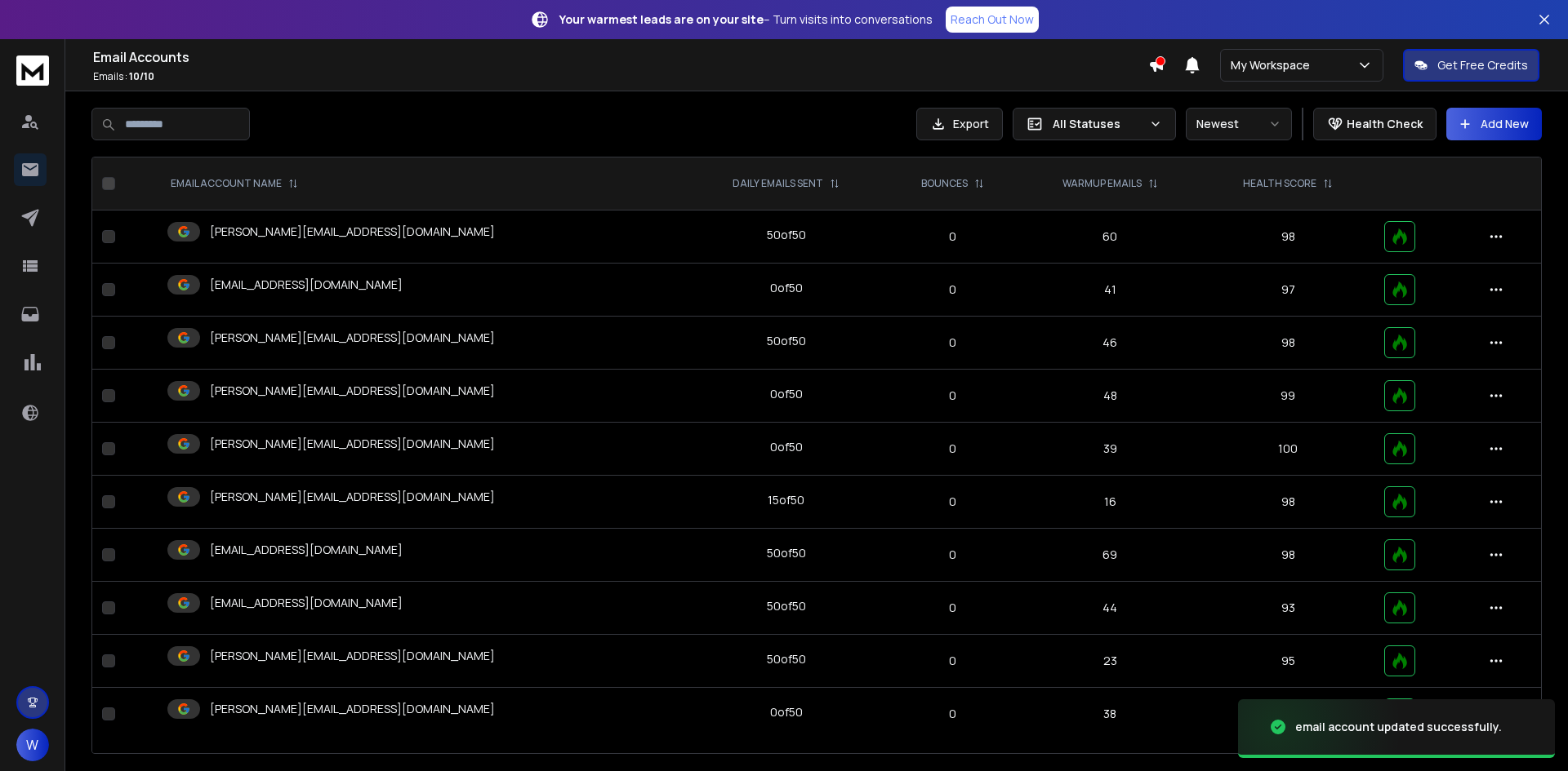
click at [267, 442] on p "maria@whatjobs.international" at bounding box center [352, 444] width 285 height 16
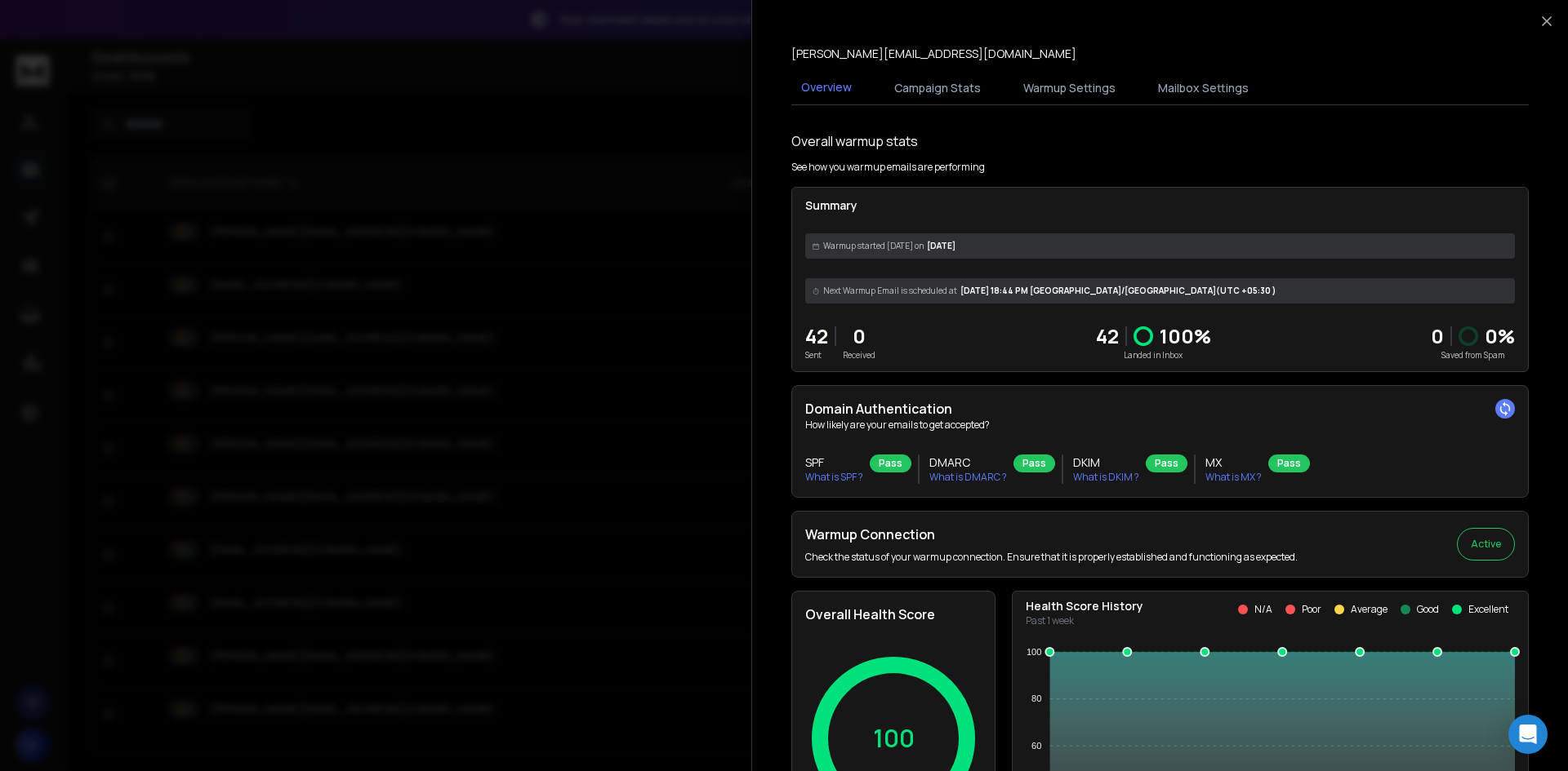
click at [1065, 71] on div "maria@whatjobs.international Overview Campaign Stats Warmup Settings Mailbox Se…" at bounding box center [1159, 671] width 776 height 1301
click at [1063, 85] on button "Warmup Settings" at bounding box center [1069, 89] width 111 height 36
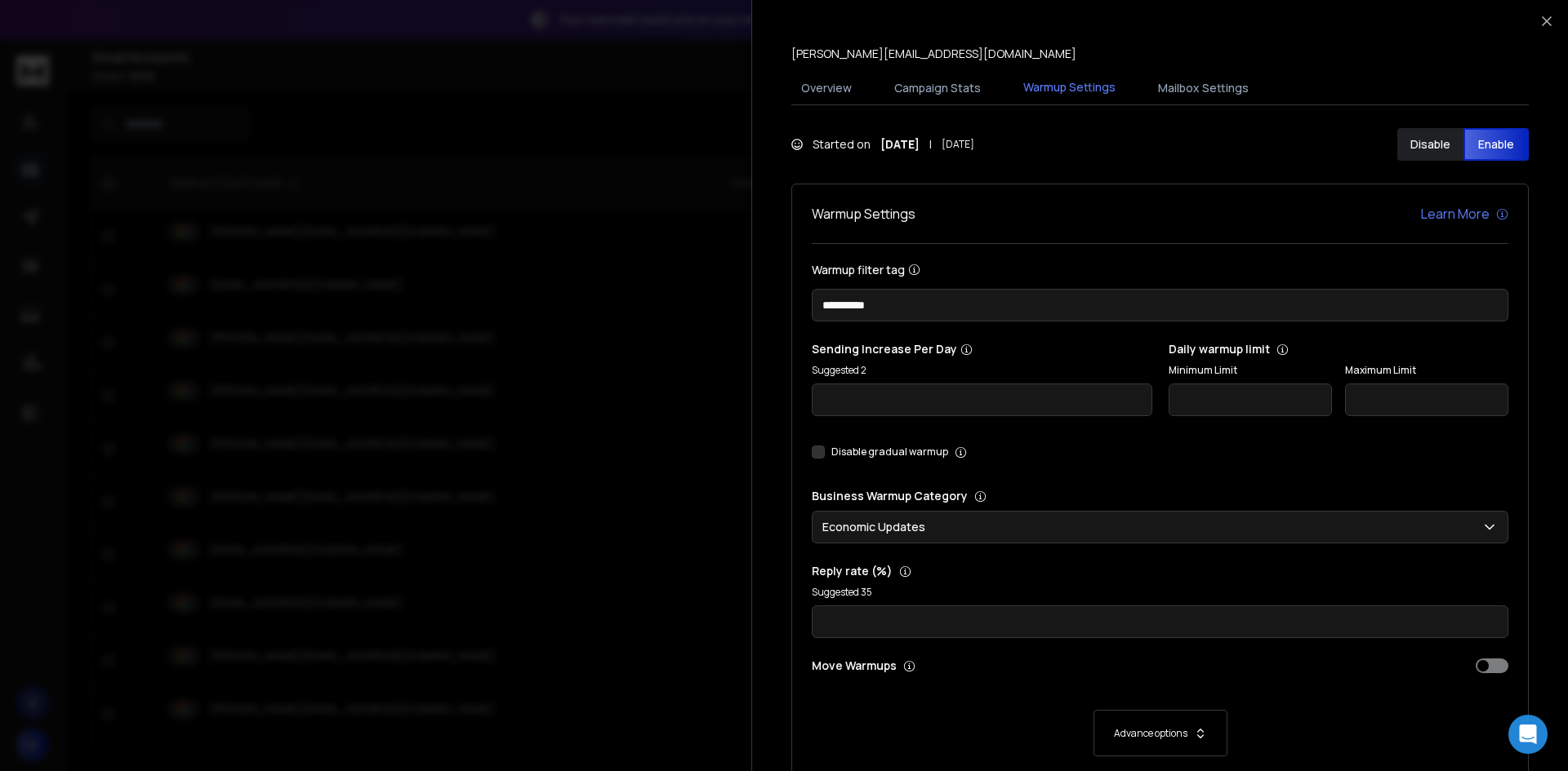
drag, startPoint x: 1110, startPoint y: 408, endPoint x: 1074, endPoint y: 408, distance: 36.0
click at [1103, 408] on div "Sending Increase Per Day Suggested 2 * Daily warmup limit Minimum Limit * Maxim…" at bounding box center [1160, 378] width 696 height 75
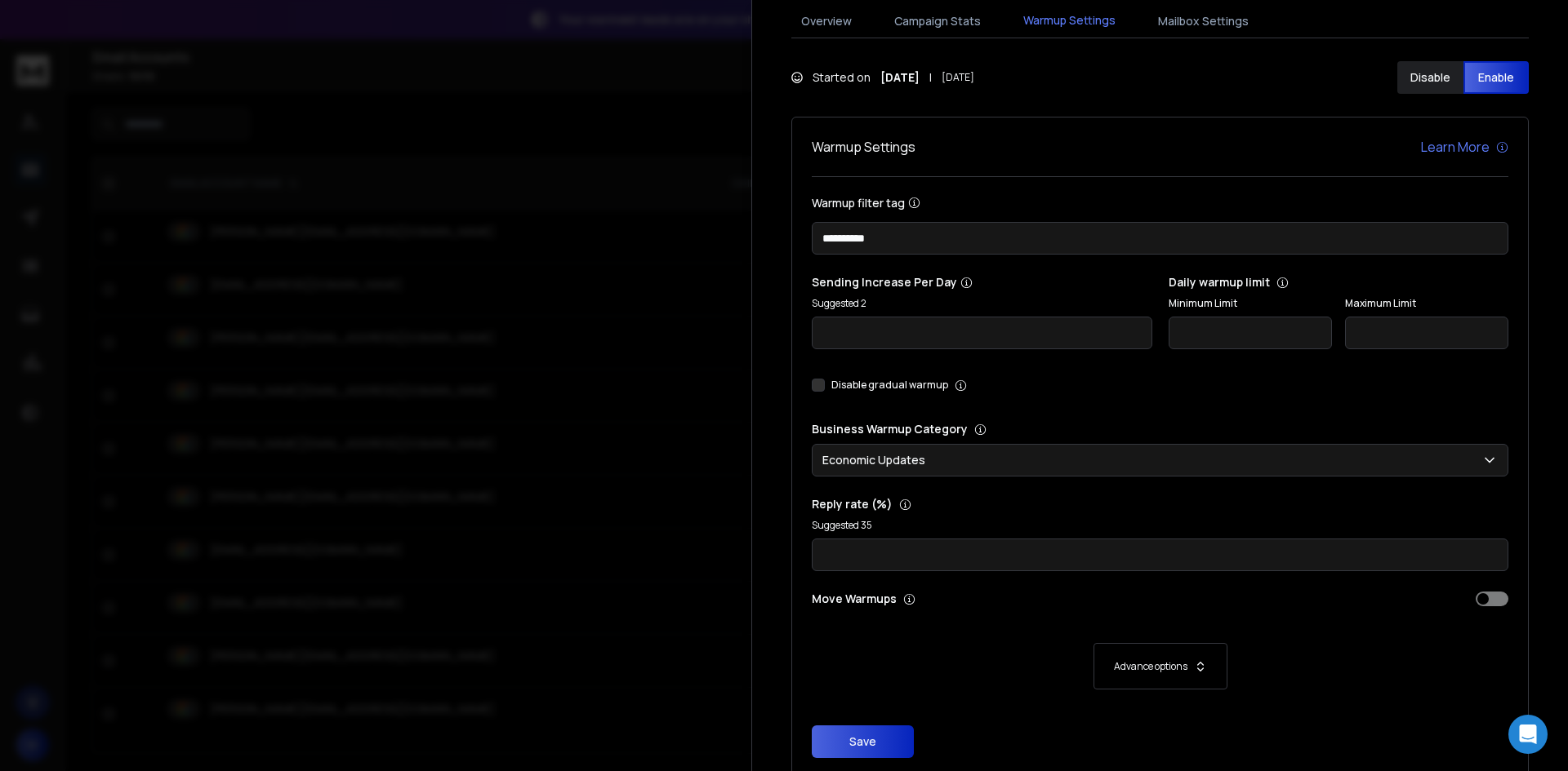
scroll to position [120, 0]
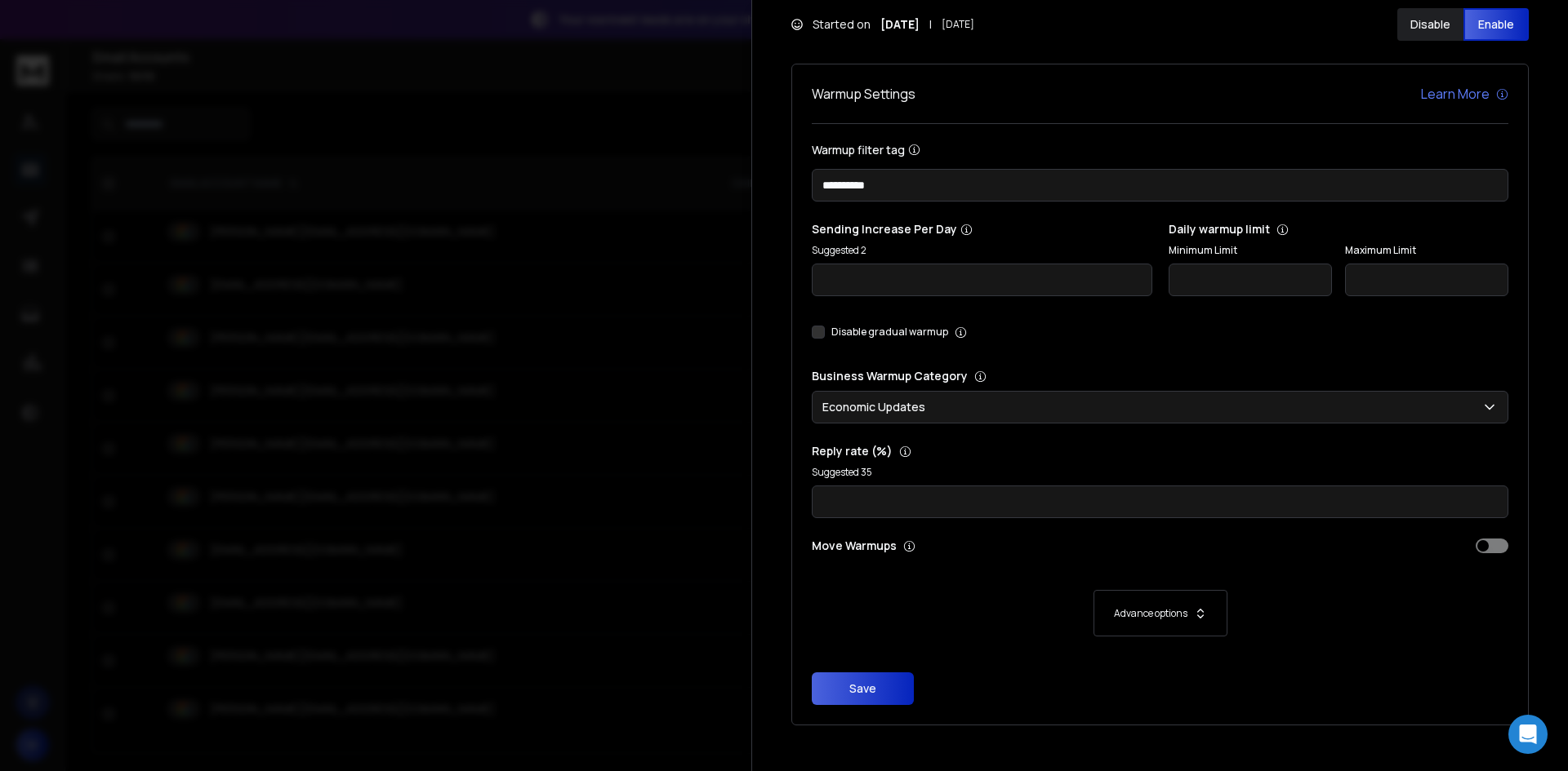
type input "*"
click at [858, 685] on button "Save" at bounding box center [863, 688] width 102 height 33
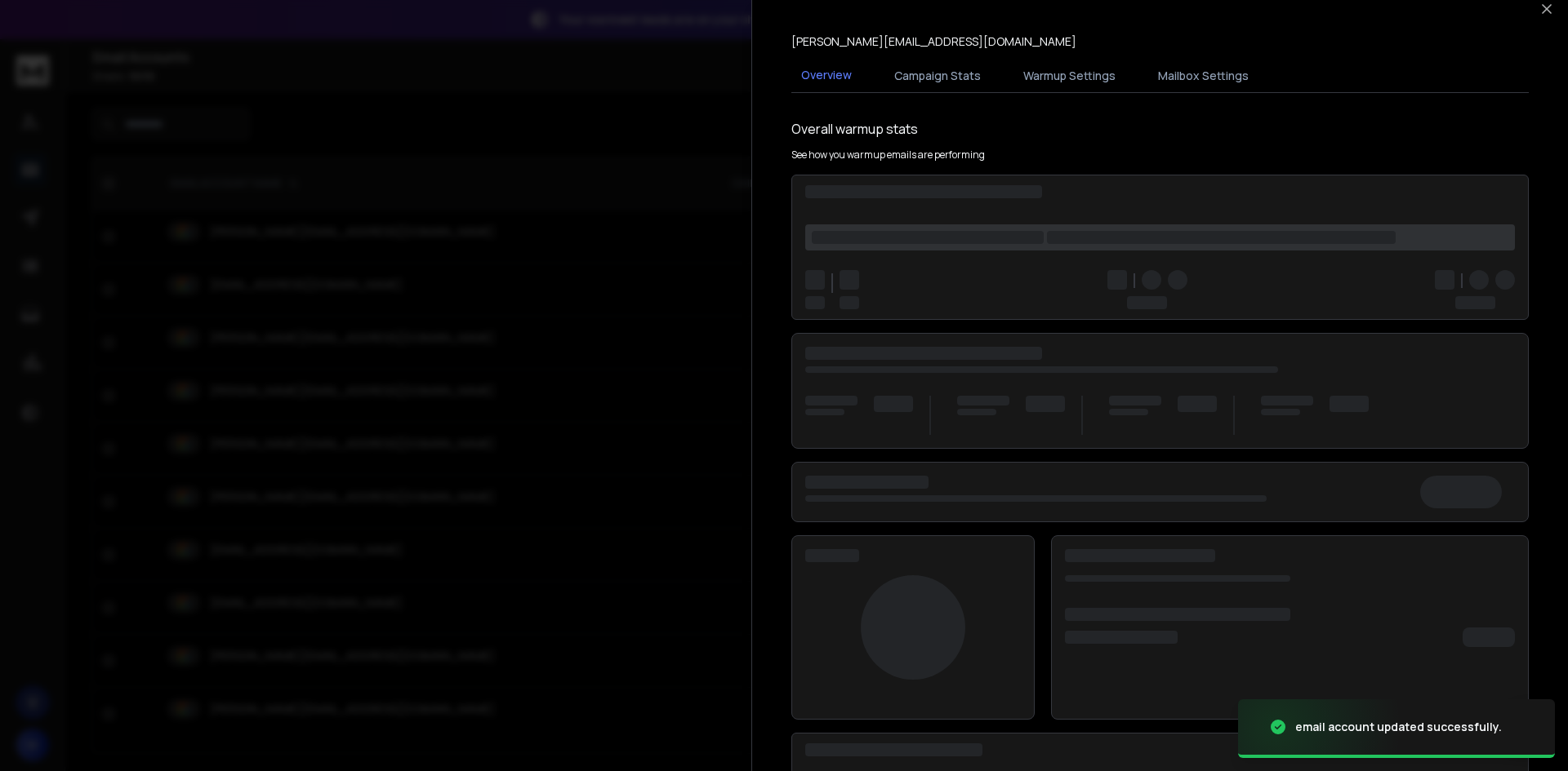
scroll to position [0, 0]
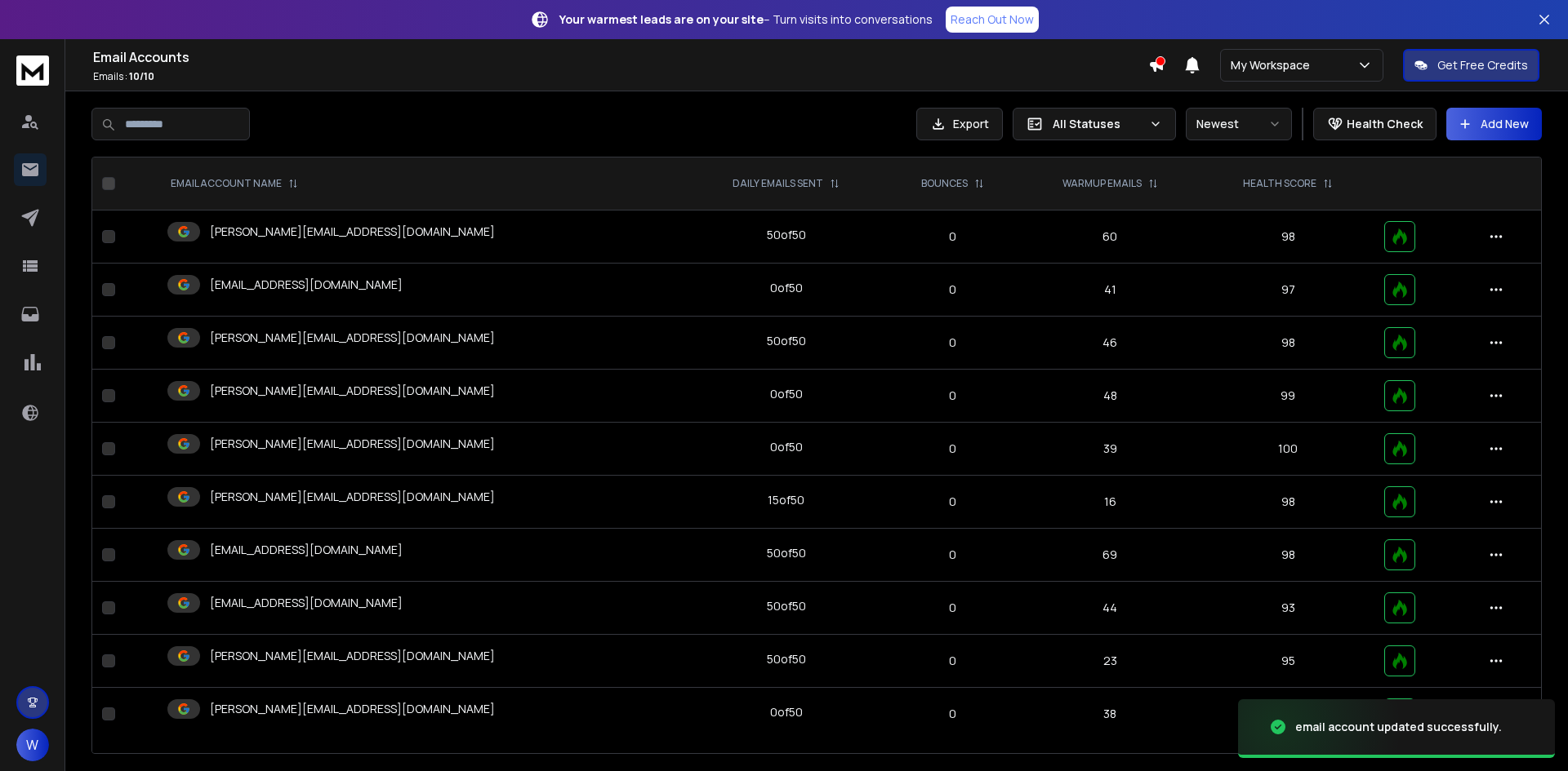
click at [280, 498] on p "david@whatjobs.international" at bounding box center [352, 497] width 285 height 16
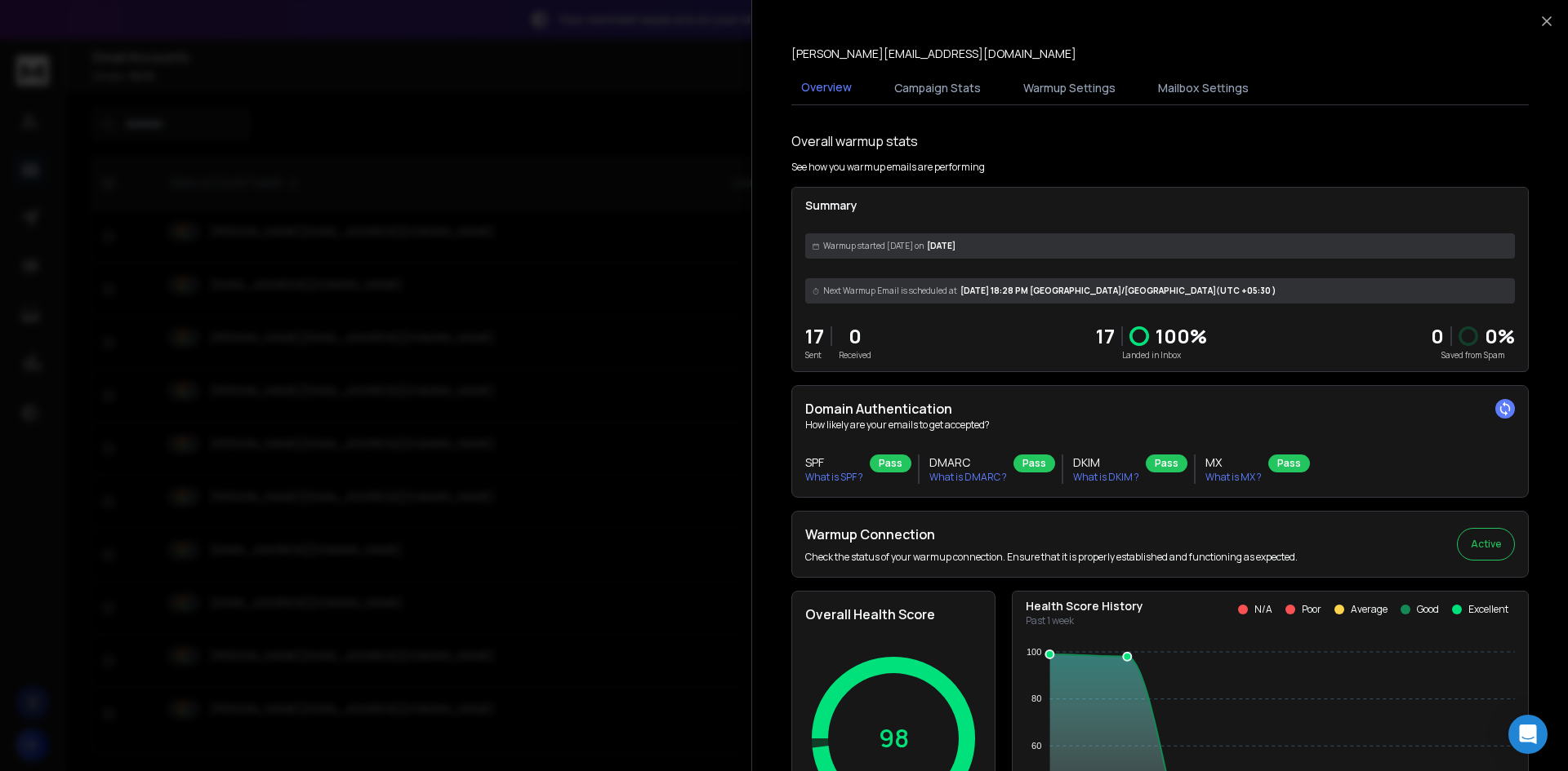
click at [1079, 81] on button "Warmup Settings" at bounding box center [1069, 89] width 111 height 36
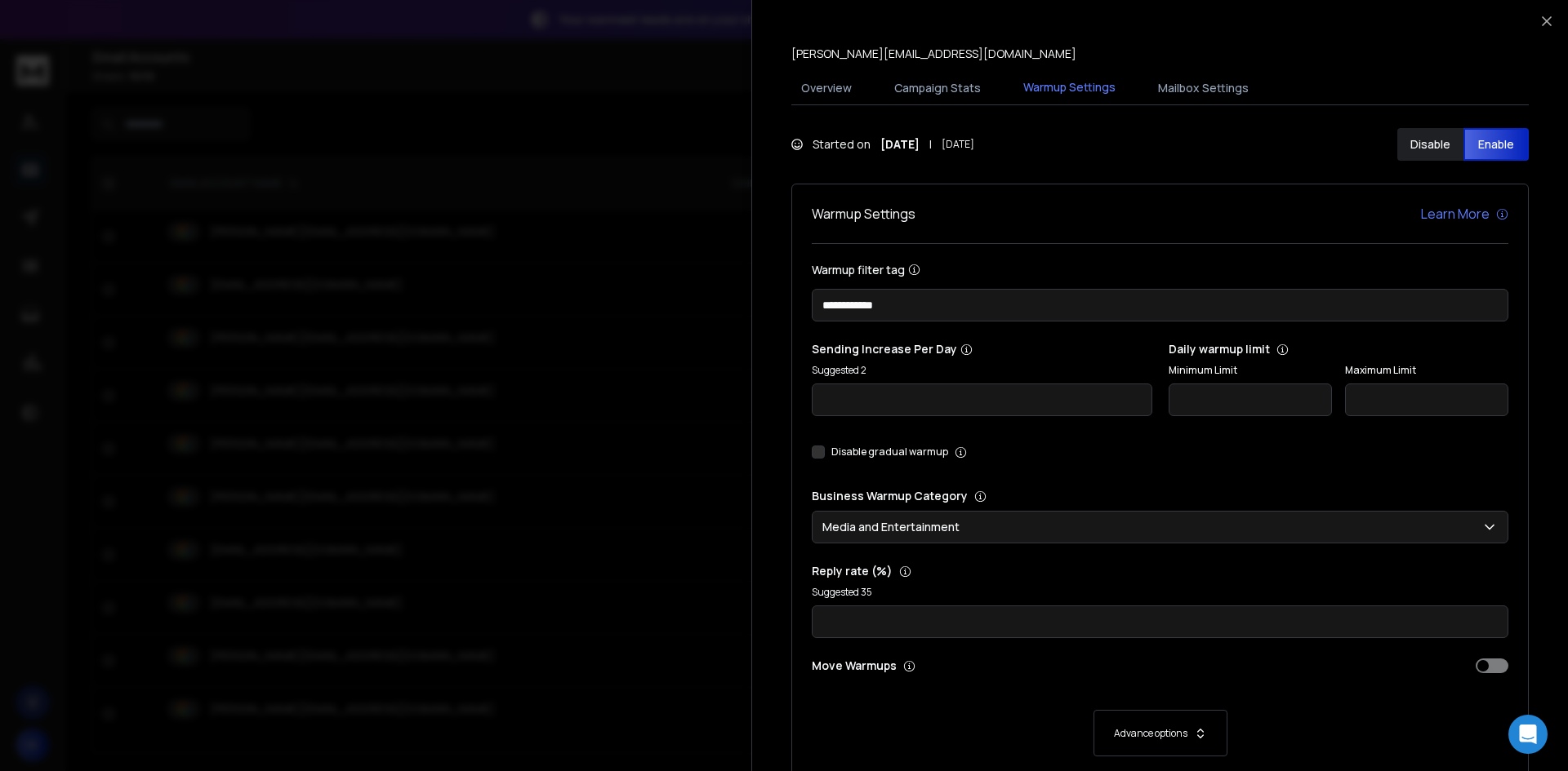
drag, startPoint x: 1203, startPoint y: 406, endPoint x: 1045, endPoint y: 413, distance: 158.2
click at [1047, 413] on div "Sending Increase Per Day Suggested 2 * Daily warmup limit Minimum Limit * Maxim…" at bounding box center [1160, 378] width 696 height 75
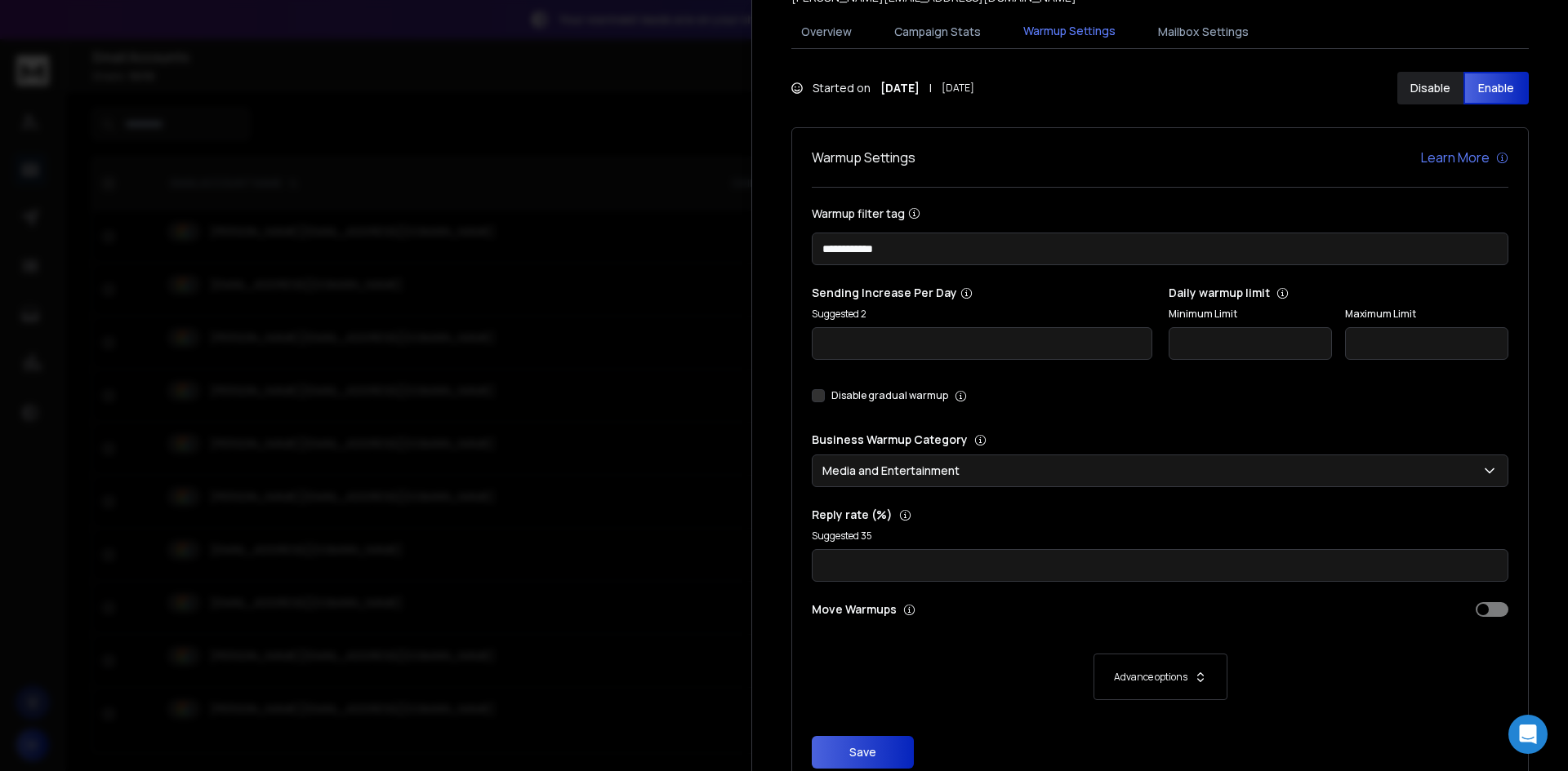
scroll to position [82, 0]
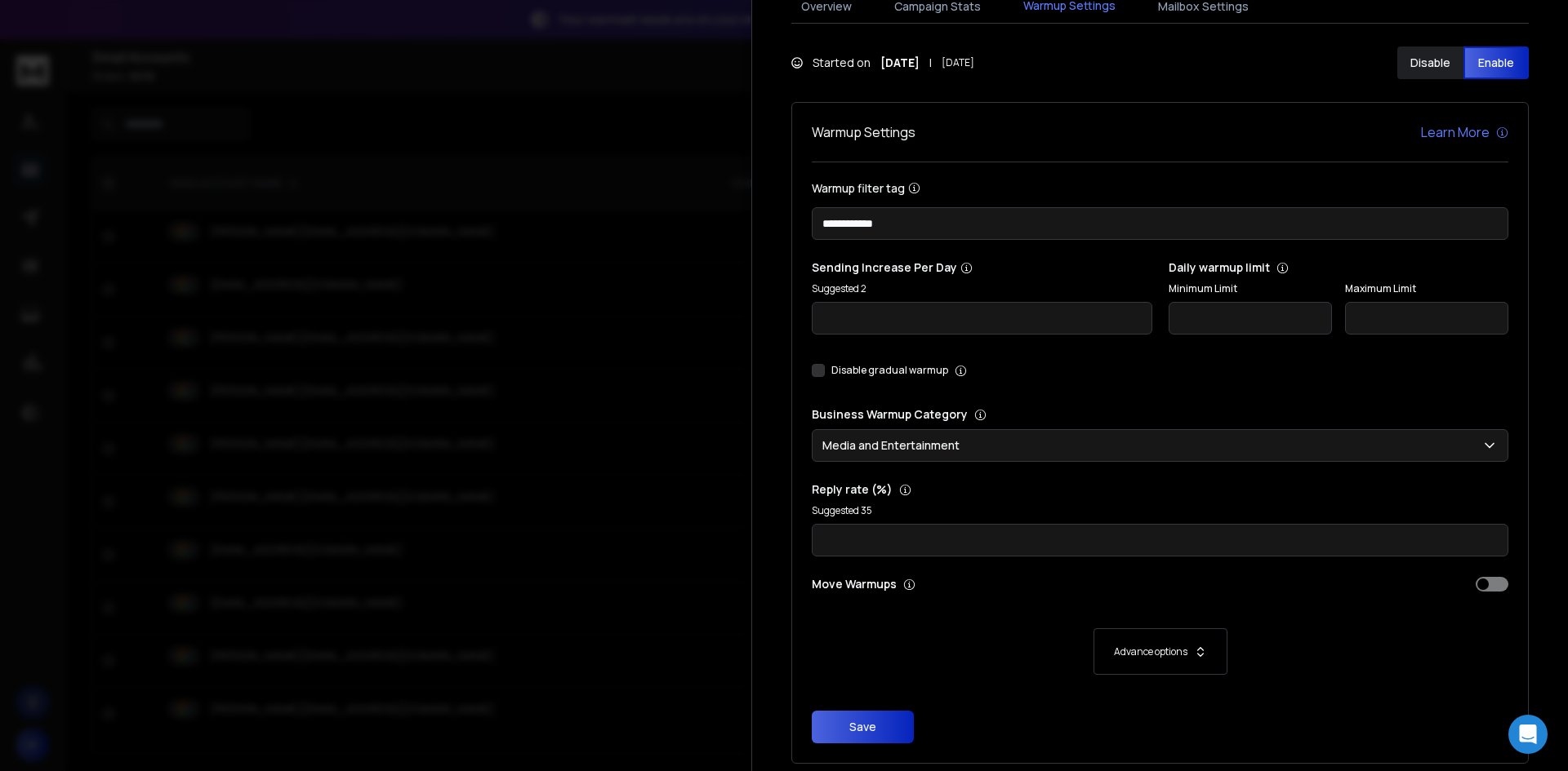
type input "*"
click at [867, 713] on button "Save" at bounding box center [863, 727] width 102 height 33
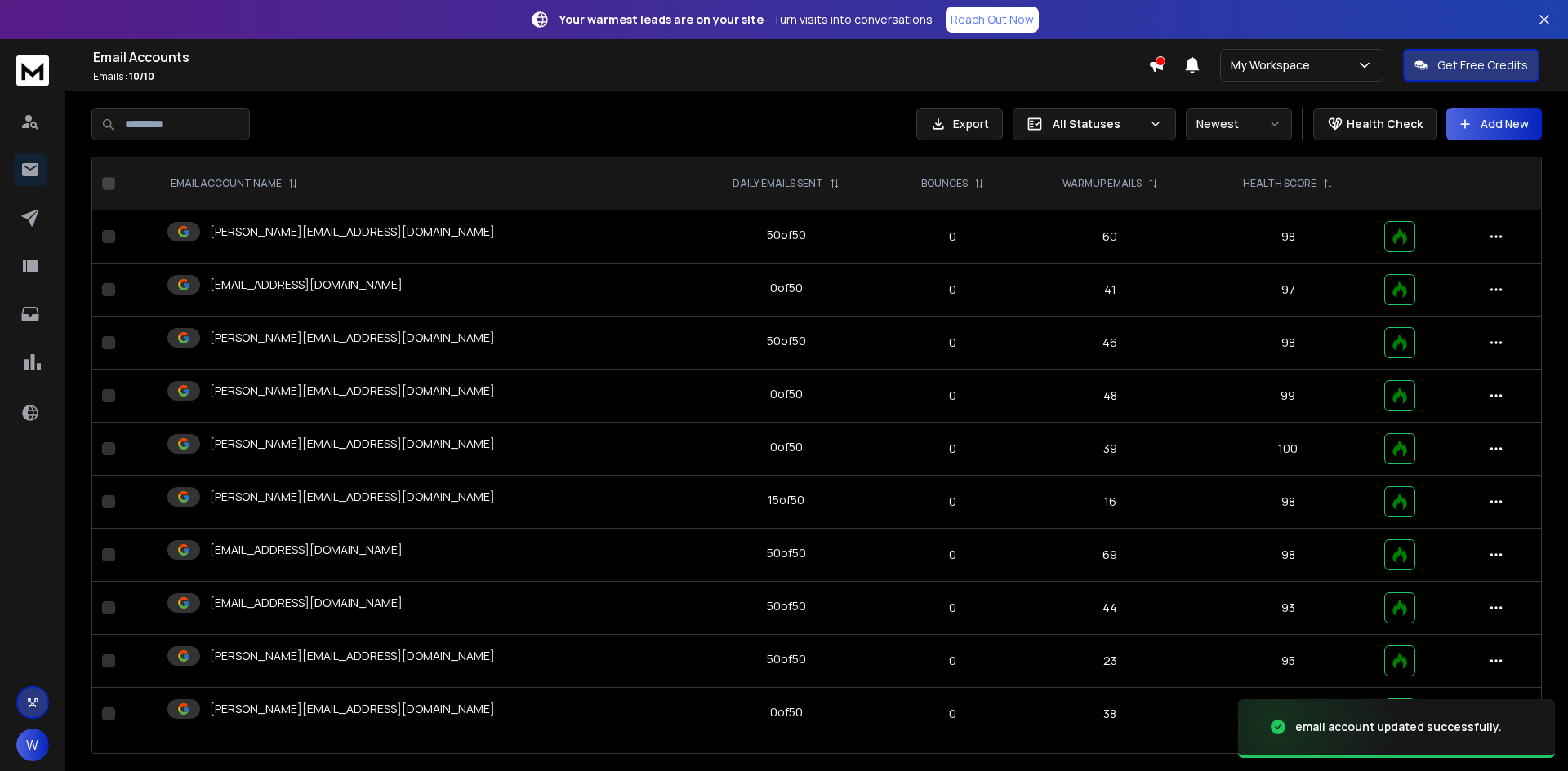
click at [274, 550] on p "saritadesai@whatjobs.international" at bounding box center [306, 550] width 193 height 16
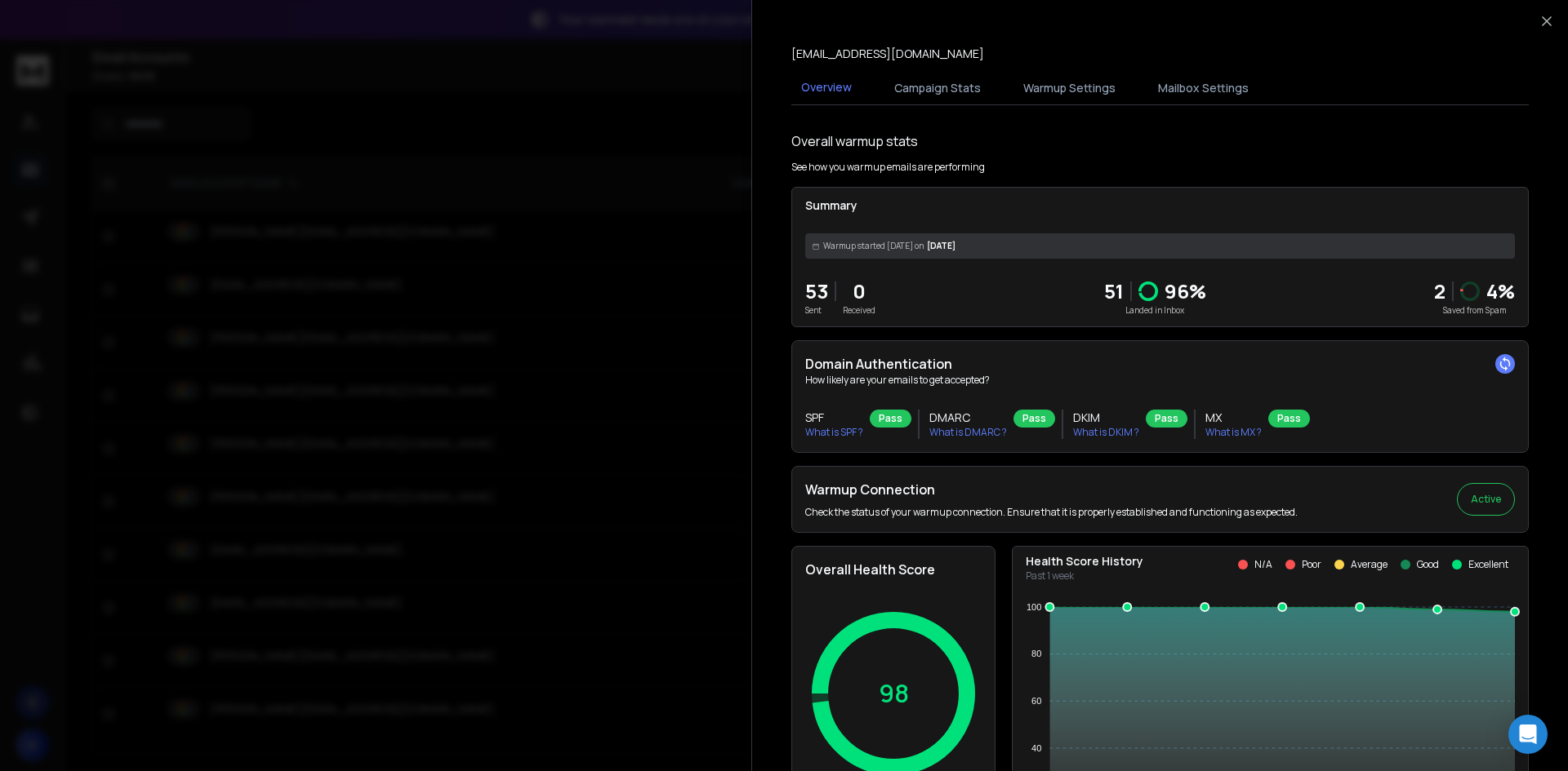
click at [1058, 80] on button "Warmup Settings" at bounding box center [1069, 89] width 111 height 36
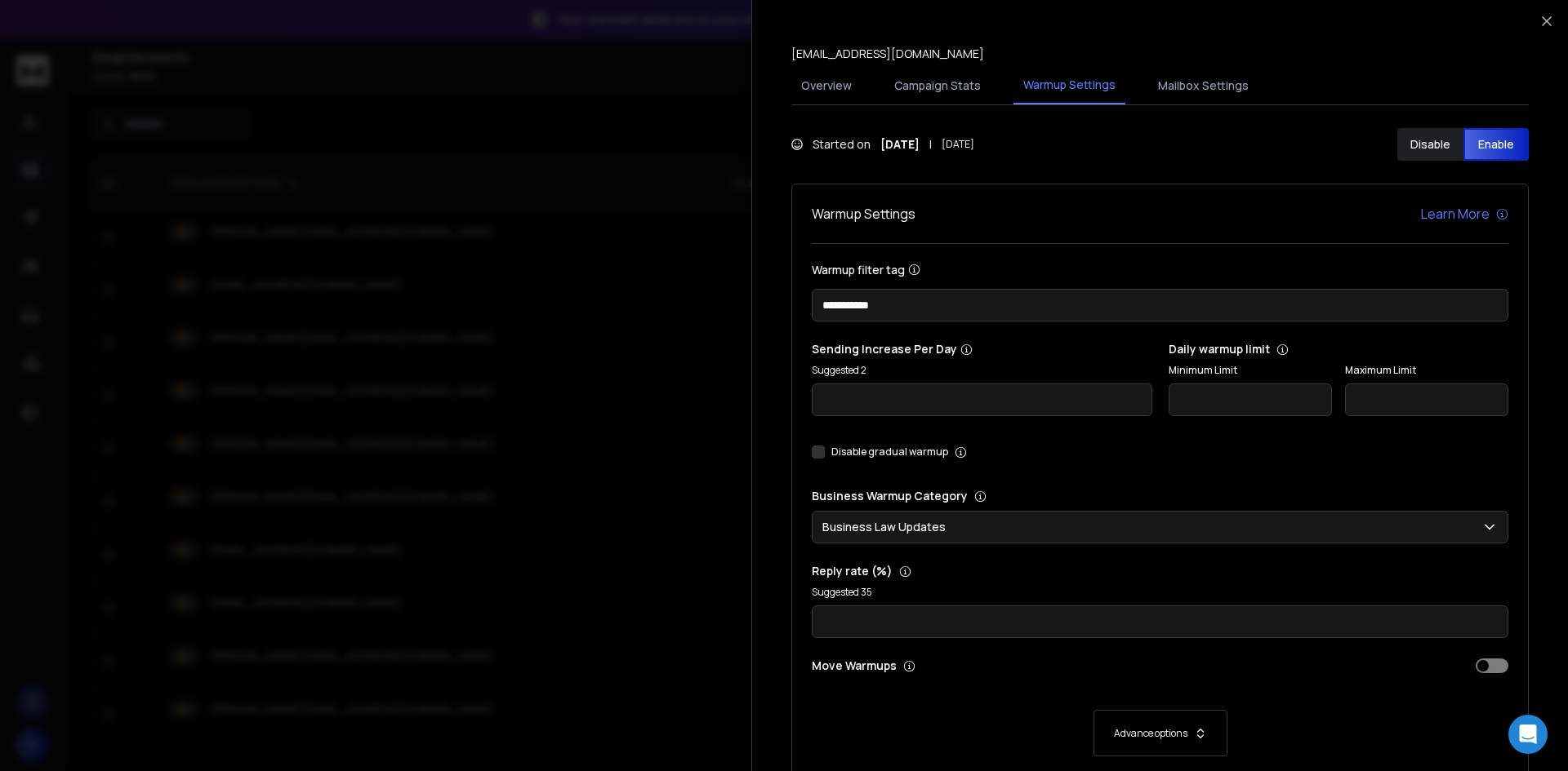
scroll to position [9, 0]
click at [1175, 398] on input "*" at bounding box center [1250, 400] width 163 height 33
drag, startPoint x: 1201, startPoint y: 401, endPoint x: 1109, endPoint y: 407, distance: 92.2
click at [1110, 407] on div "Sending Increase Per Day Suggested 2 * Daily warmup limit Minimum Limit * Maxim…" at bounding box center [1160, 378] width 696 height 75
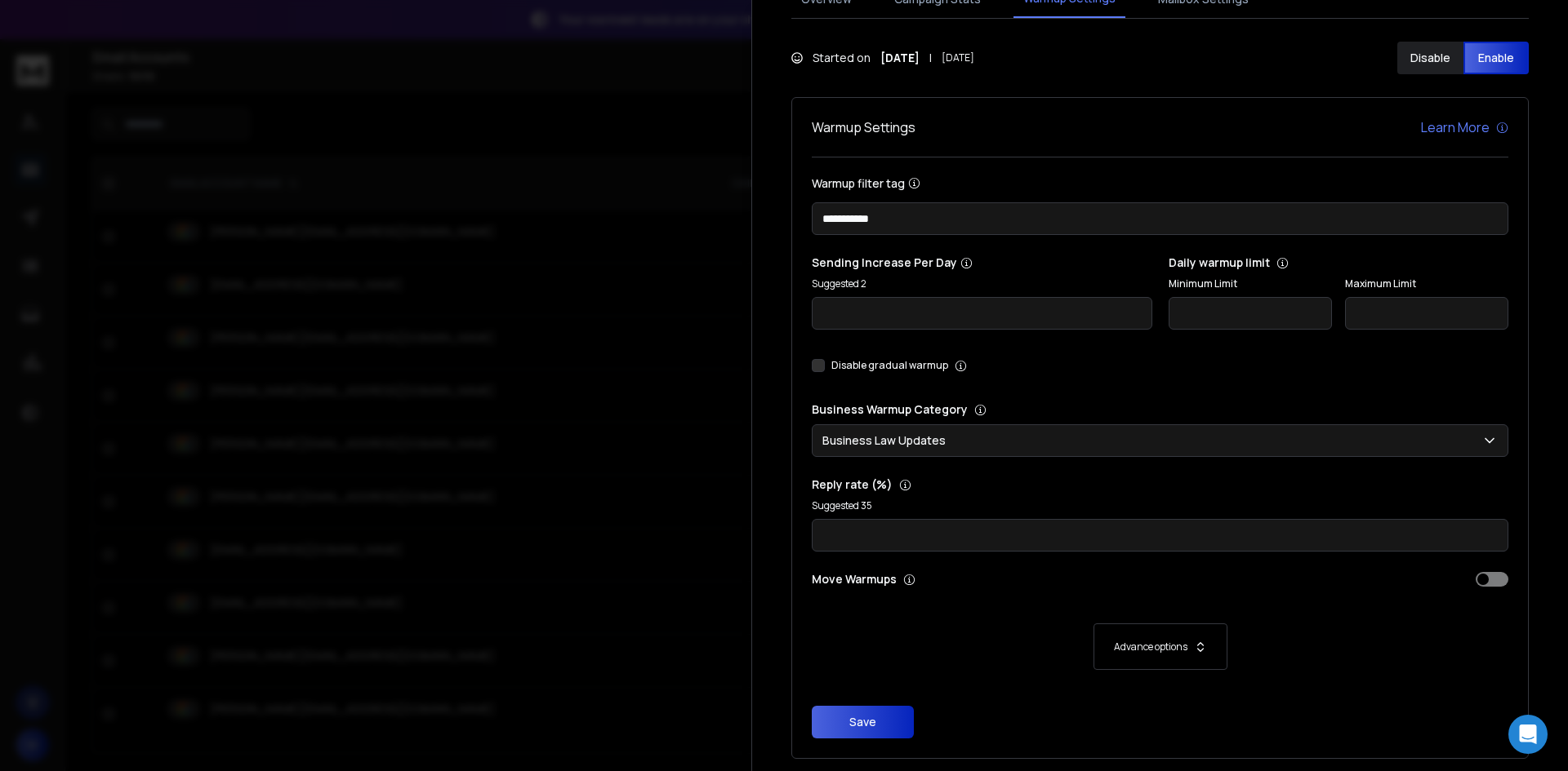
scroll to position [120, 0]
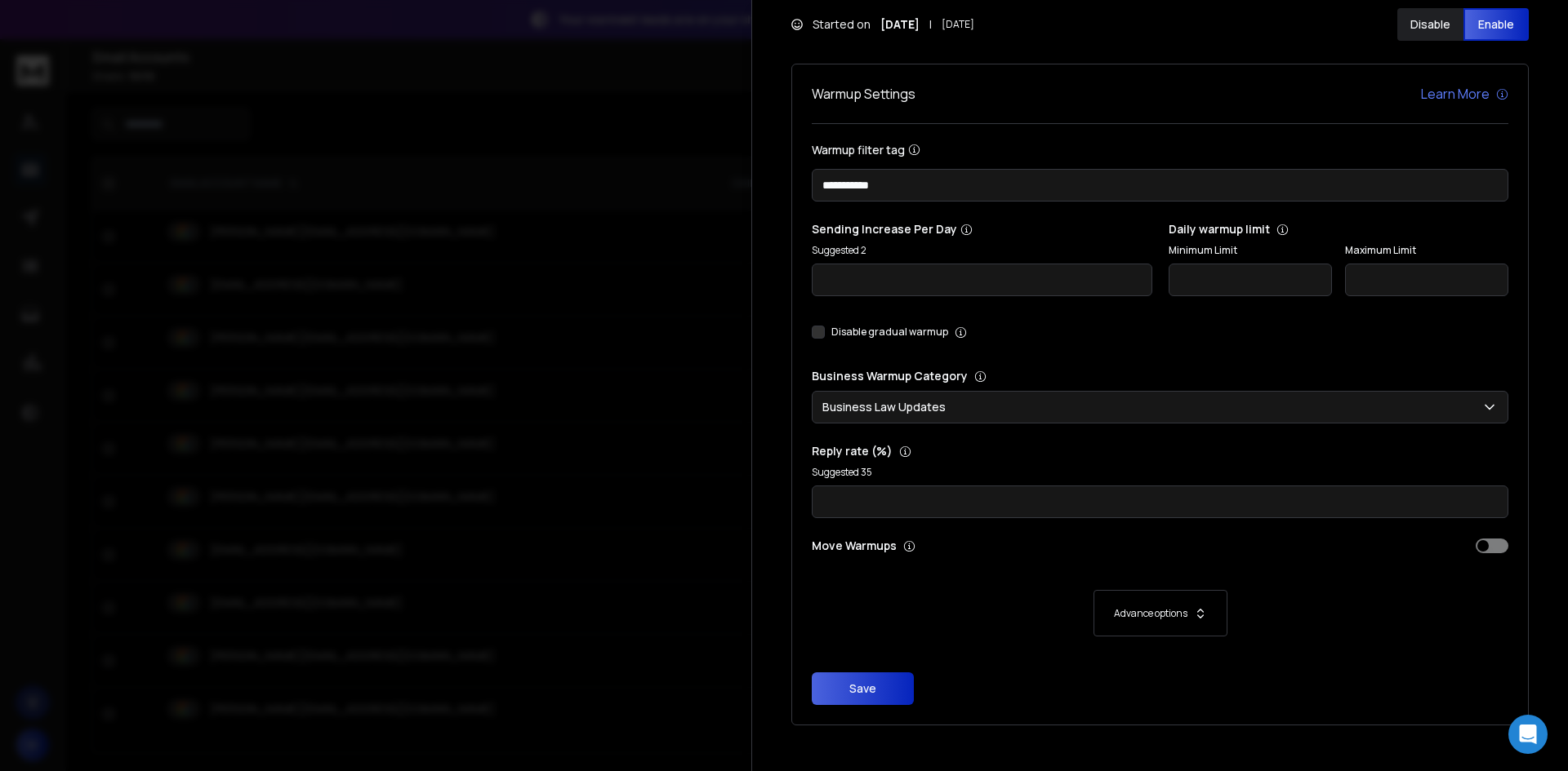
type input "*"
click at [849, 694] on button "Save" at bounding box center [863, 688] width 102 height 33
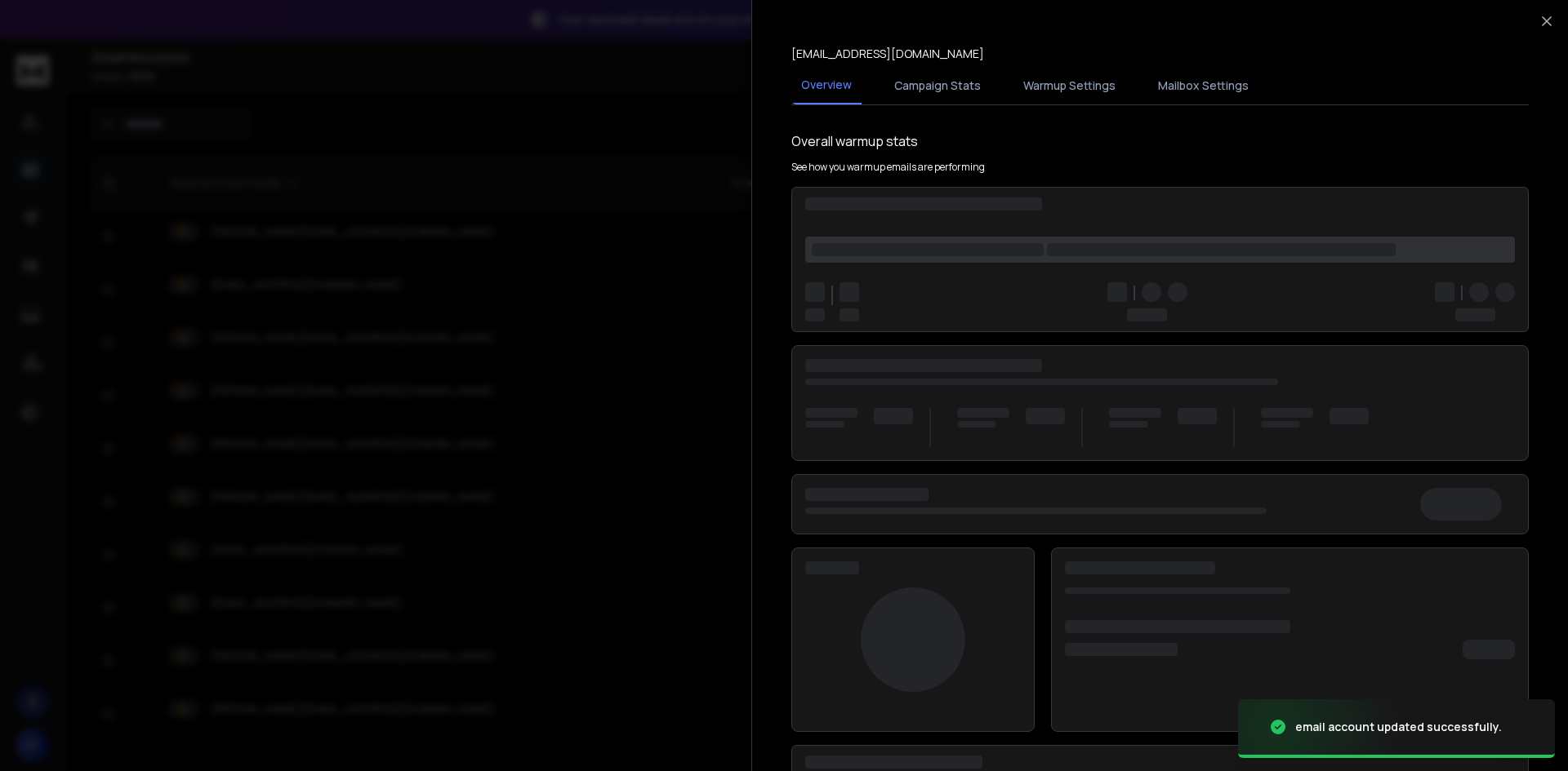
scroll to position [8, 0]
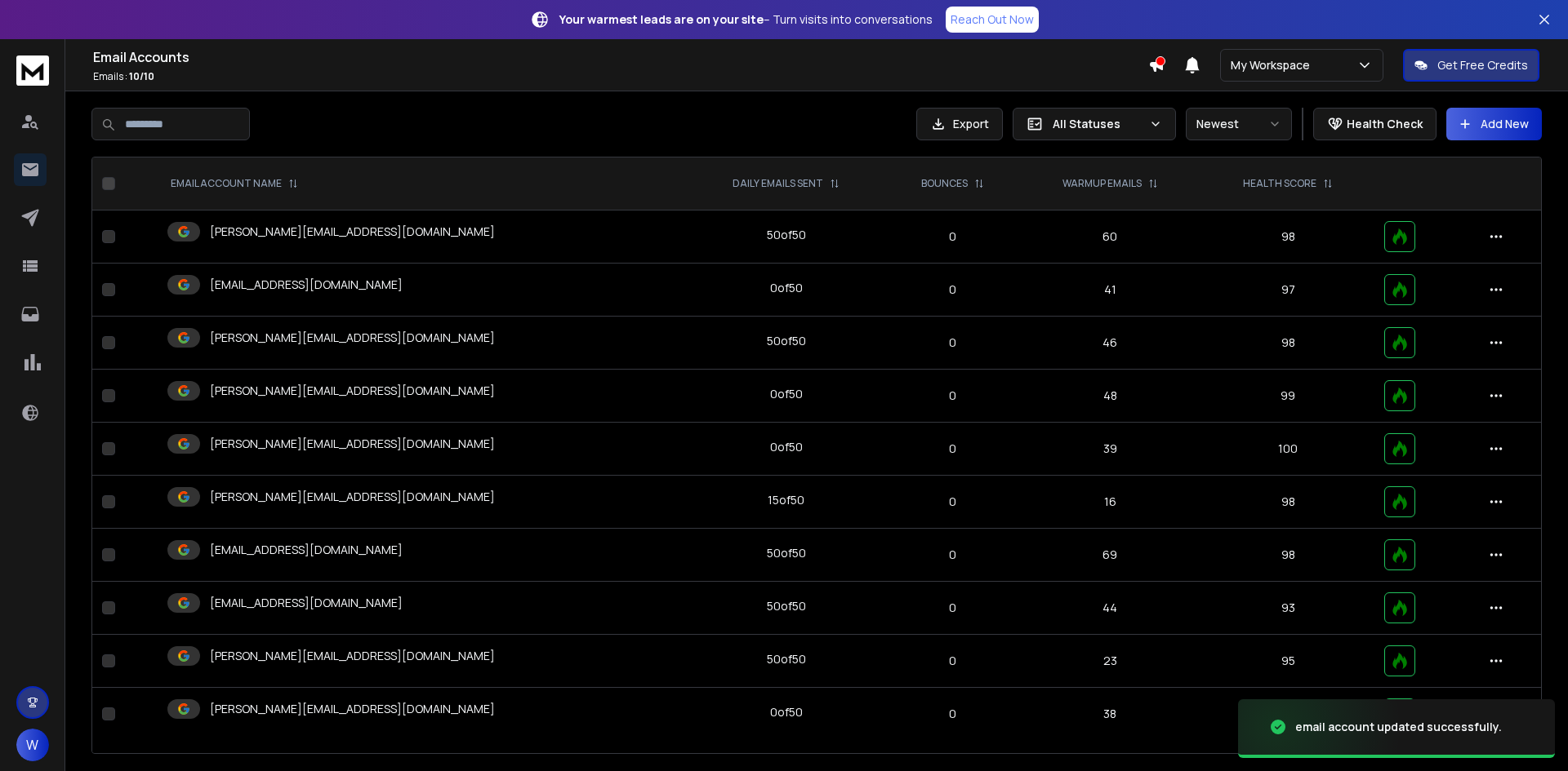
click at [272, 550] on p "saritadesai@whatjobs.international" at bounding box center [306, 550] width 193 height 16
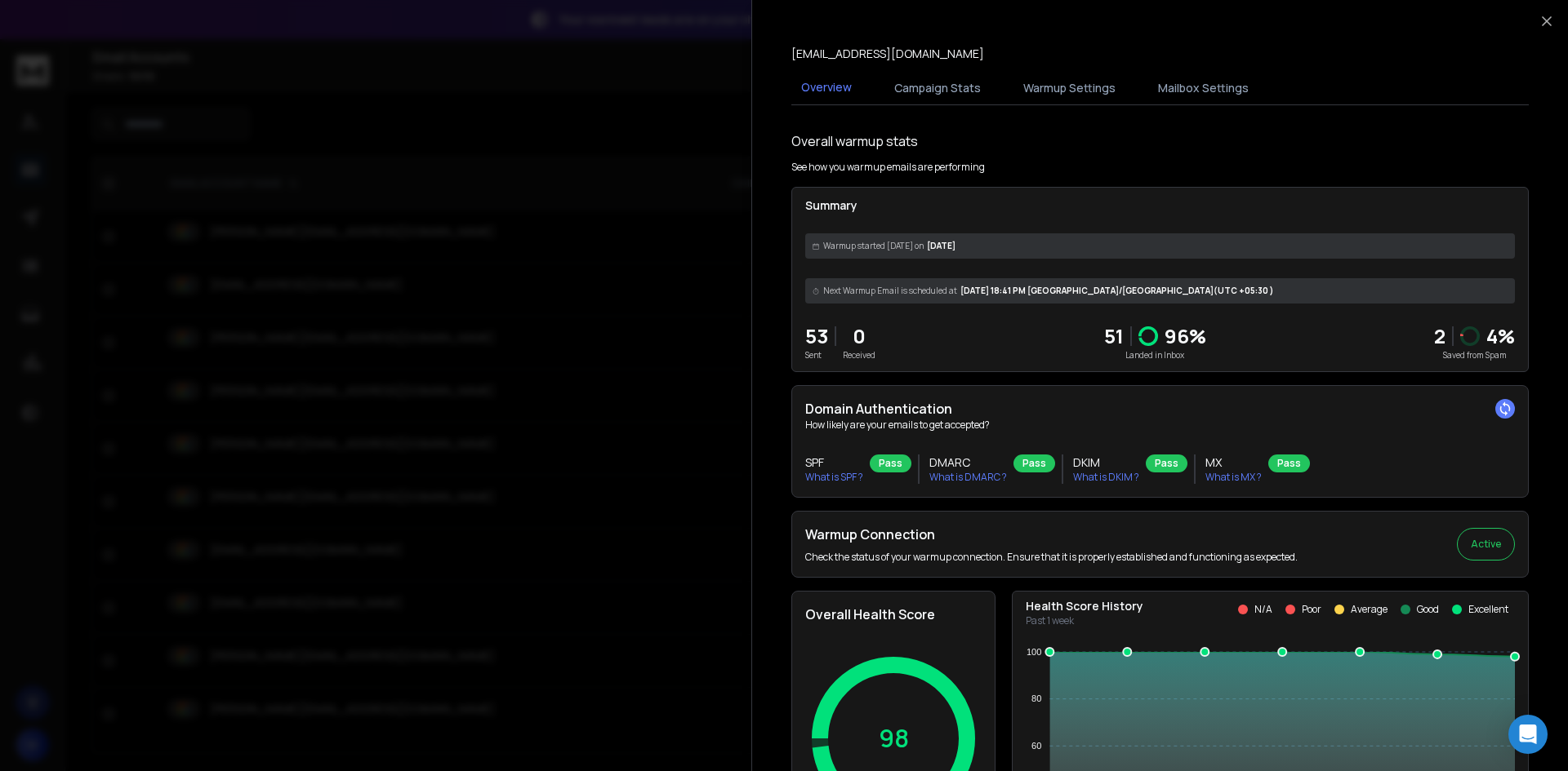
click at [1045, 85] on button "Warmup Settings" at bounding box center [1069, 89] width 111 height 36
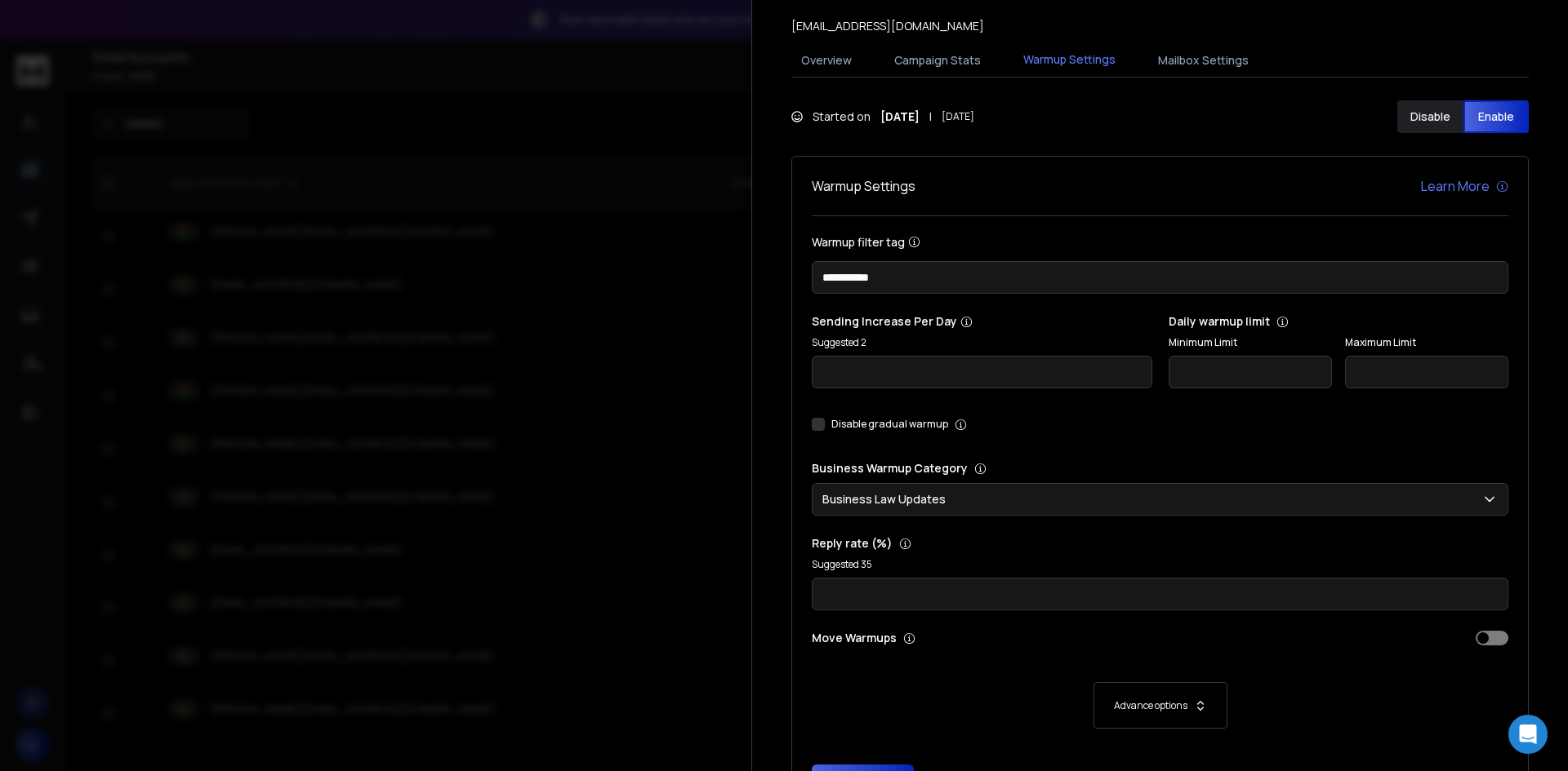
scroll to position [0, 0]
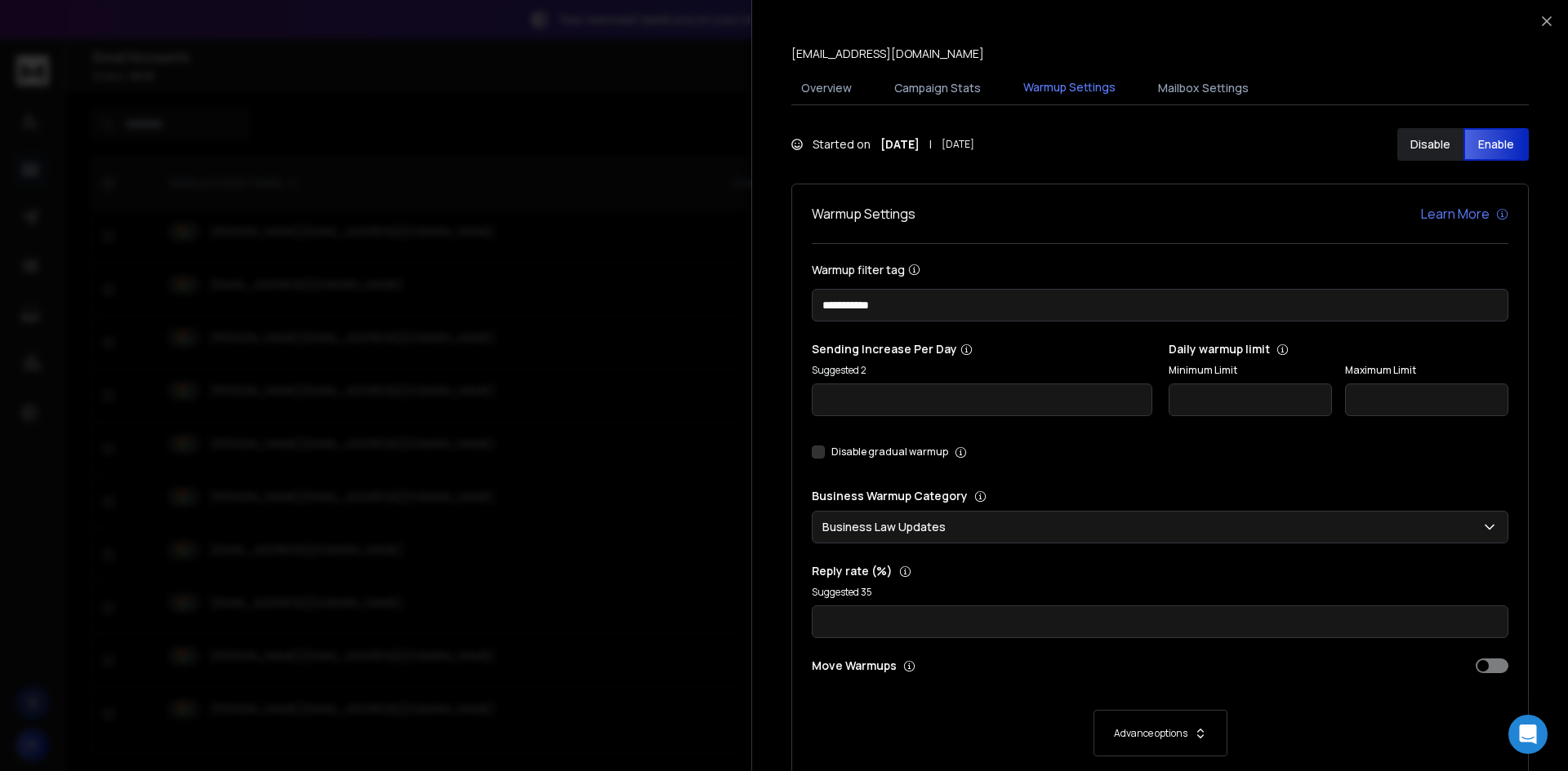
drag, startPoint x: 1546, startPoint y: 21, endPoint x: 1537, endPoint y: 55, distance: 35.2
click at [1546, 21] on icon "button" at bounding box center [1546, 21] width 16 height 16
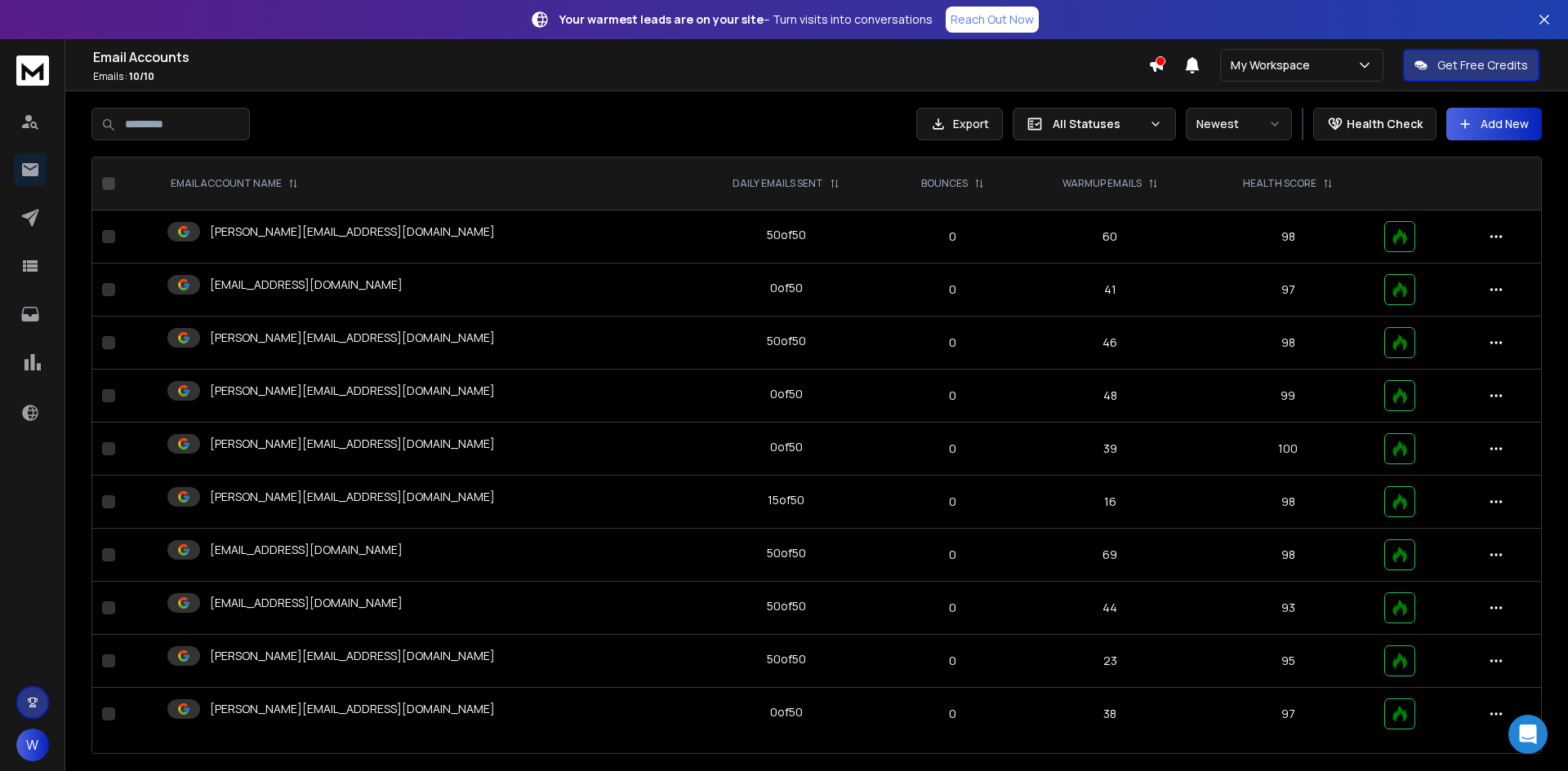
click at [270, 553] on p "saritadesai@whatjobs.international" at bounding box center [306, 550] width 193 height 16
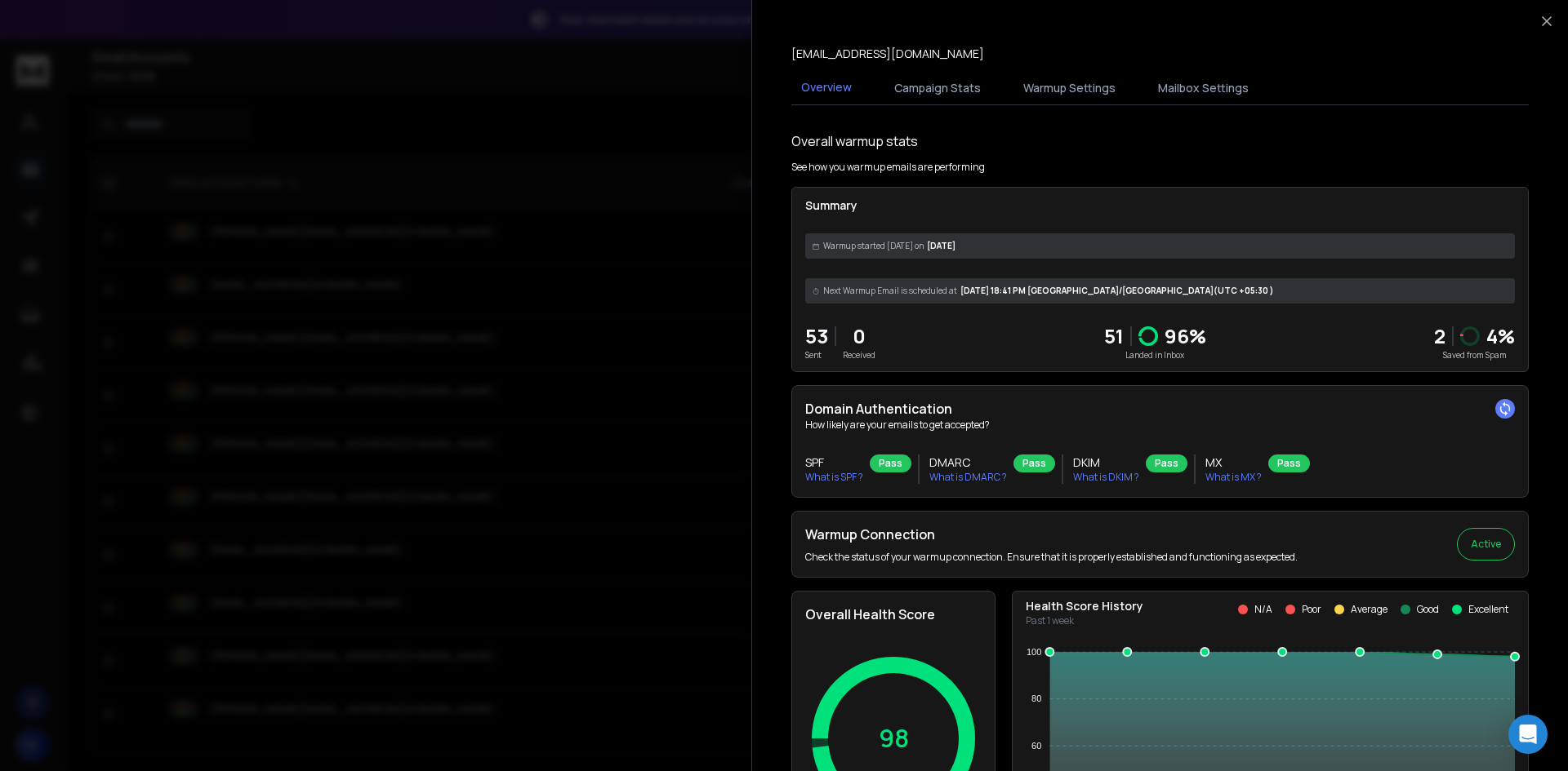
click at [1058, 86] on button "Warmup Settings" at bounding box center [1069, 89] width 111 height 36
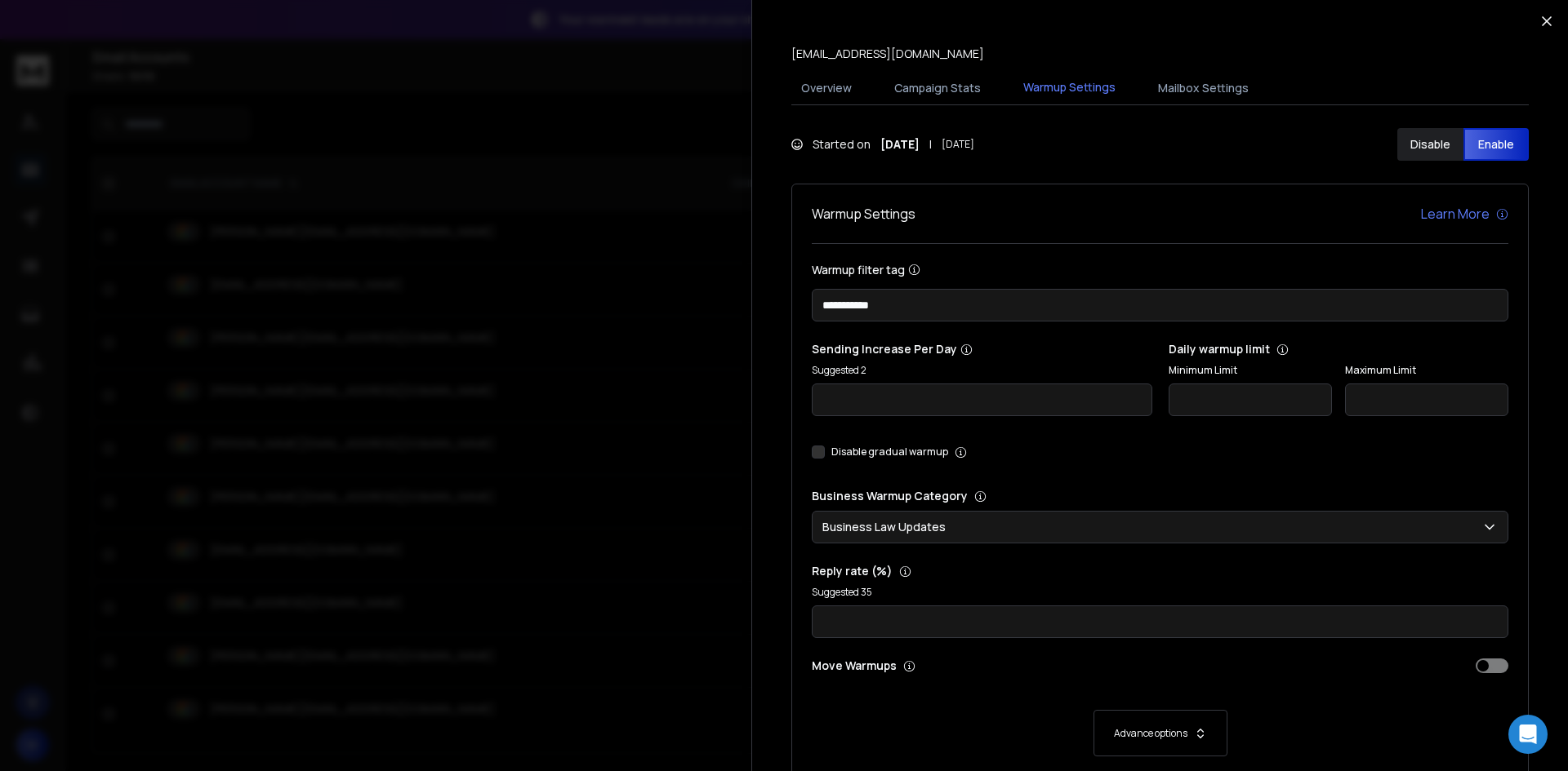
click at [1544, 21] on icon "button" at bounding box center [1546, 21] width 16 height 16
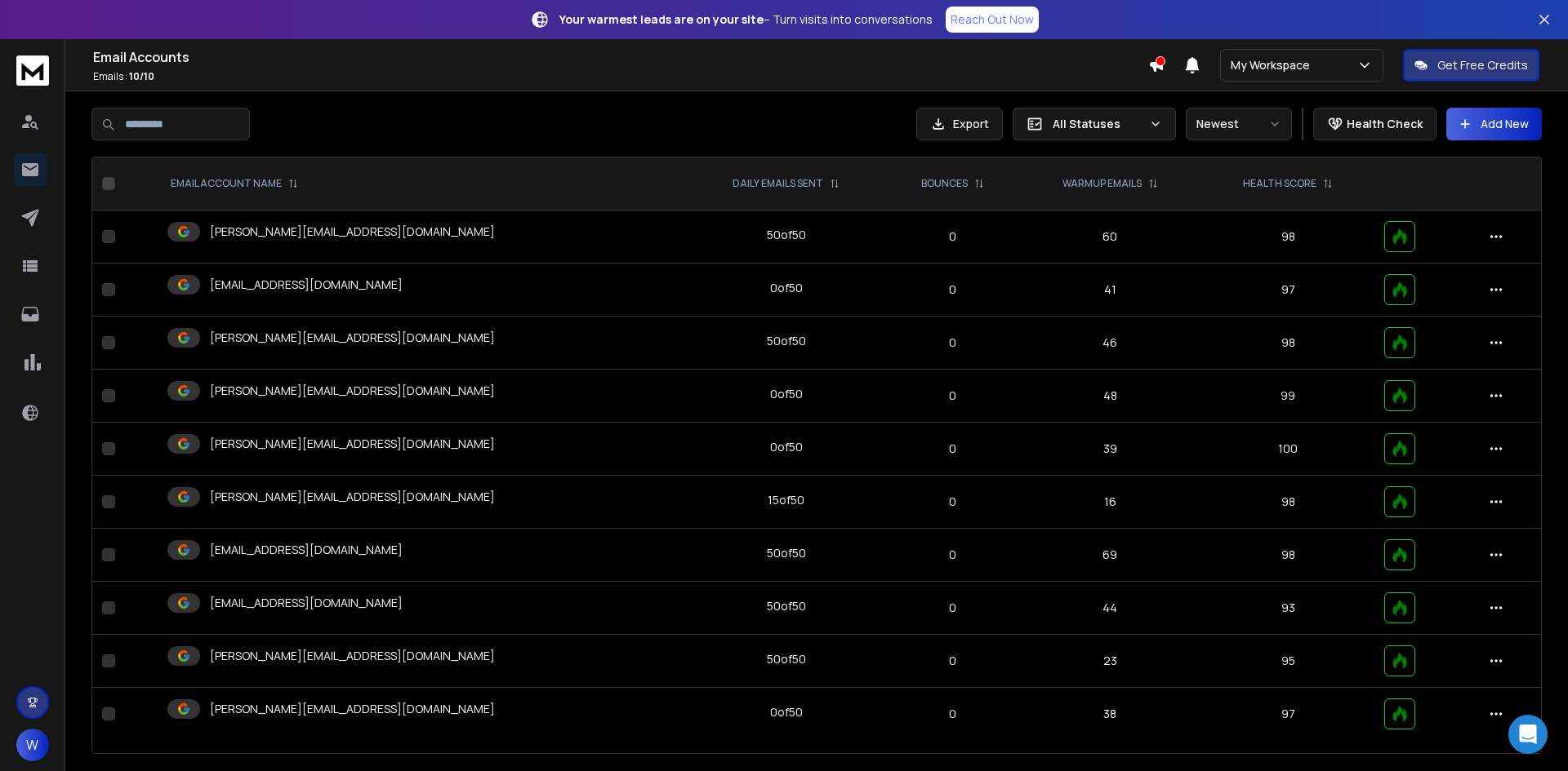
click at [250, 596] on p "ayanda@whatjobs.international" at bounding box center [306, 603] width 193 height 16
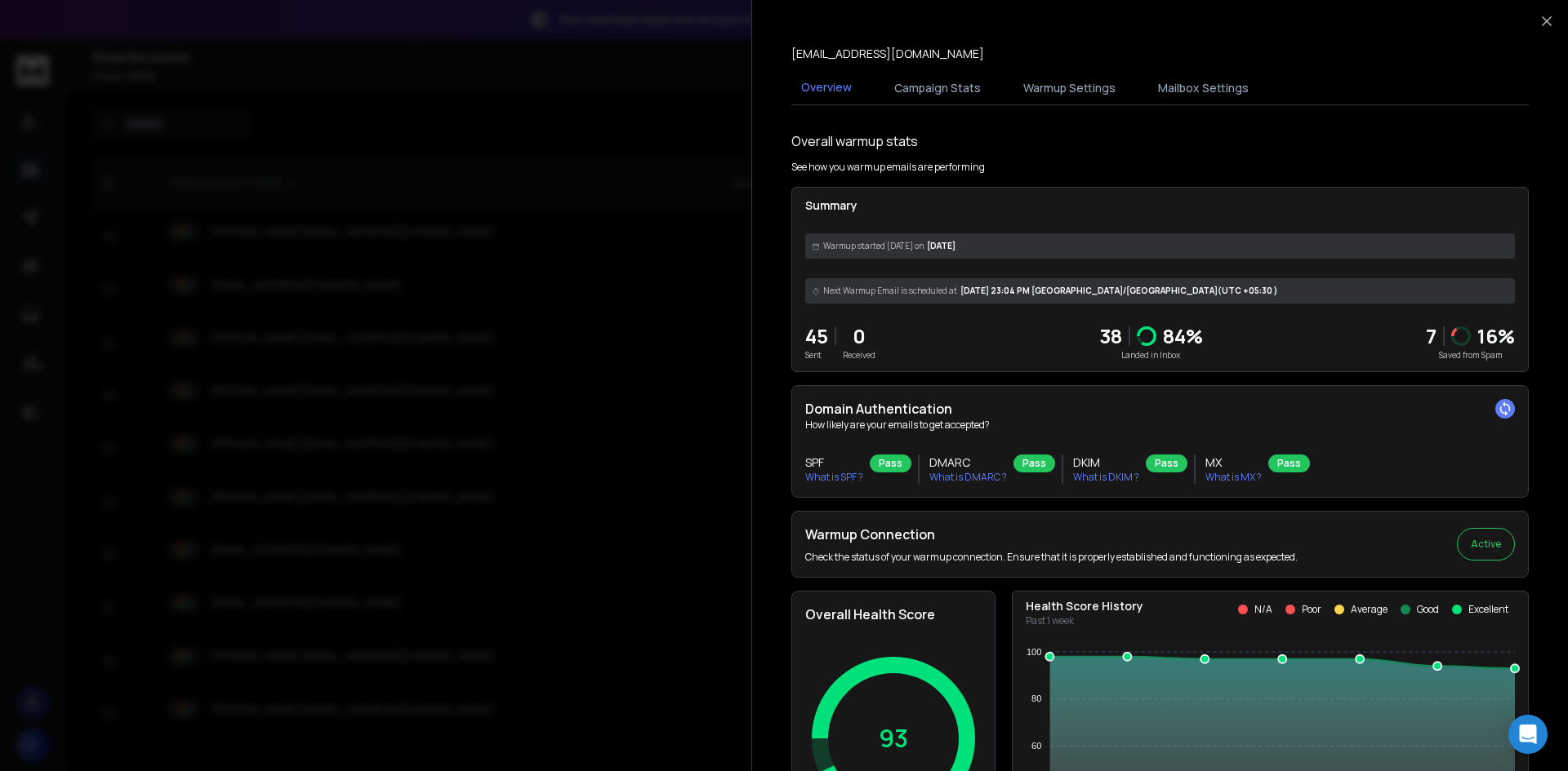
click at [1031, 83] on button "Warmup Settings" at bounding box center [1069, 89] width 111 height 36
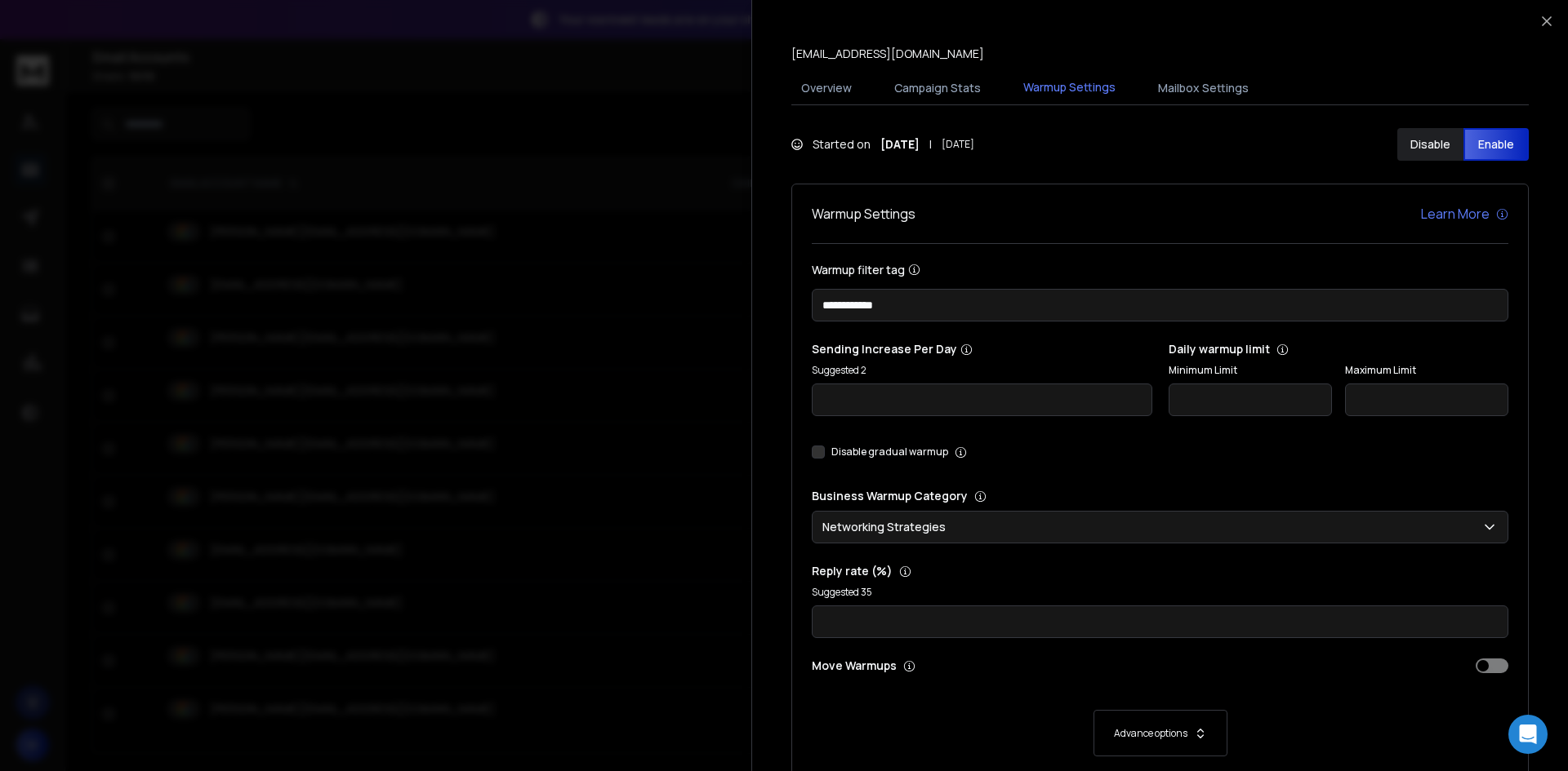
drag, startPoint x: 1190, startPoint y: 396, endPoint x: 1142, endPoint y: 410, distance: 50.0
click at [1142, 410] on div "Sending Increase Per Day Suggested 2 * Daily warmup limit Minimum Limit * Maxim…" at bounding box center [1160, 378] width 696 height 75
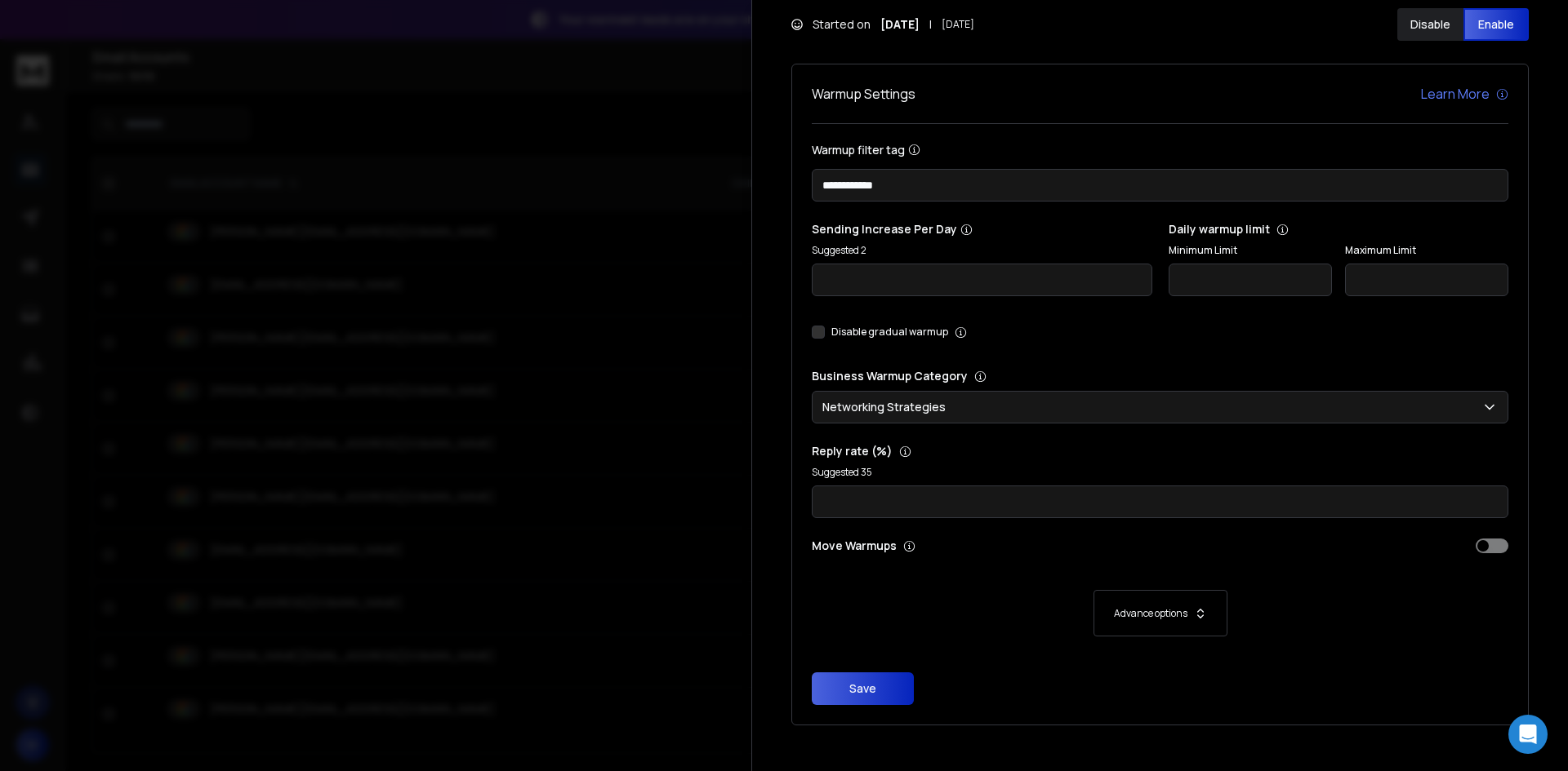
type input "*"
click at [861, 683] on button "Save" at bounding box center [863, 688] width 102 height 33
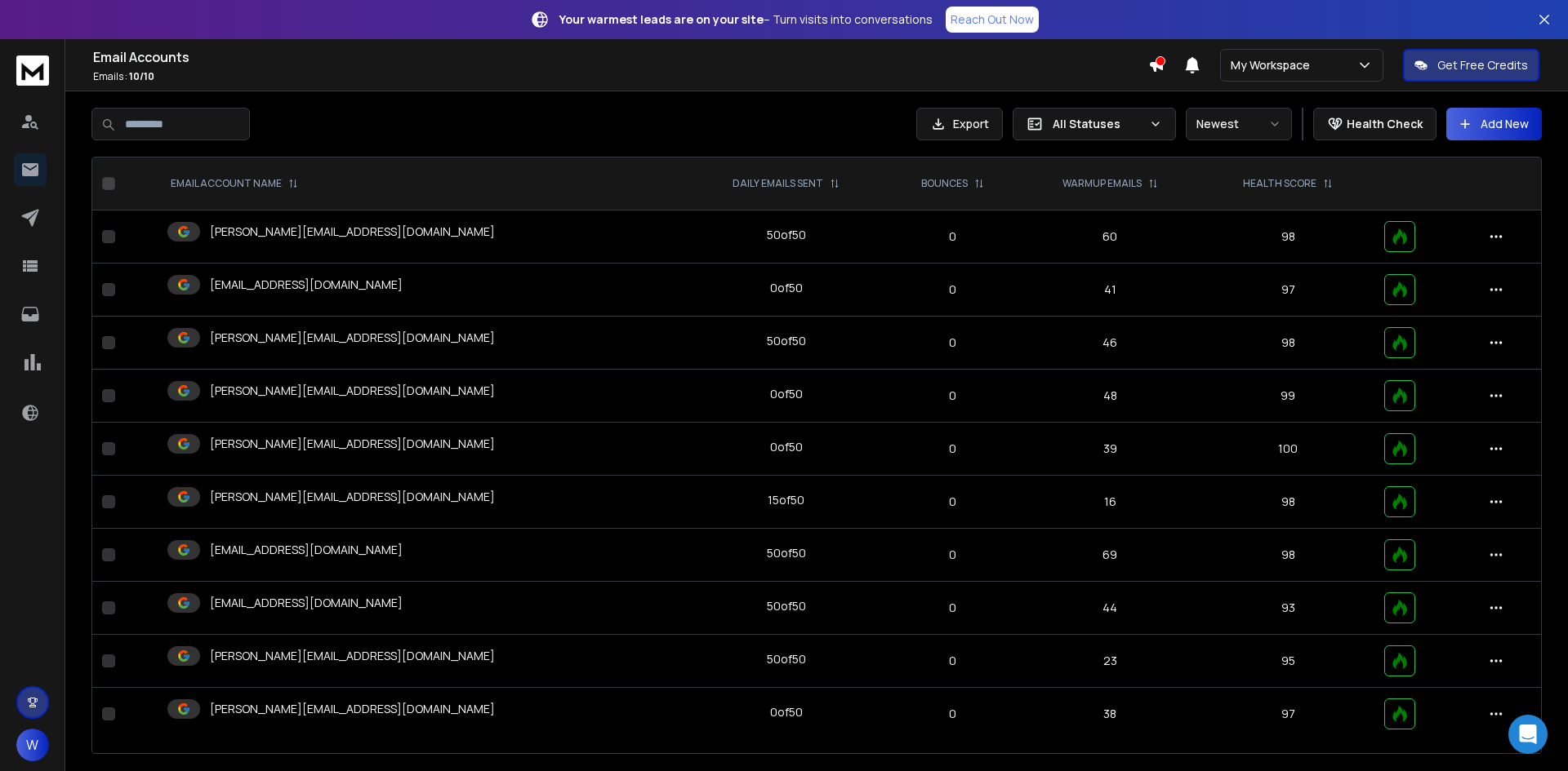
click at [262, 656] on p "anna@whatjobs.international" at bounding box center [352, 657] width 285 height 16
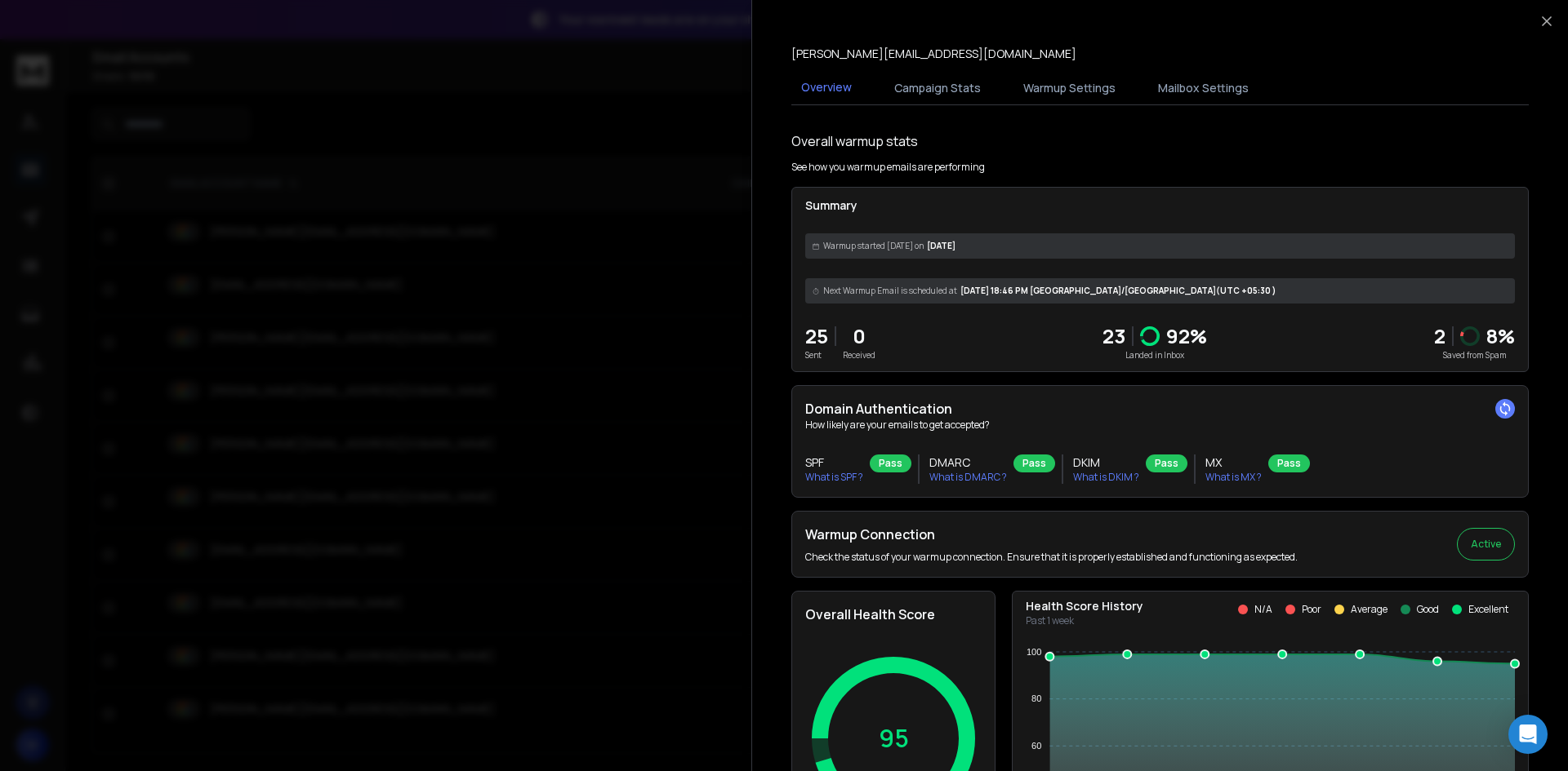
click at [1063, 72] on button "Warmup Settings" at bounding box center [1069, 89] width 111 height 36
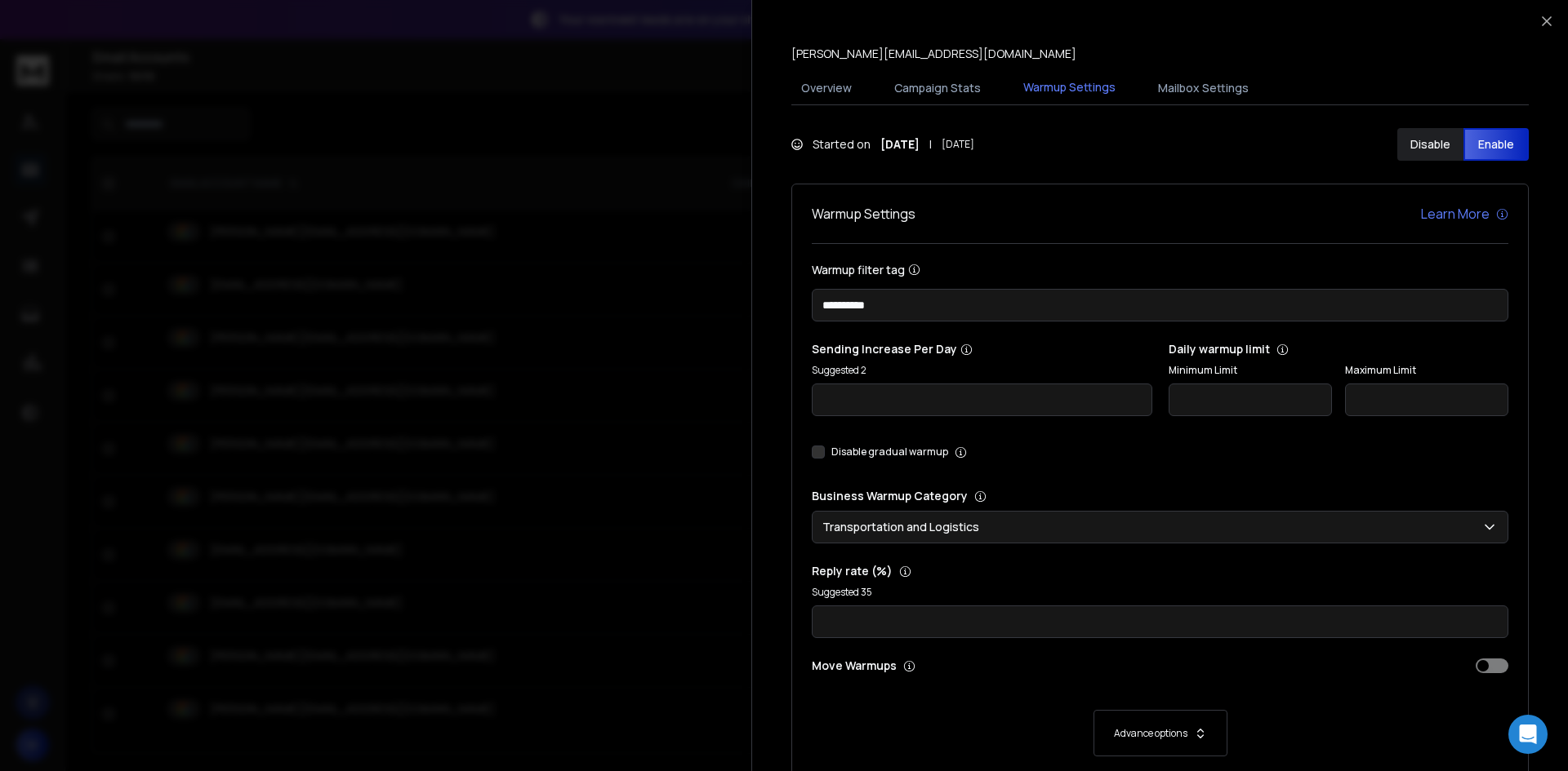
drag, startPoint x: 1148, startPoint y: 404, endPoint x: 1104, endPoint y: 409, distance: 44.3
click at [1109, 409] on div "Sending Increase Per Day Suggested 2 * Daily warmup limit Minimum Limit * Maxim…" at bounding box center [1160, 378] width 696 height 75
drag, startPoint x: 1227, startPoint y: 400, endPoint x: 1082, endPoint y: 411, distance: 145.4
click at [1096, 411] on div "Sending Increase Per Day Suggested 2 * Daily warmup limit Minimum Limit ** Maxi…" at bounding box center [1160, 378] width 696 height 75
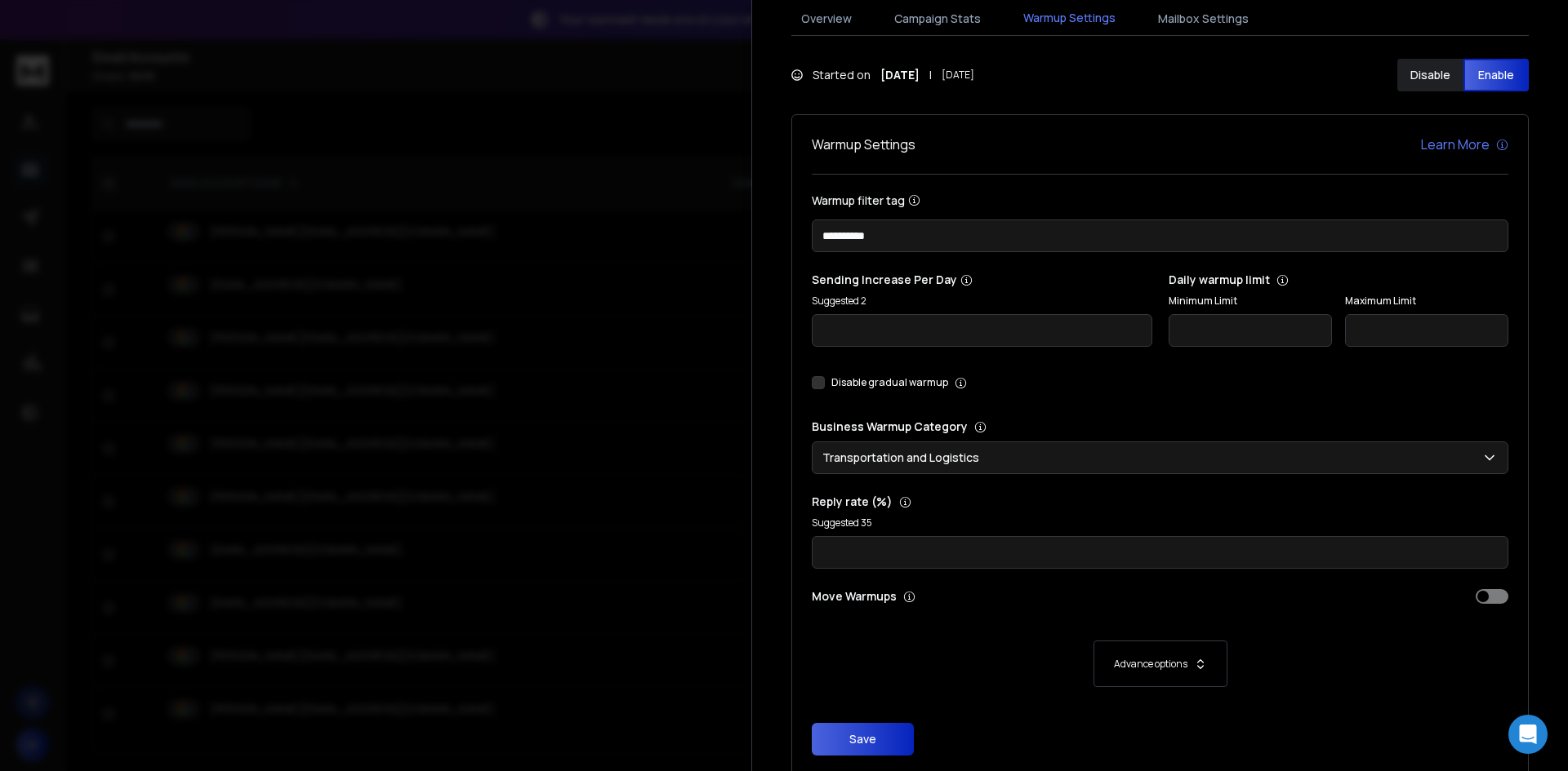
scroll to position [120, 0]
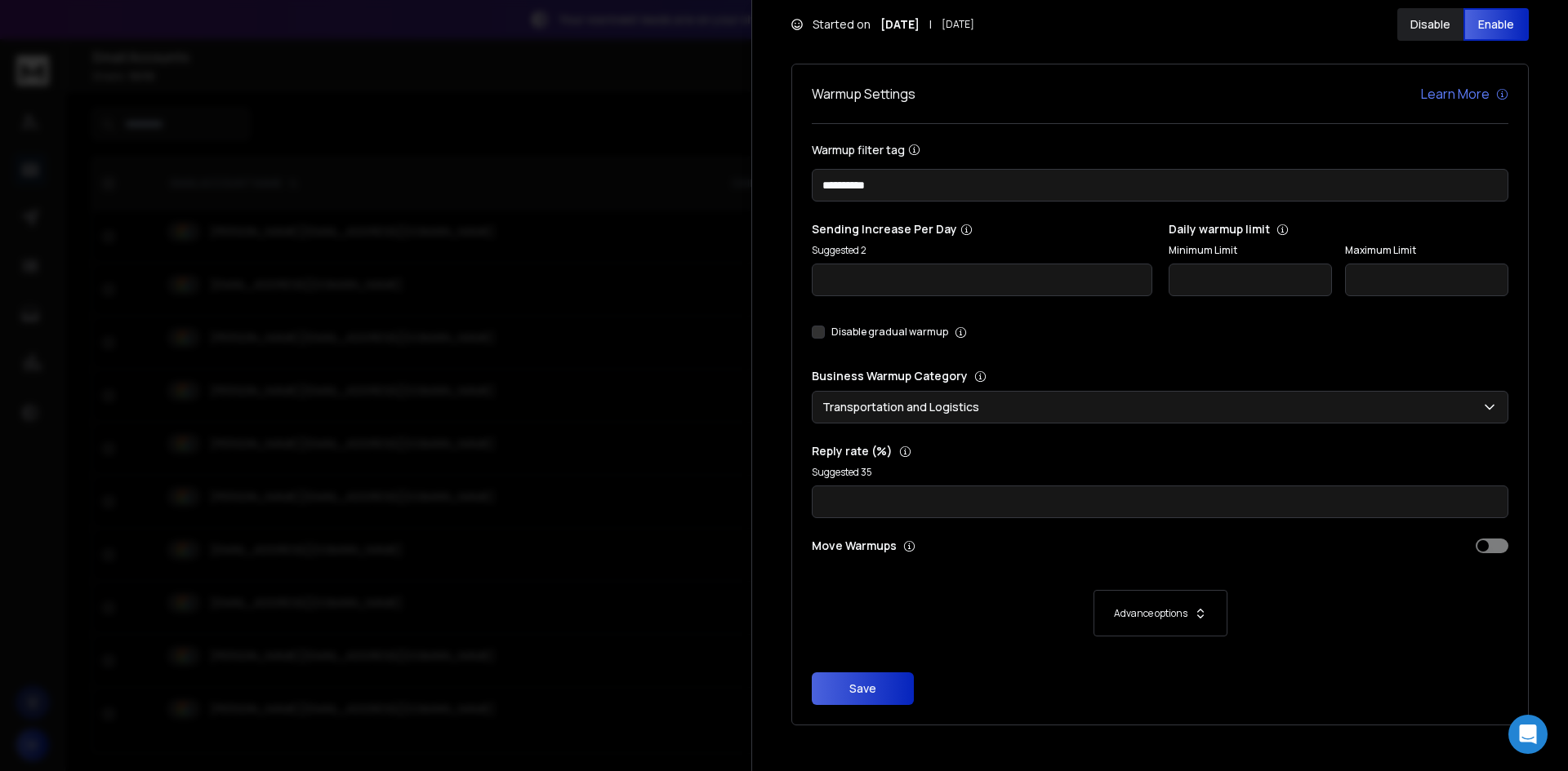
drag, startPoint x: 1192, startPoint y: 277, endPoint x: 1126, endPoint y: 284, distance: 66.4
click at [1131, 284] on div "Sending Increase Per Day Suggested 2 * Daily warmup limit Minimum Limit * Maxim…" at bounding box center [1160, 258] width 696 height 75
drag, startPoint x: 1200, startPoint y: 280, endPoint x: 1143, endPoint y: 278, distance: 57.0
click at [1143, 278] on div "Sending Increase Per Day Suggested 2 * Daily warmup limit Minimum Limit ** Maxi…" at bounding box center [1160, 258] width 696 height 75
type input "*"
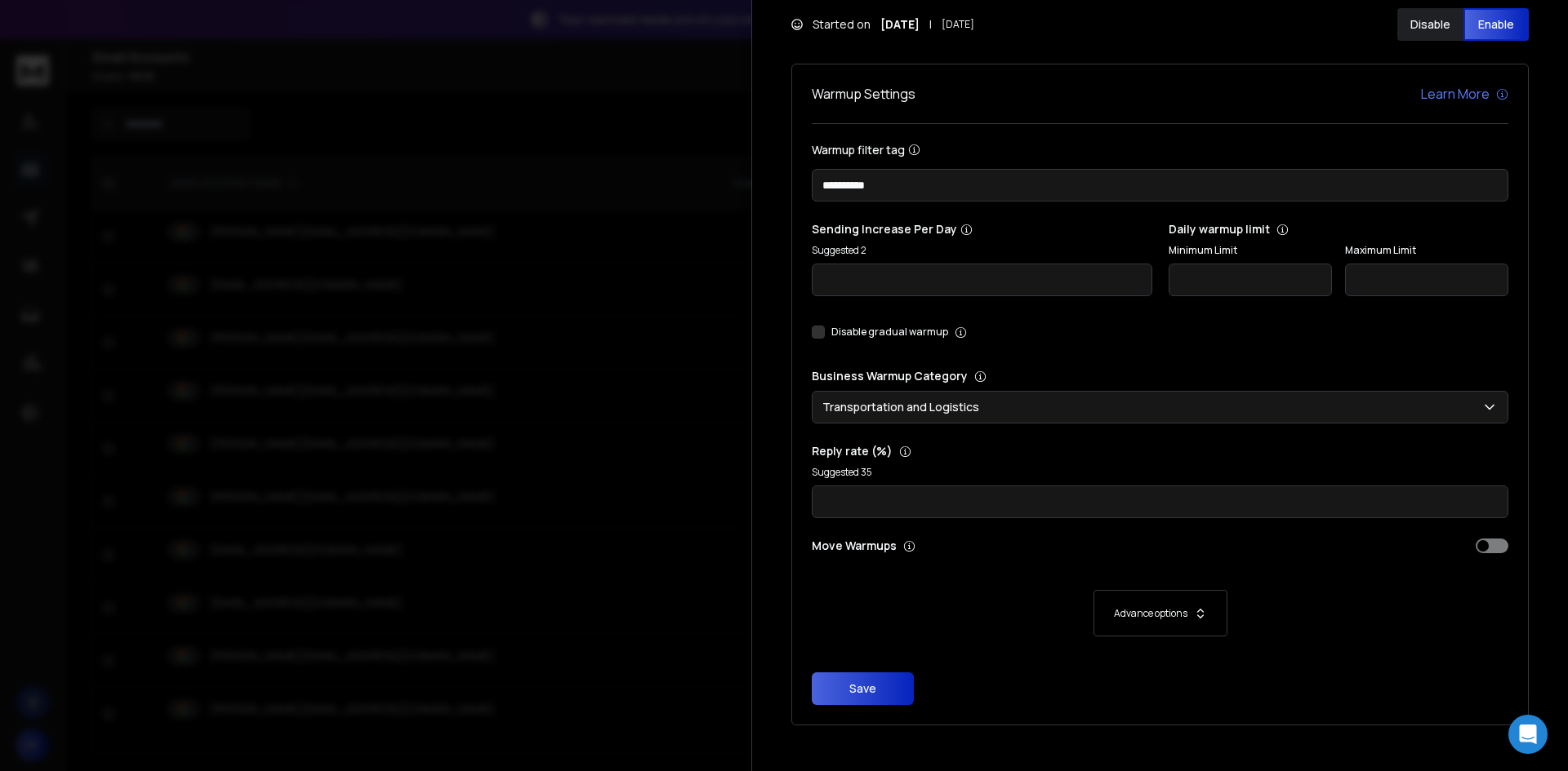
click at [854, 678] on button "Save" at bounding box center [863, 688] width 102 height 33
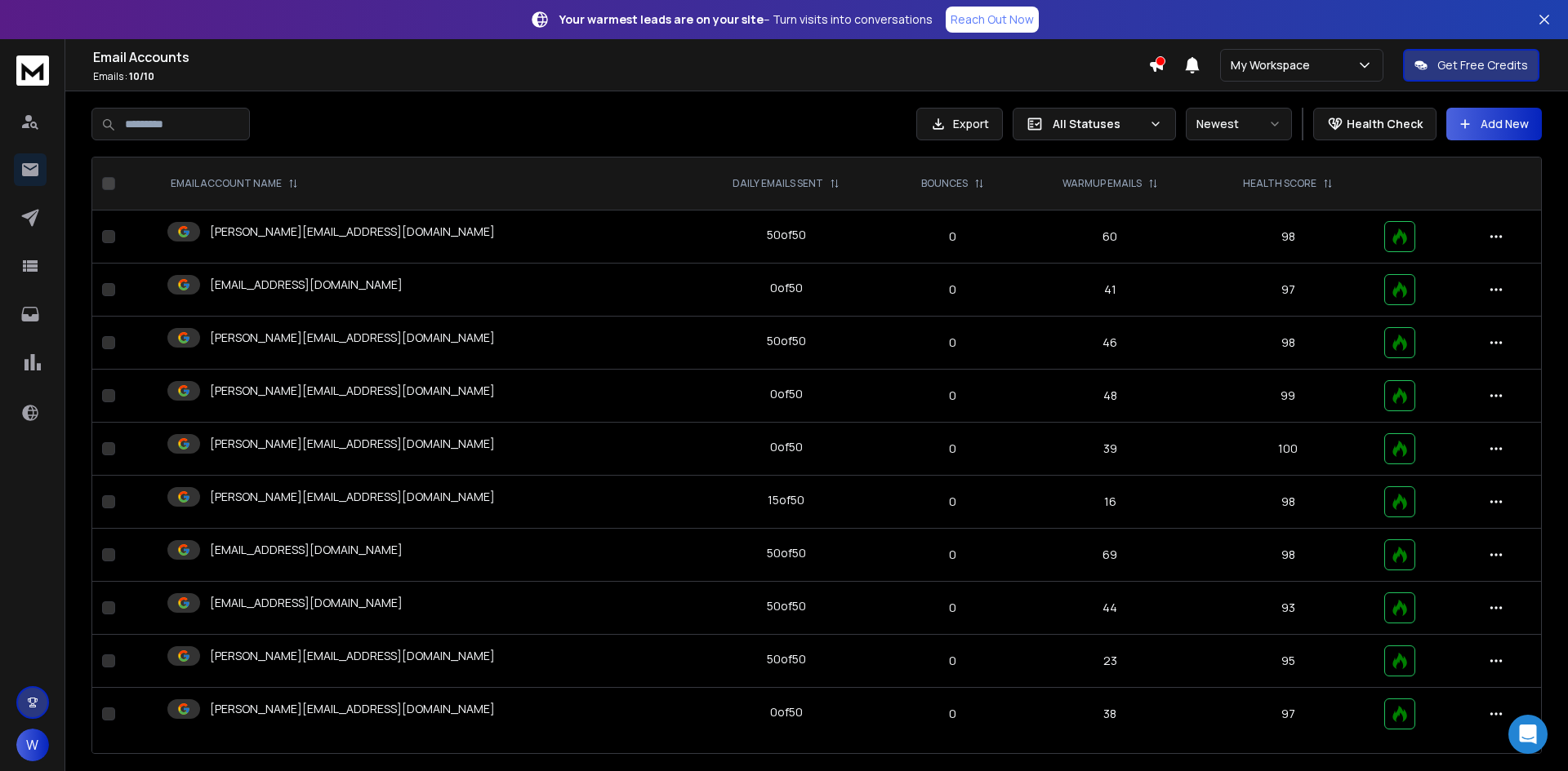
click at [280, 707] on p "jessica@whatjobs.international" at bounding box center [352, 709] width 285 height 16
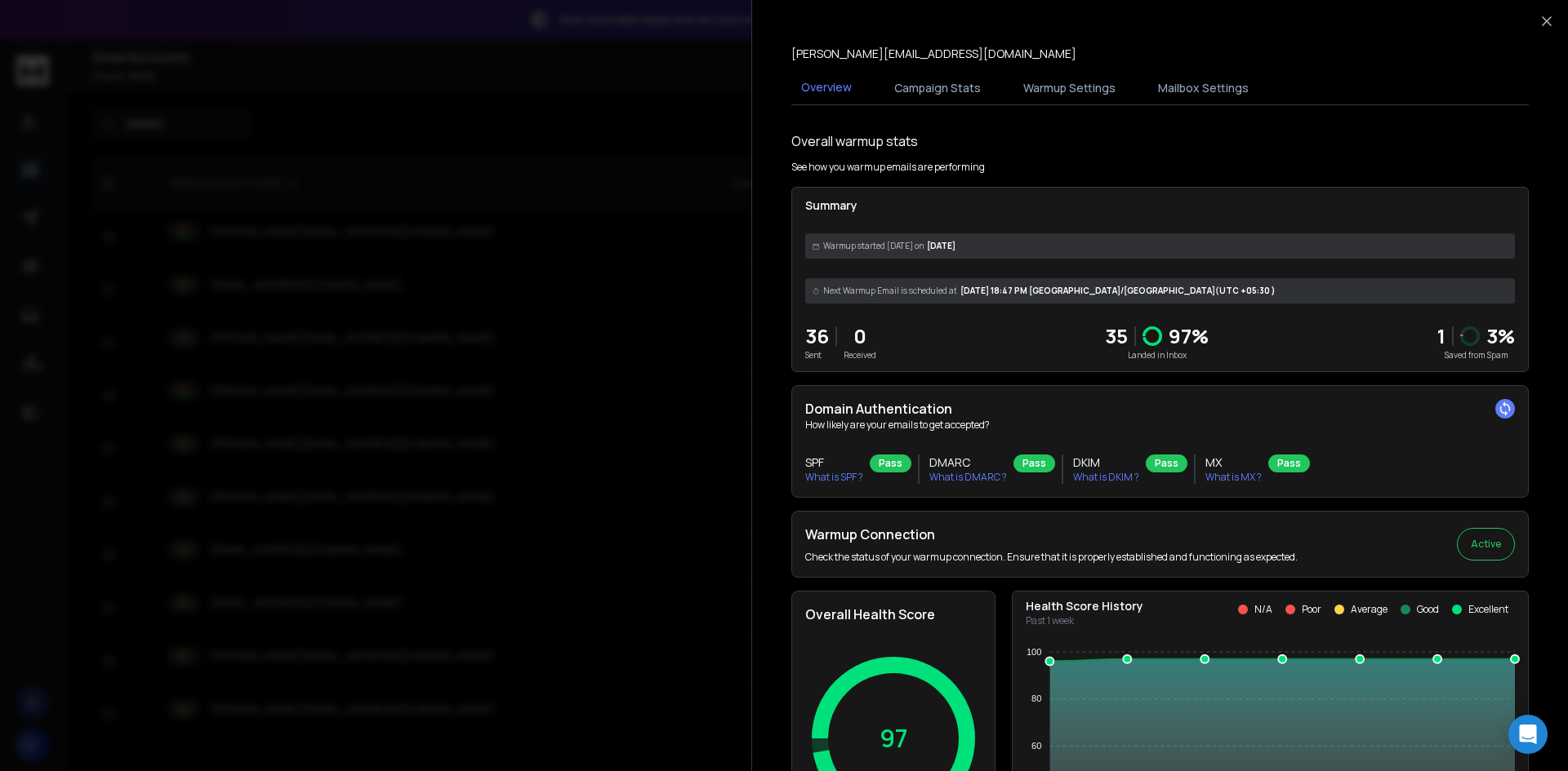
click at [1061, 70] on div "jessica@whatjobs.international Overview Campaign Stats Warmup Settings Mailbox …" at bounding box center [1159, 671] width 776 height 1301
click at [1061, 71] on div "jessica@whatjobs.international Overview Campaign Stats Warmup Settings Mailbox …" at bounding box center [1159, 671] width 776 height 1301
click at [1083, 83] on button "Warmup Settings" at bounding box center [1069, 89] width 111 height 36
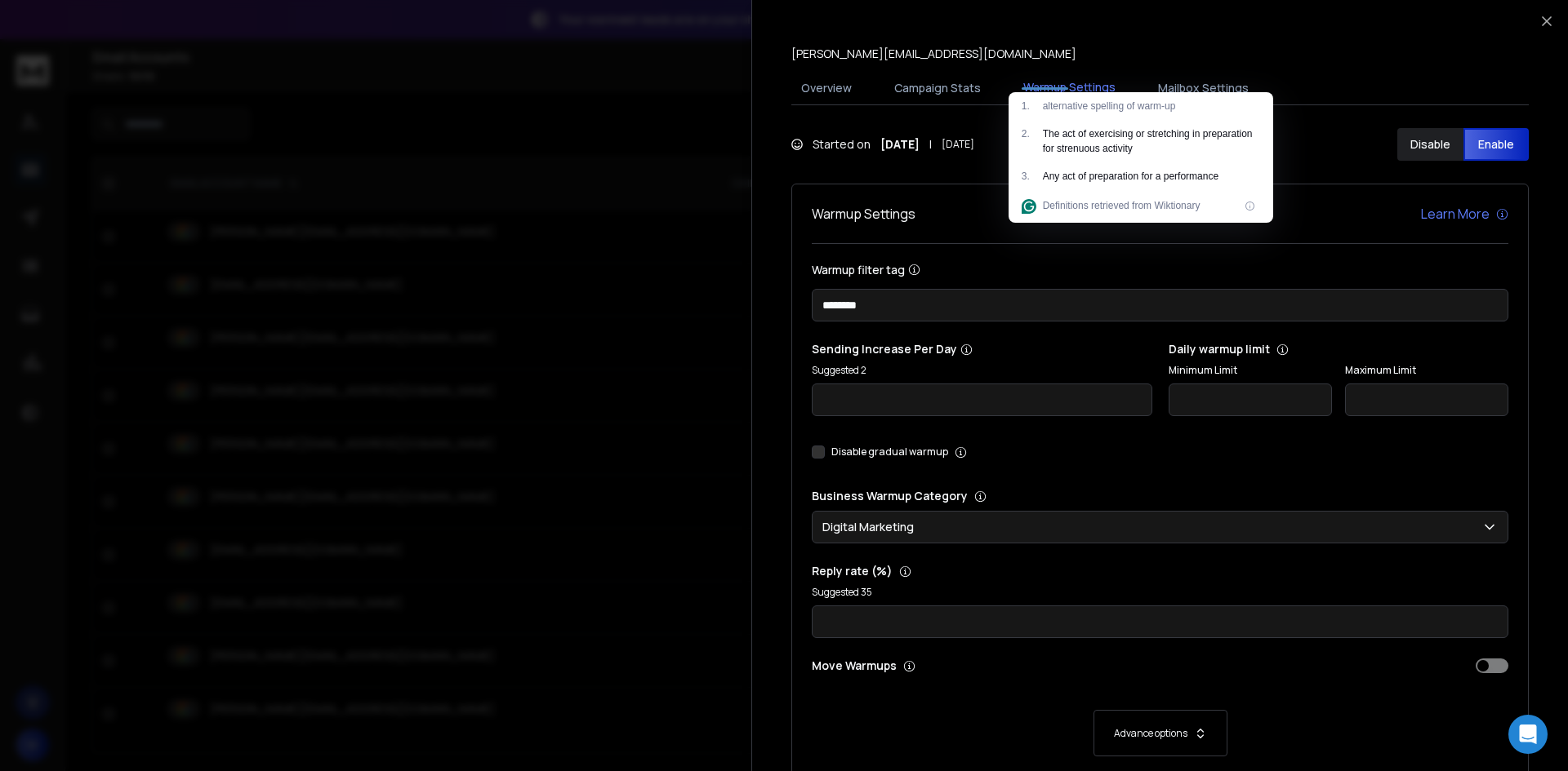
drag, startPoint x: 1210, startPoint y: 406, endPoint x: 1076, endPoint y: 394, distance: 134.5
click at [1113, 400] on div "Sending Increase Per Day Suggested 2 * Daily warmup limit Minimum Limit * Maxim…" at bounding box center [1160, 378] width 696 height 75
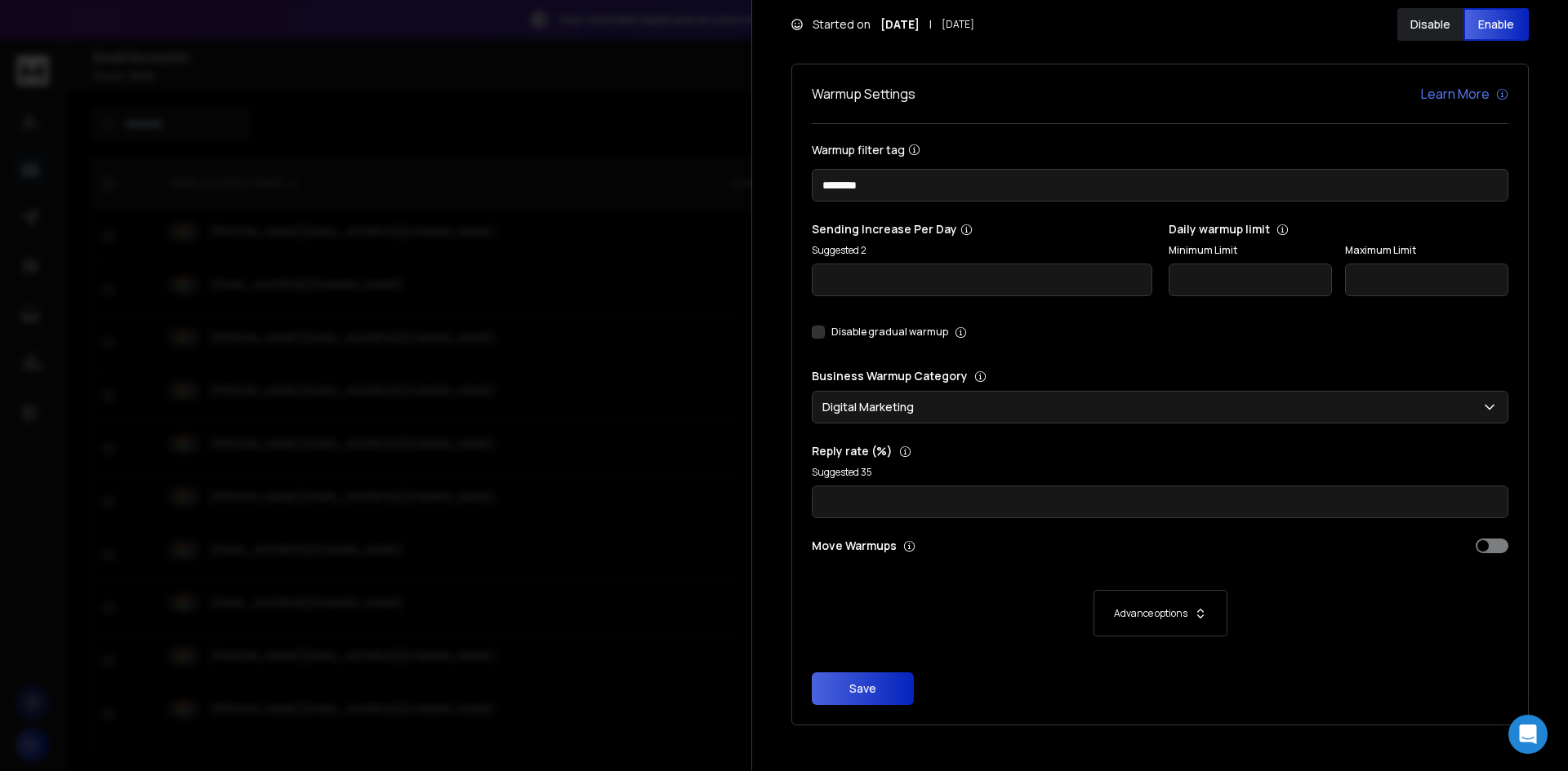
type input "*"
click at [863, 685] on button "Save" at bounding box center [863, 688] width 102 height 33
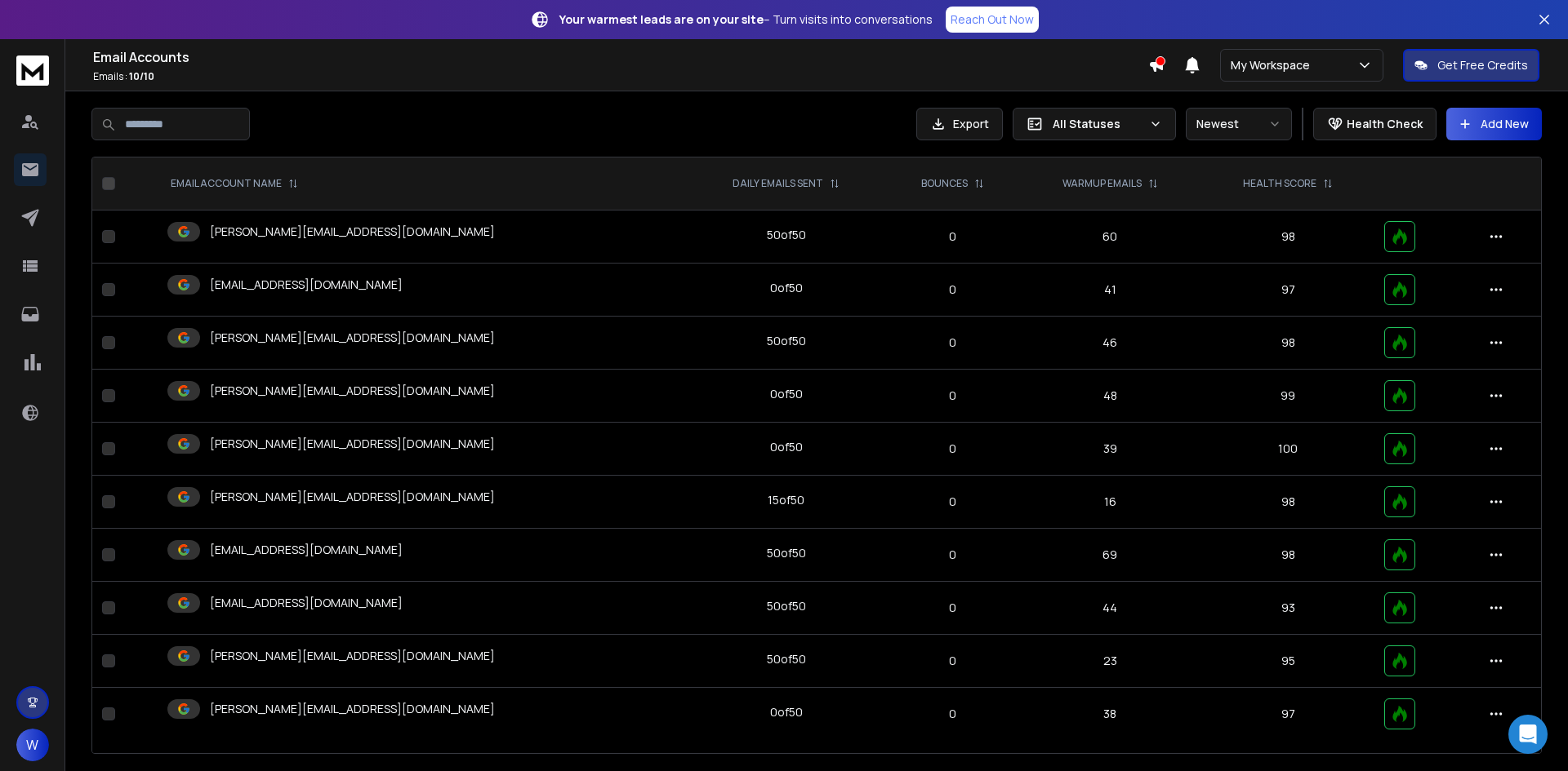
click at [18, 74] on img at bounding box center [32, 71] width 33 height 30
click at [28, 212] on icon at bounding box center [31, 218] width 20 height 20
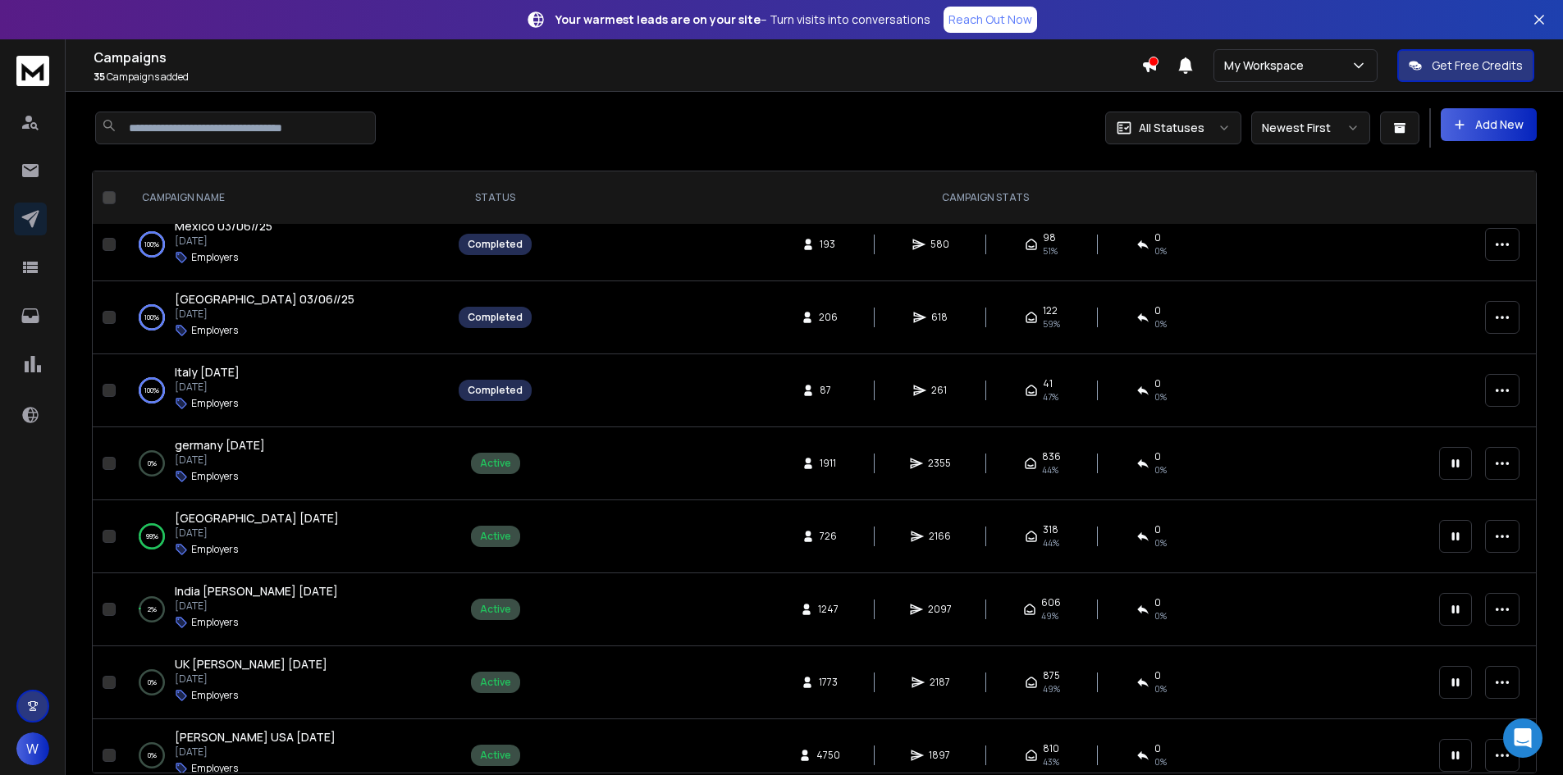
scroll to position [1823, 0]
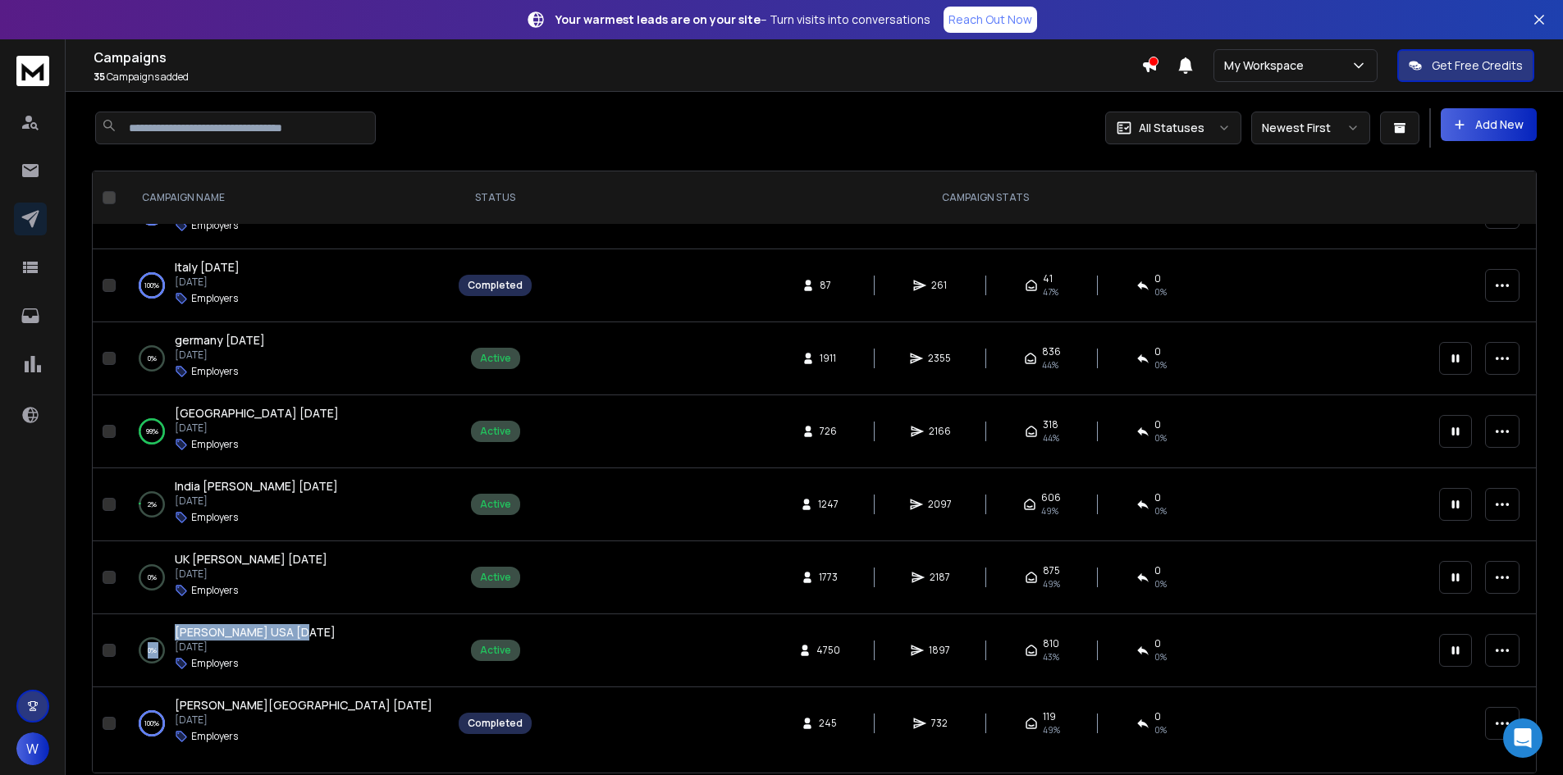
drag, startPoint x: 162, startPoint y: 627, endPoint x: 300, endPoint y: 629, distance: 137.1
click at [300, 629] on div "0 % Jessica USA 02/06/25 4 months ago Employers" at bounding box center [286, 650] width 294 height 53
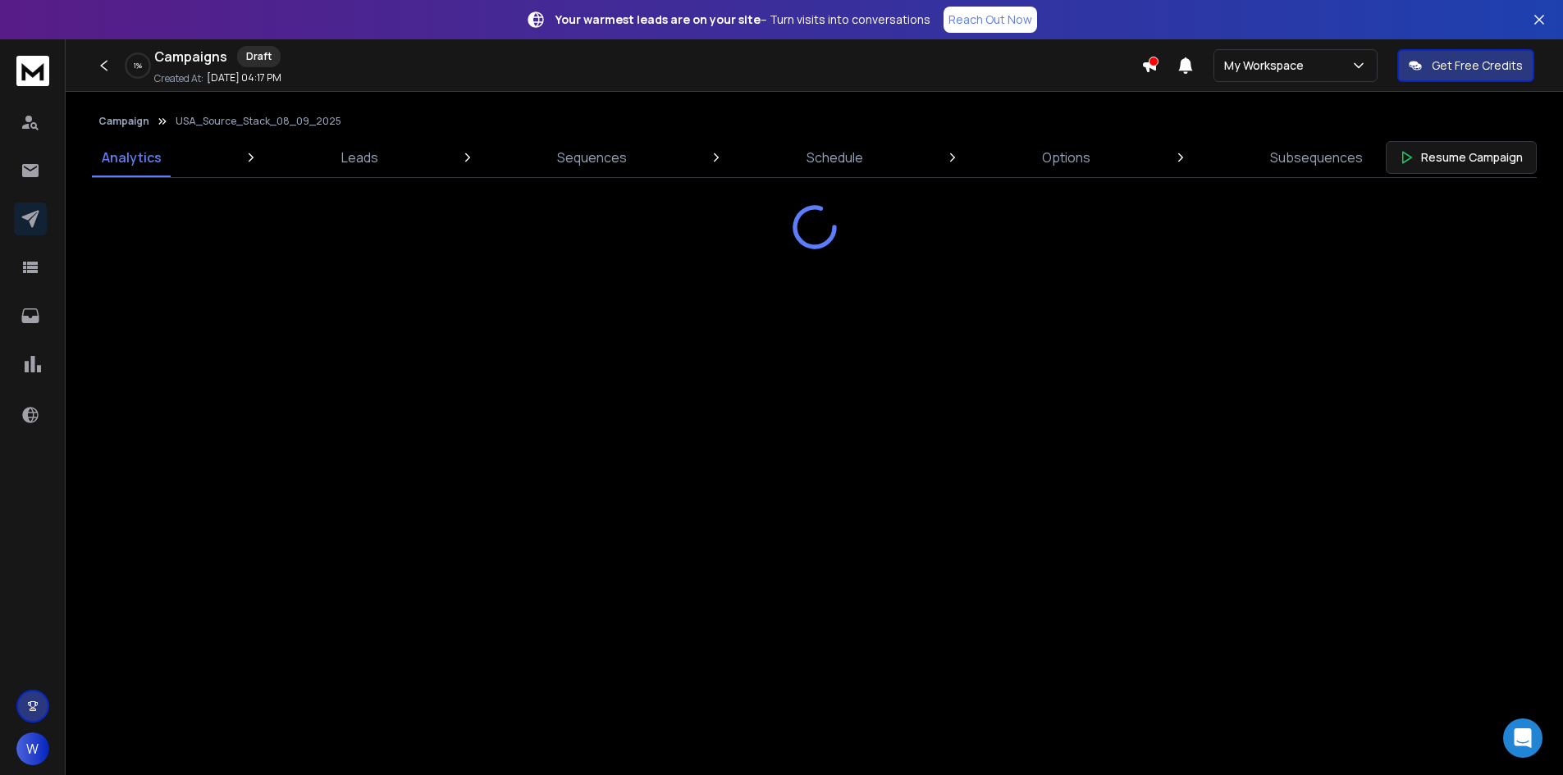
click at [0, 618] on div "W" at bounding box center [33, 410] width 66 height 743
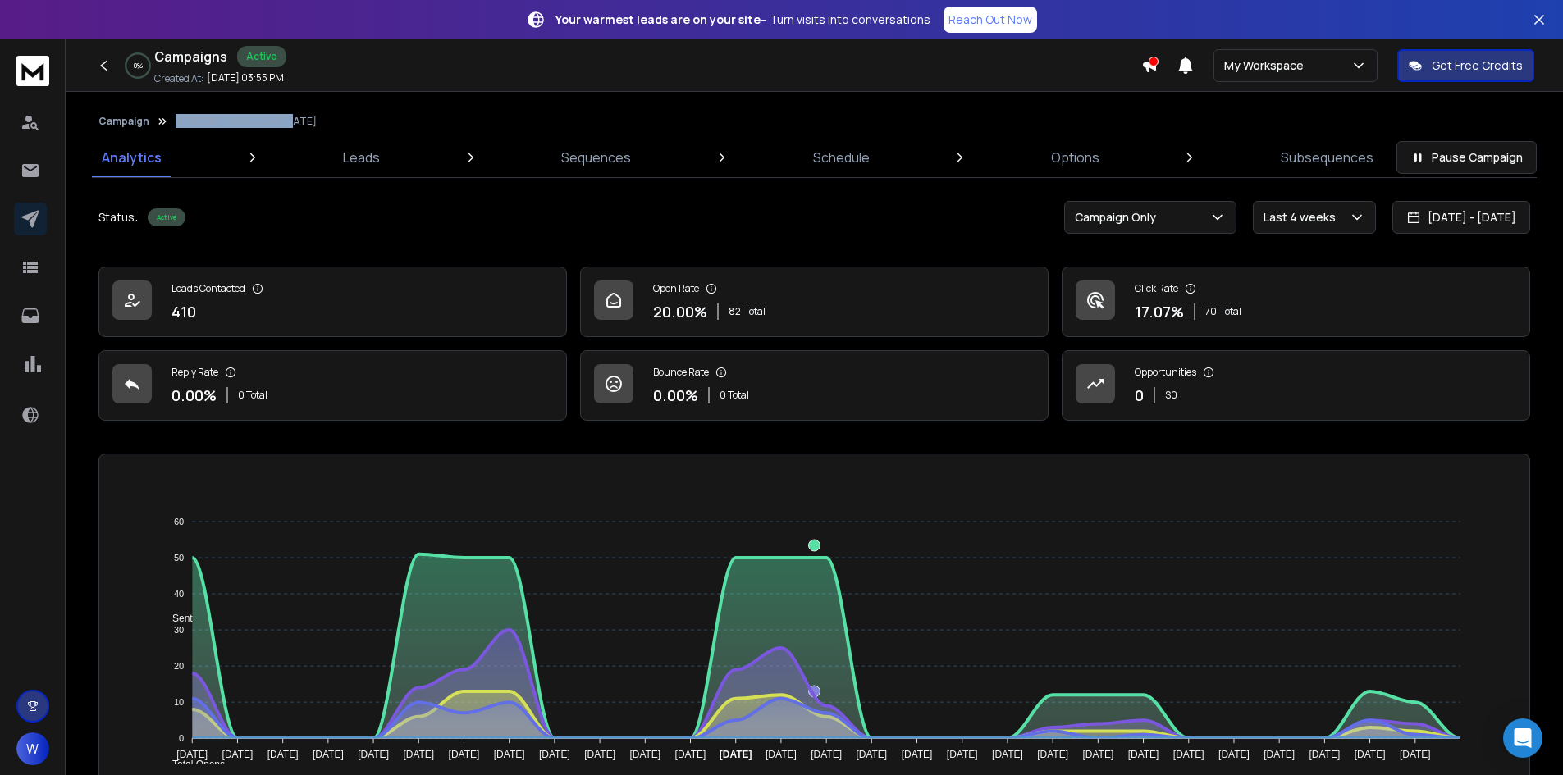
drag, startPoint x: 175, startPoint y: 122, endPoint x: 297, endPoint y: 132, distance: 122.7
click at [297, 132] on div "Campaign Jessica USA 02/06/25" at bounding box center [814, 121] width 1445 height 26
click at [293, 126] on div "Campaign Jessica USA 02/06/25" at bounding box center [814, 121] width 1432 height 13
drag, startPoint x: 288, startPoint y: 127, endPoint x: 175, endPoint y: 121, distance: 113.4
click at [175, 121] on div "Campaign Jessica USA 02/06/25" at bounding box center [814, 121] width 1432 height 13
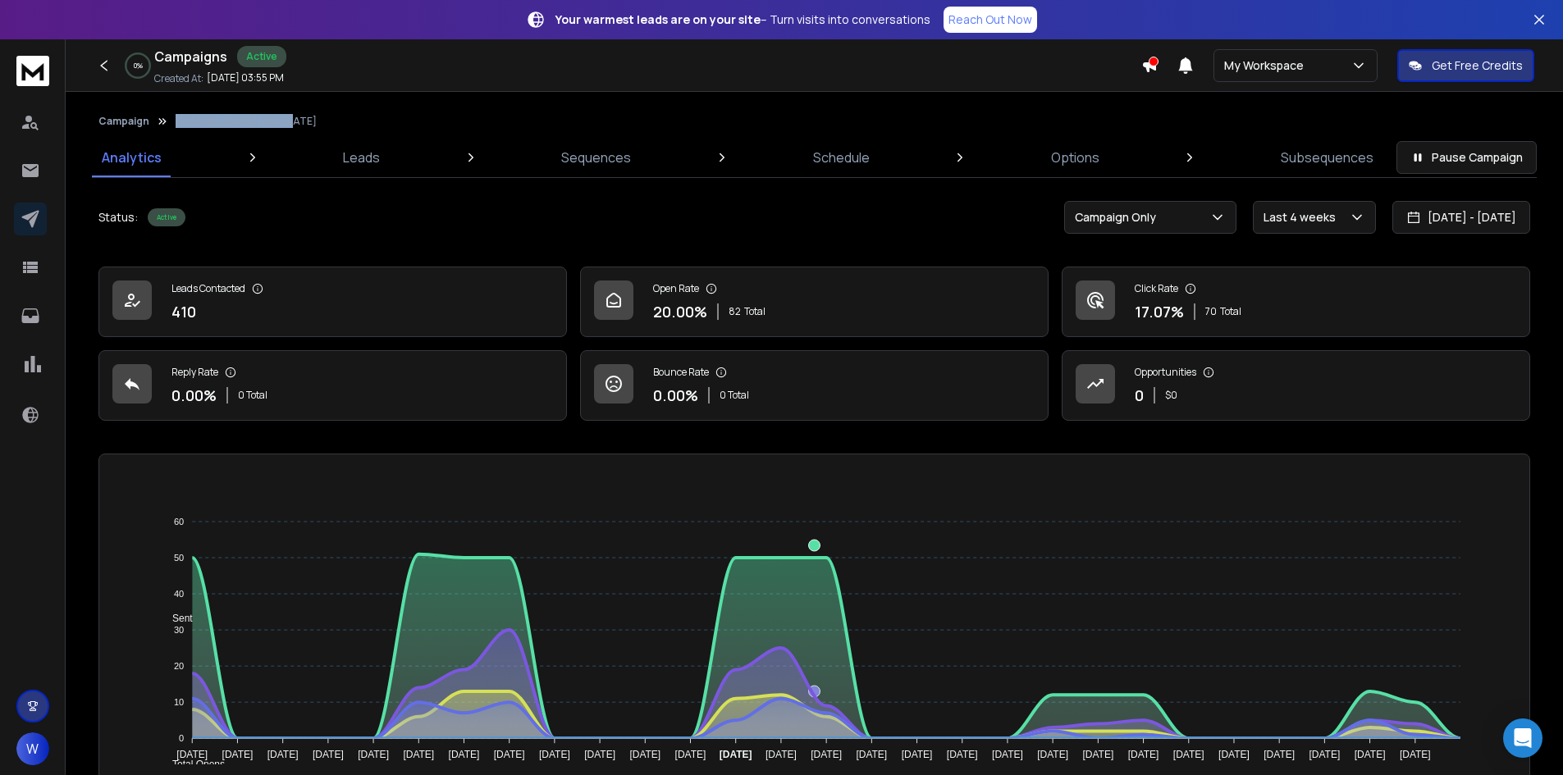
copy p "Jessica USA 02/06/25"
click at [101, 65] on icon at bounding box center [103, 65] width 7 height 11
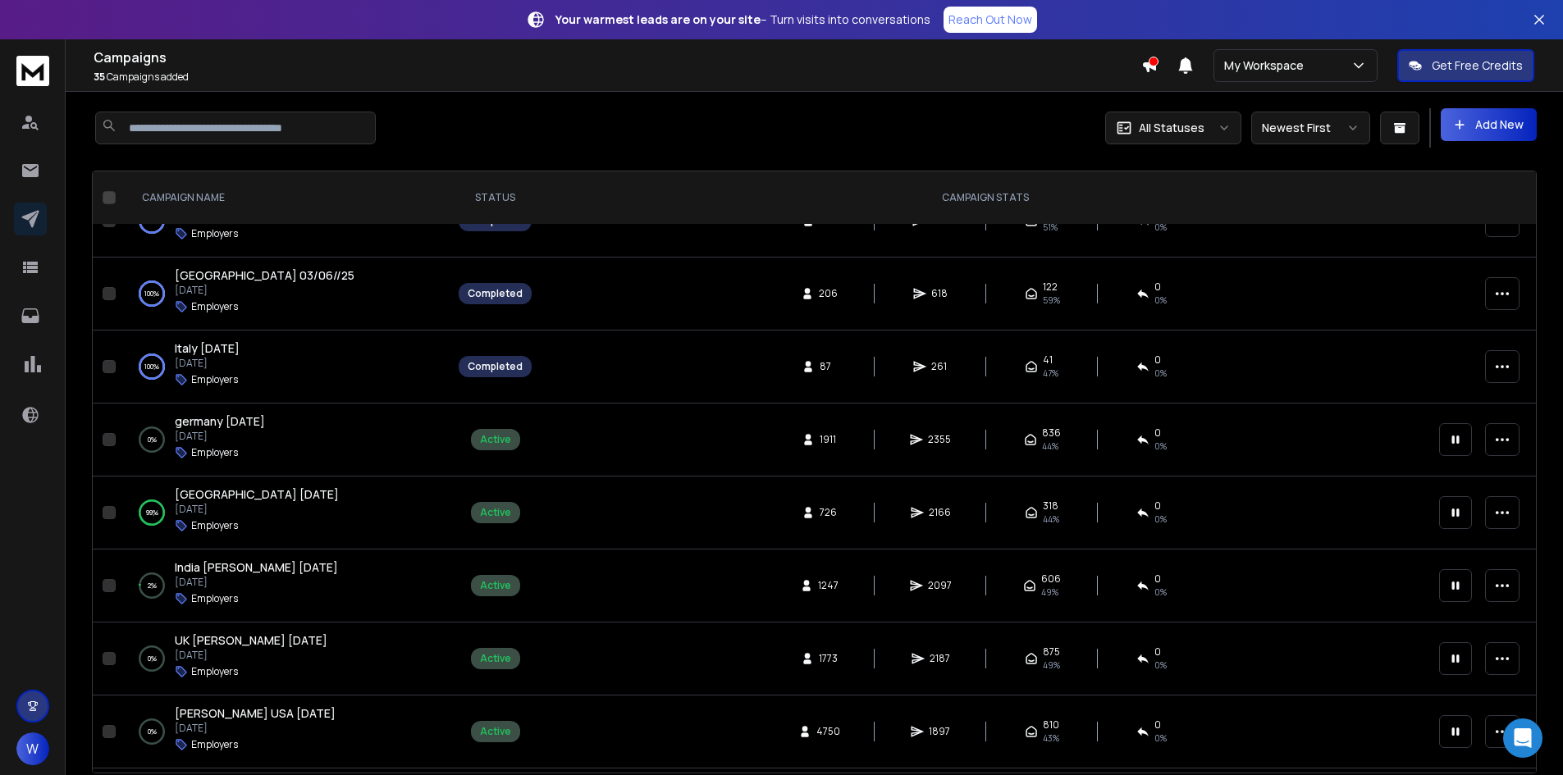
scroll to position [1823, 0]
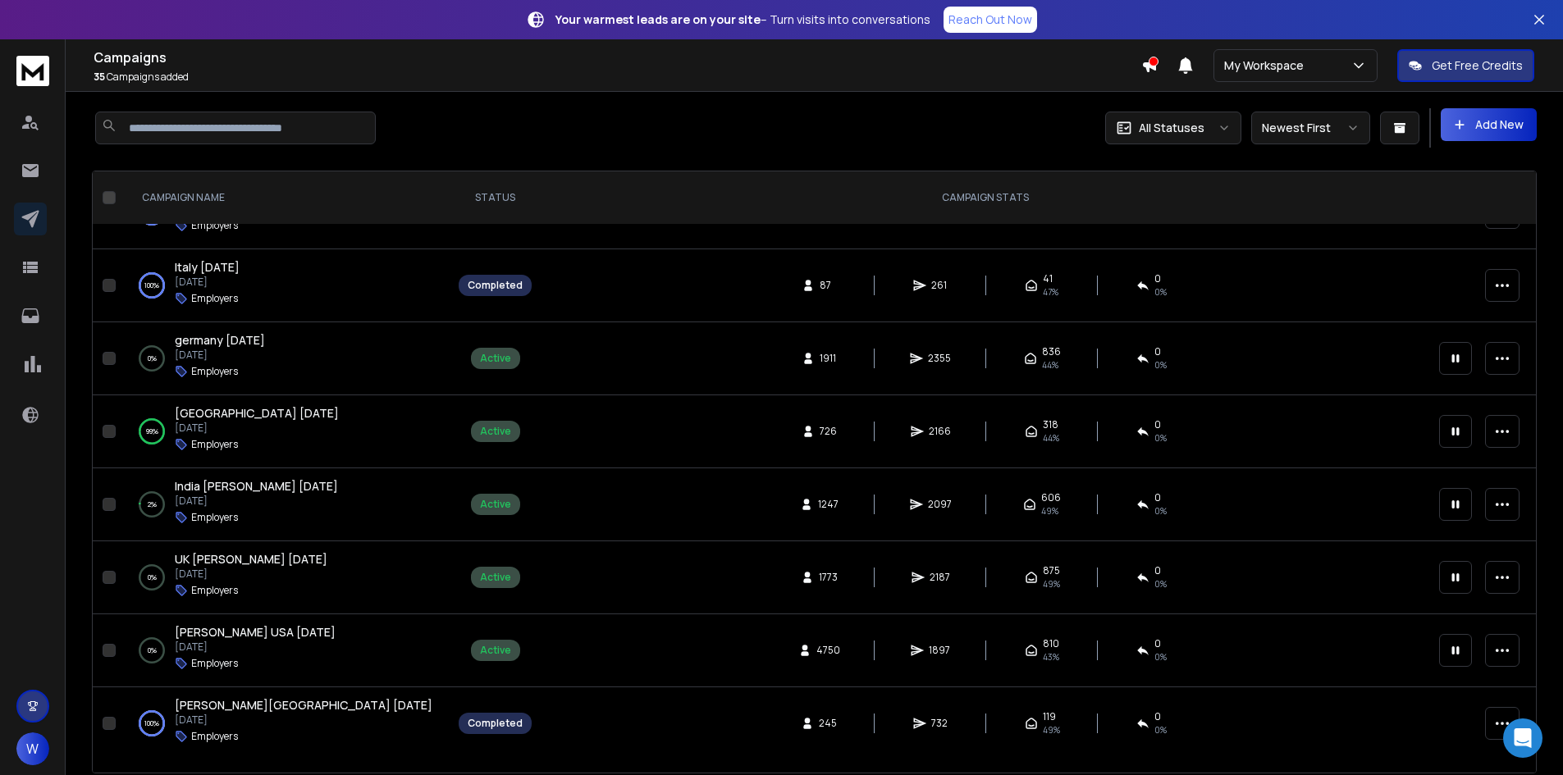
drag, startPoint x: 234, startPoint y: 477, endPoint x: 36, endPoint y: 490, distance: 198.2
click at [17, 493] on div "W" at bounding box center [33, 410] width 66 height 743
drag, startPoint x: 303, startPoint y: 632, endPoint x: 177, endPoint y: 624, distance: 125.8
click at [177, 624] on div "0 % Jessica USA 02/06/25 4 months ago Employers" at bounding box center [286, 650] width 294 height 53
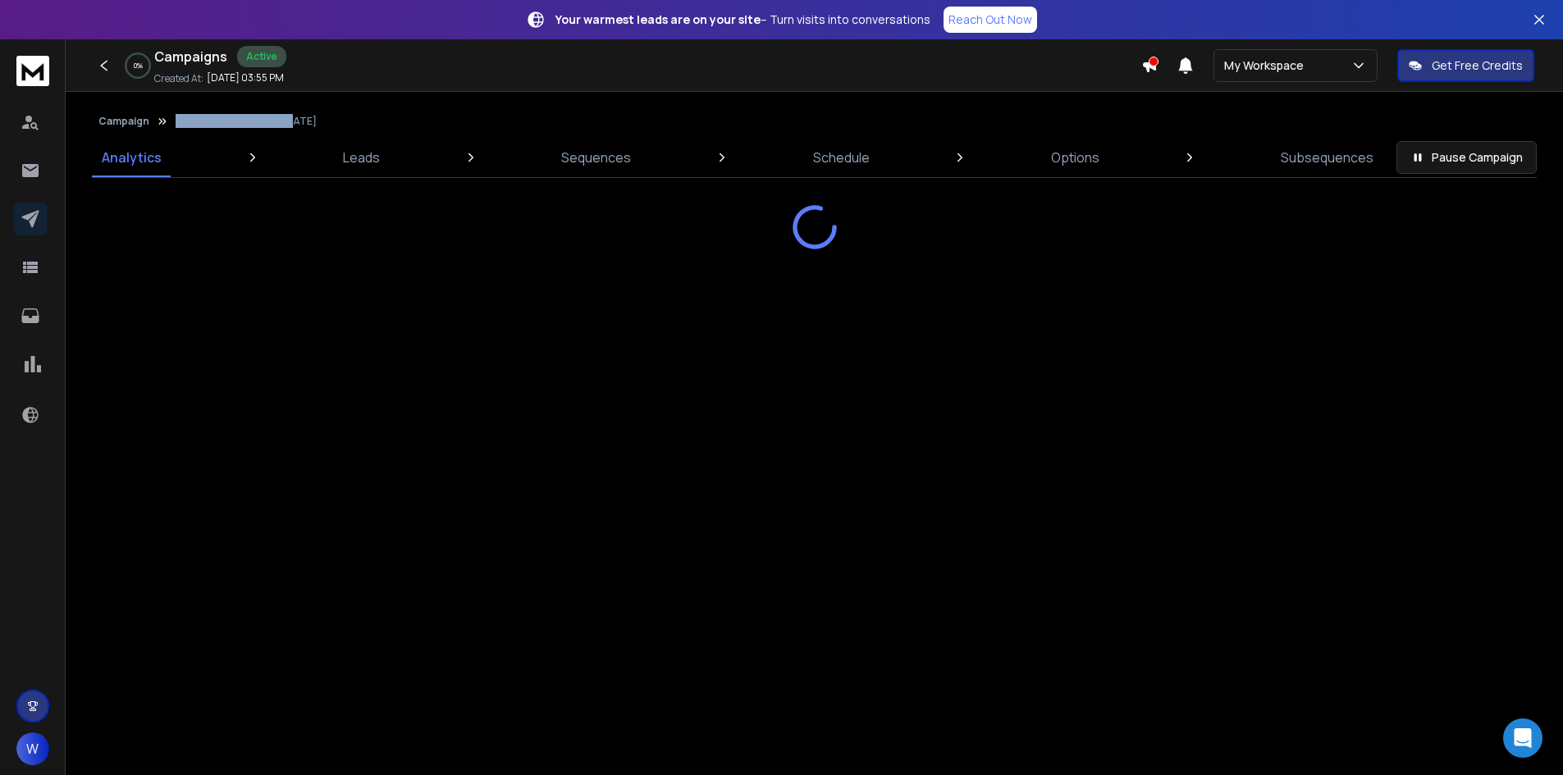
drag, startPoint x: 173, startPoint y: 121, endPoint x: 293, endPoint y: 120, distance: 119.8
click at [293, 120] on div "Campaign Jessica USA 02/06/25" at bounding box center [814, 121] width 1432 height 13
copy p "Jessica USA 02/06/25"
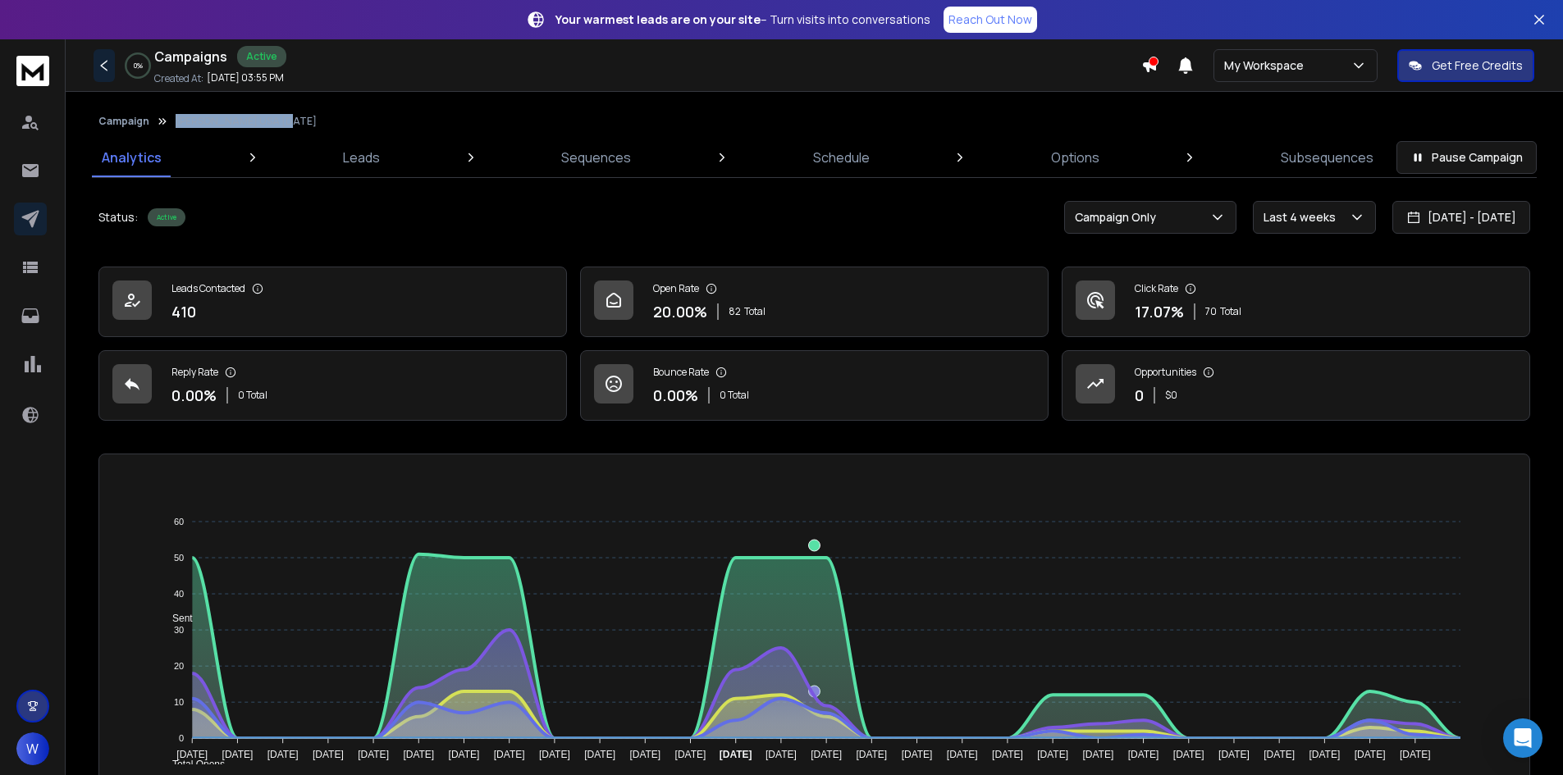
click at [97, 61] on icon at bounding box center [104, 65] width 15 height 15
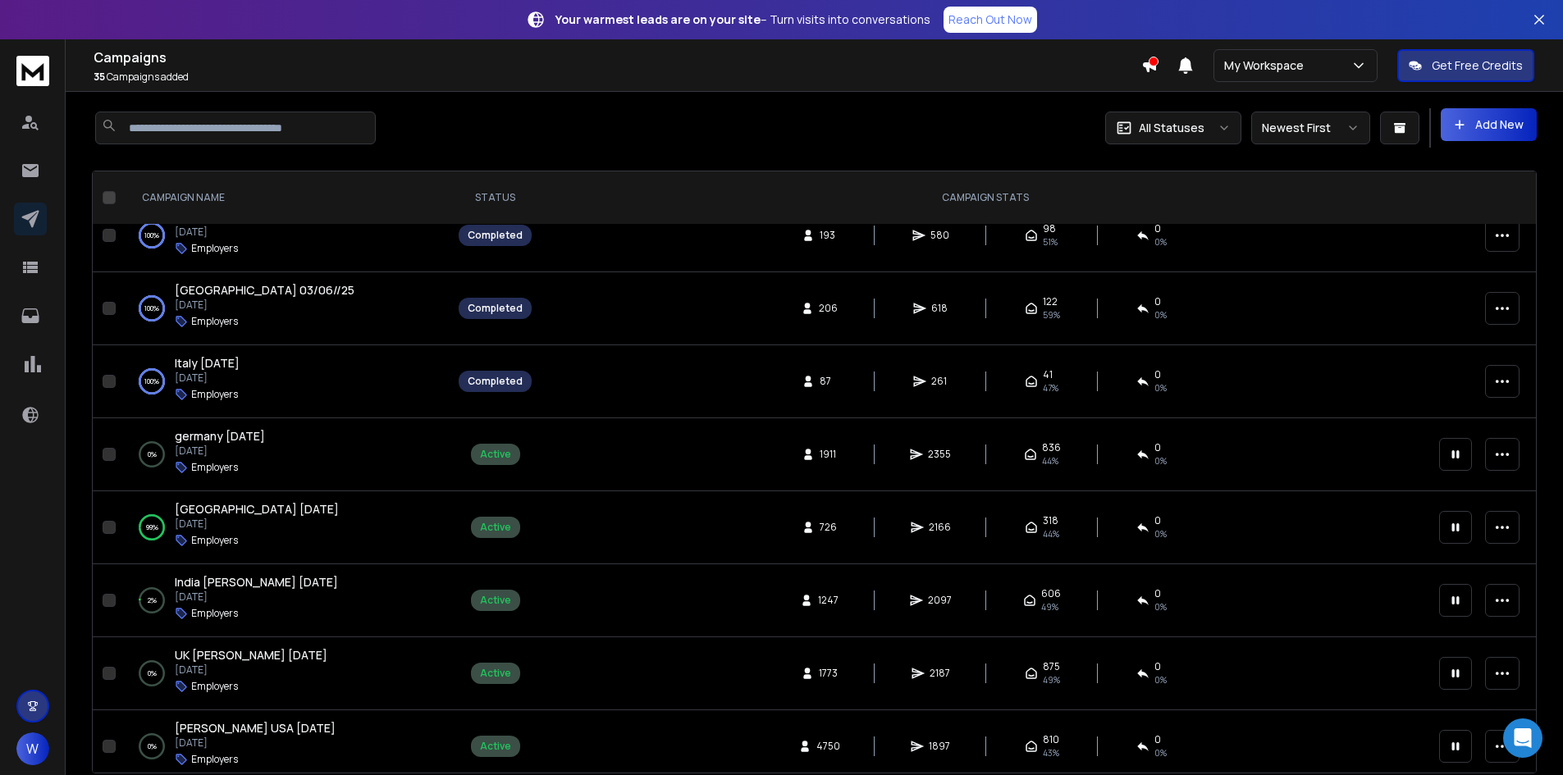
scroll to position [1823, 0]
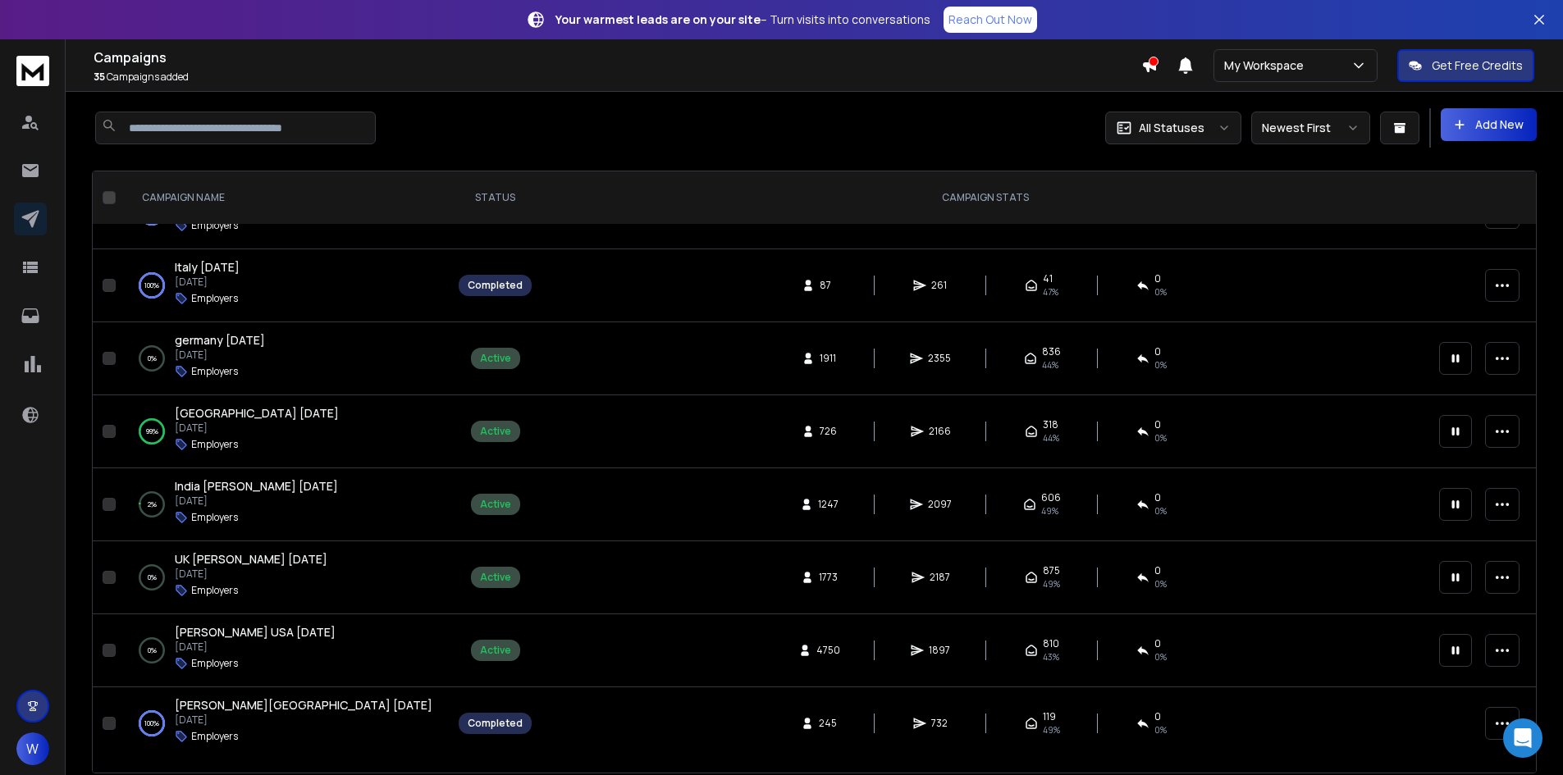
drag, startPoint x: 170, startPoint y: 555, endPoint x: 231, endPoint y: 555, distance: 60.7
drag, startPoint x: 231, startPoint y: 555, endPoint x: 247, endPoint y: 556, distance: 16.5
drag, startPoint x: 247, startPoint y: 556, endPoint x: 0, endPoint y: 597, distance: 250.3
drag, startPoint x: 0, startPoint y: 597, endPoint x: 0, endPoint y: 587, distance: 9.8
click at [0, 587] on div "W" at bounding box center [33, 410] width 66 height 743
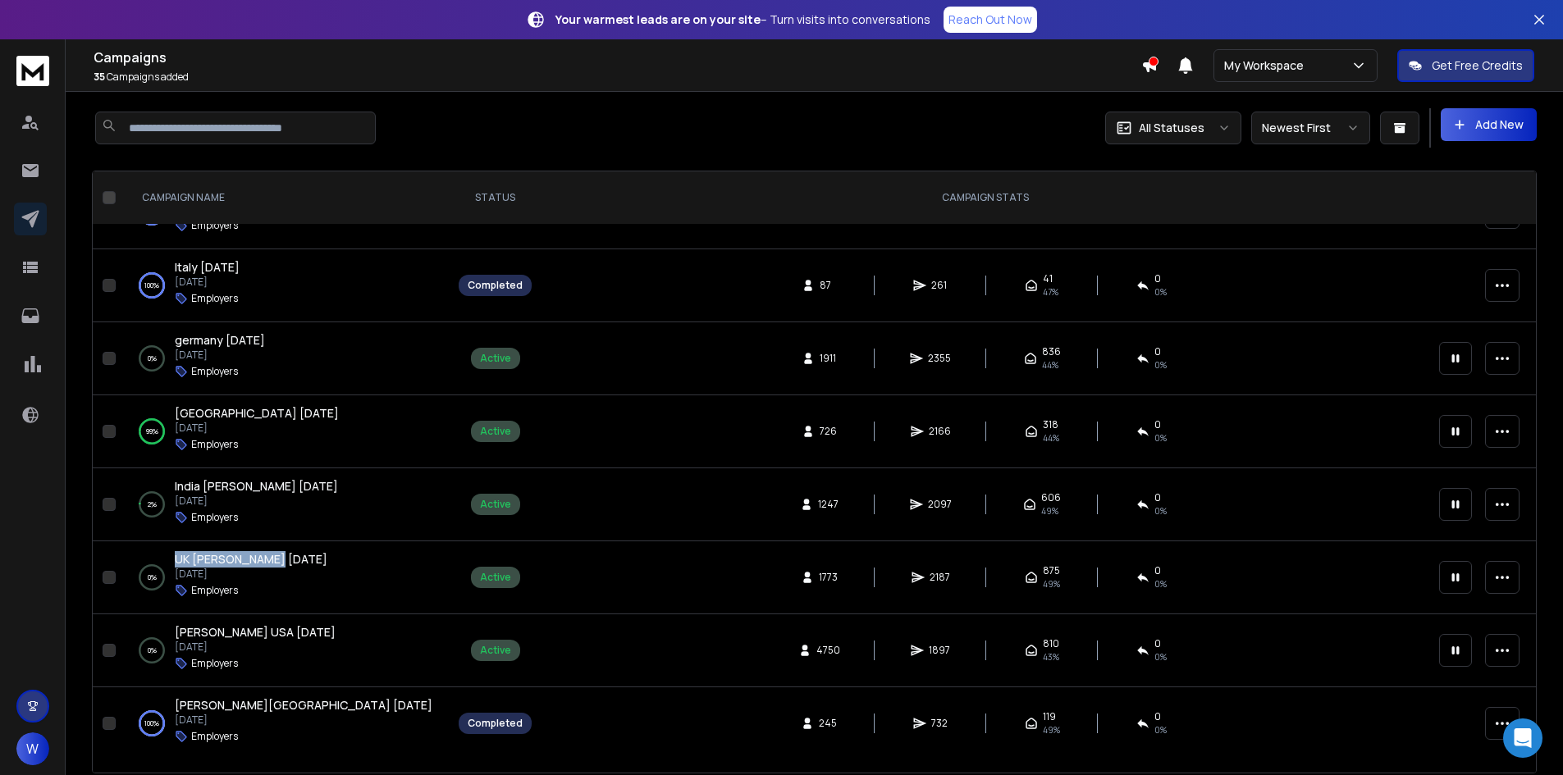
drag, startPoint x: 276, startPoint y: 557, endPoint x: 171, endPoint y: 557, distance: 105.0
click at [171, 557] on div "0 % UK Kris 03/06/25 3 months ago Employers" at bounding box center [286, 577] width 294 height 53
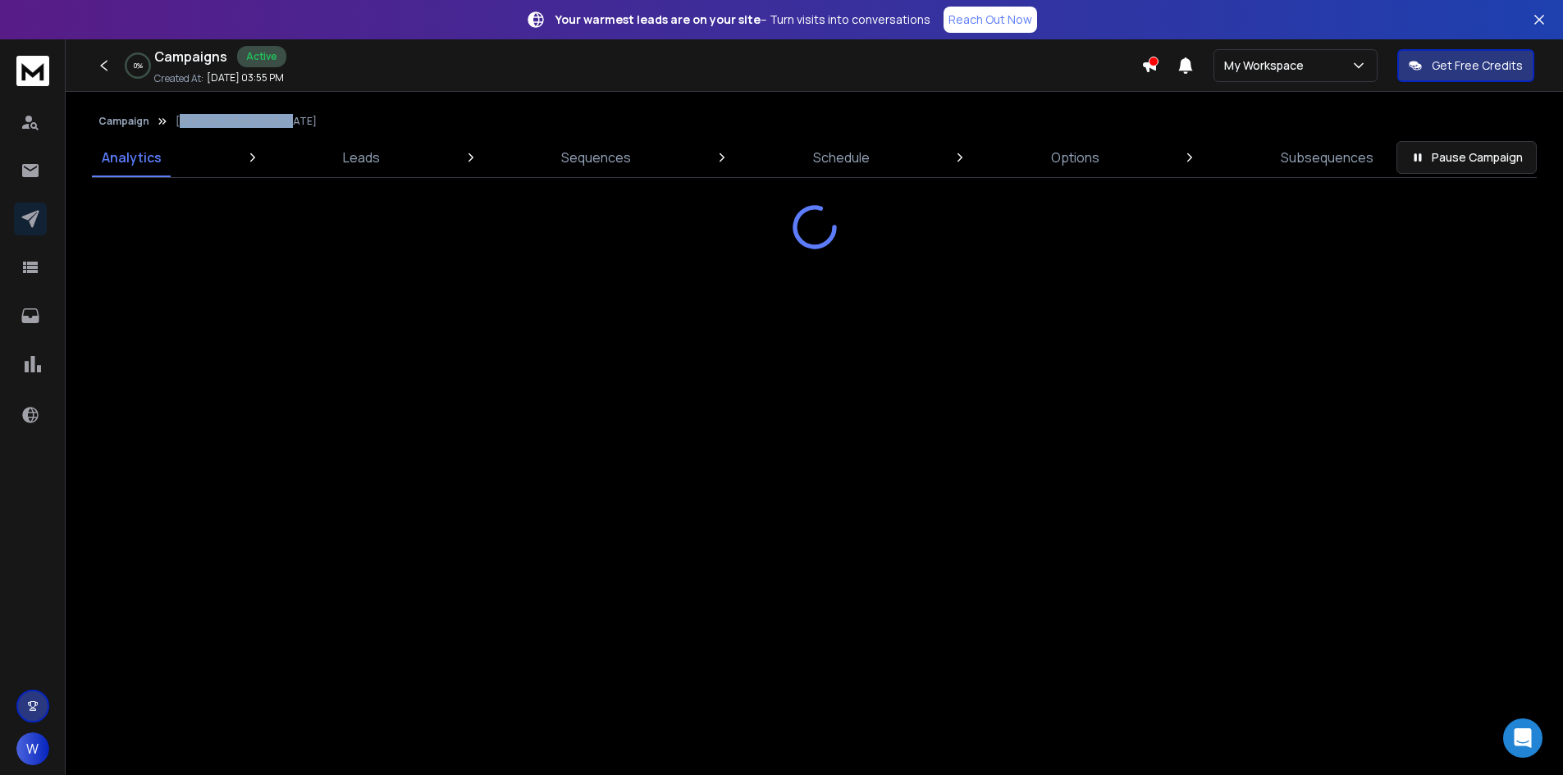
drag, startPoint x: 176, startPoint y: 121, endPoint x: 289, endPoint y: 120, distance: 113.3
click at [287, 120] on div "Campaign Jessica USA 02/06/25" at bounding box center [814, 121] width 1432 height 13
click at [347, 114] on div "Campaign UK Kris 03/06/25" at bounding box center [814, 121] width 1445 height 26
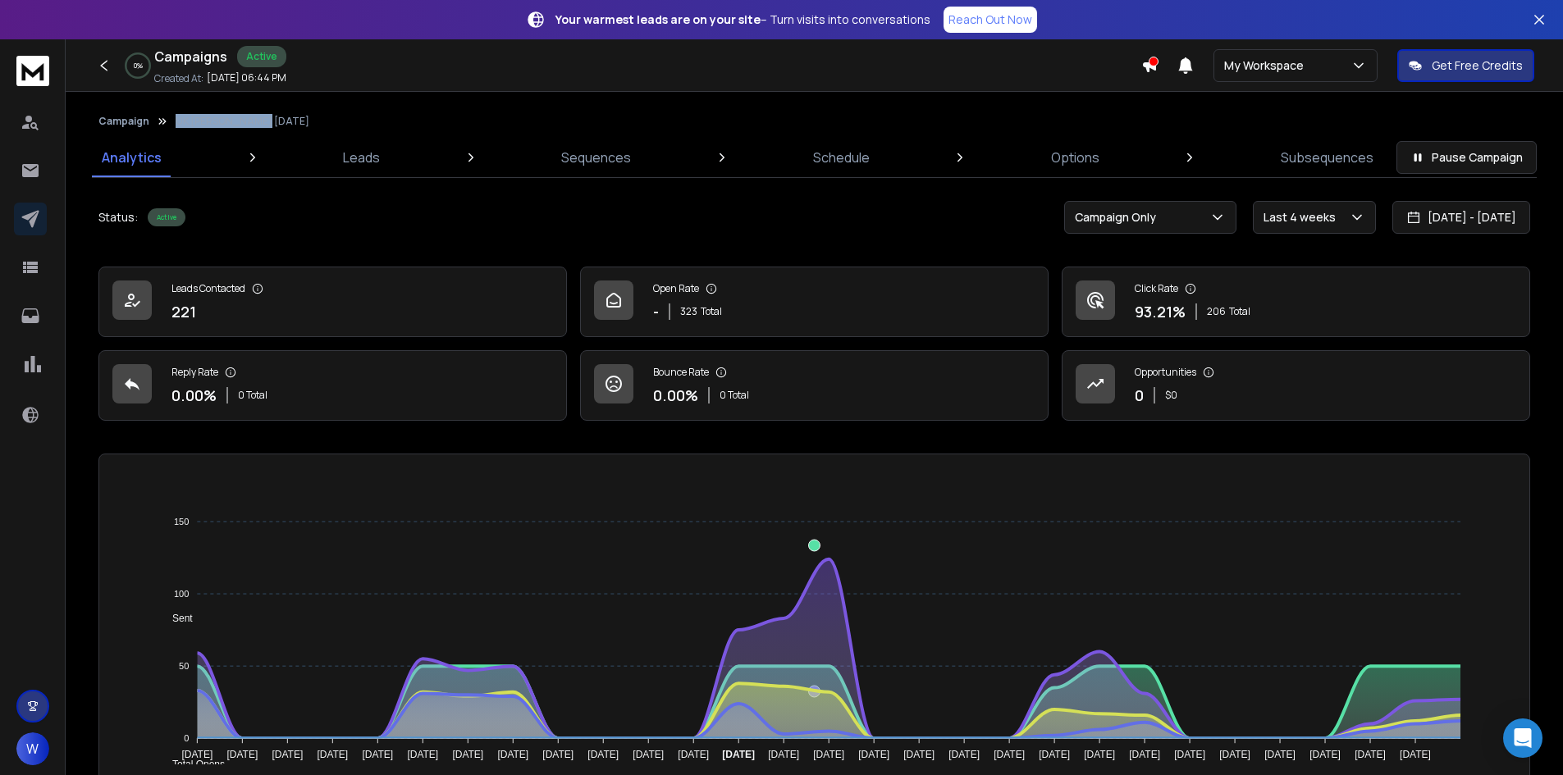
drag, startPoint x: 171, startPoint y: 115, endPoint x: 270, endPoint y: 114, distance: 99.3
click at [270, 114] on div "Campaign UK Kris 03/06/25" at bounding box center [814, 121] width 1445 height 26
copy p "UK Kris 03/06/25"
click at [99, 62] on icon at bounding box center [104, 65] width 15 height 15
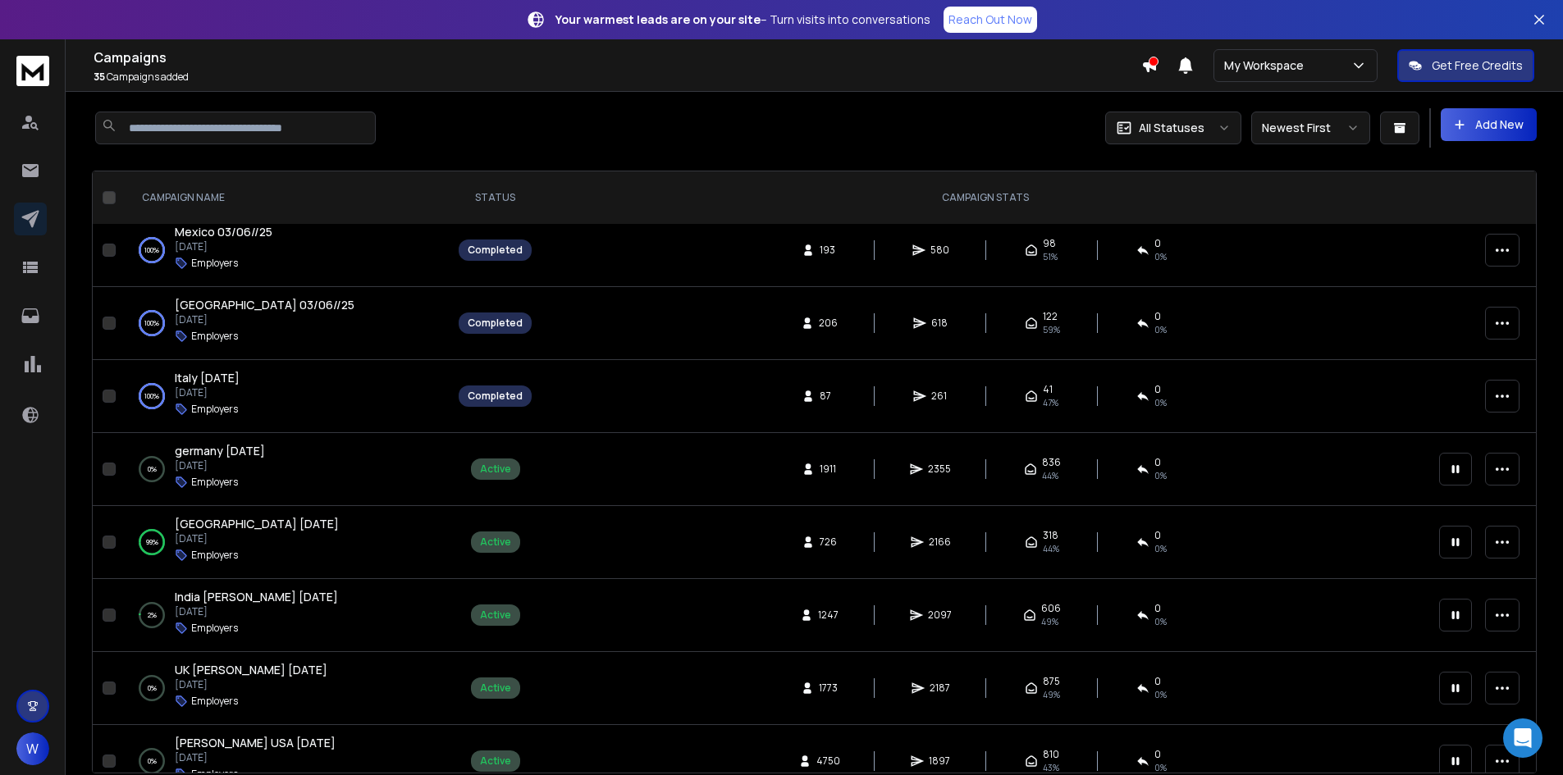
scroll to position [1823, 0]
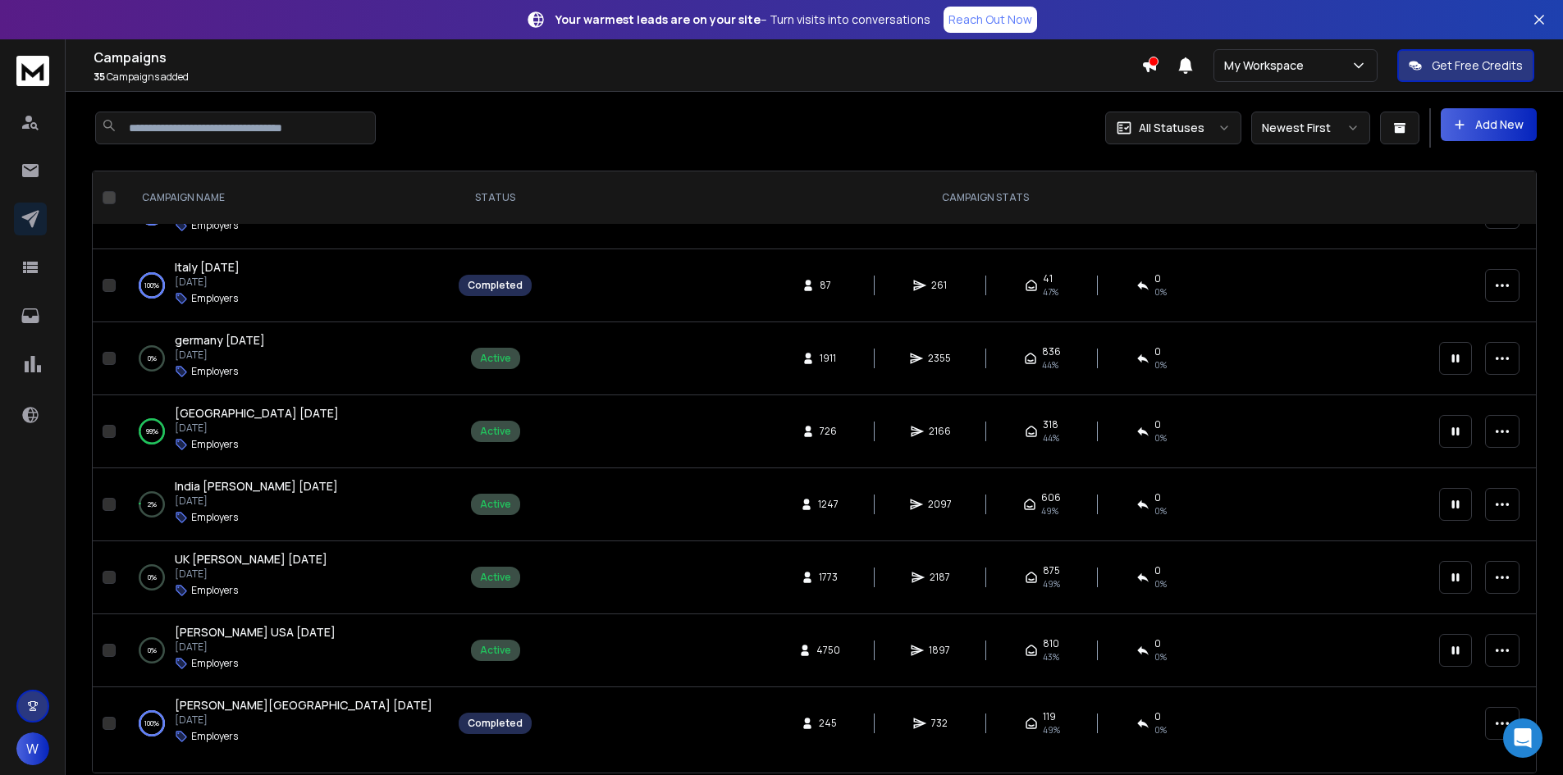
click at [251, 485] on span "India Sarita 03/06/25" at bounding box center [256, 486] width 163 height 16
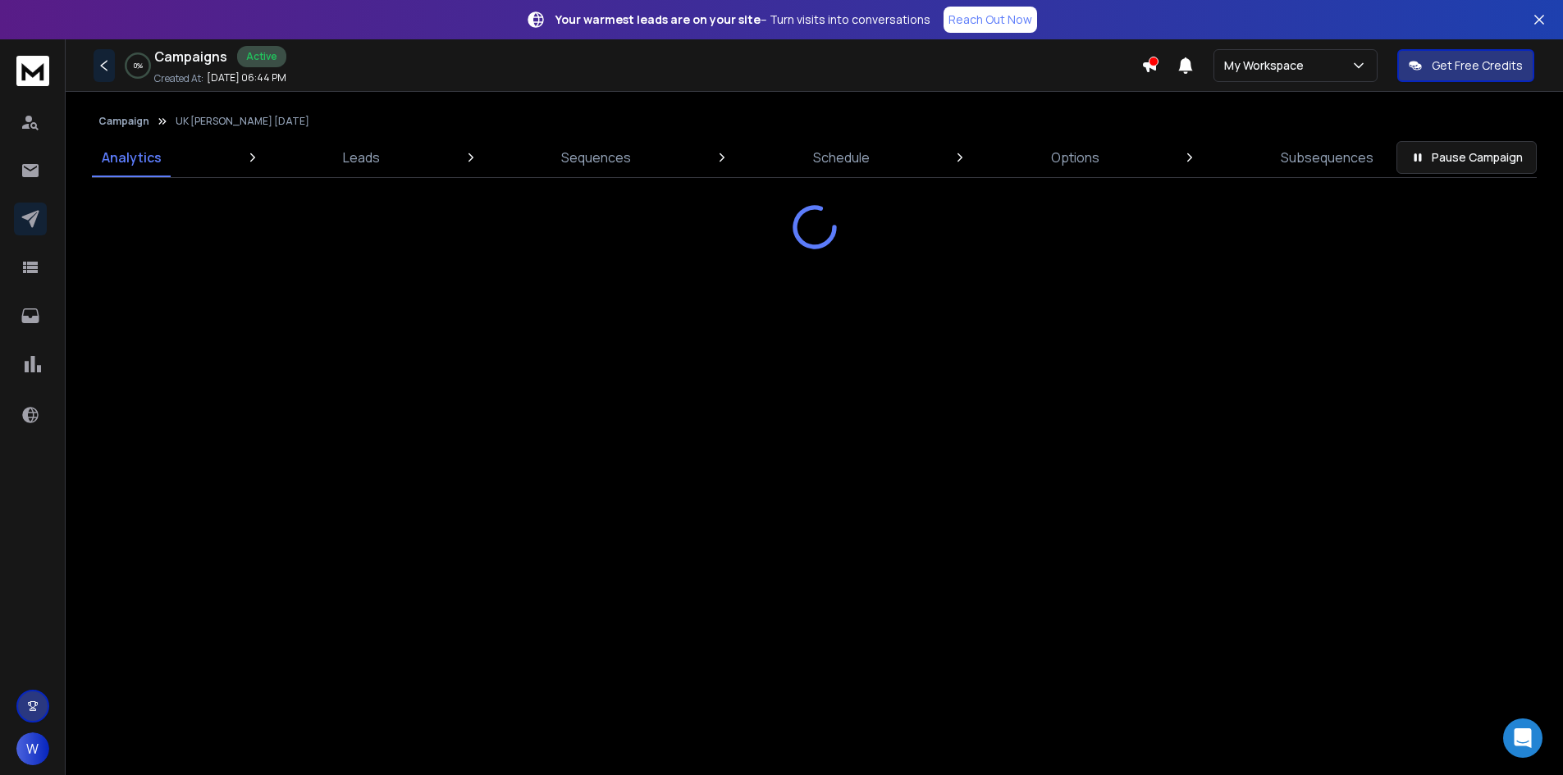
click at [103, 69] on icon at bounding box center [104, 65] width 15 height 15
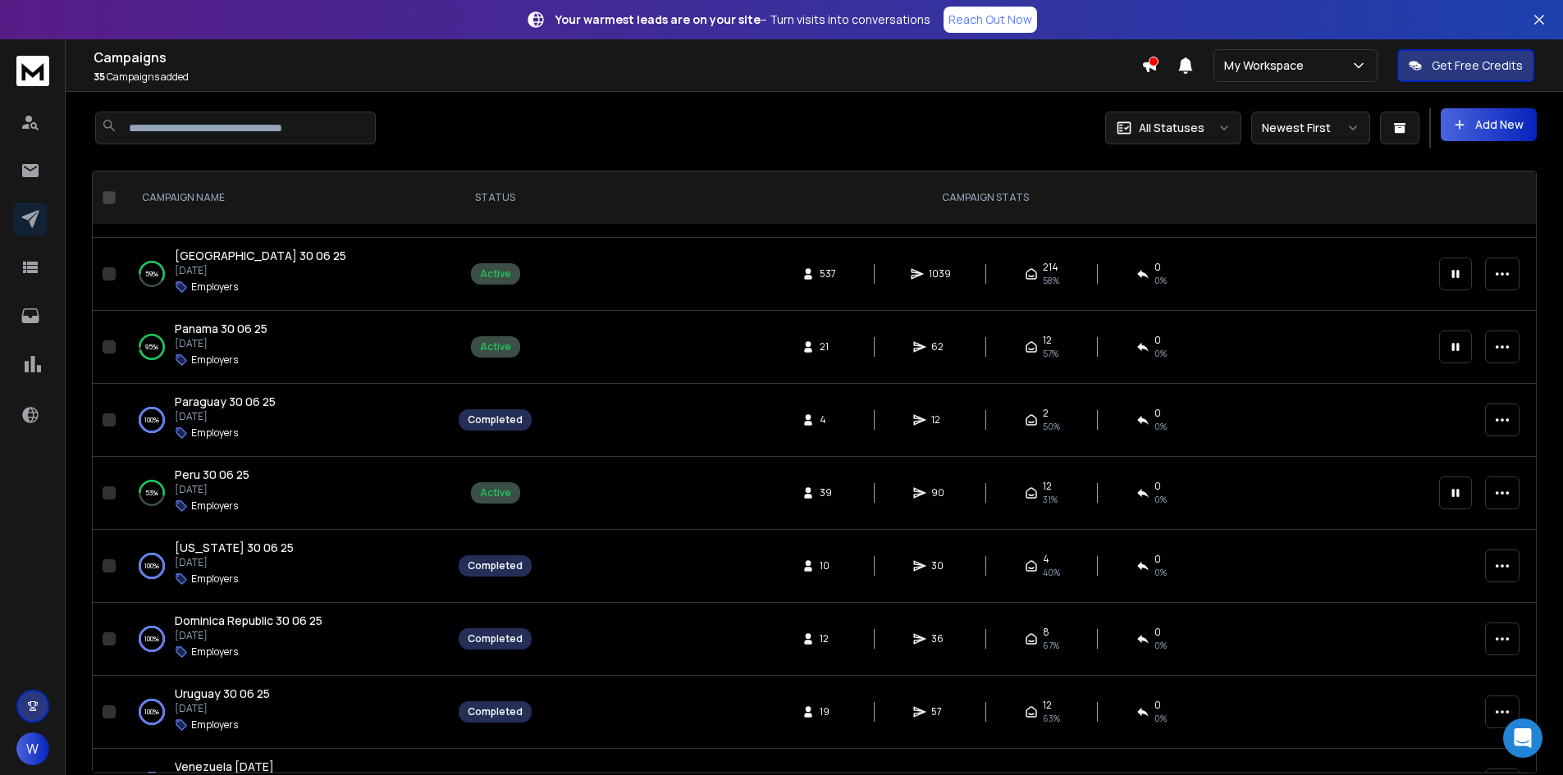
scroll to position [757, 0]
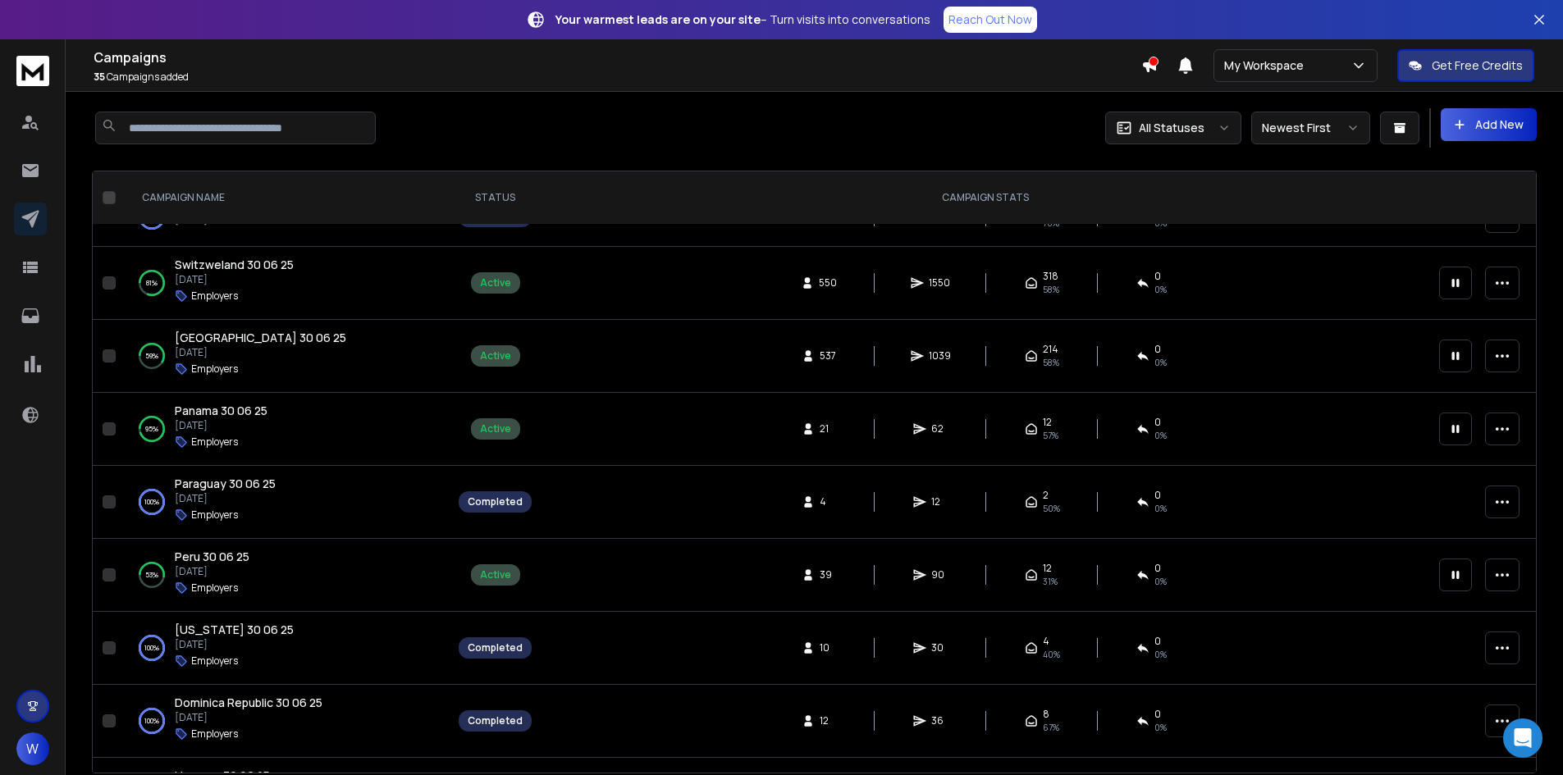
drag, startPoint x: 261, startPoint y: 338, endPoint x: 236, endPoint y: 409, distance: 75.8
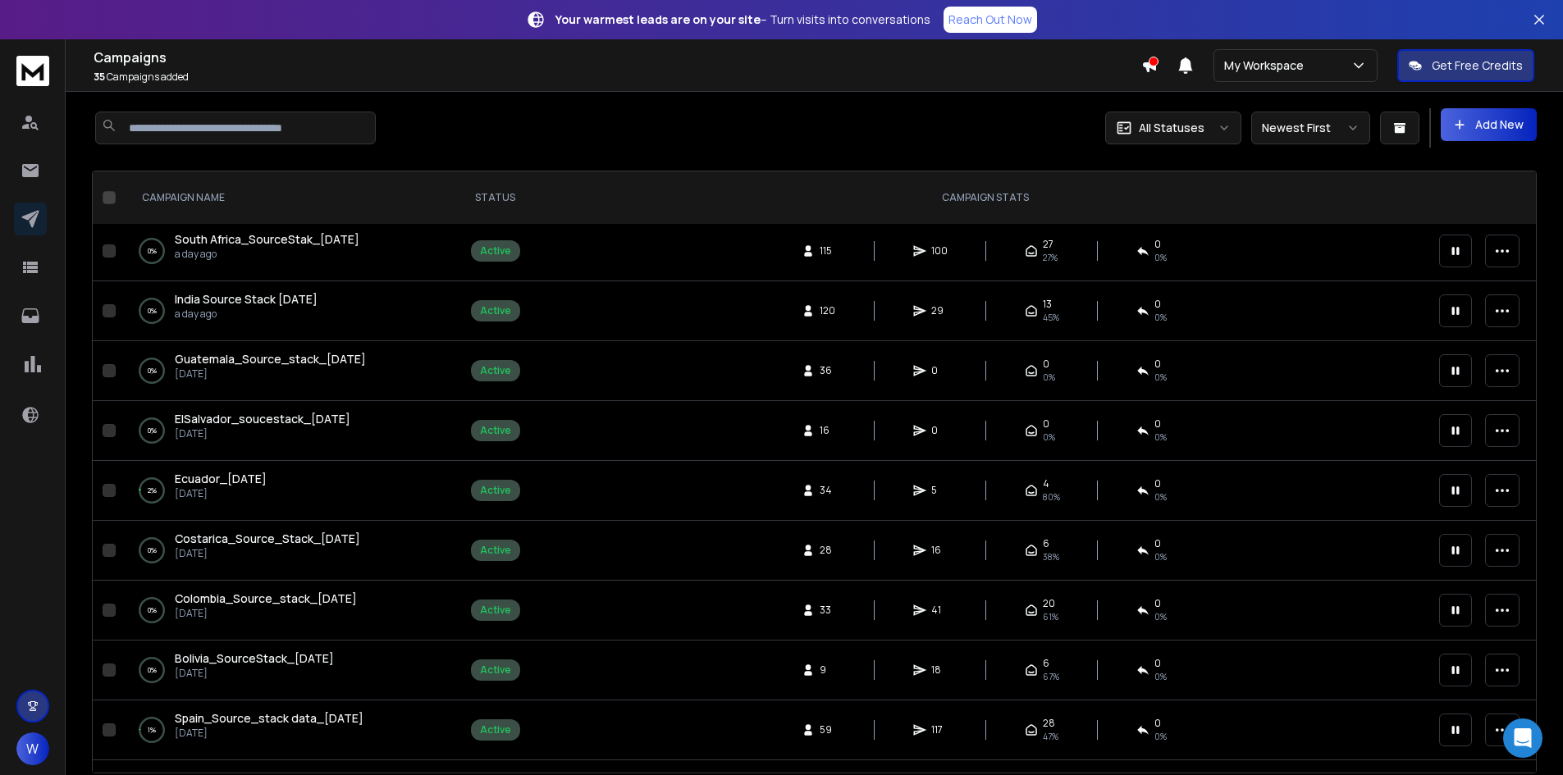
scroll to position [0, 0]
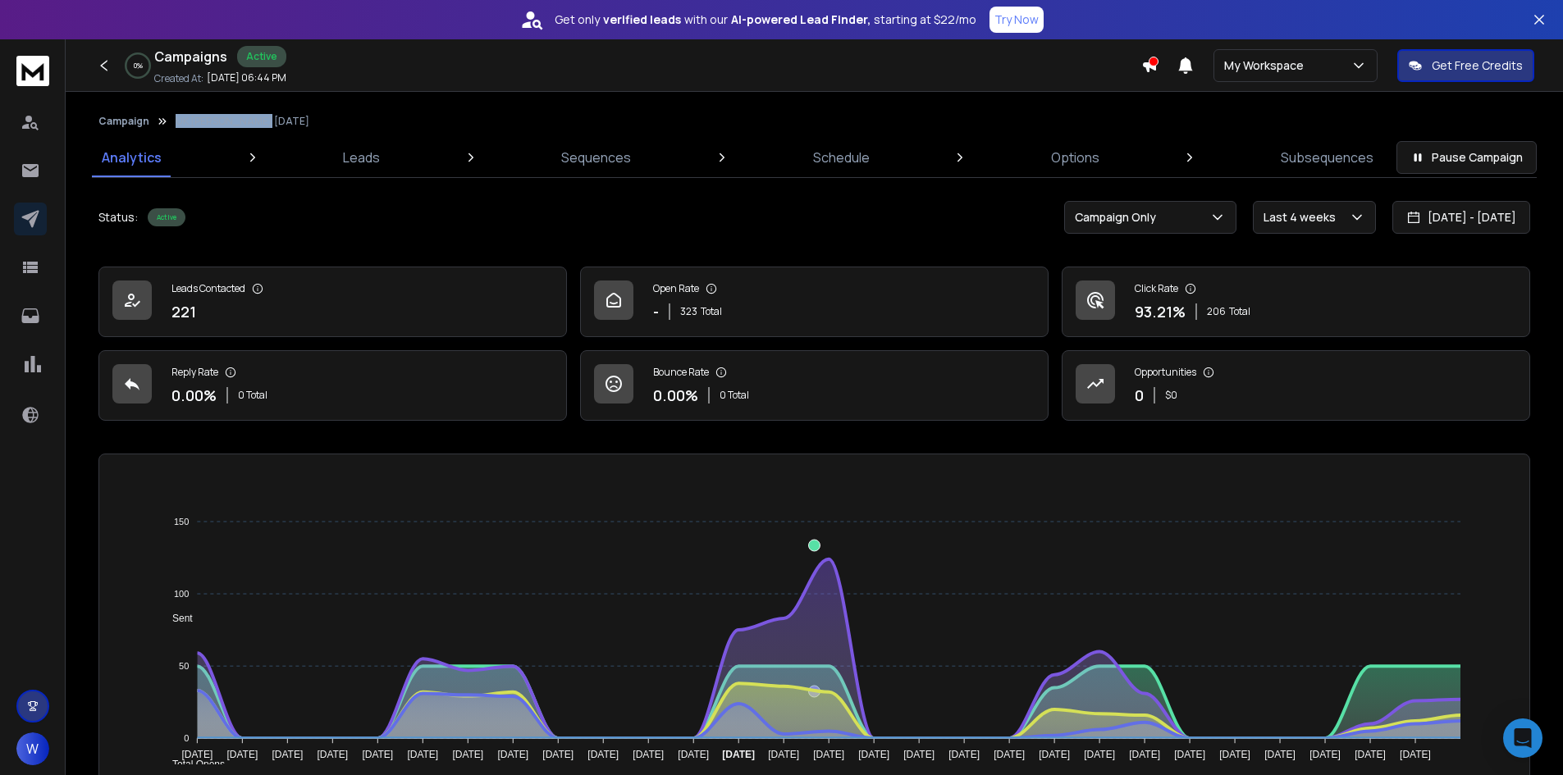
drag, startPoint x: 174, startPoint y: 121, endPoint x: 261, endPoint y: 121, distance: 87.0
click at [261, 121] on div "Campaign UK [PERSON_NAME] [DATE]" at bounding box center [814, 121] width 1432 height 13
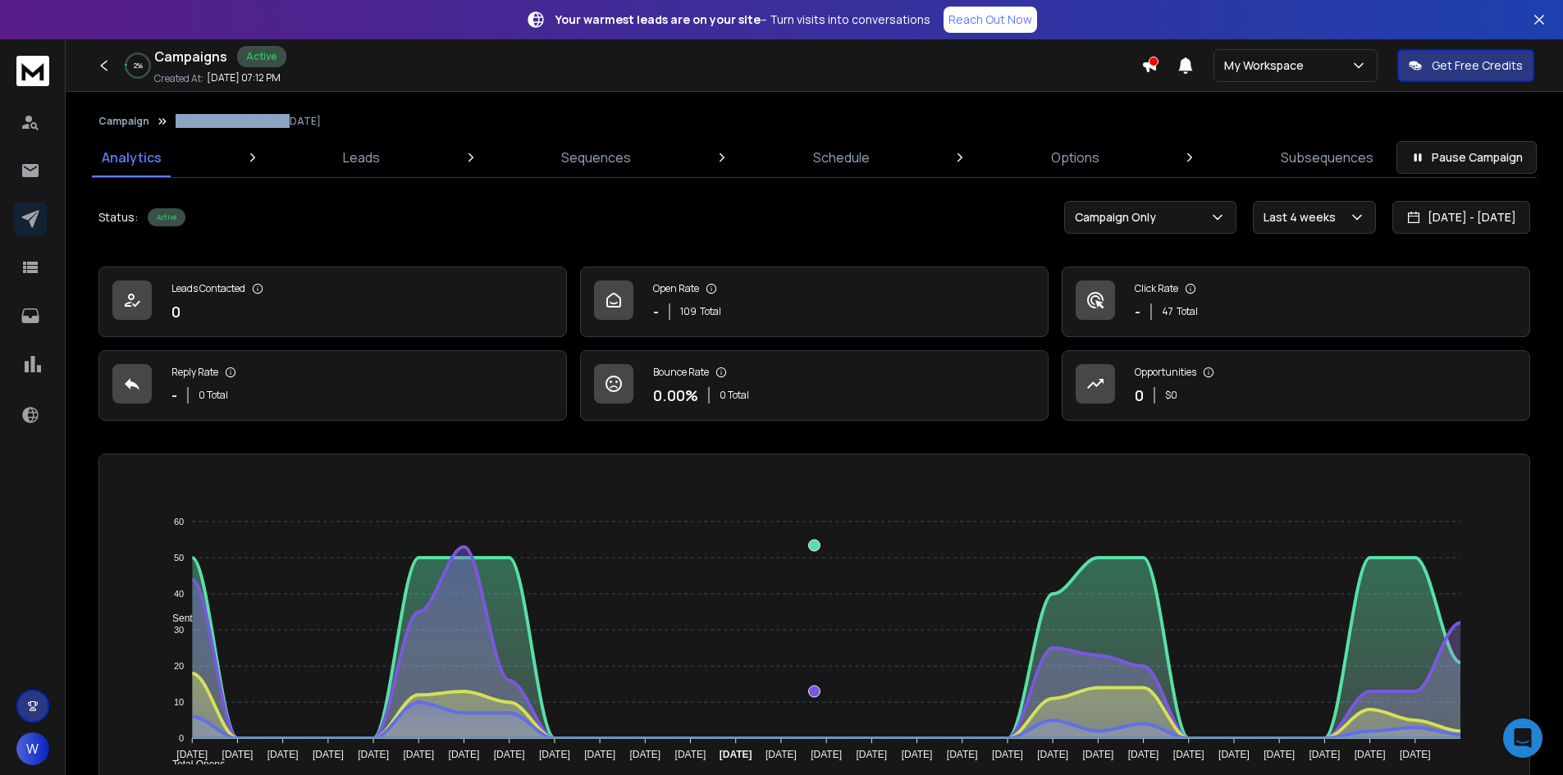
drag, startPoint x: 174, startPoint y: 122, endPoint x: 284, endPoint y: 121, distance: 110.0
click at [284, 121] on div "Campaign India [PERSON_NAME] [DATE]" at bounding box center [814, 121] width 1432 height 13
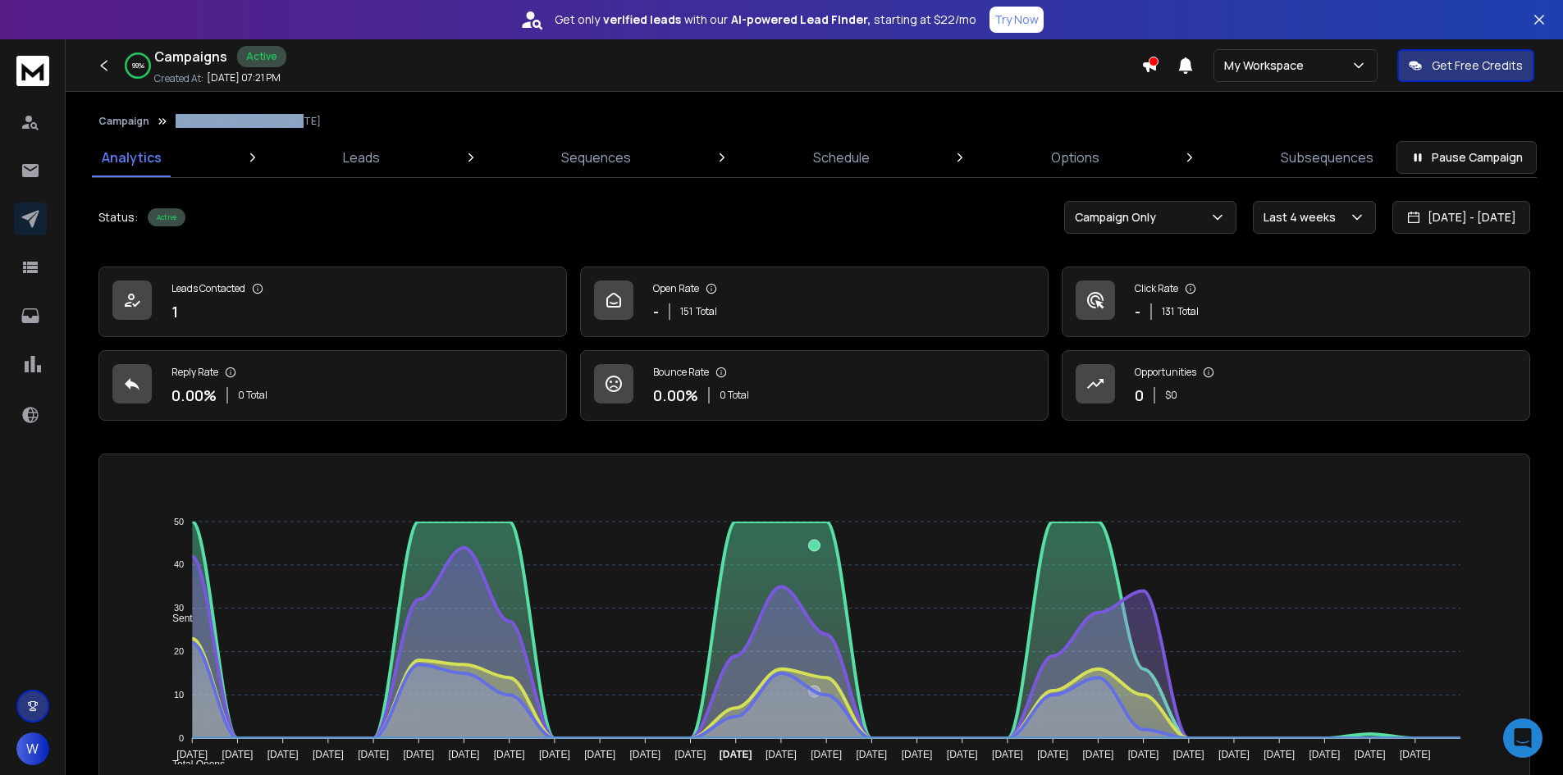
drag, startPoint x: 175, startPoint y: 120, endPoint x: 283, endPoint y: 122, distance: 108.3
click at [283, 122] on div "Campaign [GEOGRAPHIC_DATA] [DATE]" at bounding box center [814, 121] width 1432 height 13
copy p "[GEOGRAPHIC_DATA] [DATE]"
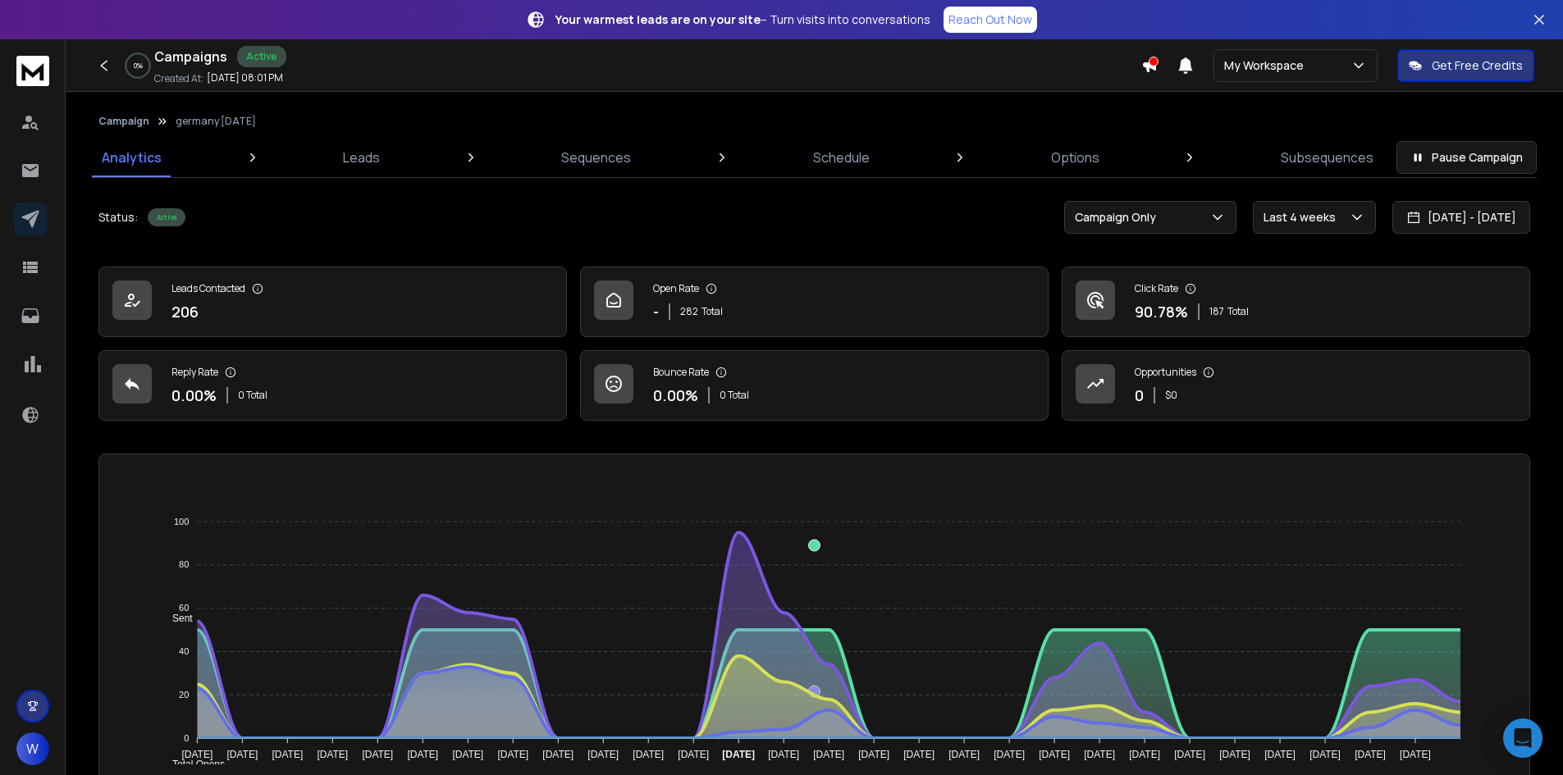
drag, startPoint x: 173, startPoint y: 126, endPoint x: 259, endPoint y: 125, distance: 86.2
click at [259, 125] on div "Campaign [GEOGRAPHIC_DATA] [DATE]" at bounding box center [814, 121] width 1432 height 13
copy p "germany [DATE]"
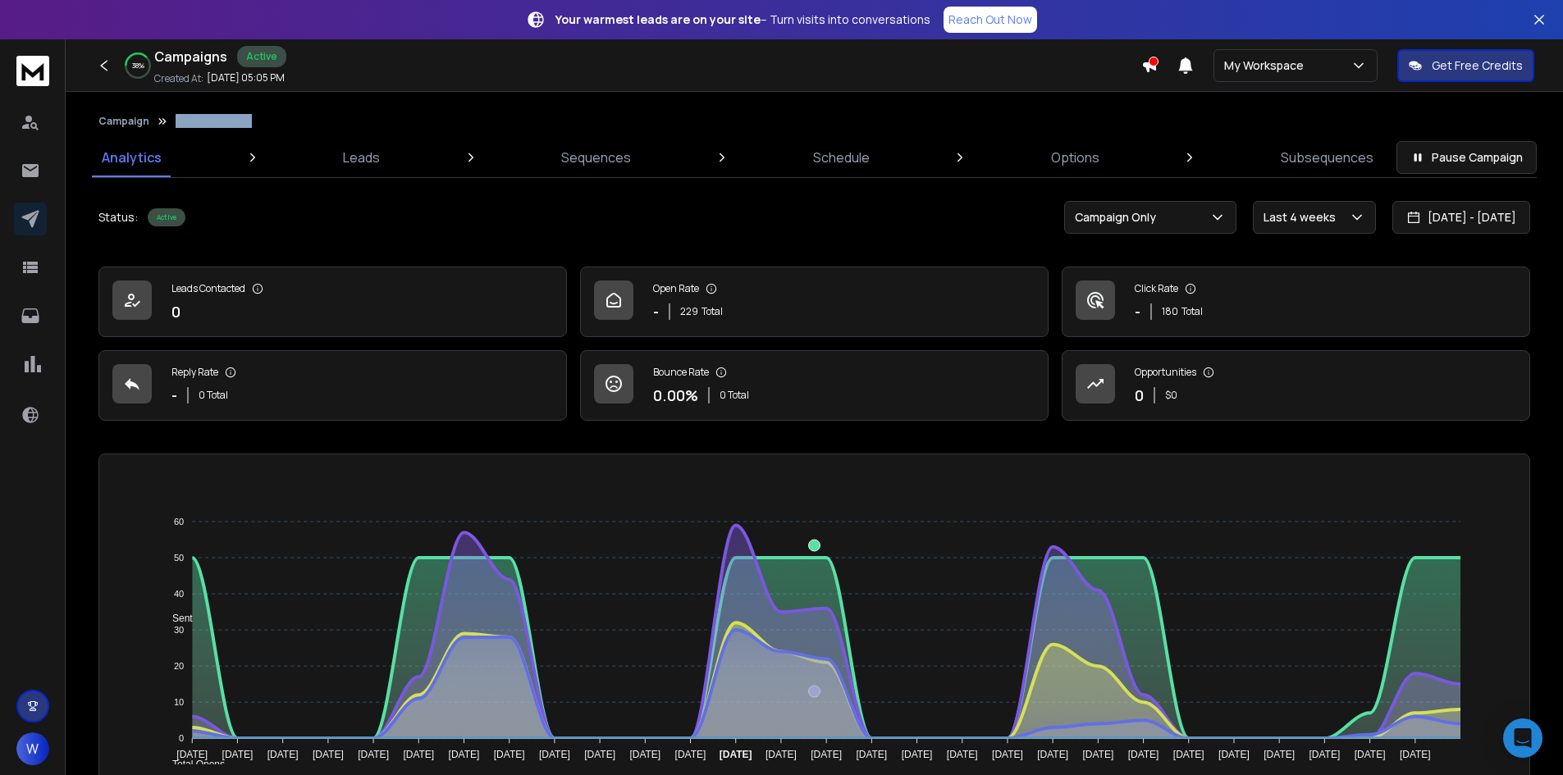
drag, startPoint x: 172, startPoint y: 122, endPoint x: 248, endPoint y: 121, distance: 75.5
click at [248, 121] on div "Campaign [GEOGRAPHIC_DATA] 30 06 25" at bounding box center [814, 121] width 1432 height 13
copy p "France 30 06 25"
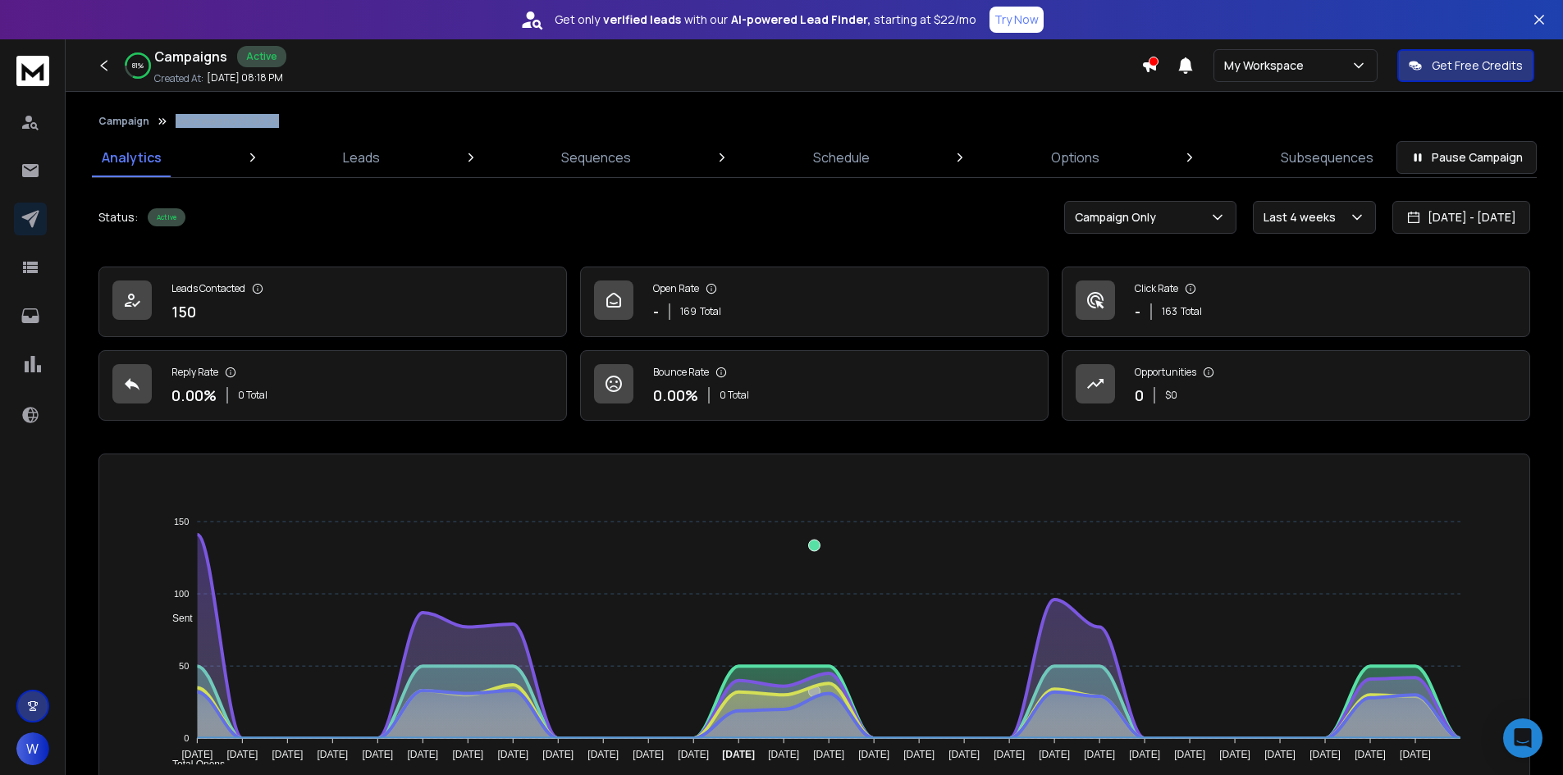
drag, startPoint x: 238, startPoint y: 117, endPoint x: 290, endPoint y: 117, distance: 52.5
click at [290, 117] on div "Campaign [PERSON_NAME] 30 06 25" at bounding box center [814, 121] width 1432 height 13
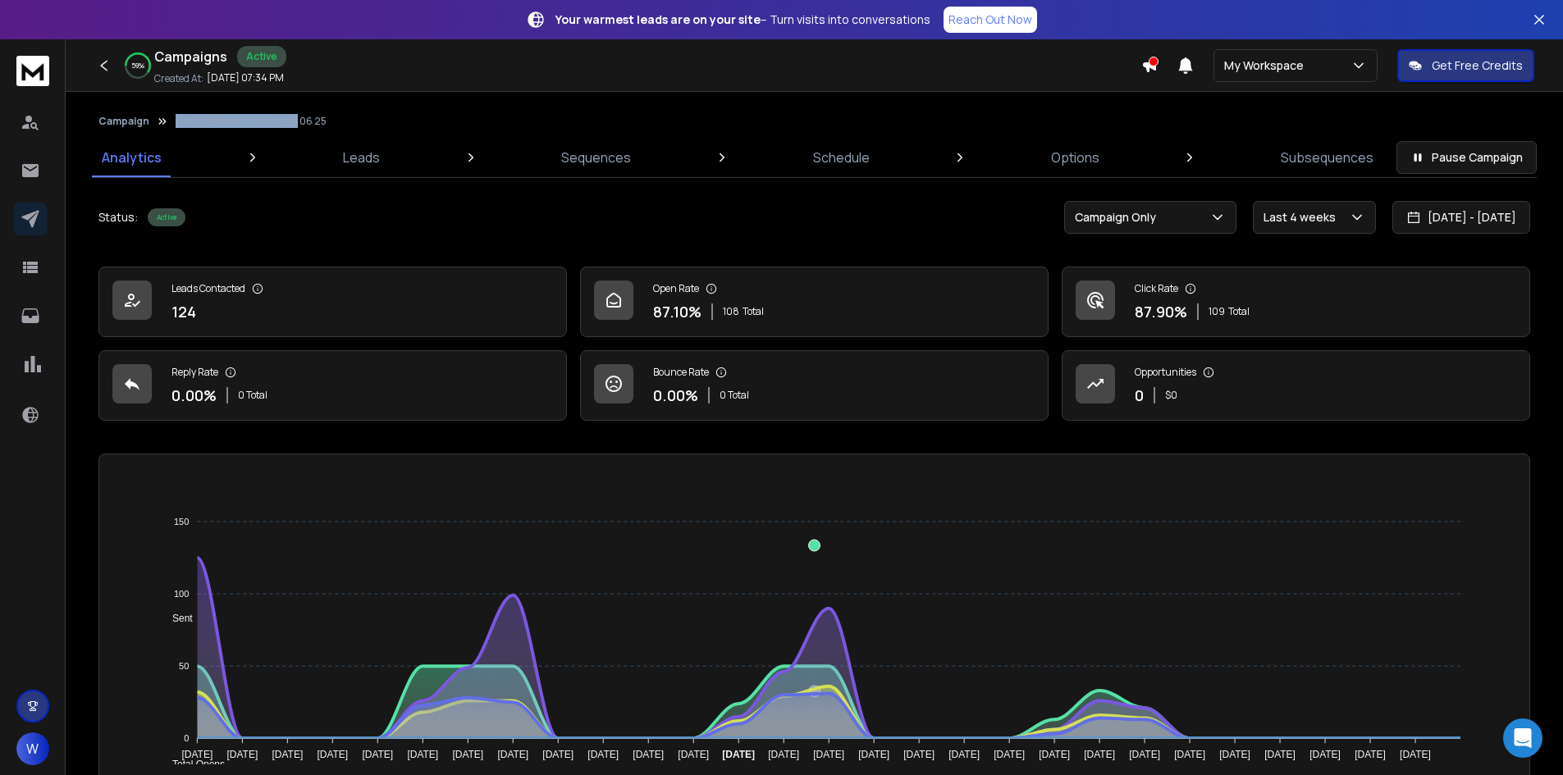
drag, startPoint x: 172, startPoint y: 121, endPoint x: 273, endPoint y: 118, distance: 101.8
click at [273, 118] on div "Campaign [GEOGRAPHIC_DATA] 30 06 25" at bounding box center [814, 121] width 1432 height 13
copy p "[GEOGRAPHIC_DATA] 30 06 25"
click at [384, 141] on link "Leads" at bounding box center [361, 157] width 57 height 39
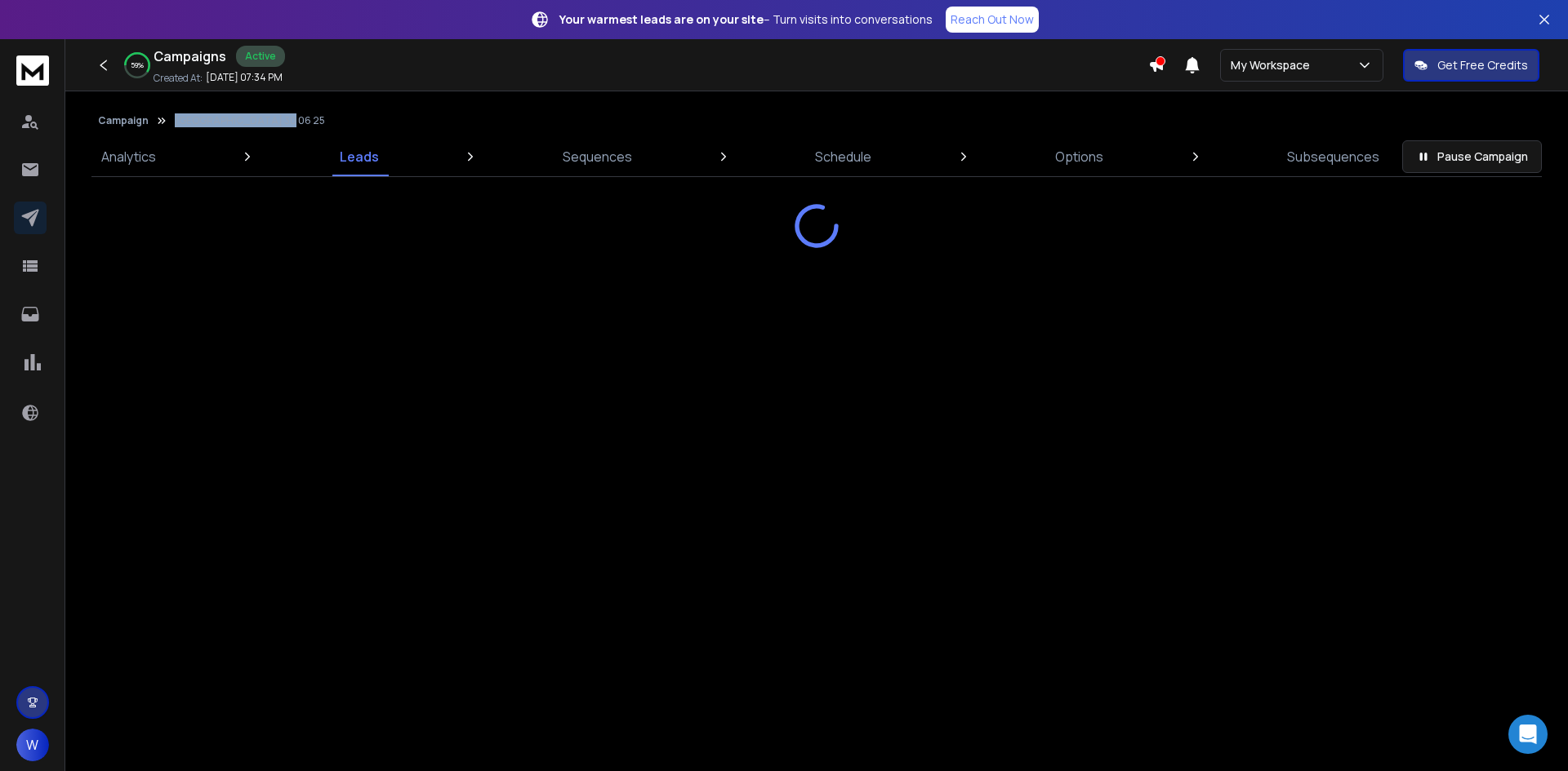
click at [234, 116] on p "El Salvador 30 06 25" at bounding box center [250, 120] width 150 height 13
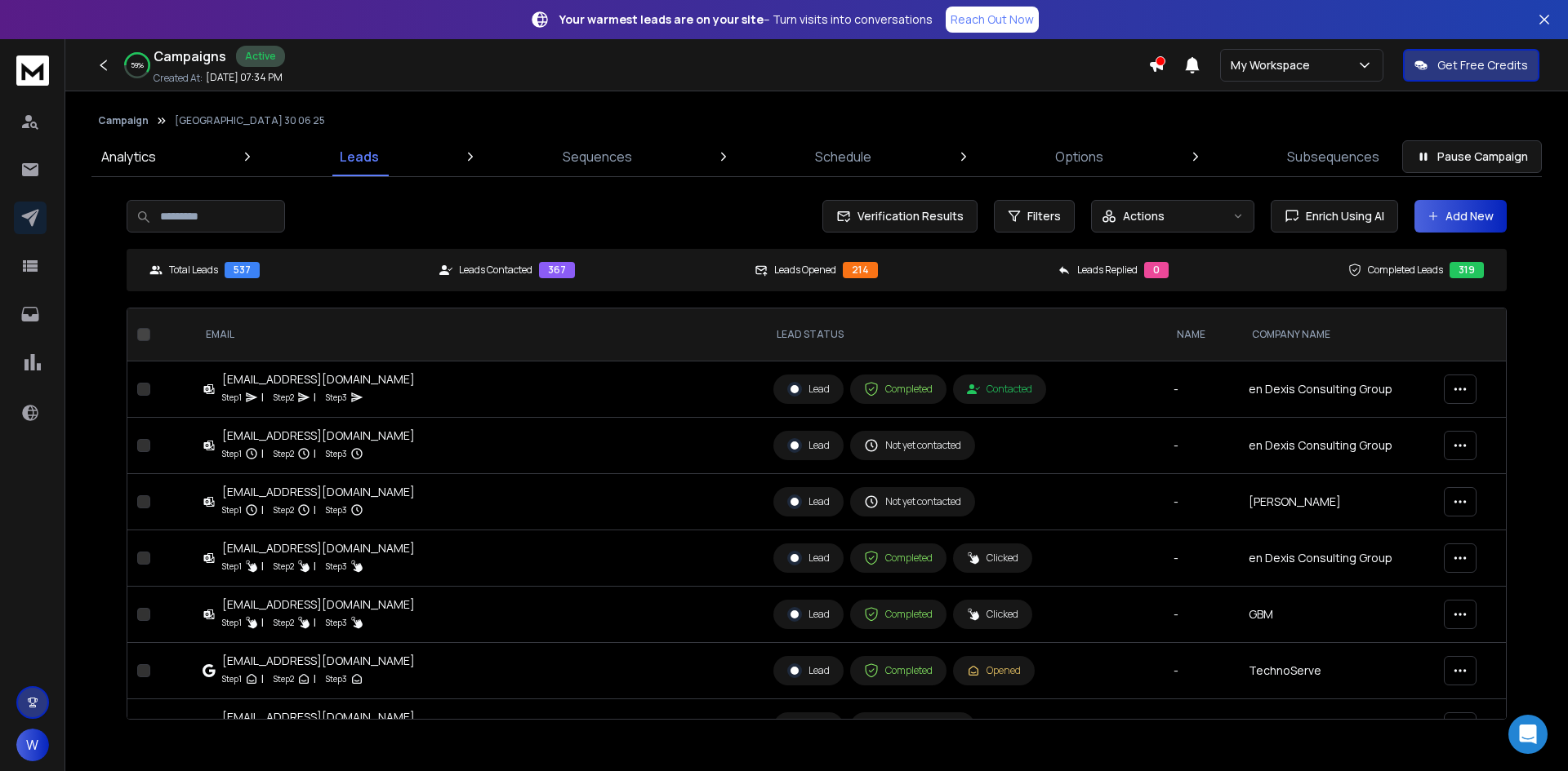
click at [140, 144] on link "Analytics" at bounding box center [128, 156] width 75 height 39
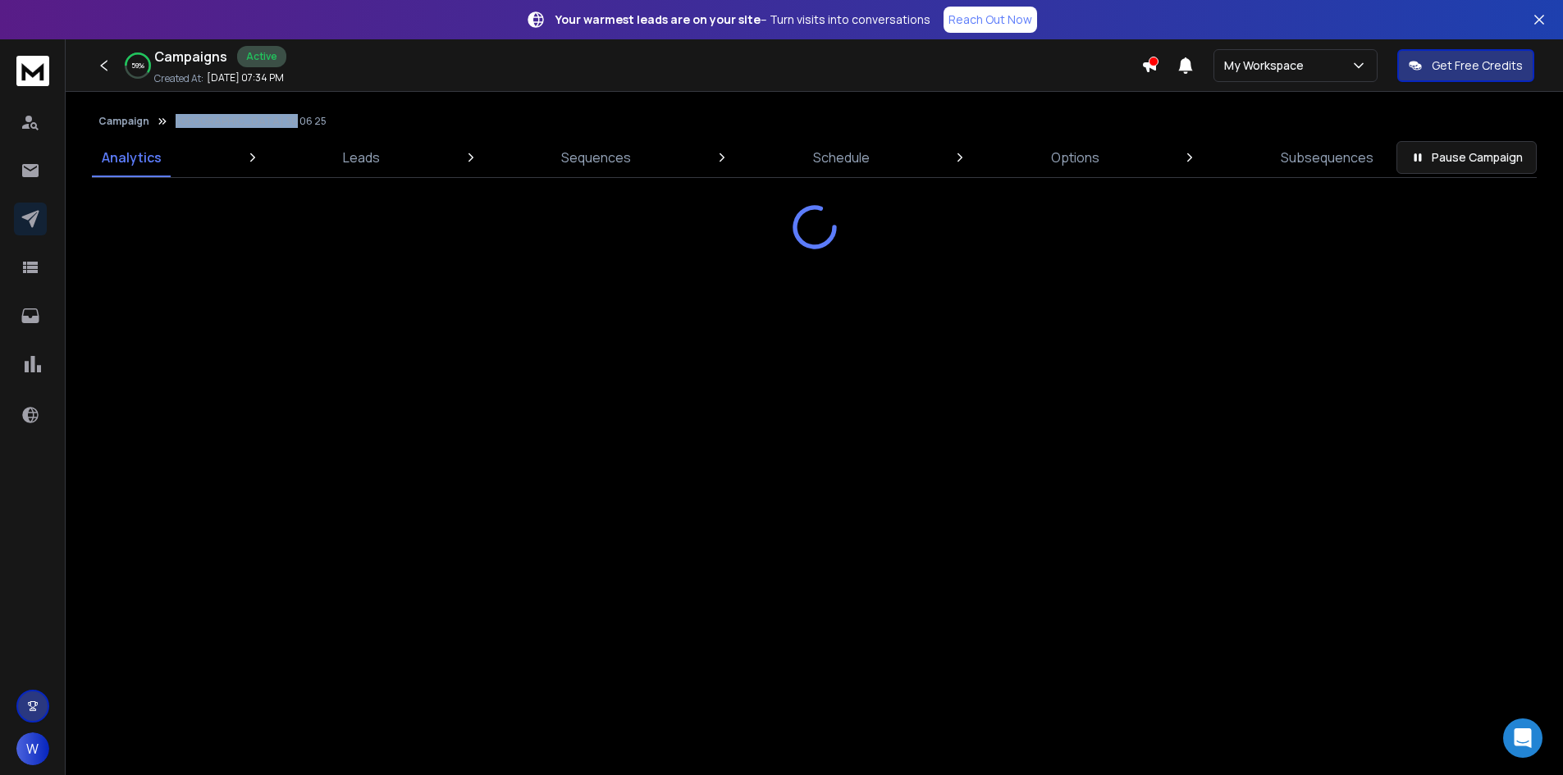
drag, startPoint x: 171, startPoint y: 120, endPoint x: 270, endPoint y: 120, distance: 99.3
click at [270, 120] on div "Campaign El Salvador 30 06 25" at bounding box center [814, 121] width 1432 height 13
copy p "El Salvador 30 06 25"
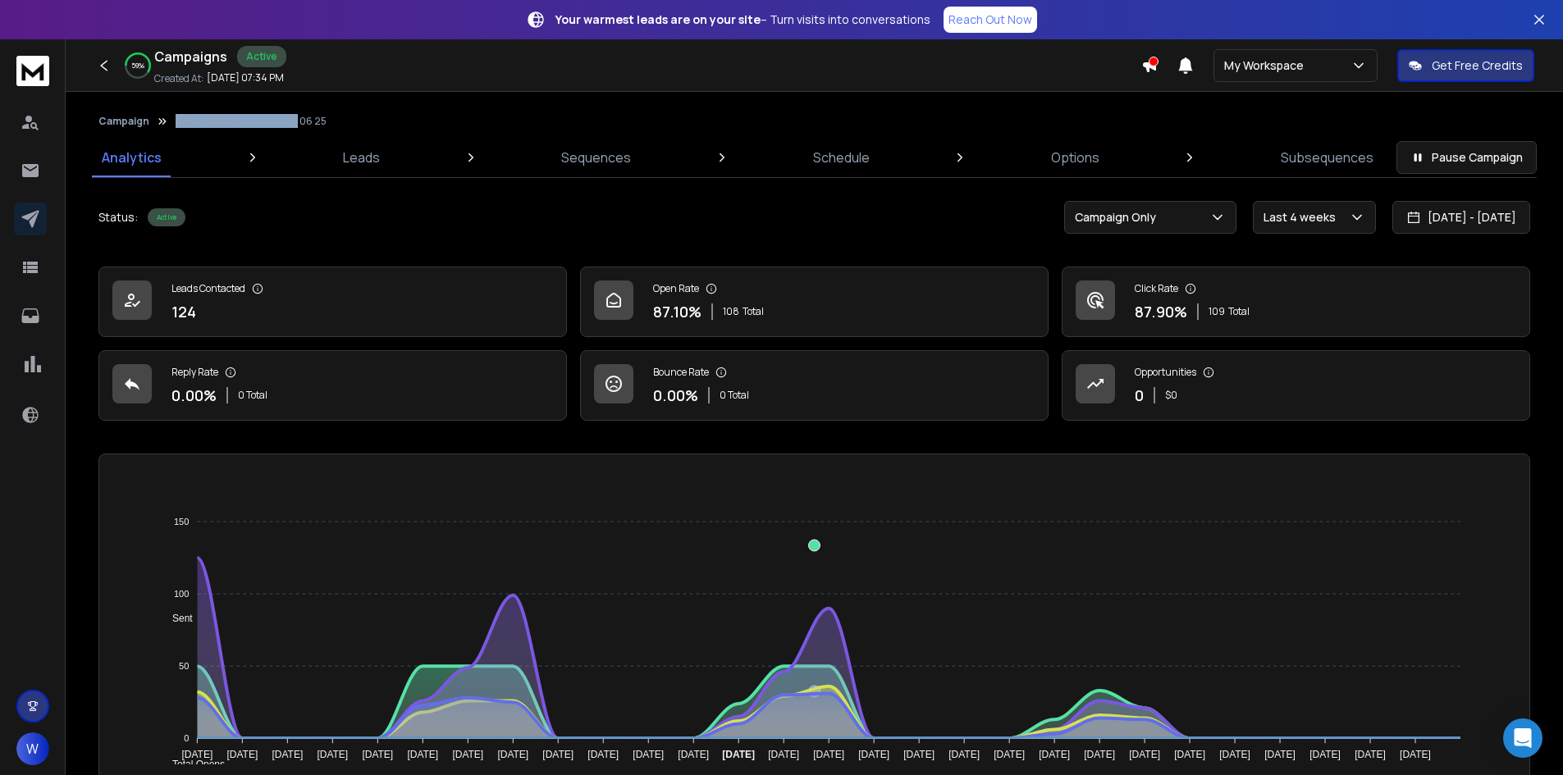
click at [229, 121] on p "El Salvador 30 06 25" at bounding box center [251, 121] width 151 height 13
click at [360, 137] on div "Campaign El Salvador 30 06 25 Analytics Leads Sequences Schedule Options Subseq…" at bounding box center [814, 143] width 1445 height 70
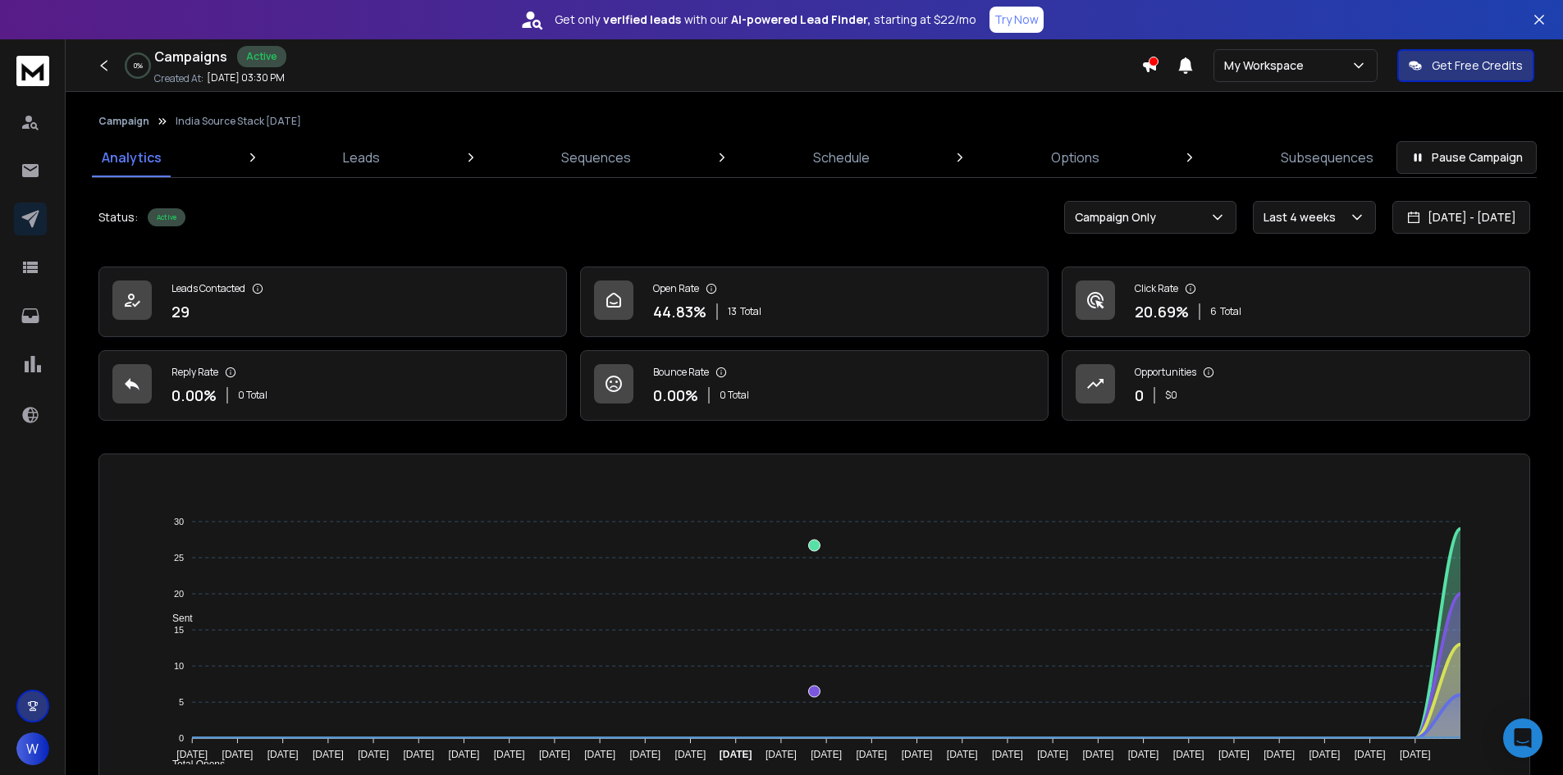
drag, startPoint x: 175, startPoint y: 122, endPoint x: 336, endPoint y: 121, distance: 160.8
click at [336, 121] on div "Campaign [GEOGRAPHIC_DATA] Source Stack [DATE]" at bounding box center [814, 121] width 1432 height 13
copy p "ndia Source Stack [DATE]"
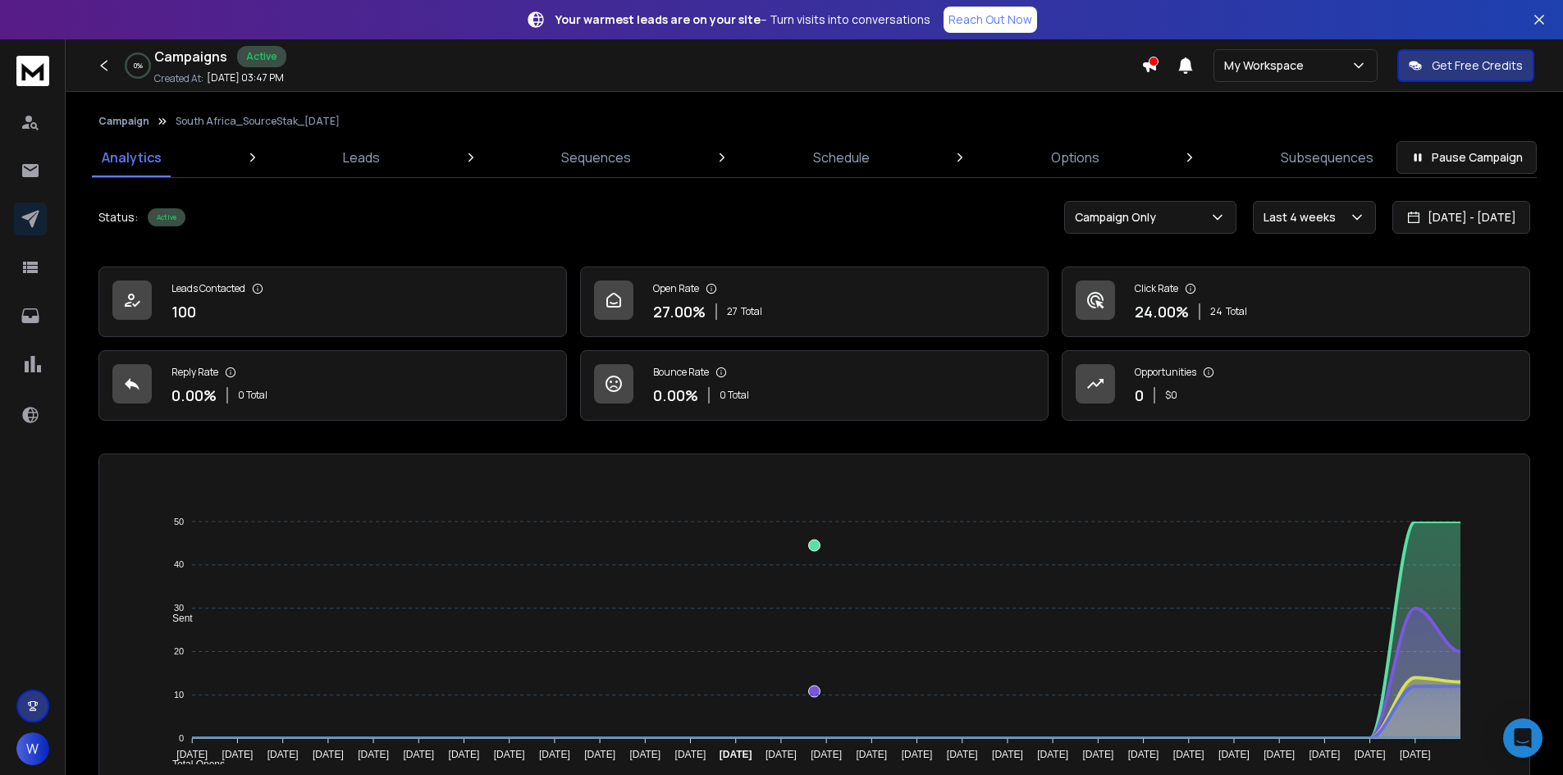
drag, startPoint x: 172, startPoint y: 123, endPoint x: 400, endPoint y: 126, distance: 228.1
click at [400, 126] on div "Campaign South Africa_SourceStak_[DATE]" at bounding box center [814, 121] width 1432 height 13
copy p "South Africa_SourceStak_[DATE]"
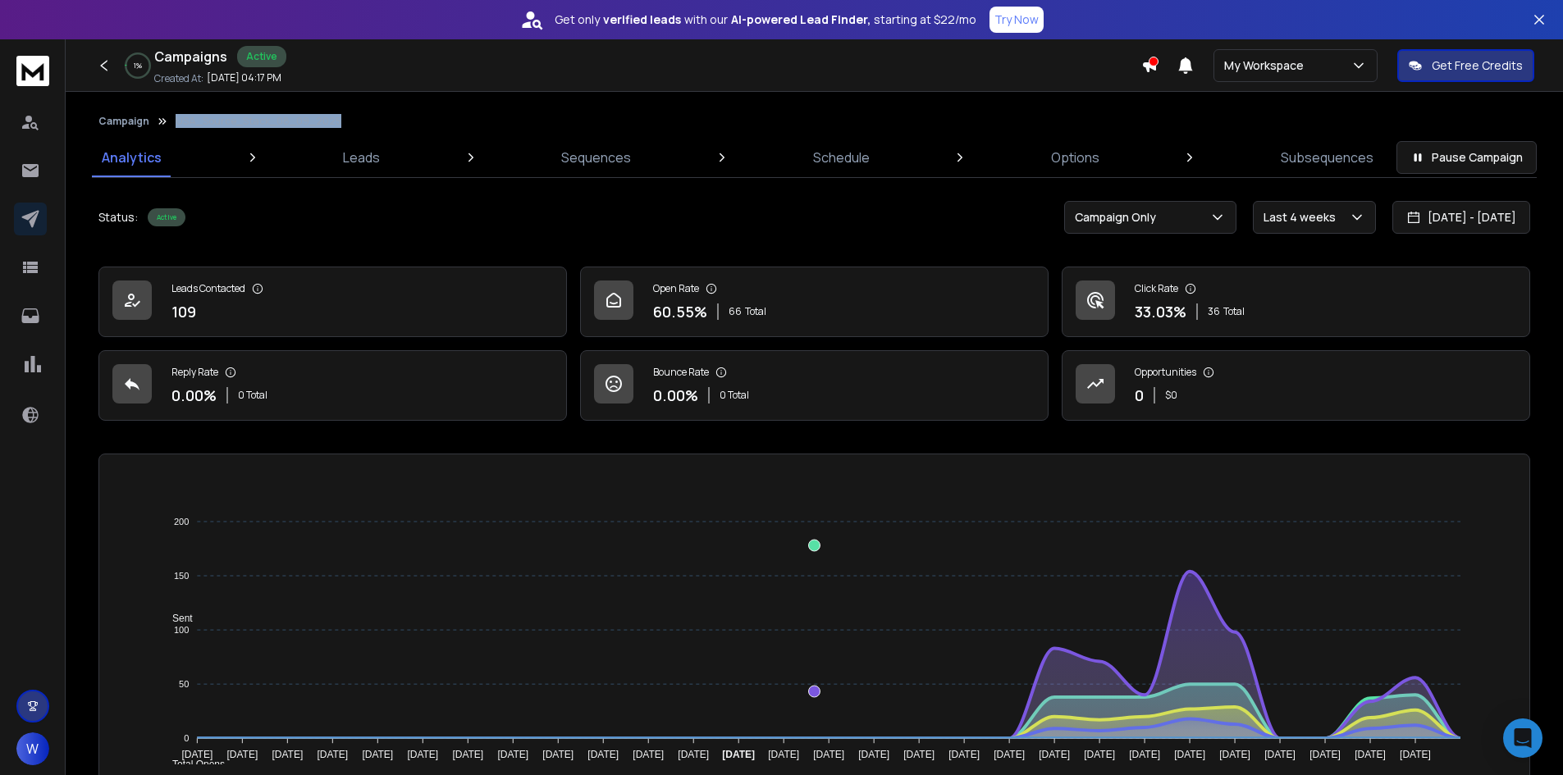
drag, startPoint x: 175, startPoint y: 122, endPoint x: 340, endPoint y: 121, distance: 164.9
click at [340, 121] on div "Campaign [GEOGRAPHIC_DATA]" at bounding box center [814, 121] width 1432 height 13
copy p "USA_Source_Stack_08_09_2025"
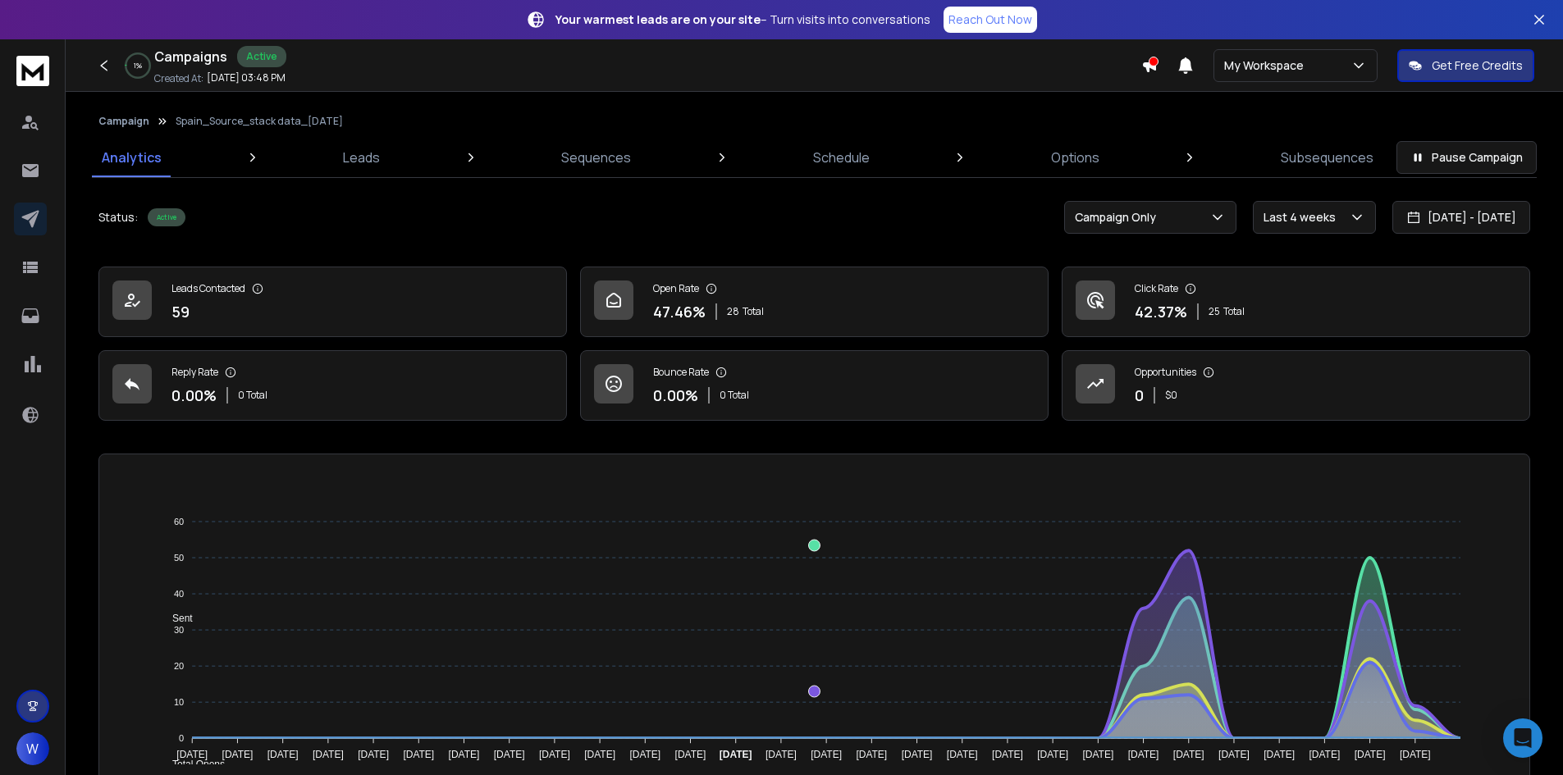
drag, startPoint x: 176, startPoint y: 122, endPoint x: 350, endPoint y: 121, distance: 173.2
click at [343, 121] on p "Spain_Source_stack data_[DATE]" at bounding box center [259, 121] width 167 height 13
drag, startPoint x: 360, startPoint y: 121, endPoint x: 158, endPoint y: 117, distance: 201.9
click at [158, 117] on div "Campaign [GEOGRAPHIC_DATA] data_[DATE]" at bounding box center [814, 121] width 1432 height 13
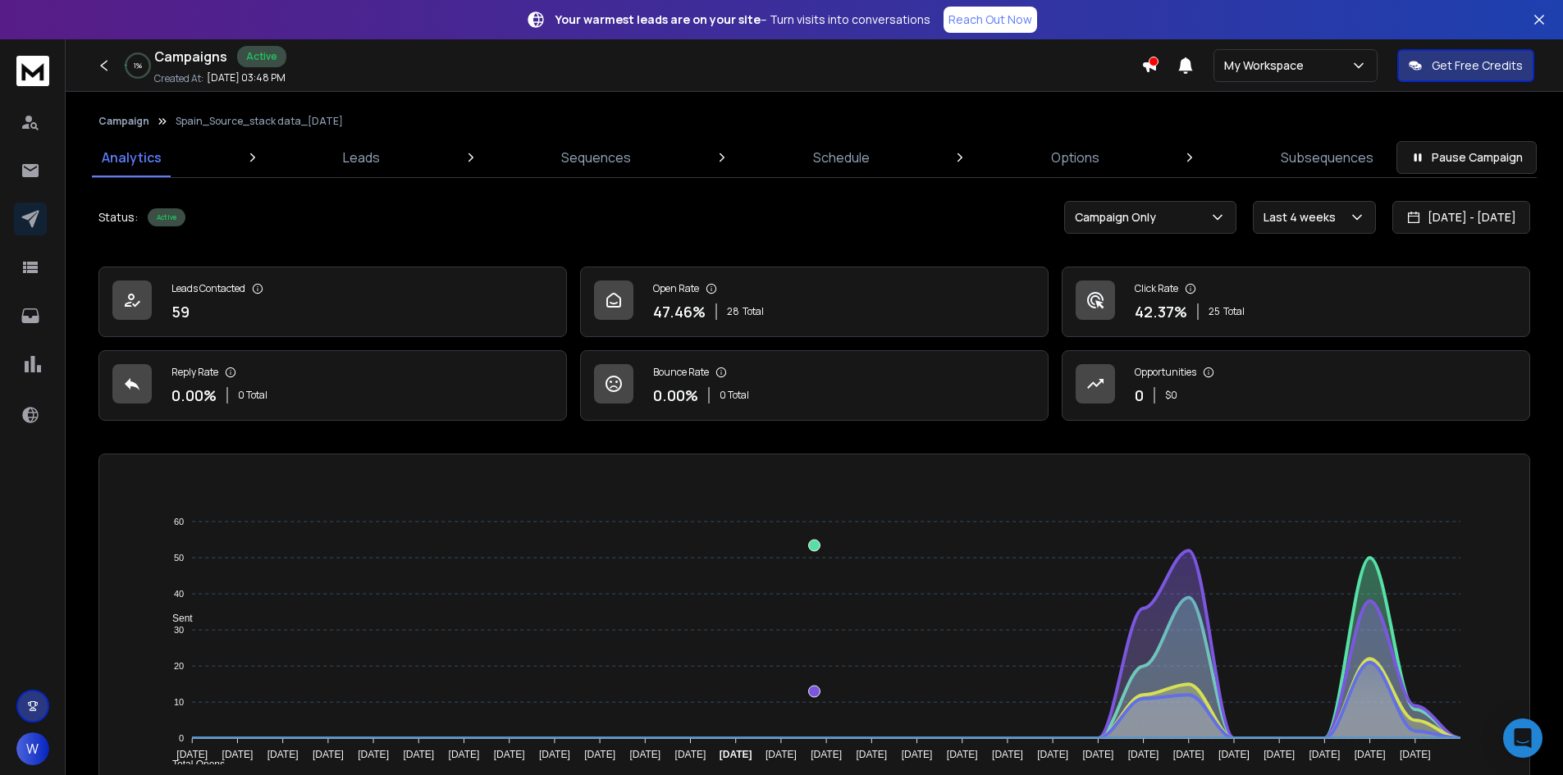
copy p "Spain_Source_stack data_[DATE]"
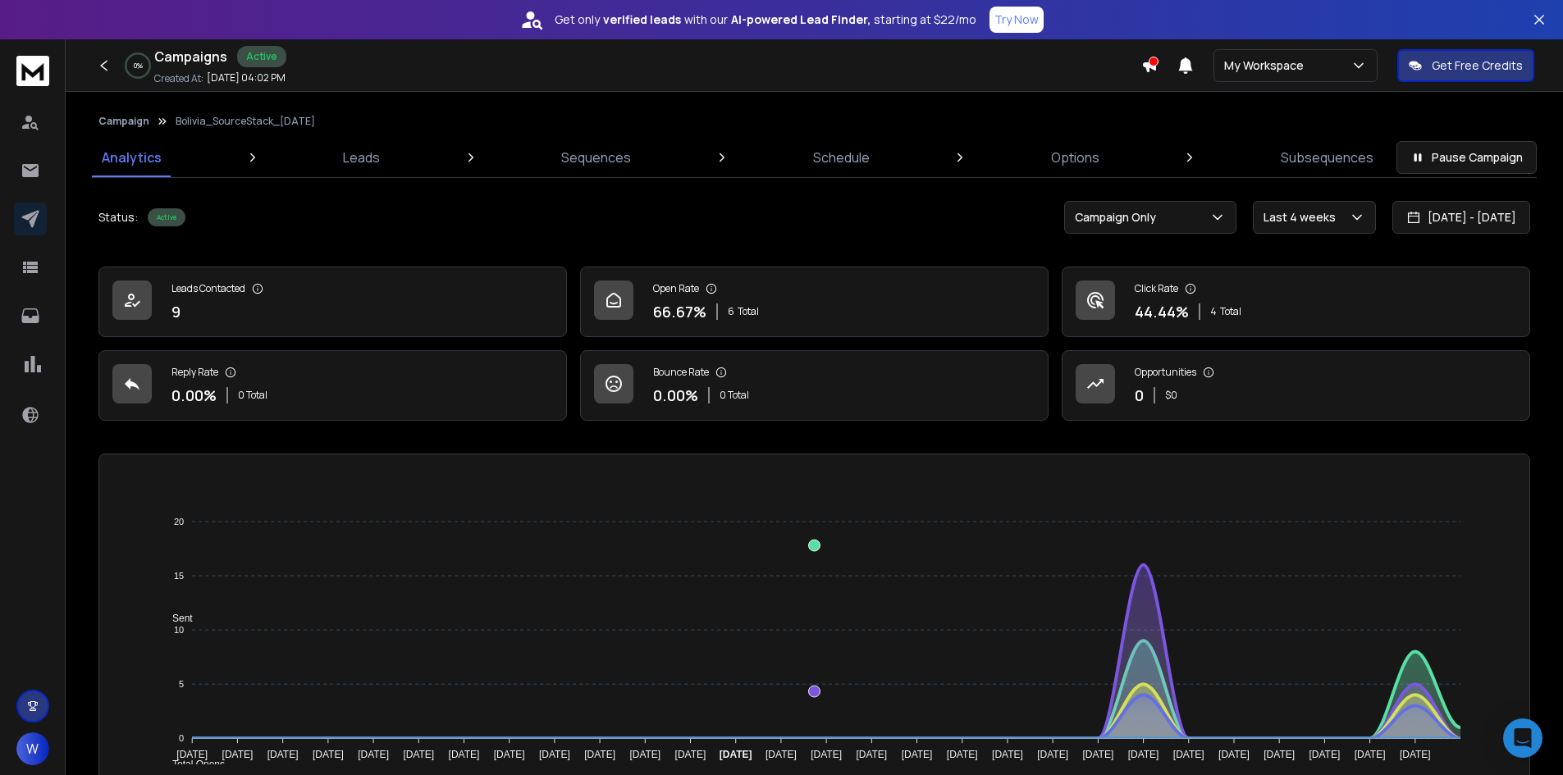
drag, startPoint x: 173, startPoint y: 125, endPoint x: 332, endPoint y: 123, distance: 159.2
click at [332, 123] on div "Campaign Bolivia_SourceStack_[DATE]" at bounding box center [814, 121] width 1432 height 13
copy p "Bolivia_SourceStack_[DATE]"
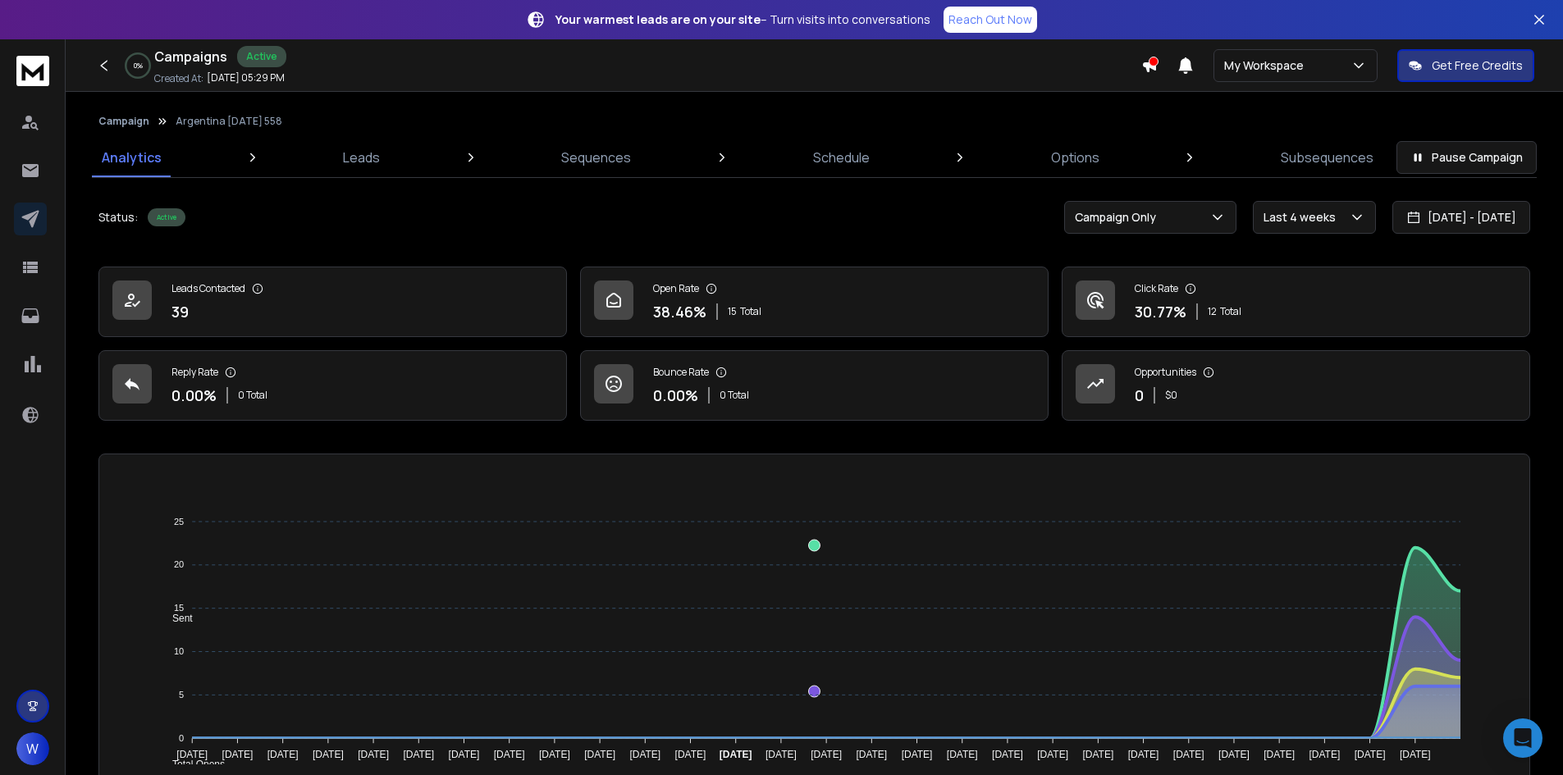
drag, startPoint x: 172, startPoint y: 123, endPoint x: 322, endPoint y: 121, distance: 149.4
click at [322, 121] on div "Campaign [GEOGRAPHIC_DATA] [DATE] 558" at bounding box center [814, 121] width 1432 height 13
copy p "Argentina [DATE] 558"
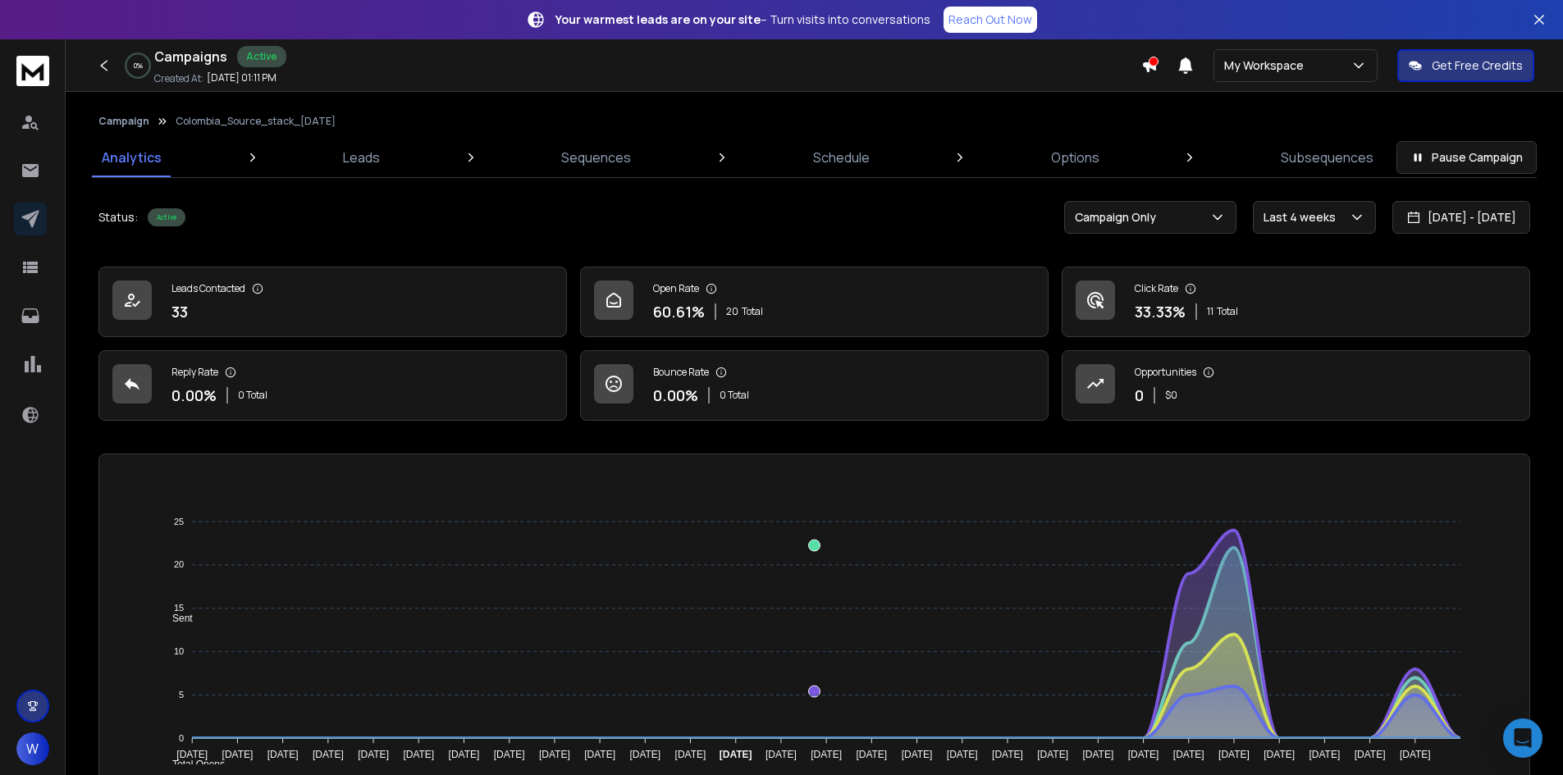
drag, startPoint x: 173, startPoint y: 122, endPoint x: 350, endPoint y: 121, distance: 176.4
click at [350, 121] on div "Campaign Colombia_Source_stack_[DATE]" at bounding box center [814, 121] width 1432 height 13
copy p "Colombia_Source_stack_[DATE]"
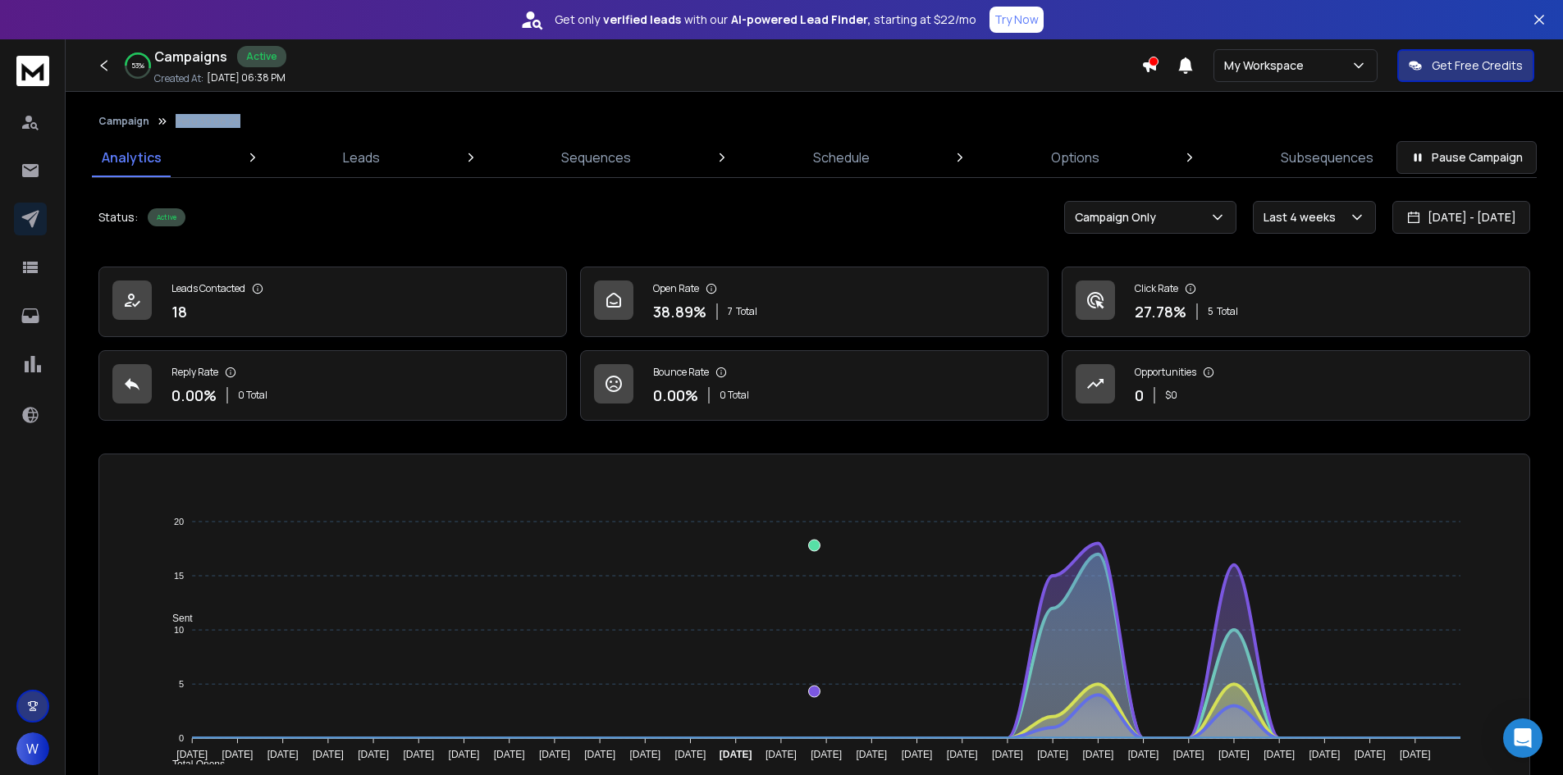
drag, startPoint x: 175, startPoint y: 121, endPoint x: 236, endPoint y: 121, distance: 60.7
click at [235, 121] on p "Peru 30 06 25" at bounding box center [208, 121] width 65 height 13
copy p "Peru 30 06 25"
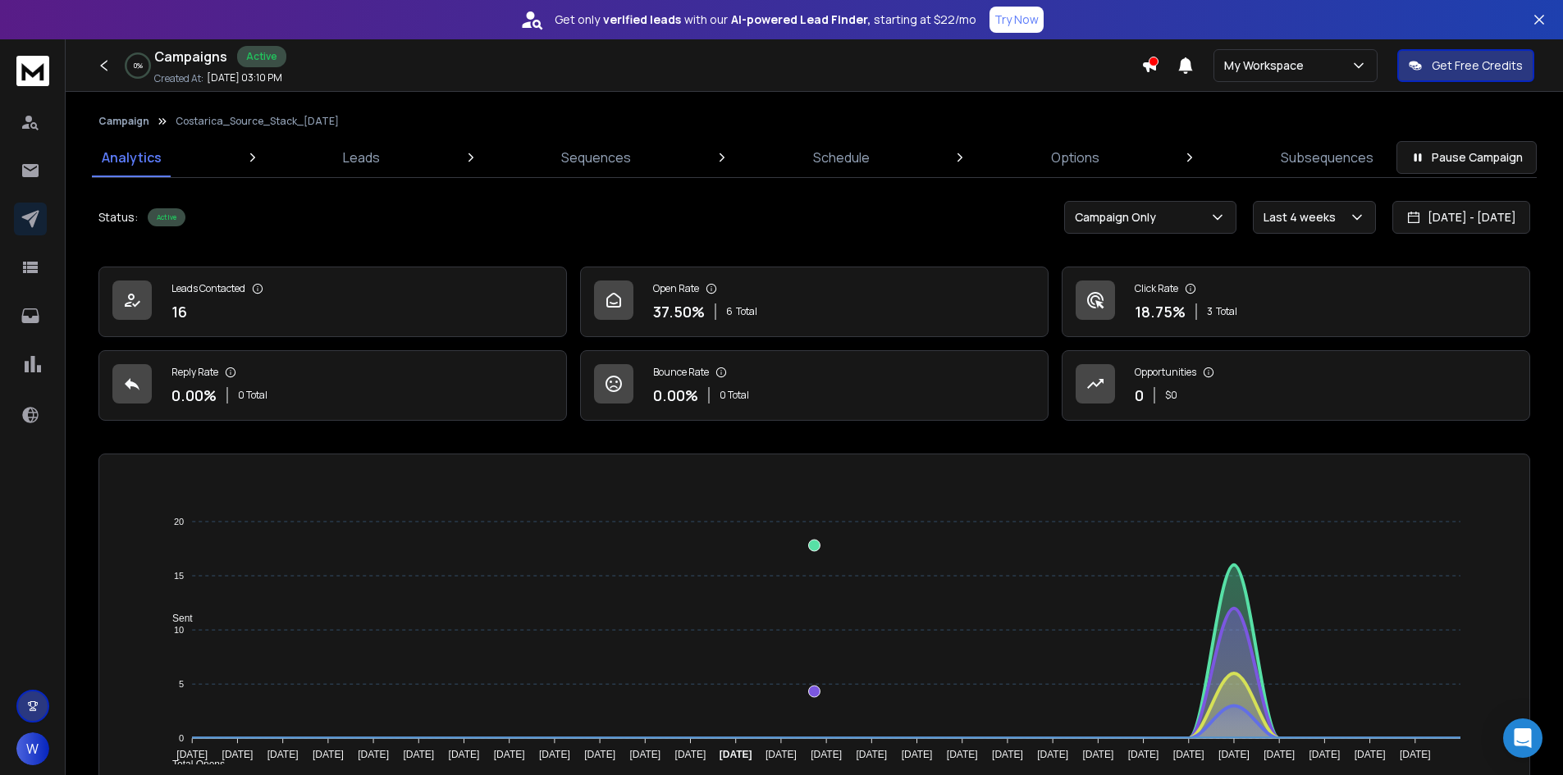
drag, startPoint x: 172, startPoint y: 121, endPoint x: 348, endPoint y: 121, distance: 175.6
click at [348, 121] on div "Campaign Costarica_Source_Stack_[DATE]" at bounding box center [814, 121] width 1432 height 13
copy p "Costarica_Source_Stack_[DATE]"
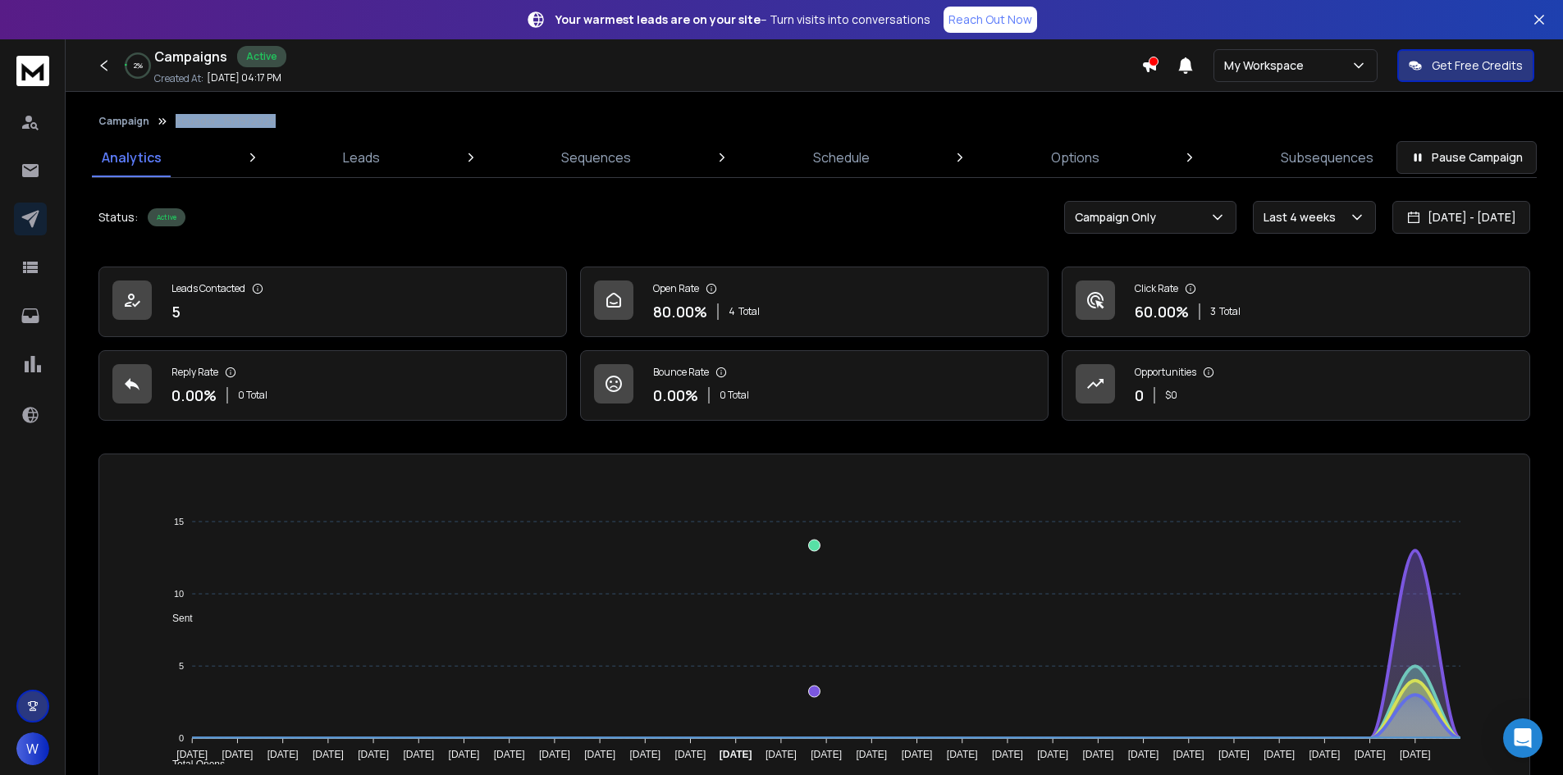
drag, startPoint x: 174, startPoint y: 115, endPoint x: 295, endPoint y: 122, distance: 120.9
click at [295, 122] on div "Campaign Ecuador_15/19/2025" at bounding box center [814, 121] width 1432 height 13
copy p "Ecuador_15/19/2025"
click at [102, 68] on icon at bounding box center [104, 65] width 15 height 15
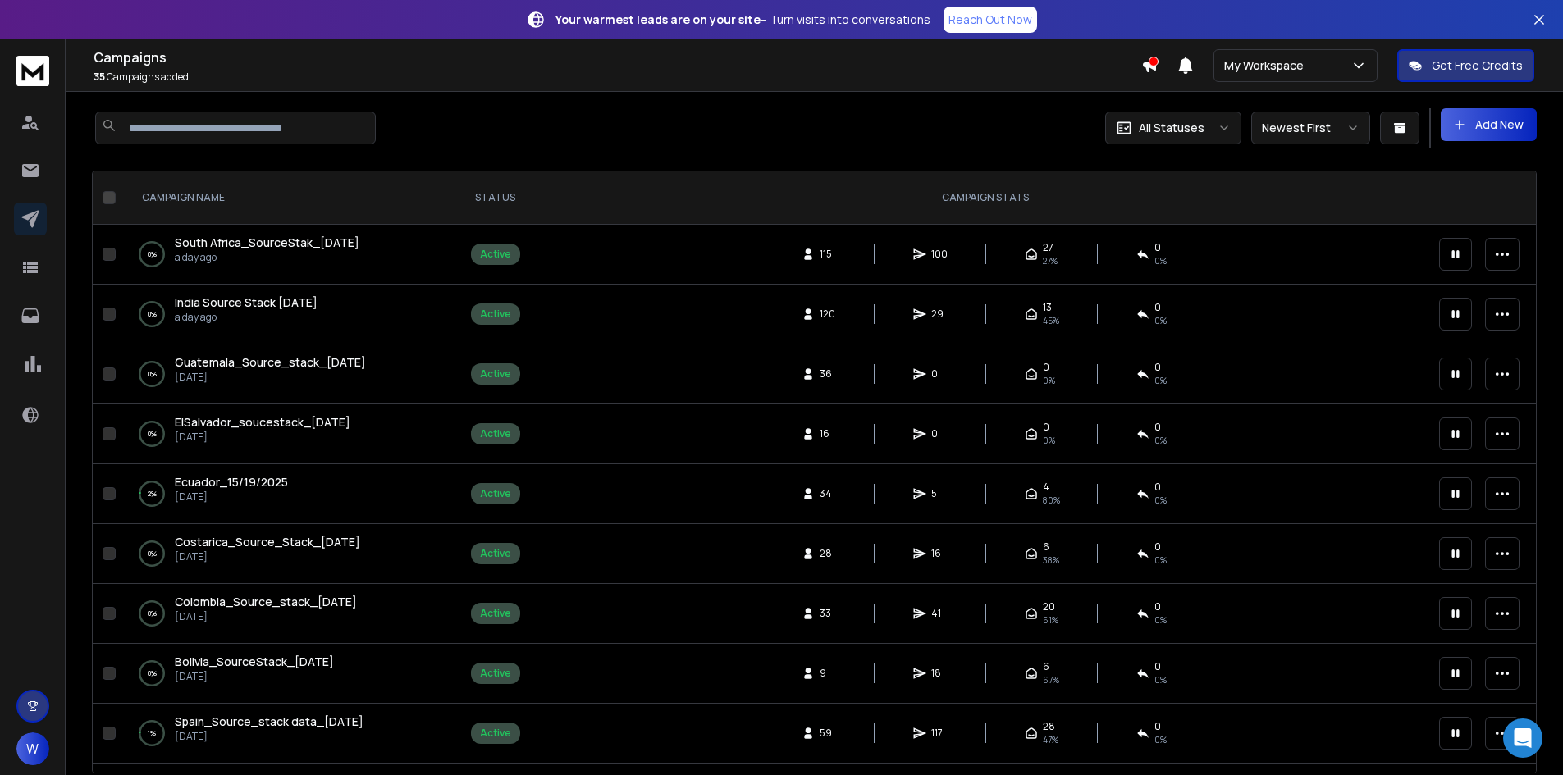
click at [1494, 492] on icon "button" at bounding box center [1502, 494] width 16 height 16
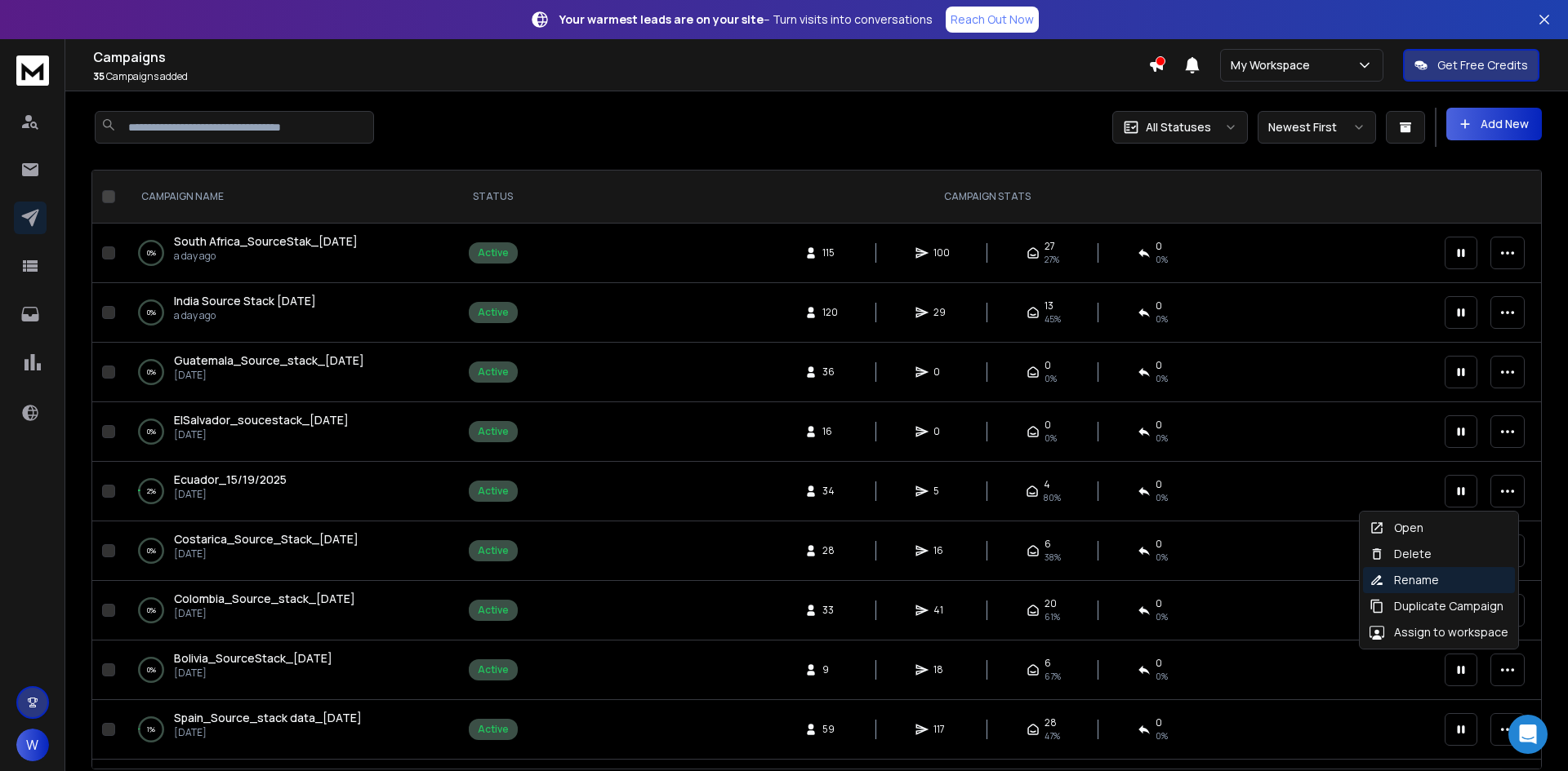
click at [1423, 584] on div "Rename" at bounding box center [1404, 580] width 70 height 16
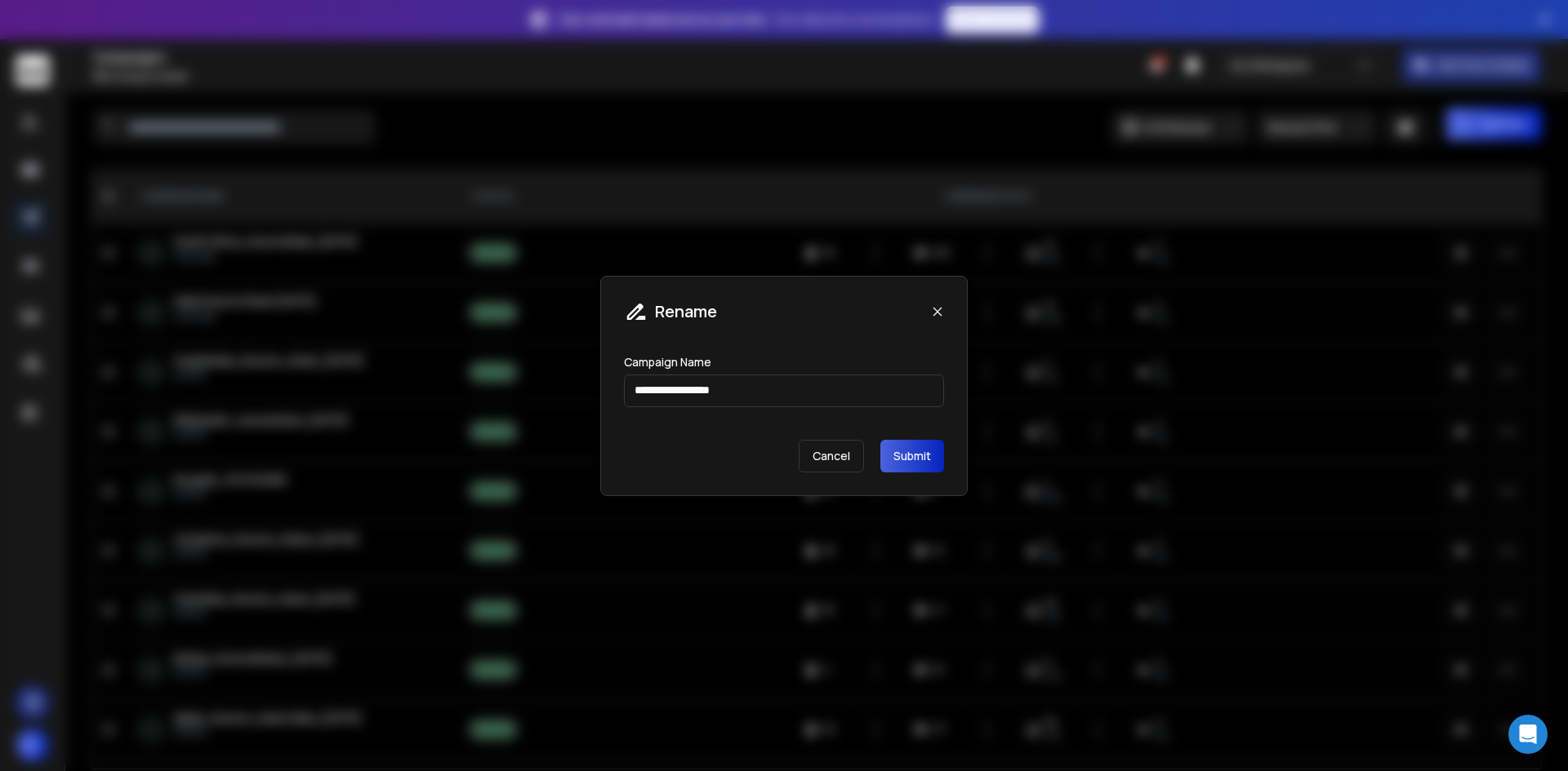
click at [704, 389] on input "**********" at bounding box center [784, 391] width 320 height 33
type input "**********"
click at [896, 463] on button "Submit" at bounding box center [912, 456] width 64 height 33
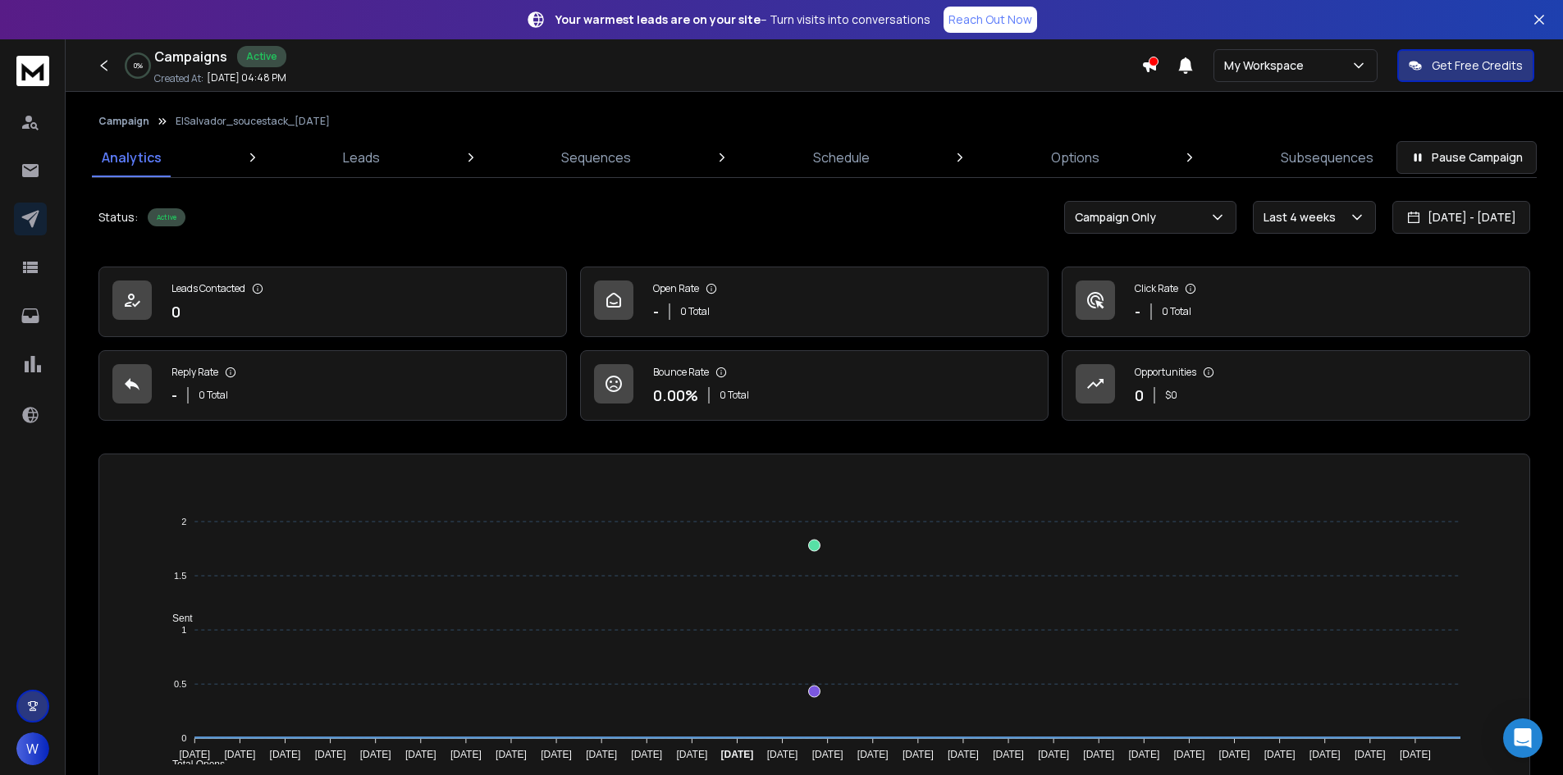
drag, startPoint x: 172, startPoint y: 120, endPoint x: 372, endPoint y: 121, distance: 200.2
click at [372, 121] on div "Campaign ElSalvador_soucestack_[DATE]" at bounding box center [814, 121] width 1432 height 13
copy p "ElSalvador_soucestack_[DATE]"
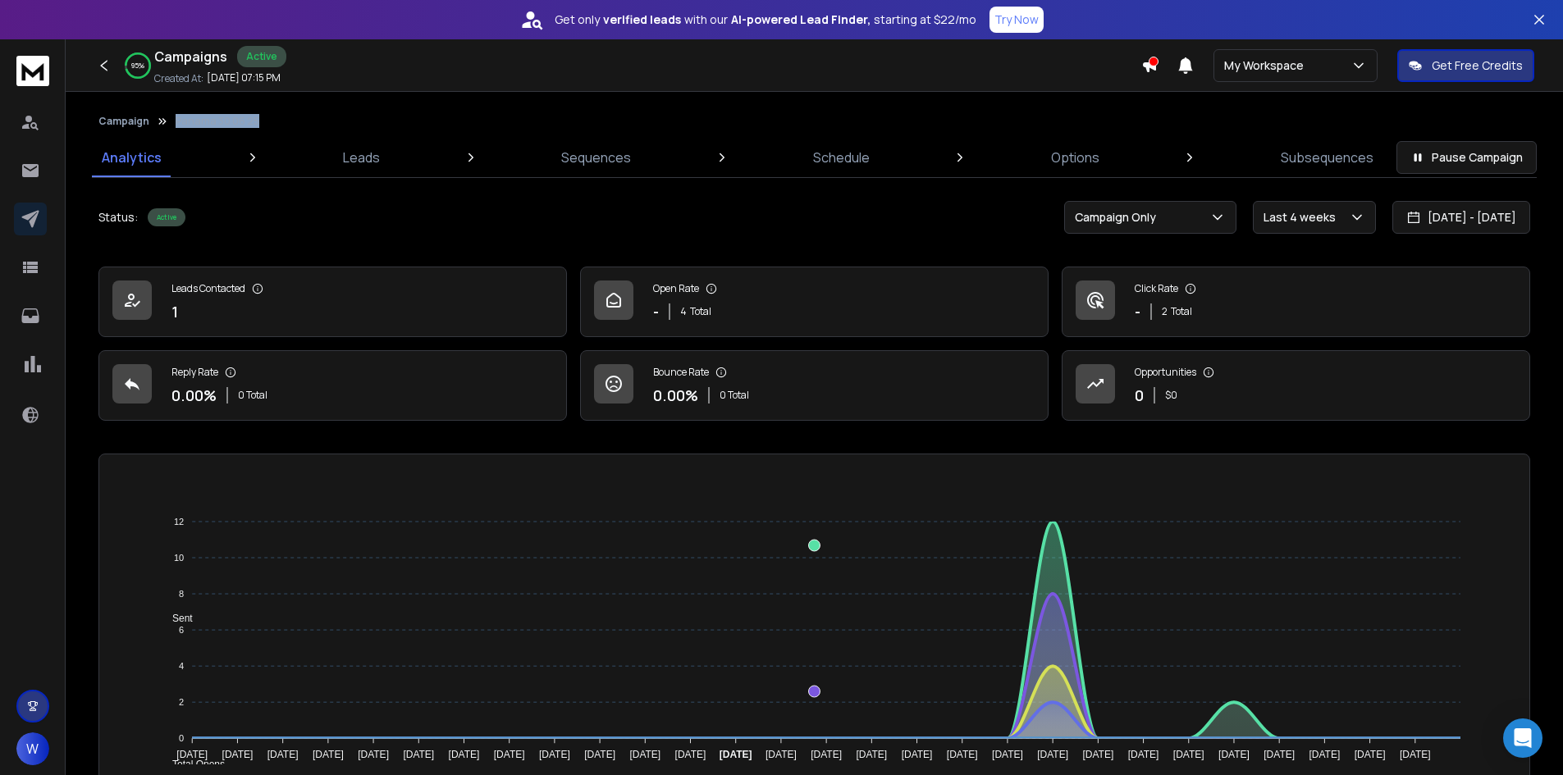
drag, startPoint x: 171, startPoint y: 120, endPoint x: 263, endPoint y: 120, distance: 92.7
click at [263, 120] on div "Campaign [GEOGRAPHIC_DATA] 30 06 25" at bounding box center [814, 121] width 1432 height 13
copy p "Panama 30 06 25"
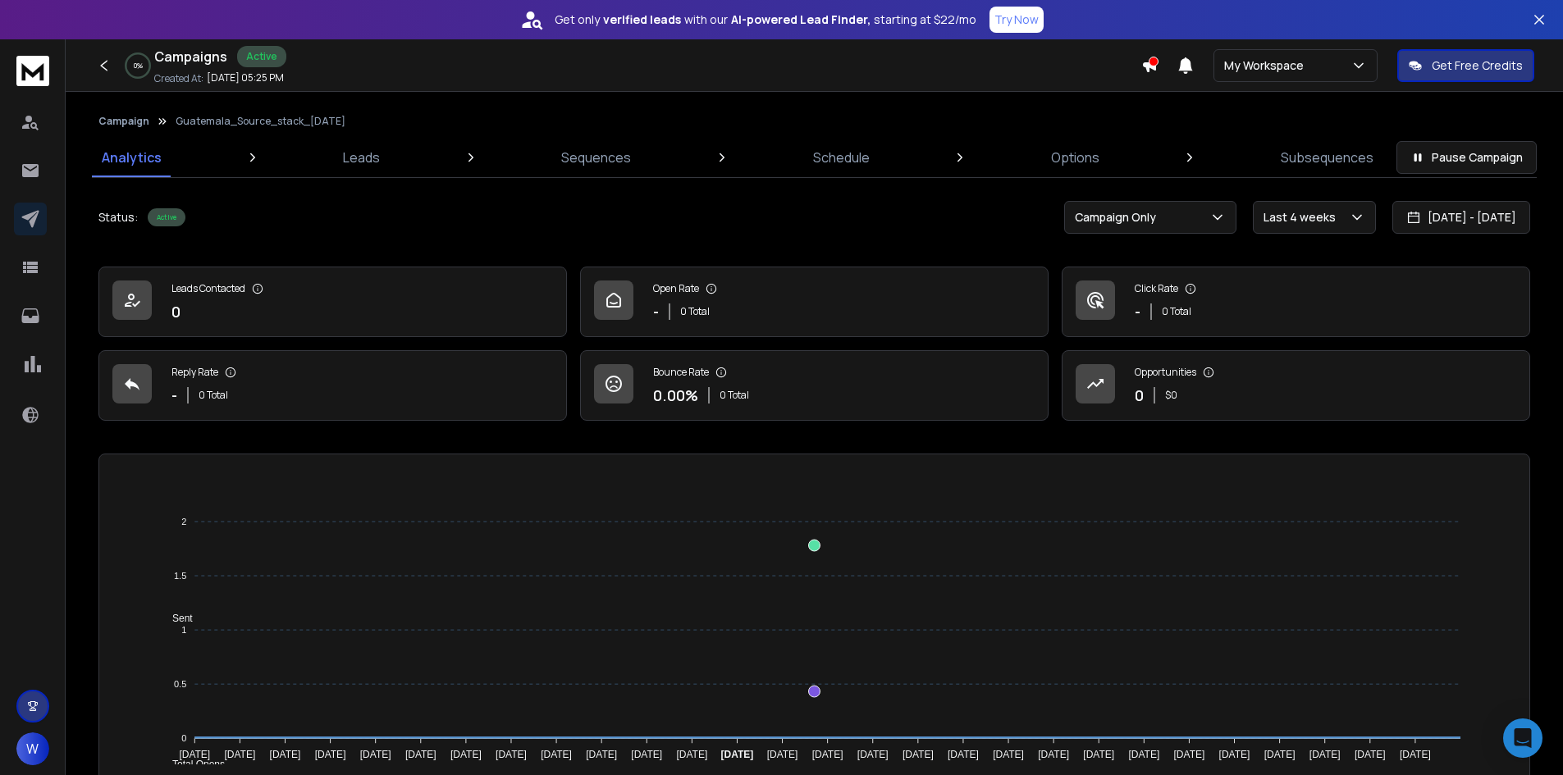
drag, startPoint x: 175, startPoint y: 121, endPoint x: 372, endPoint y: 123, distance: 197.0
click at [372, 123] on div "Campaign Guatemala_Source_stack_[DATE]" at bounding box center [814, 121] width 1432 height 13
copy p "Guatemala_Source_stack_[DATE]"
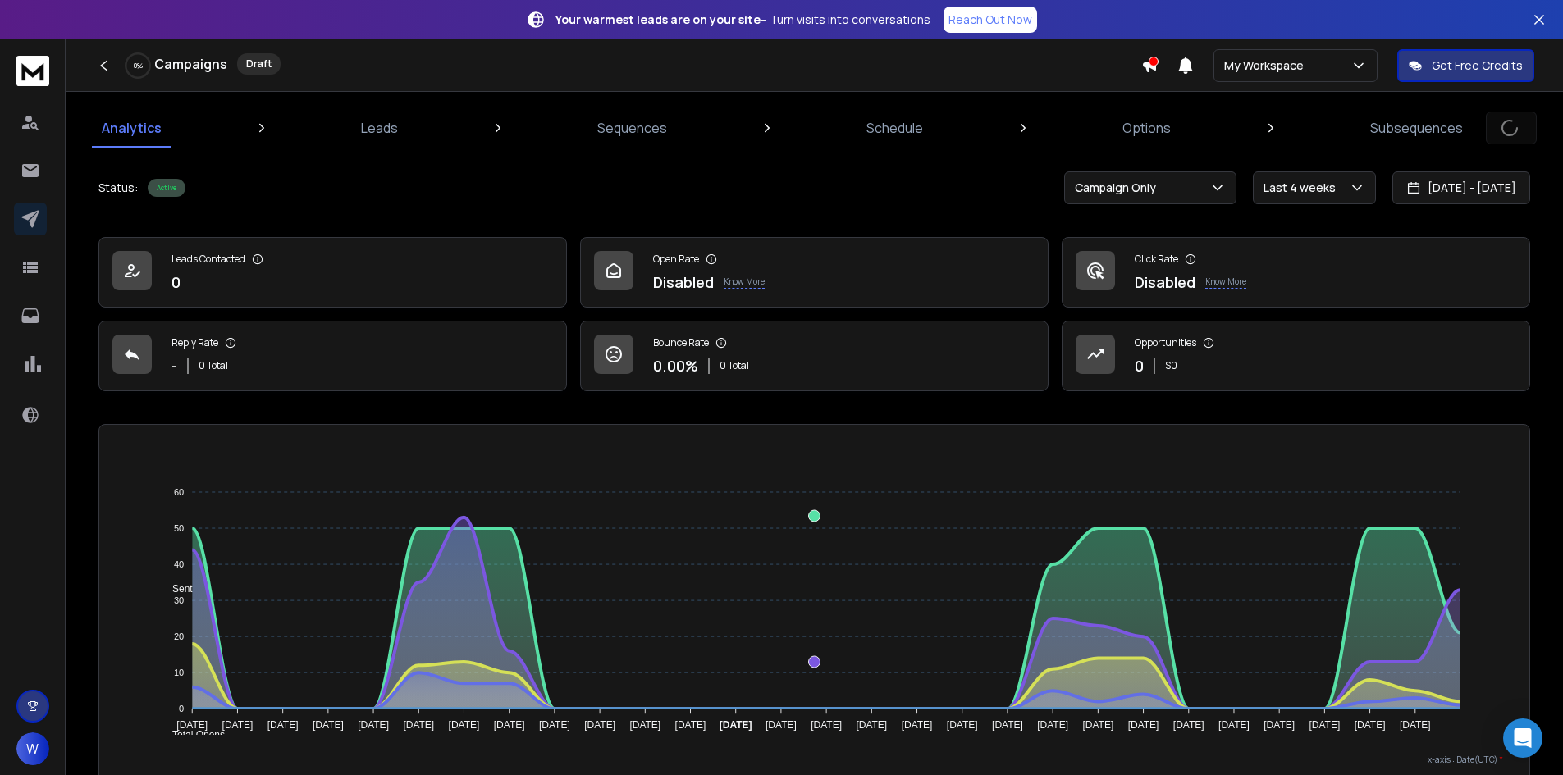
click at [146, 138] on link "Analytics" at bounding box center [132, 127] width 80 height 39
click at [98, 64] on icon at bounding box center [104, 65] width 15 height 15
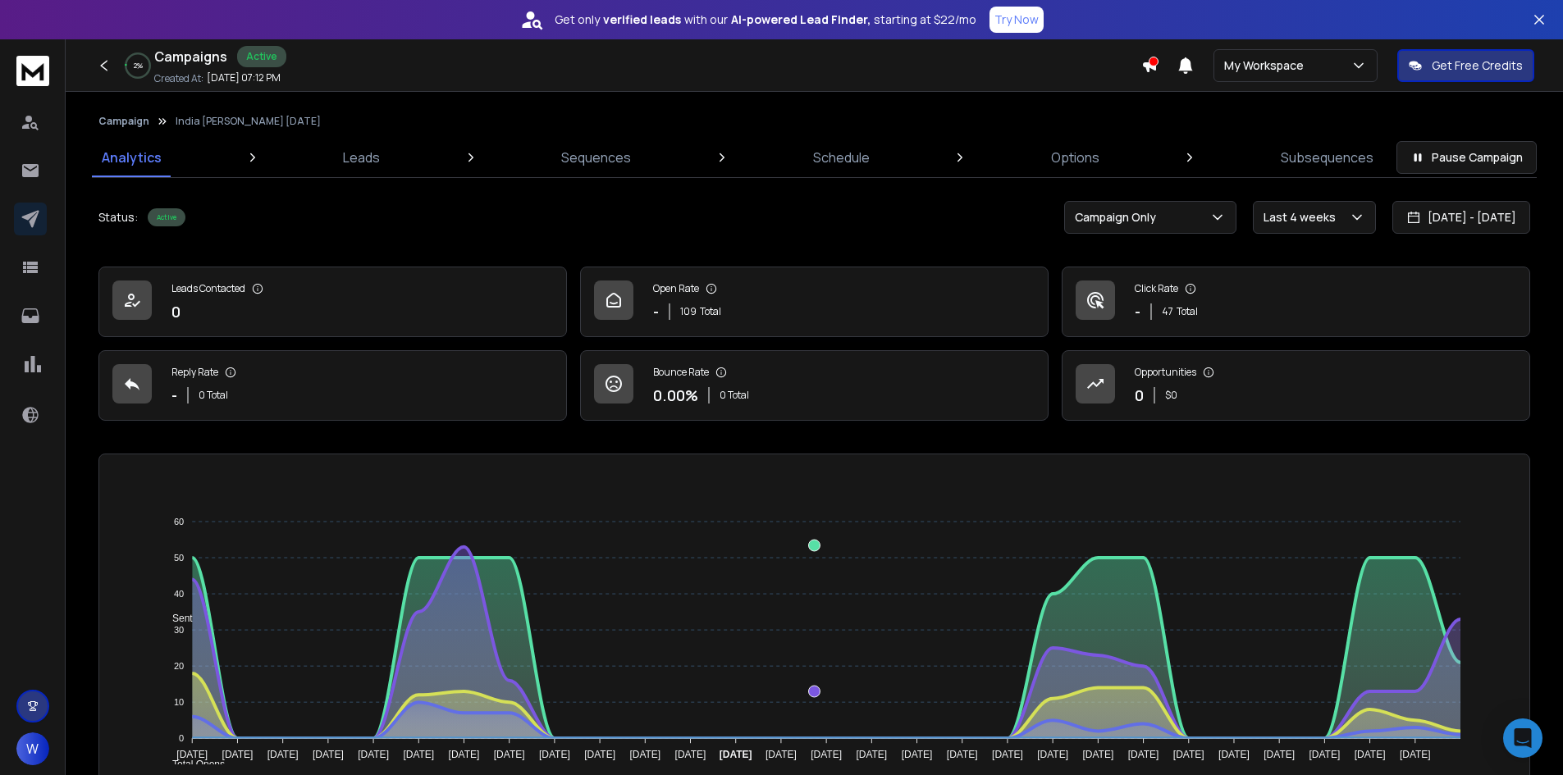
click at [176, 121] on p "India [PERSON_NAME] [DATE]" at bounding box center [248, 121] width 145 height 13
drag, startPoint x: 170, startPoint y: 122, endPoint x: 283, endPoint y: 122, distance: 113.2
click at [283, 122] on div "Campaign India [PERSON_NAME] [DATE]" at bounding box center [814, 121] width 1432 height 13
copy p "India [PERSON_NAME] [DATE]"
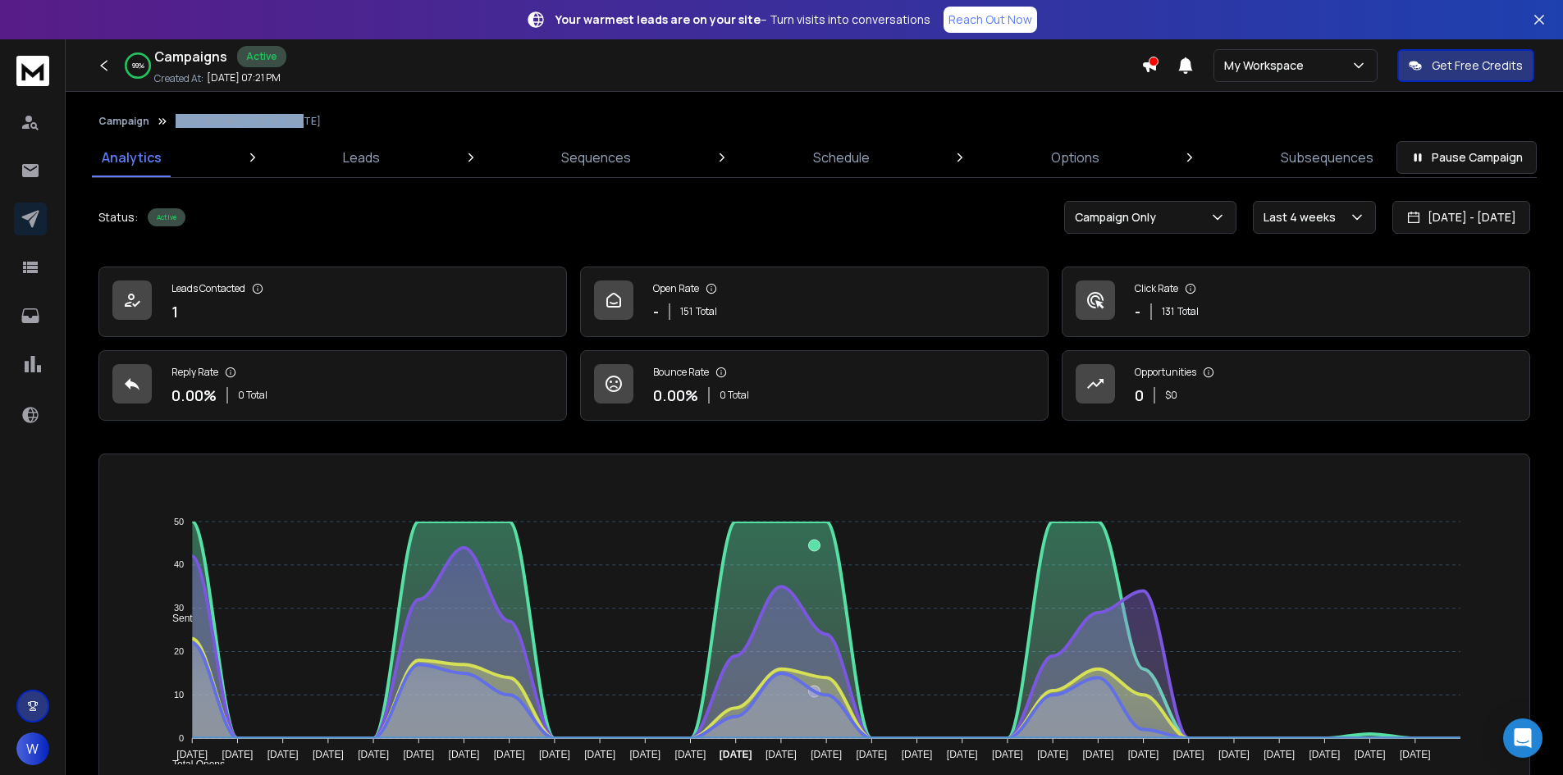
drag, startPoint x: 174, startPoint y: 119, endPoint x: 280, endPoint y: 116, distance: 105.9
click at [280, 116] on div "Campaign [GEOGRAPHIC_DATA] [DATE]" at bounding box center [814, 121] width 1432 height 13
copy p "[GEOGRAPHIC_DATA] [DATE]"
click at [599, 167] on p "Sequences" at bounding box center [596, 158] width 70 height 20
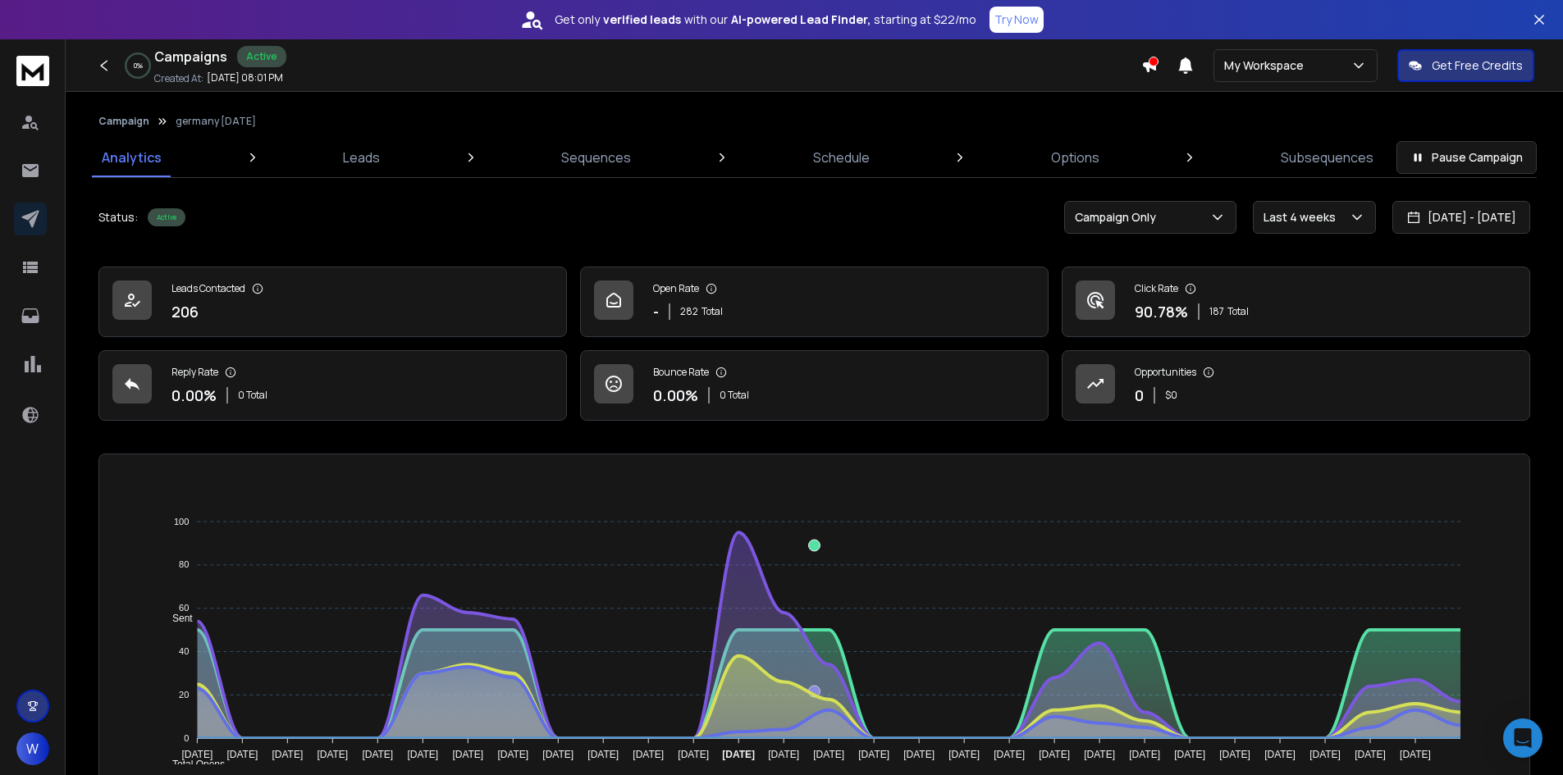
drag, startPoint x: 172, startPoint y: 117, endPoint x: 264, endPoint y: 112, distance: 92.9
click at [264, 112] on div "Campaign [GEOGRAPHIC_DATA] [DATE]" at bounding box center [814, 121] width 1445 height 26
copy p "germany [DATE]"
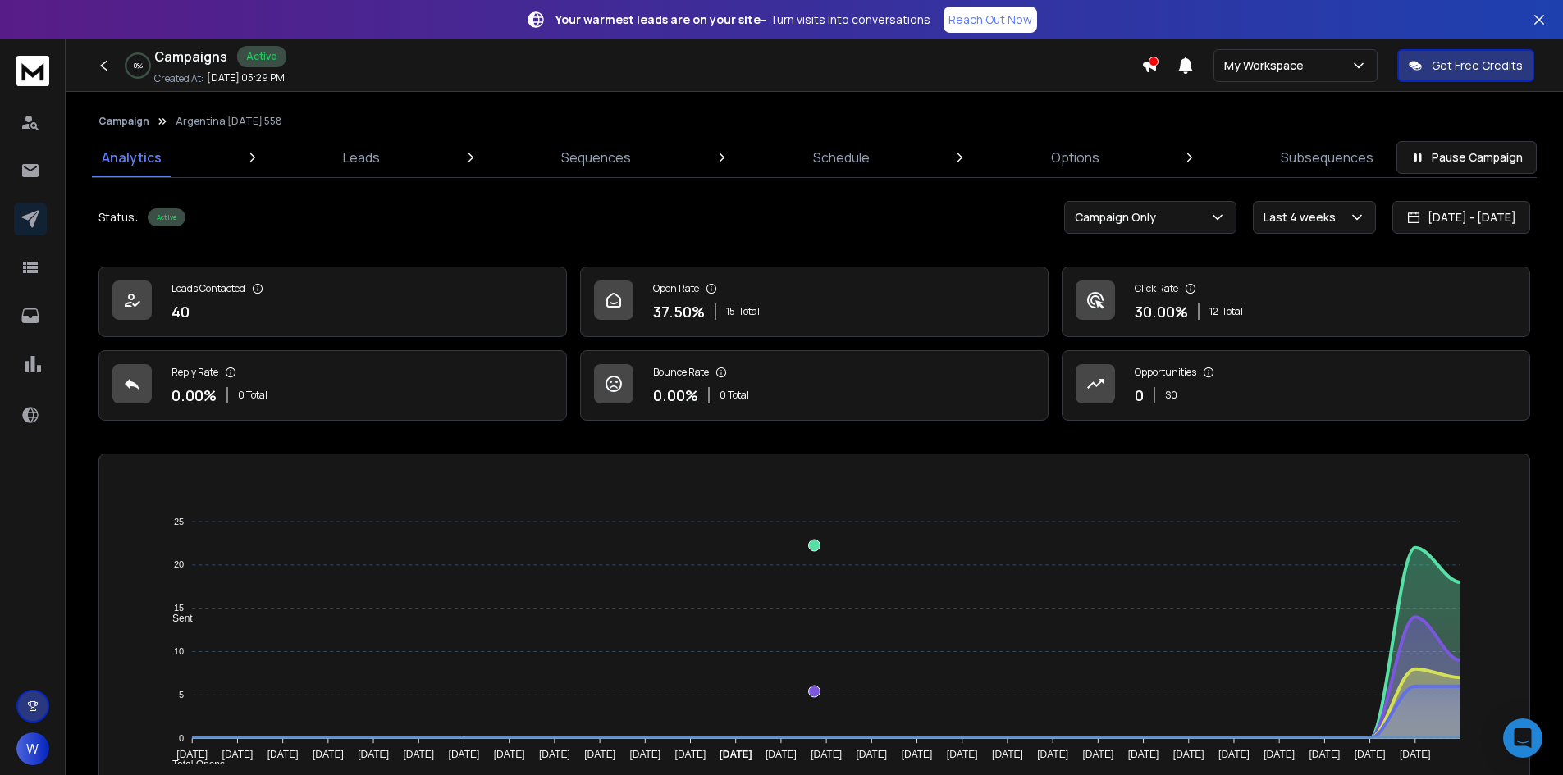
drag, startPoint x: 172, startPoint y: 121, endPoint x: 330, endPoint y: 133, distance: 158.9
click at [329, 133] on div "Campaign Argentina 23/06/2025 558" at bounding box center [814, 121] width 1445 height 26
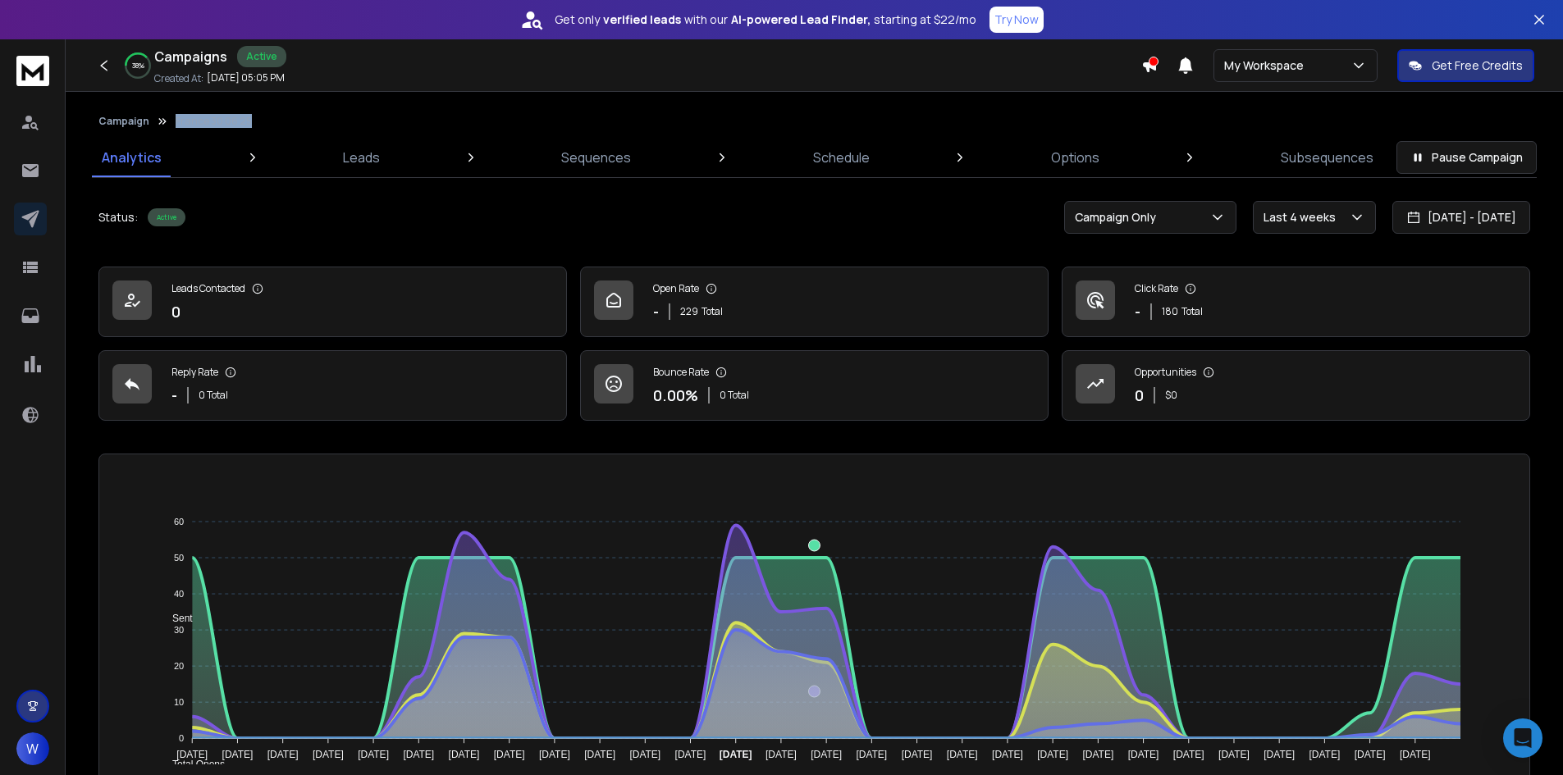
drag, startPoint x: 169, startPoint y: 122, endPoint x: 304, endPoint y: 130, distance: 134.8
click at [304, 130] on div "Campaign [GEOGRAPHIC_DATA] 30 06 25" at bounding box center [814, 121] width 1445 height 26
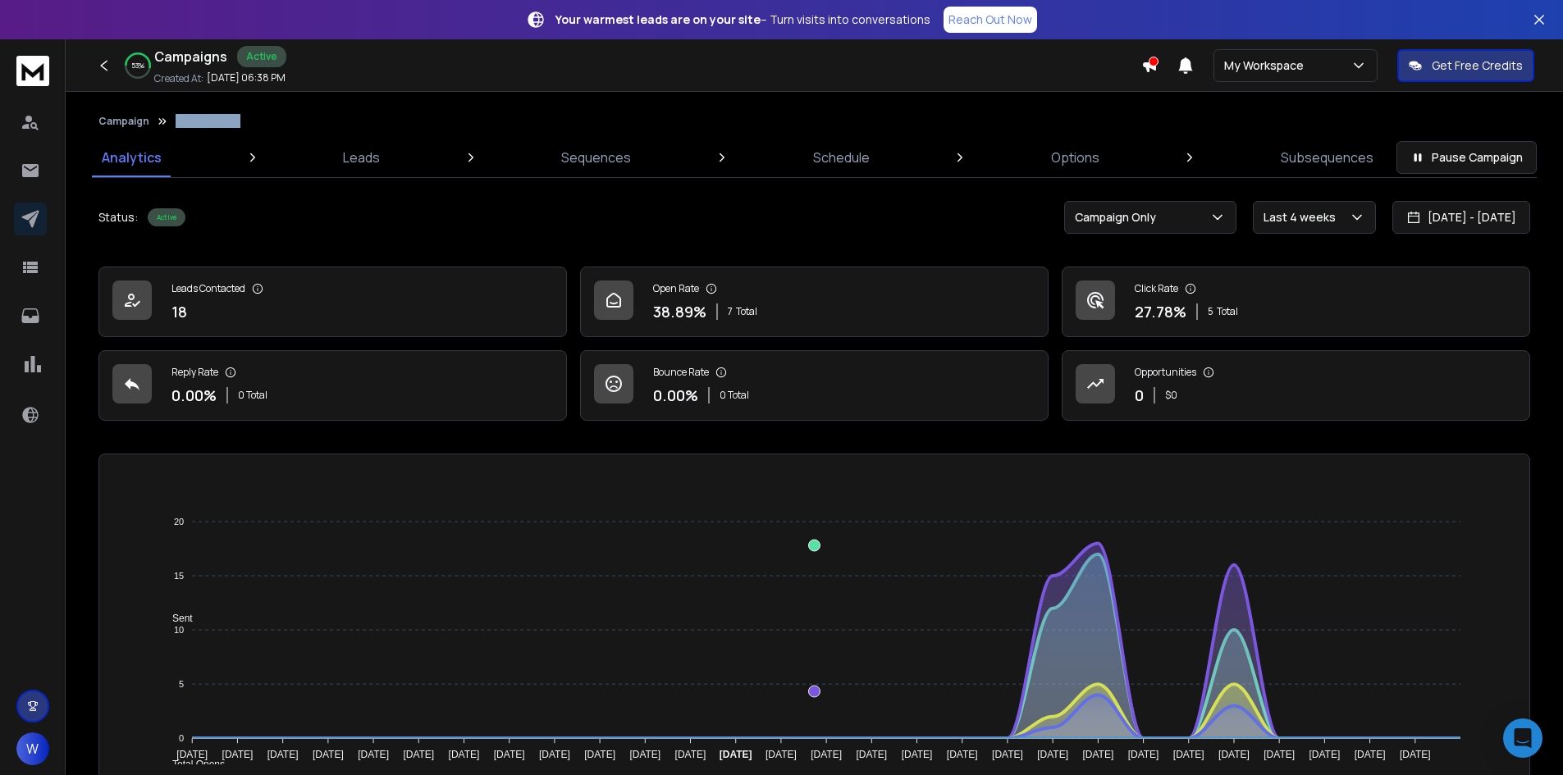
drag, startPoint x: 173, startPoint y: 117, endPoint x: 268, endPoint y: 127, distance: 95.7
click at [268, 127] on div "Campaign [GEOGRAPHIC_DATA] 30 06 25" at bounding box center [814, 121] width 1432 height 13
copy p "Peru 30 06 25"
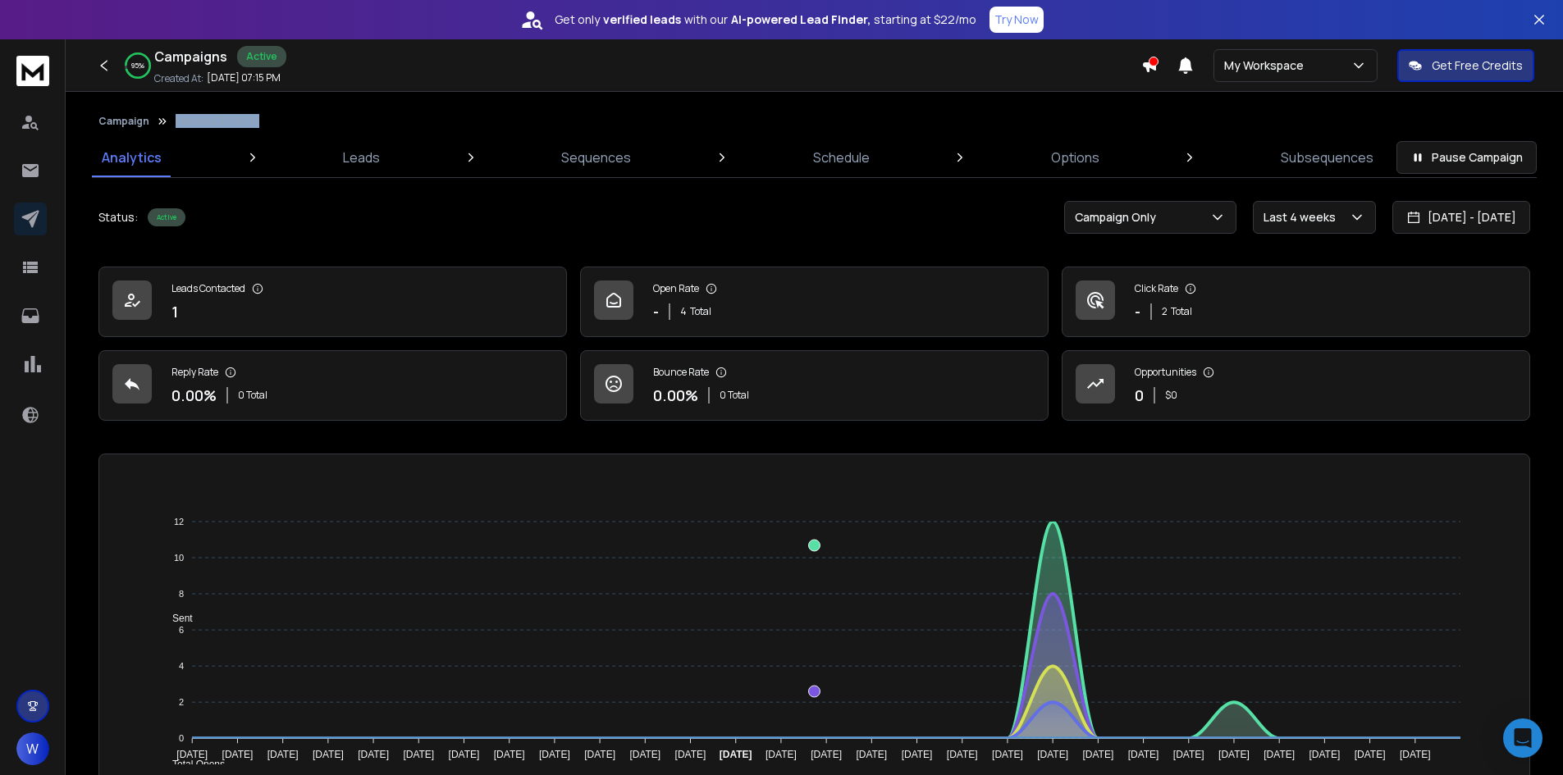
drag, startPoint x: 173, startPoint y: 119, endPoint x: 277, endPoint y: 122, distance: 104.3
click at [277, 122] on div "Campaign Panama 30 06 25" at bounding box center [814, 121] width 1432 height 13
copy p "Panama 30 06 25"
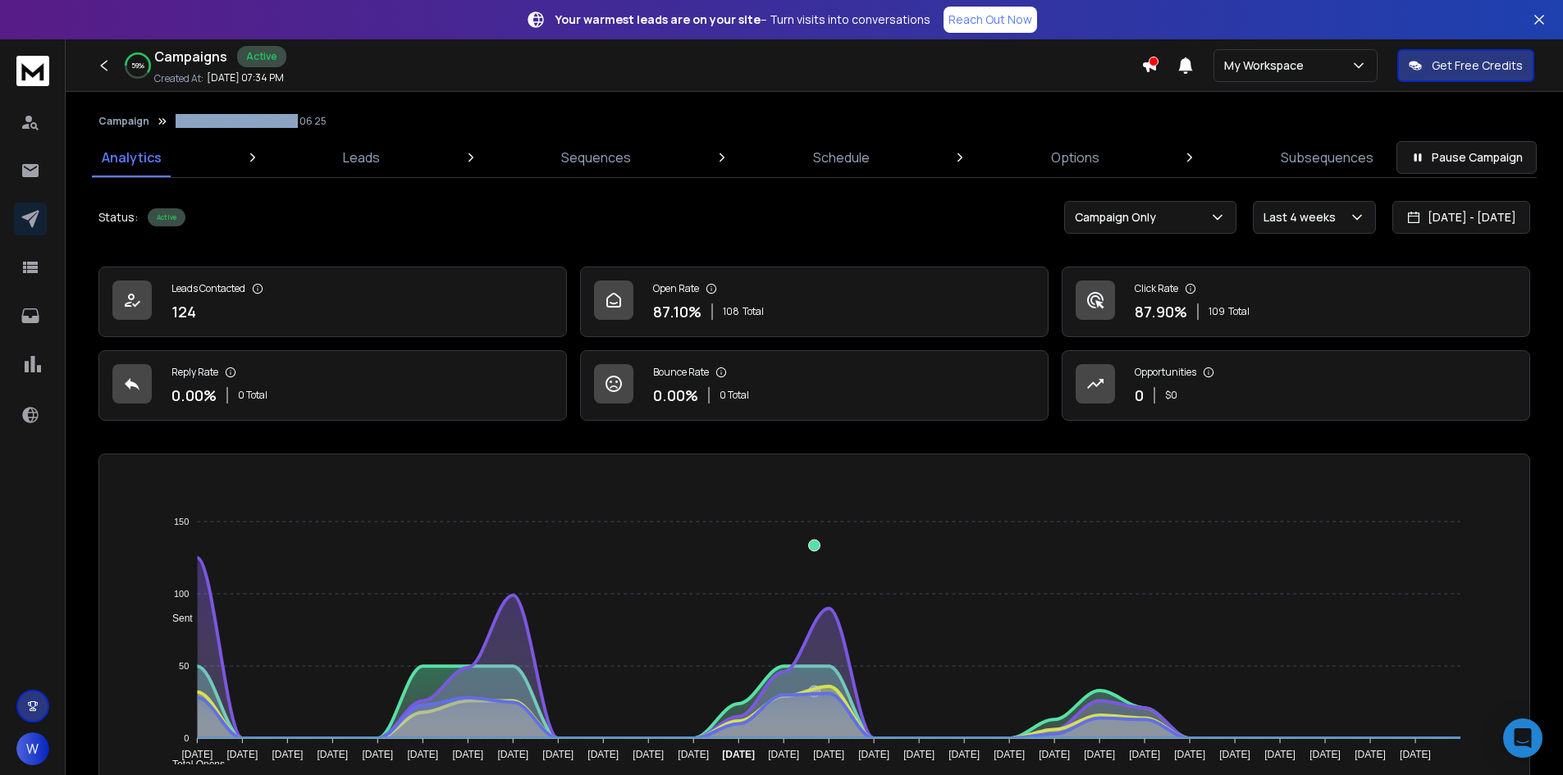
drag, startPoint x: 173, startPoint y: 119, endPoint x: 278, endPoint y: 115, distance: 105.1
click at [278, 115] on div "Campaign [GEOGRAPHIC_DATA] 30 06 25" at bounding box center [814, 121] width 1432 height 13
copy p "[GEOGRAPHIC_DATA] 30 06 25"
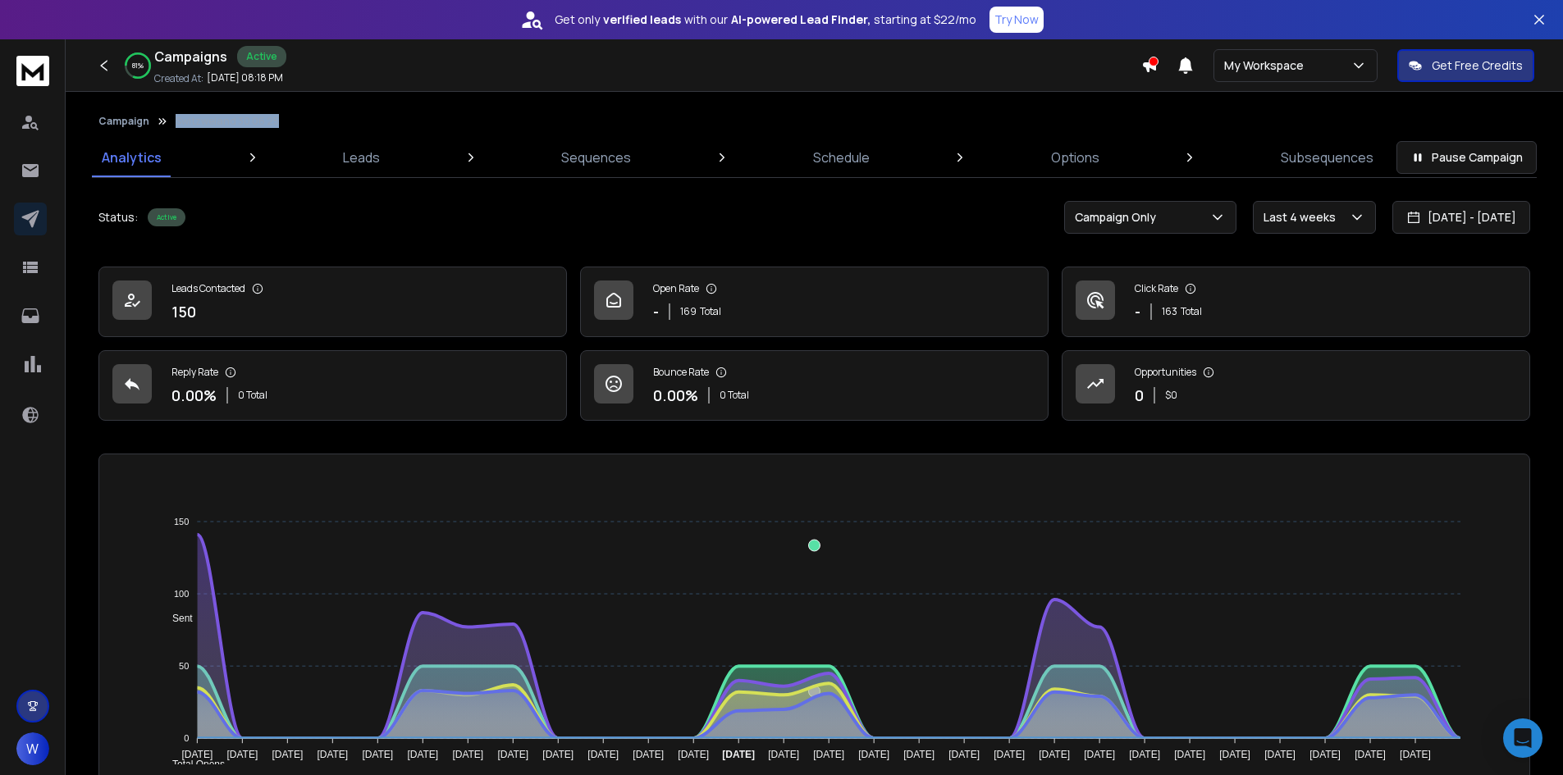
drag, startPoint x: 171, startPoint y: 121, endPoint x: 287, endPoint y: 119, distance: 116.6
click at [287, 119] on div "Campaign [PERSON_NAME] 30 06 25" at bounding box center [814, 121] width 1432 height 13
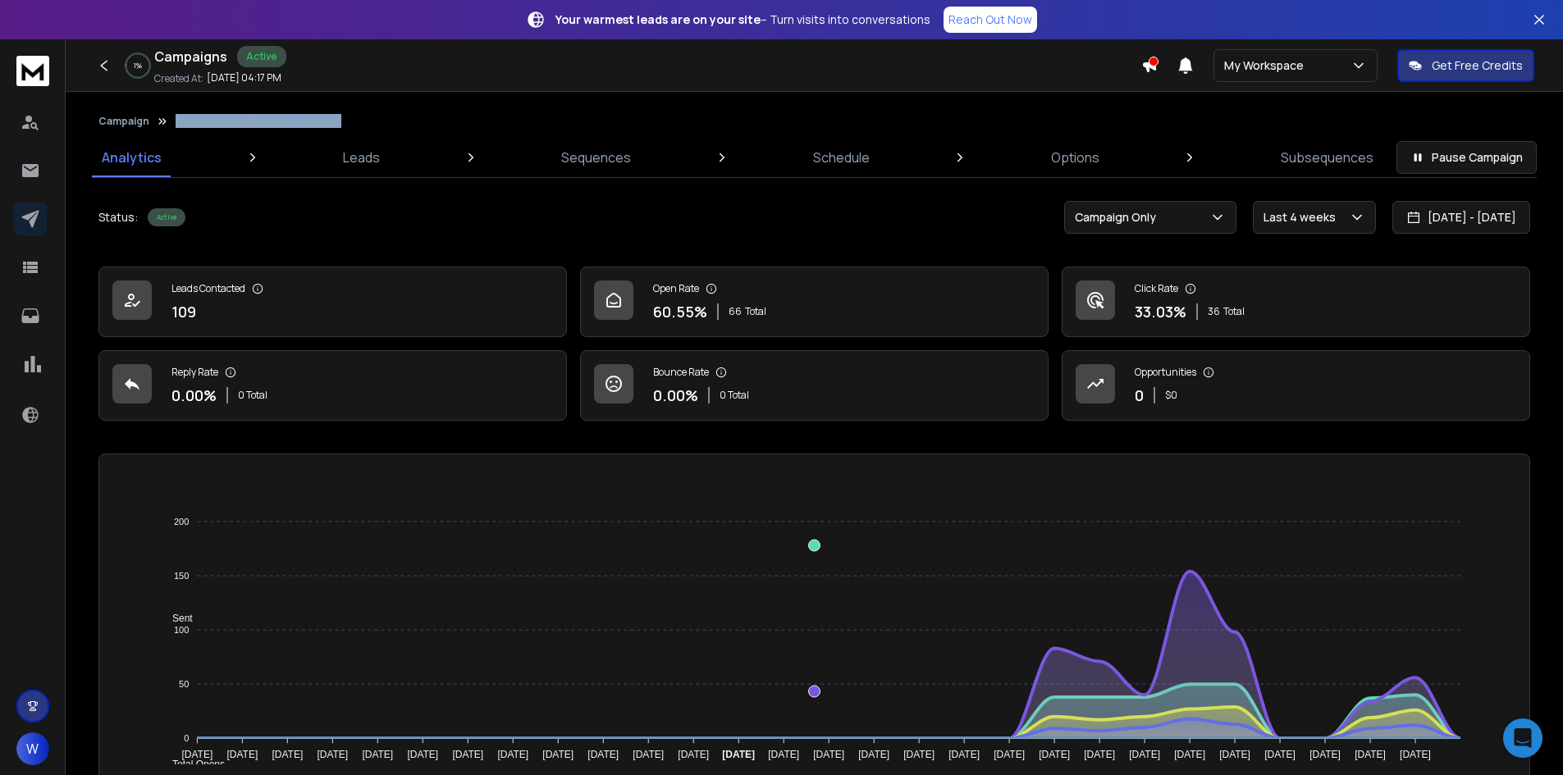
drag, startPoint x: 172, startPoint y: 119, endPoint x: 347, endPoint y: 125, distance: 174.9
click at [347, 125] on div "Campaign [GEOGRAPHIC_DATA]" at bounding box center [814, 121] width 1432 height 13
copy p "USA_Source_Stack_08_09_2025"
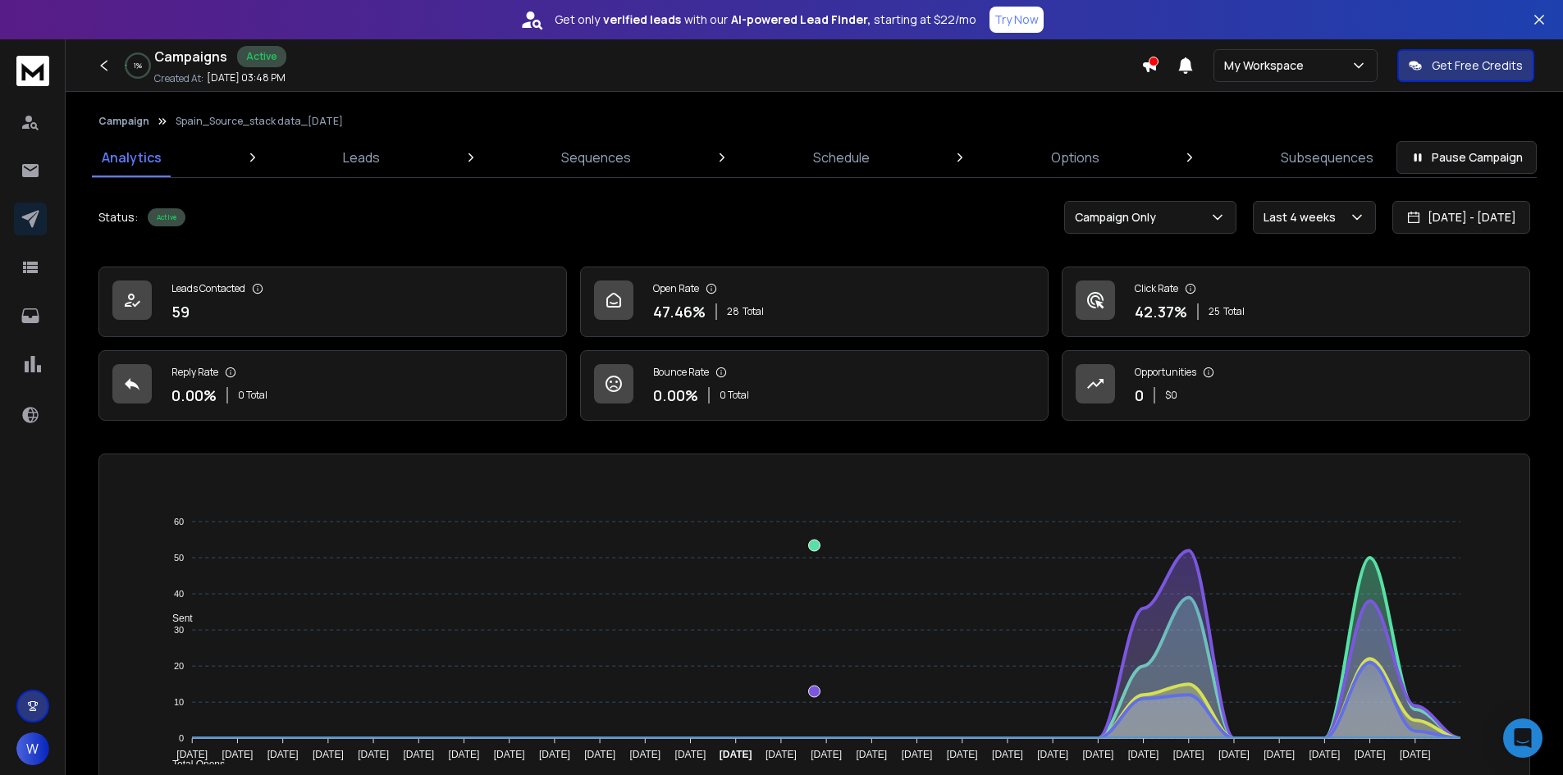
drag, startPoint x: 175, startPoint y: 123, endPoint x: 359, endPoint y: 122, distance: 183.8
click at [359, 122] on div "Campaign [GEOGRAPHIC_DATA] data_[DATE]" at bounding box center [814, 121] width 1432 height 13
copy p "Spain_Source_stack data_[DATE]"
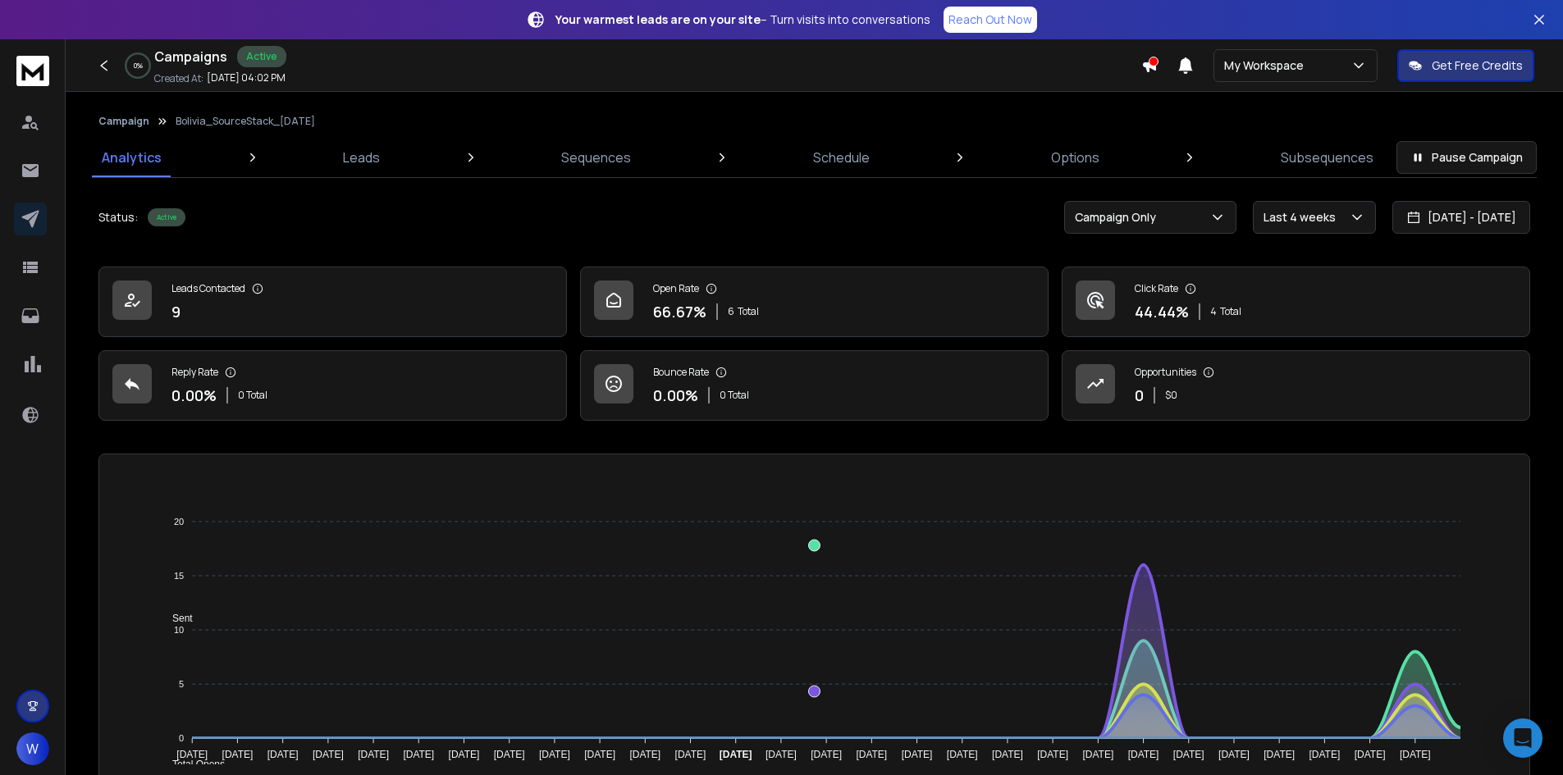
drag, startPoint x: 173, startPoint y: 124, endPoint x: 327, endPoint y: 124, distance: 153.5
click at [327, 124] on div "Campaign Bolivia_SourceStack_10/9/2025" at bounding box center [814, 121] width 1432 height 13
copy p "Bolivia_SourceStack_10/9/2025"
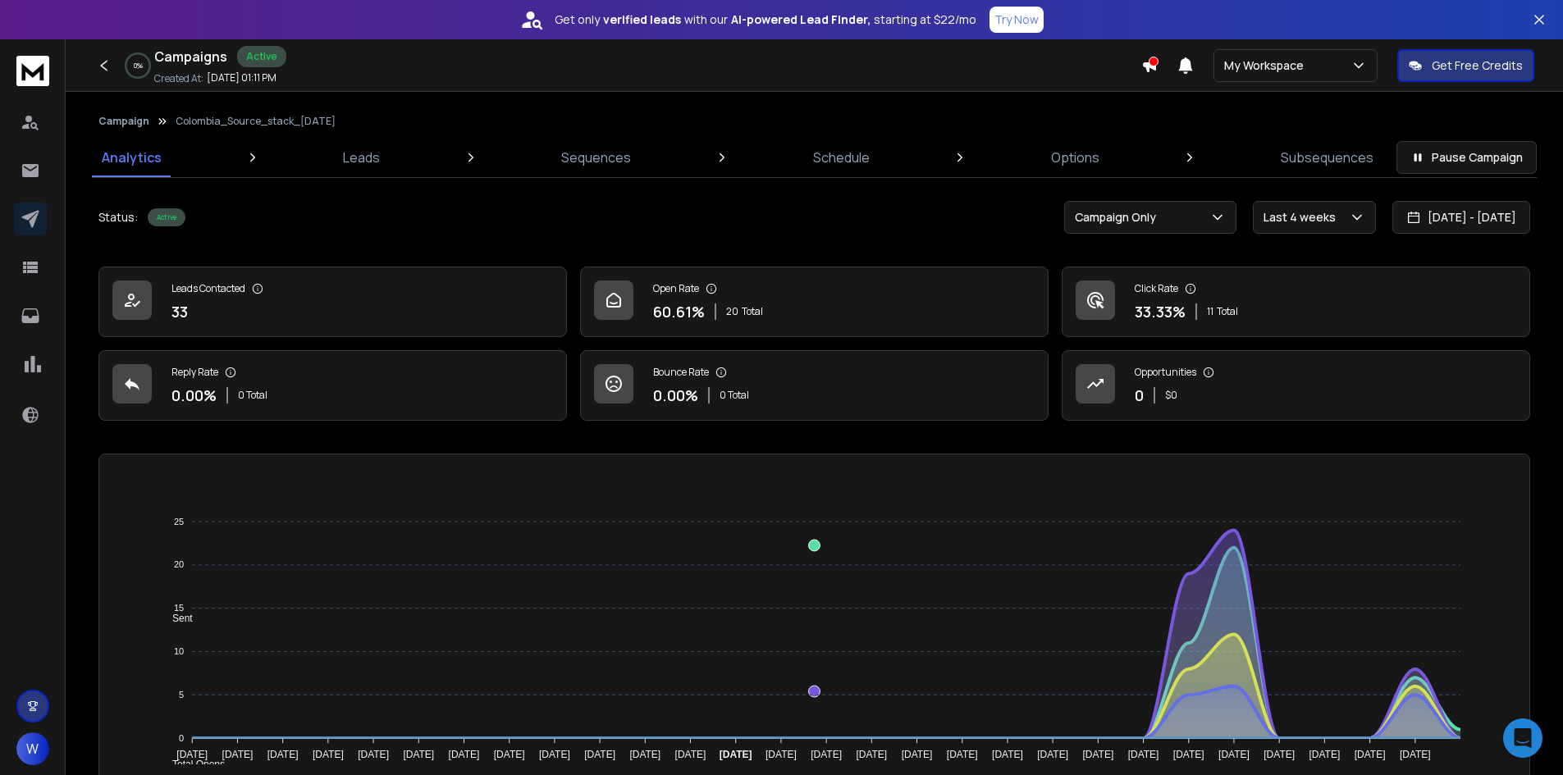
drag, startPoint x: 177, startPoint y: 120, endPoint x: 336, endPoint y: 120, distance: 159.2
click at [336, 120] on p "Colombia_Source_stack_[DATE]" at bounding box center [256, 121] width 160 height 13
click at [343, 119] on div "Campaign Colombia_Source_stack_[DATE]" at bounding box center [814, 121] width 1432 height 13
drag, startPoint x: 346, startPoint y: 118, endPoint x: 153, endPoint y: 126, distance: 193.8
click at [153, 126] on div "Campaign Colombia_Source_stack_[DATE]" at bounding box center [814, 121] width 1432 height 13
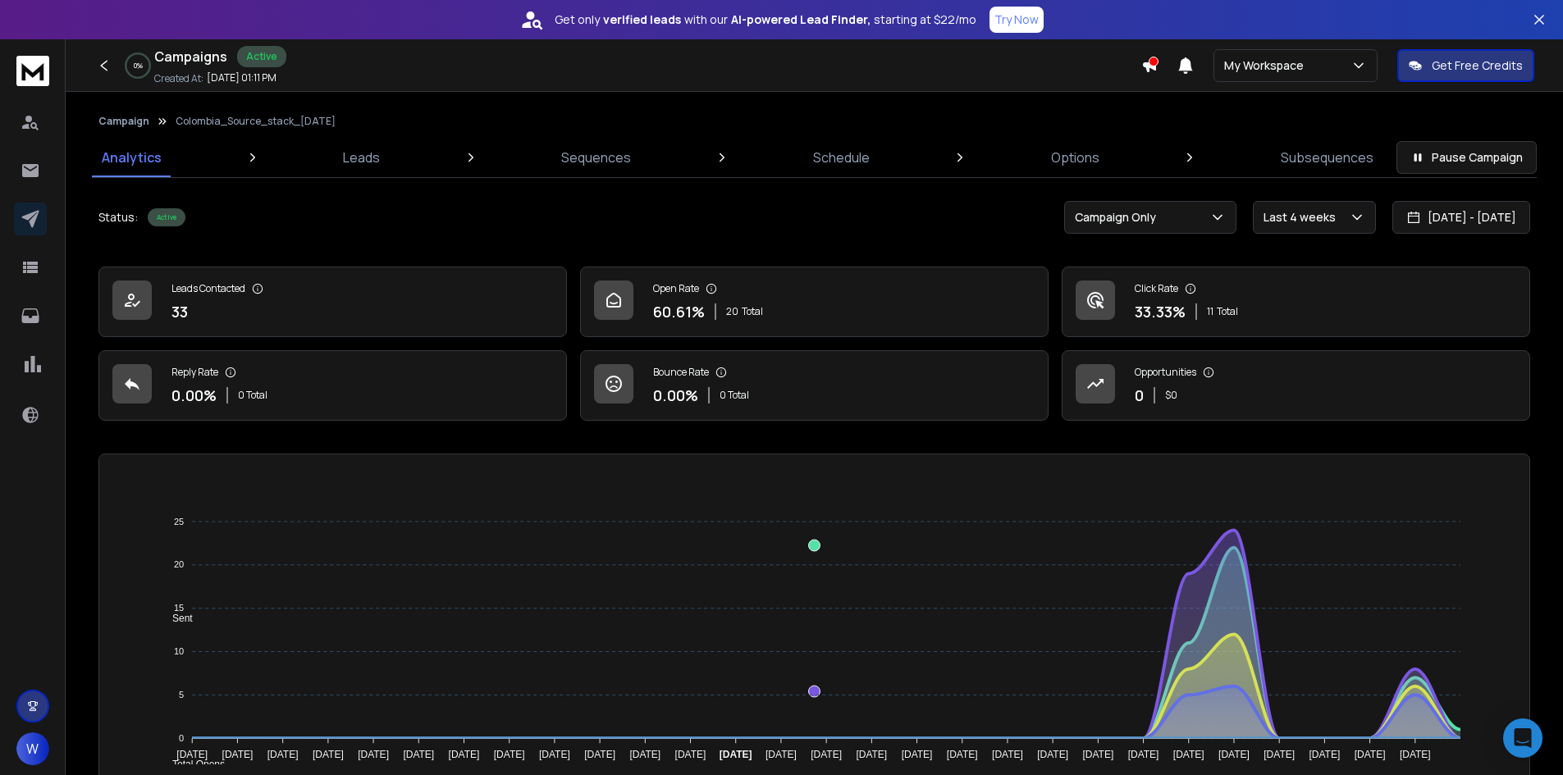
copy p "Colombia_Source_stack_[DATE]"
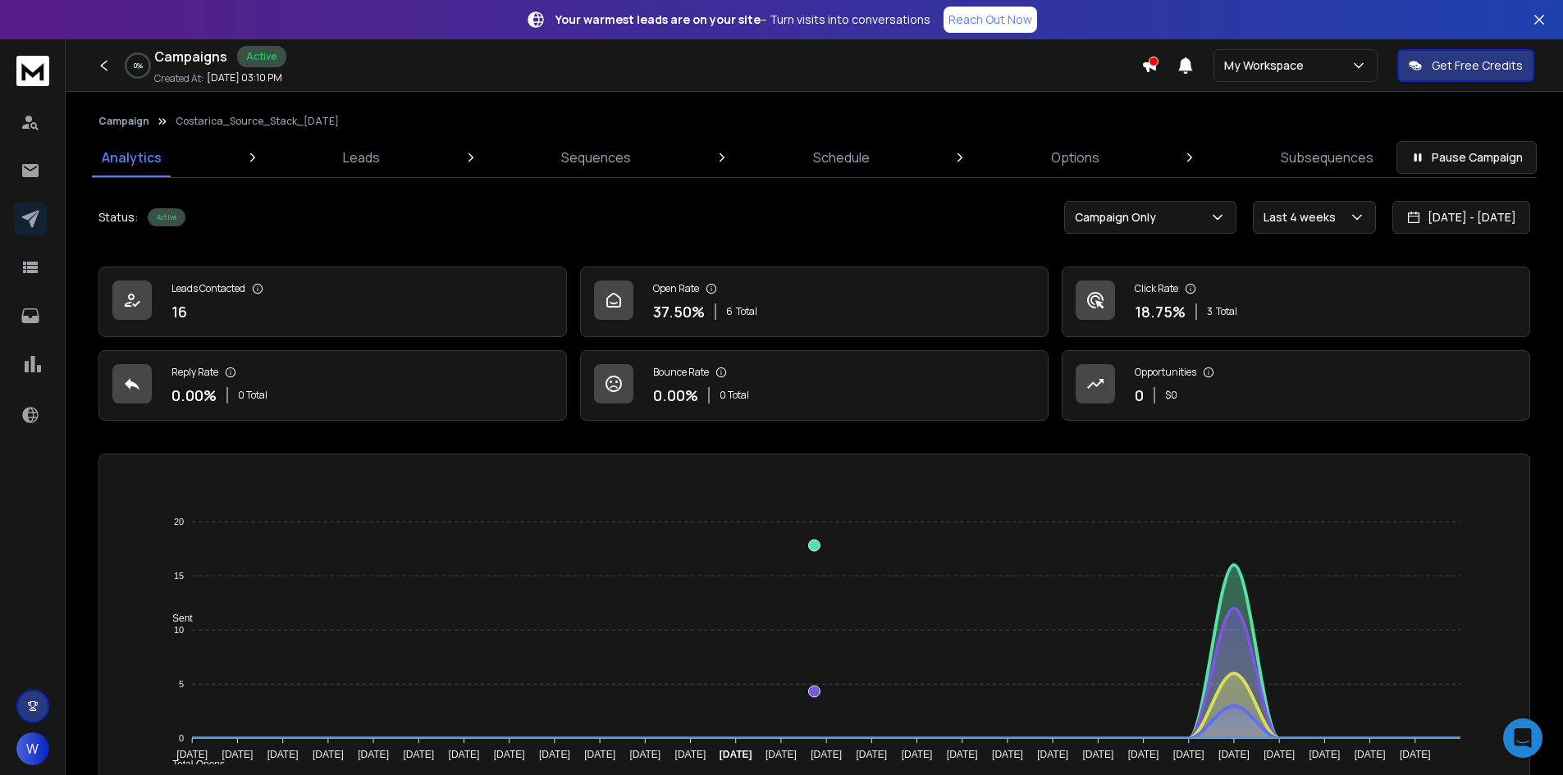
drag, startPoint x: 174, startPoint y: 120, endPoint x: 359, endPoint y: 132, distance: 185.9
click at [359, 132] on div "Campaign Costarica_Source_Stack_11/9/2025" at bounding box center [814, 121] width 1445 height 26
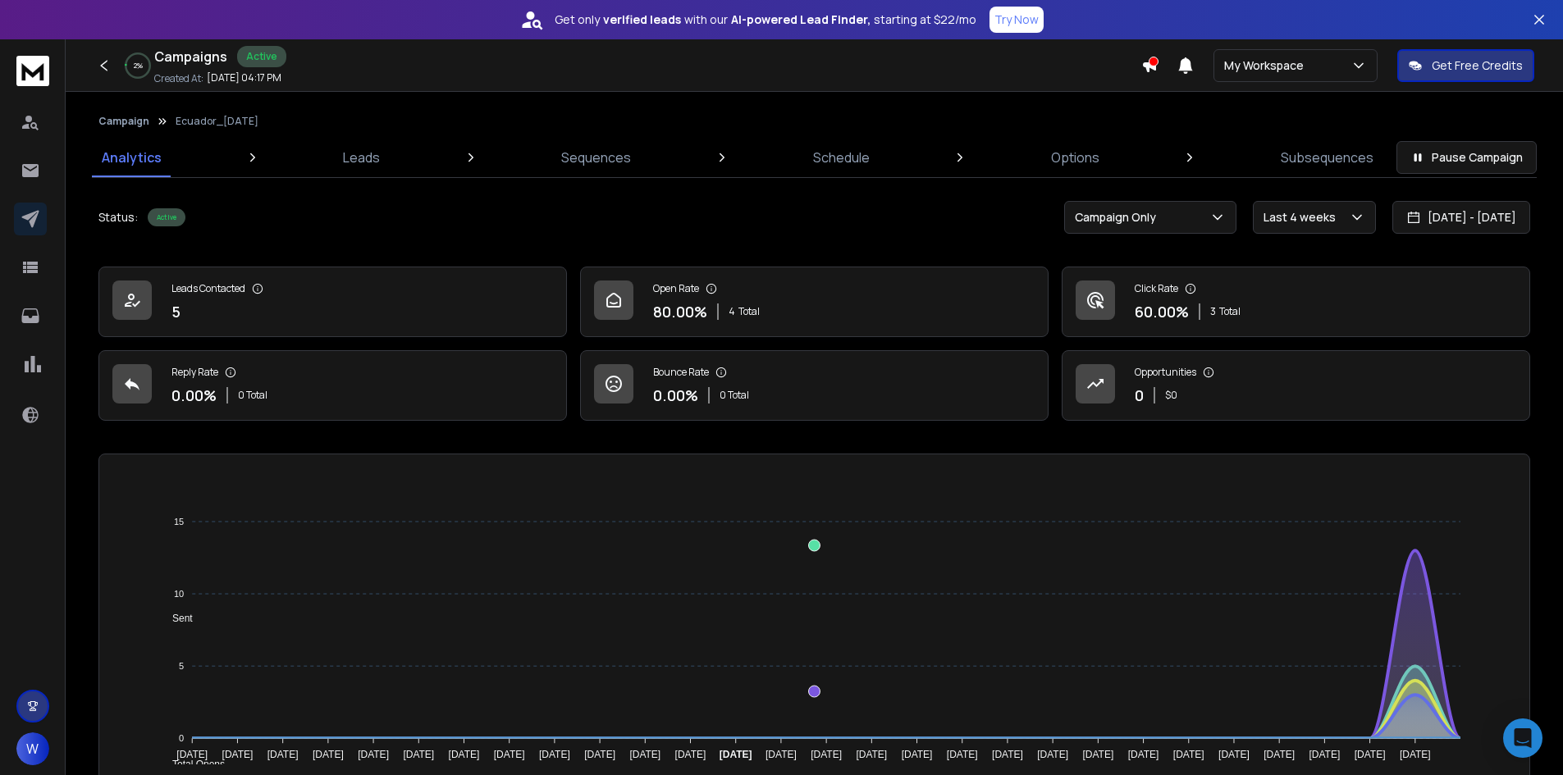
drag, startPoint x: 172, startPoint y: 121, endPoint x: 301, endPoint y: 119, distance: 129.7
click at [301, 119] on div "Campaign Ecuador_[DATE]" at bounding box center [814, 121] width 1432 height 13
copy p "Ecuador_[DATE]"
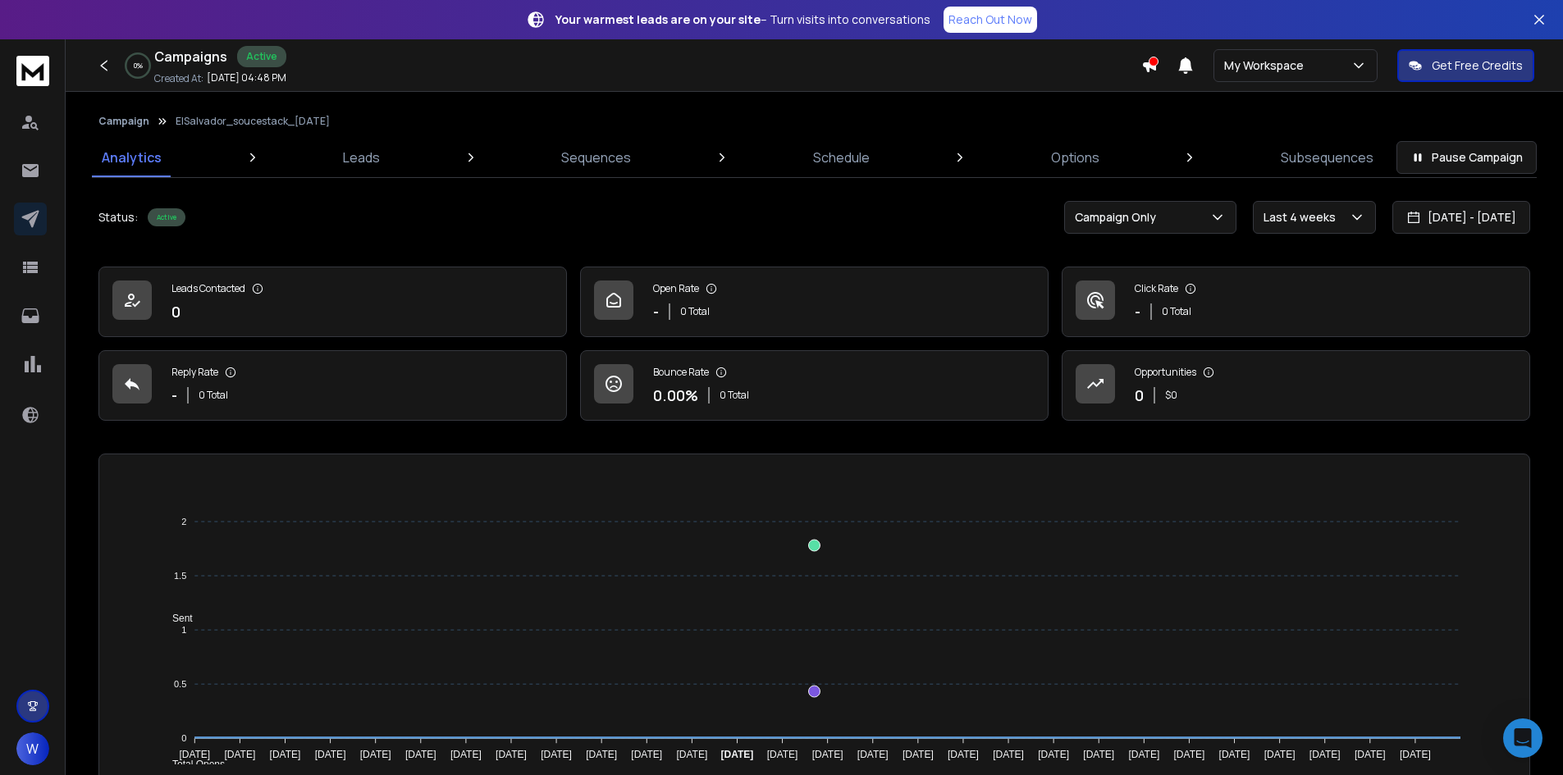
drag, startPoint x: 174, startPoint y: 123, endPoint x: 358, endPoint y: 128, distance: 183.9
click at [358, 128] on div "Campaign ElSalvador_soucestack_15/09/2025" at bounding box center [814, 121] width 1445 height 26
copy p "ElSalvador_soucestack_[DATE]"
drag, startPoint x: 281, startPoint y: 124, endPoint x: 376, endPoint y: 131, distance: 94.7
click at [376, 131] on div "Campaign Guatemala_Source_stack_[DATE]" at bounding box center [814, 121] width 1445 height 26
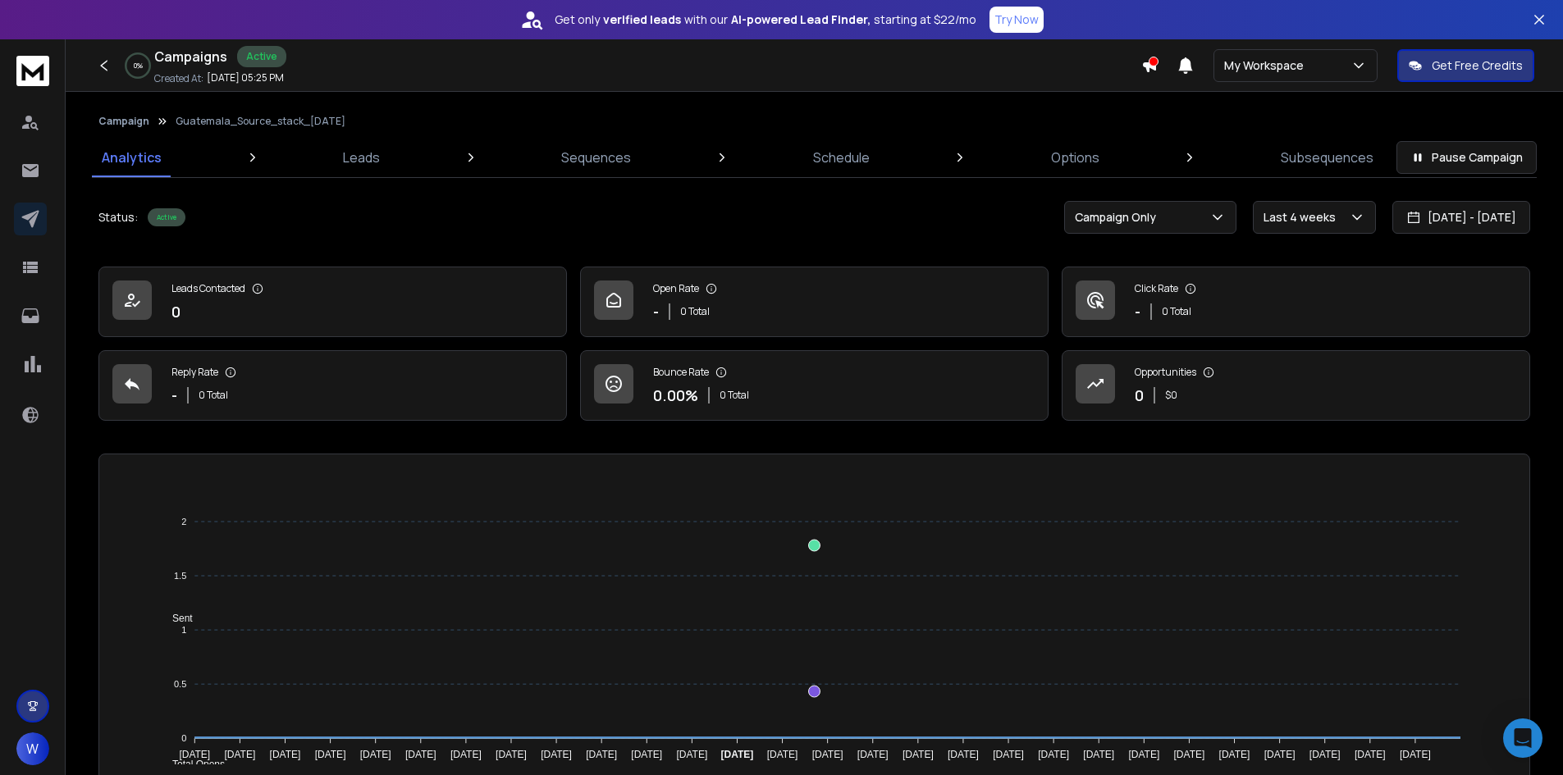
copy p "Guatemala_Source_stack_[DATE]"
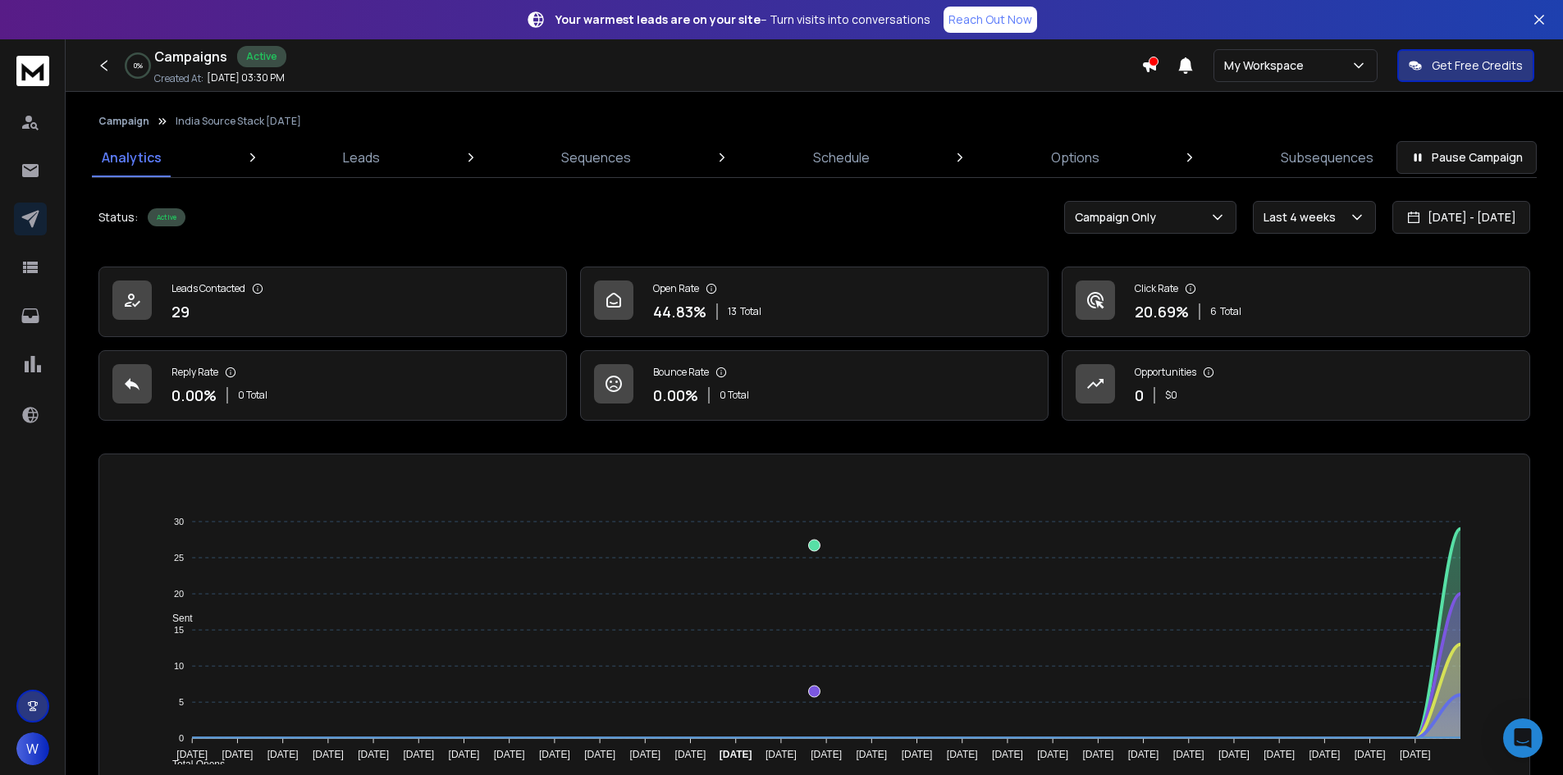
drag, startPoint x: 170, startPoint y: 123, endPoint x: 340, endPoint y: 121, distance: 169.9
click at [340, 121] on div "Campaign [GEOGRAPHIC_DATA] Source Stack [DATE]" at bounding box center [814, 121] width 1432 height 13
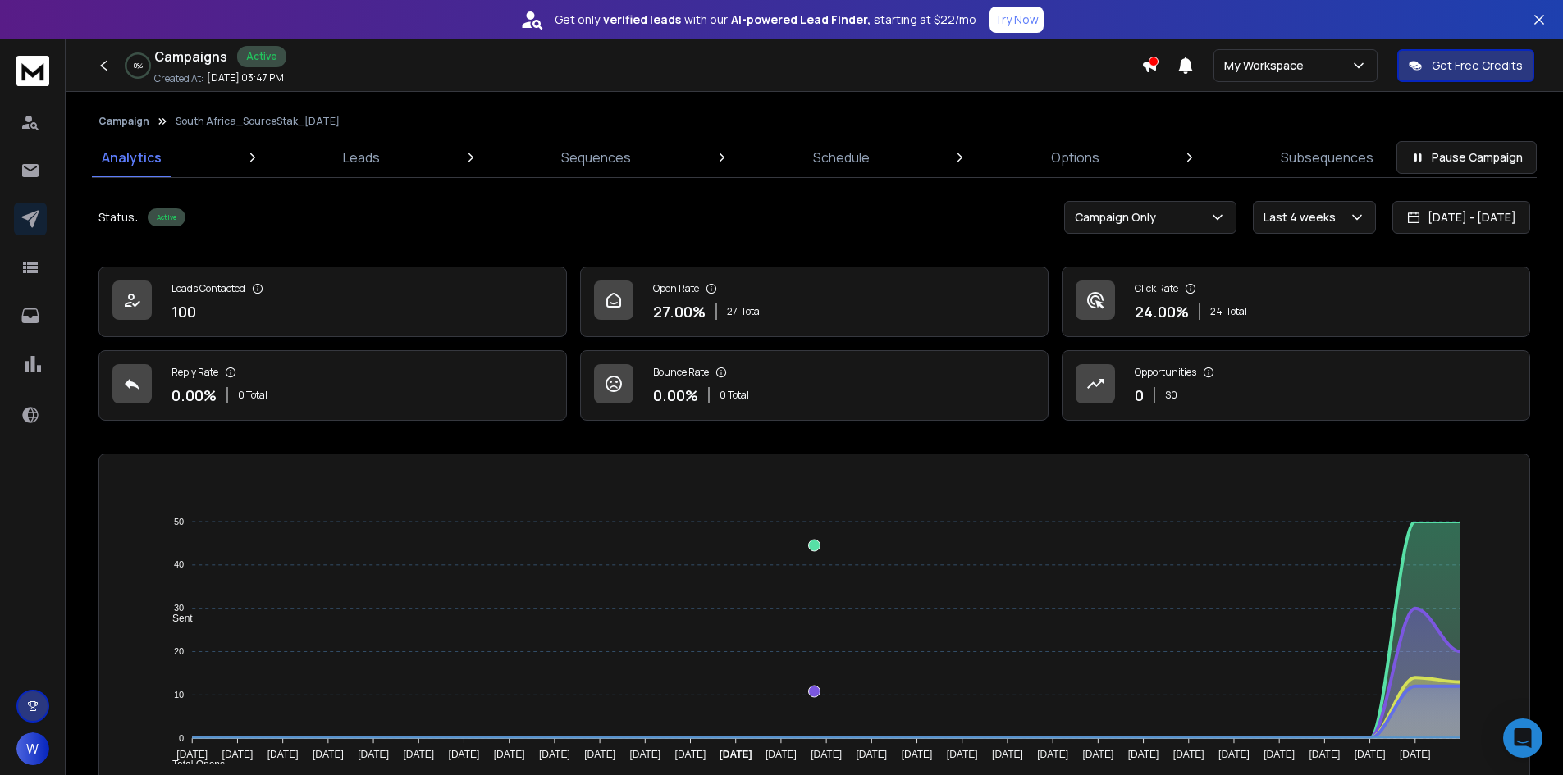
drag, startPoint x: 174, startPoint y: 126, endPoint x: 419, endPoint y: 130, distance: 244.6
click at [419, 130] on div "Campaign South Africa_SourceStak_[DATE]" at bounding box center [814, 121] width 1445 height 26
copy p "South Africa_SourceStak_16/09/2025"
click at [1307, 226] on button "Last 4 weeks" at bounding box center [1314, 217] width 123 height 33
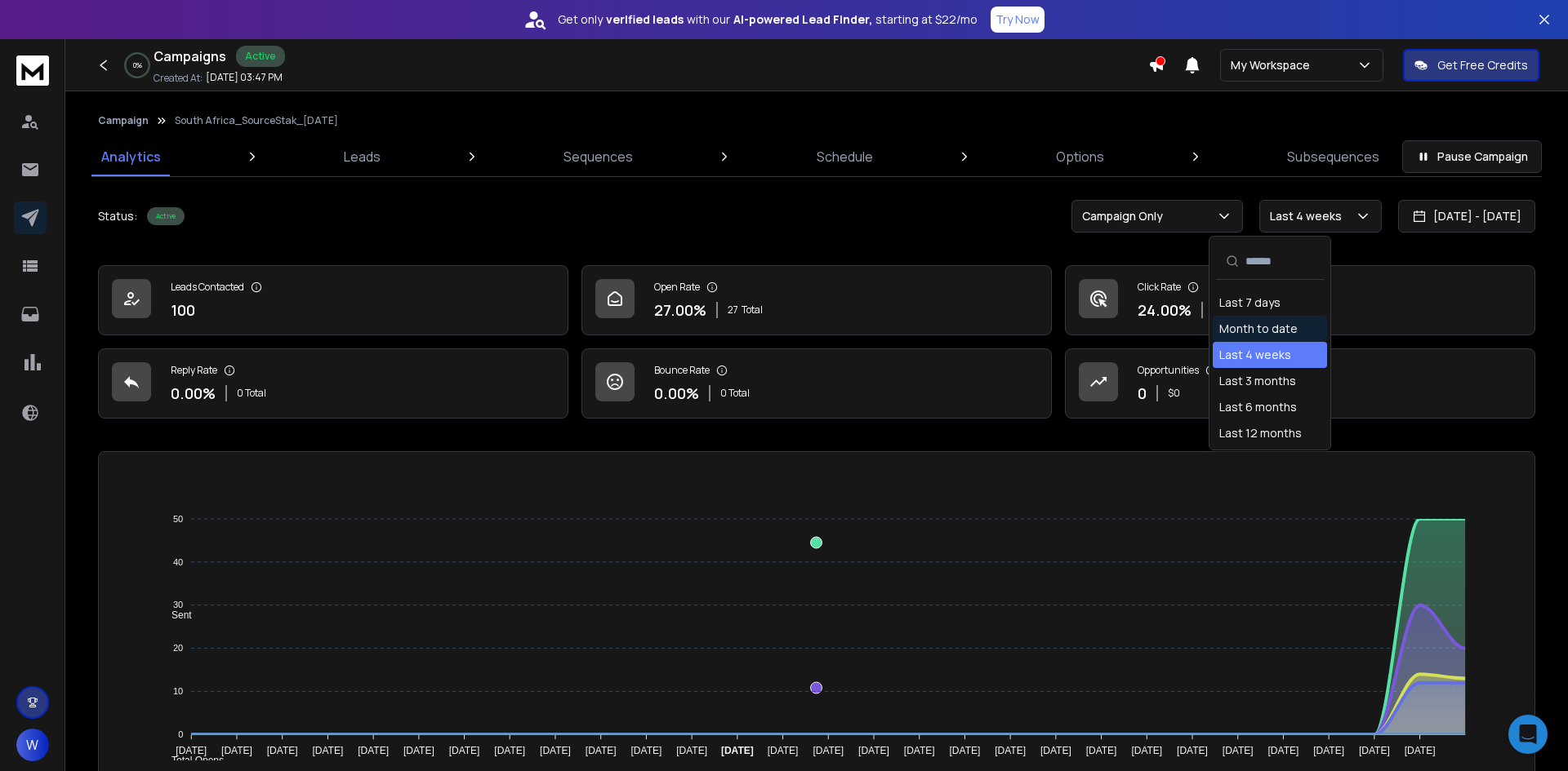
click at [1282, 324] on div "Month to date" at bounding box center [1258, 329] width 79 height 16
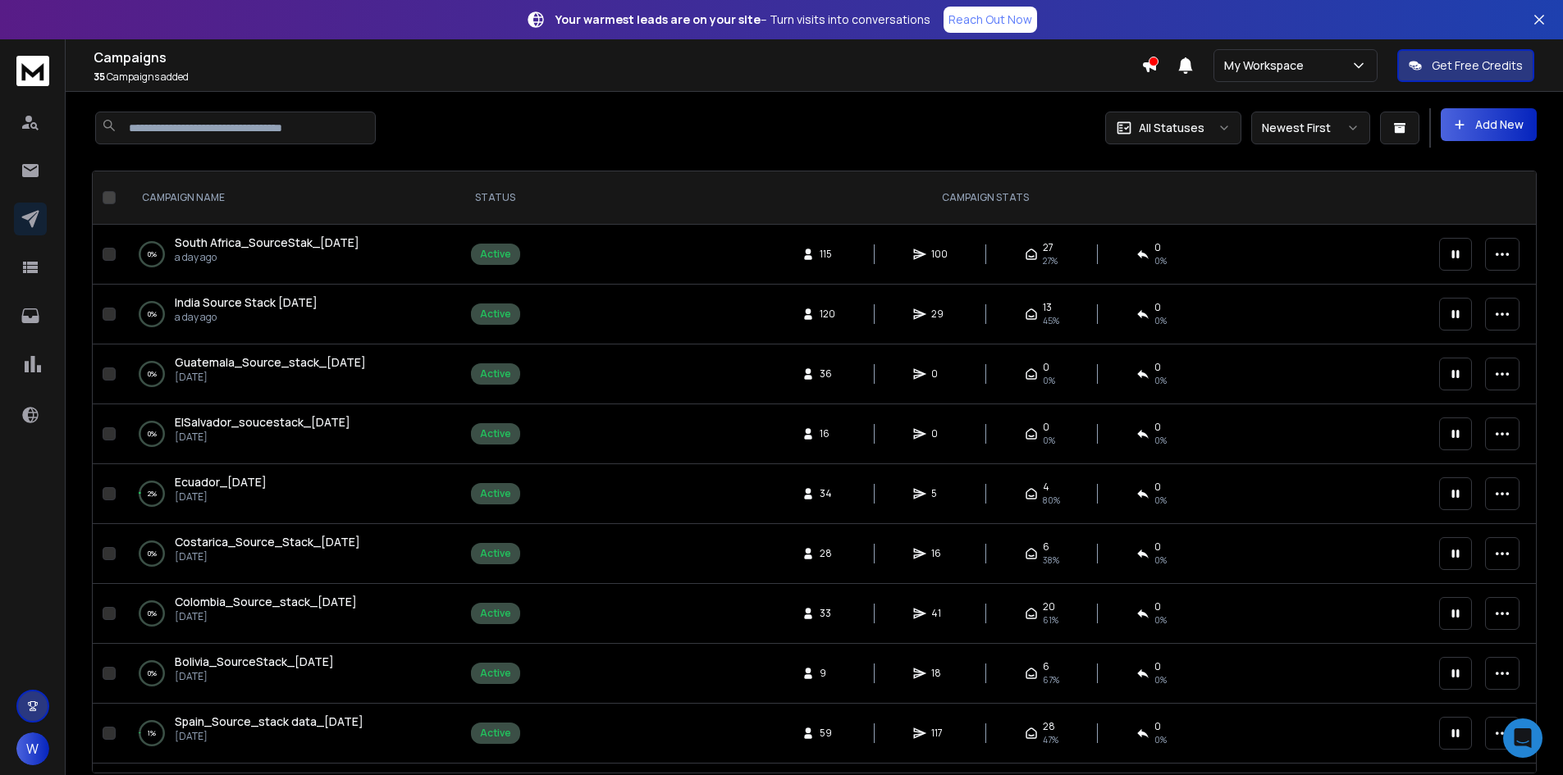
click at [1181, 521] on td "34 5 4 80 % 0 0 %" at bounding box center [986, 494] width 888 height 60
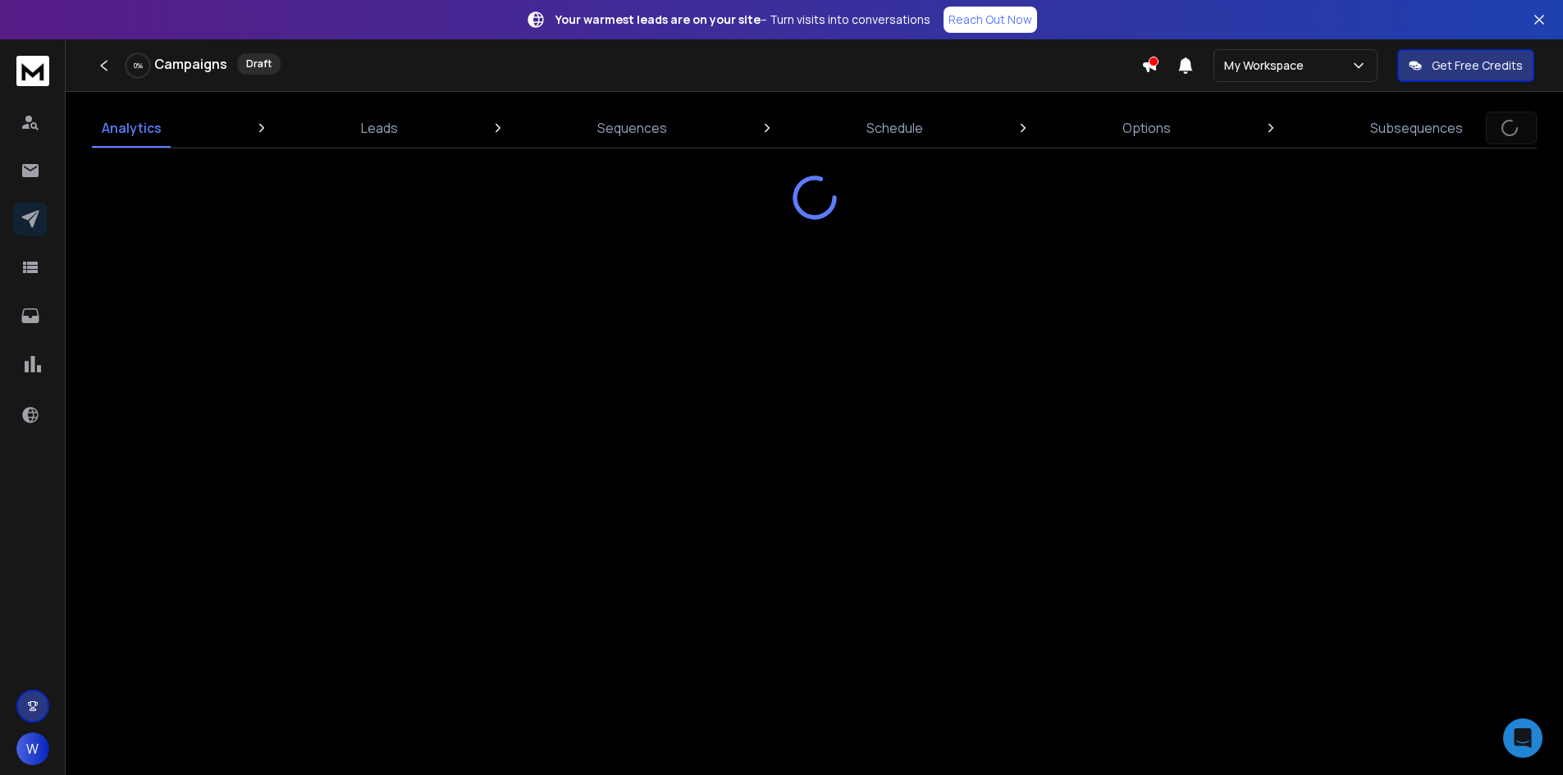
click at [1183, 515] on div at bounding box center [814, 559] width 1432 height 775
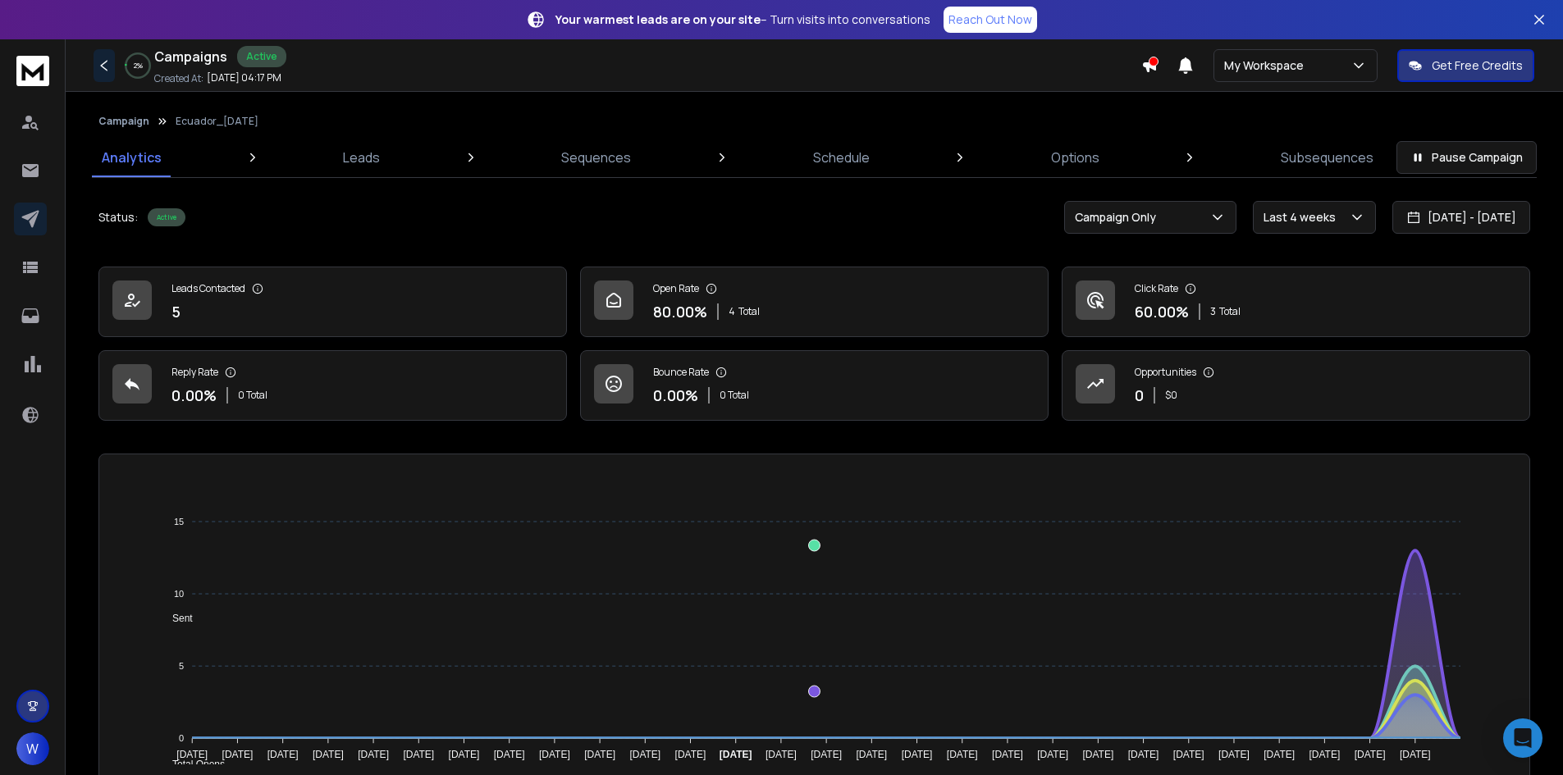
click at [99, 66] on icon at bounding box center [104, 65] width 15 height 15
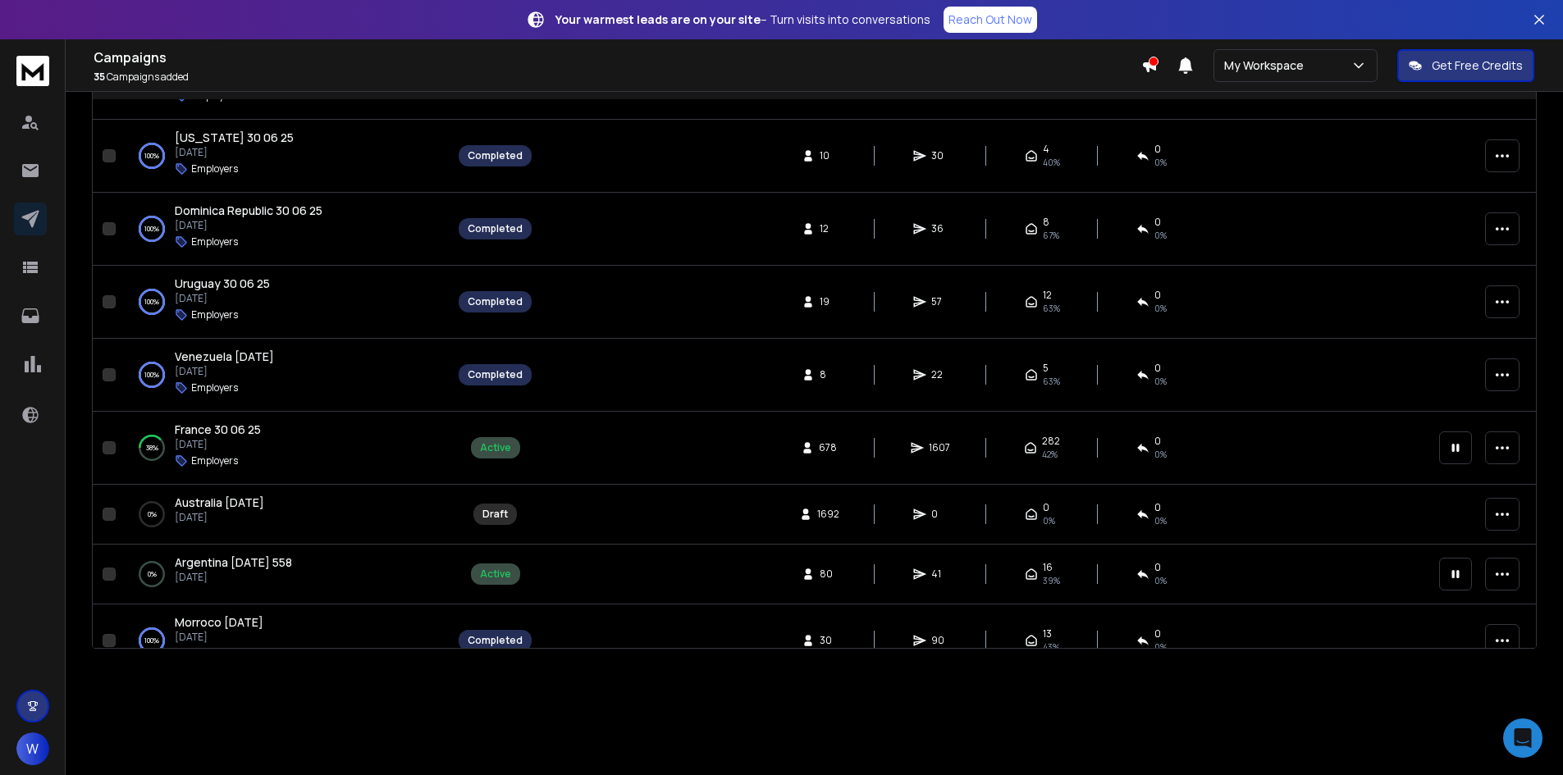
scroll to position [1149, 0]
